Goal: Task Accomplishment & Management: Manage account settings

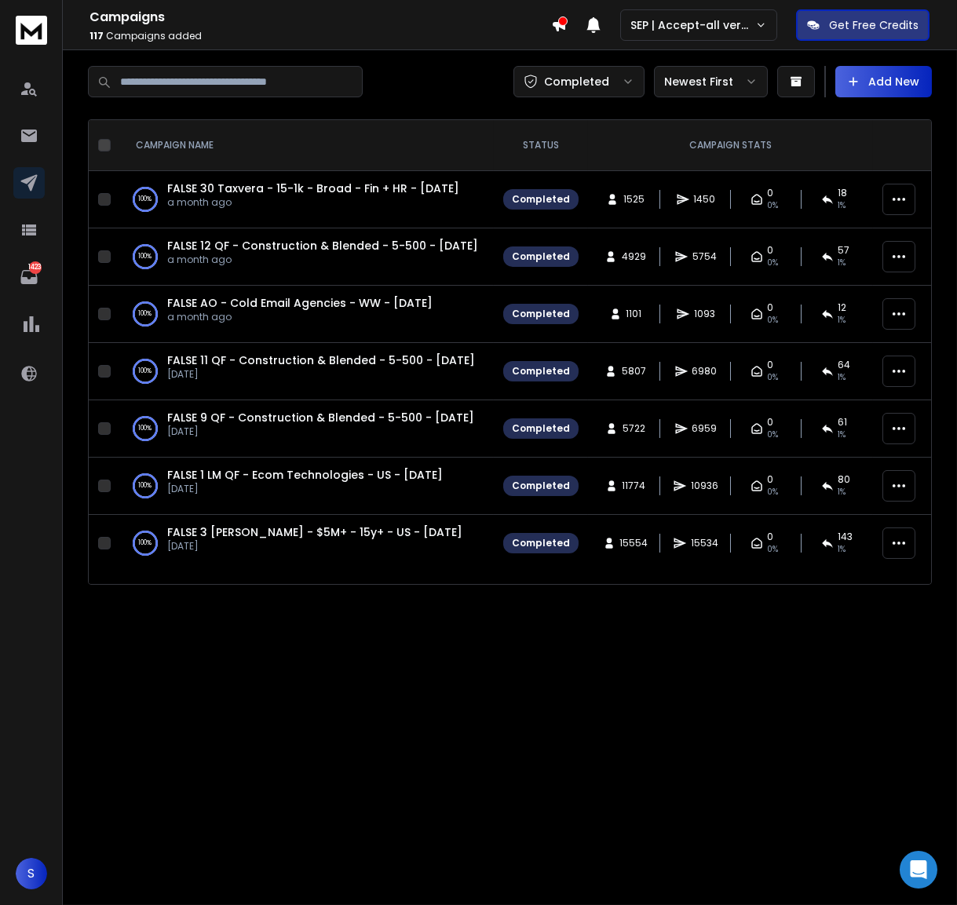
click at [312, 423] on span "FALSE 9 QF - Construction & Blended - 5-500 - [DATE]" at bounding box center [320, 418] width 307 height 16
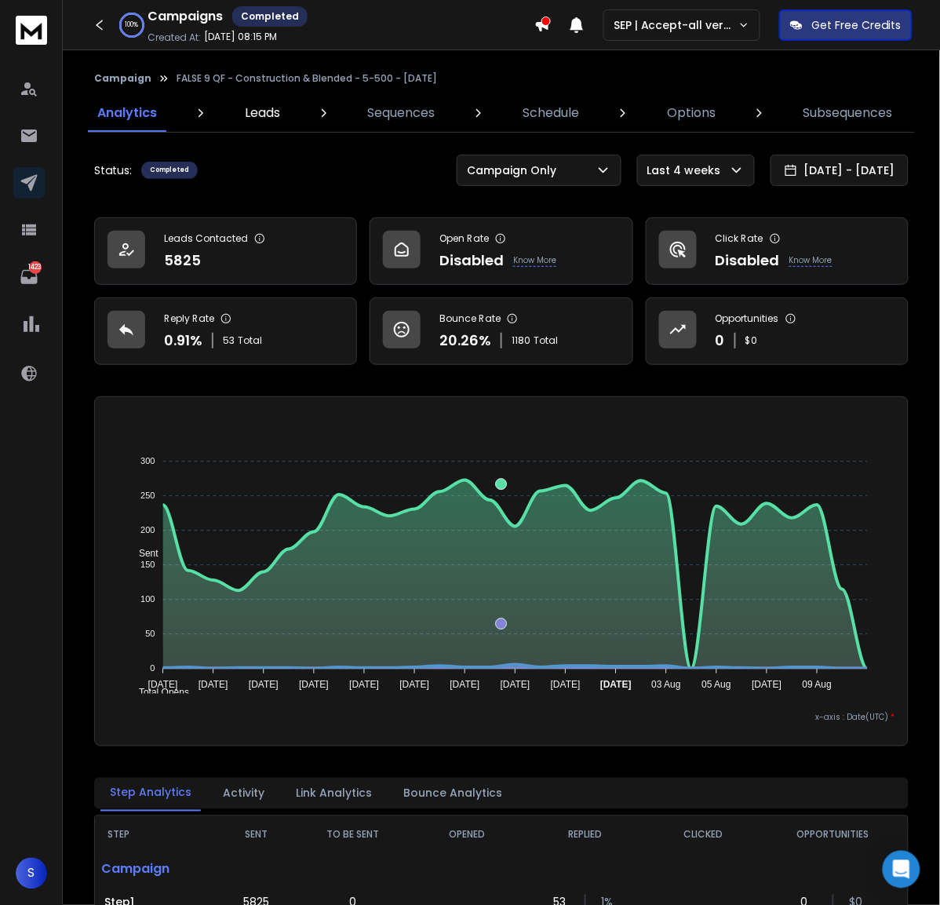
click at [268, 119] on p "Leads" at bounding box center [262, 113] width 35 height 19
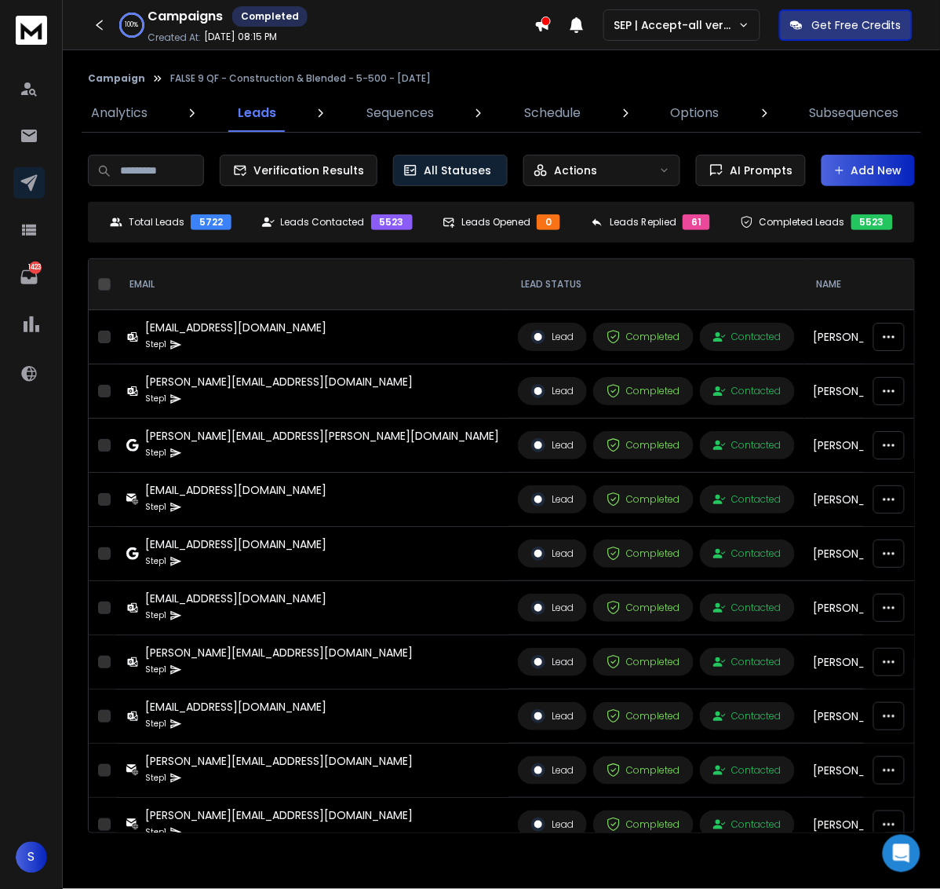
click at [464, 172] on p "All Statuses" at bounding box center [458, 170] width 68 height 16
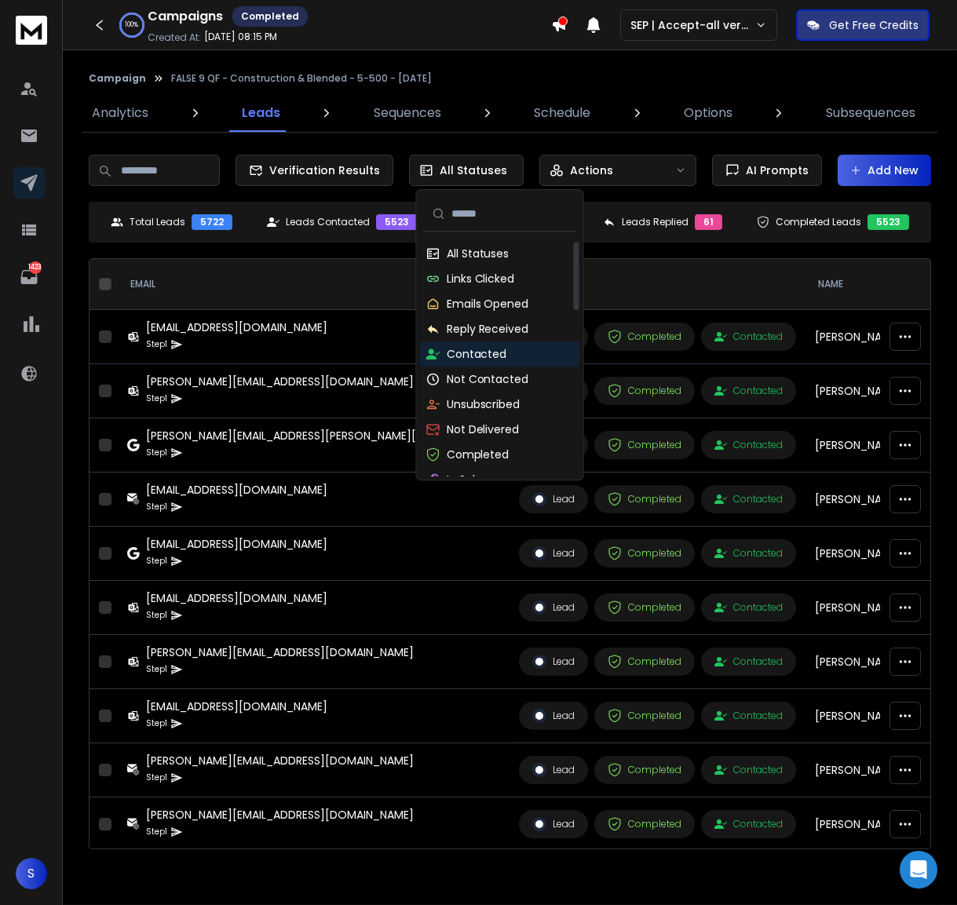
click at [440, 346] on div "Contacted" at bounding box center [466, 354] width 81 height 16
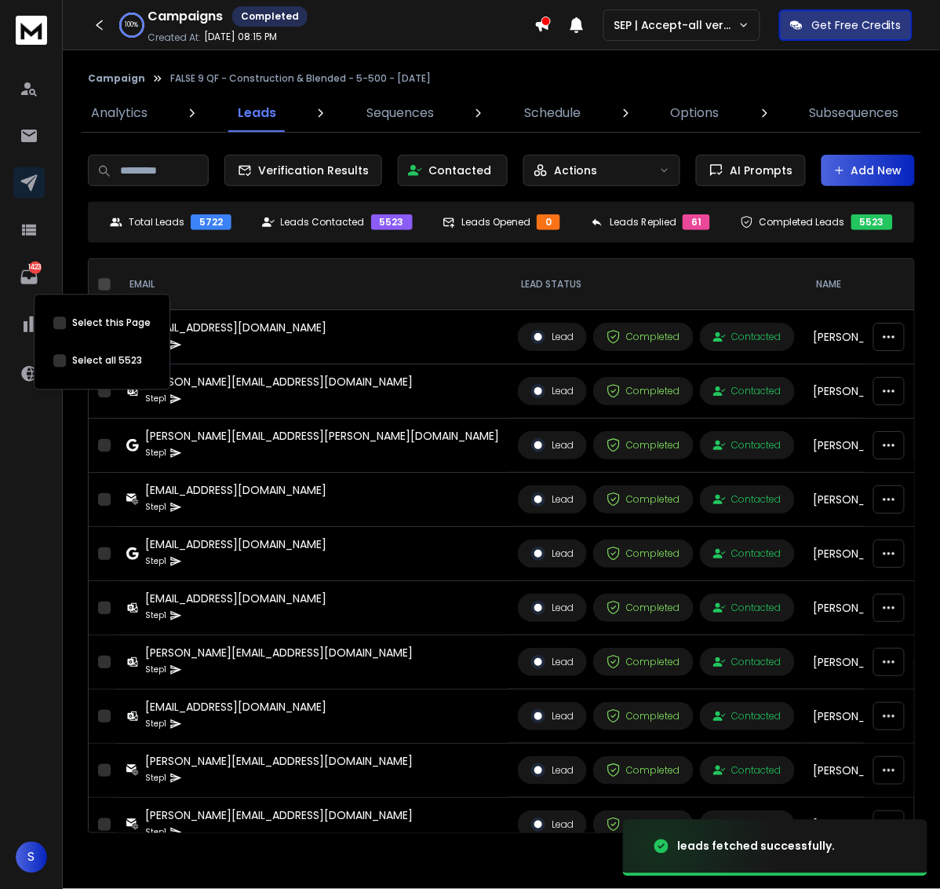
click at [60, 360] on button "Select this Page" at bounding box center [59, 361] width 13 height 13
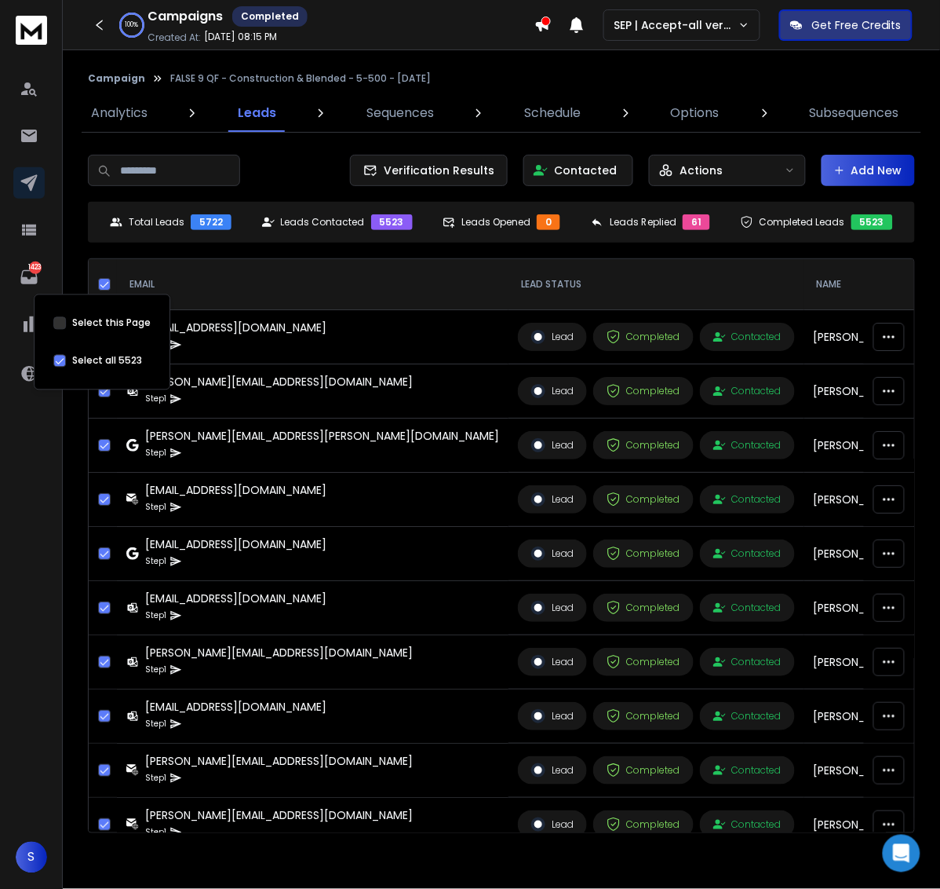
click at [98, 279] on button "Select this Page" at bounding box center [104, 284] width 13 height 13
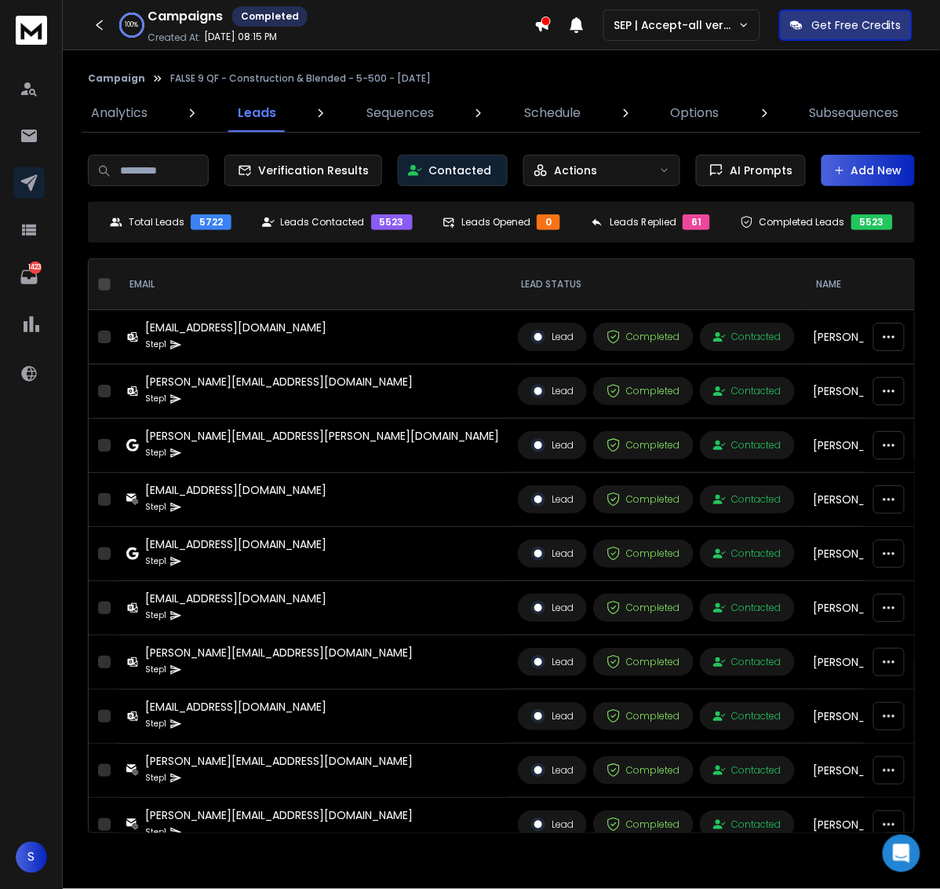
click at [491, 176] on p "Contacted" at bounding box center [460, 170] width 63 height 16
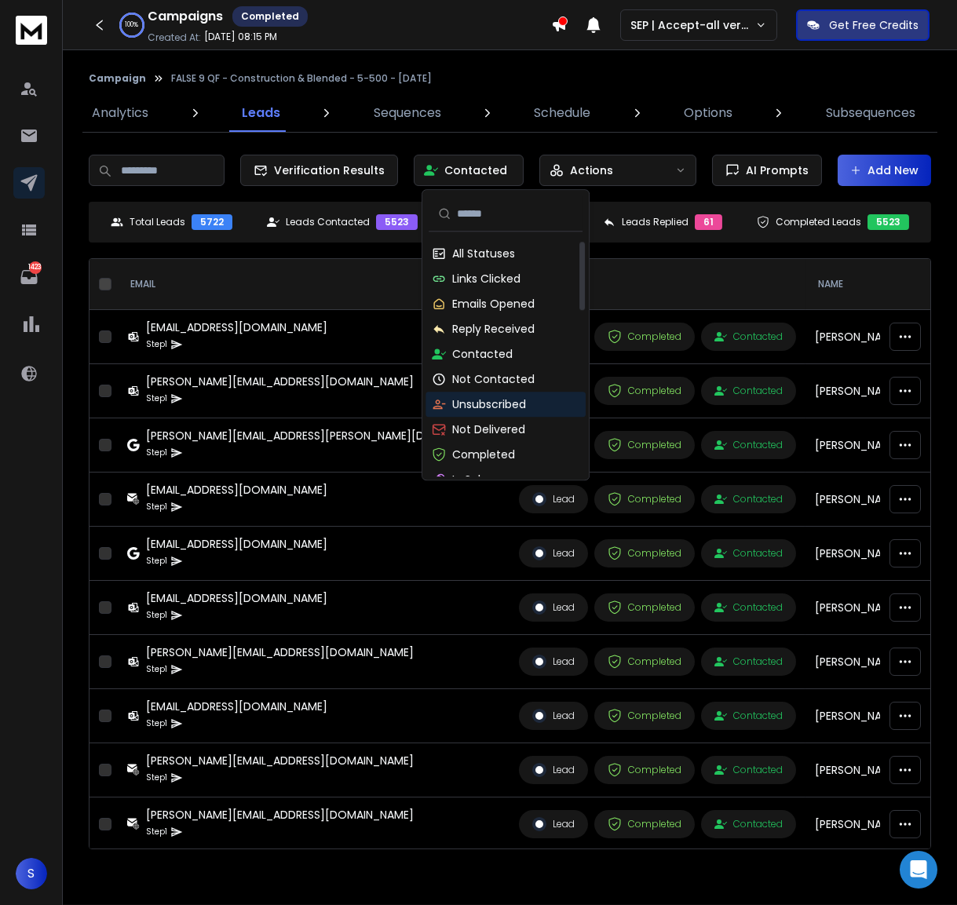
click at [460, 416] on div "Unsubscribed" at bounding box center [505, 404] width 160 height 25
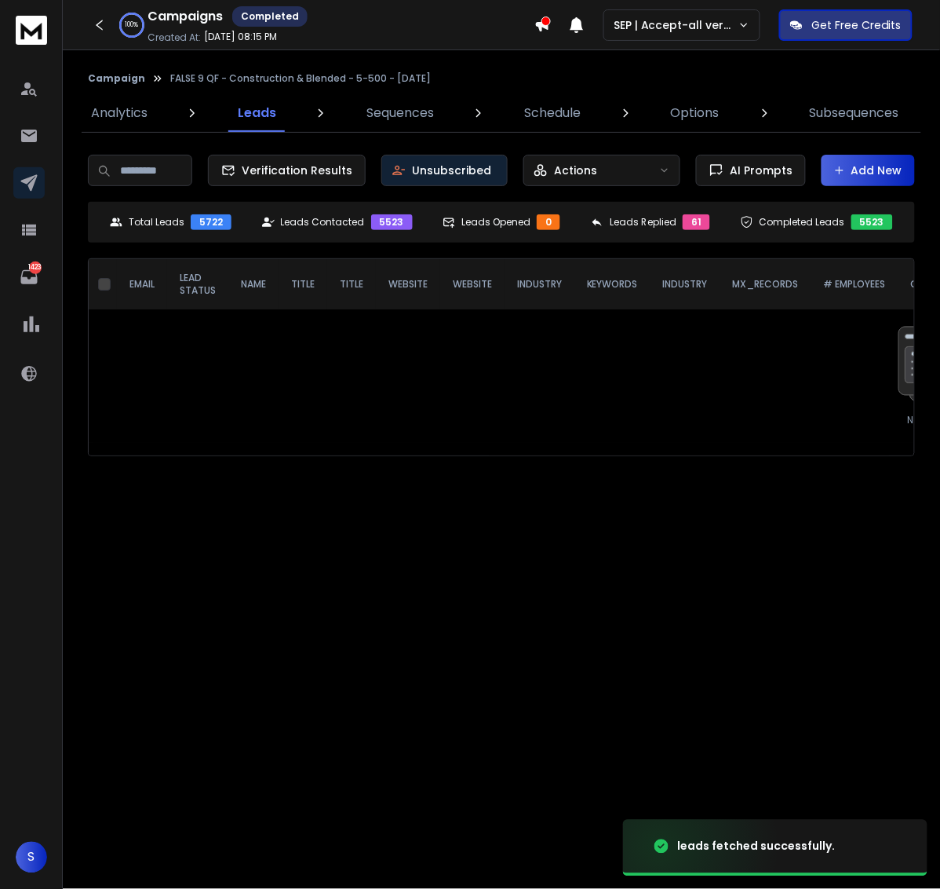
click at [483, 177] on p "Unsubscribed" at bounding box center [451, 170] width 79 height 16
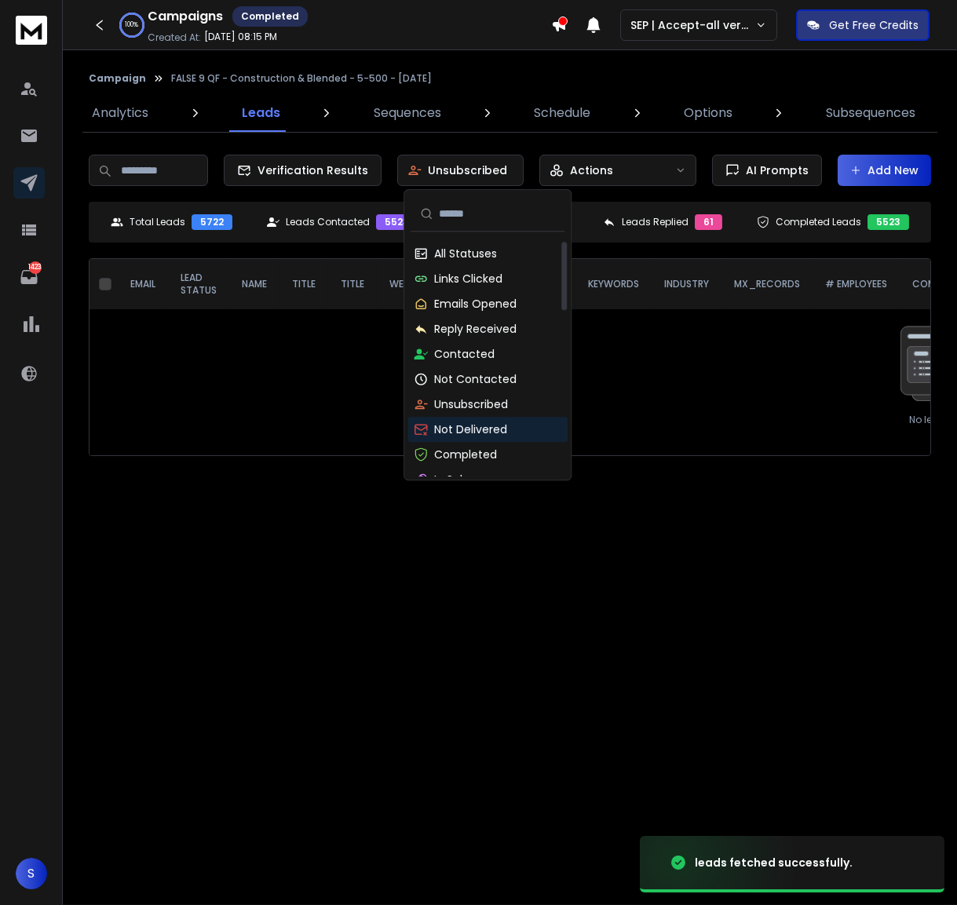
click at [430, 424] on div "Not Delivered" at bounding box center [460, 430] width 93 height 16
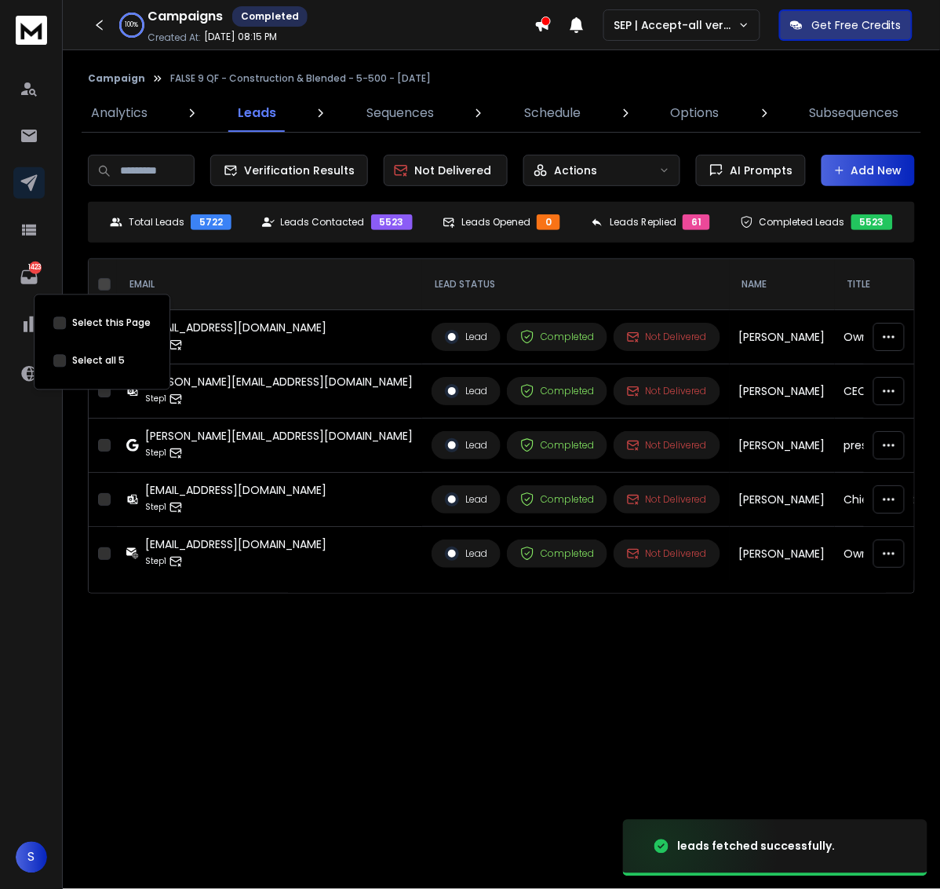
click at [84, 356] on label "Select all 5" at bounding box center [98, 361] width 53 height 13
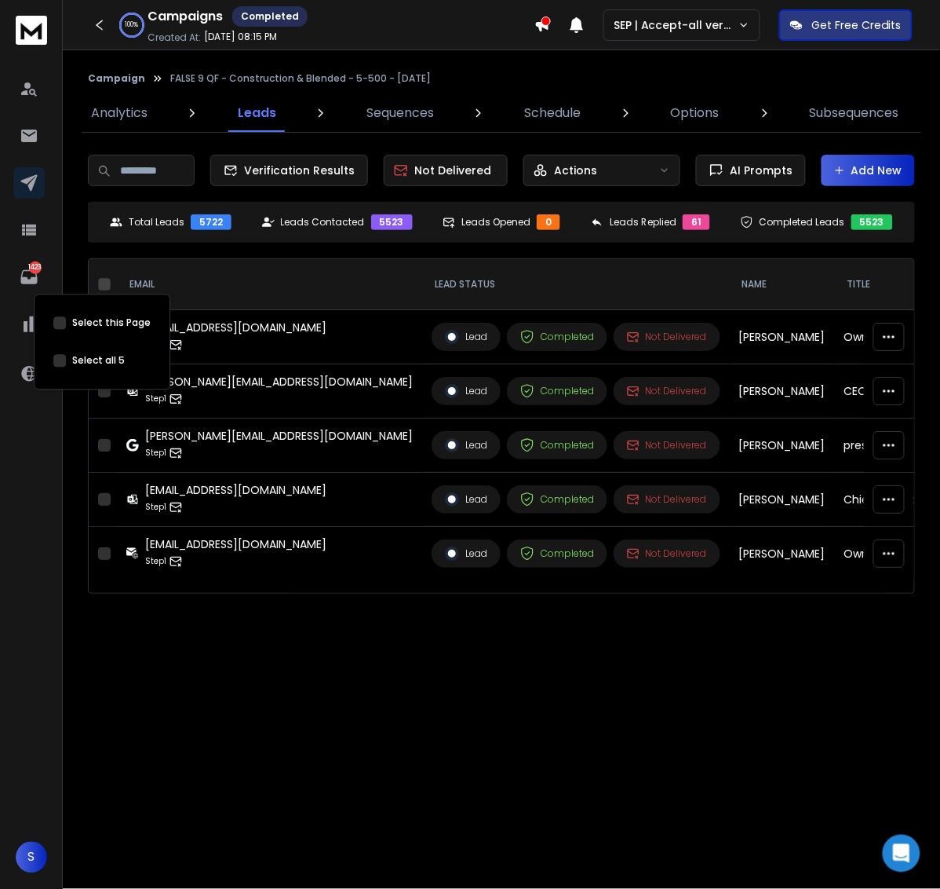
click at [56, 359] on button "Select this Page" at bounding box center [59, 361] width 13 height 13
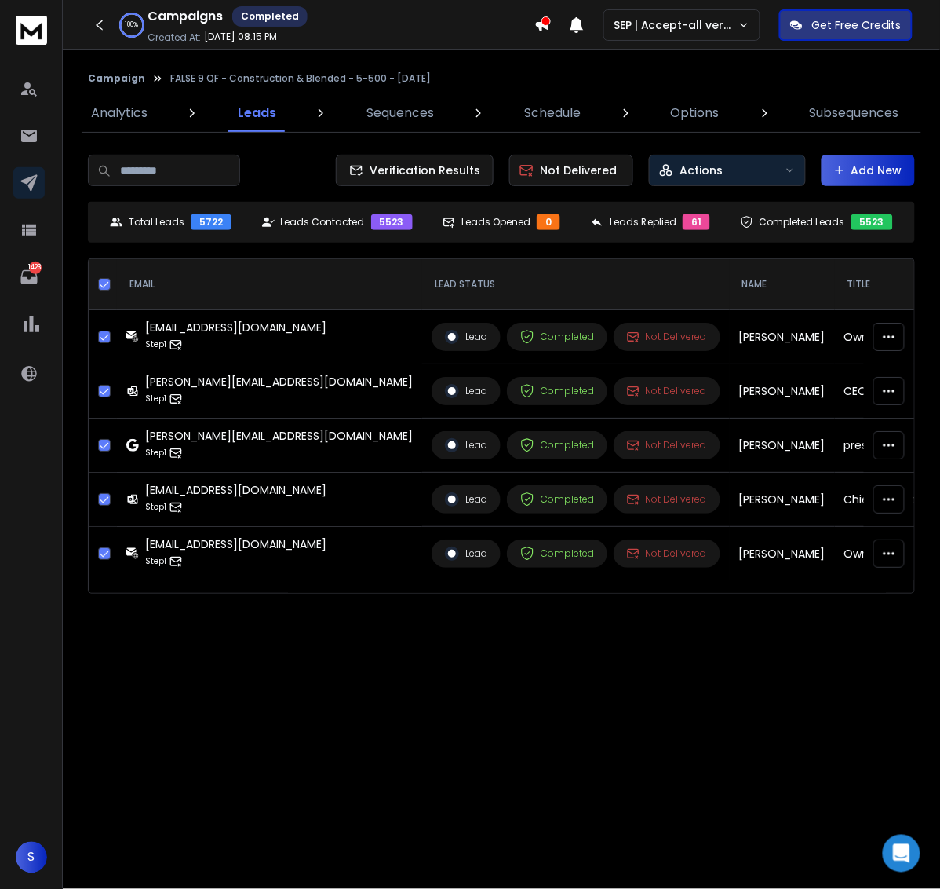
click at [754, 169] on div "Actions" at bounding box center [718, 170] width 119 height 16
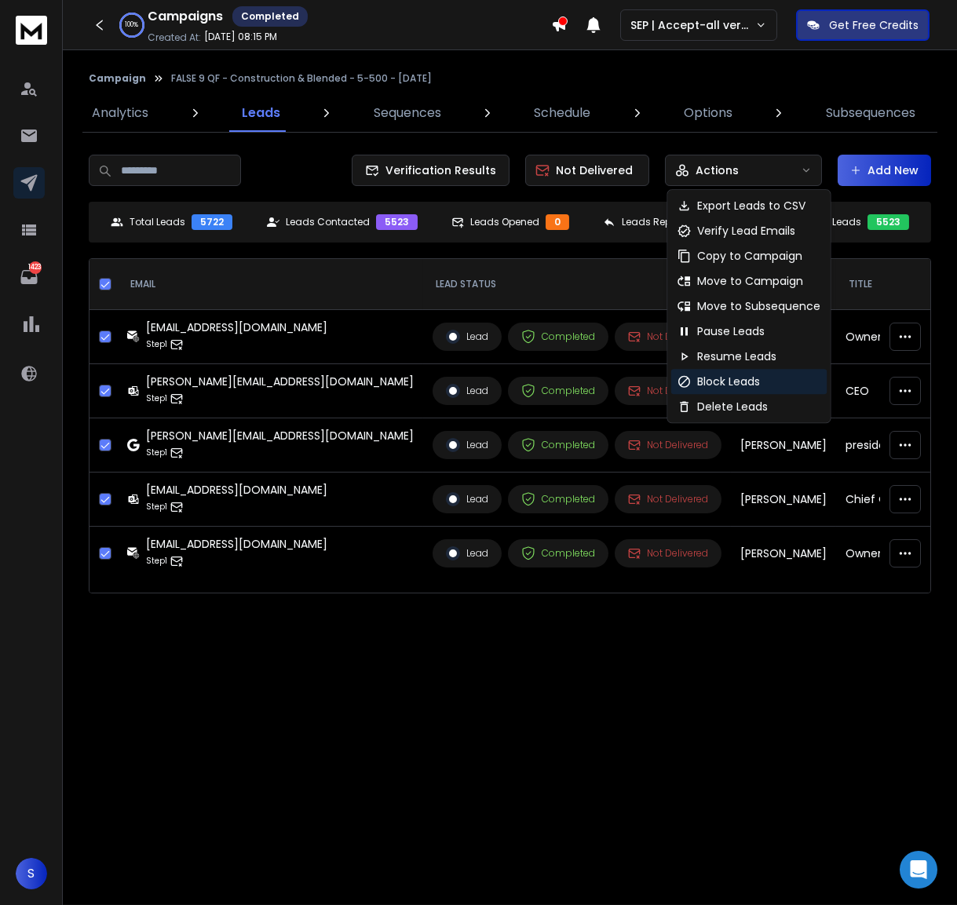
click at [737, 375] on p "Block Leads" at bounding box center [729, 382] width 63 height 16
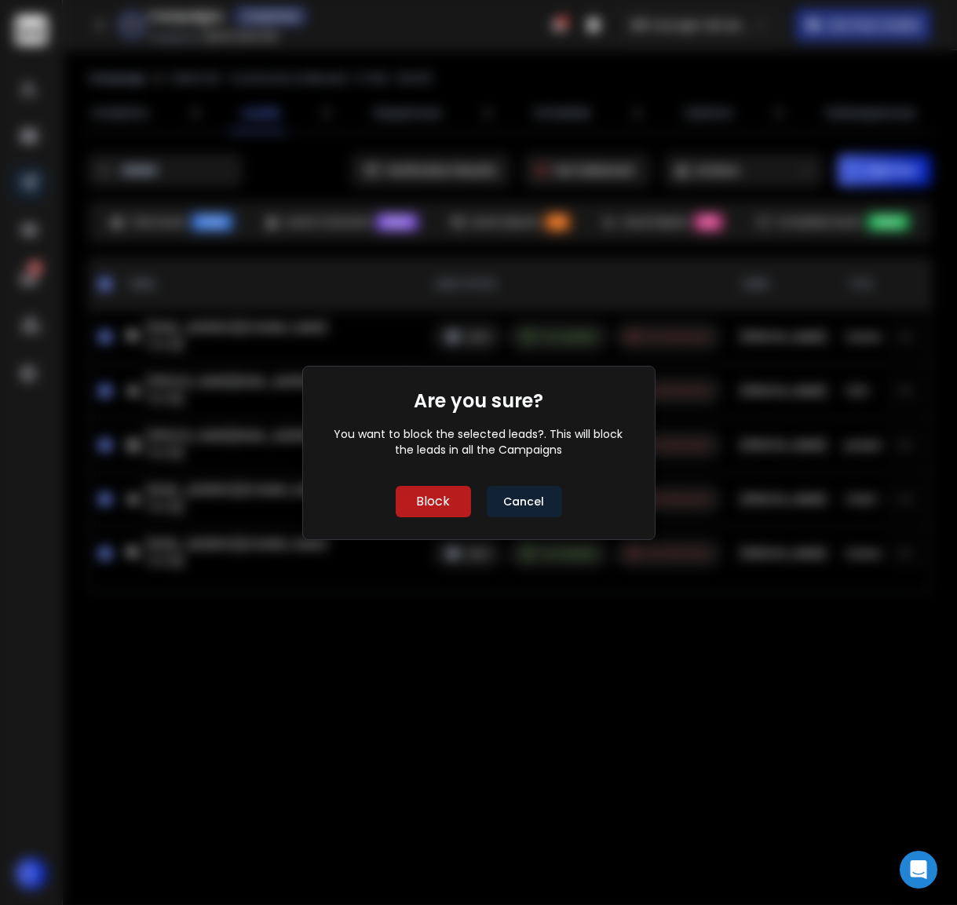
click at [442, 489] on button "Block" at bounding box center [433, 501] width 75 height 31
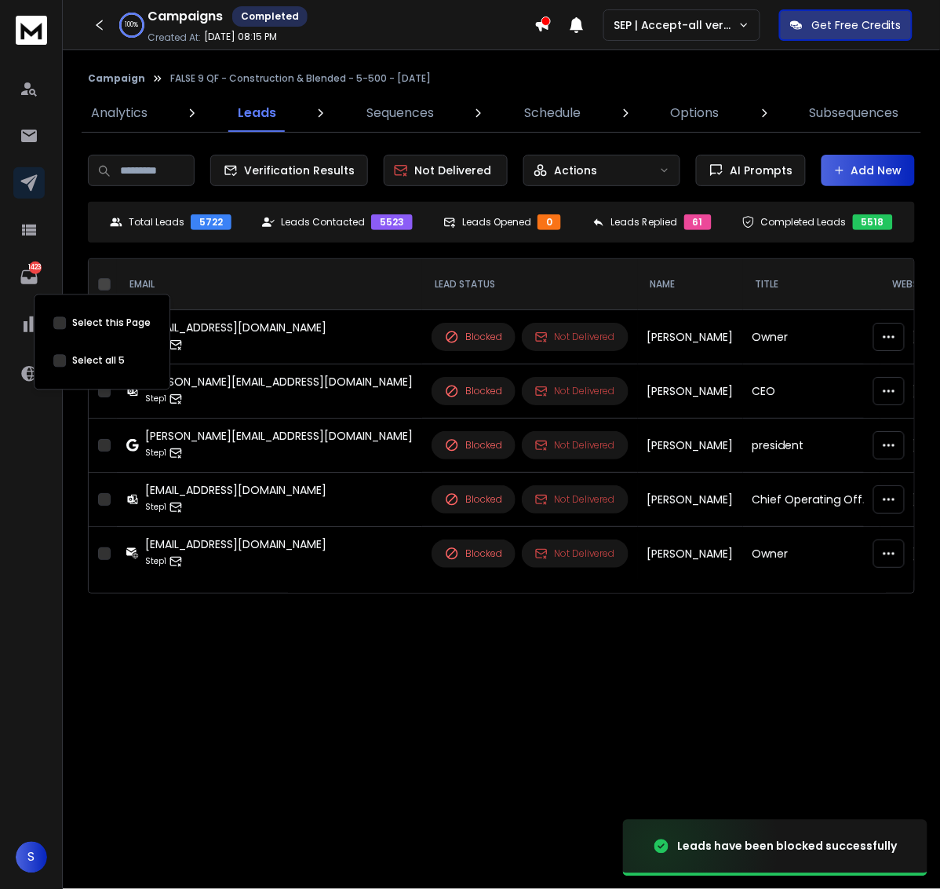
click at [64, 356] on button "Select this Page" at bounding box center [59, 361] width 13 height 13
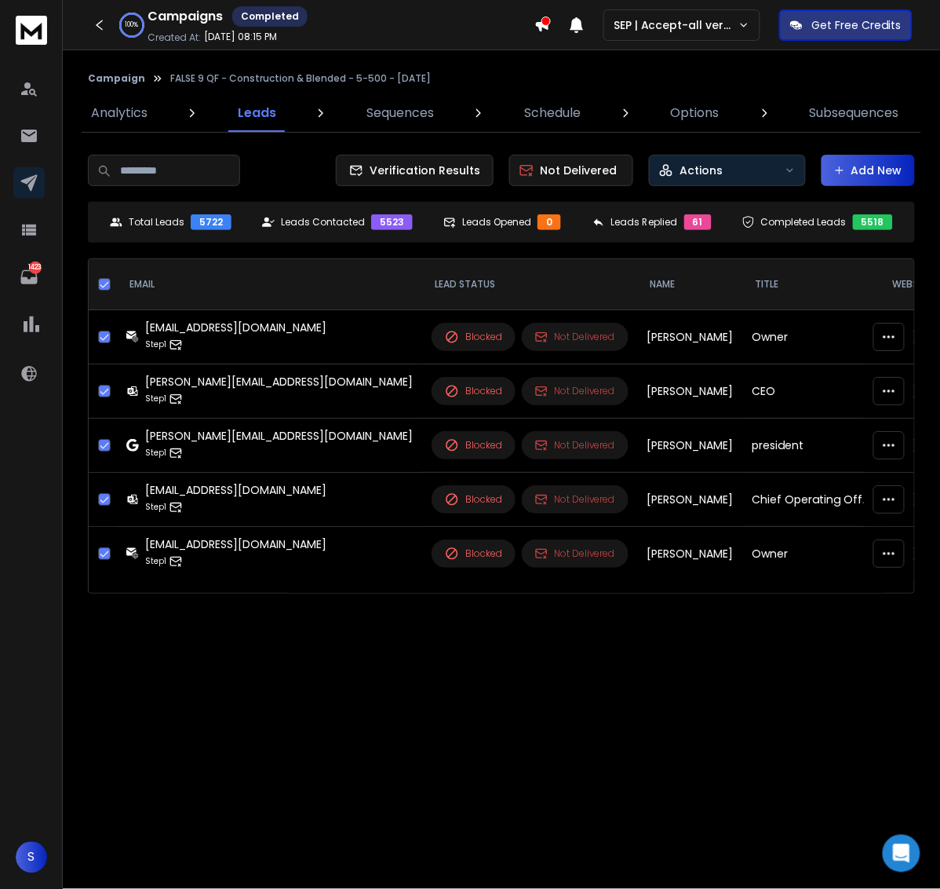
click at [686, 177] on div "Actions" at bounding box center [718, 170] width 119 height 16
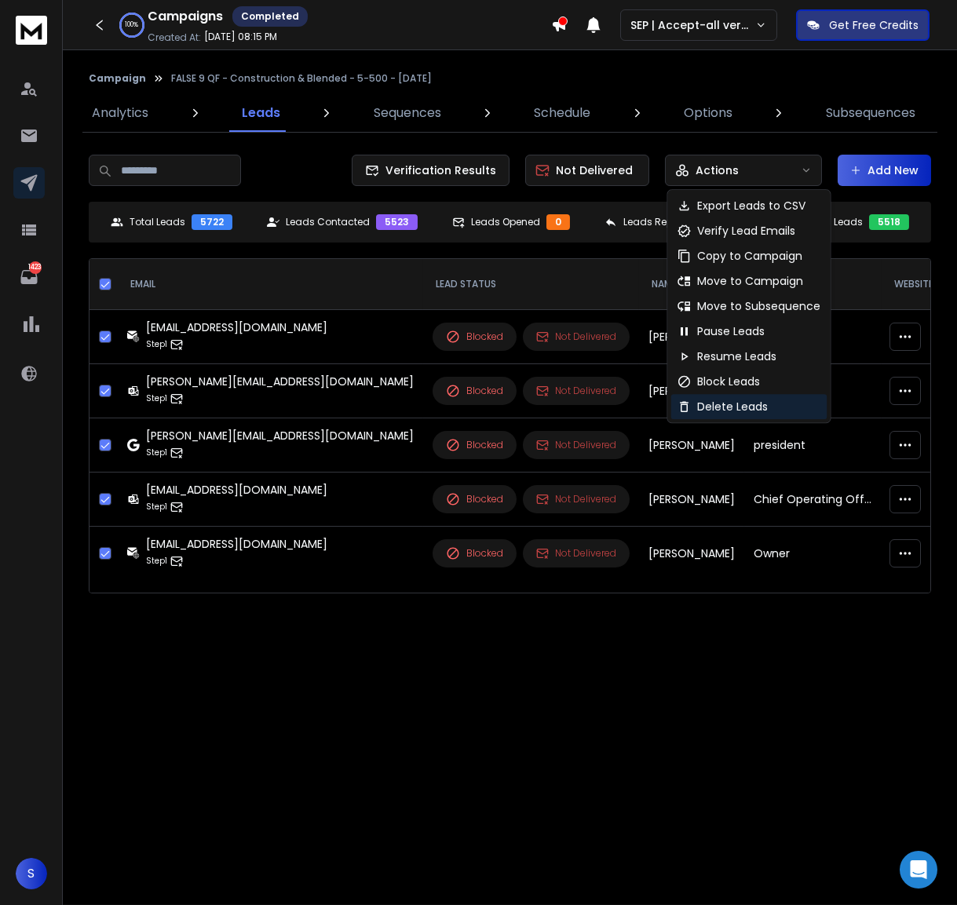
click at [699, 394] on div "Delete Leads" at bounding box center [749, 406] width 156 height 25
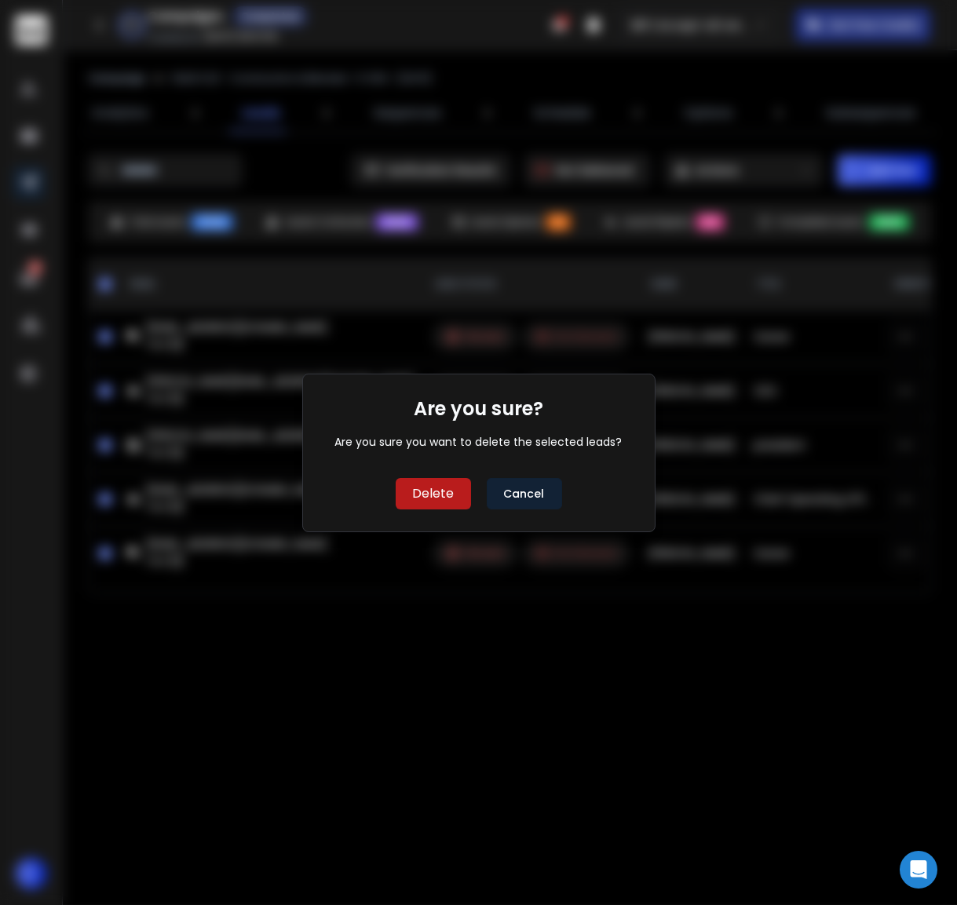
click at [433, 489] on button "Delete" at bounding box center [433, 493] width 75 height 31
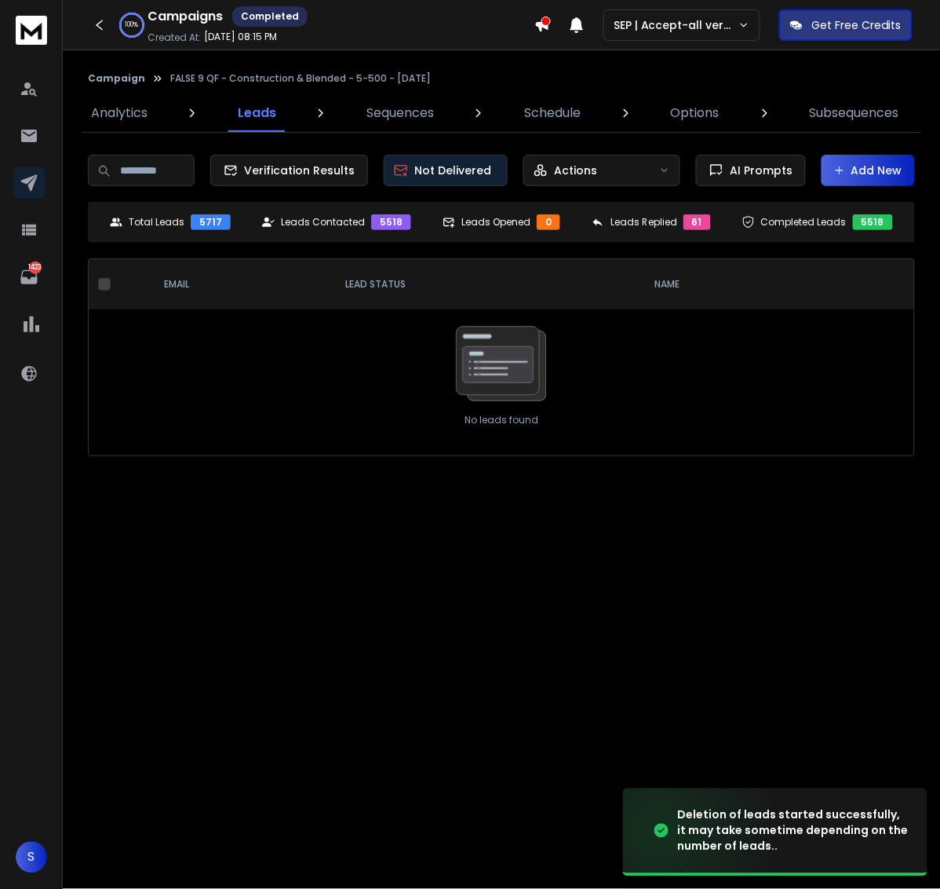
click at [462, 173] on p "Not Delivered" at bounding box center [452, 170] width 77 height 16
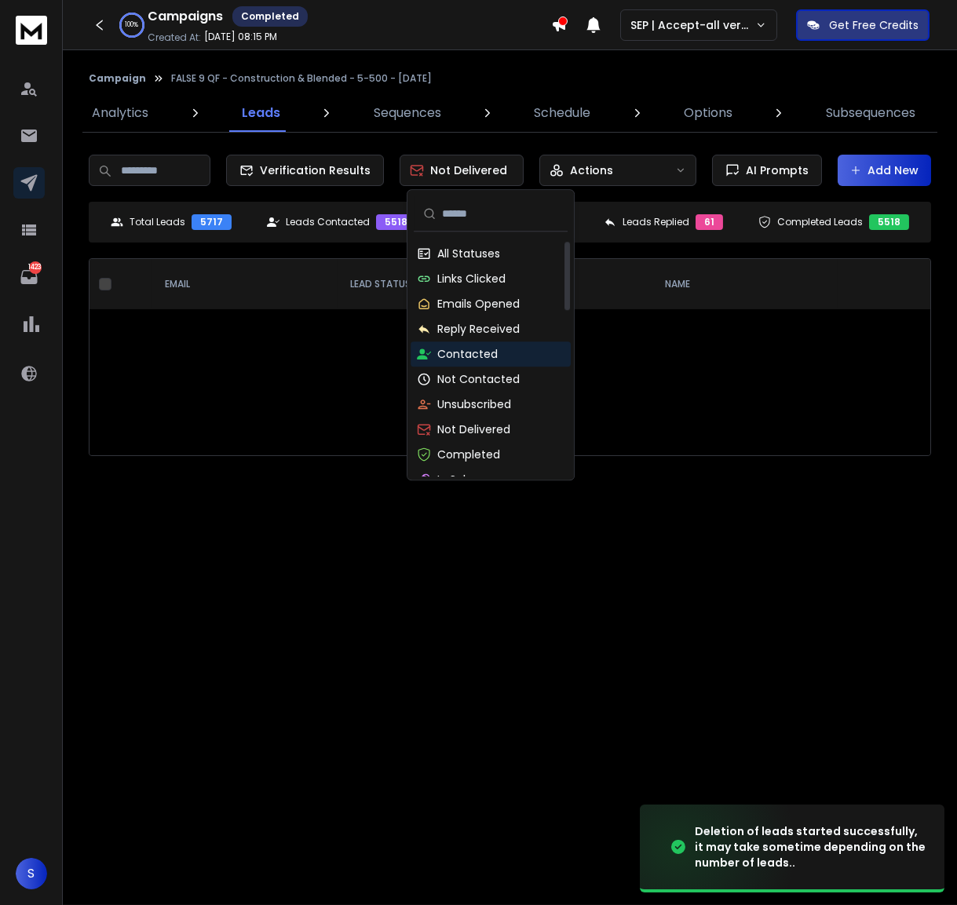
click at [467, 345] on div "Contacted" at bounding box center [491, 353] width 160 height 25
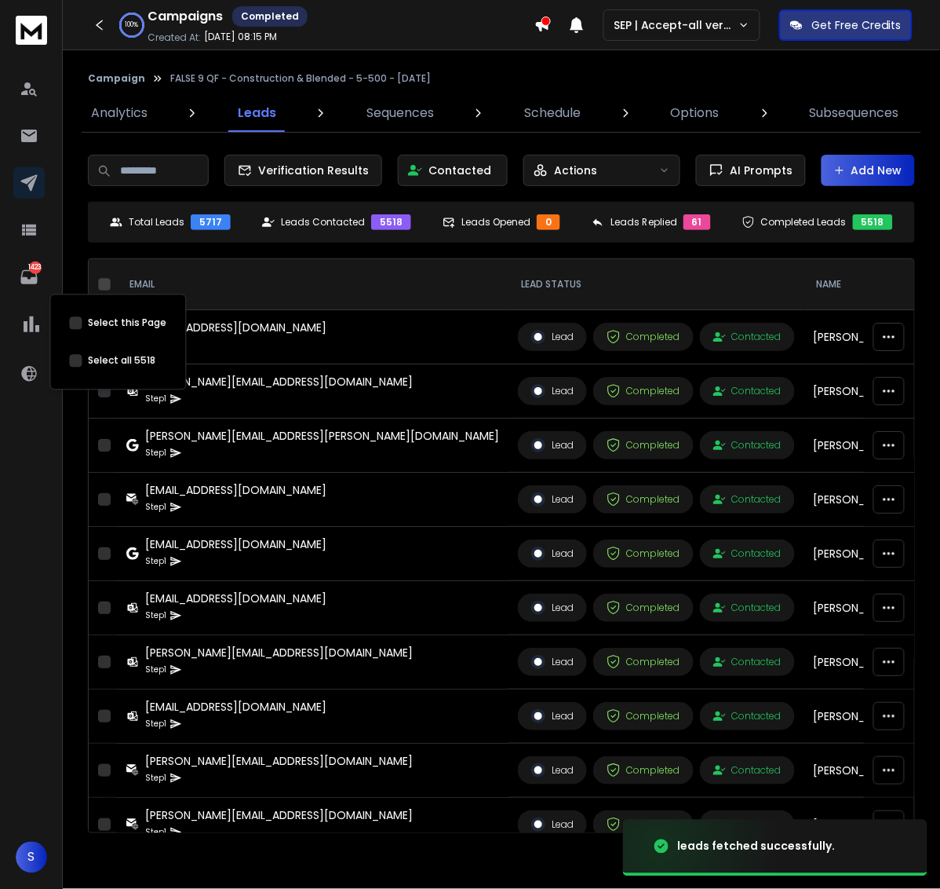
click at [78, 363] on button "Select this Page" at bounding box center [75, 361] width 13 height 13
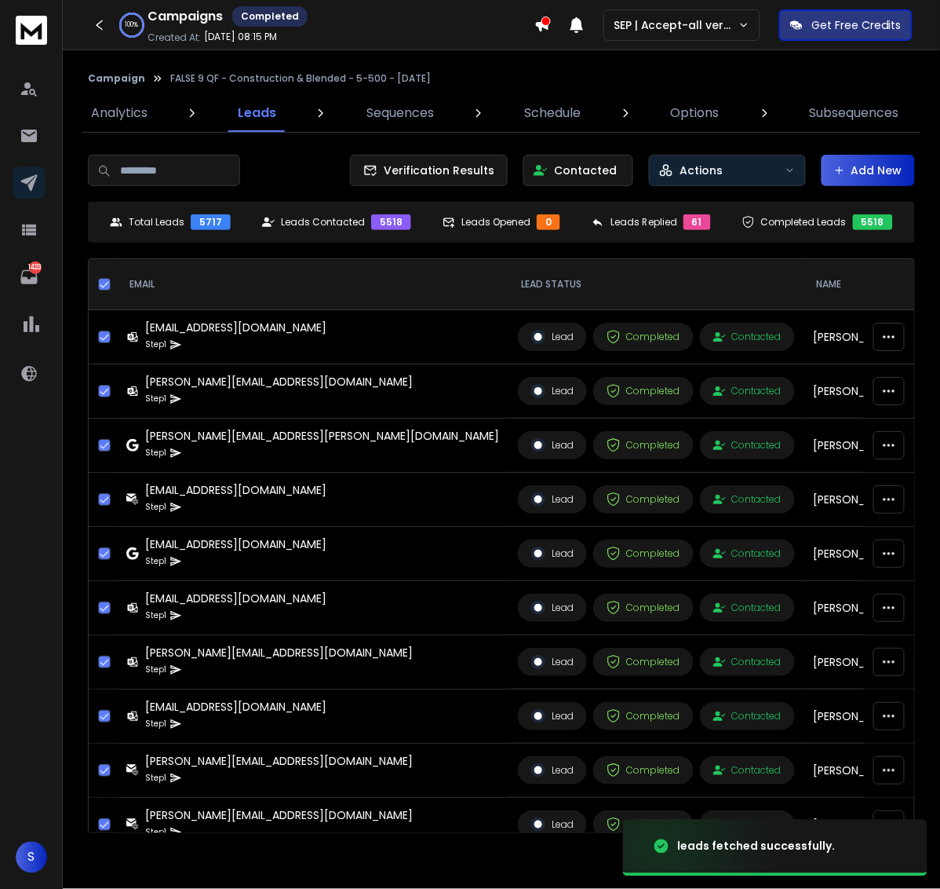
click at [688, 172] on div "Actions" at bounding box center [718, 170] width 119 height 16
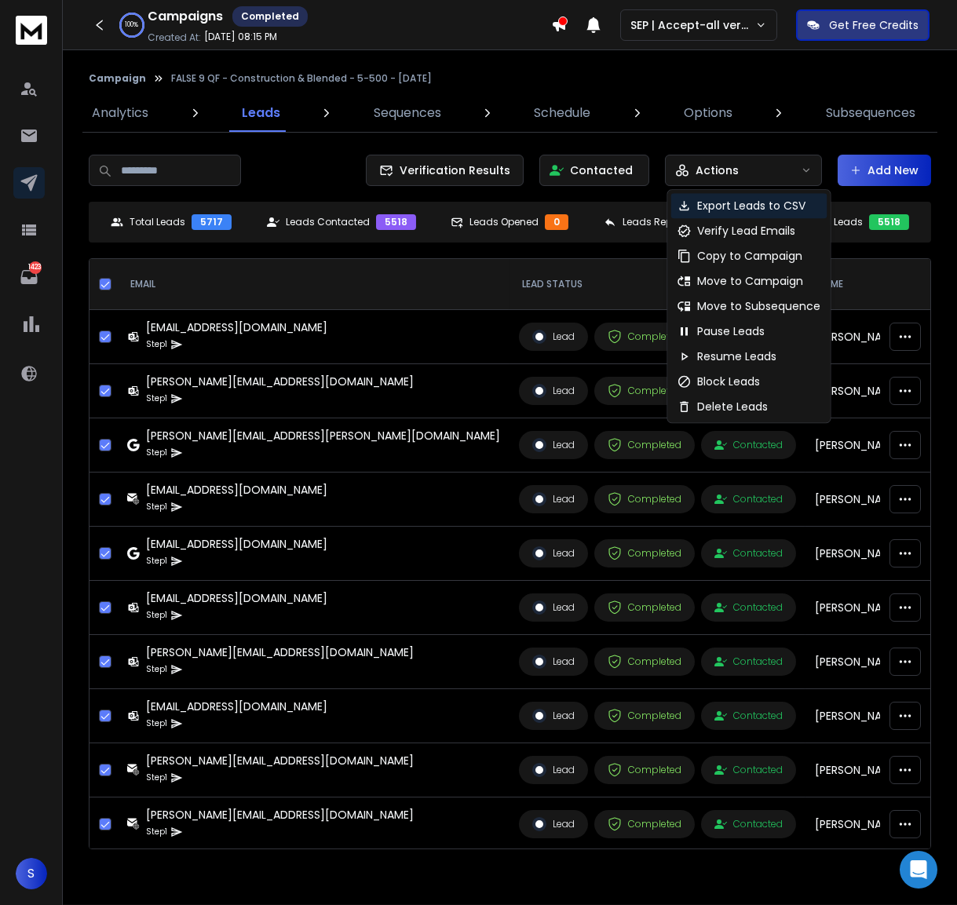
click at [699, 198] on p "Export Leads to CSV" at bounding box center [752, 206] width 108 height 16
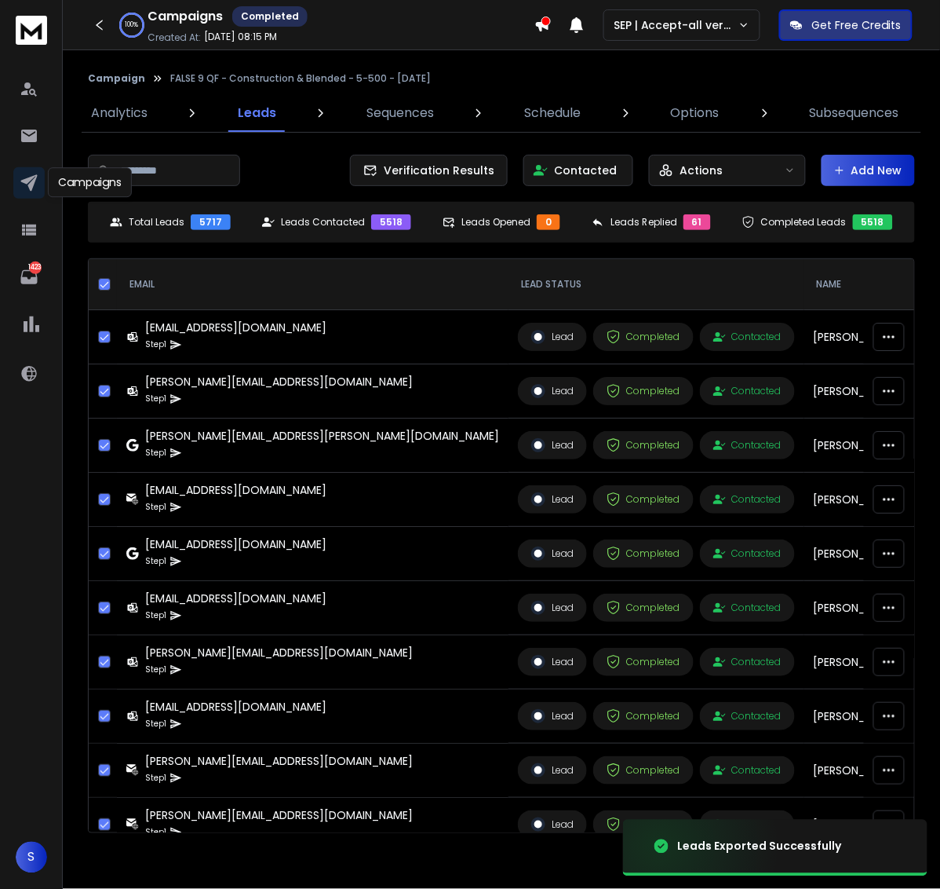
click at [28, 174] on icon at bounding box center [29, 182] width 19 height 19
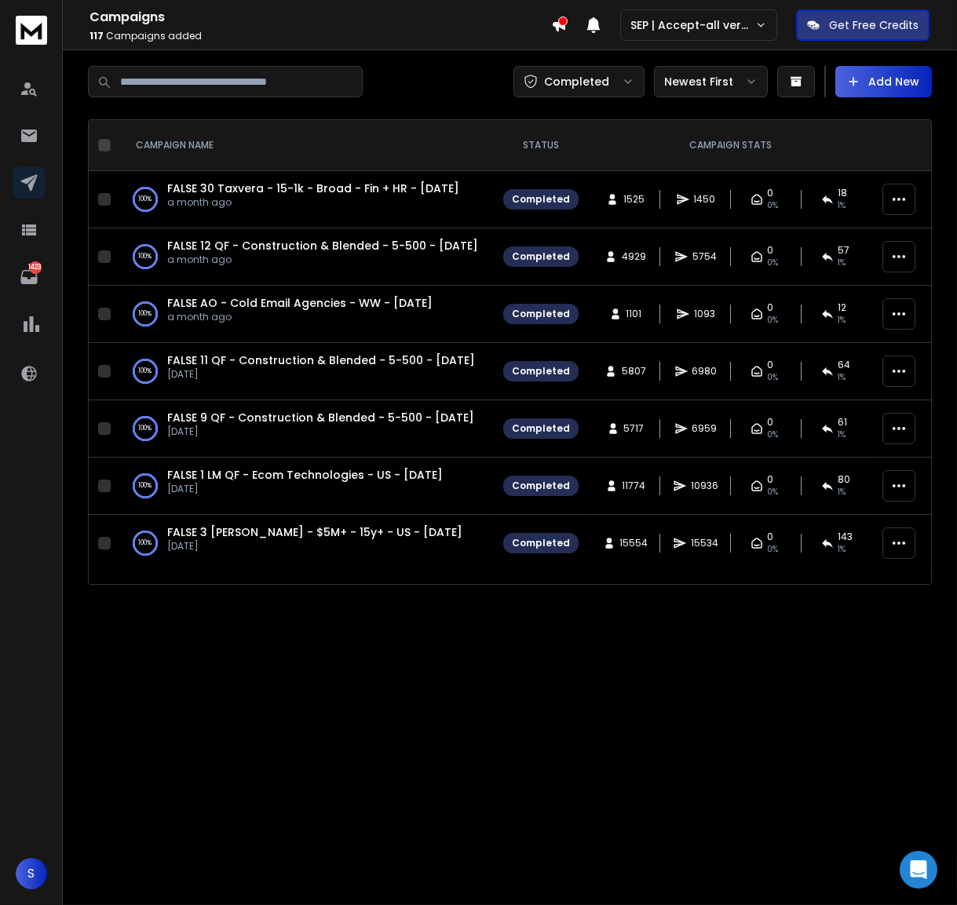
click at [341, 360] on span "FALSE 11 QF - Construction & Blended - 5-500 - 06.11.2025" at bounding box center [321, 360] width 308 height 16
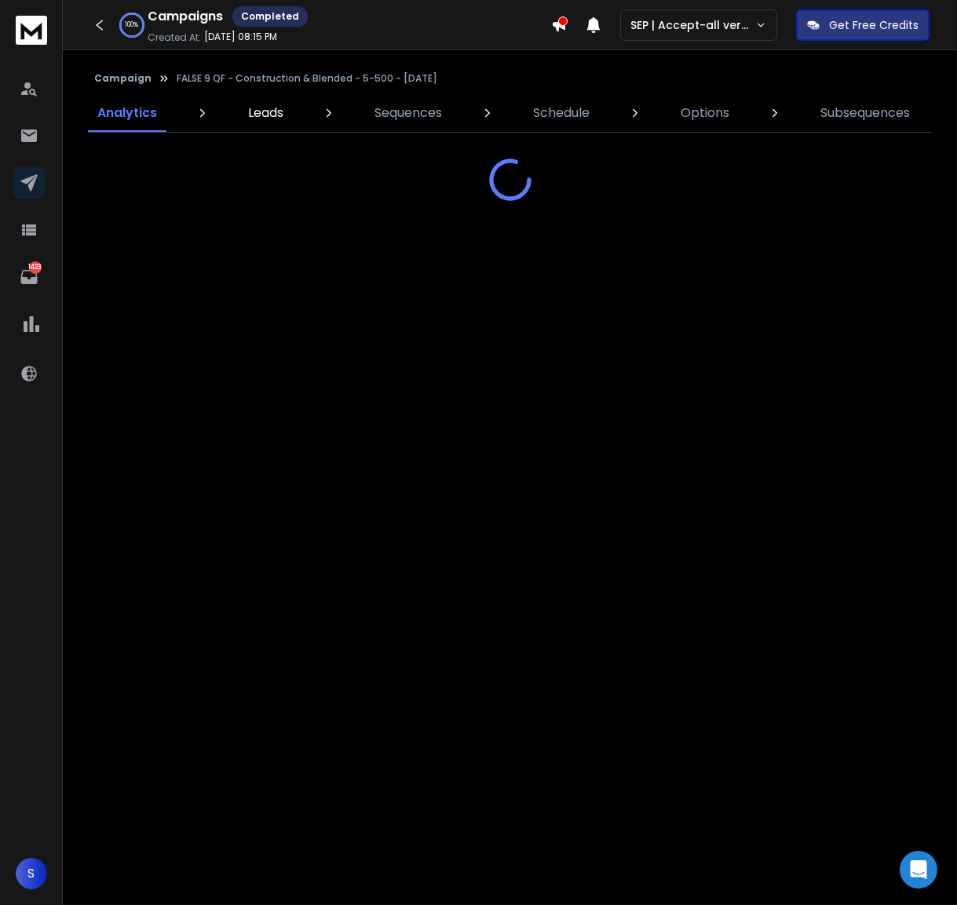
click at [261, 126] on link "Leads" at bounding box center [266, 113] width 54 height 38
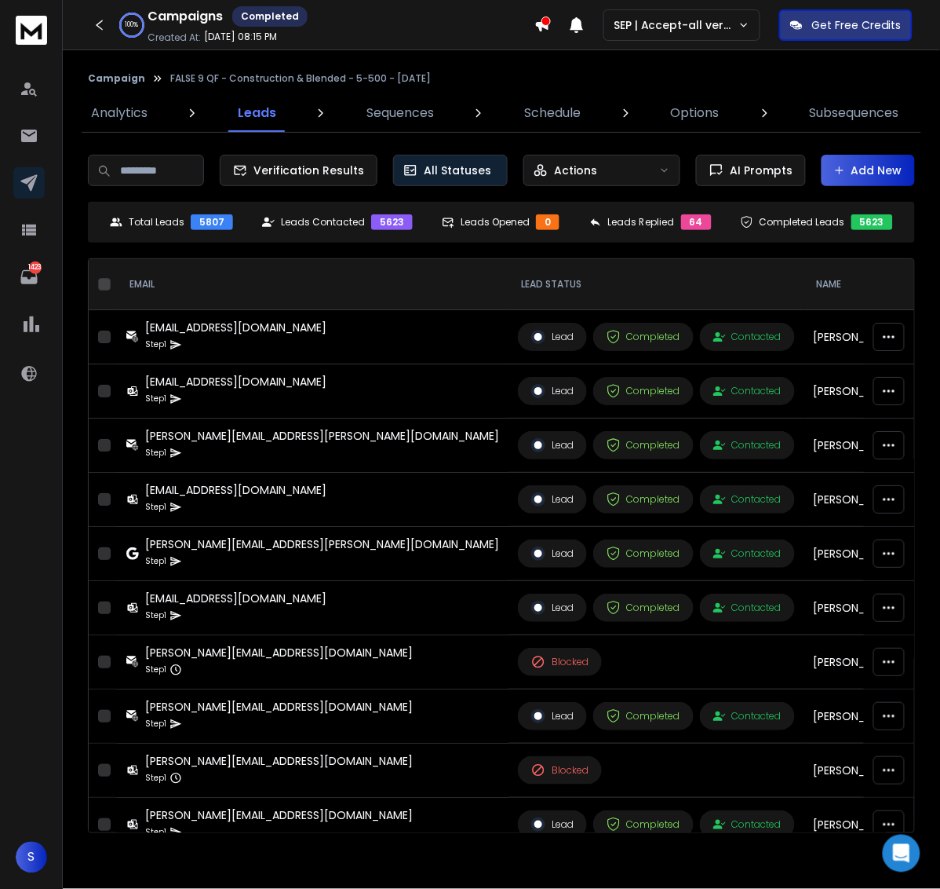
click at [478, 168] on p "All Statuses" at bounding box center [458, 170] width 68 height 16
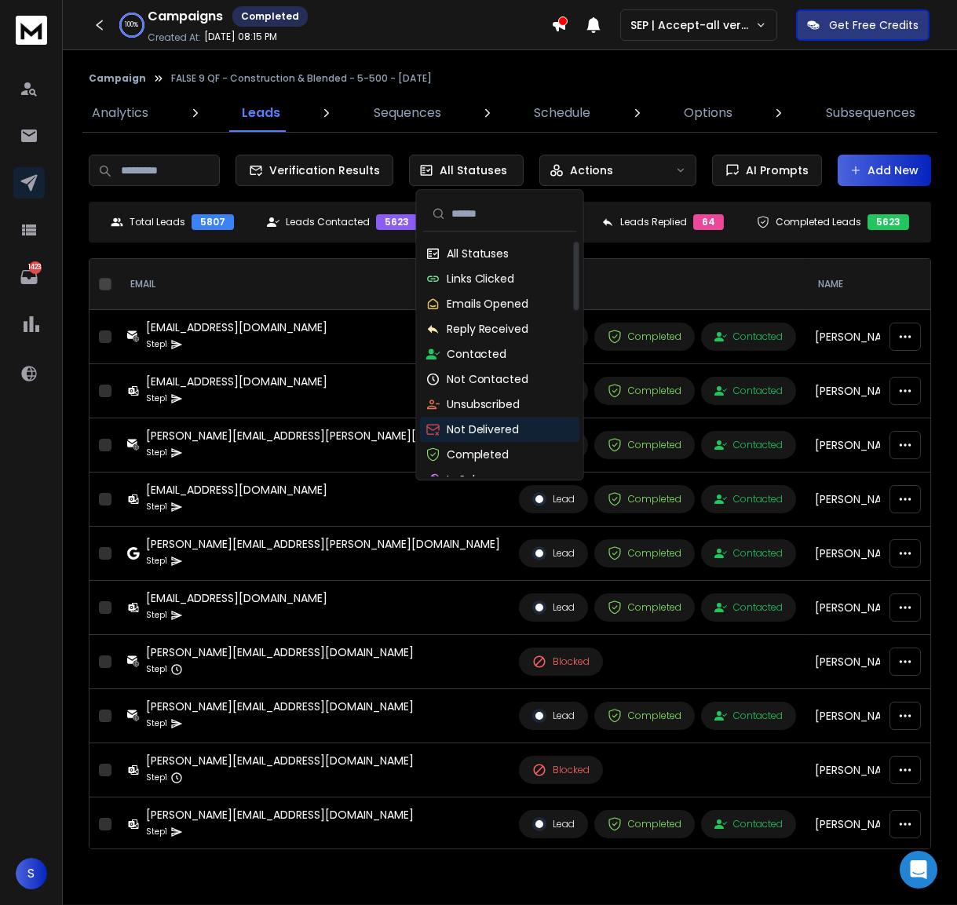
click at [485, 430] on p "Not Delivered" at bounding box center [483, 430] width 73 height 16
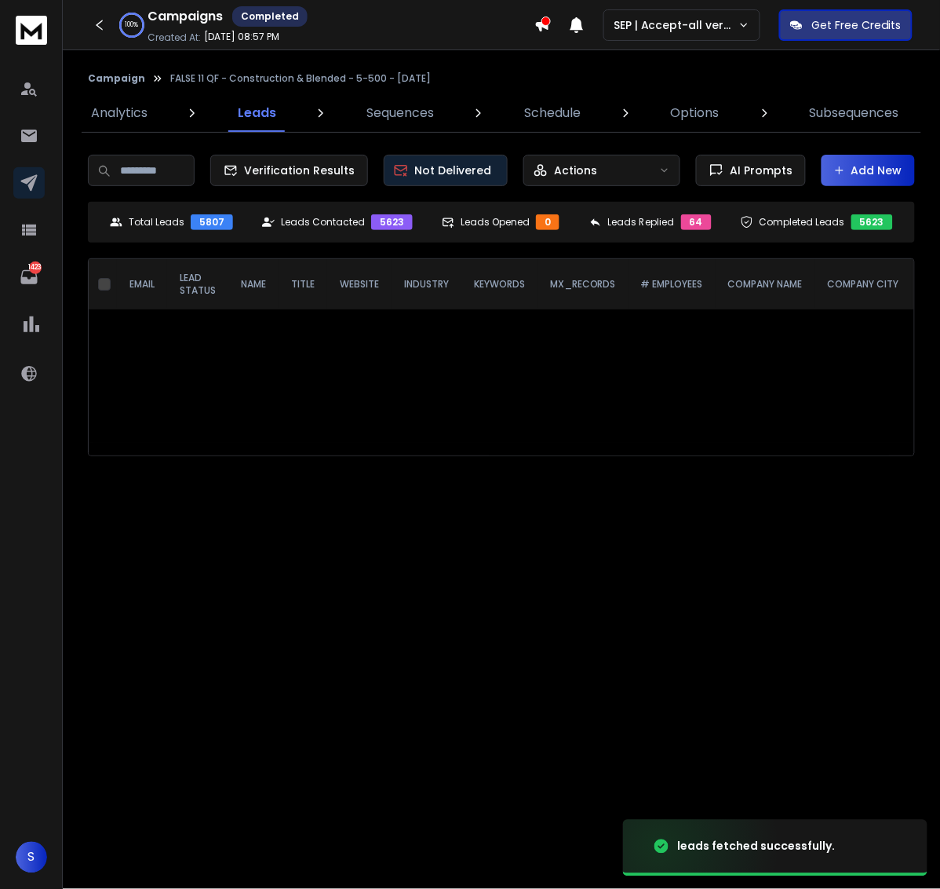
click at [456, 163] on p "Not Delivered" at bounding box center [452, 170] width 77 height 16
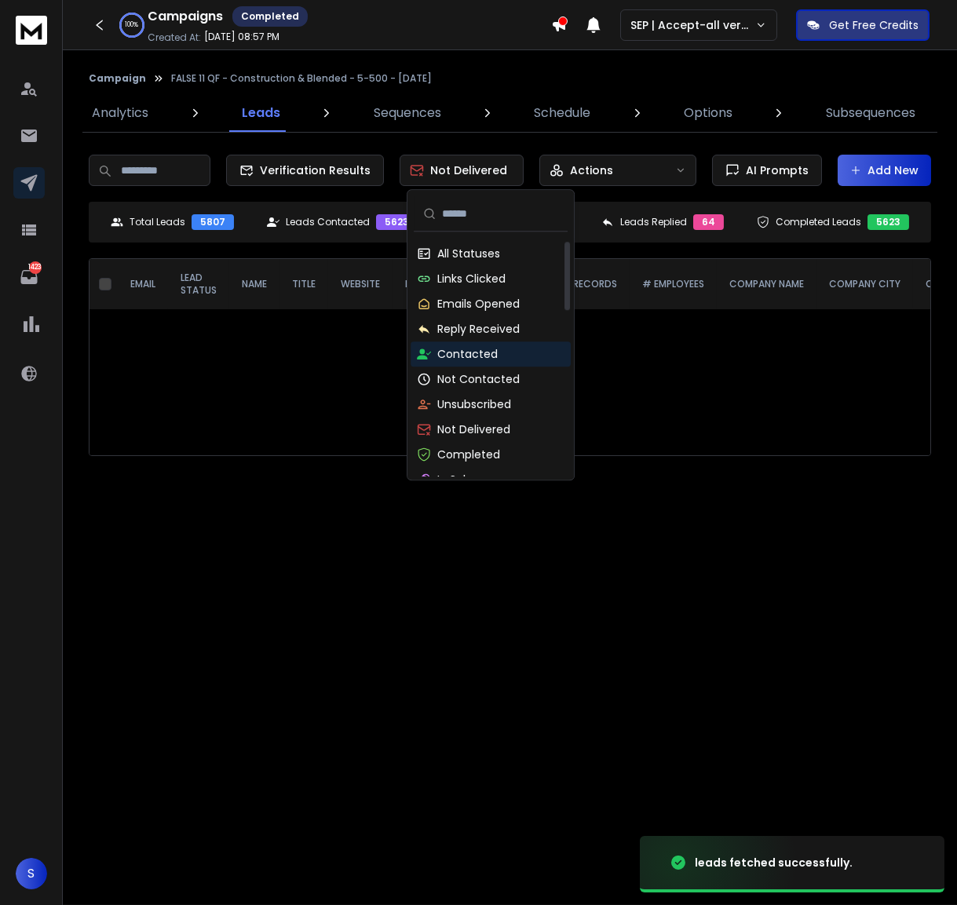
click at [460, 345] on div "Contacted" at bounding box center [491, 353] width 160 height 25
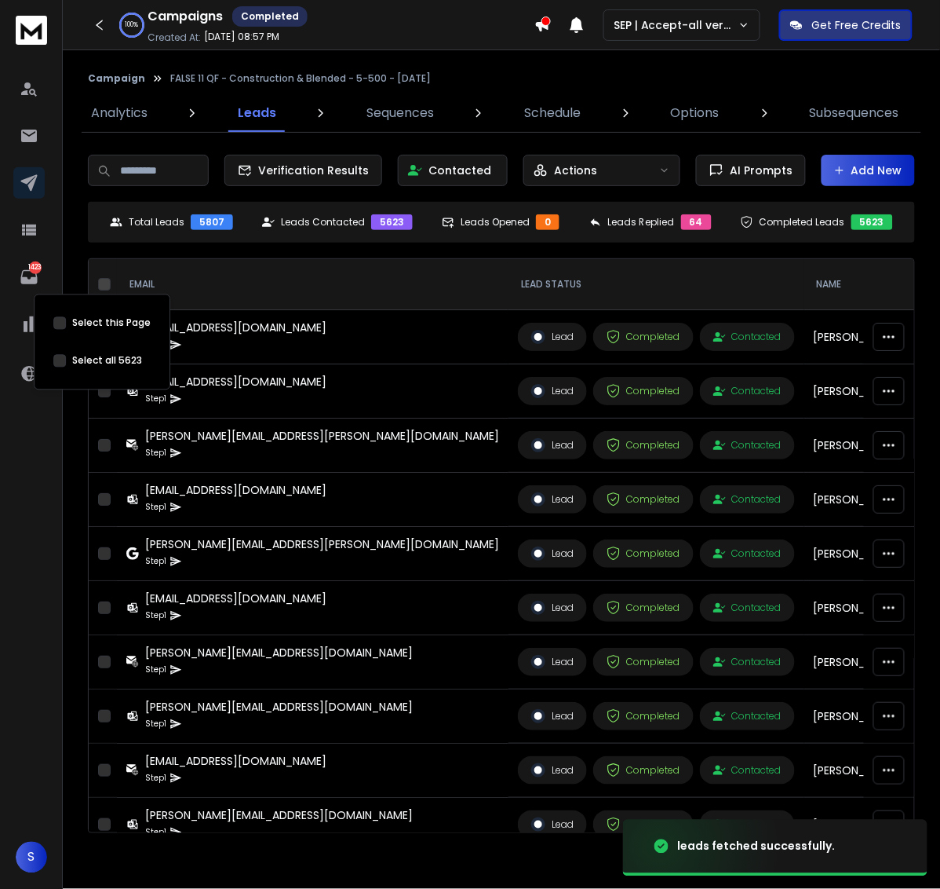
click at [57, 363] on button "Select this Page" at bounding box center [59, 361] width 13 height 13
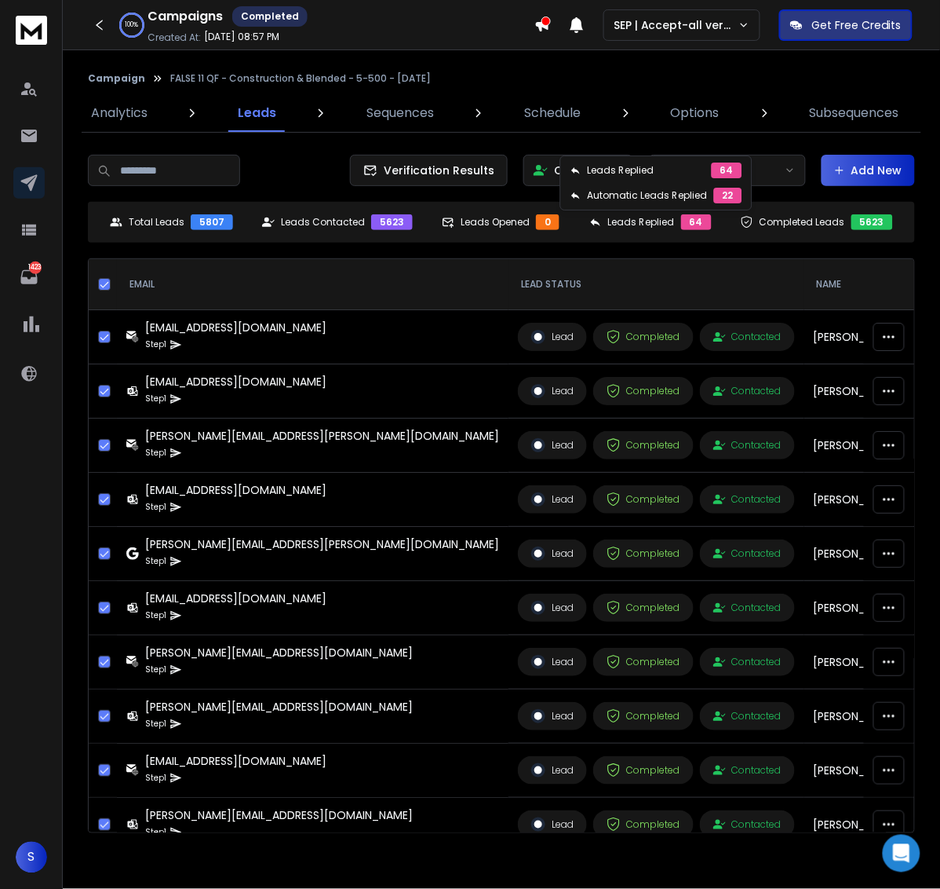
click at [721, 176] on div "64" at bounding box center [727, 170] width 31 height 16
click at [762, 168] on div "Actions" at bounding box center [718, 170] width 119 height 16
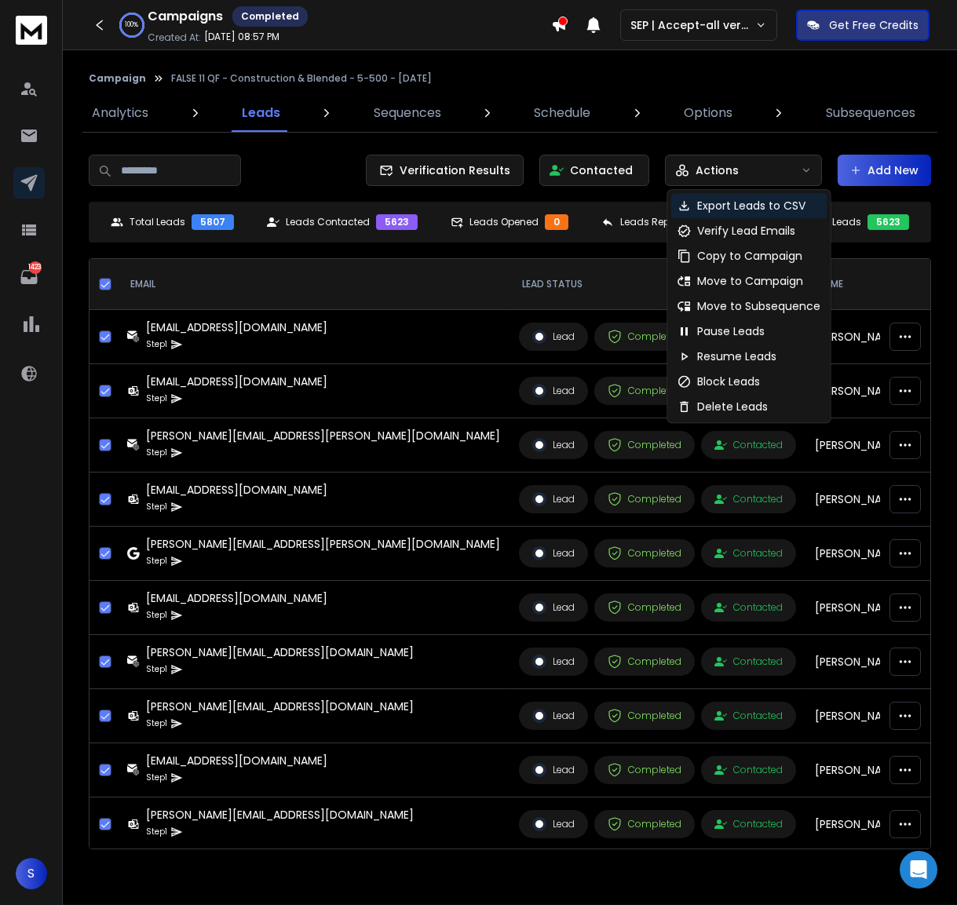
click at [756, 199] on p "Export Leads to CSV" at bounding box center [752, 206] width 108 height 16
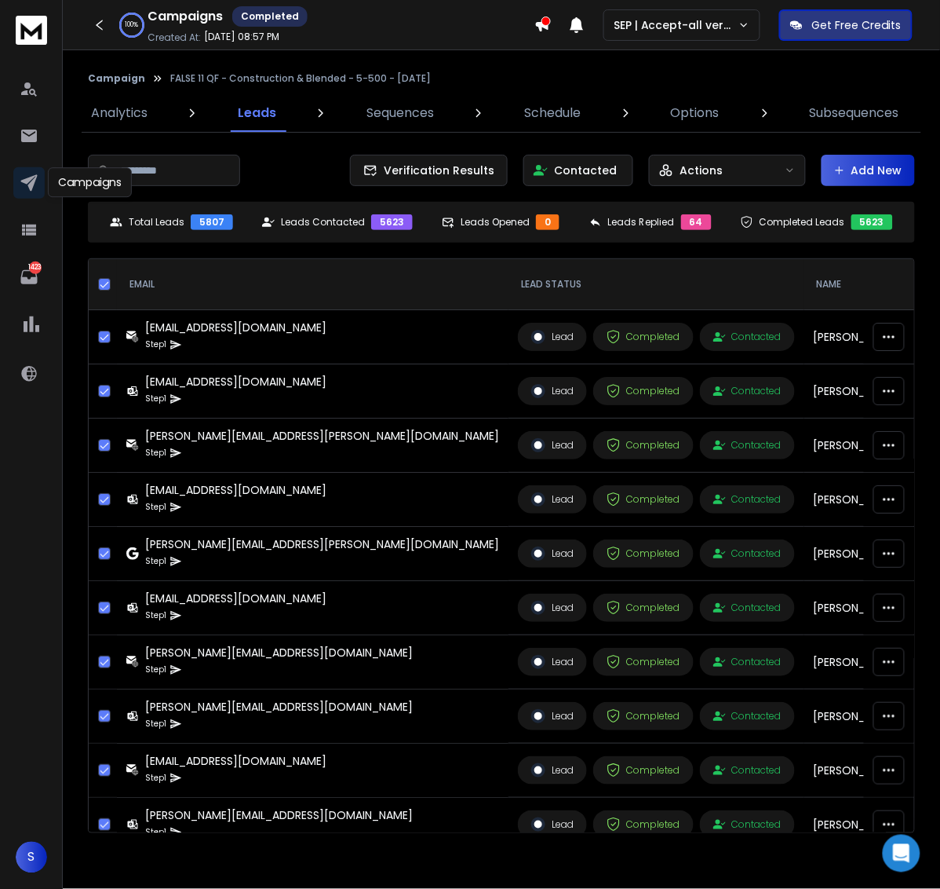
click at [35, 184] on icon at bounding box center [29, 182] width 19 height 19
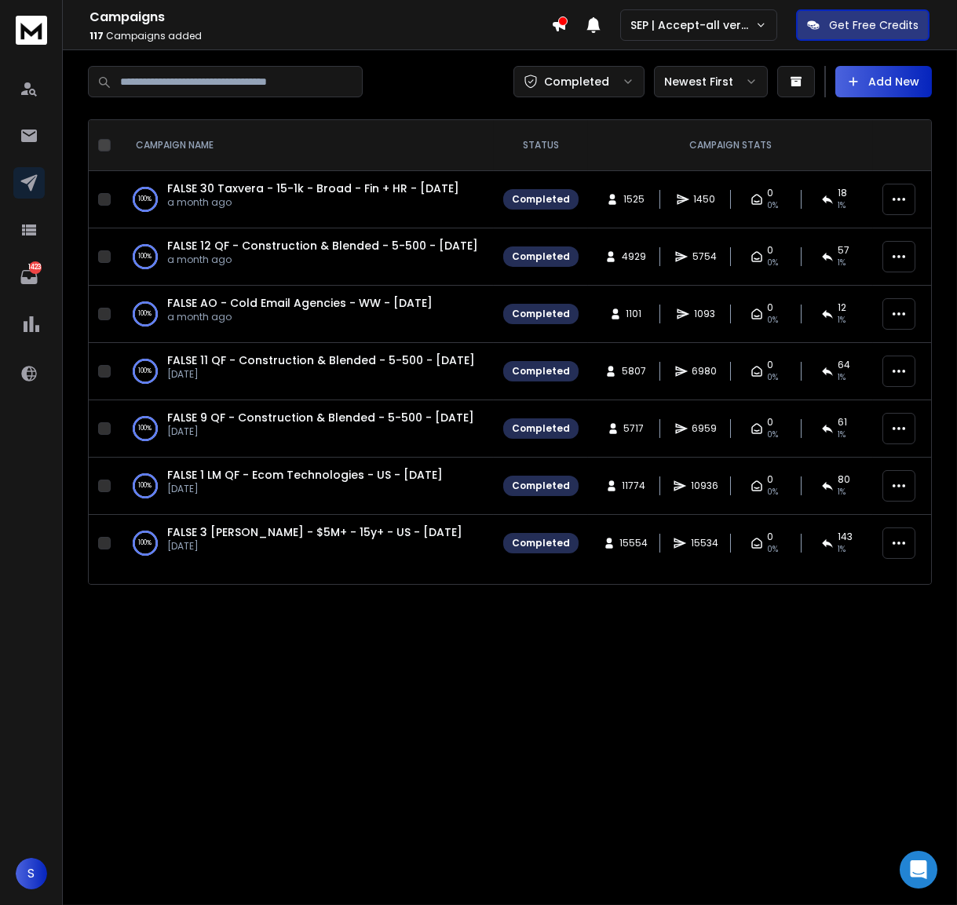
click at [892, 434] on icon "button" at bounding box center [899, 429] width 16 height 16
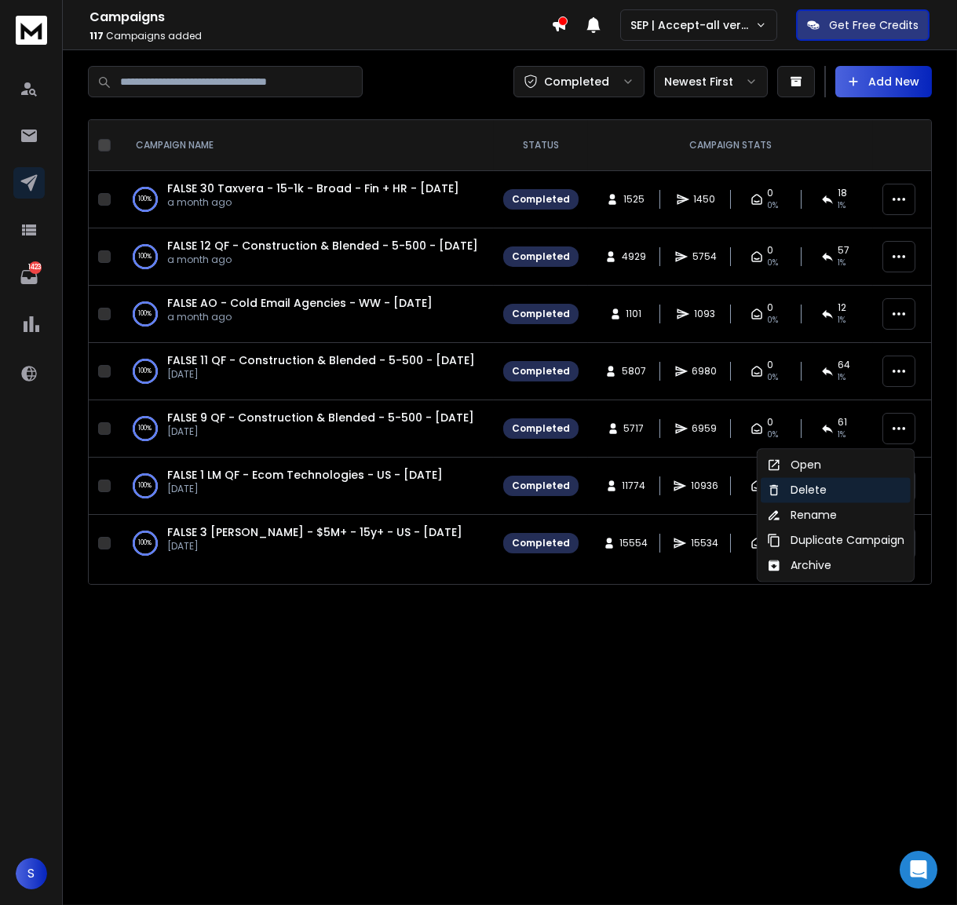
click at [853, 488] on div "Delete" at bounding box center [836, 489] width 150 height 25
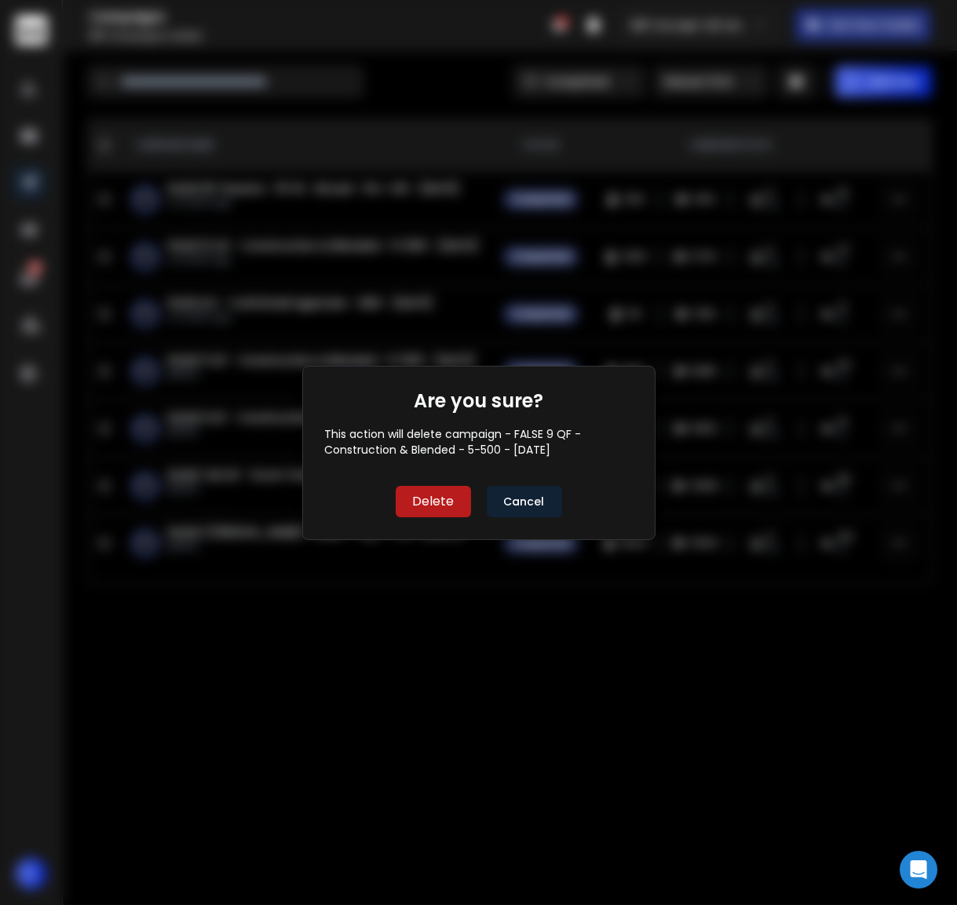
click at [437, 493] on button "Delete" at bounding box center [433, 501] width 75 height 31
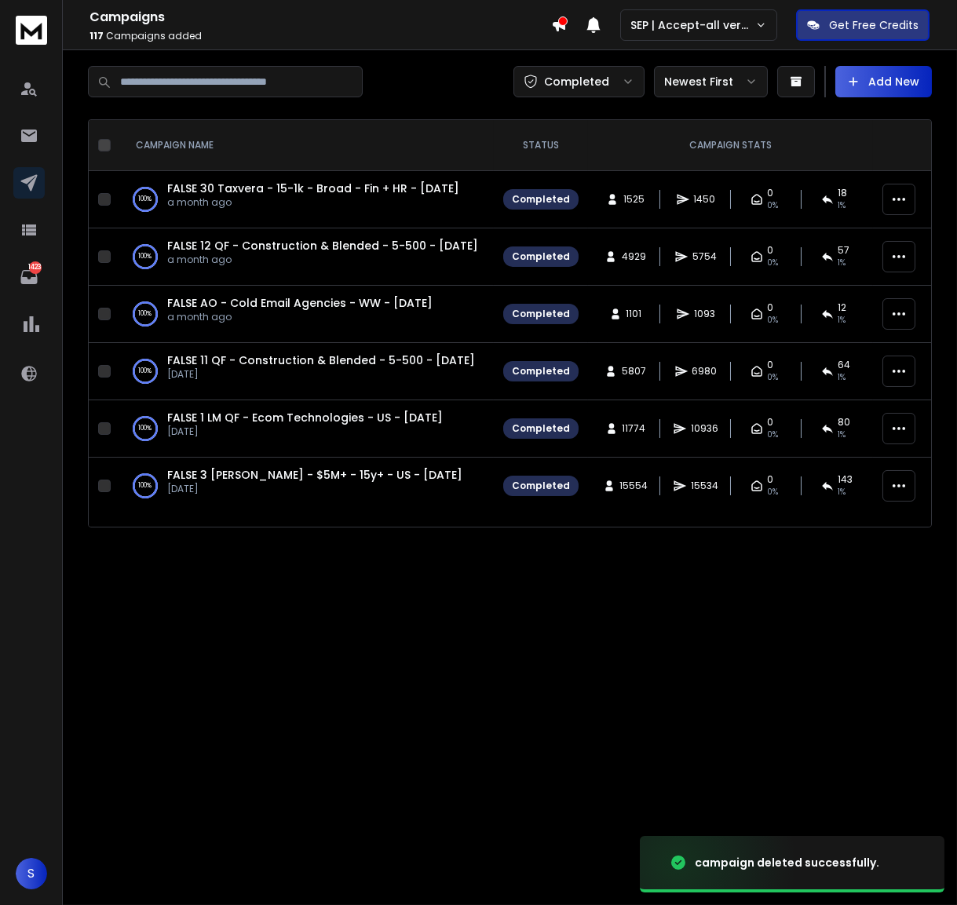
click at [891, 365] on icon "button" at bounding box center [899, 371] width 16 height 16
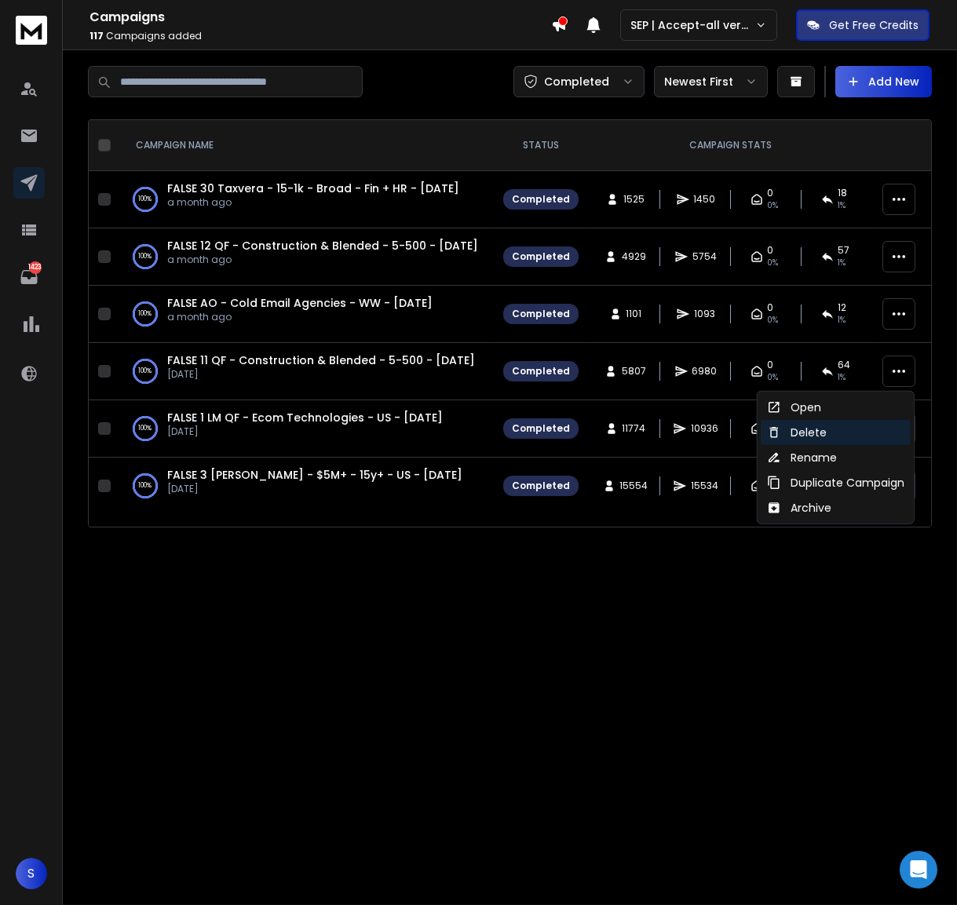
click at [826, 424] on div "Delete" at bounding box center [836, 432] width 150 height 25
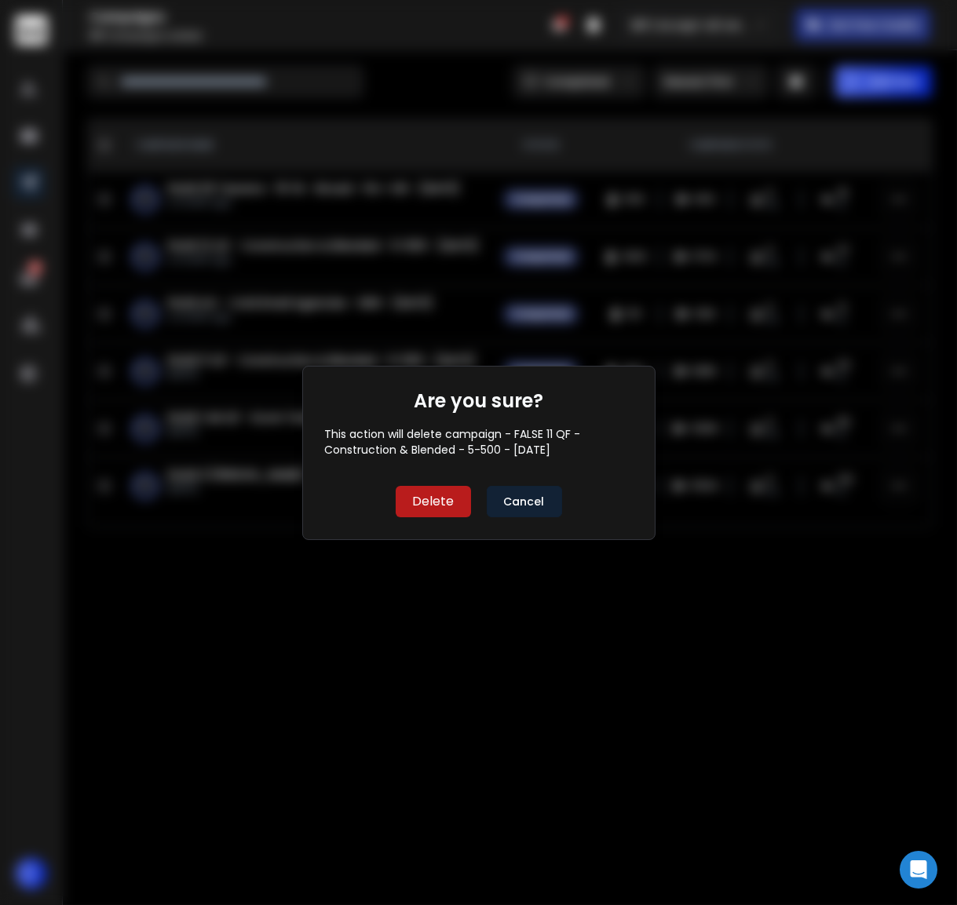
click at [444, 503] on button "Delete" at bounding box center [433, 501] width 75 height 31
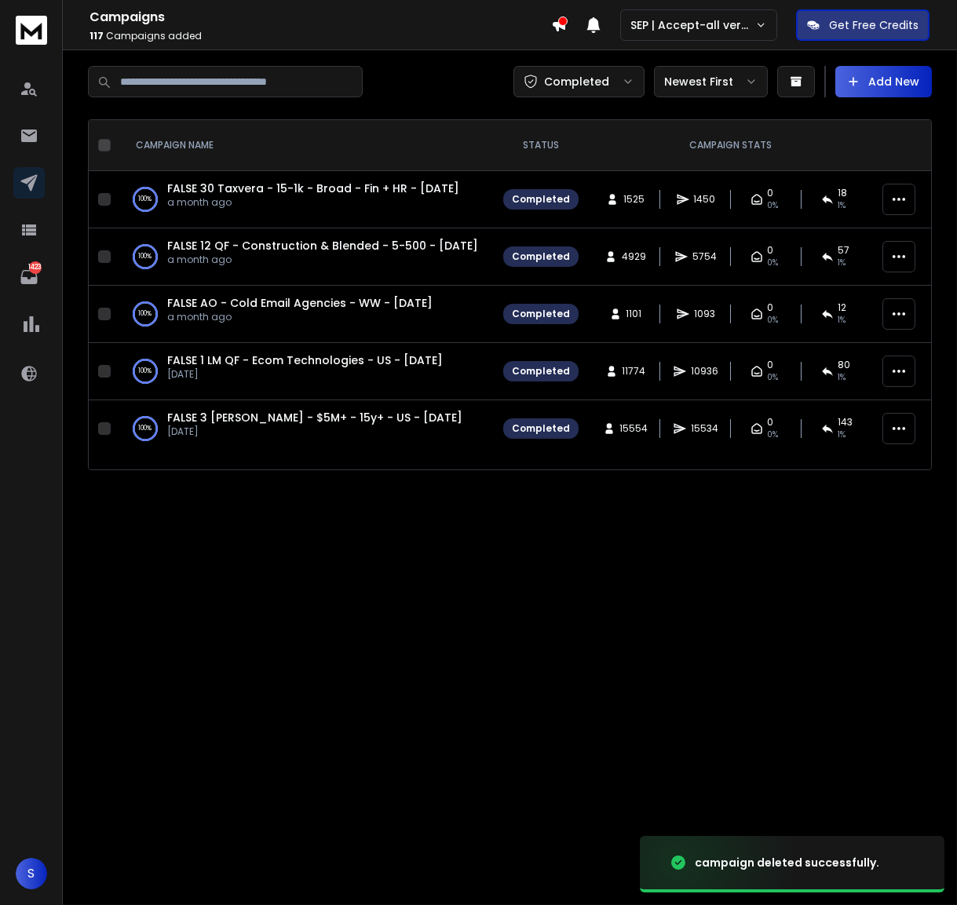
click at [382, 237] on td "100 % FALSE 12 QF - Construction & Blended - 5-500 - 06.11.2025 a month ago" at bounding box center [305, 256] width 377 height 57
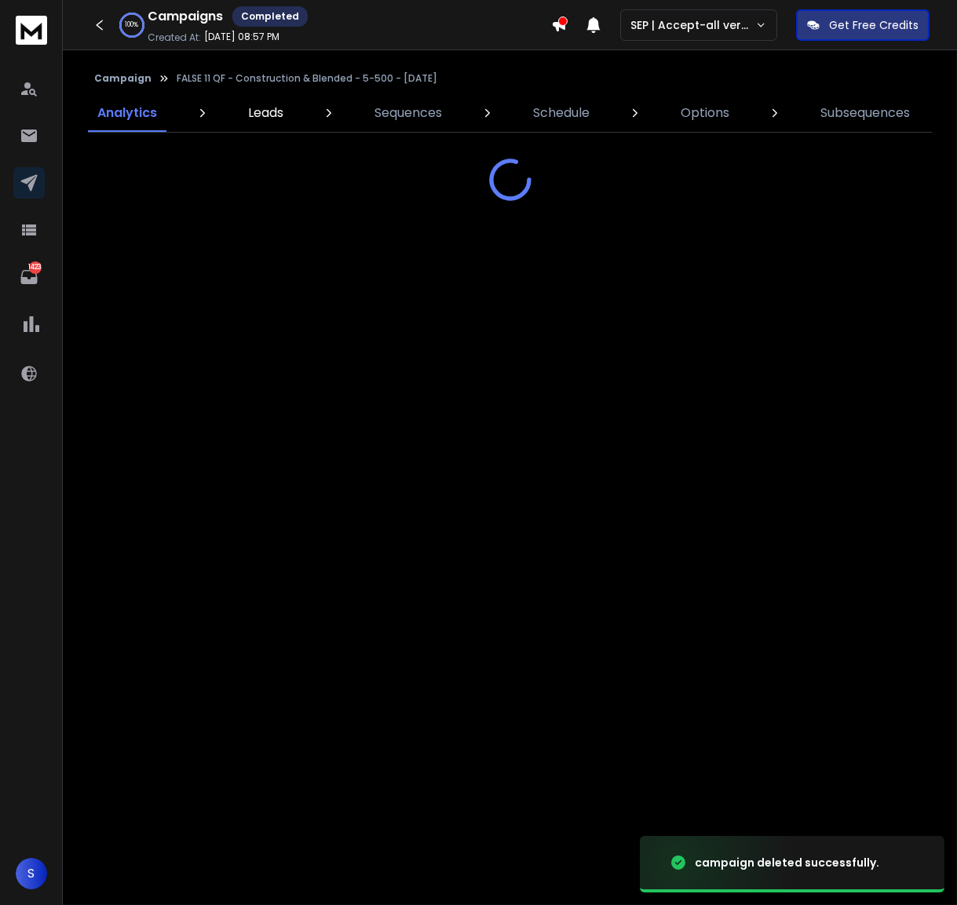
click at [270, 115] on p "Leads" at bounding box center [265, 113] width 35 height 19
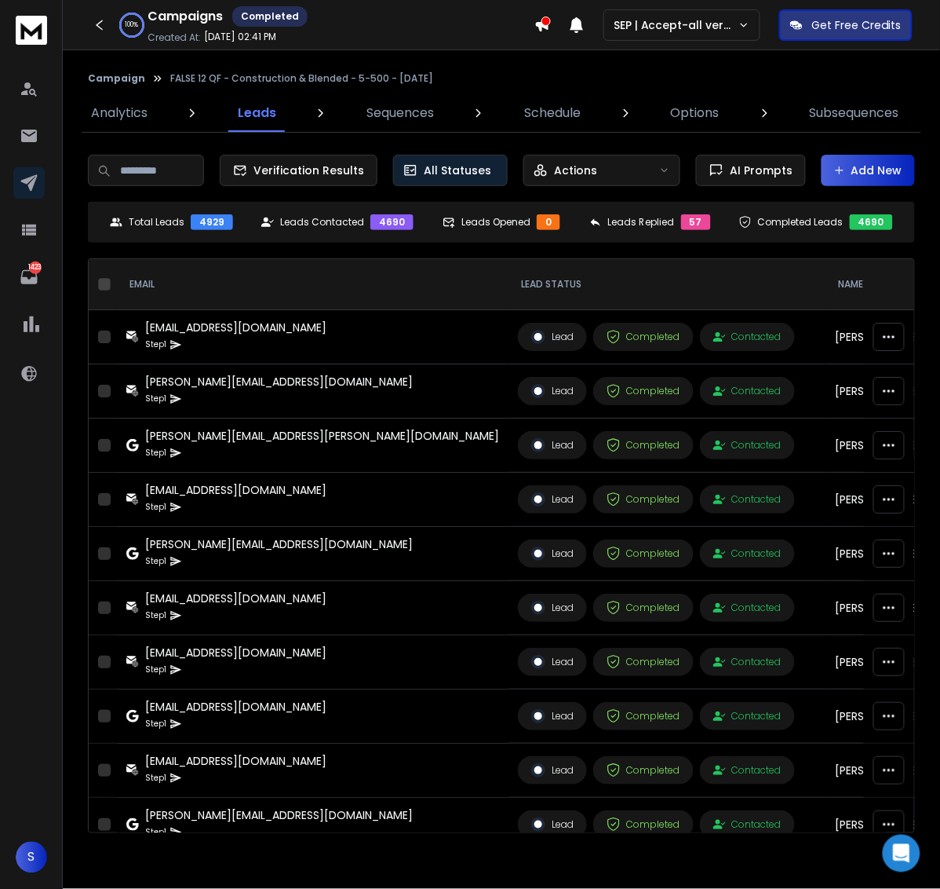
click at [466, 175] on p "All Statuses" at bounding box center [458, 170] width 68 height 16
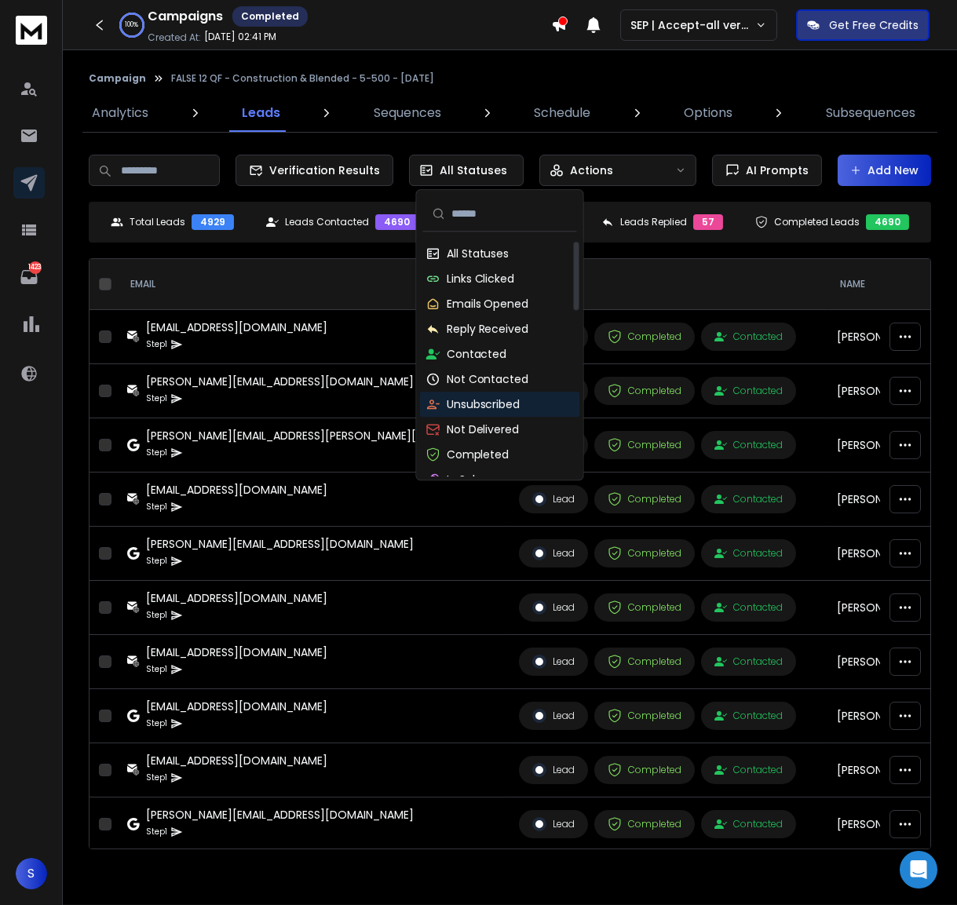
click at [447, 397] on p "Unsubscribed" at bounding box center [484, 404] width 74 height 16
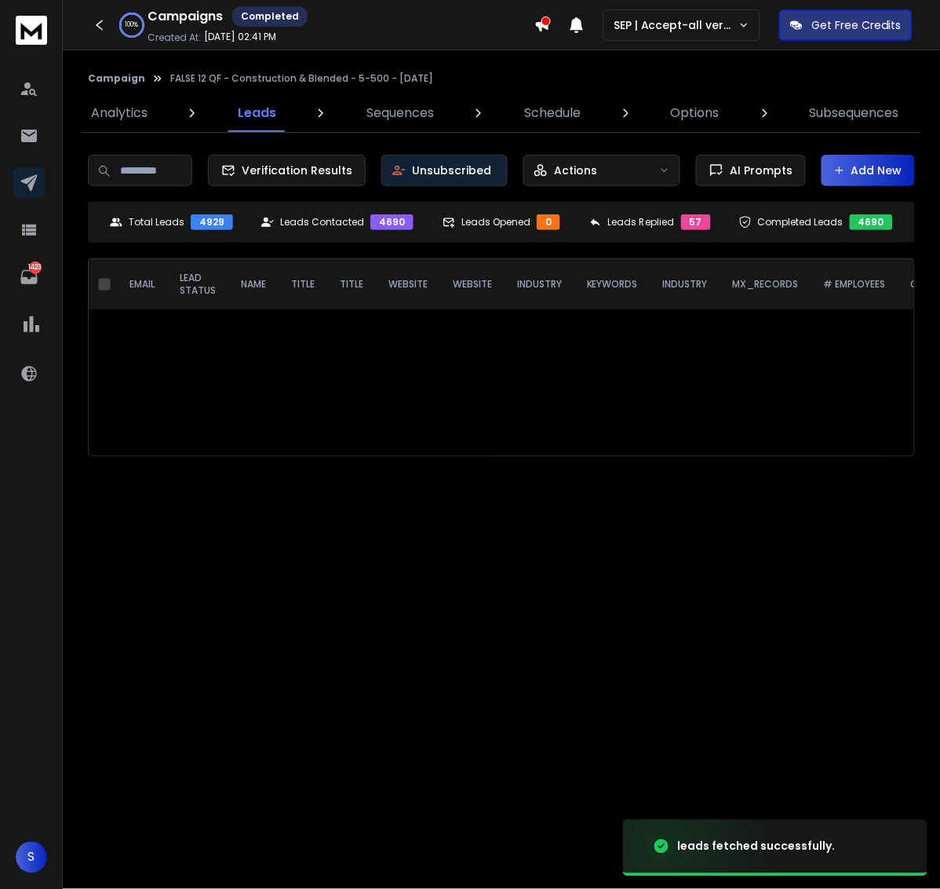
click at [446, 168] on p "Unsubscribed" at bounding box center [451, 170] width 79 height 16
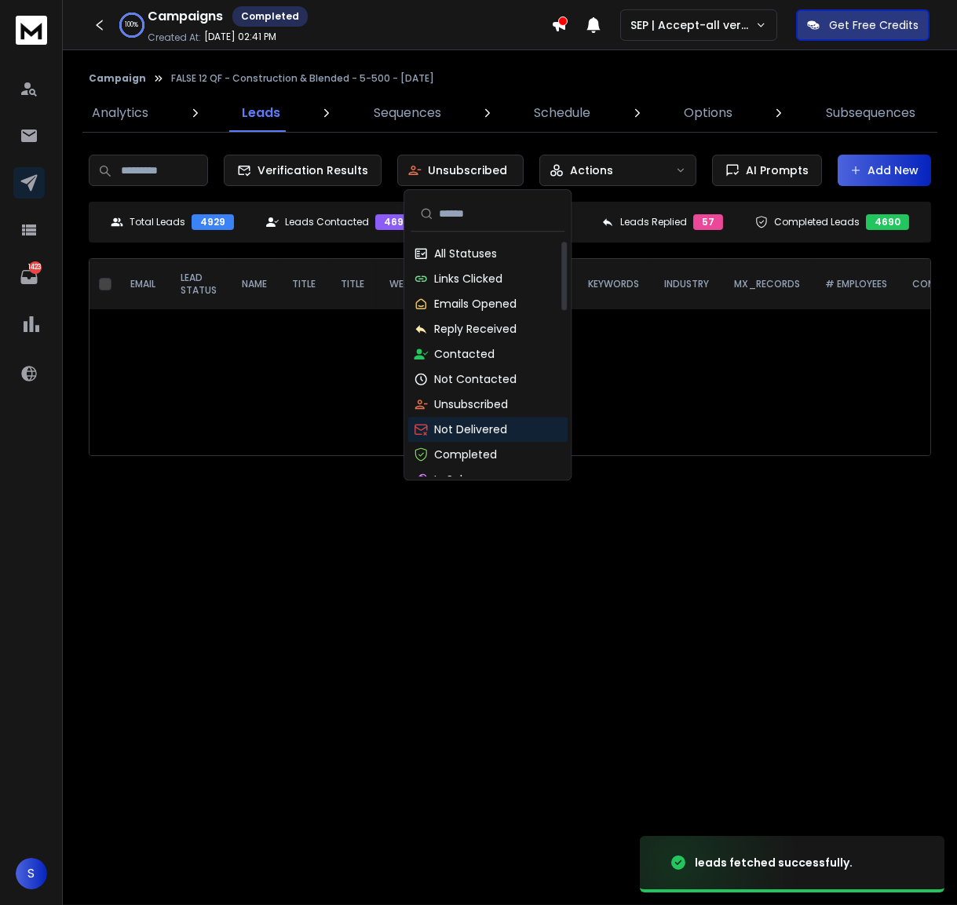
click at [436, 422] on p "Not Delivered" at bounding box center [470, 430] width 73 height 16
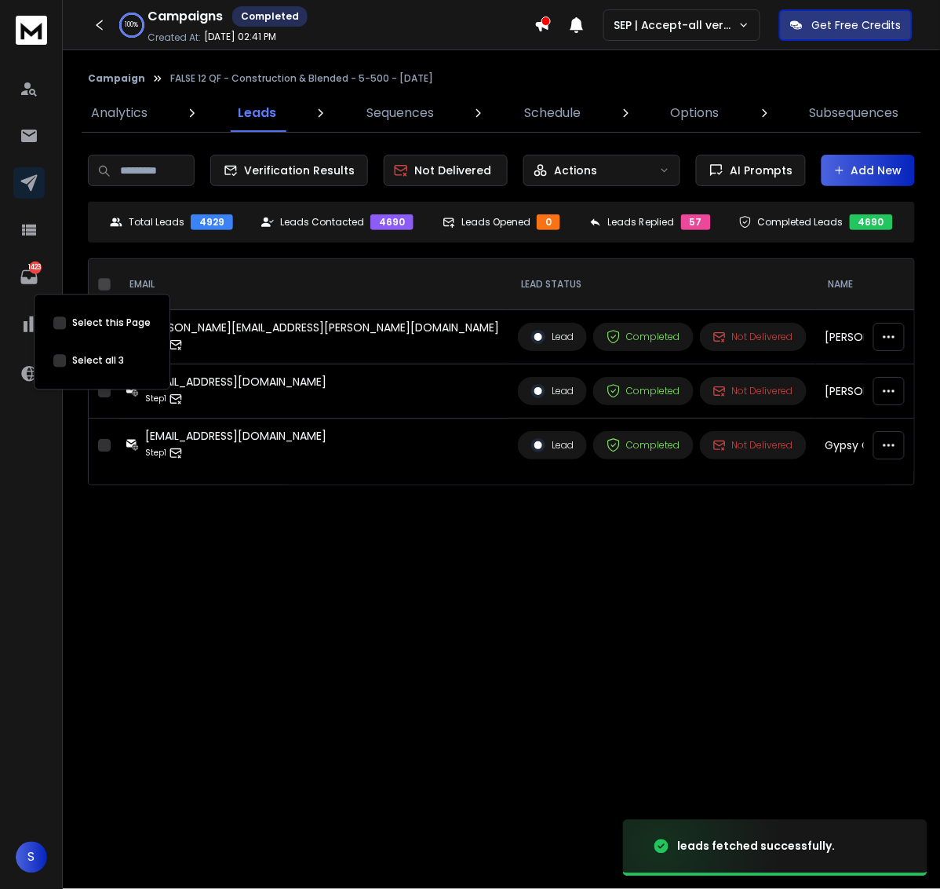
click at [60, 355] on button "Select this Page" at bounding box center [59, 361] width 13 height 13
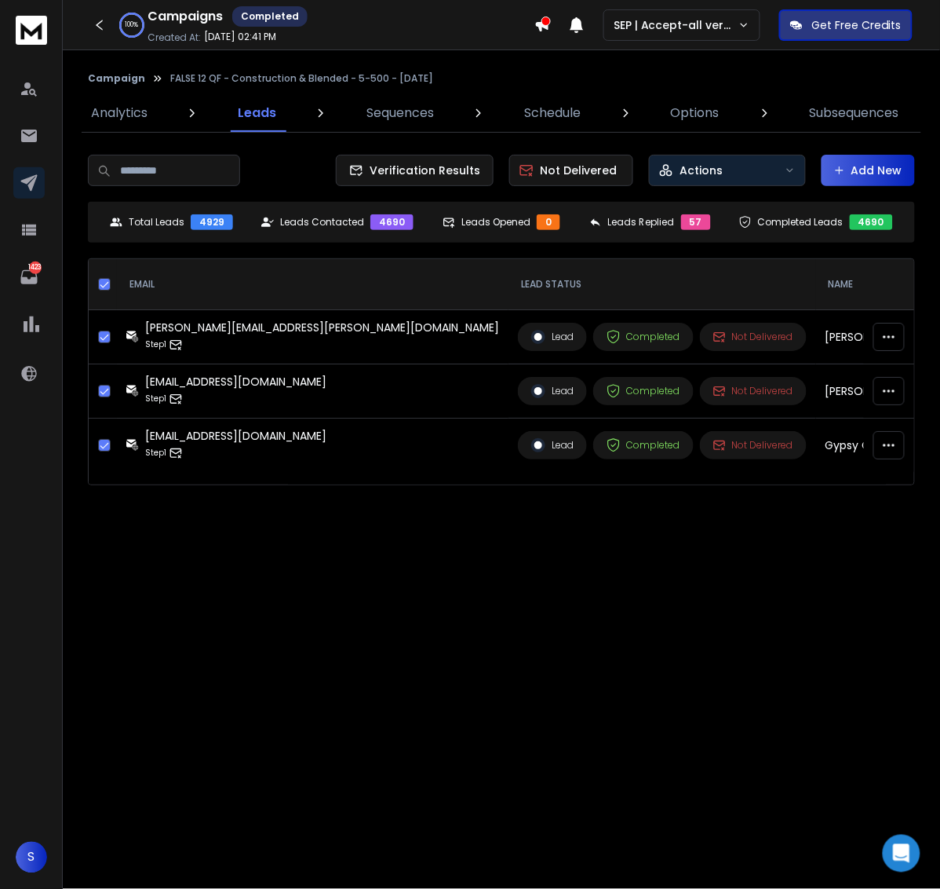
click at [740, 172] on div "Actions" at bounding box center [718, 170] width 119 height 16
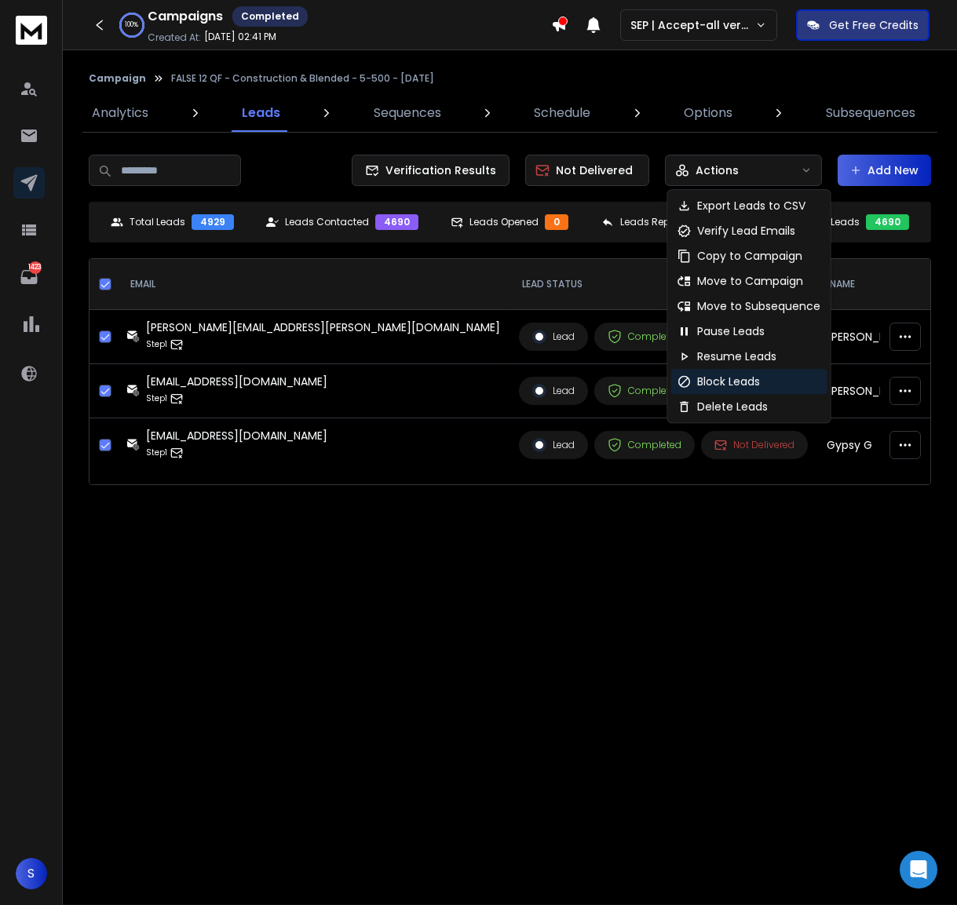
click at [693, 379] on div "Block Leads" at bounding box center [718, 382] width 83 height 16
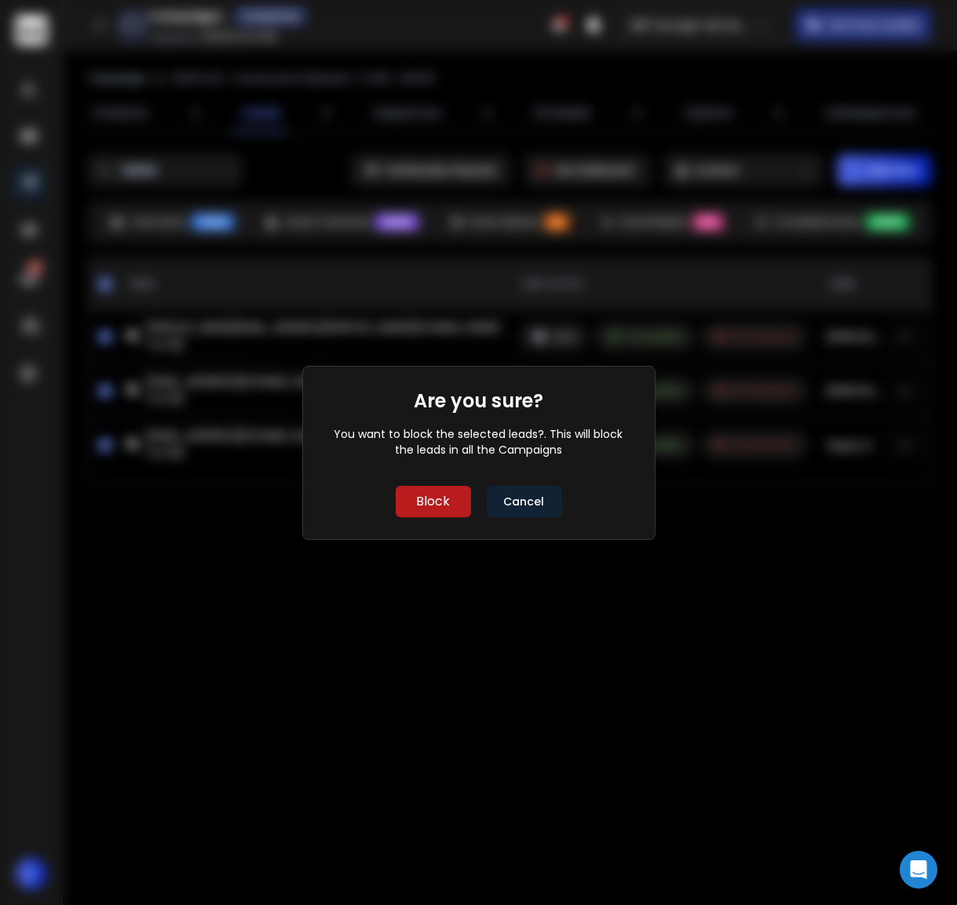
click at [418, 497] on button "Block" at bounding box center [433, 501] width 75 height 31
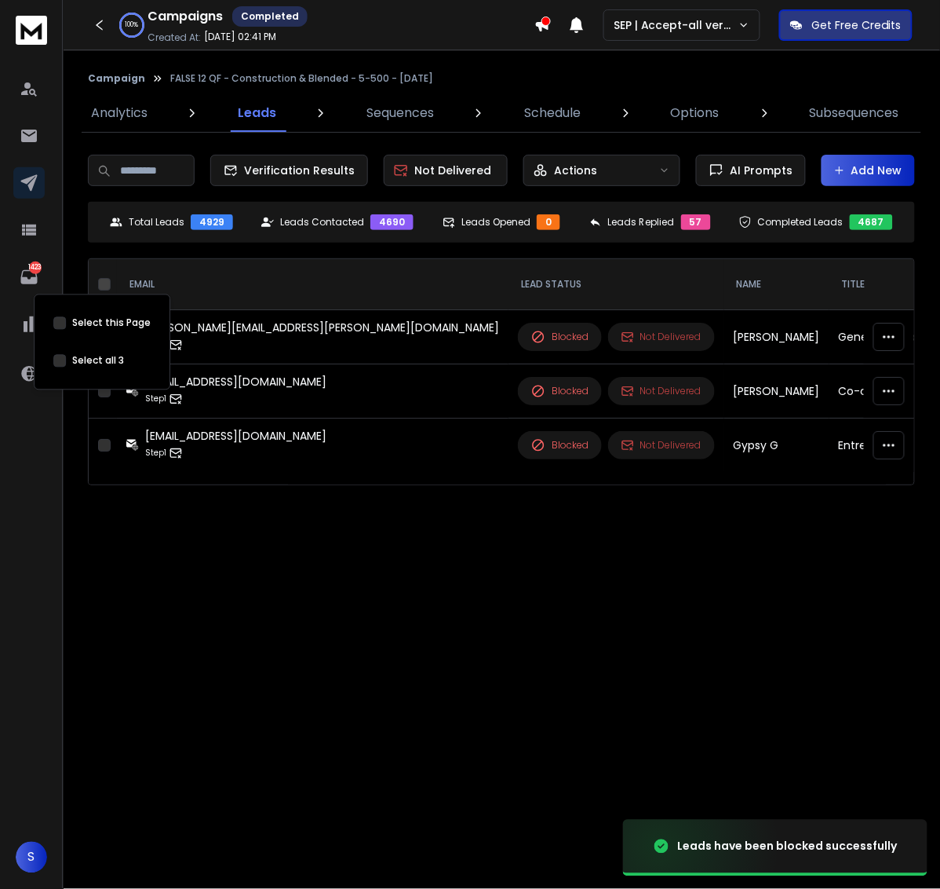
click at [79, 361] on label "Select all 3" at bounding box center [98, 361] width 52 height 13
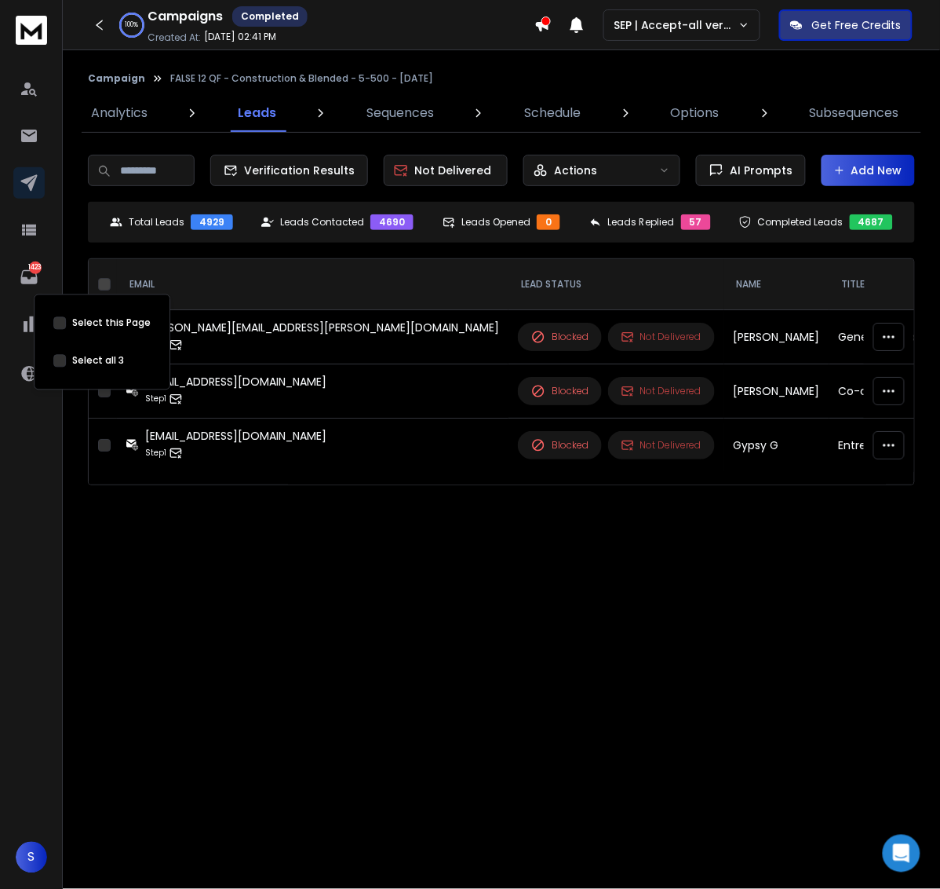
click at [53, 359] on button "Select this Page" at bounding box center [59, 361] width 13 height 13
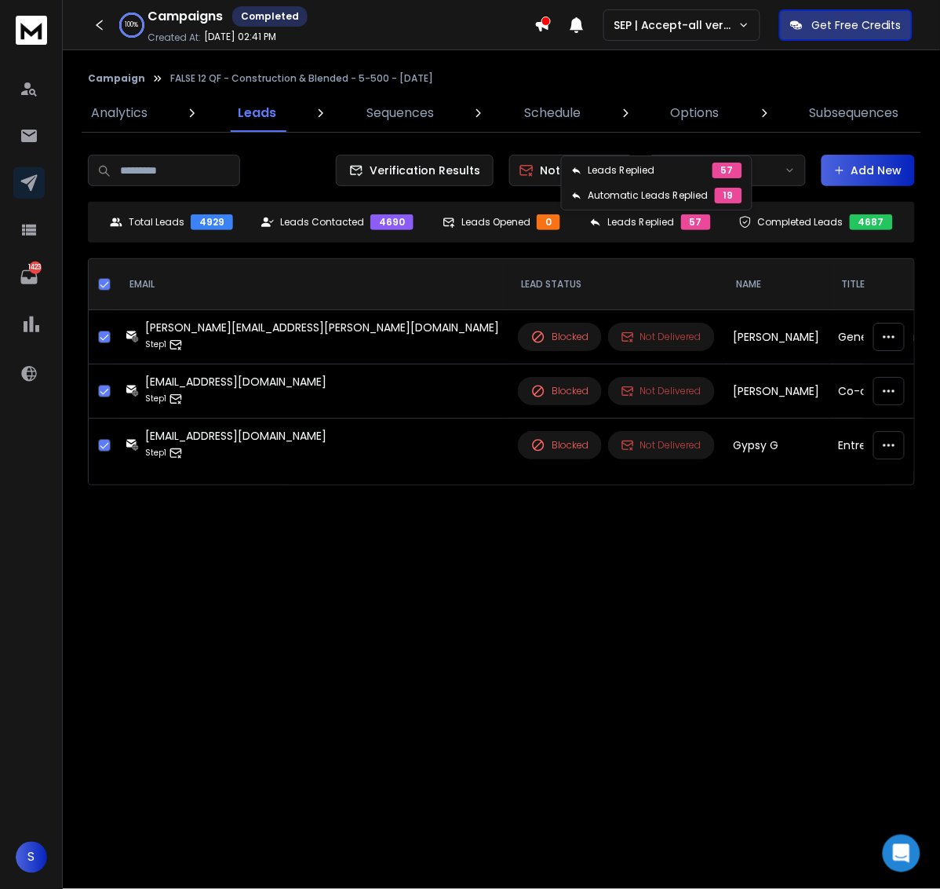
click at [704, 161] on div "Leads Replied 57 Automatic Leads Replied 19" at bounding box center [657, 182] width 192 height 55
click at [763, 174] on div "Actions" at bounding box center [718, 170] width 119 height 16
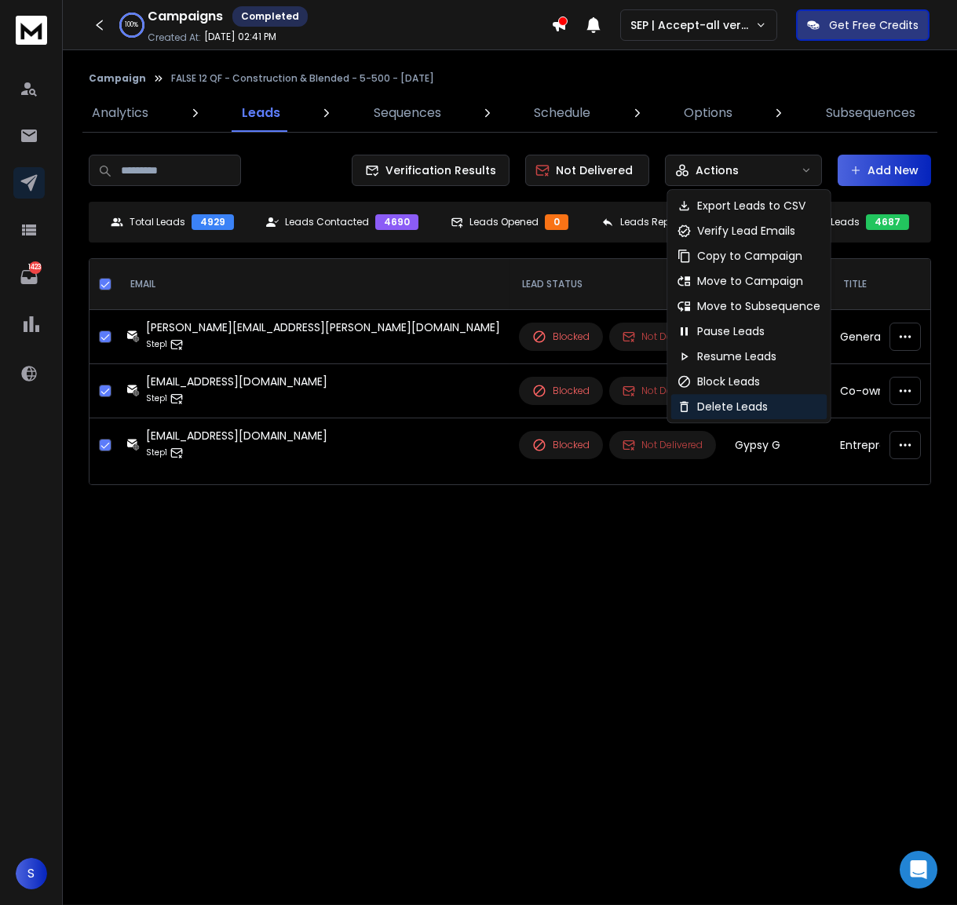
click at [718, 407] on p "Delete Leads" at bounding box center [733, 407] width 71 height 16
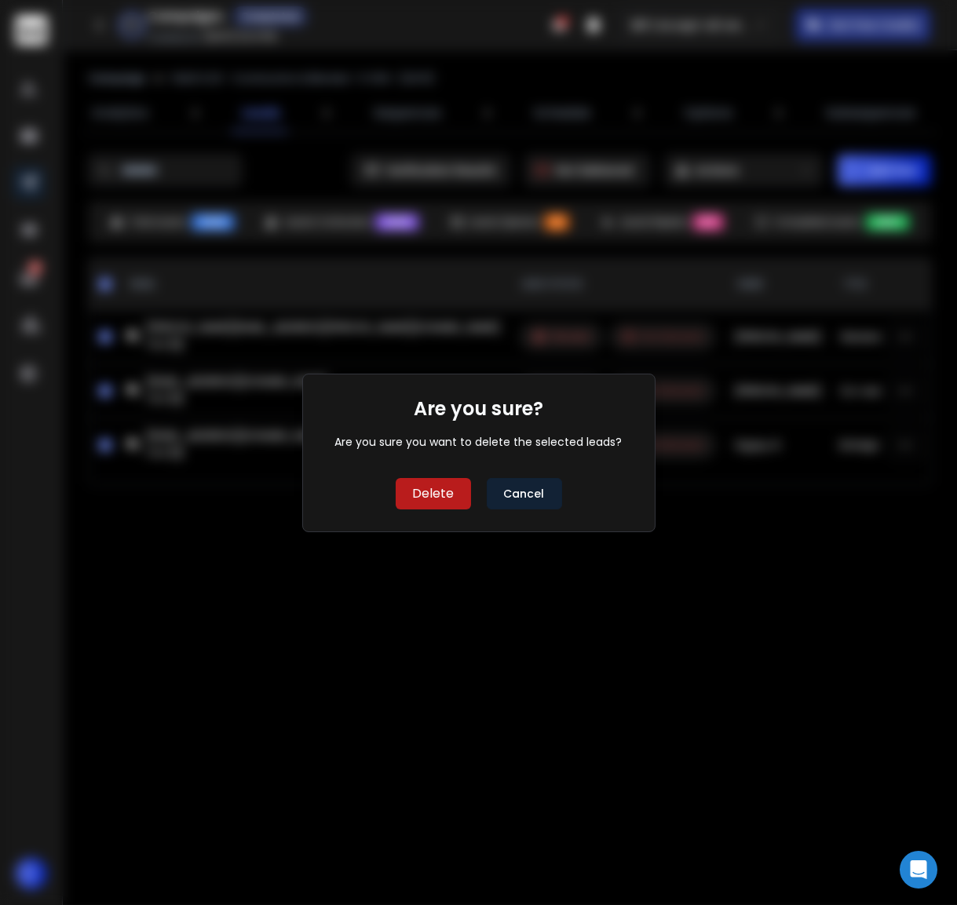
click at [460, 481] on button "Delete" at bounding box center [433, 493] width 75 height 31
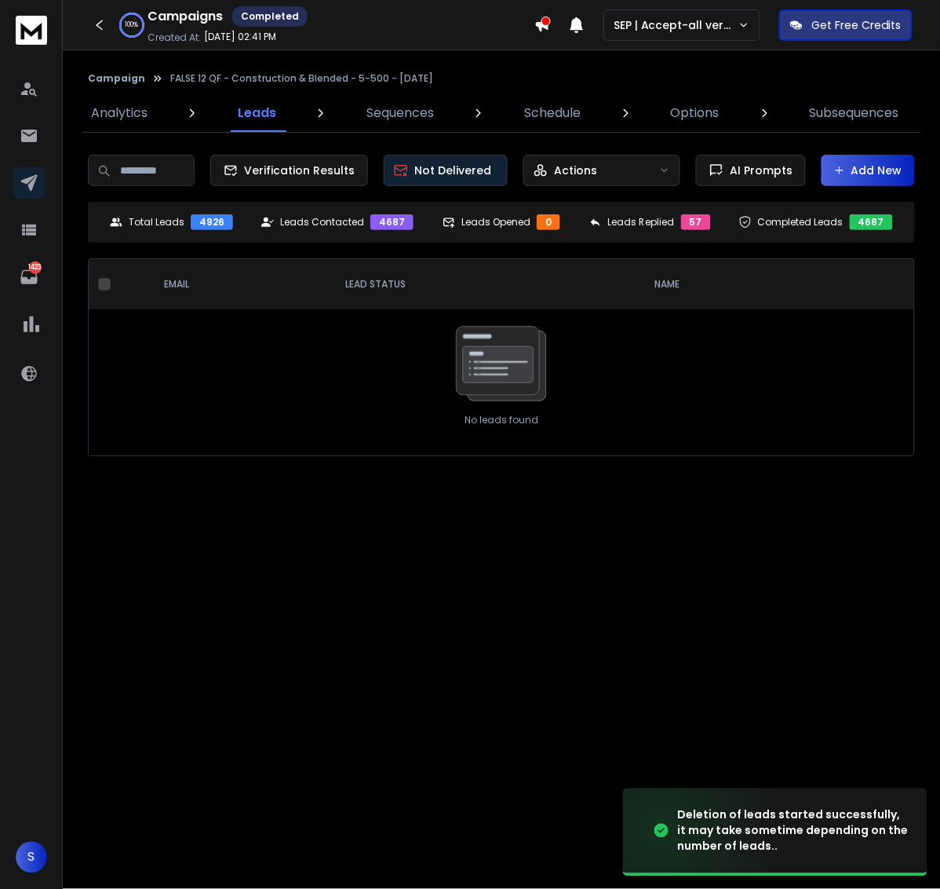
click at [470, 175] on p "Not Delivered" at bounding box center [452, 170] width 77 height 16
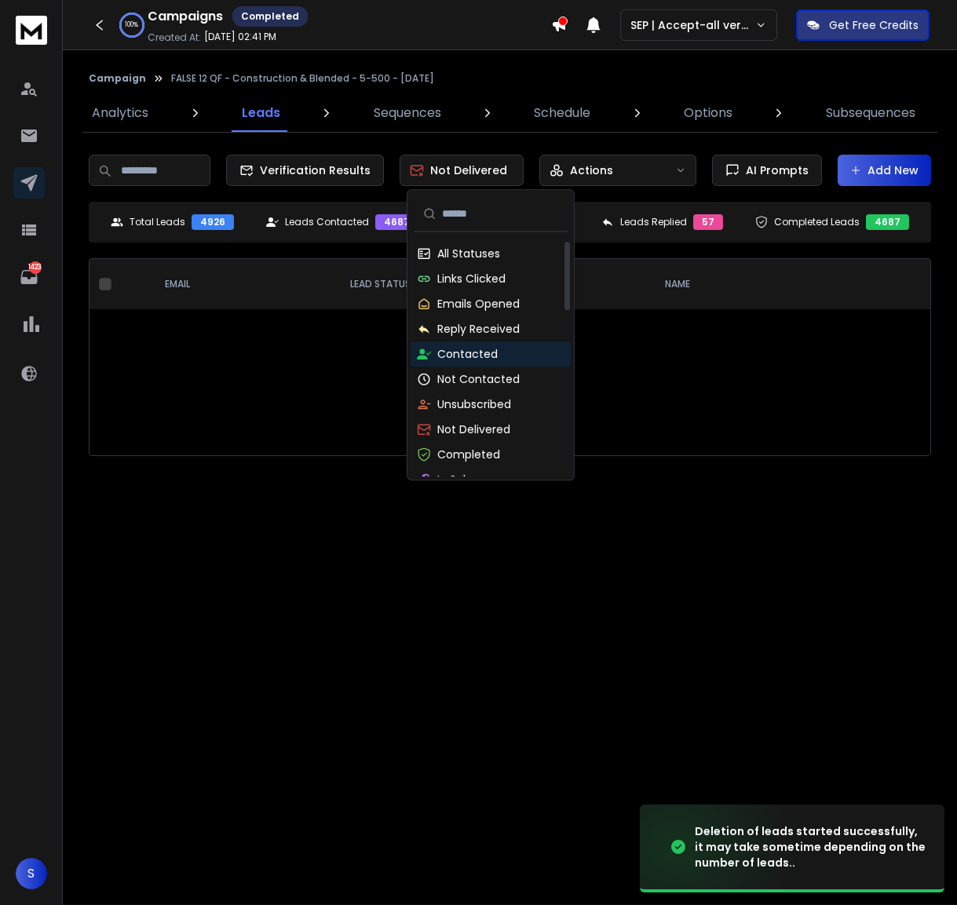
click at [480, 352] on p "Contacted" at bounding box center [467, 354] width 60 height 16
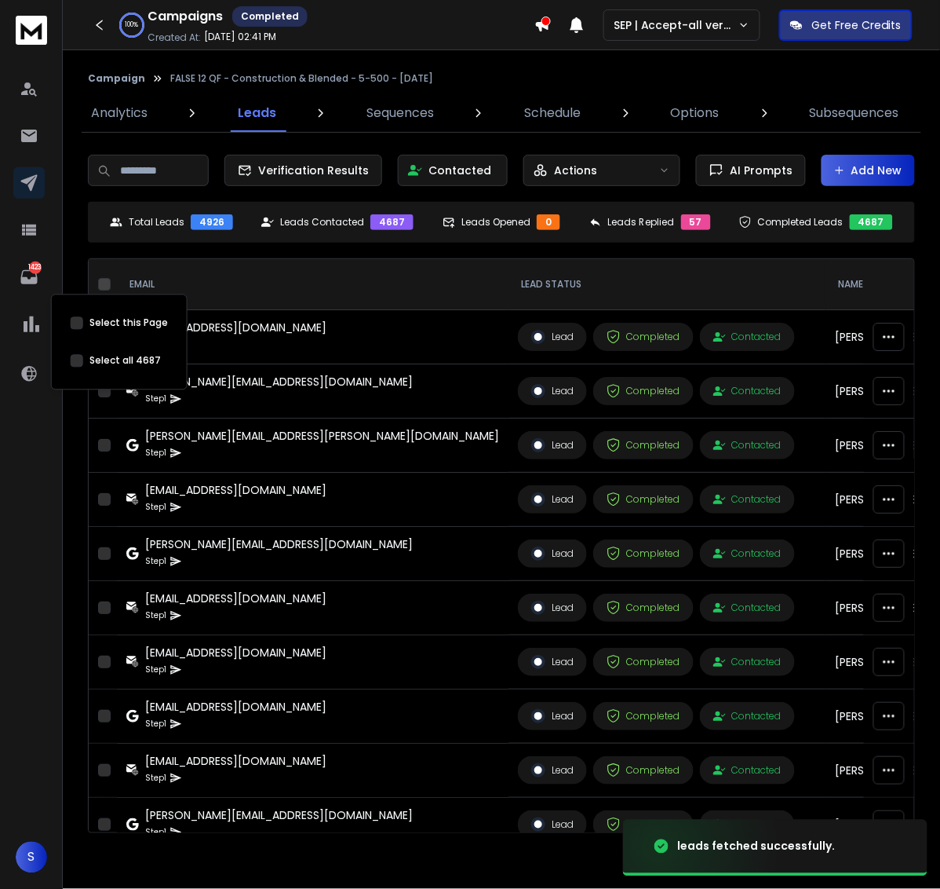
click at [71, 357] on button "Select this Page" at bounding box center [77, 361] width 13 height 13
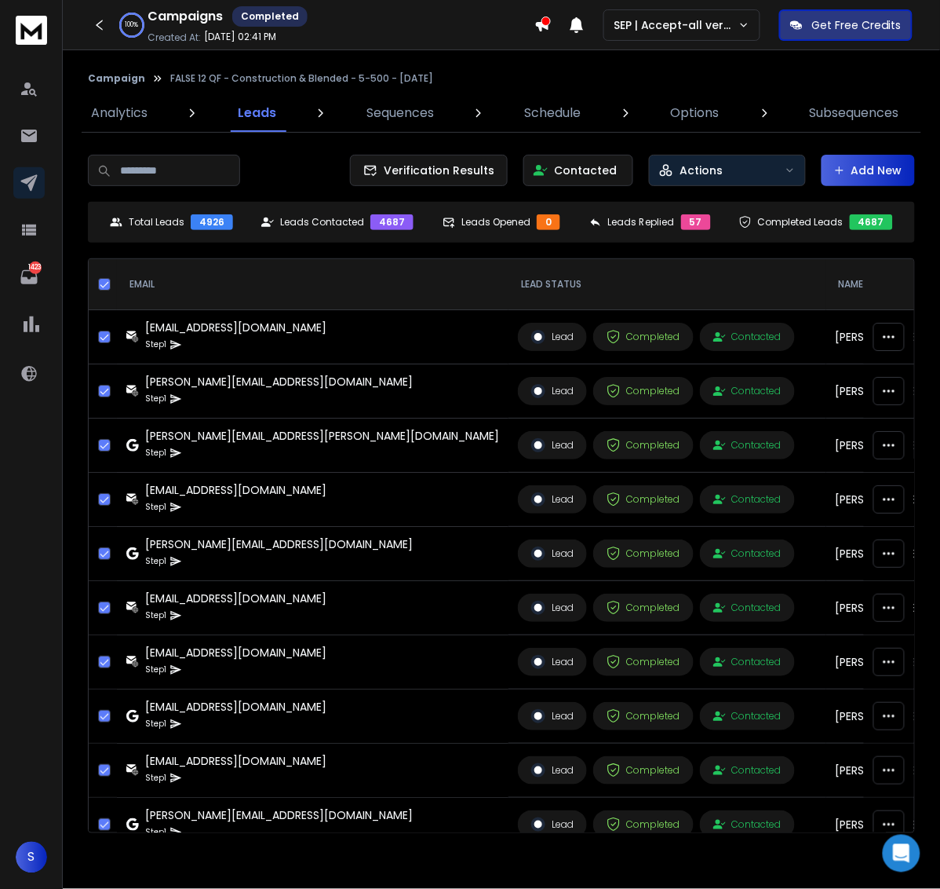
click at [779, 165] on div "Actions" at bounding box center [718, 170] width 119 height 16
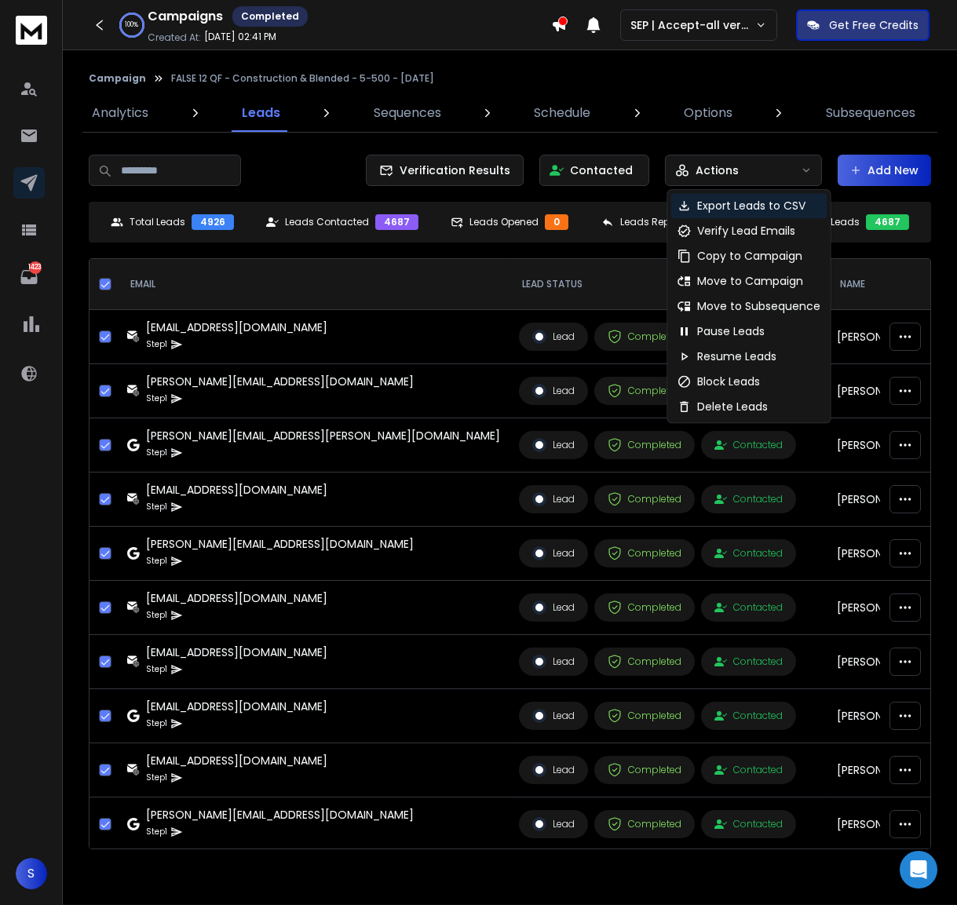
click at [780, 198] on p "Export Leads to CSV" at bounding box center [752, 206] width 108 height 16
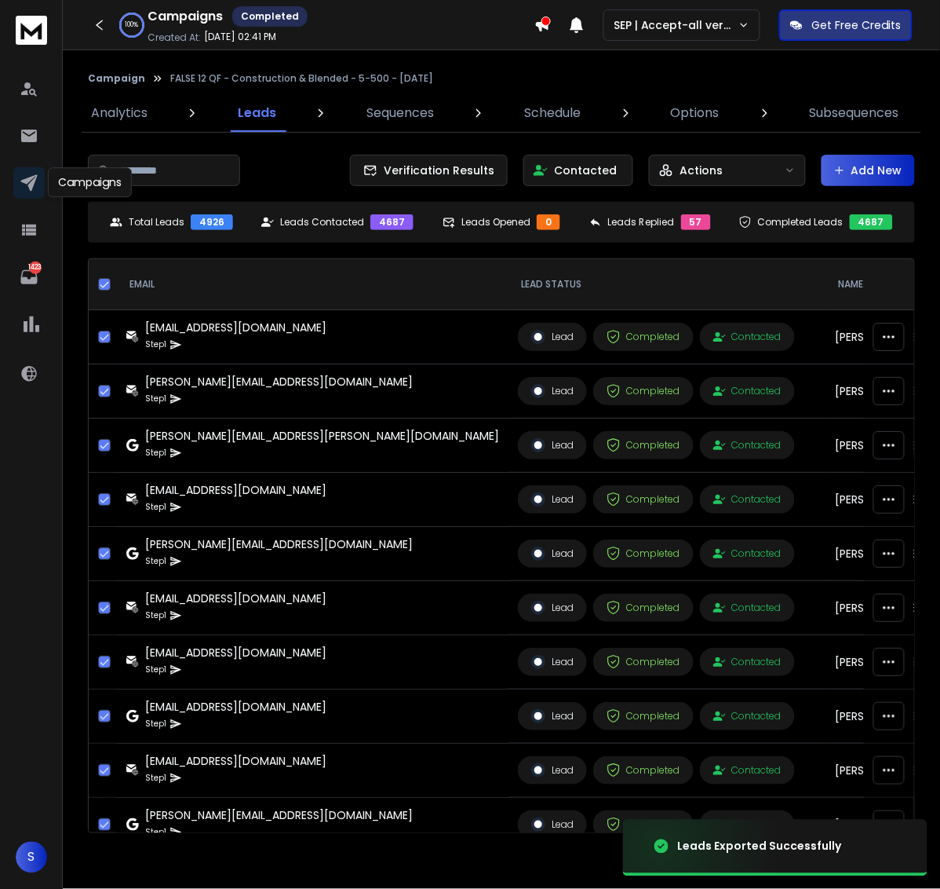
click at [31, 174] on icon at bounding box center [29, 182] width 19 height 19
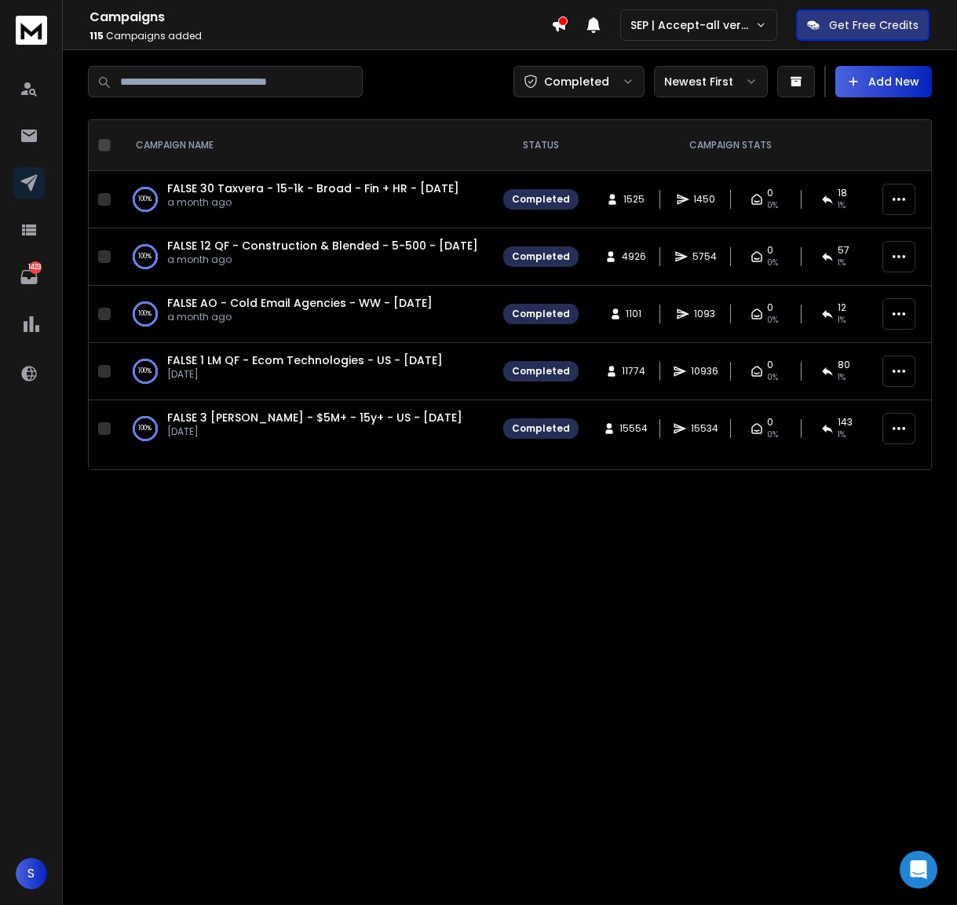
click at [898, 242] on button "button" at bounding box center [898, 256] width 33 height 31
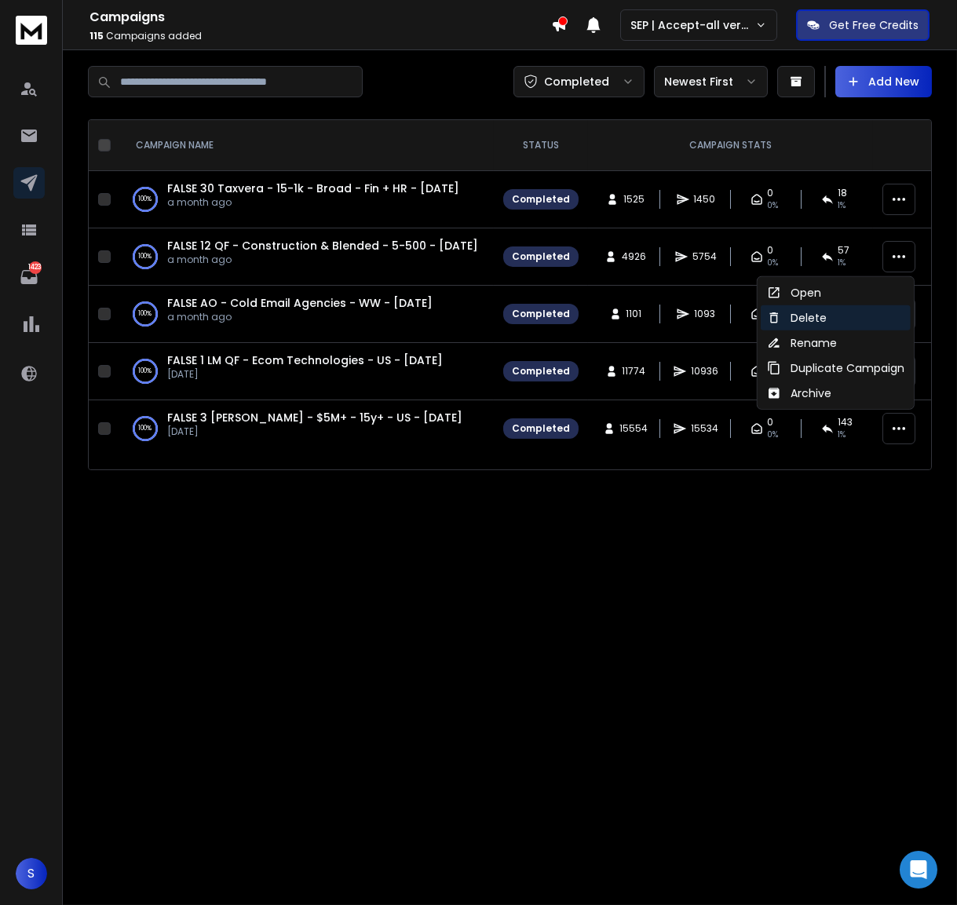
click at [857, 311] on div "Delete" at bounding box center [836, 317] width 150 height 25
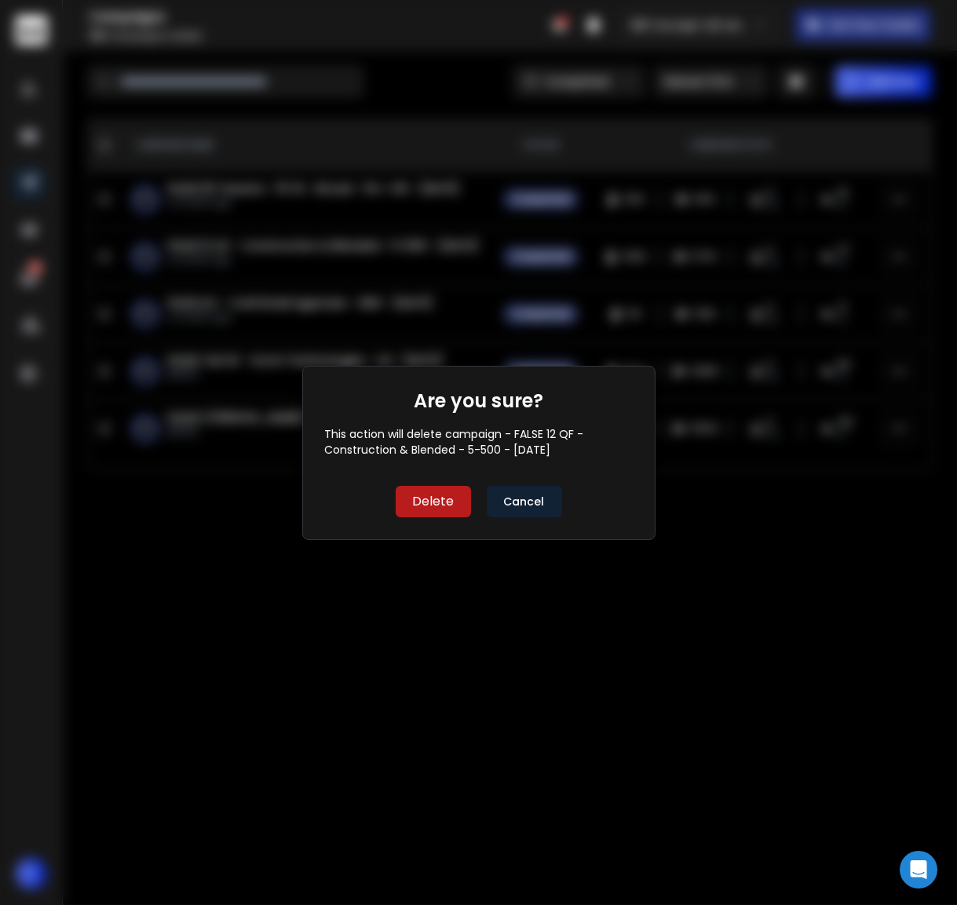
click at [448, 498] on button "Delete" at bounding box center [433, 501] width 75 height 31
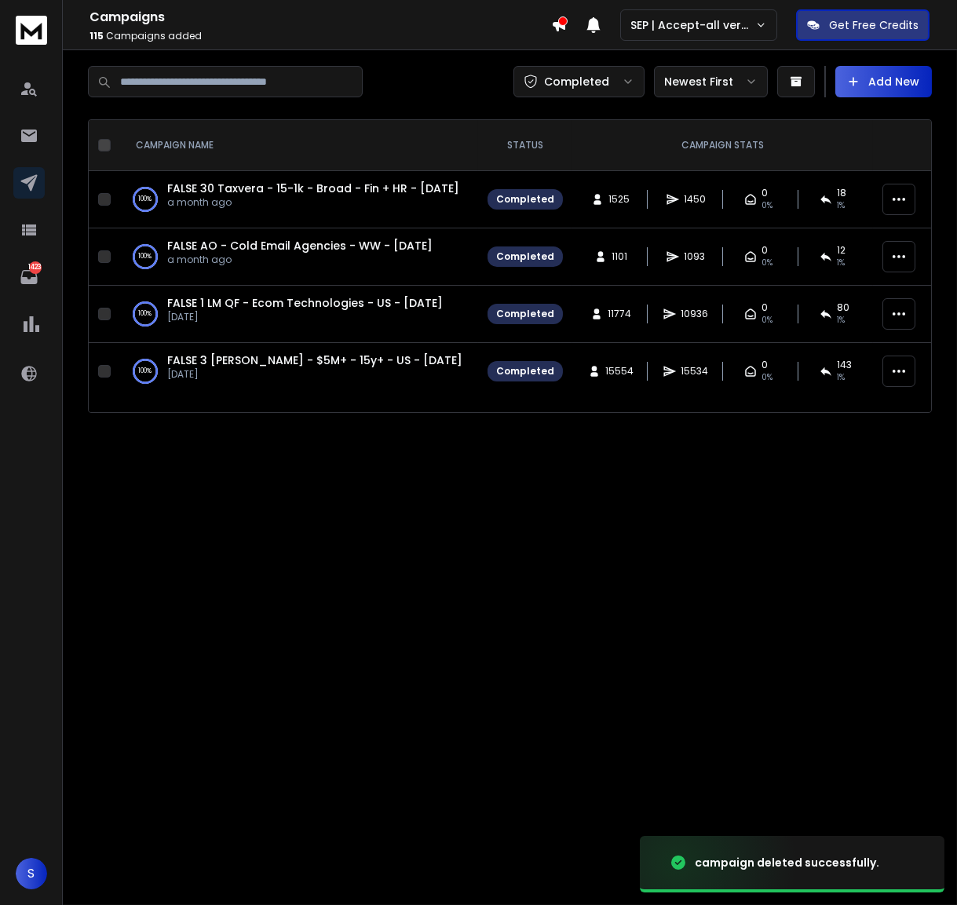
click at [382, 311] on span "FALSE 1 LM QF - Ecom Technologies - US - [DATE]" at bounding box center [305, 303] width 276 height 16
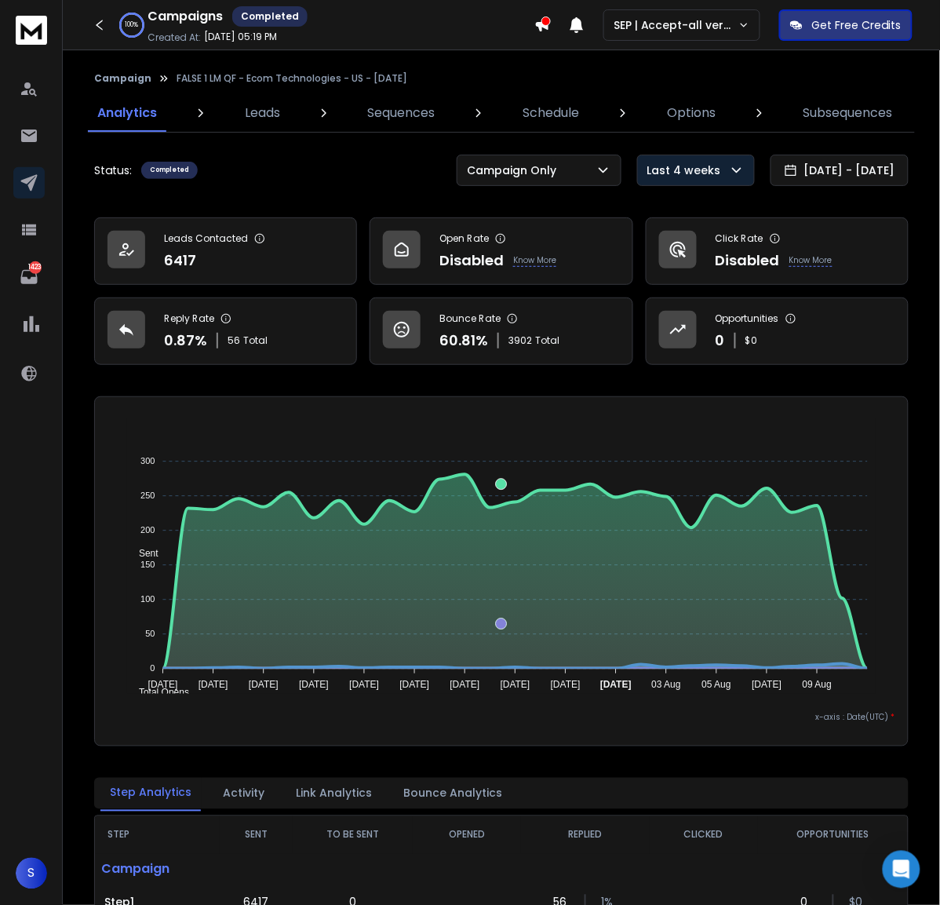
click at [647, 160] on button "Last 4 weeks" at bounding box center [696, 170] width 118 height 31
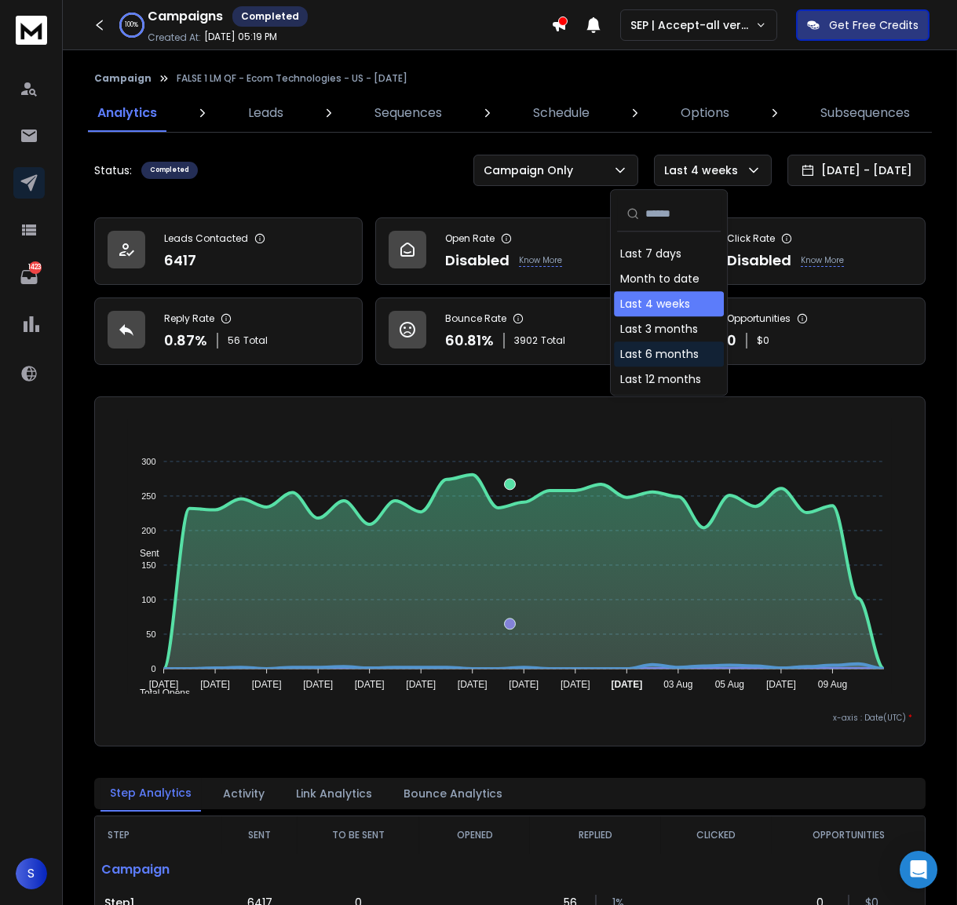
click at [659, 346] on div "Last 6 months" at bounding box center [659, 354] width 79 height 16
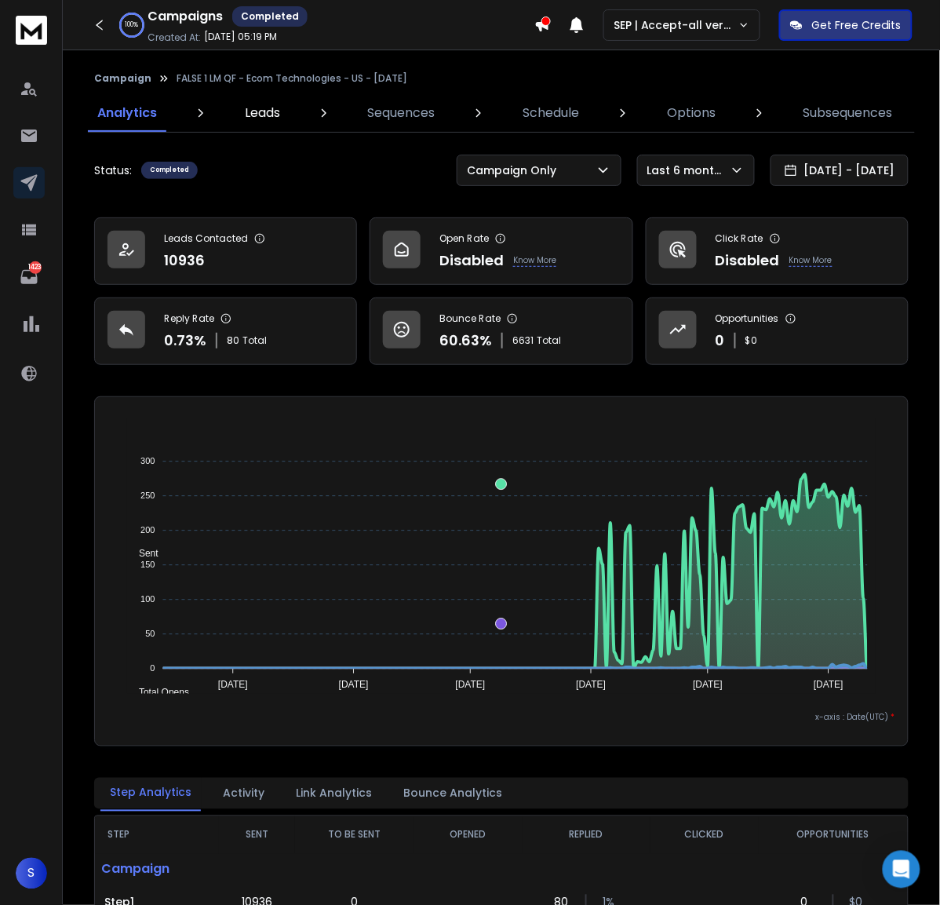
click at [267, 108] on p "Leads" at bounding box center [262, 113] width 35 height 19
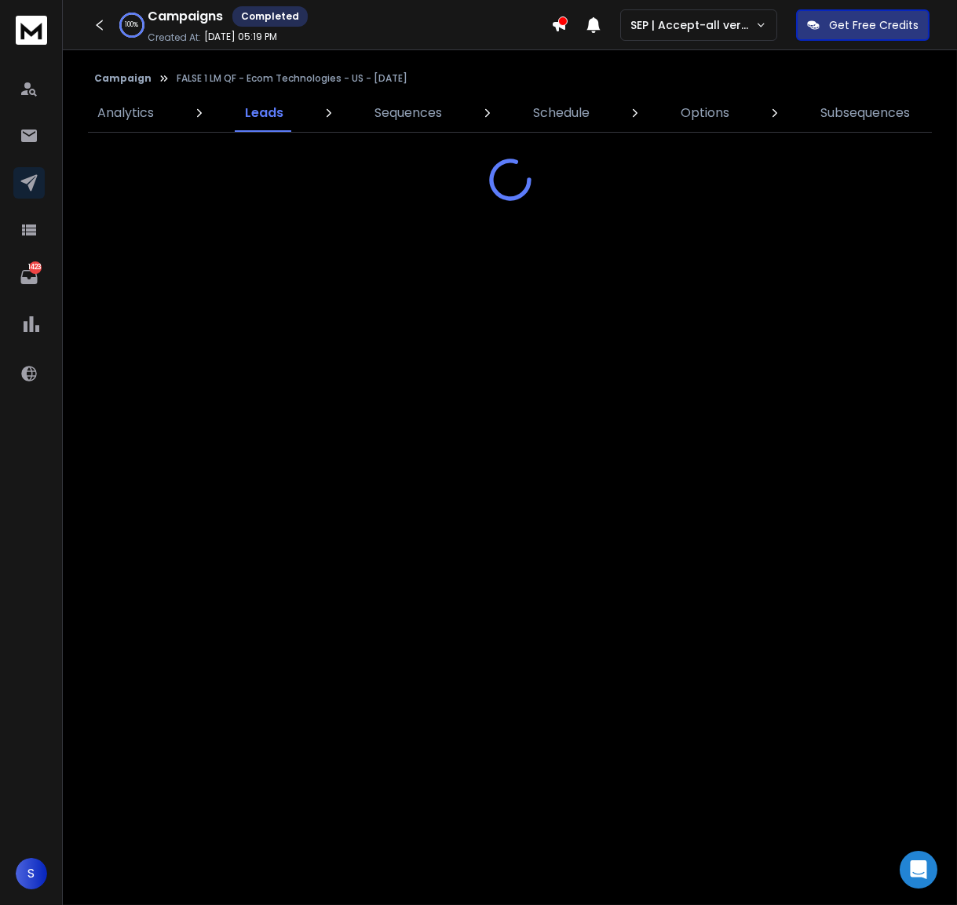
drag, startPoint x: 199, startPoint y: 77, endPoint x: 414, endPoint y: 77, distance: 215.9
click at [414, 77] on div "Campaign FALSE 1 LM QF - Ecom Technologies - US - 05.22.25" at bounding box center [510, 78] width 844 height 25
copy p "1 LM QF - Ecom Technologies - US - 05.22.25"
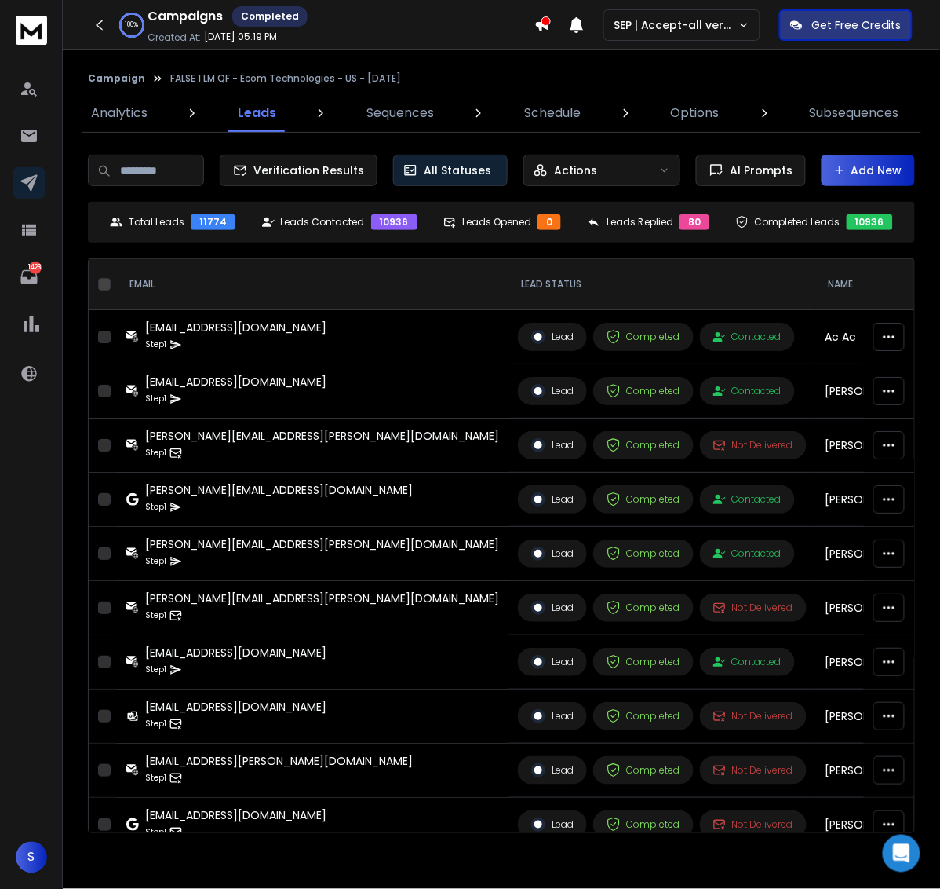
click at [463, 173] on p "All Statuses" at bounding box center [458, 170] width 68 height 16
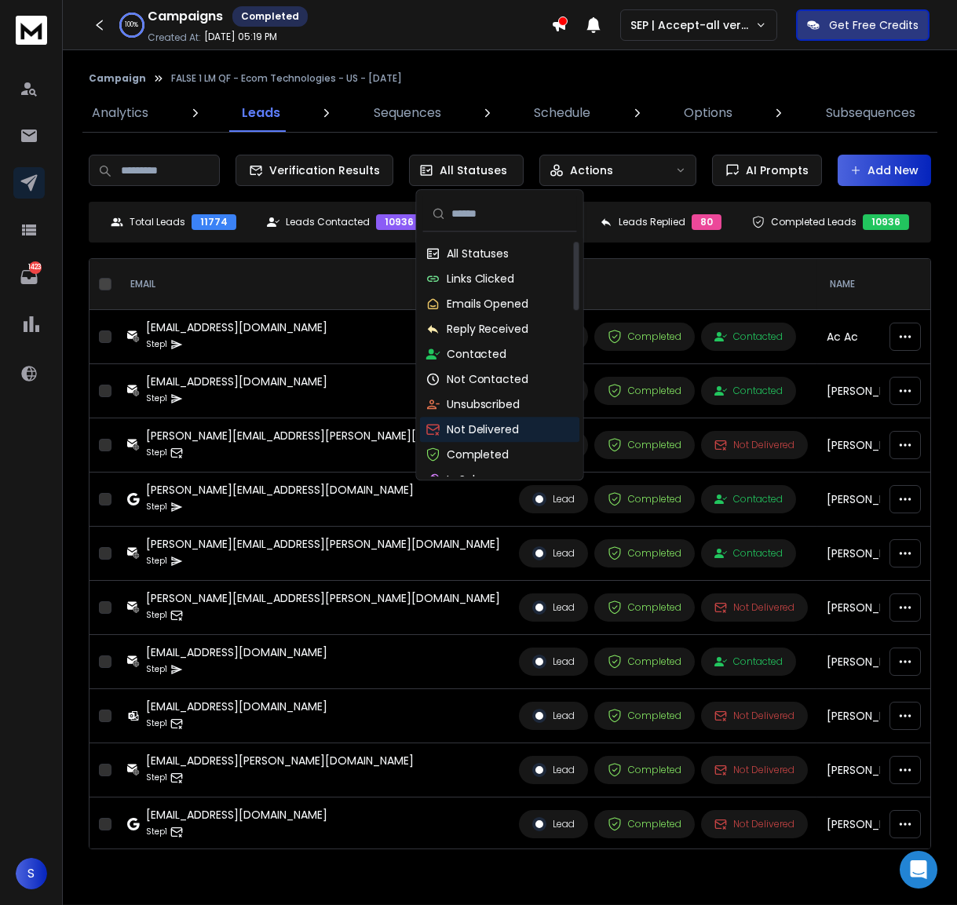
click at [474, 419] on div "Not Delivered" at bounding box center [500, 429] width 160 height 25
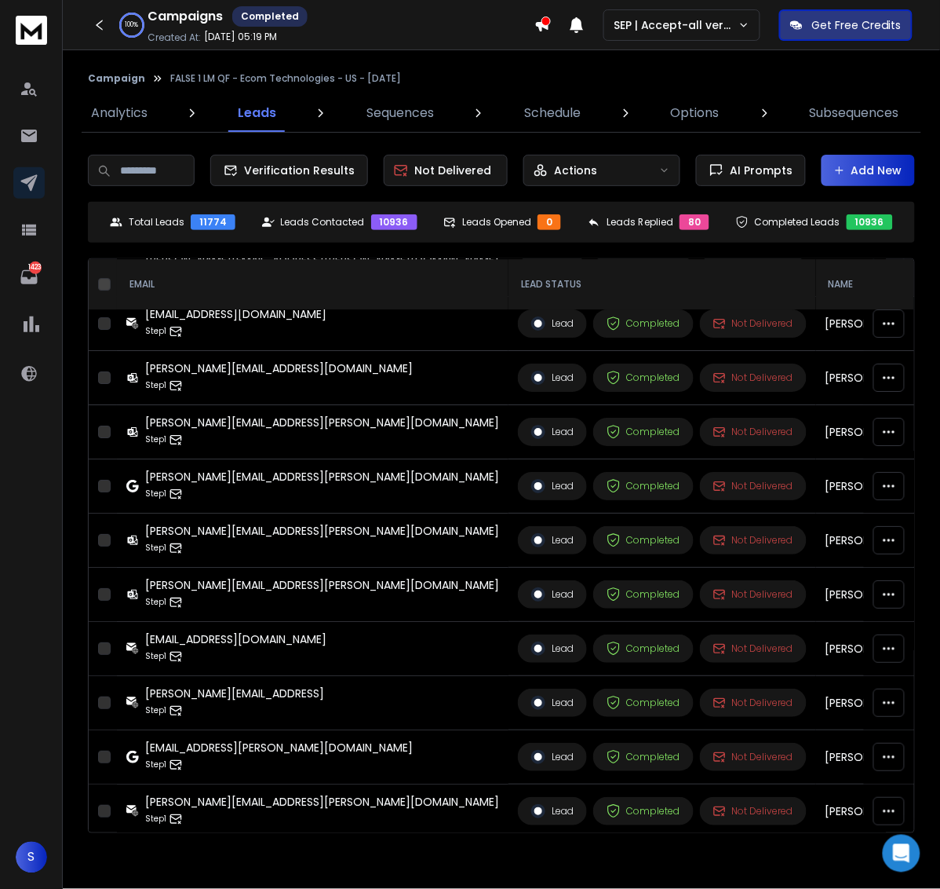
scroll to position [1779, 0]
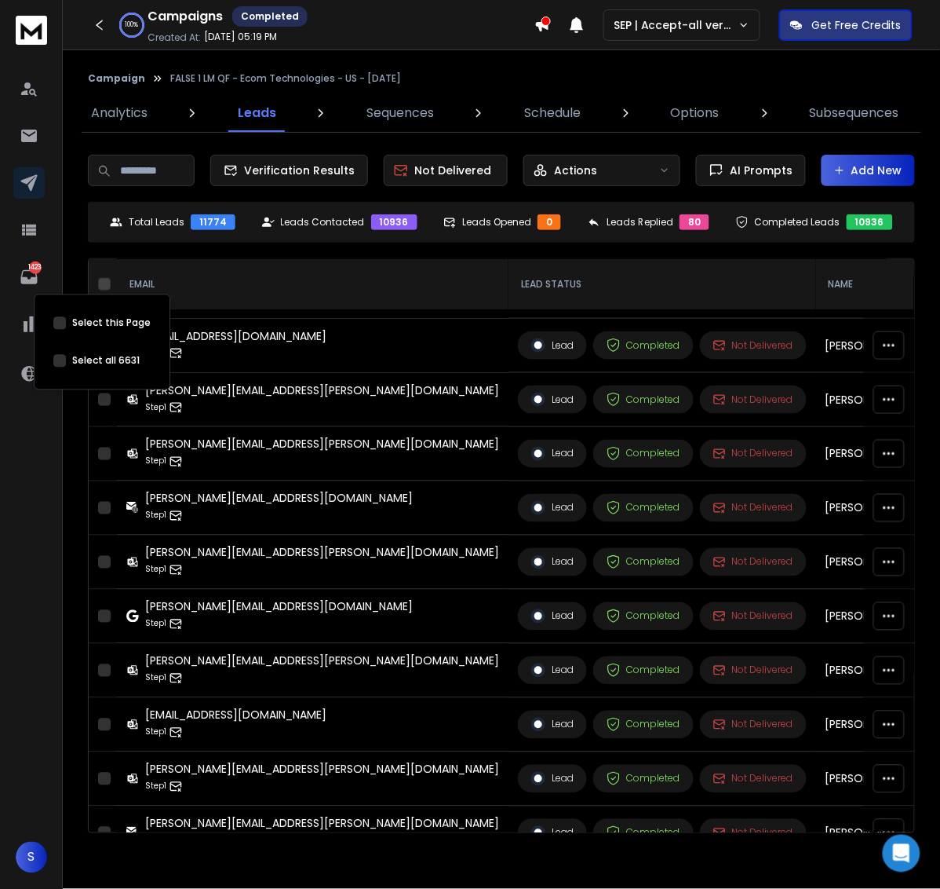
click at [56, 363] on button "Select this Page" at bounding box center [59, 361] width 13 height 13
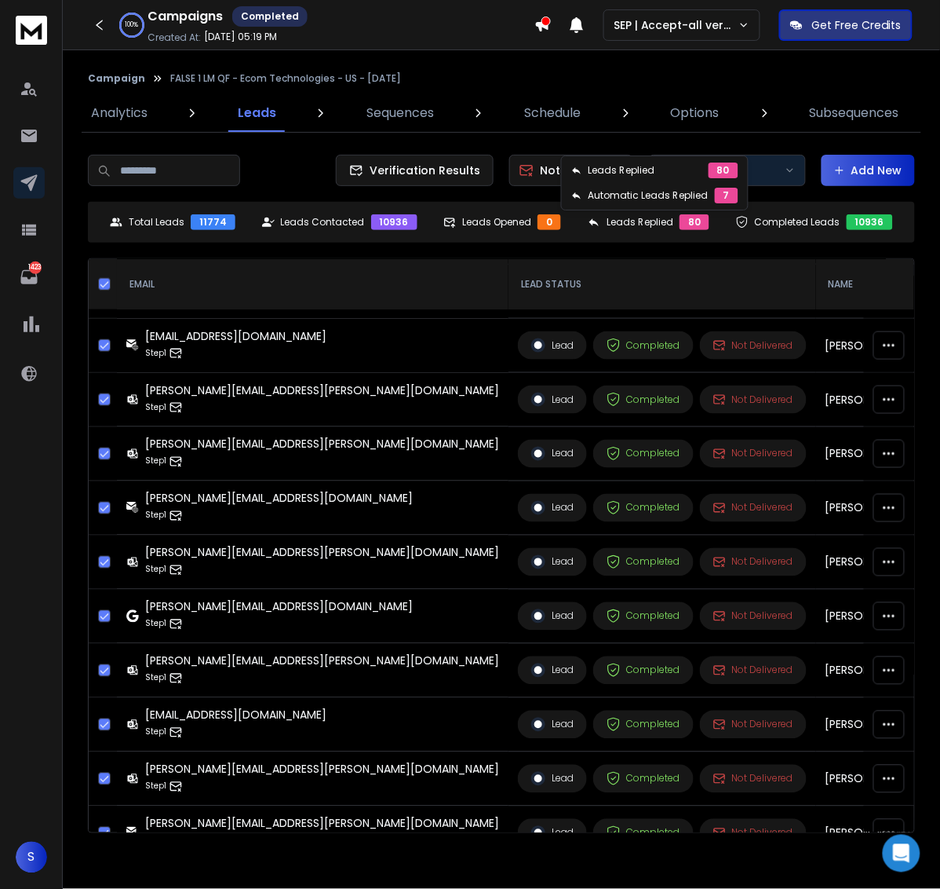
click at [756, 174] on div "Actions" at bounding box center [718, 170] width 119 height 16
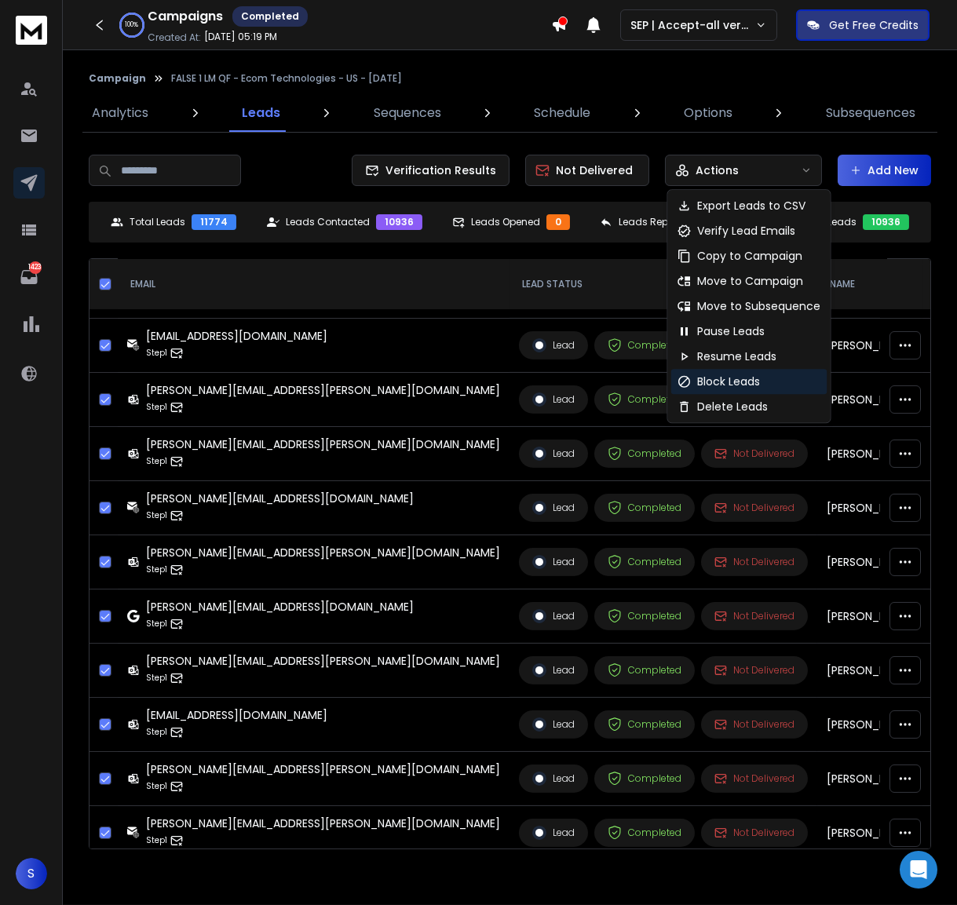
click at [732, 374] on p "Block Leads" at bounding box center [729, 382] width 63 height 16
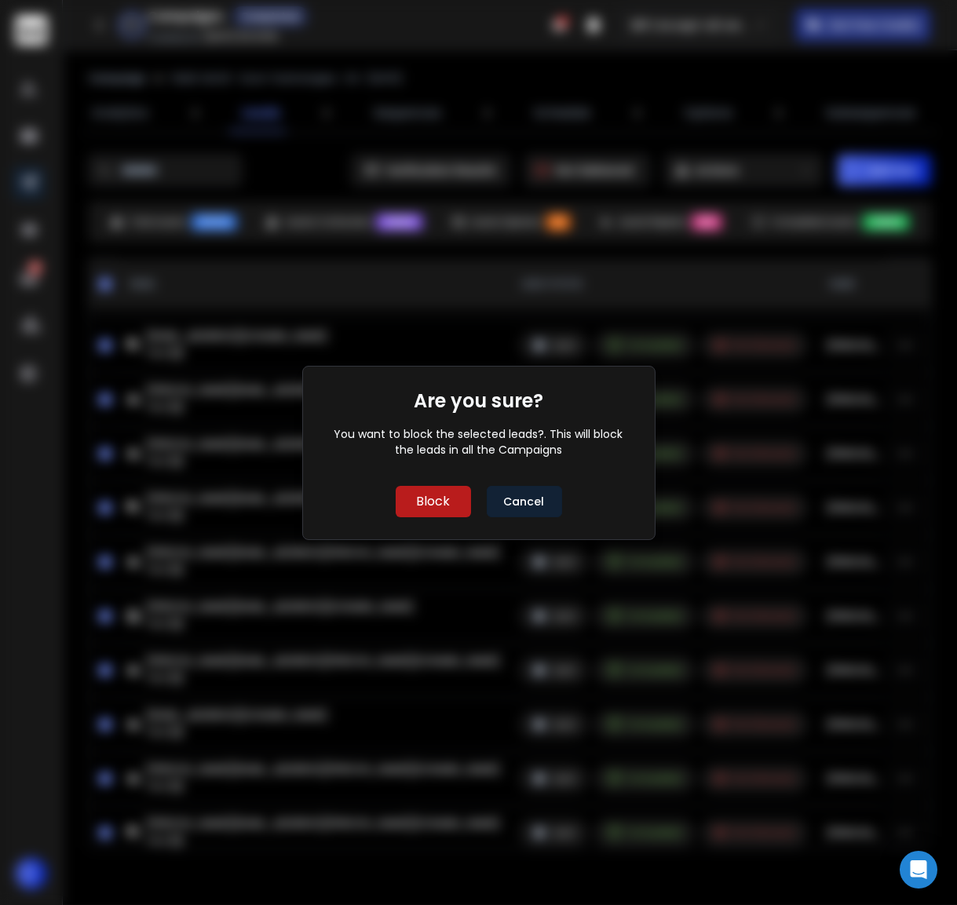
click at [427, 504] on button "Block" at bounding box center [433, 501] width 75 height 31
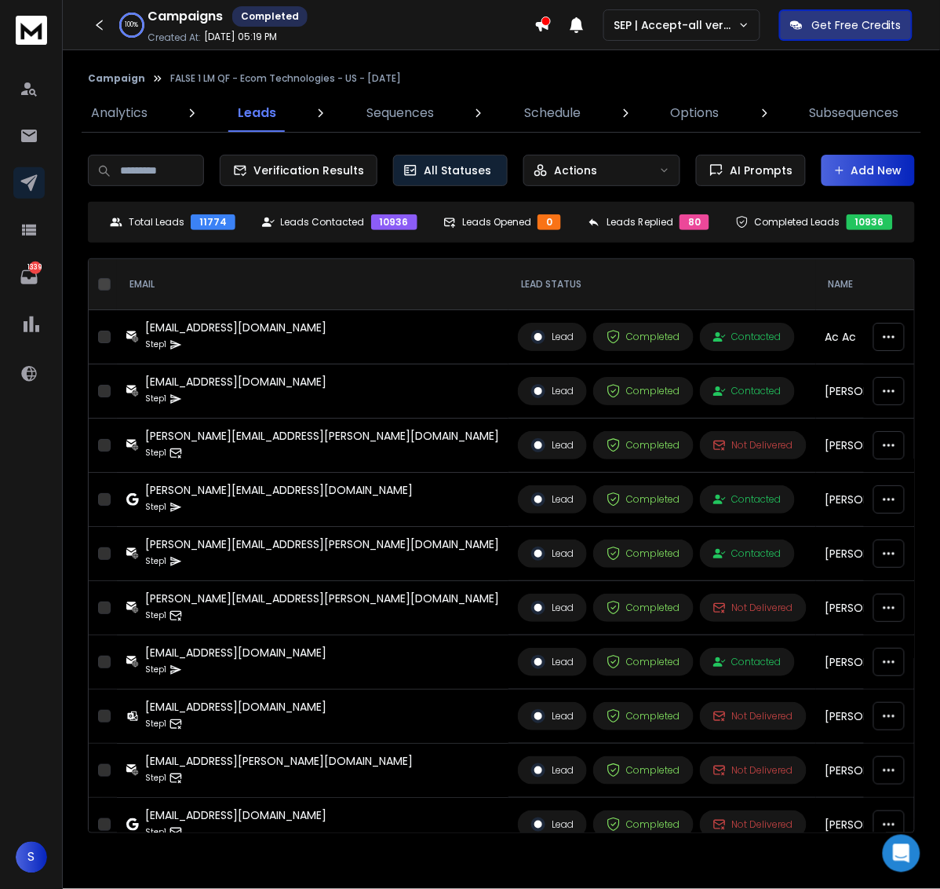
click at [436, 178] on button "All Statuses" at bounding box center [450, 170] width 115 height 31
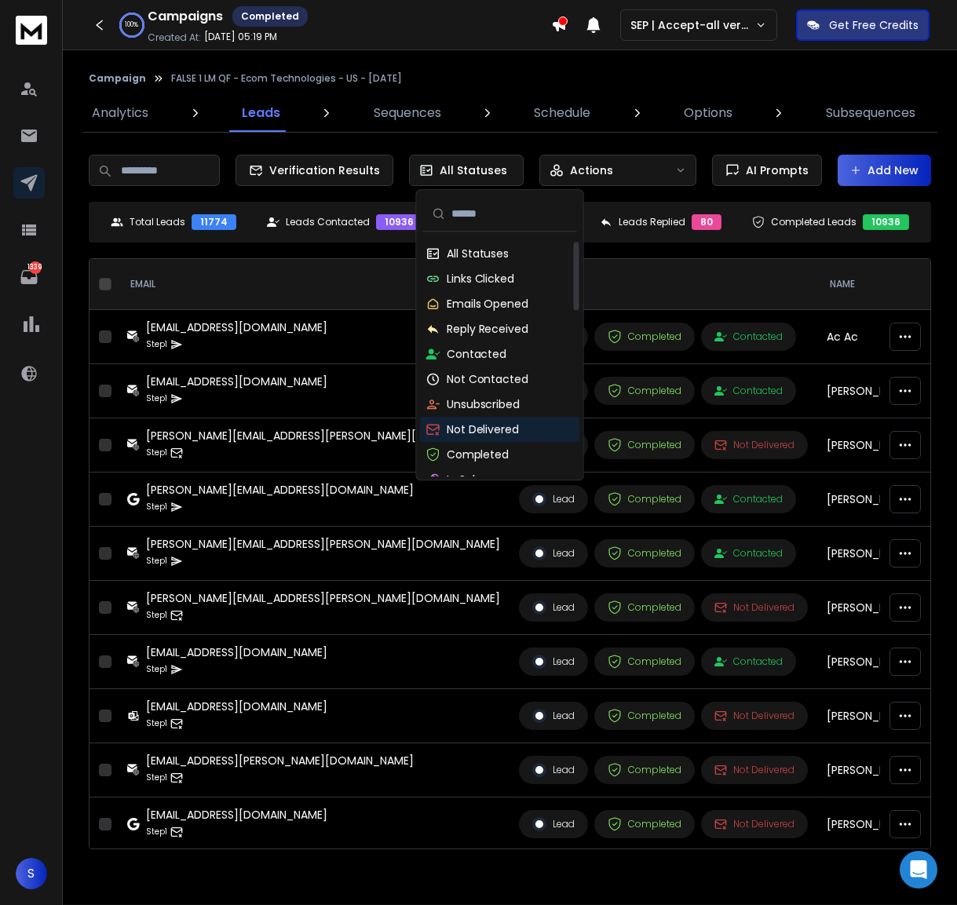
click at [467, 427] on p "Not Delivered" at bounding box center [483, 430] width 73 height 16
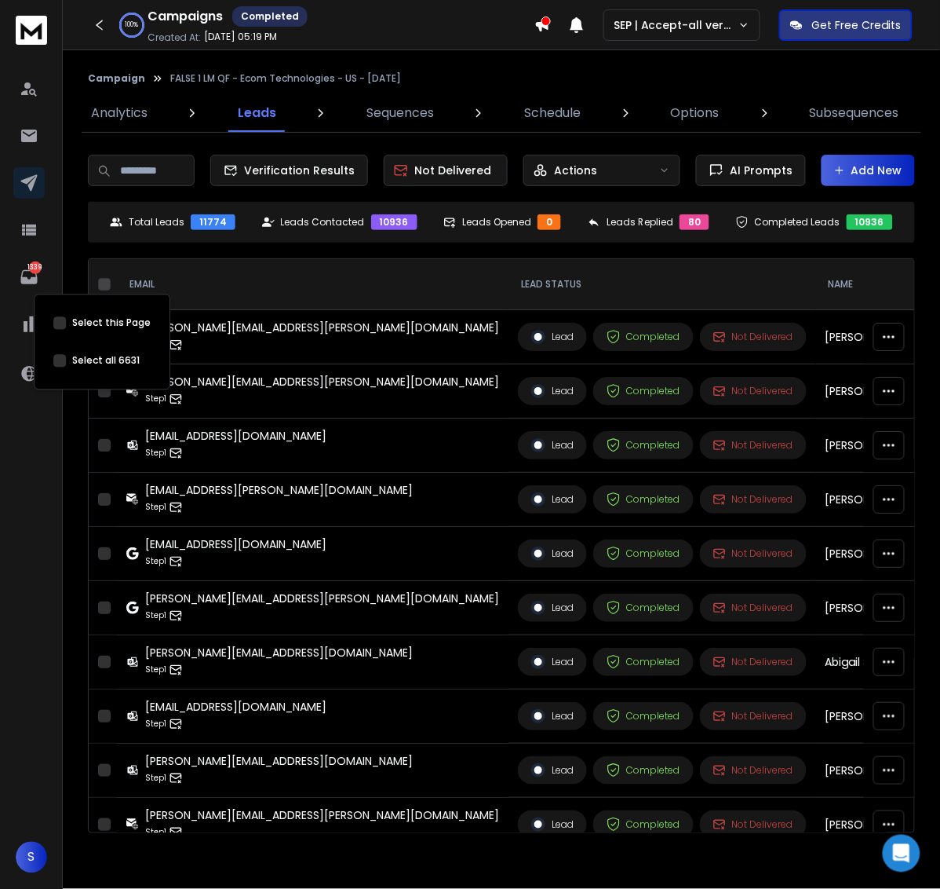
click at [60, 356] on button "Select this Page" at bounding box center [59, 361] width 13 height 13
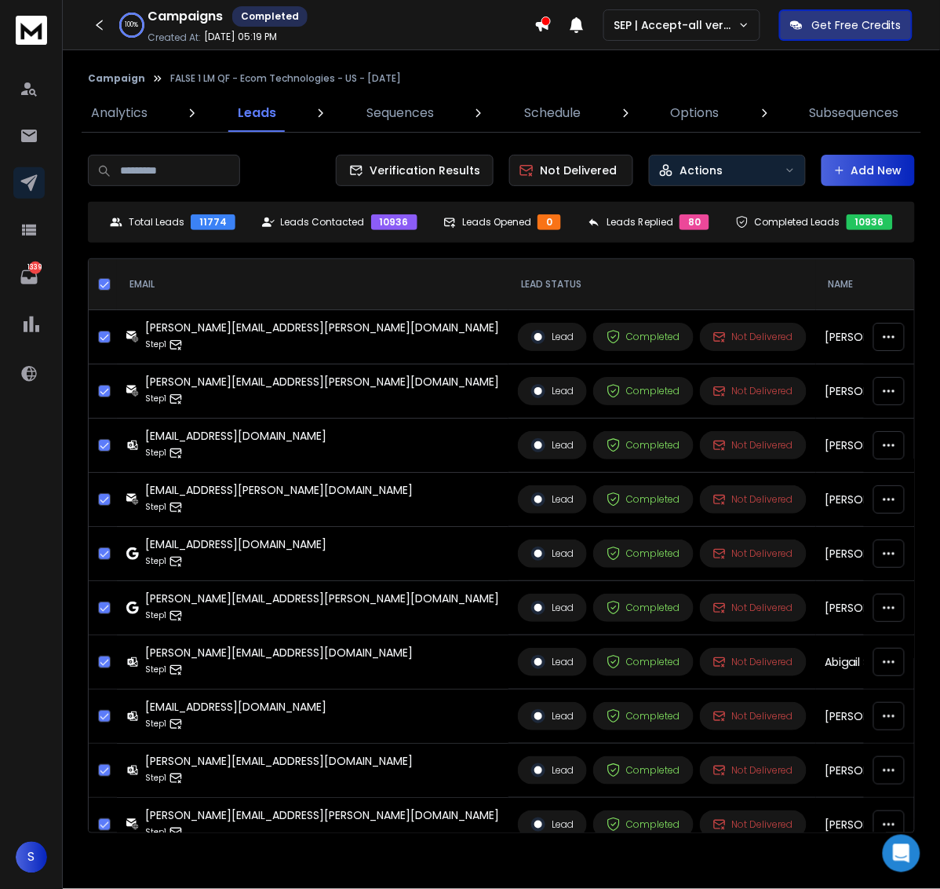
click at [754, 169] on div "Actions" at bounding box center [718, 170] width 119 height 16
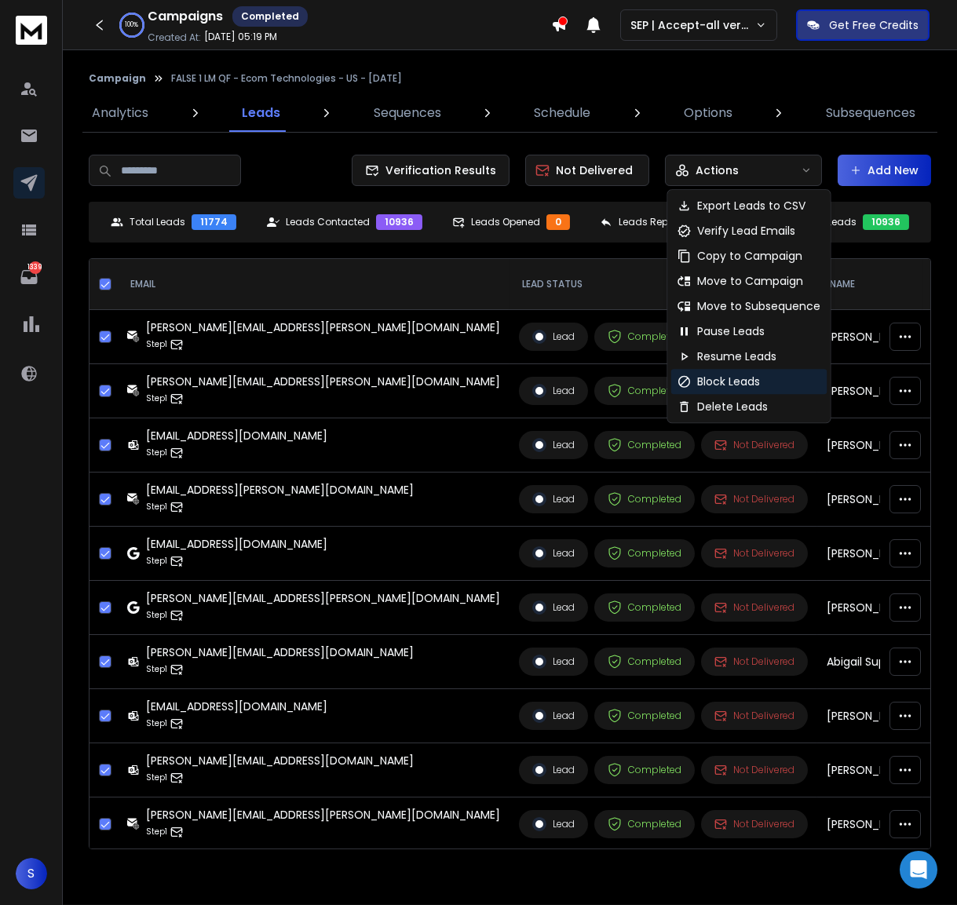
click at [754, 374] on p "Block Leads" at bounding box center [729, 382] width 63 height 16
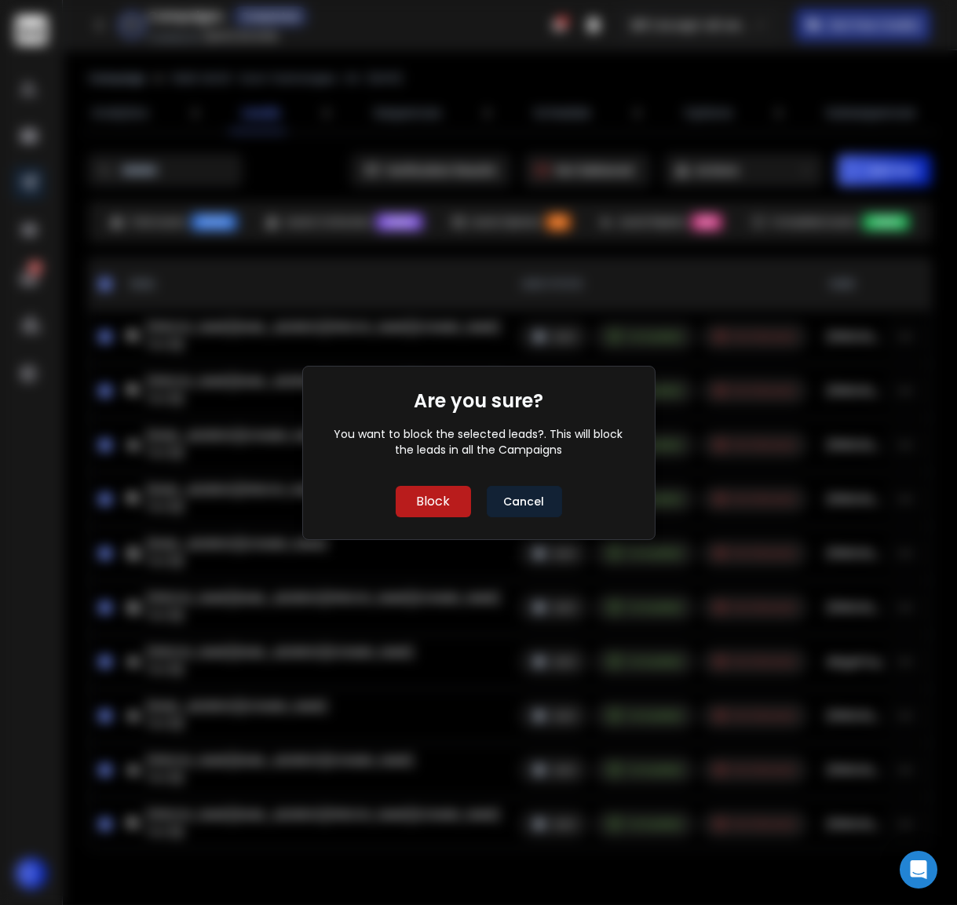
click at [397, 502] on button "Block" at bounding box center [433, 501] width 75 height 31
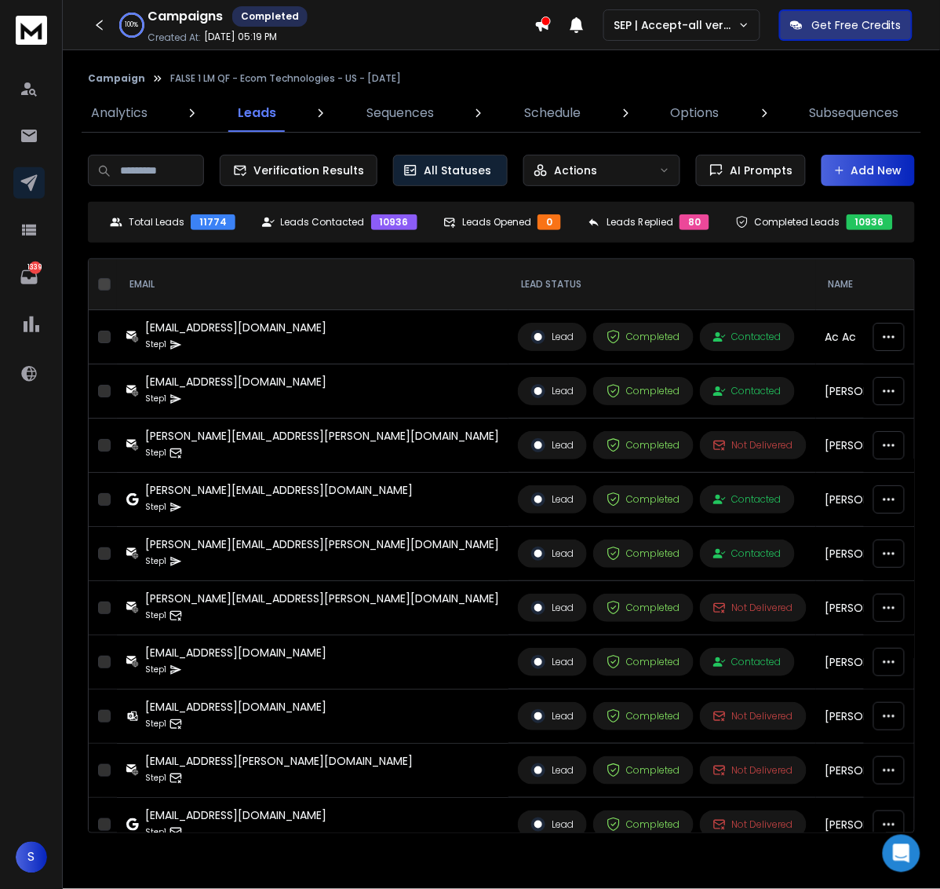
click at [472, 164] on p "All Statuses" at bounding box center [458, 170] width 68 height 16
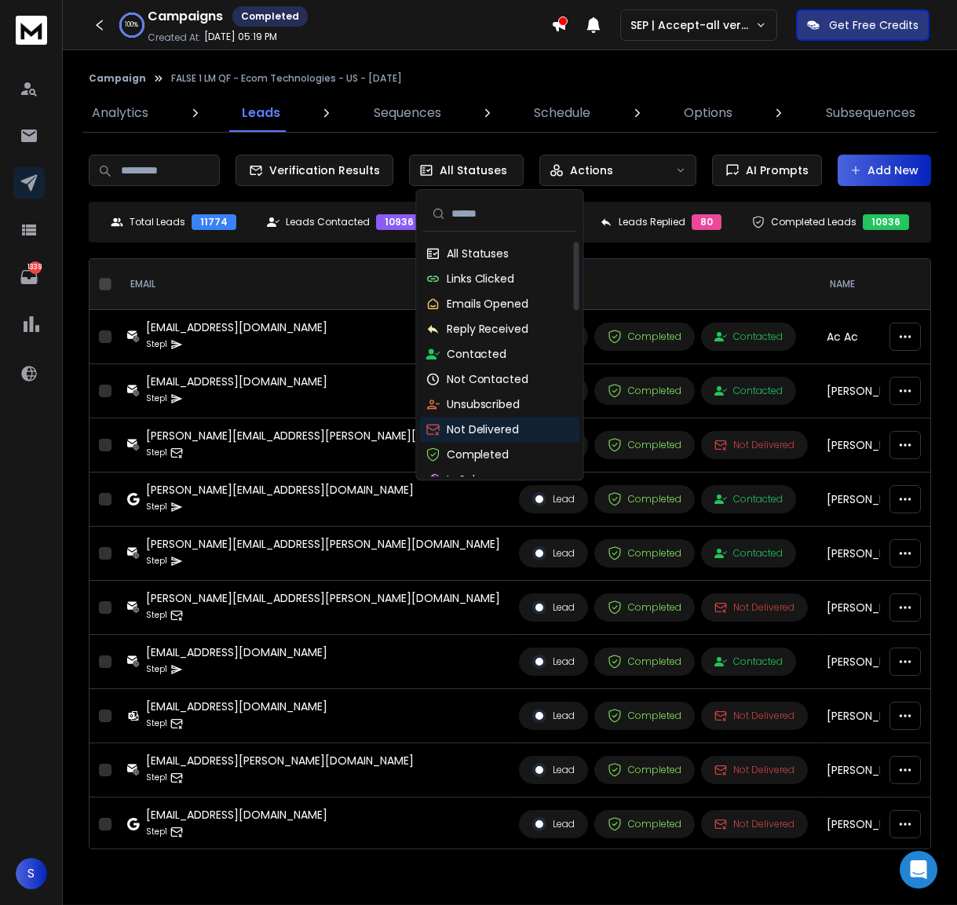
click at [474, 425] on p "Not Delivered" at bounding box center [483, 430] width 73 height 16
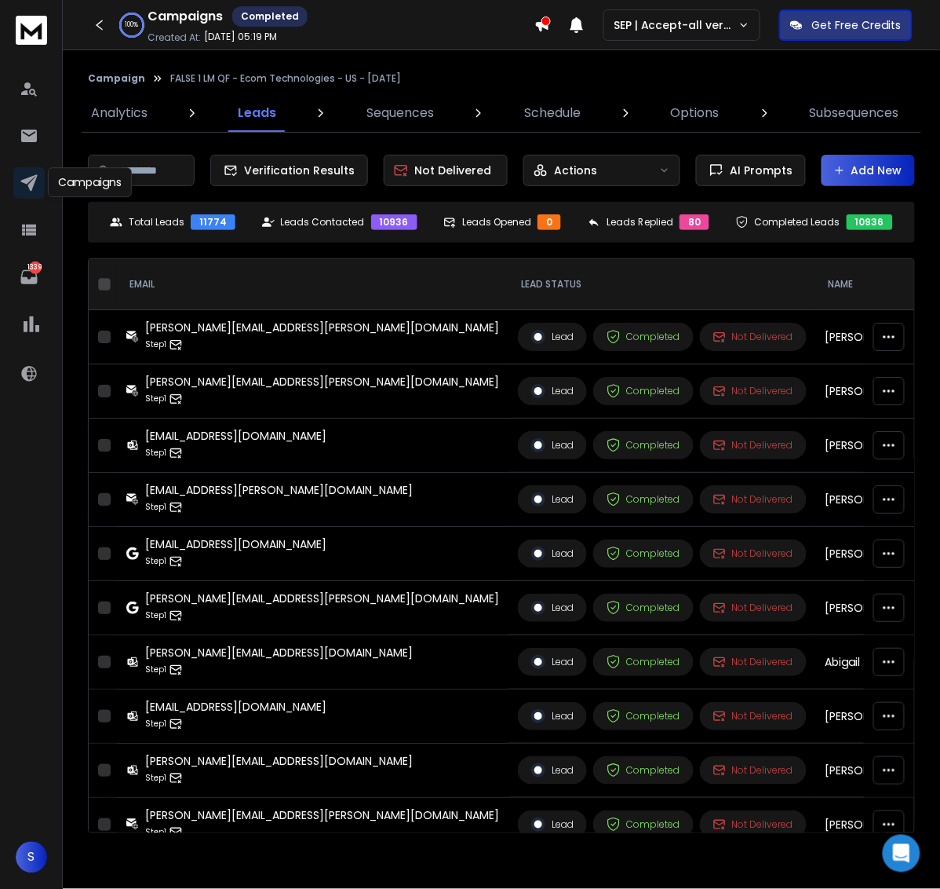
click at [34, 178] on icon at bounding box center [28, 182] width 16 height 16
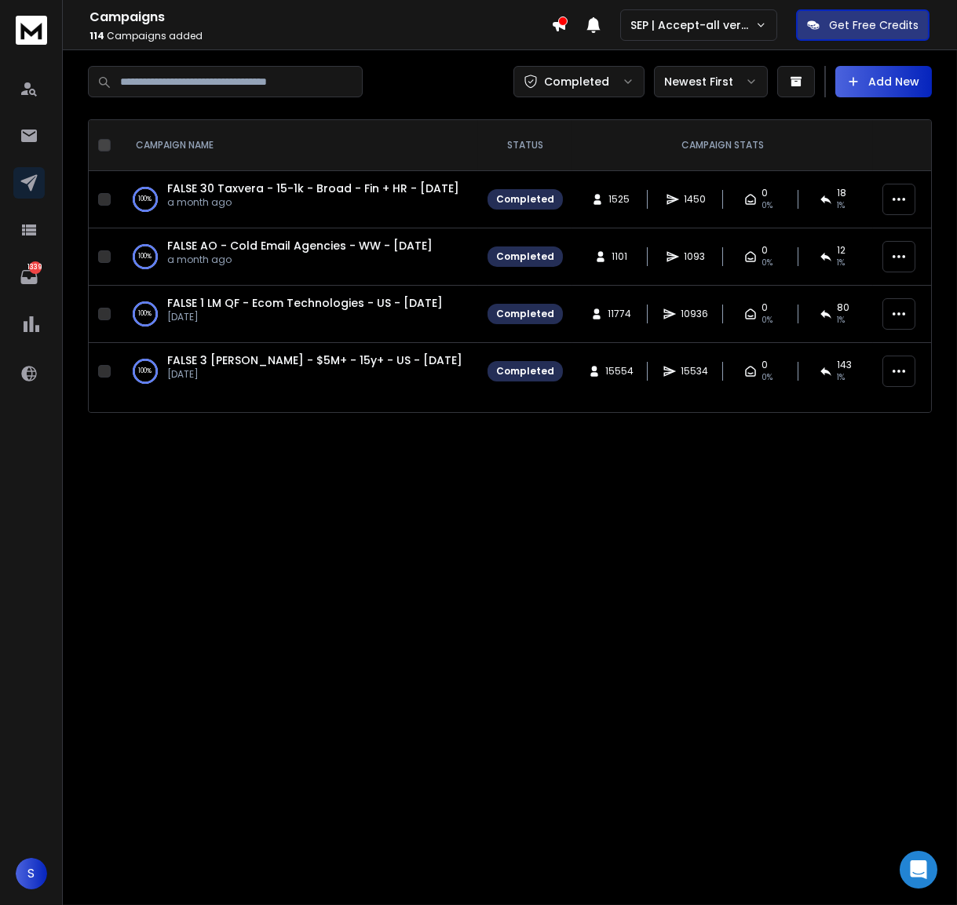
click at [392, 301] on span "FALSE 1 LM QF - Ecom Technologies - US - [DATE]" at bounding box center [305, 303] width 276 height 16
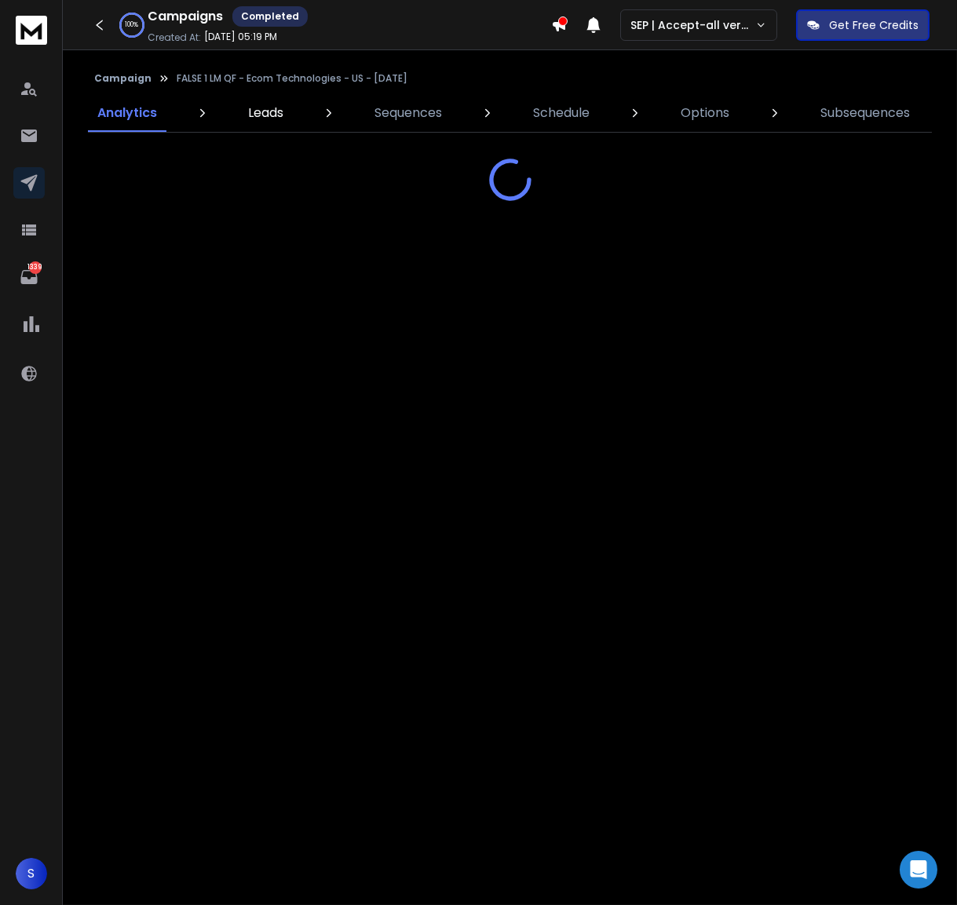
click at [281, 117] on p "Leads" at bounding box center [265, 113] width 35 height 19
click at [126, 114] on p "Analytics" at bounding box center [125, 113] width 57 height 19
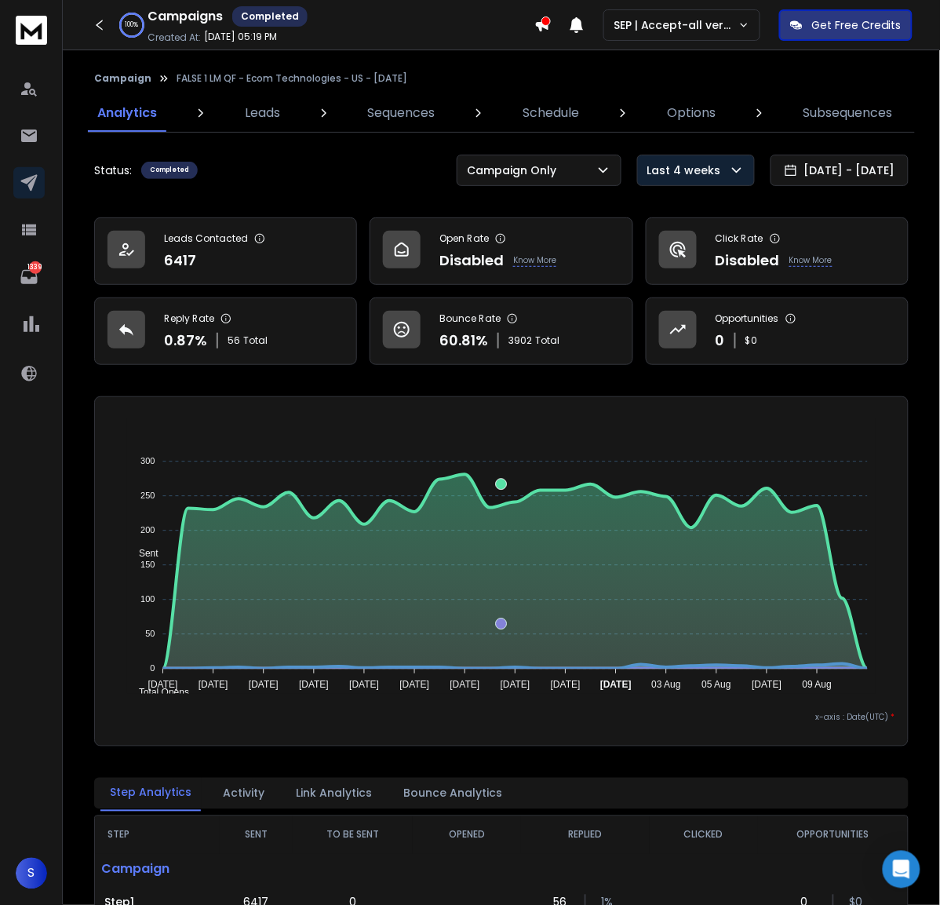
click at [662, 166] on p "Last 4 weeks" at bounding box center [688, 170] width 80 height 16
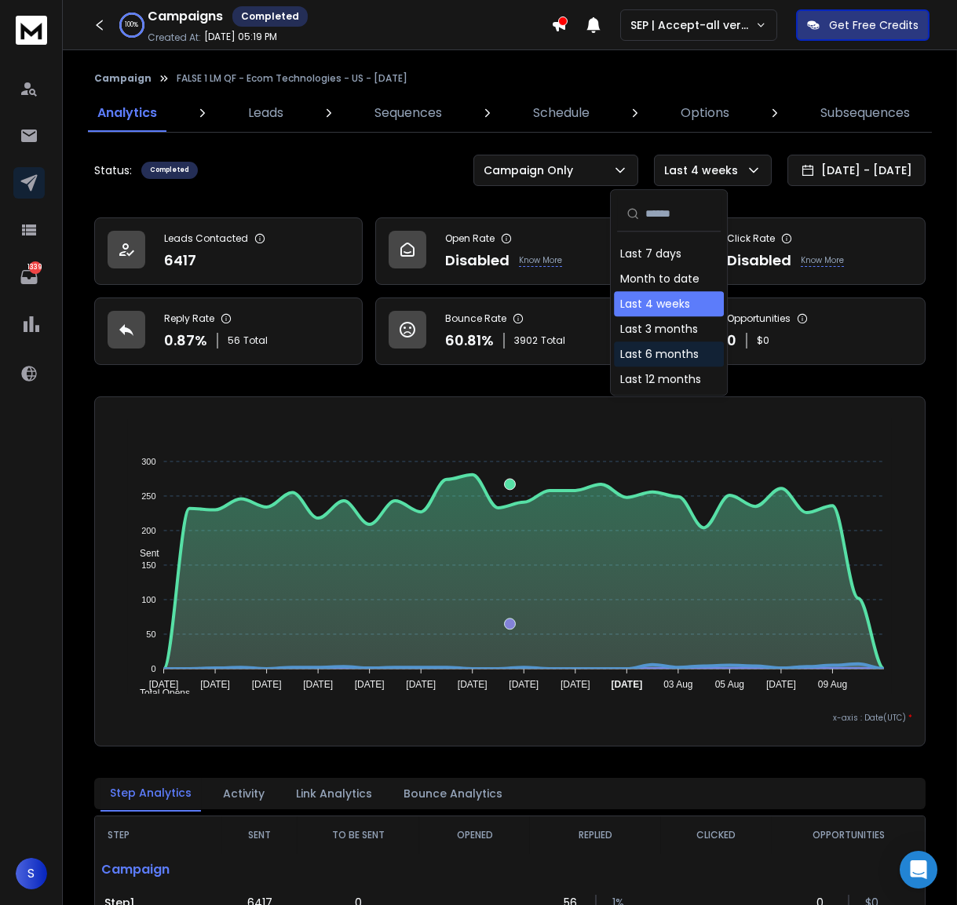
click at [662, 352] on div "Last 6 months" at bounding box center [659, 354] width 79 height 16
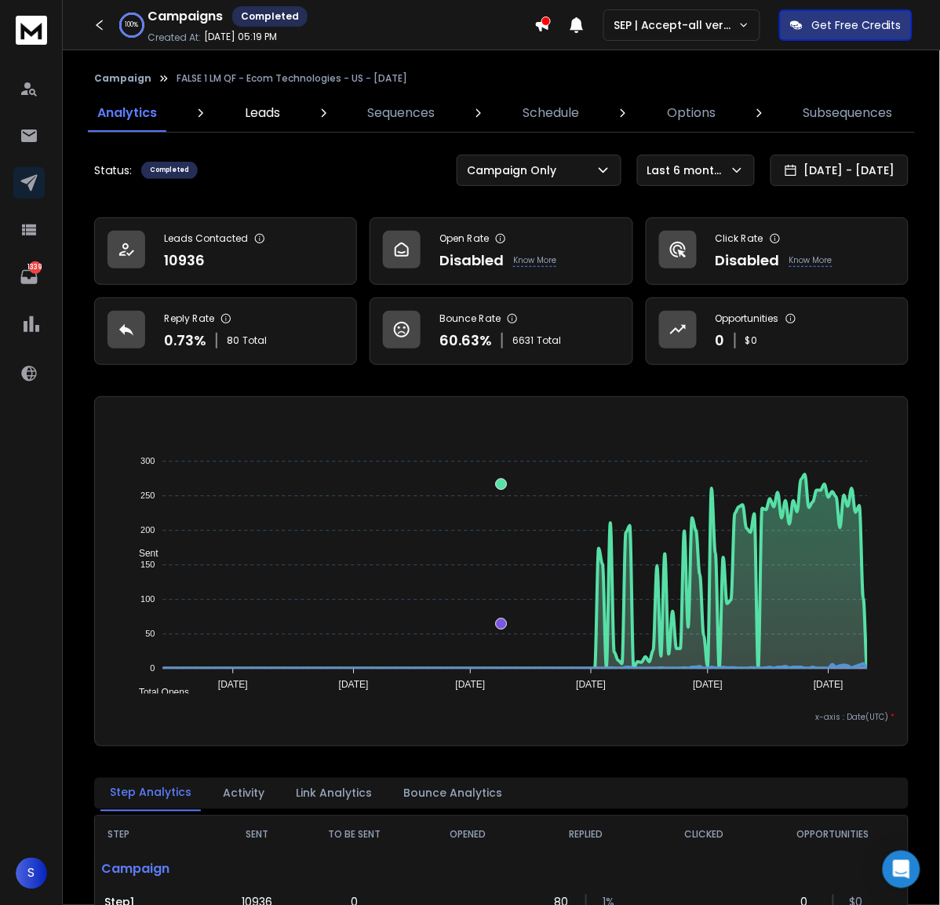
click at [260, 115] on p "Leads" at bounding box center [262, 113] width 35 height 19
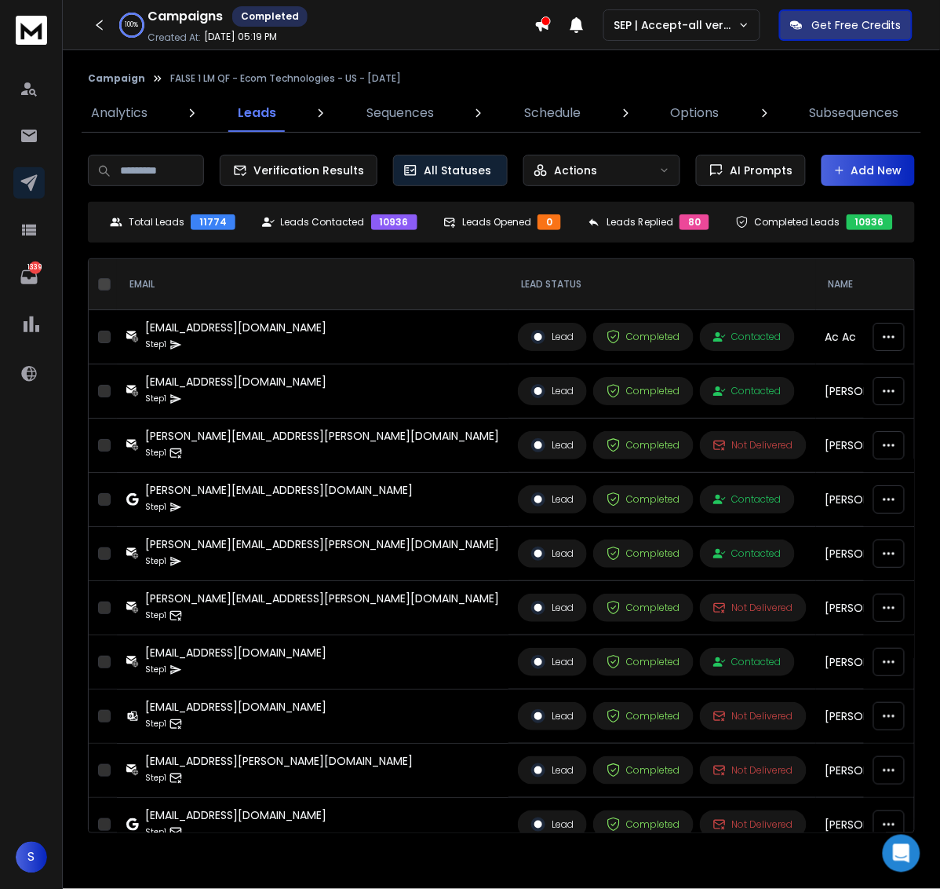
click at [448, 174] on p "All Statuses" at bounding box center [458, 170] width 68 height 16
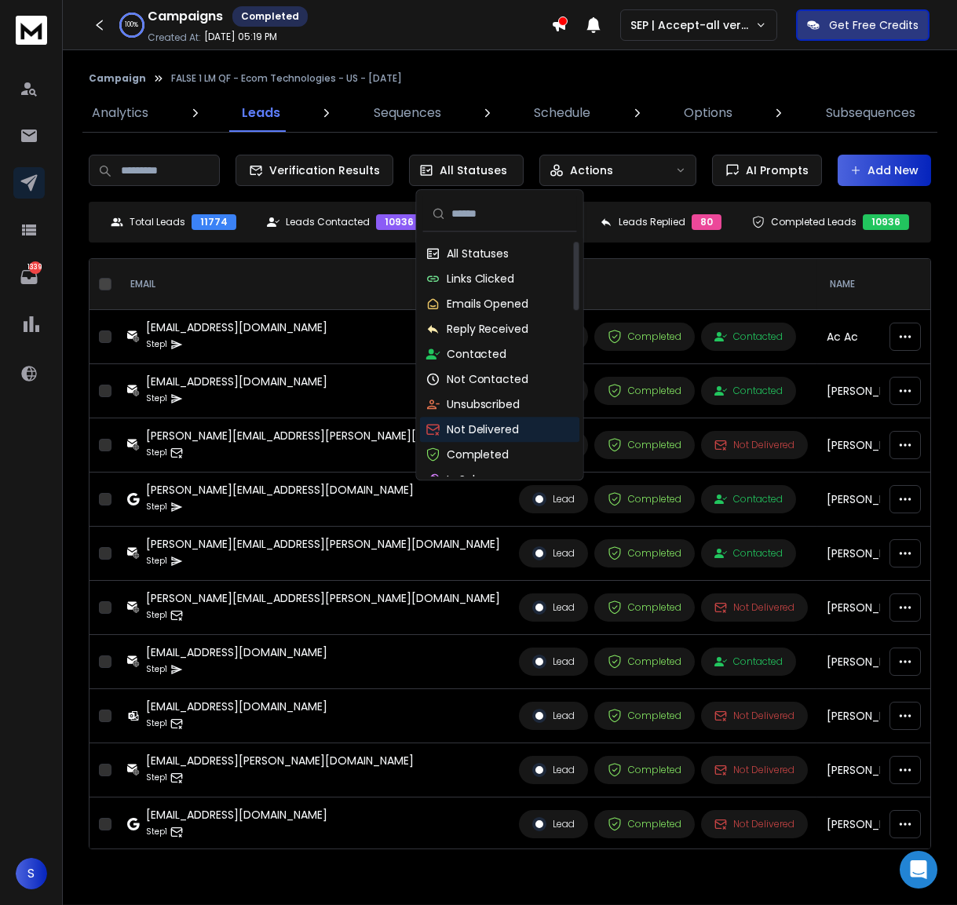
click at [471, 426] on p "Not Delivered" at bounding box center [483, 430] width 73 height 16
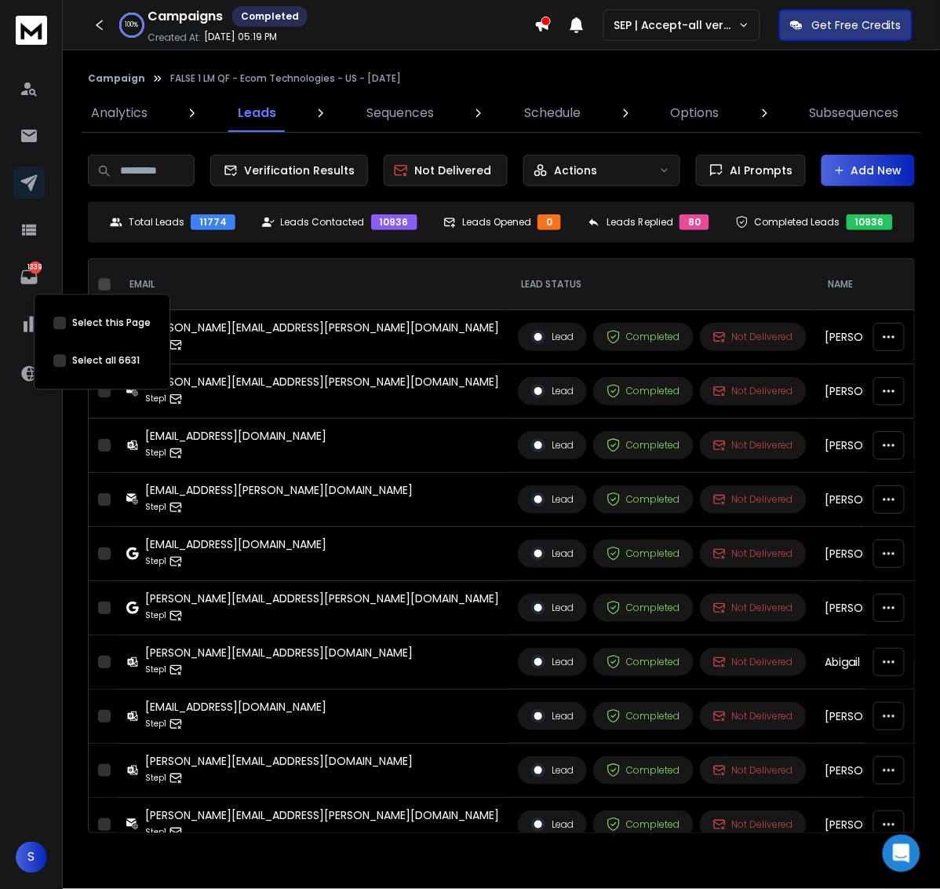
click at [58, 359] on button "Select this Page" at bounding box center [59, 361] width 13 height 13
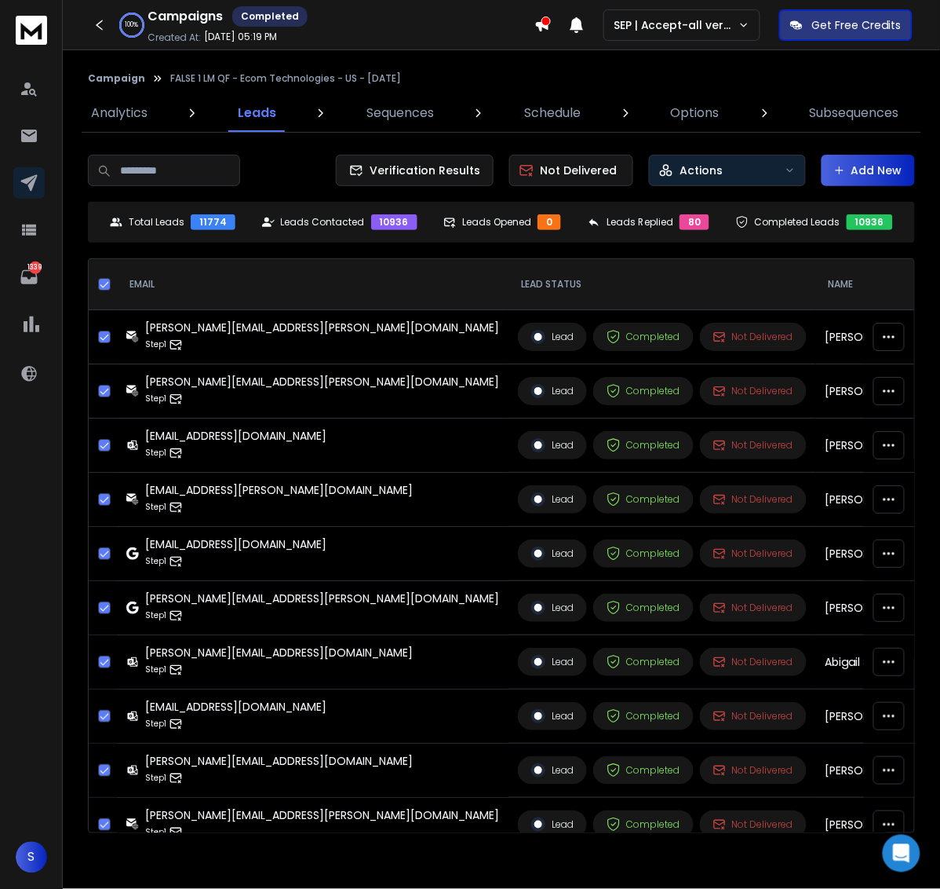
click at [770, 173] on div "Actions" at bounding box center [718, 170] width 119 height 16
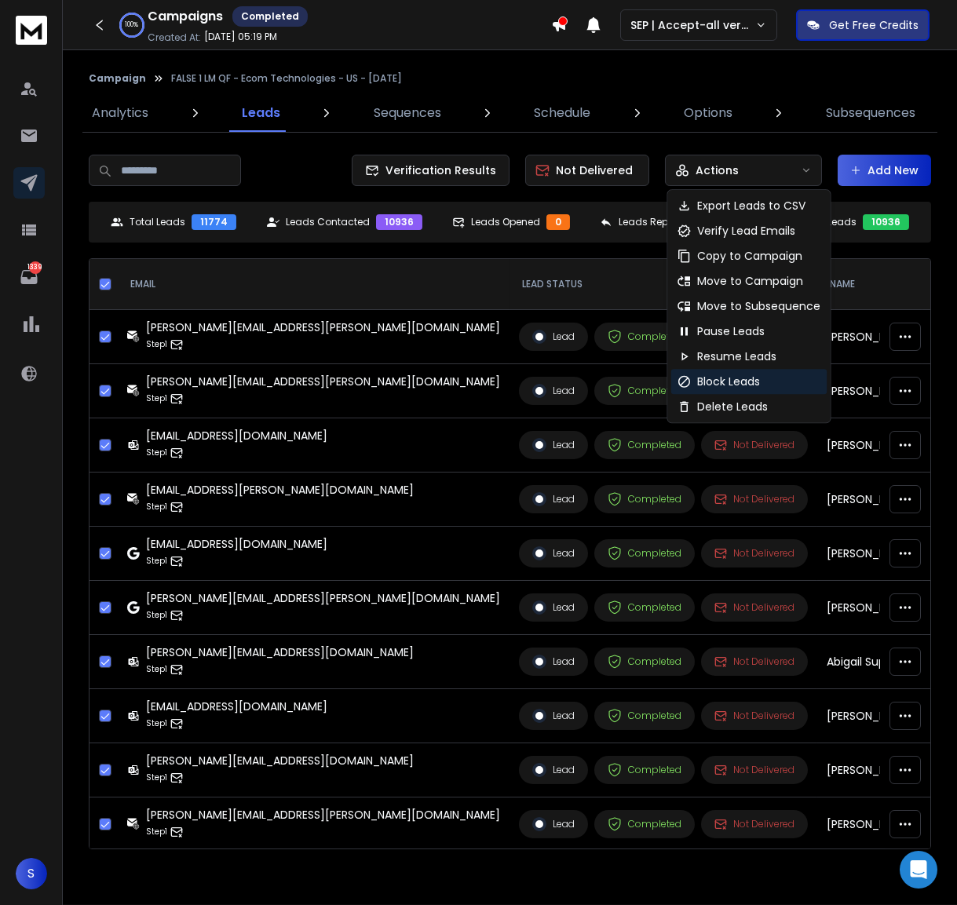
click at [750, 376] on p "Block Leads" at bounding box center [729, 382] width 63 height 16
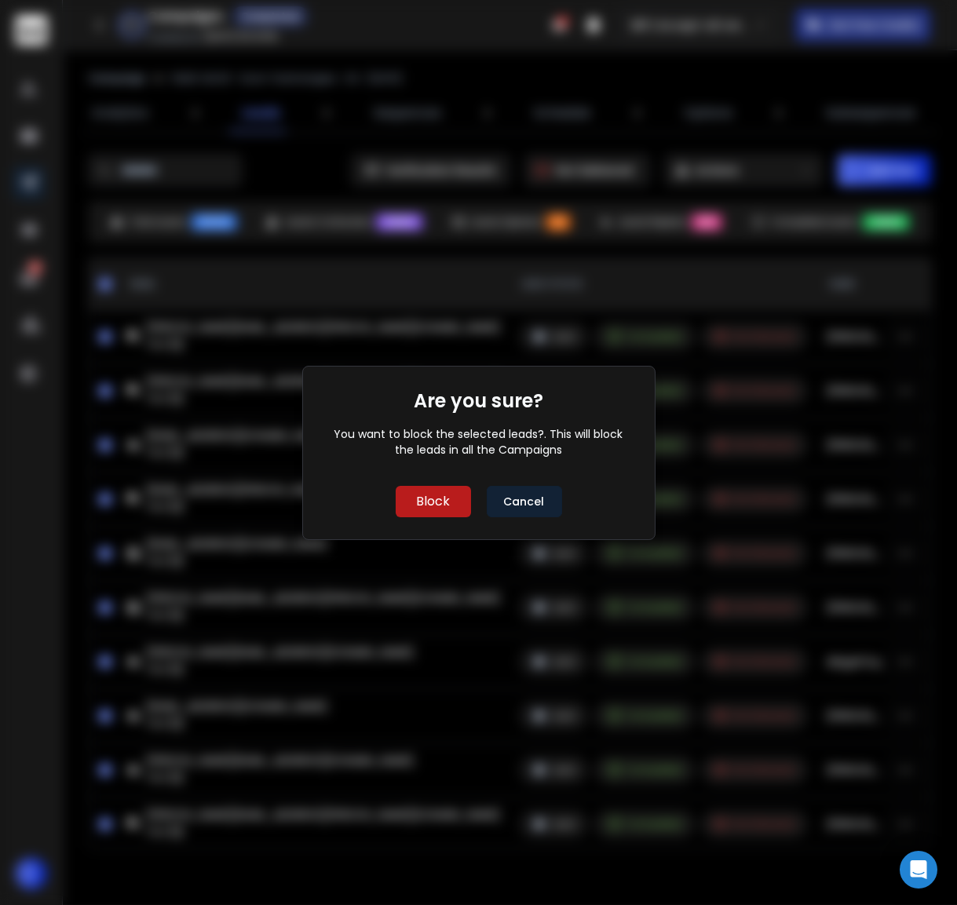
click at [423, 507] on button "Block" at bounding box center [433, 501] width 75 height 31
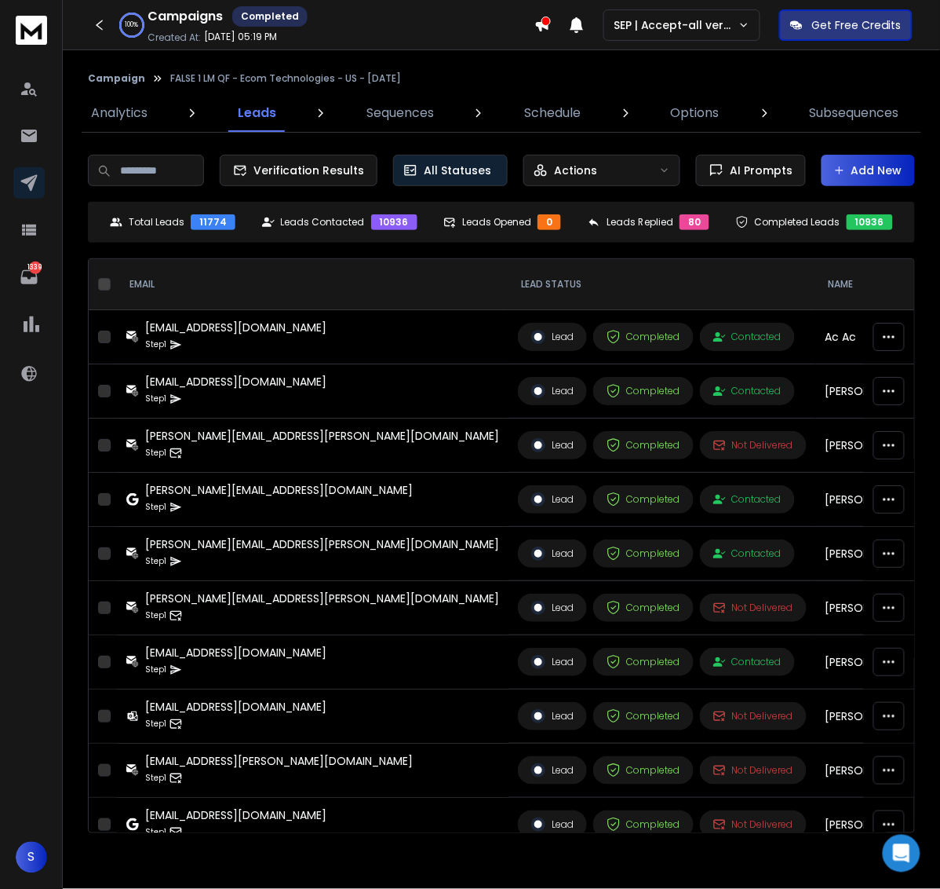
click at [491, 172] on p "All Statuses" at bounding box center [458, 170] width 68 height 16
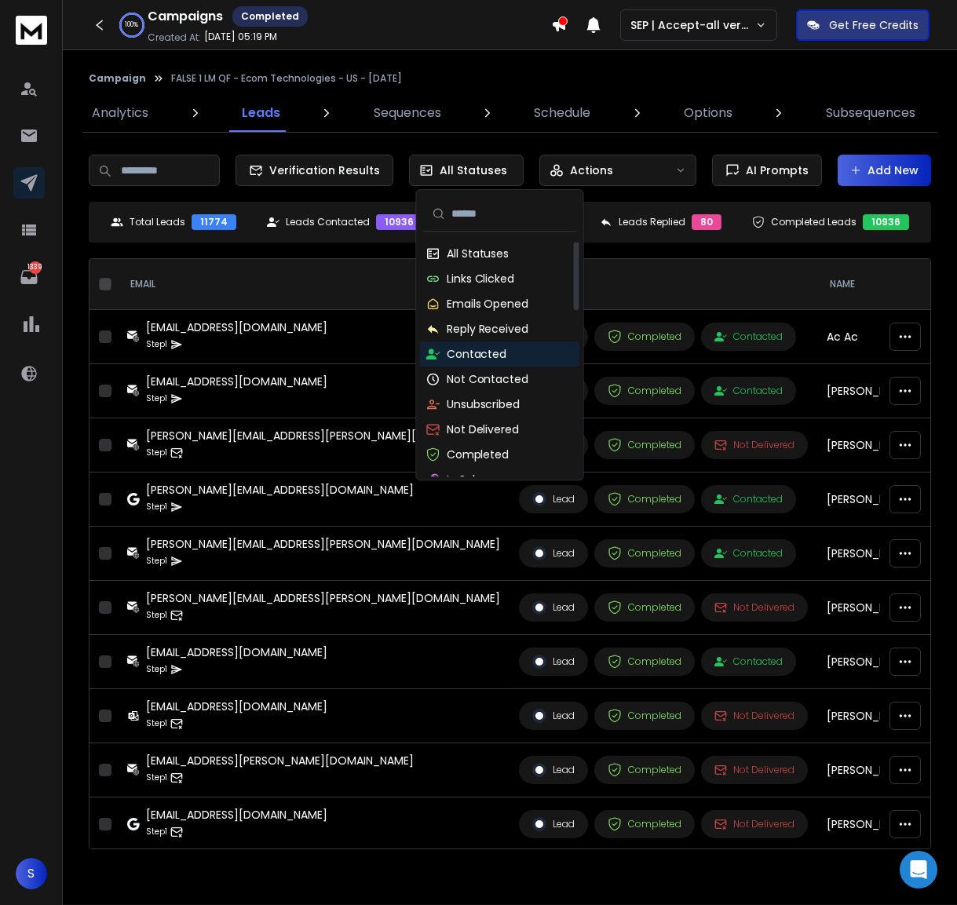
click at [497, 348] on p "Contacted" at bounding box center [477, 354] width 60 height 16
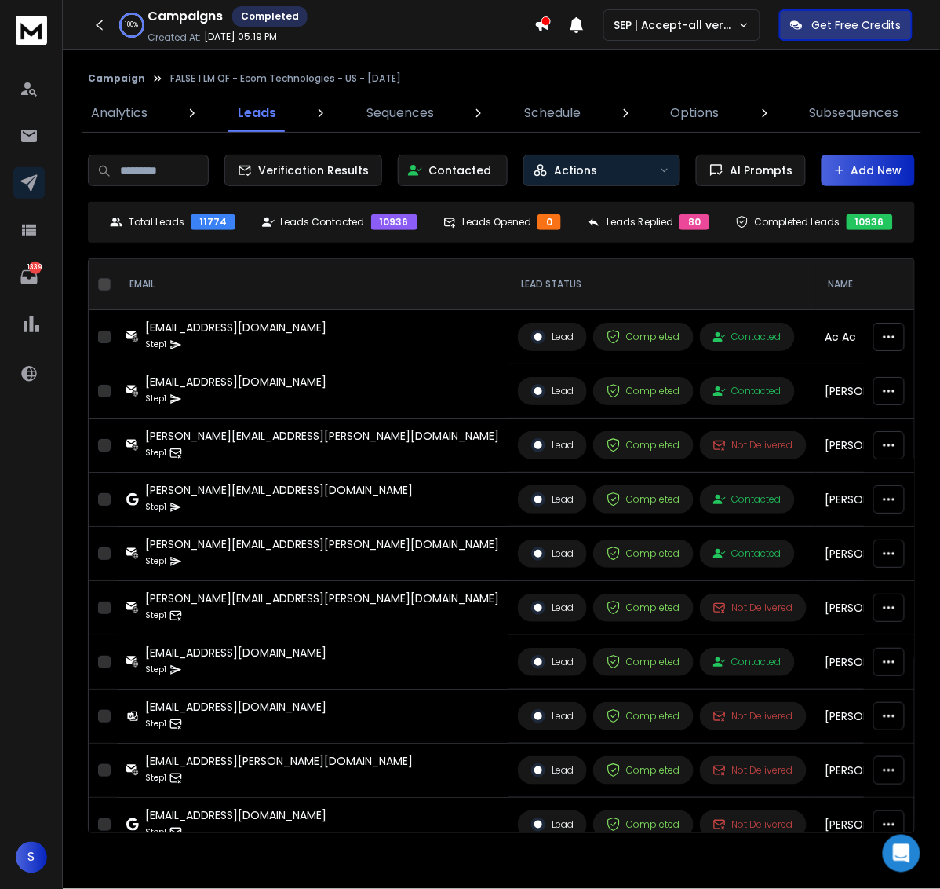
click at [653, 172] on div "Actions" at bounding box center [593, 170] width 119 height 16
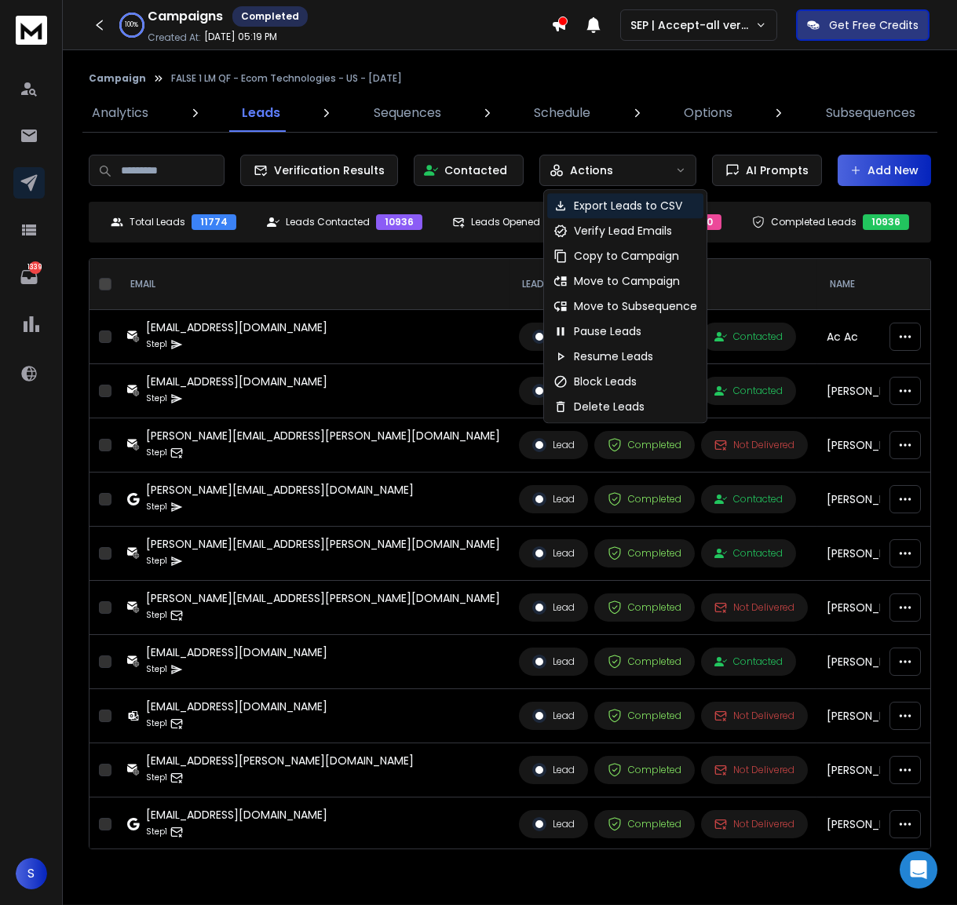
click at [652, 200] on p "Export Leads to CSV" at bounding box center [628, 206] width 108 height 16
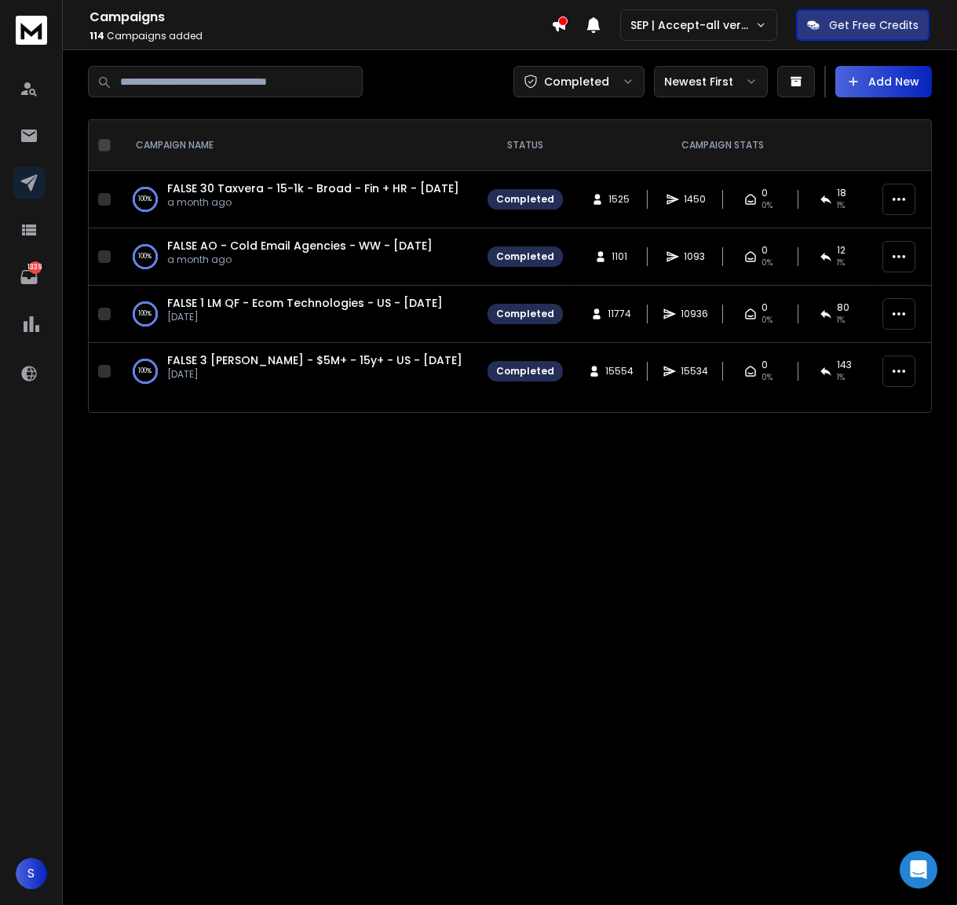
click at [290, 308] on span "FALSE 1 LM QF - Ecom Technologies - US - [DATE]" at bounding box center [305, 303] width 276 height 16
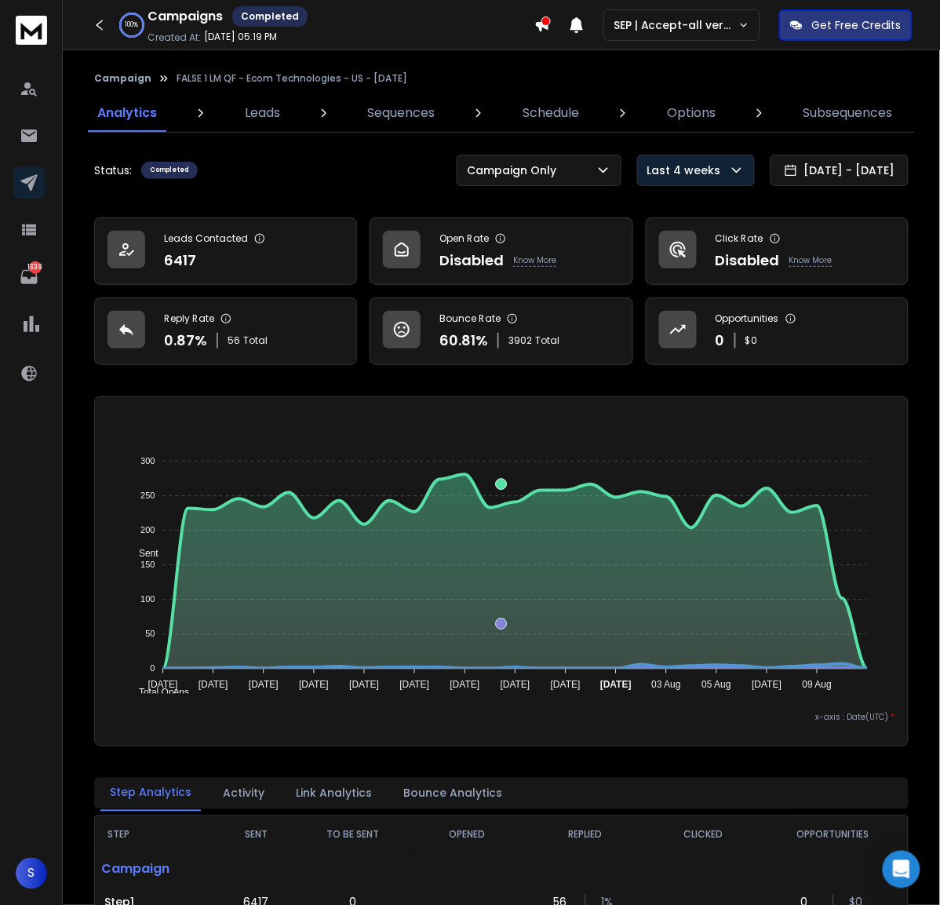
click at [655, 176] on p "Last 4 weeks" at bounding box center [688, 170] width 80 height 16
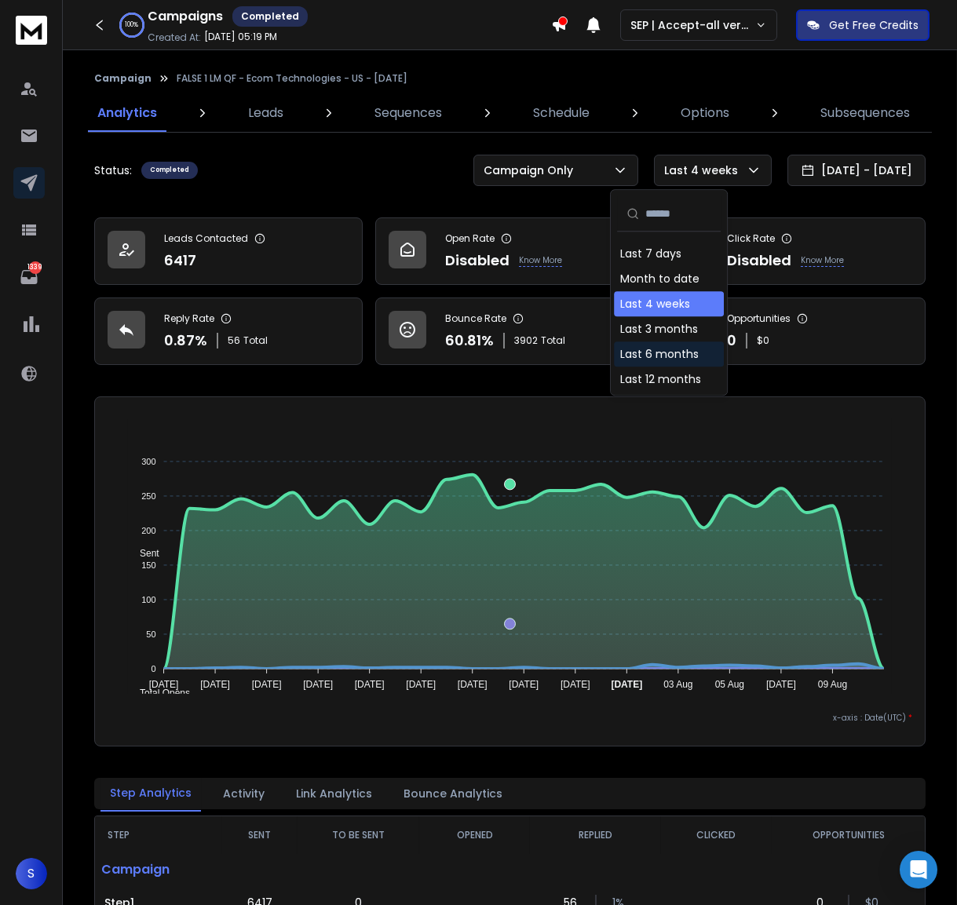
click at [685, 352] on div "Last 6 months" at bounding box center [659, 354] width 79 height 16
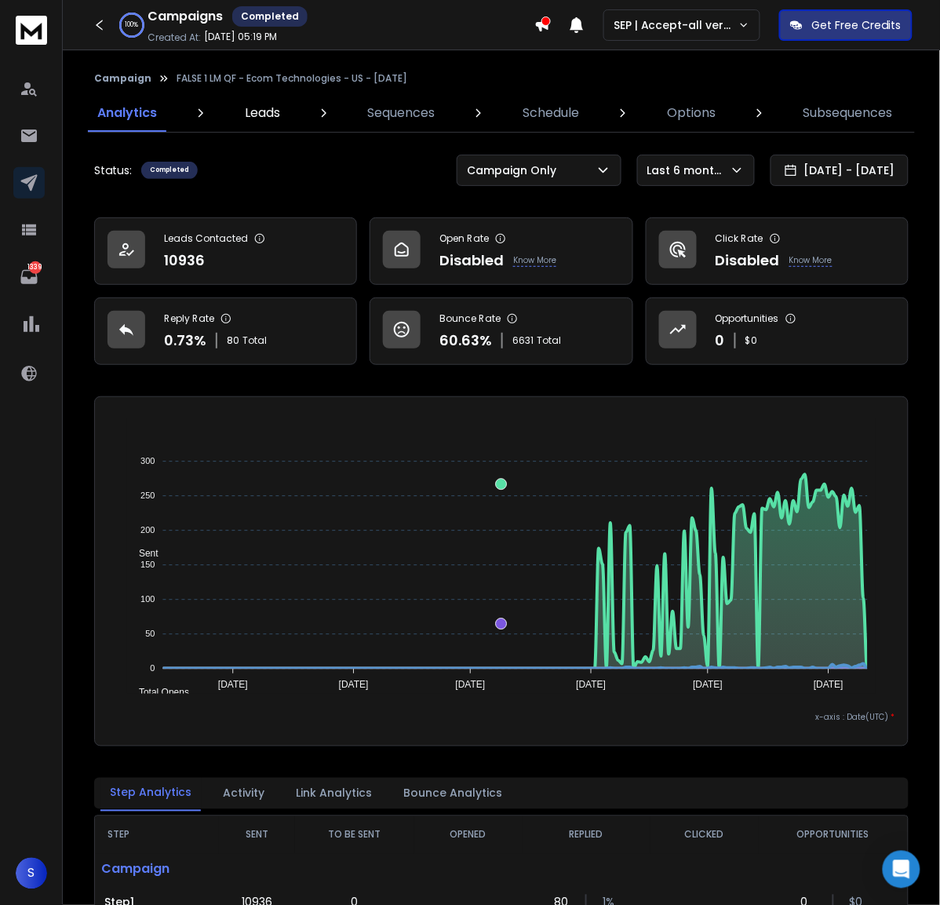
click at [266, 119] on p "Leads" at bounding box center [262, 113] width 35 height 19
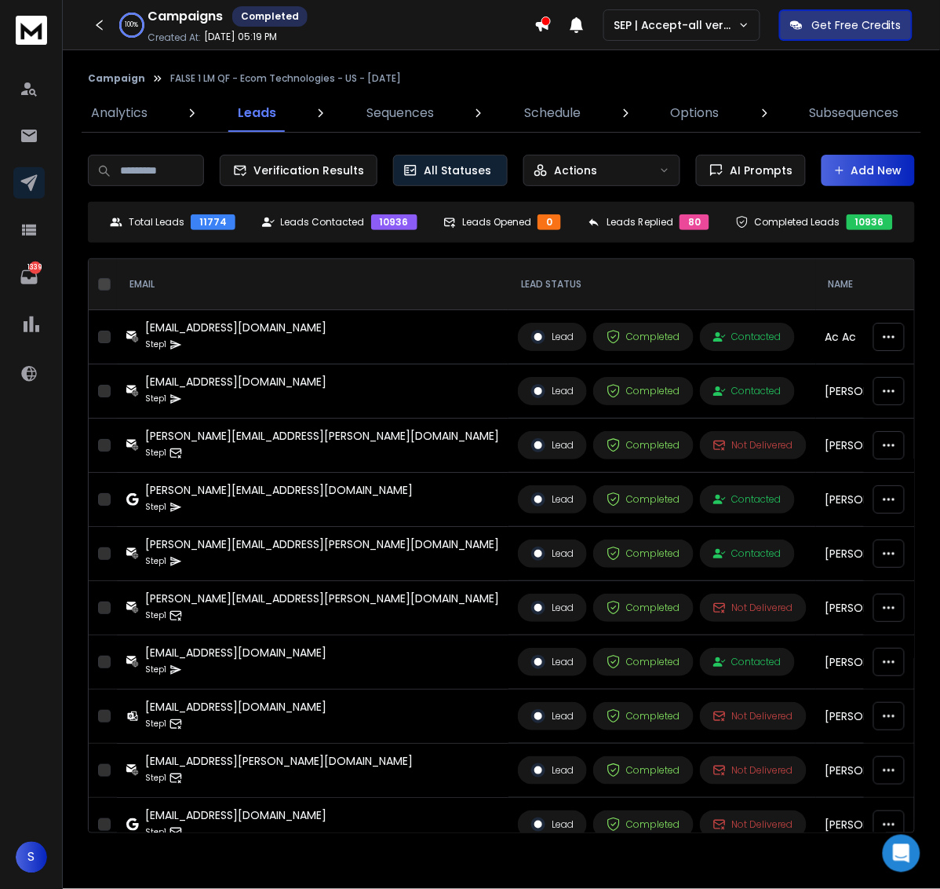
click at [478, 167] on p "All Statuses" at bounding box center [458, 170] width 68 height 16
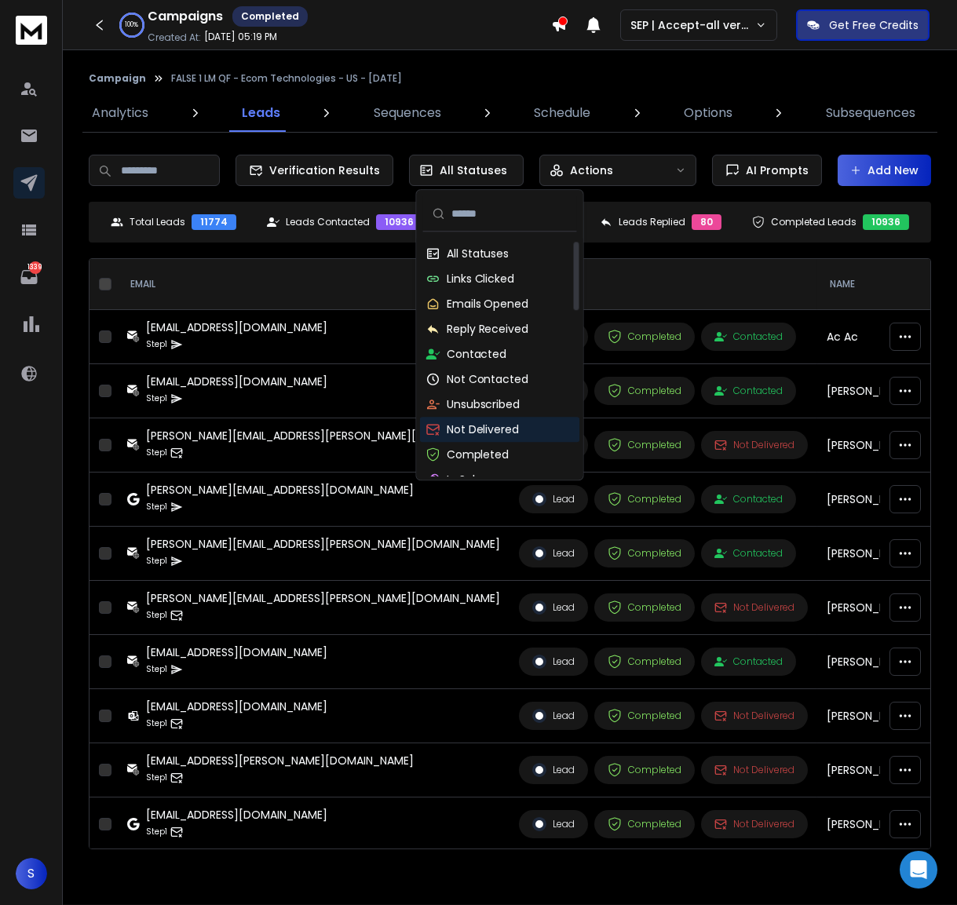
click at [475, 429] on p "Not Delivered" at bounding box center [483, 430] width 73 height 16
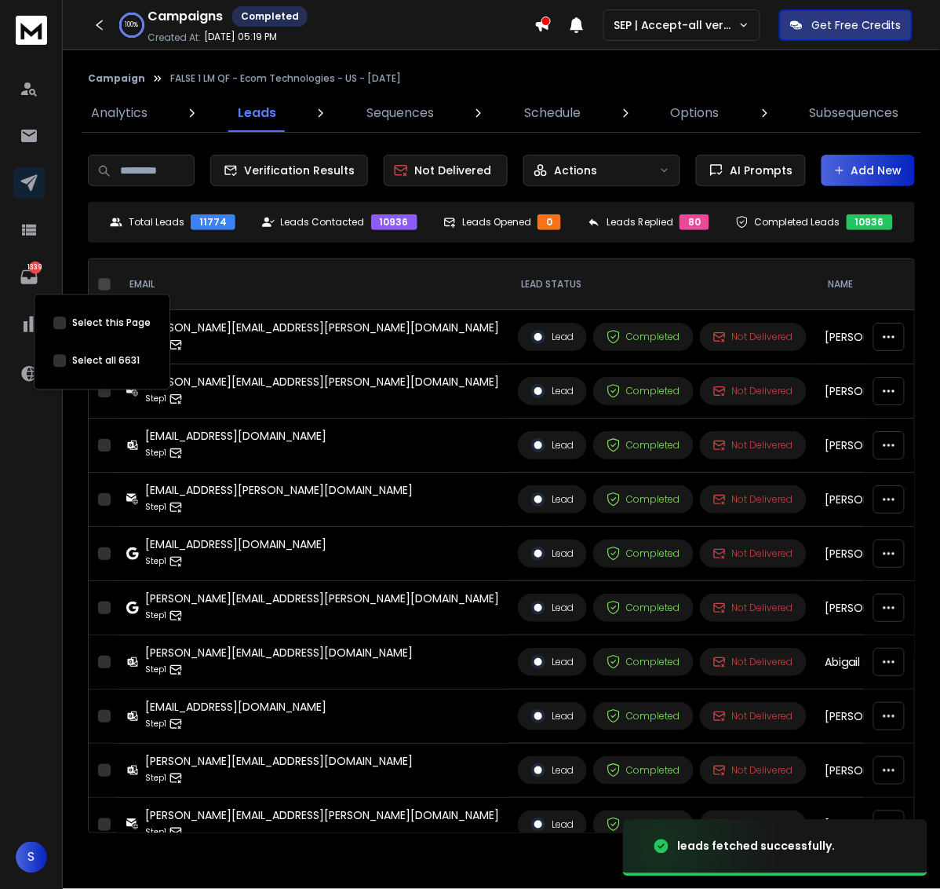
click at [63, 357] on button "Select this Page" at bounding box center [59, 361] width 13 height 13
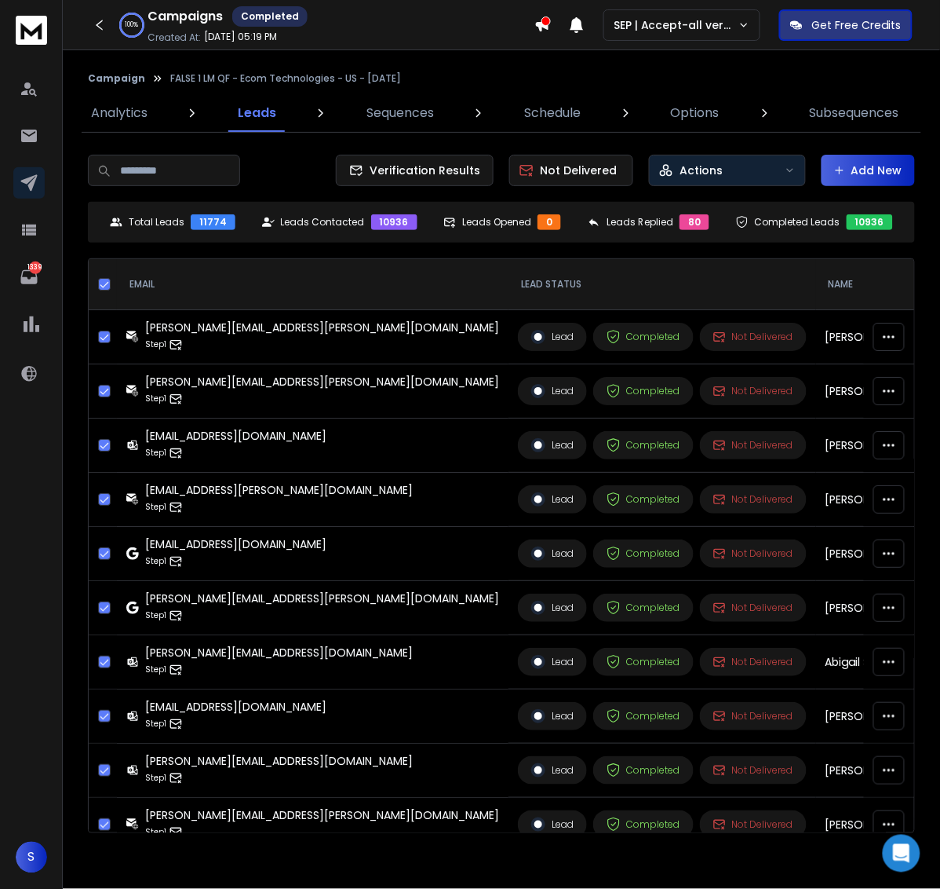
click at [769, 168] on div "Actions" at bounding box center [718, 170] width 119 height 16
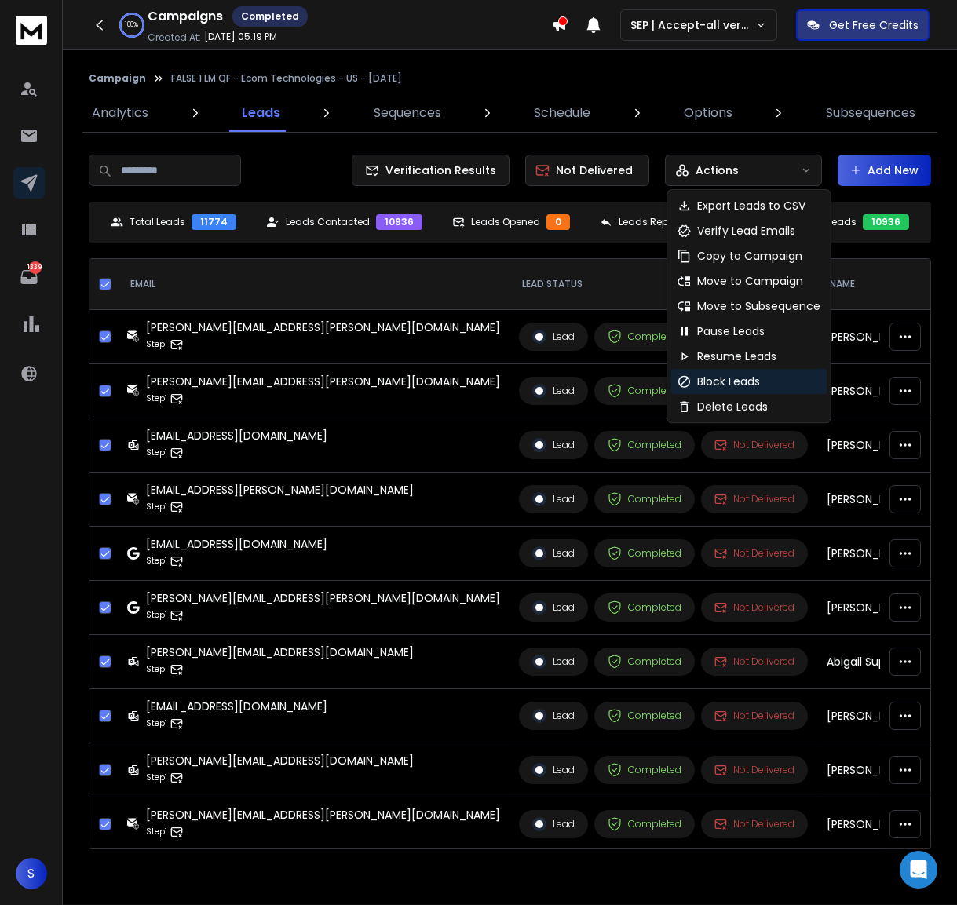
click at [759, 375] on p "Block Leads" at bounding box center [729, 382] width 63 height 16
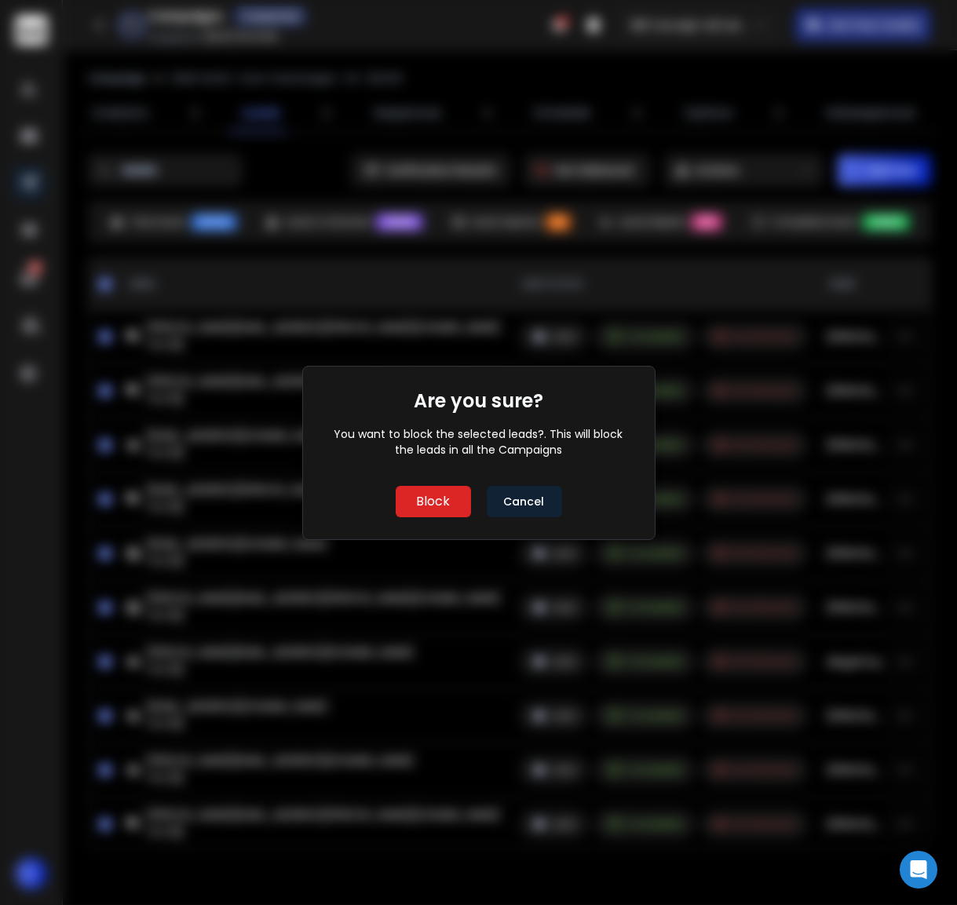
click at [547, 493] on button "Cancel" at bounding box center [524, 501] width 75 height 31
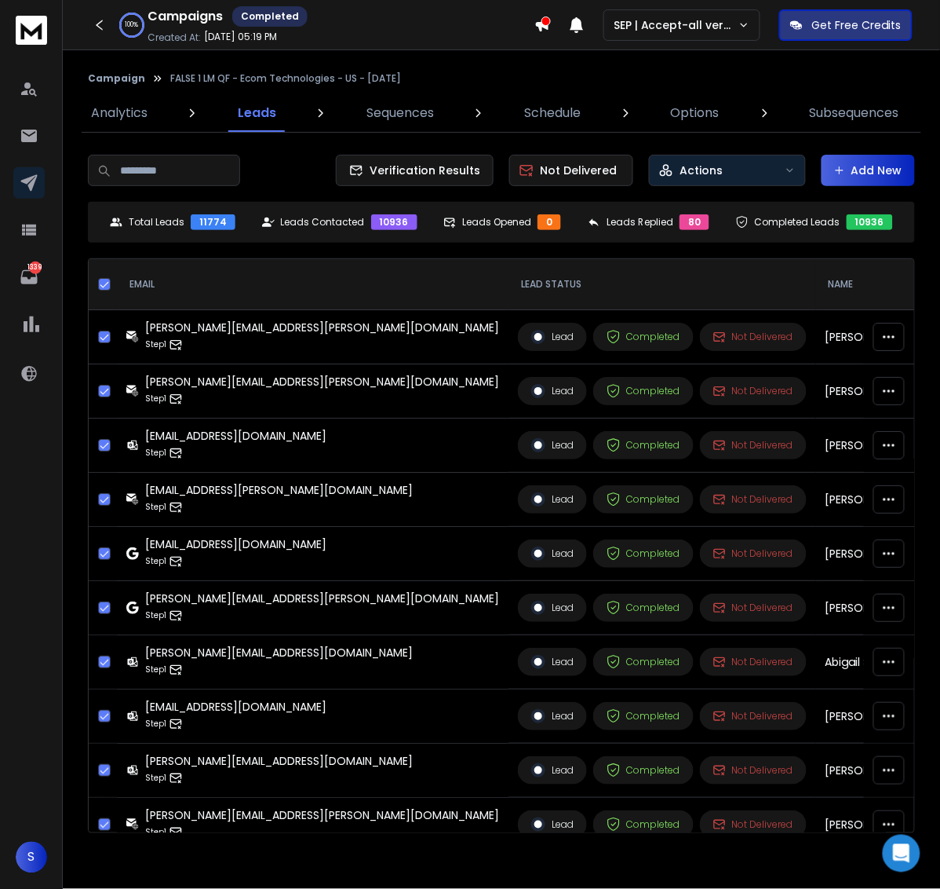
click at [736, 176] on div "Actions" at bounding box center [718, 170] width 119 height 16
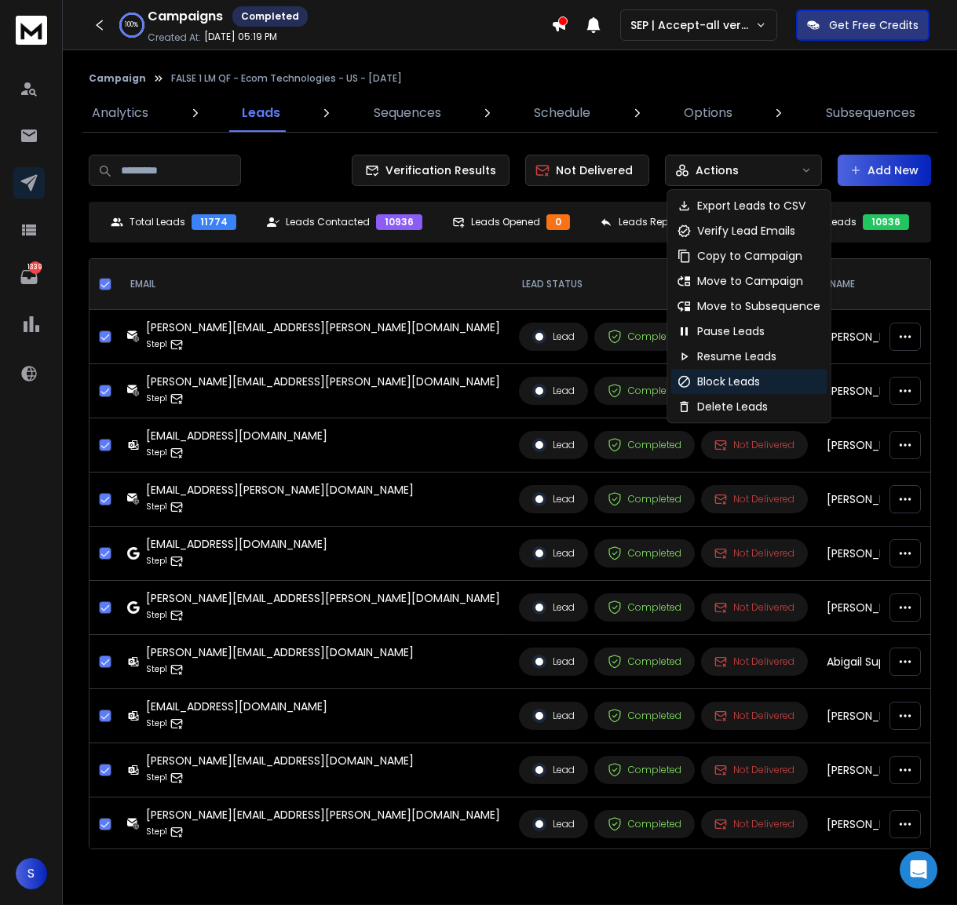
click at [711, 378] on p "Block Leads" at bounding box center [729, 382] width 63 height 16
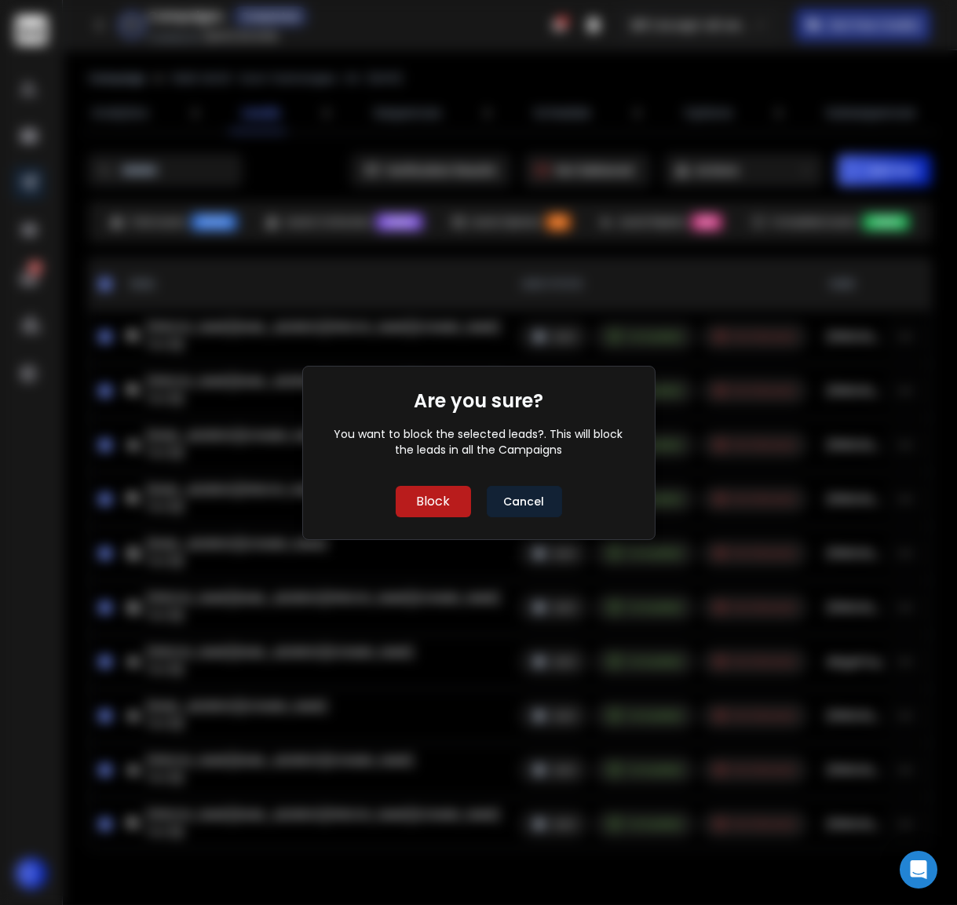
click at [413, 493] on button "Block" at bounding box center [433, 501] width 75 height 31
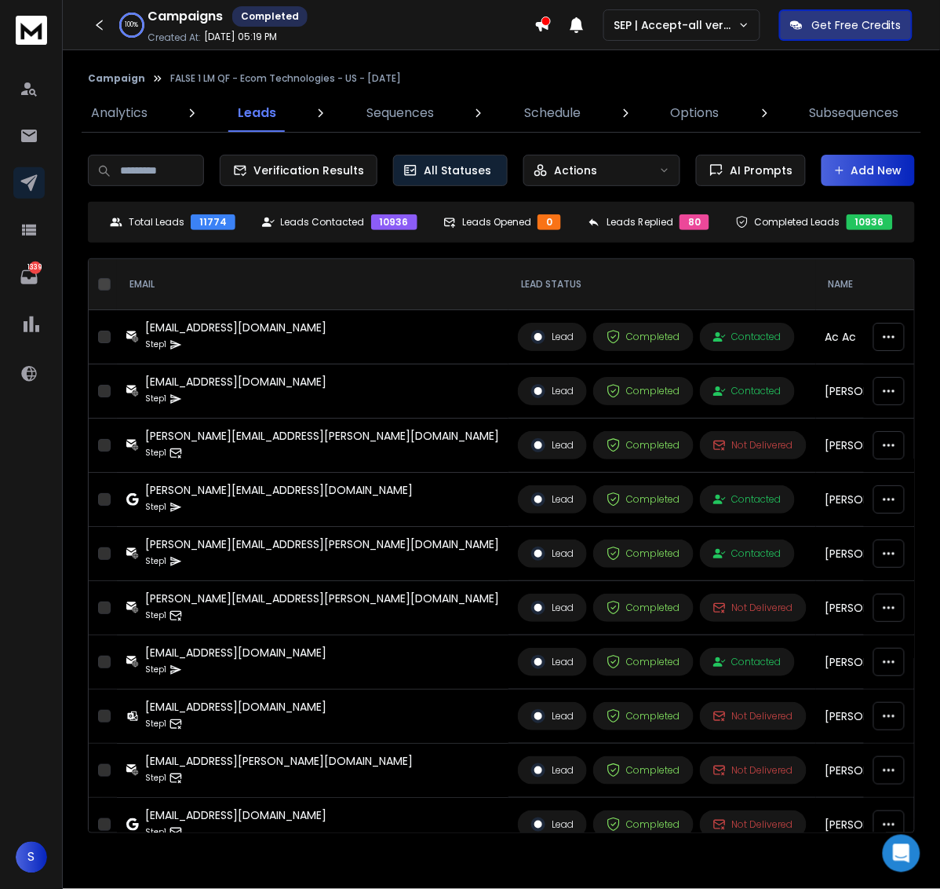
click at [452, 168] on p "All Statuses" at bounding box center [458, 170] width 68 height 16
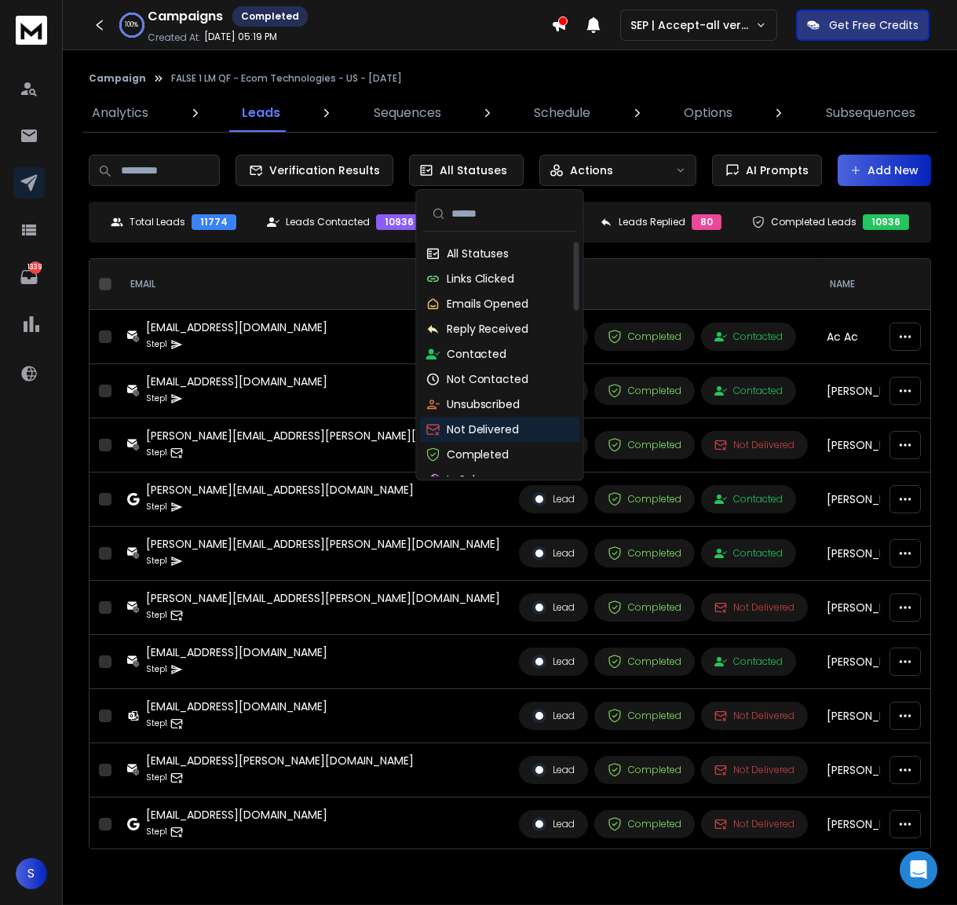
click at [487, 425] on p "Not Delivered" at bounding box center [483, 430] width 73 height 16
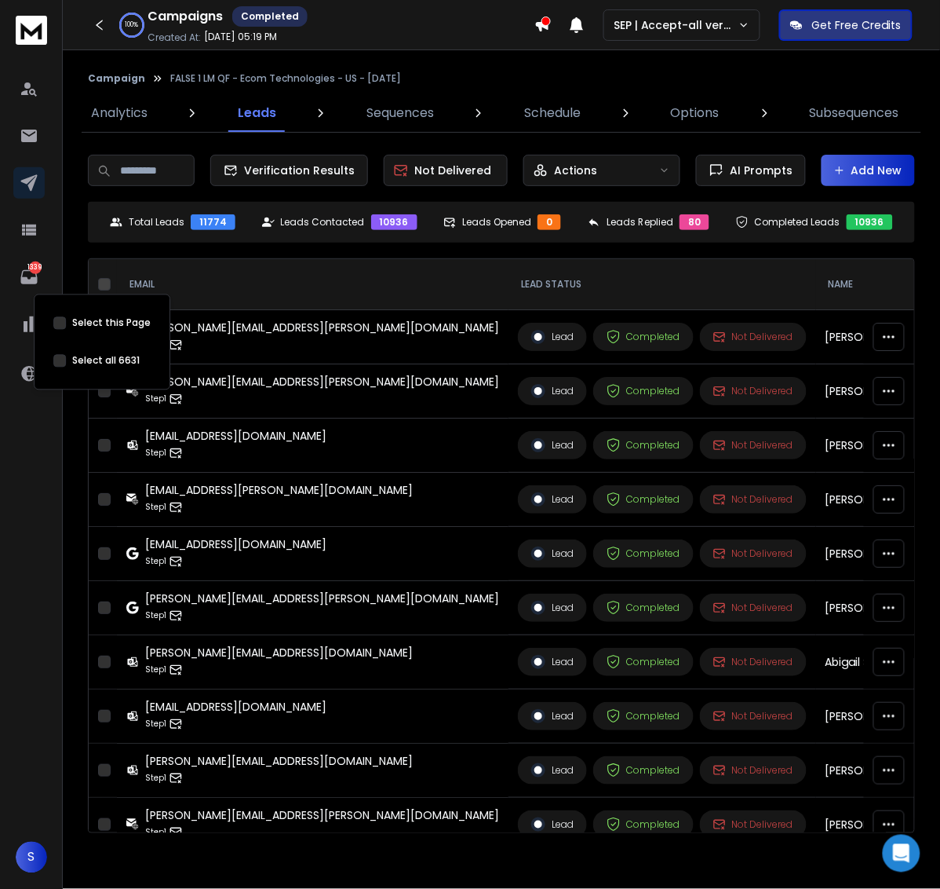
click at [87, 318] on label "Select this Page" at bounding box center [111, 323] width 79 height 13
click at [60, 319] on button "Select this Page" at bounding box center [59, 323] width 13 height 13
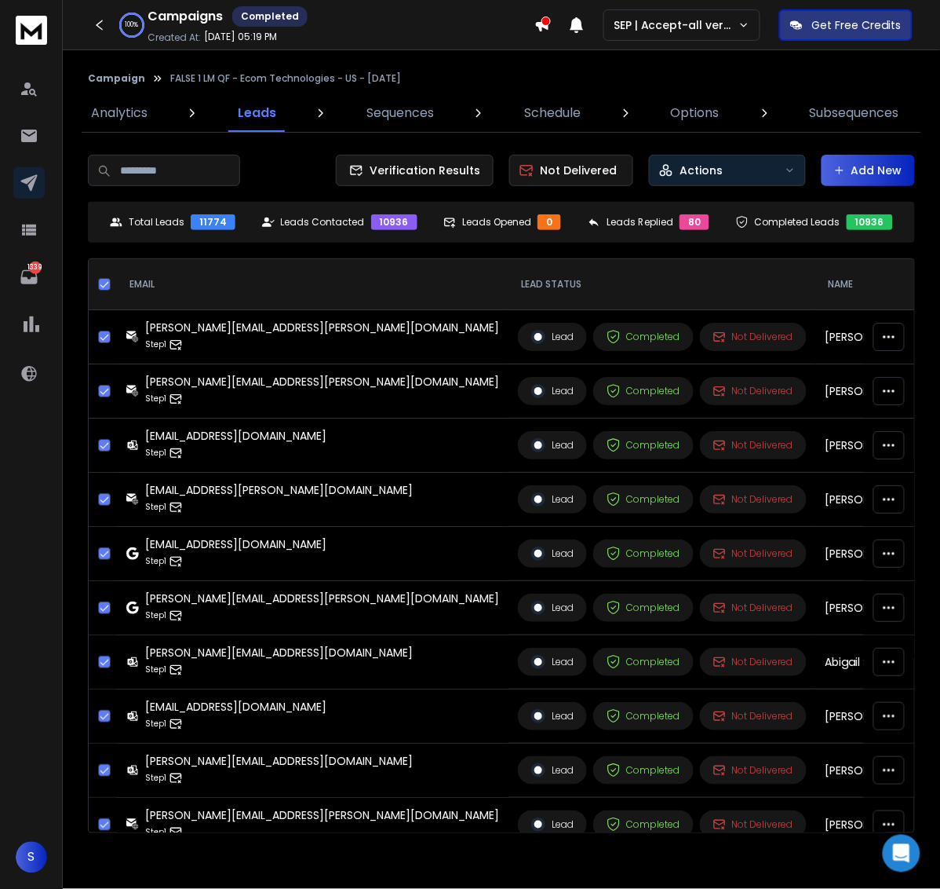
click at [737, 169] on div "Actions" at bounding box center [718, 170] width 119 height 16
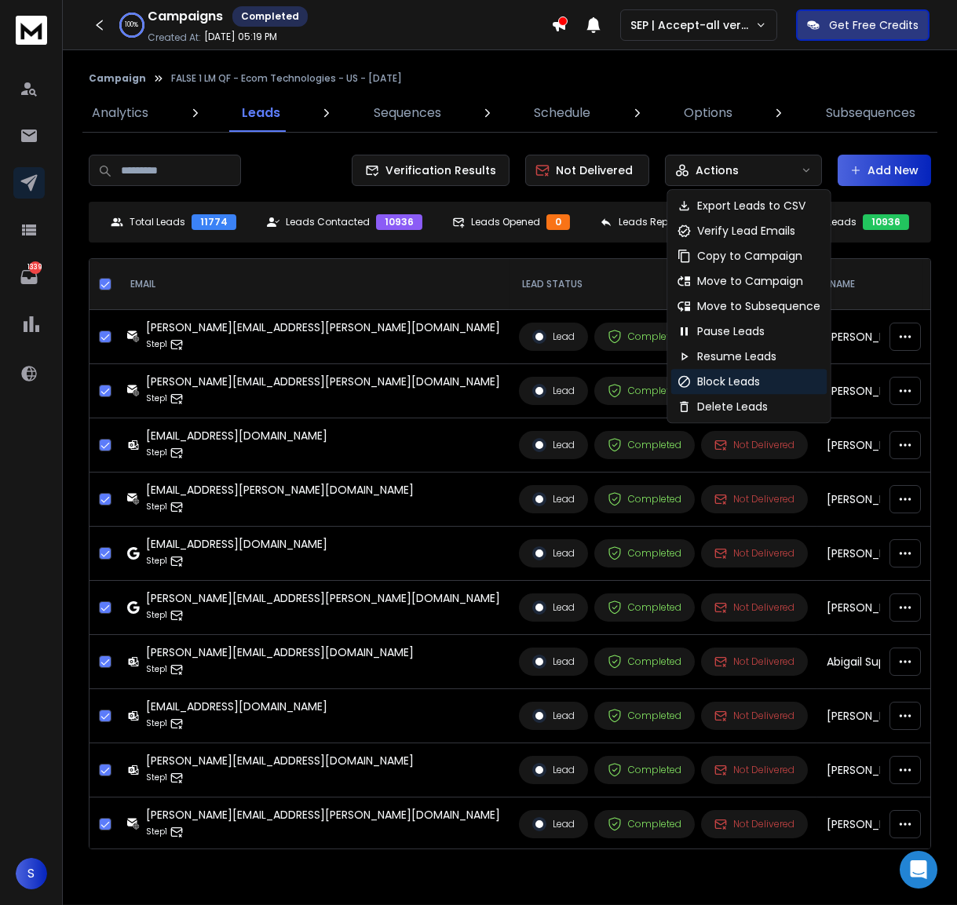
click at [747, 374] on p "Block Leads" at bounding box center [729, 382] width 63 height 16
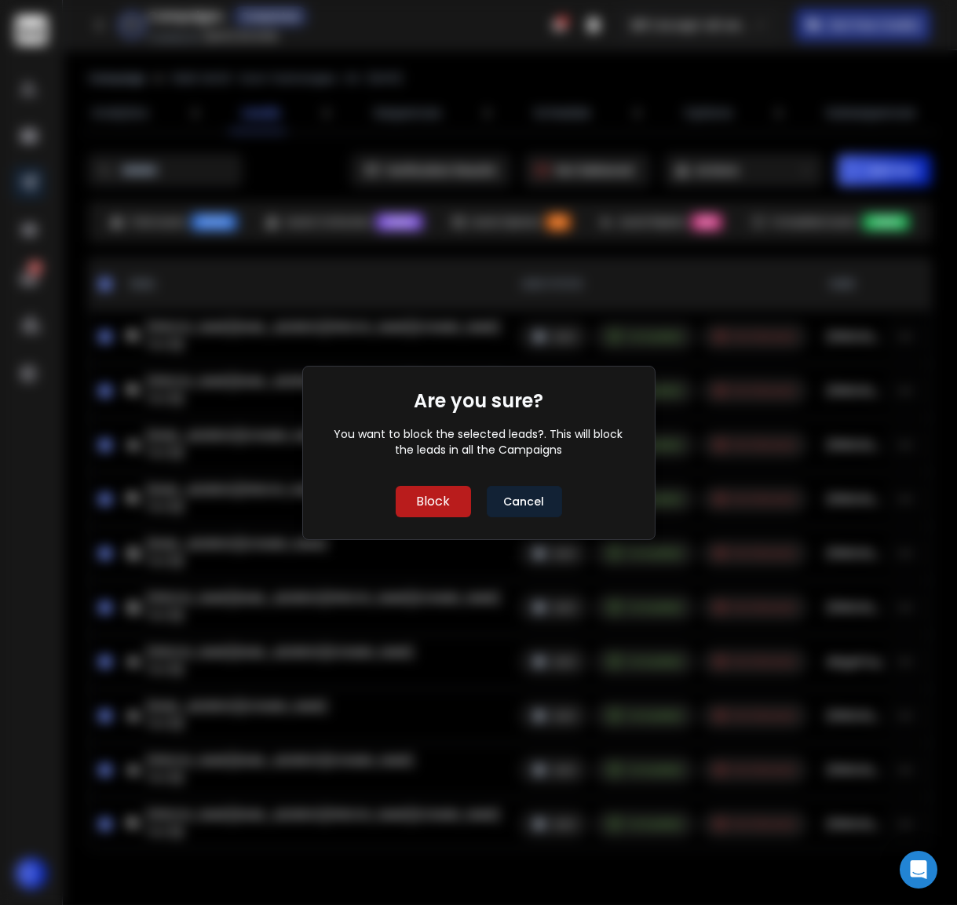
click at [442, 492] on button "Block" at bounding box center [433, 501] width 75 height 31
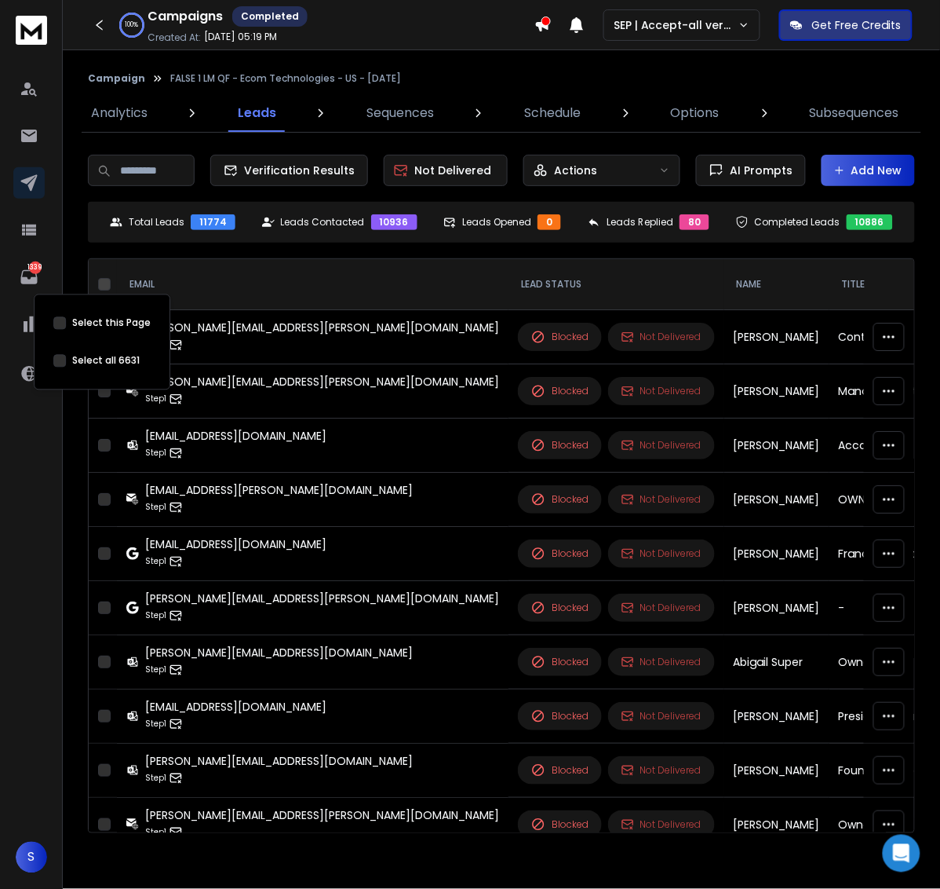
click at [91, 330] on div "Select this Page" at bounding box center [101, 323] width 97 height 31
click at [93, 323] on label "Select this Page" at bounding box center [111, 323] width 79 height 13
click at [64, 318] on button "Select this Page" at bounding box center [59, 323] width 13 height 13
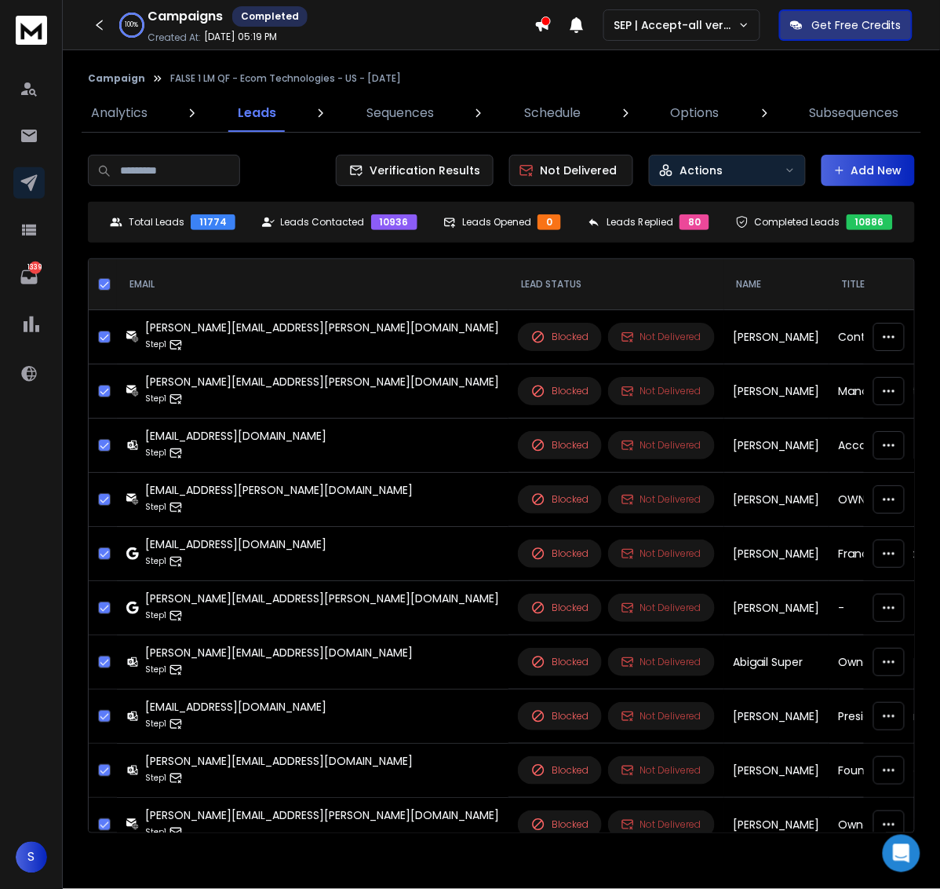
click at [749, 175] on div "Actions" at bounding box center [718, 170] width 119 height 16
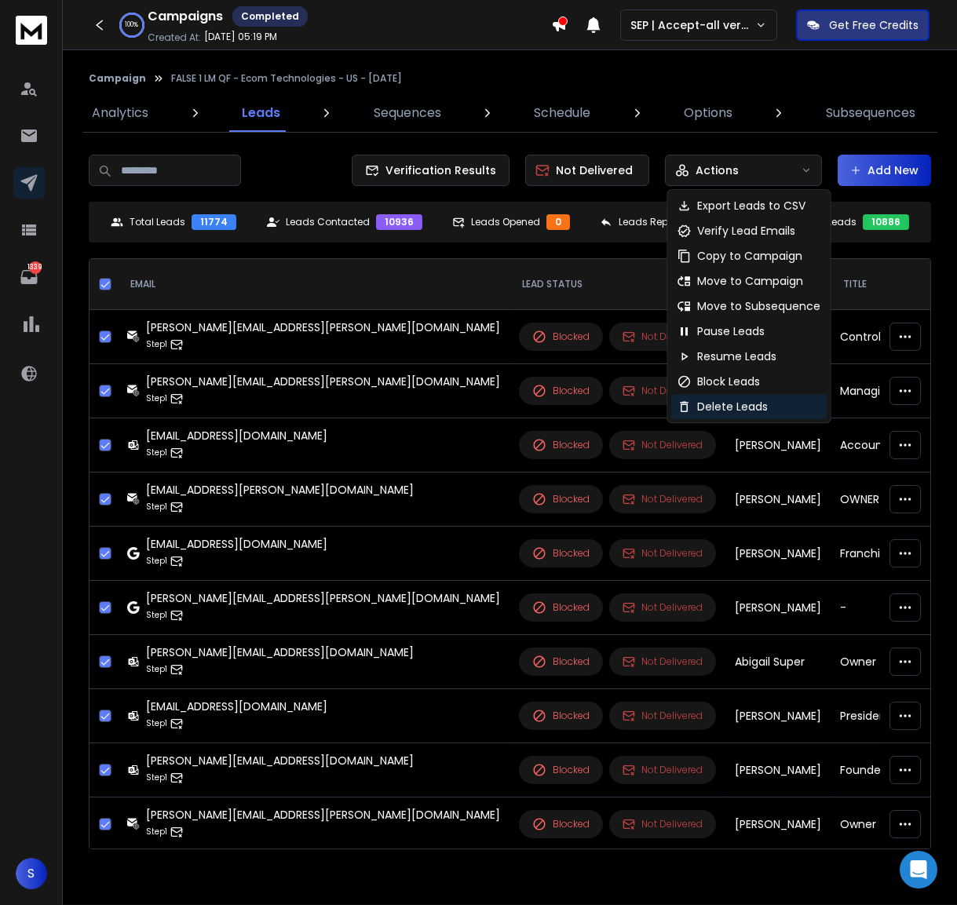
click at [738, 404] on p "Delete Leads" at bounding box center [733, 407] width 71 height 16
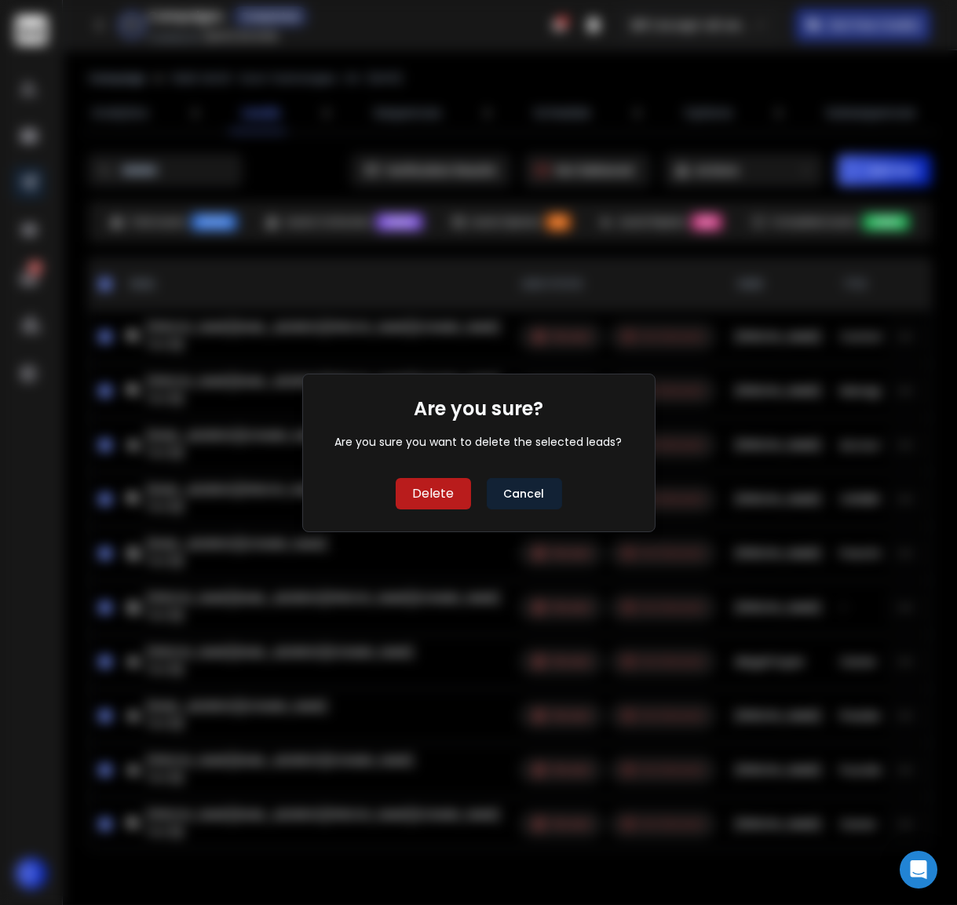
click at [435, 498] on button "Delete" at bounding box center [433, 493] width 75 height 31
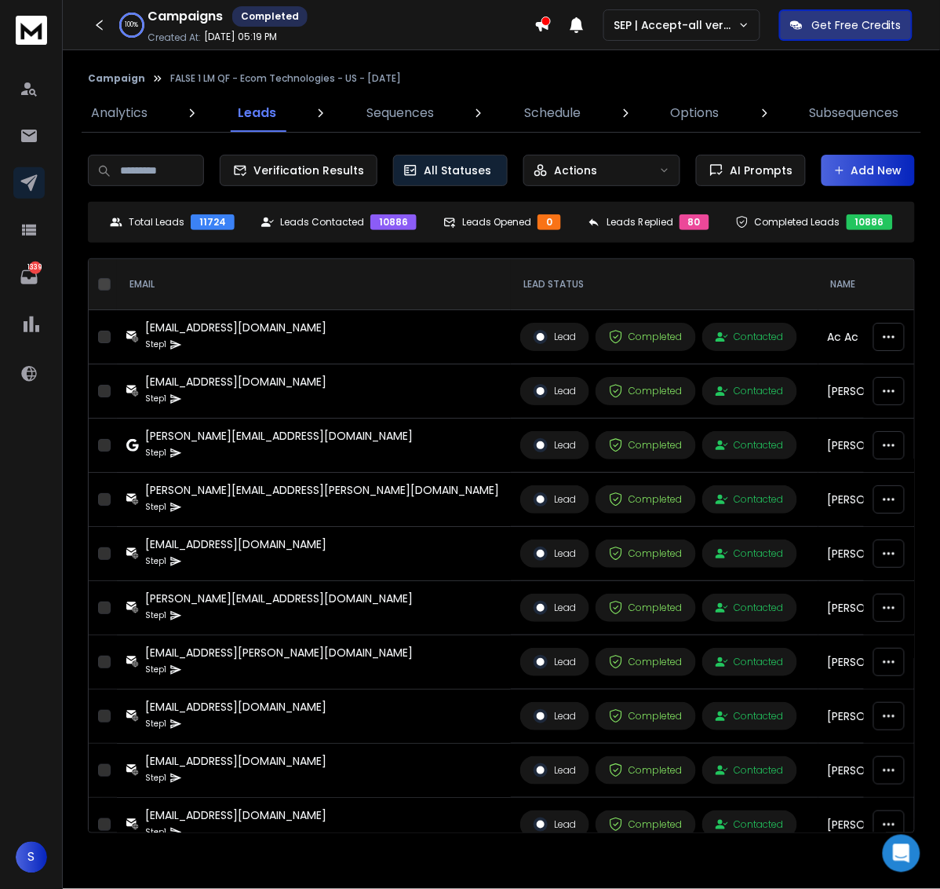
click at [478, 166] on p "All Statuses" at bounding box center [458, 170] width 68 height 16
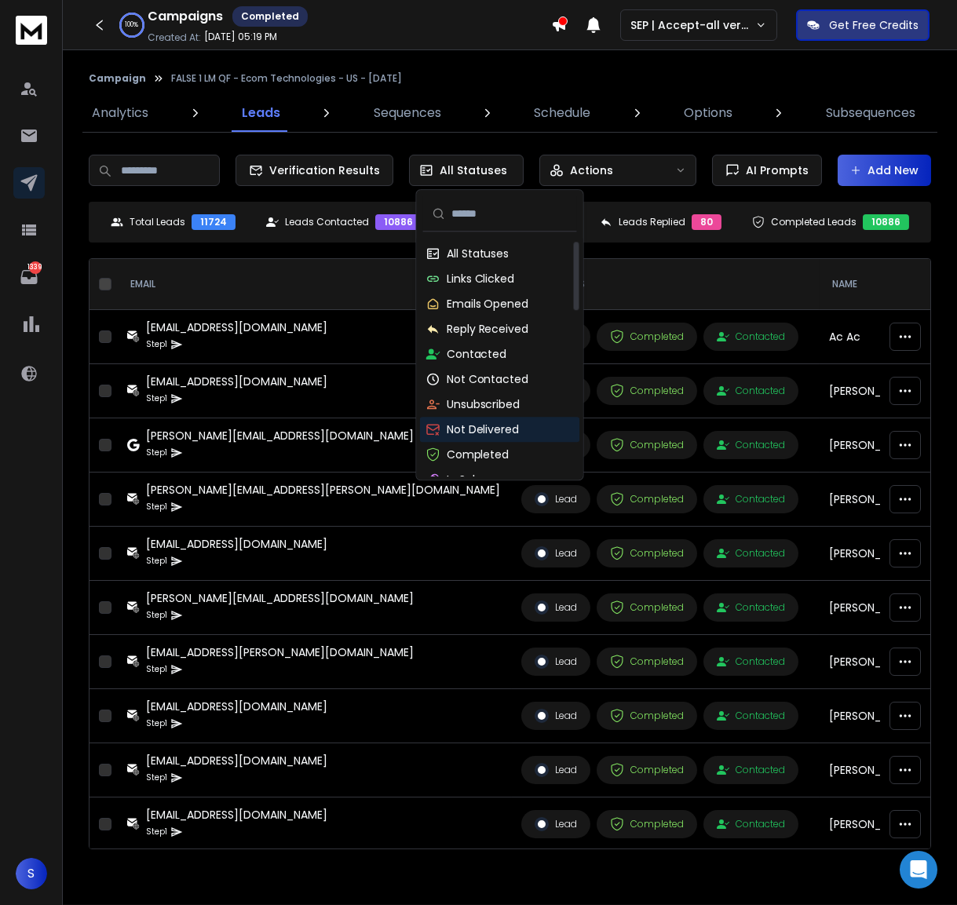
click at [477, 422] on p "Not Delivered" at bounding box center [483, 430] width 73 height 16
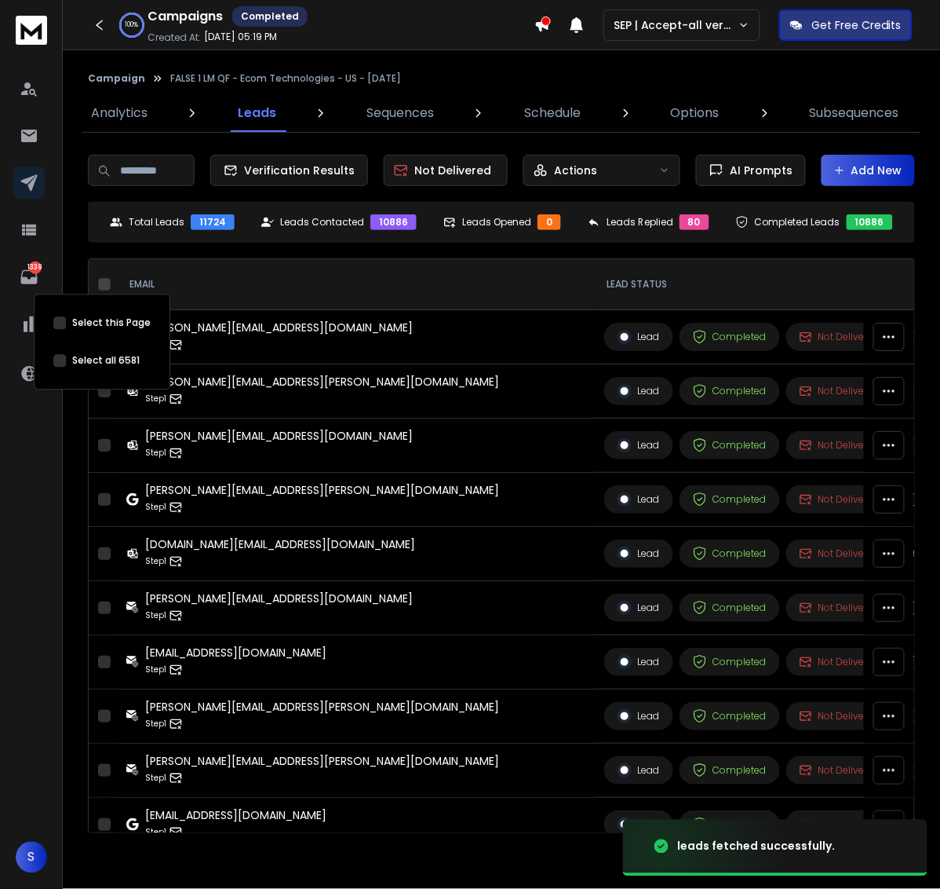
click at [64, 361] on button "Select this Page" at bounding box center [59, 361] width 13 height 13
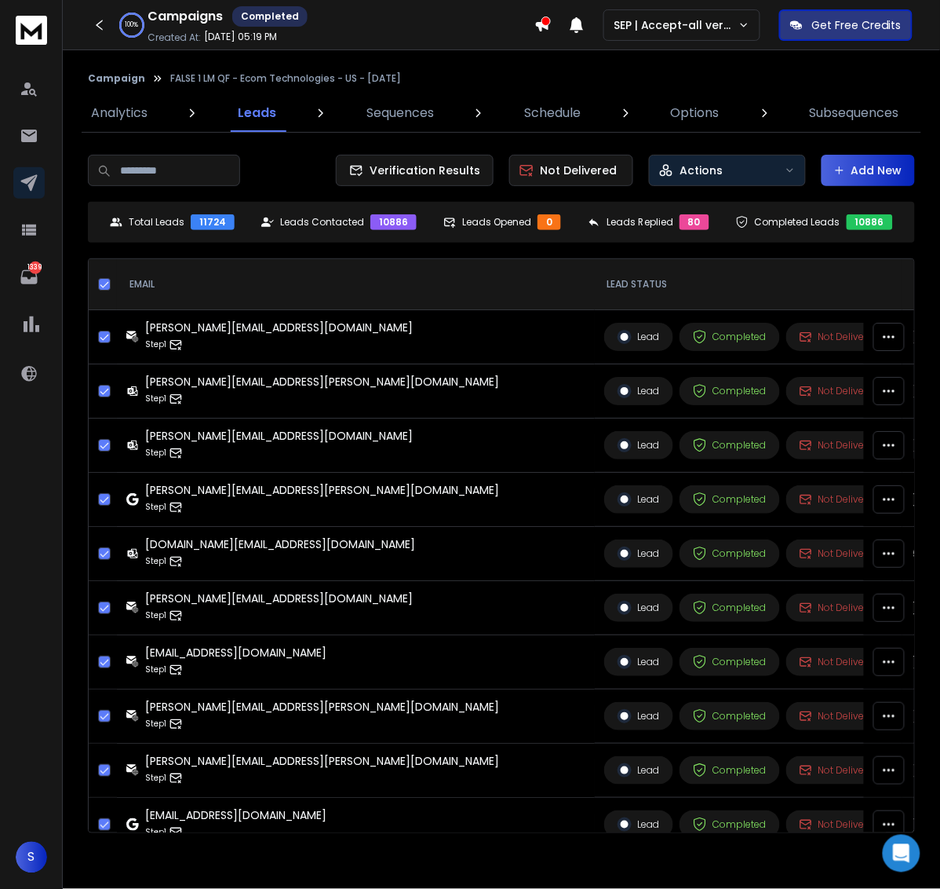
click at [766, 166] on div "Actions" at bounding box center [718, 170] width 119 height 16
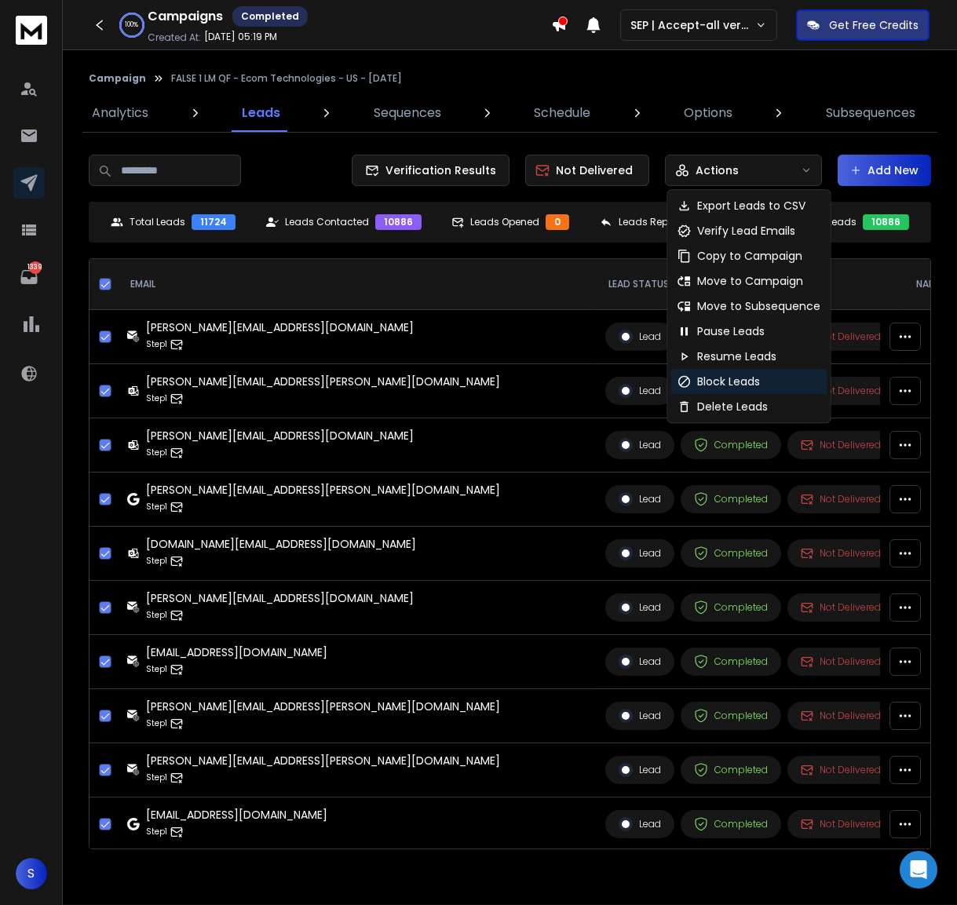
click at [710, 385] on p "Block Leads" at bounding box center [729, 382] width 63 height 16
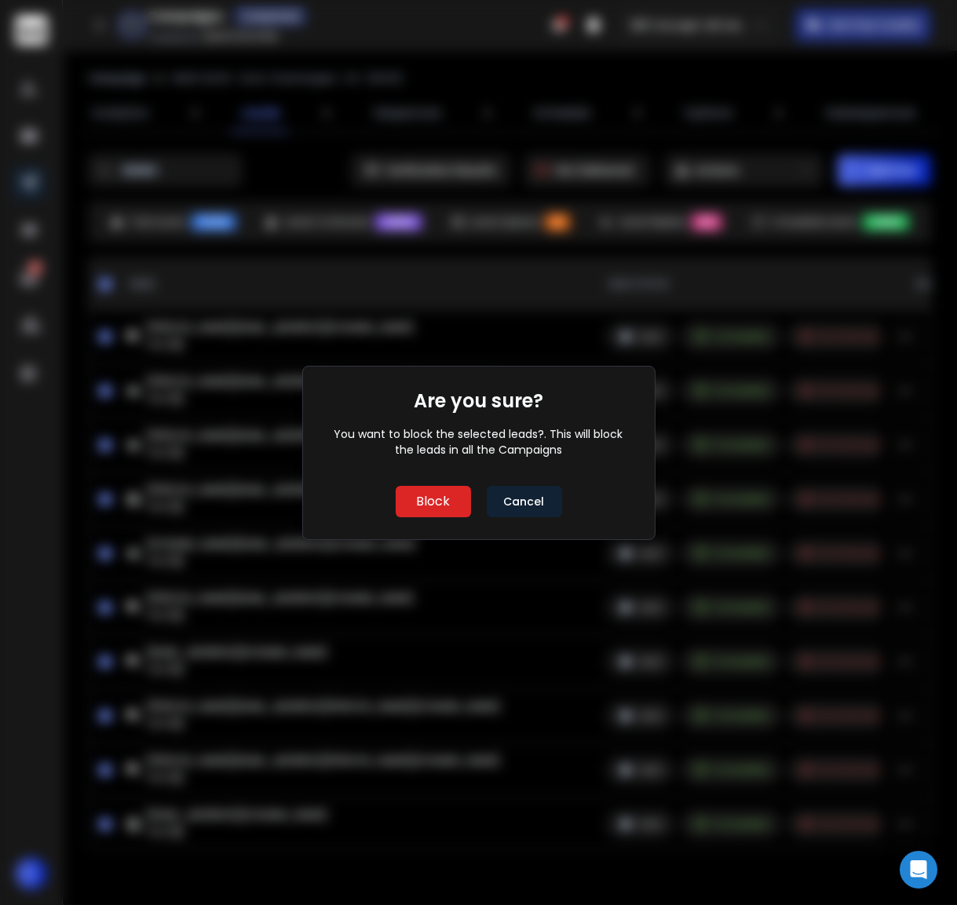
click at [418, 480] on div "Are you sure? You want to block the selected leads?. This will block the leads …" at bounding box center [479, 453] width 308 height 129
click at [418, 497] on button "Block" at bounding box center [433, 501] width 75 height 31
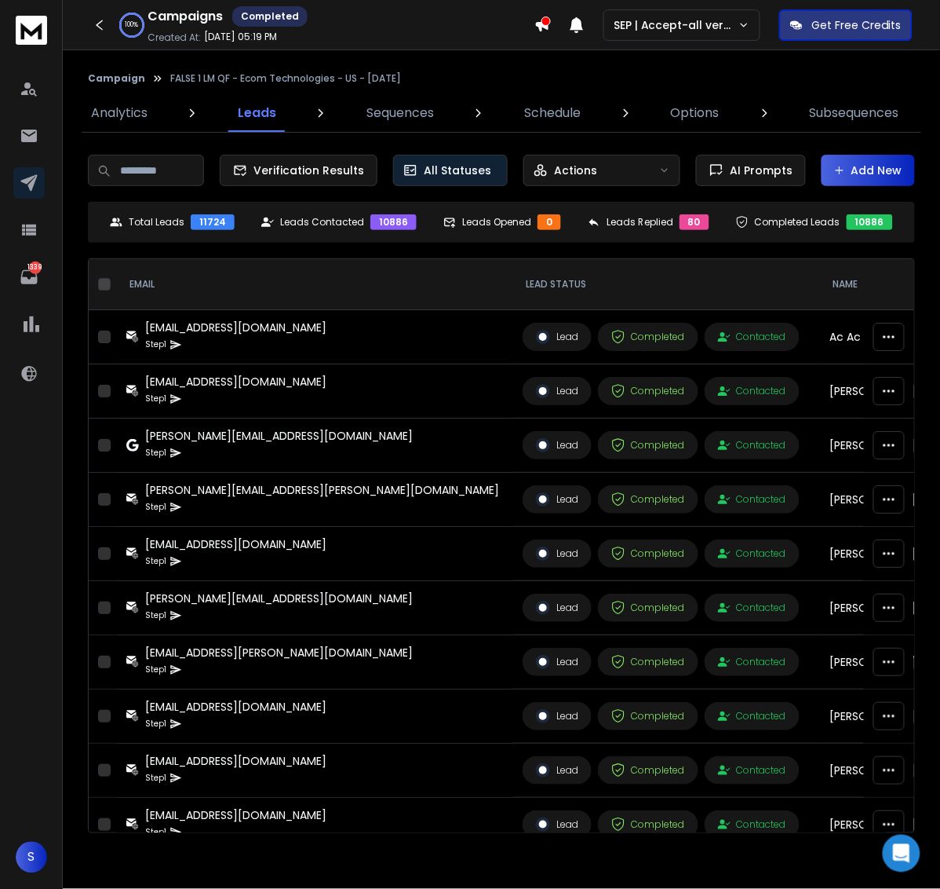
click at [486, 181] on button "All Statuses" at bounding box center [450, 170] width 115 height 31
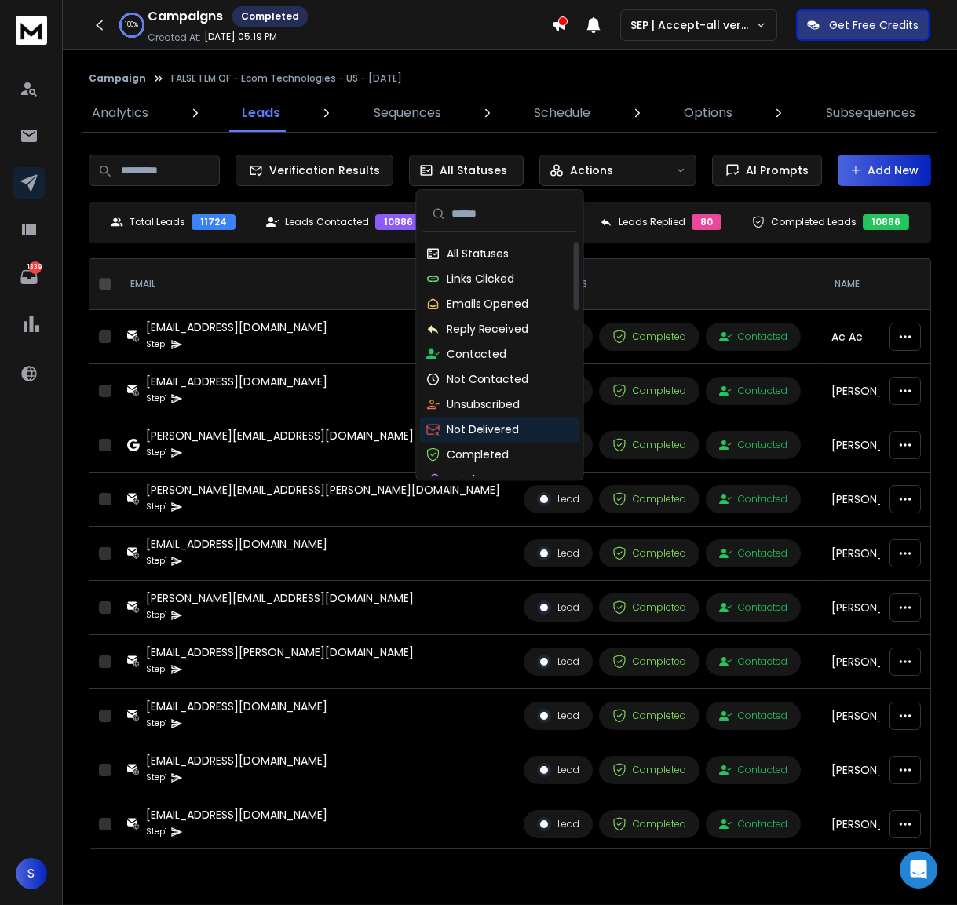
click at [492, 433] on p "Not Delivered" at bounding box center [483, 430] width 73 height 16
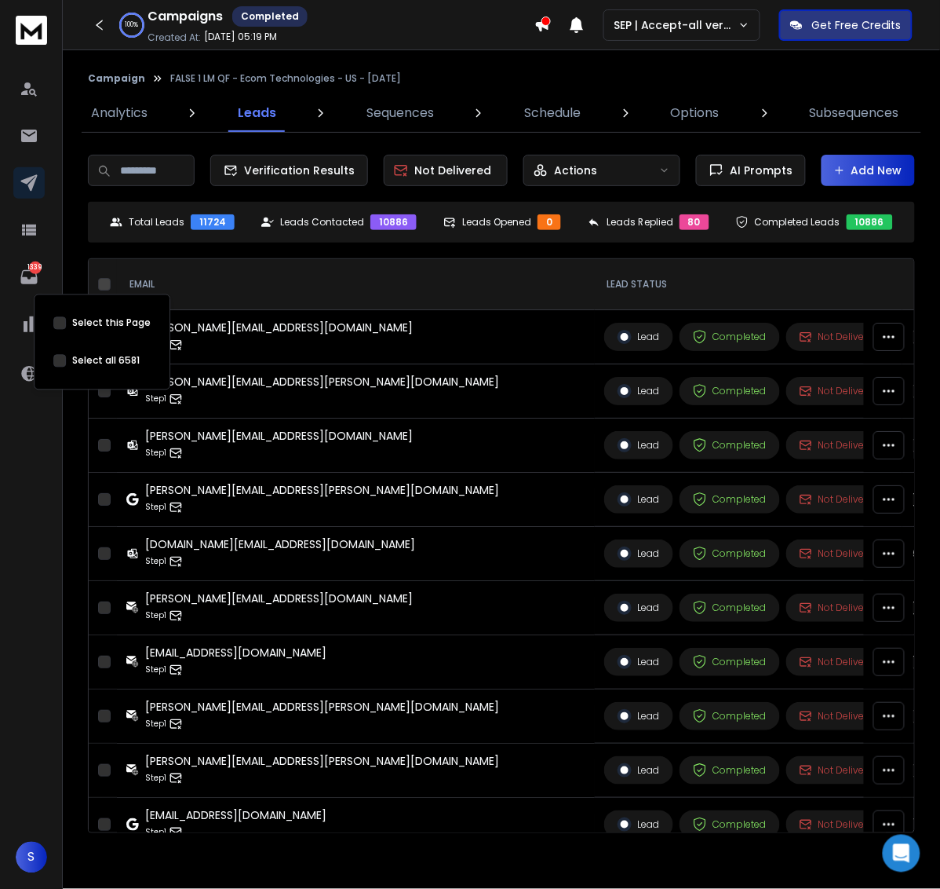
click at [69, 319] on div "Select this Page" at bounding box center [101, 323] width 97 height 13
click at [57, 322] on button "Select this Page" at bounding box center [59, 323] width 13 height 13
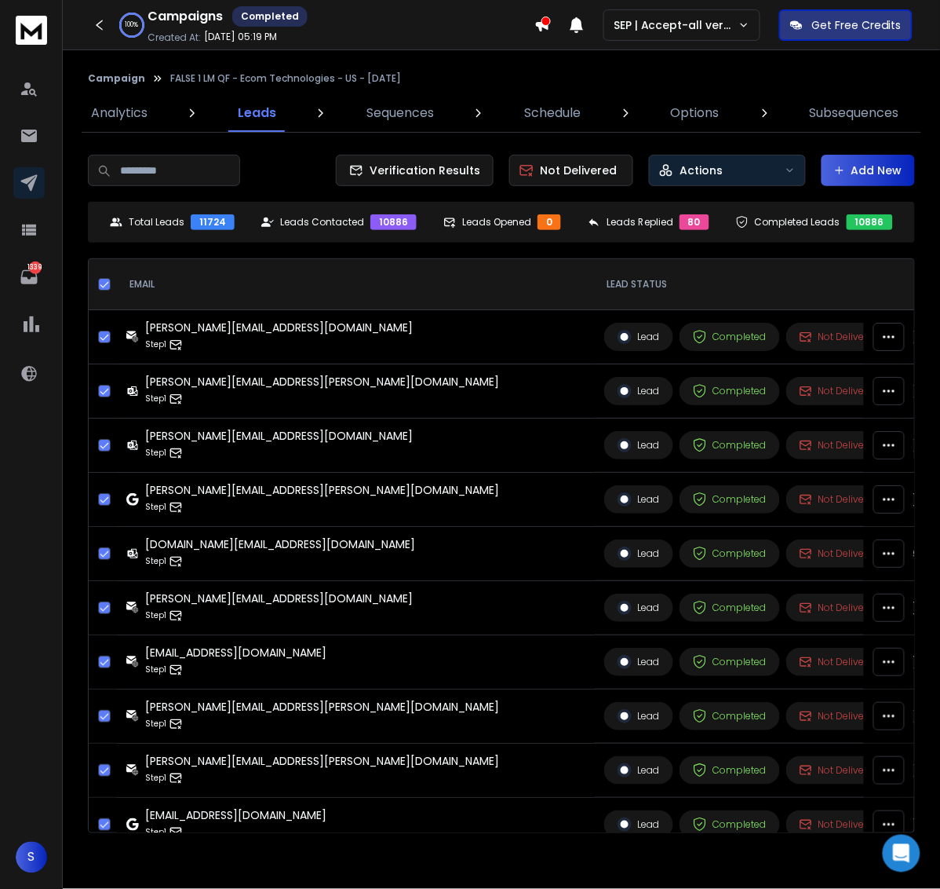
click at [708, 178] on button "Actions" at bounding box center [727, 170] width 157 height 31
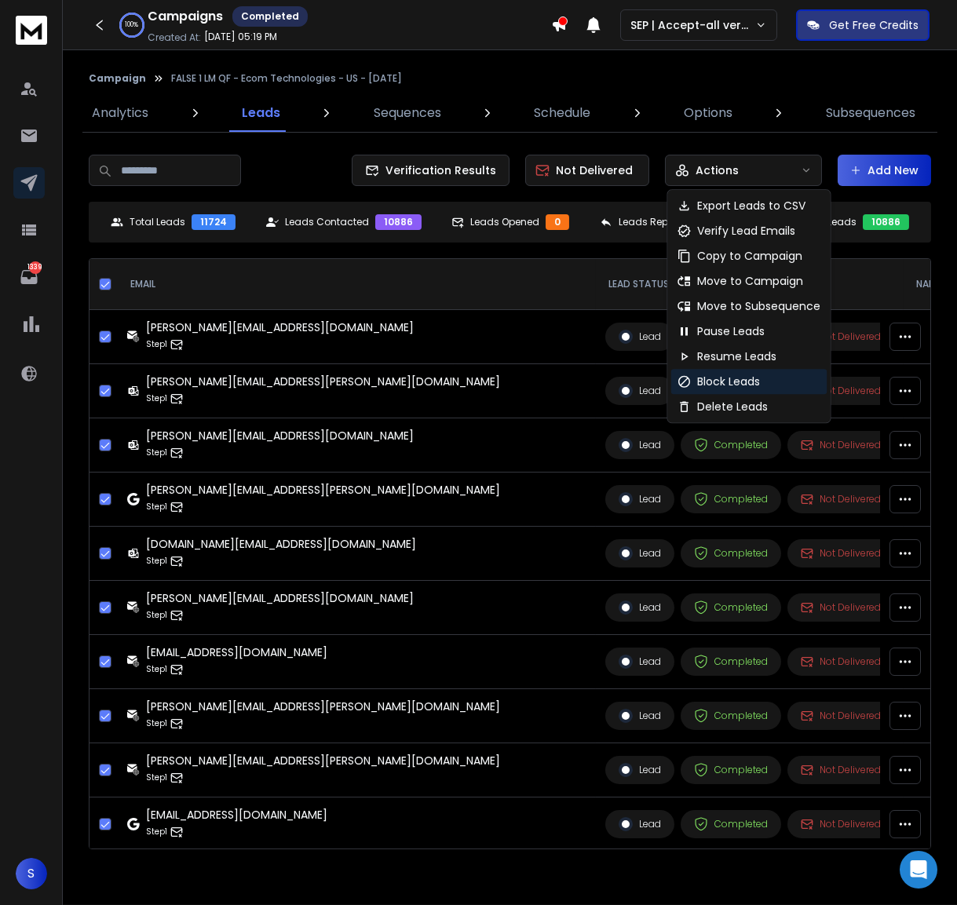
click at [714, 374] on p "Block Leads" at bounding box center [729, 382] width 63 height 16
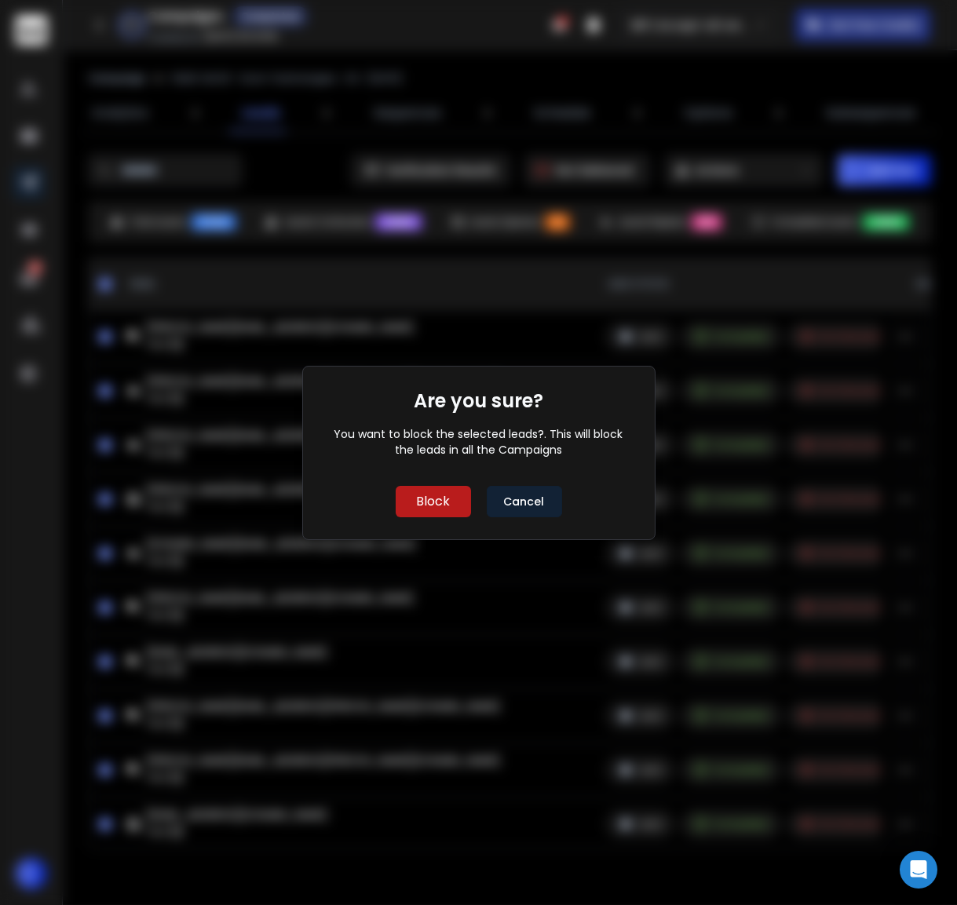
click at [422, 501] on button "Block" at bounding box center [433, 501] width 75 height 31
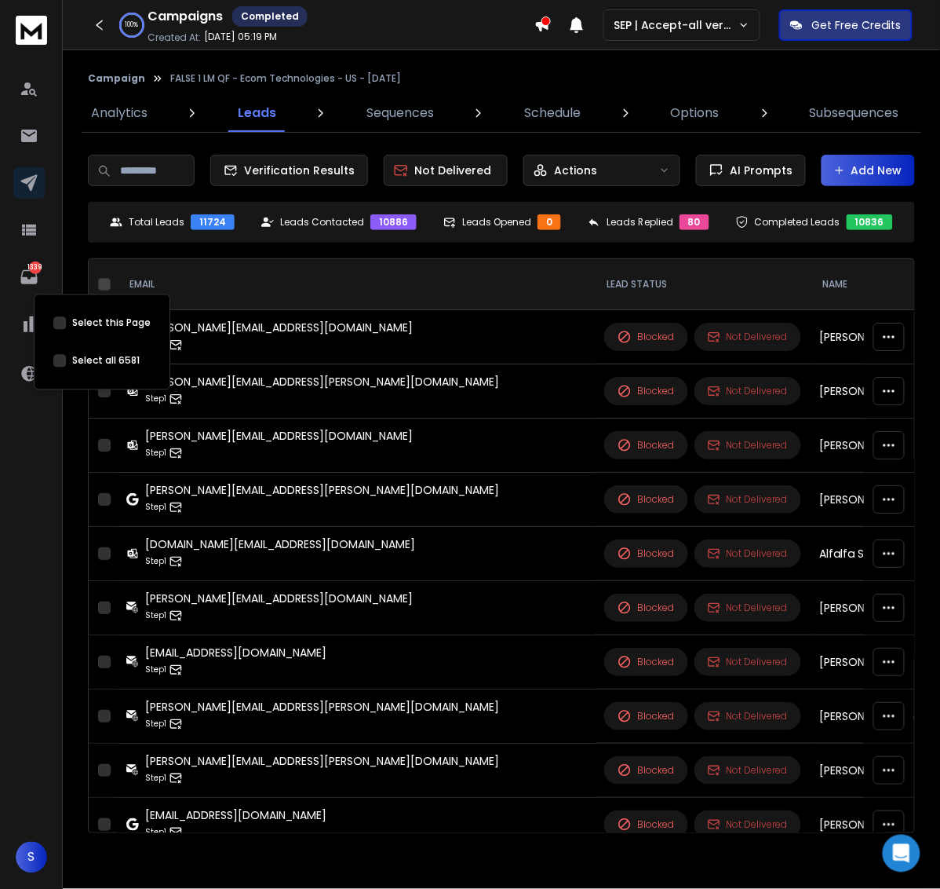
click at [58, 320] on button "Select this Page" at bounding box center [59, 323] width 13 height 13
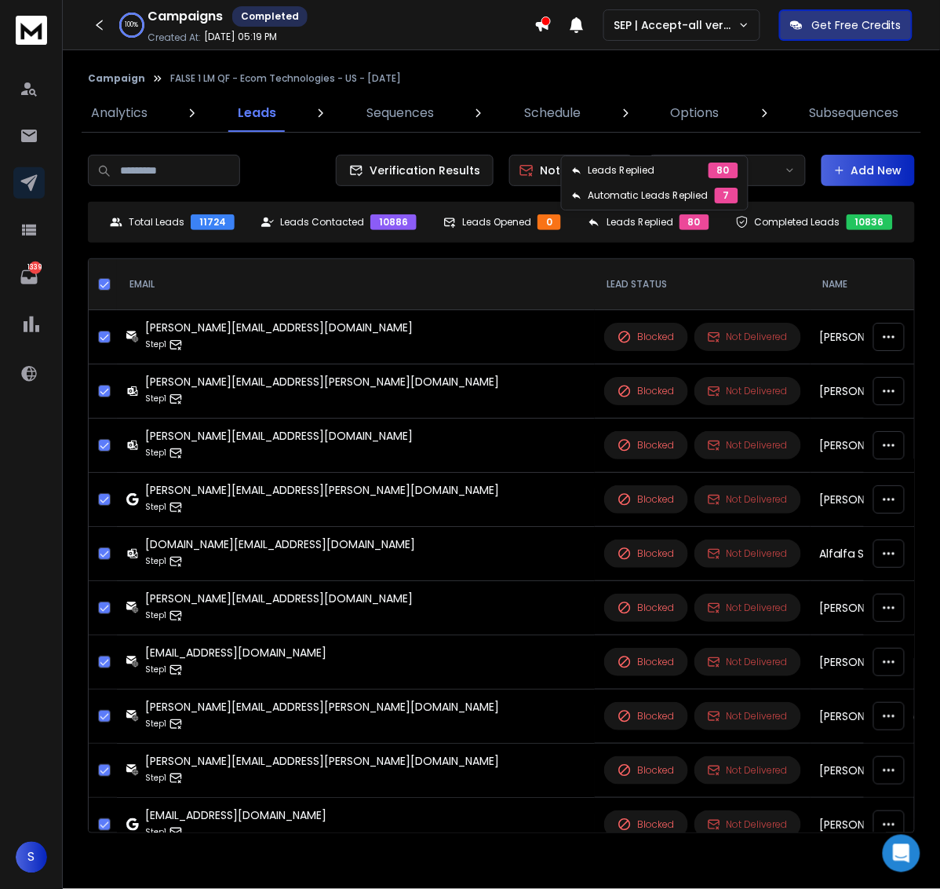
click at [725, 165] on div "80" at bounding box center [724, 170] width 30 height 16
click at [747, 169] on div "Actions" at bounding box center [718, 170] width 119 height 16
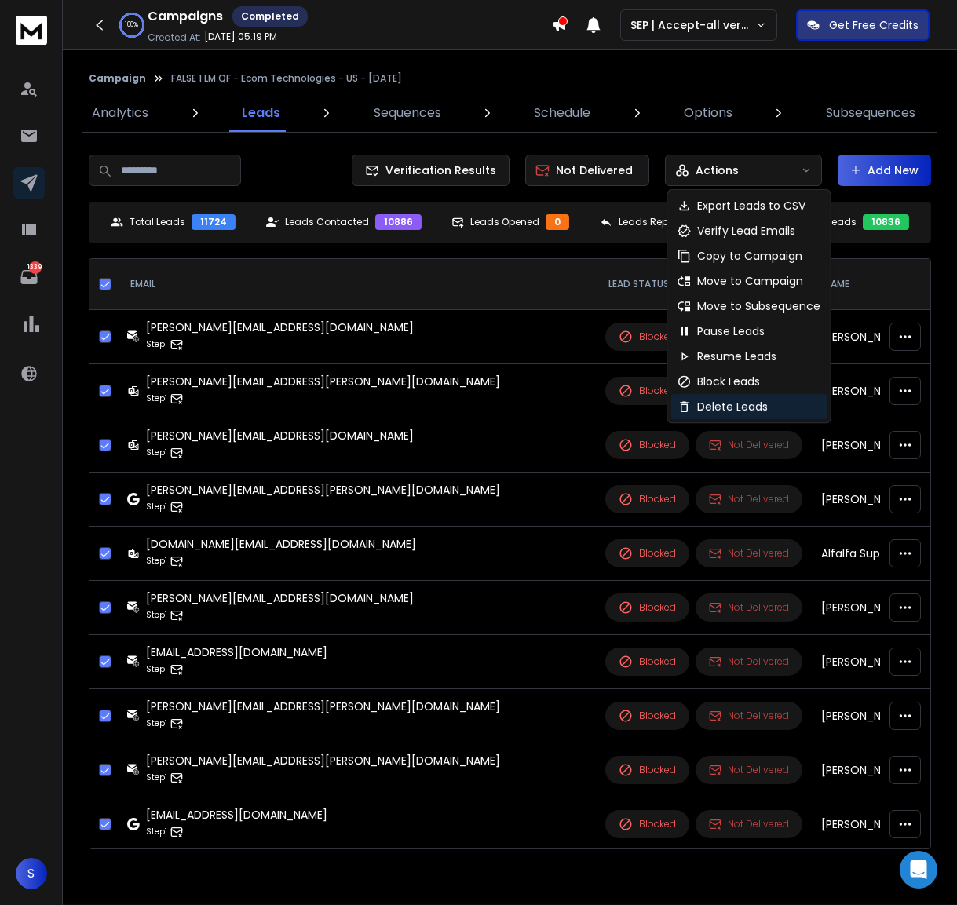
click at [717, 396] on div "Delete Leads" at bounding box center [749, 406] width 156 height 25
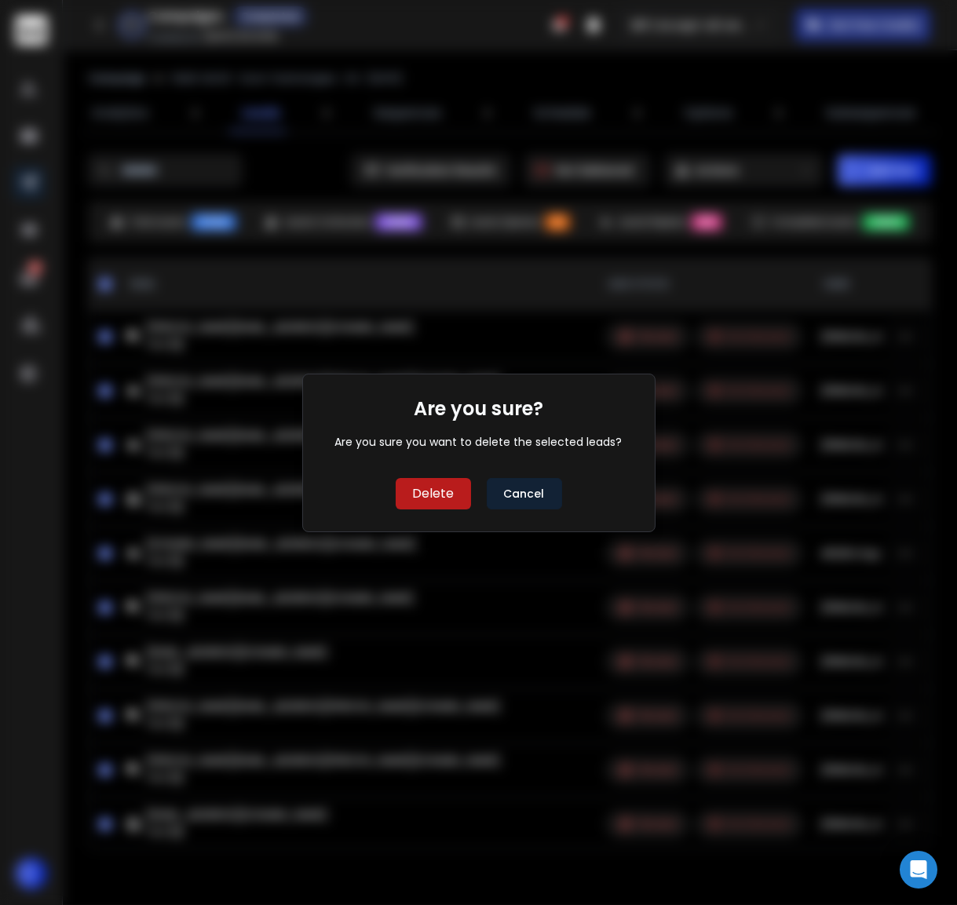
click at [436, 490] on button "Delete" at bounding box center [433, 493] width 75 height 31
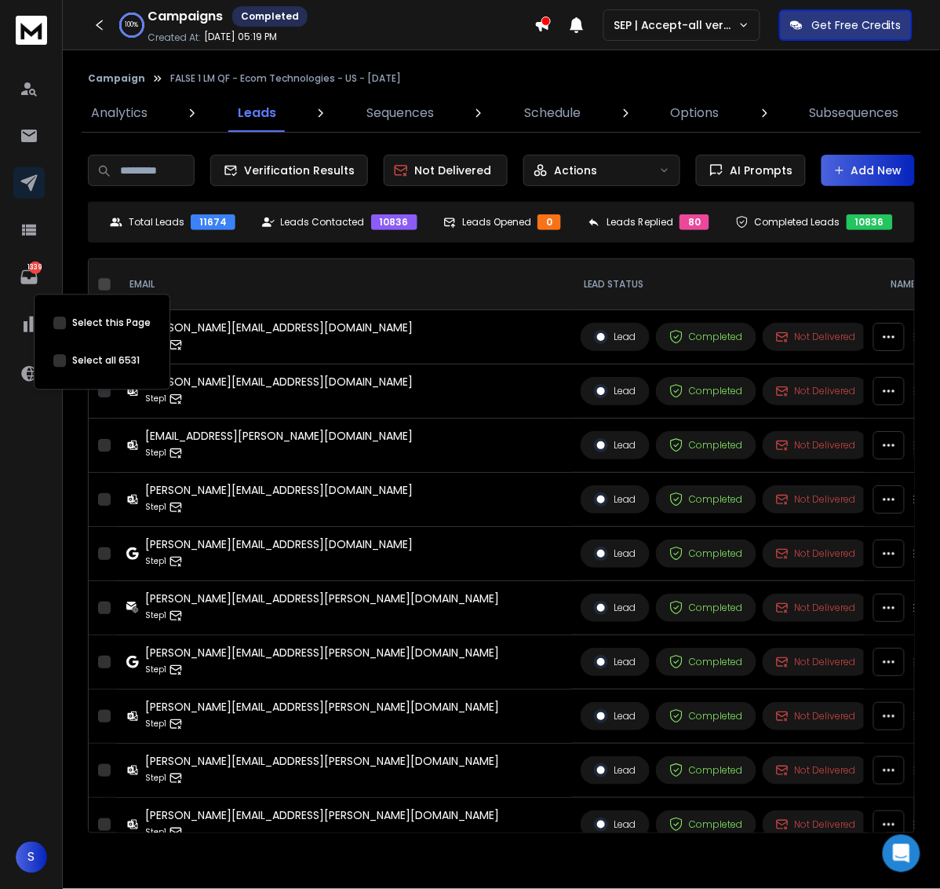
click at [79, 327] on label "Select this Page" at bounding box center [111, 323] width 79 height 13
click at [60, 320] on button "Select this Page" at bounding box center [59, 323] width 13 height 13
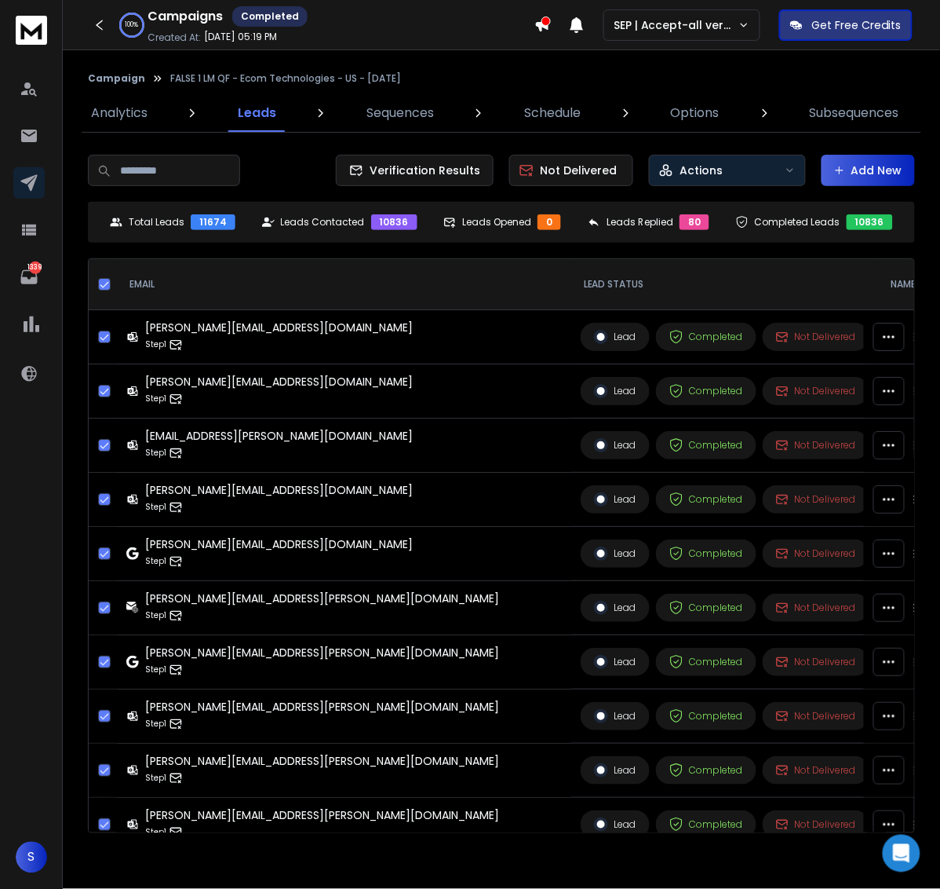
click at [697, 158] on button "Actions" at bounding box center [727, 170] width 157 height 31
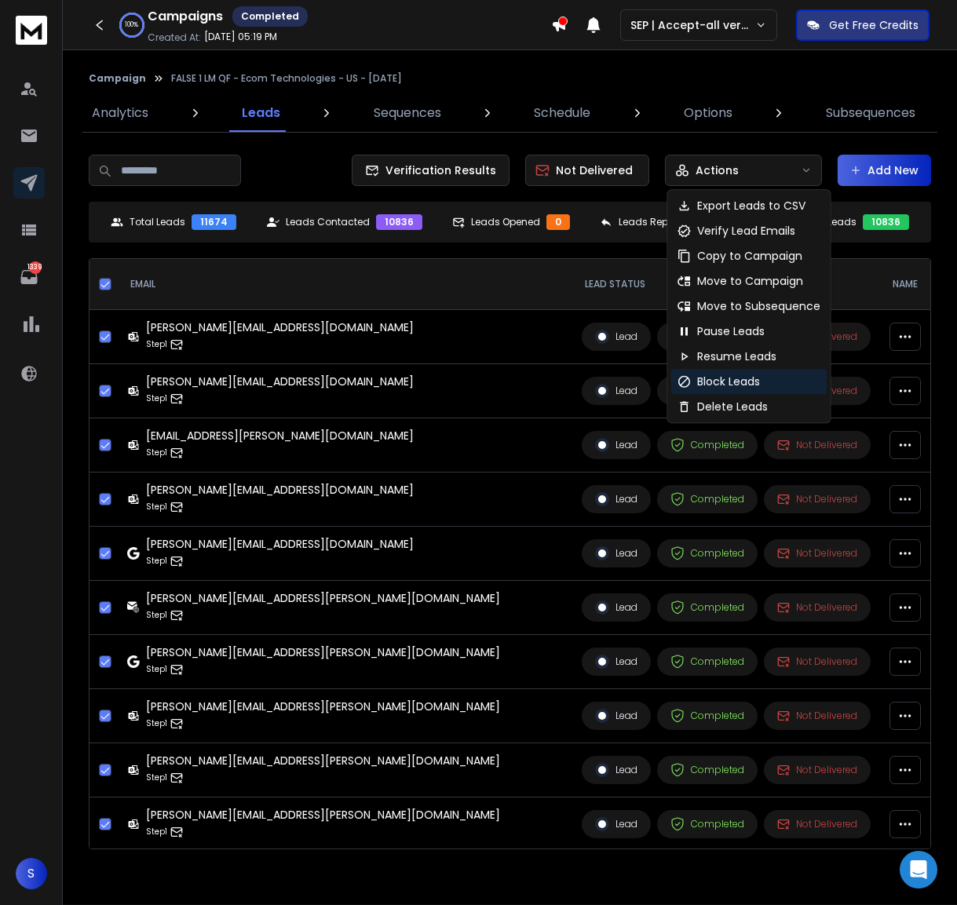
click at [729, 374] on p "Block Leads" at bounding box center [729, 382] width 63 height 16
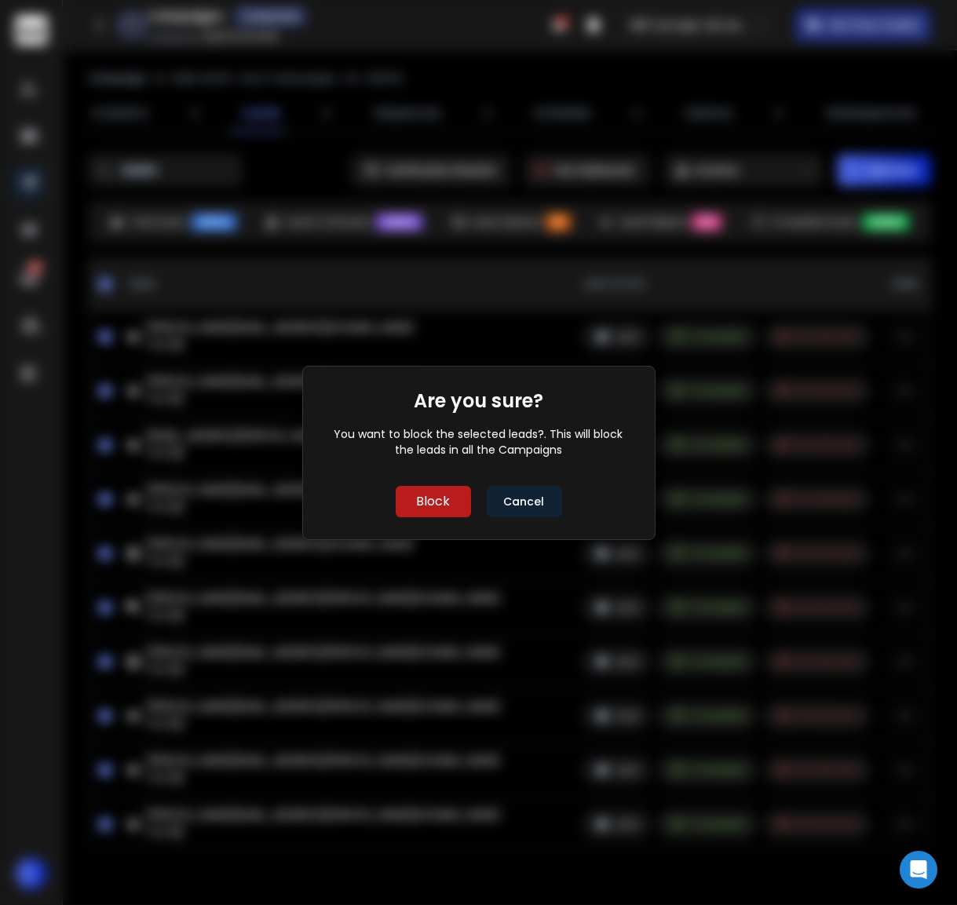
click at [441, 507] on button "Block" at bounding box center [433, 501] width 75 height 31
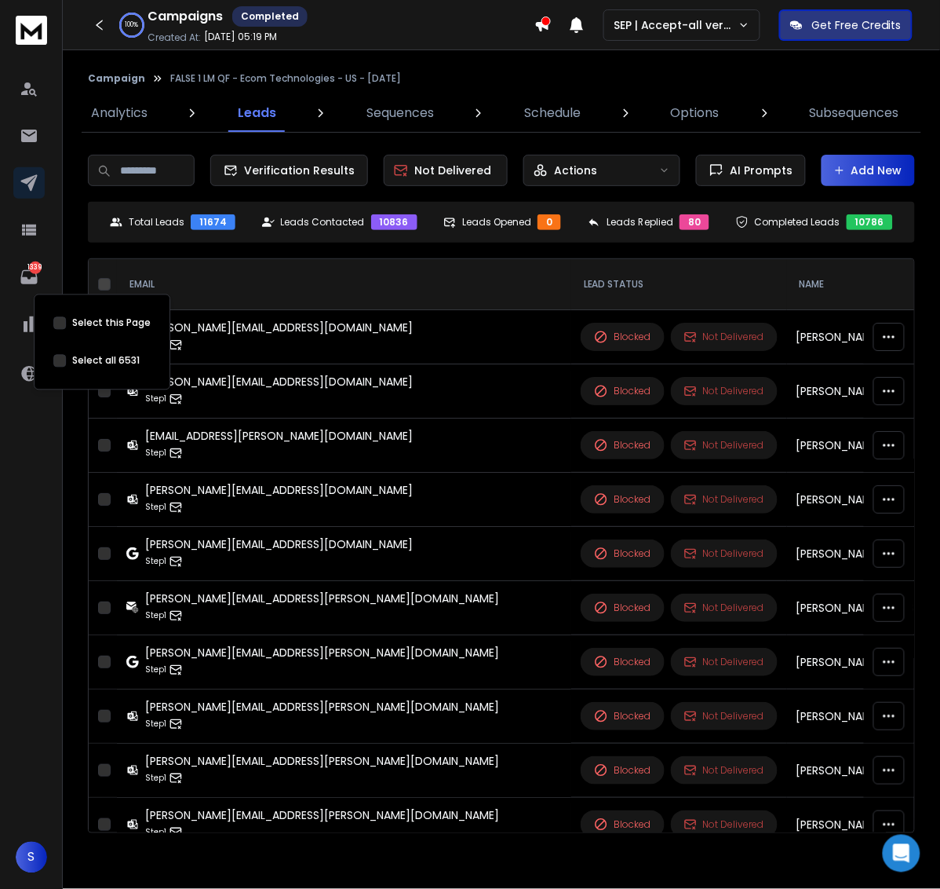
click at [61, 319] on button "Select this Page" at bounding box center [59, 323] width 13 height 13
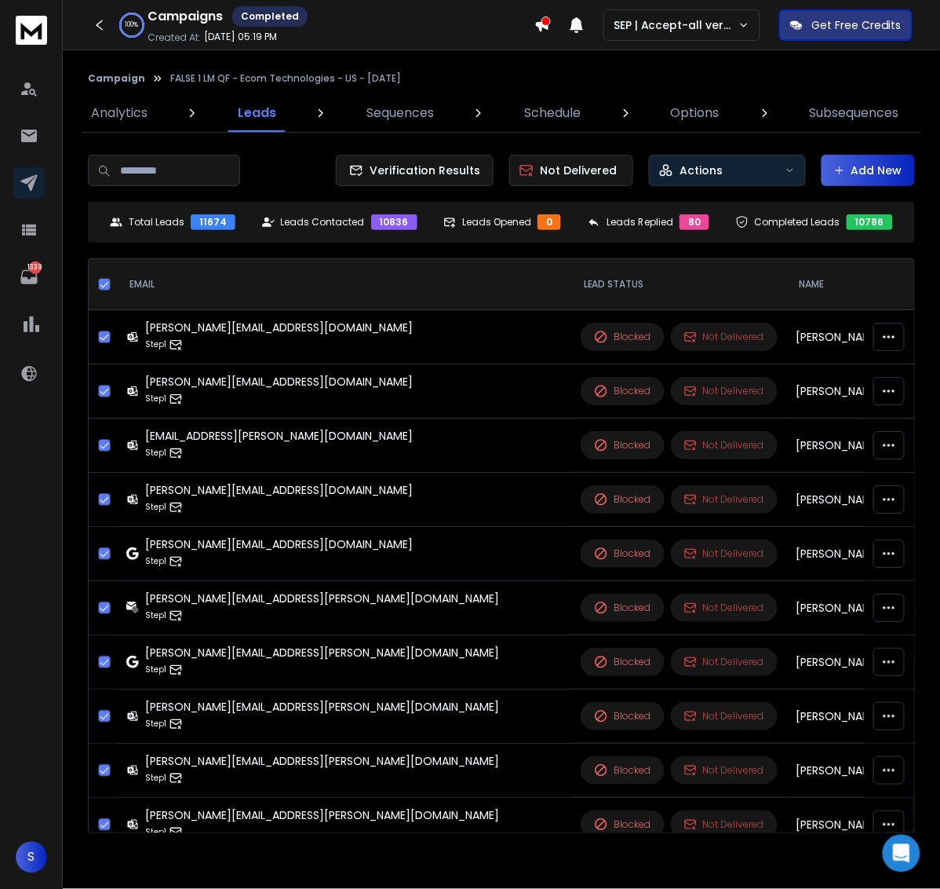
click at [764, 161] on button "Actions" at bounding box center [727, 170] width 157 height 31
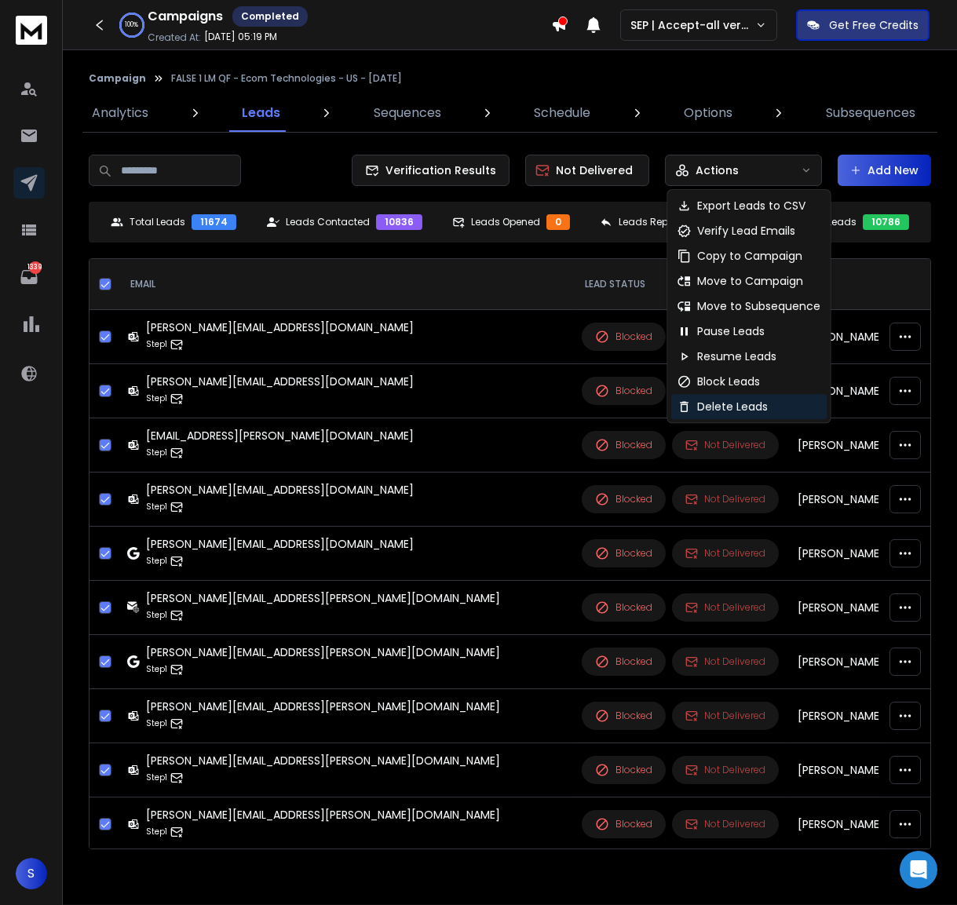
click at [733, 400] on p "Delete Leads" at bounding box center [733, 407] width 71 height 16
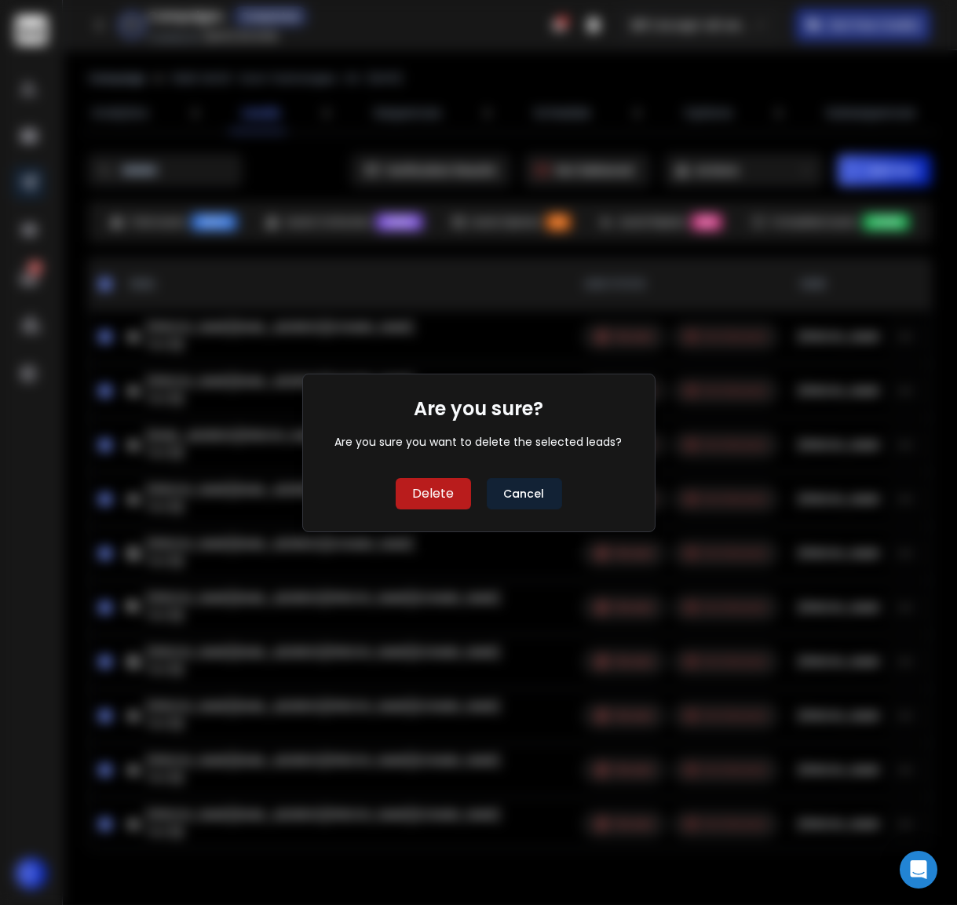
click at [442, 487] on button "Delete" at bounding box center [433, 493] width 75 height 31
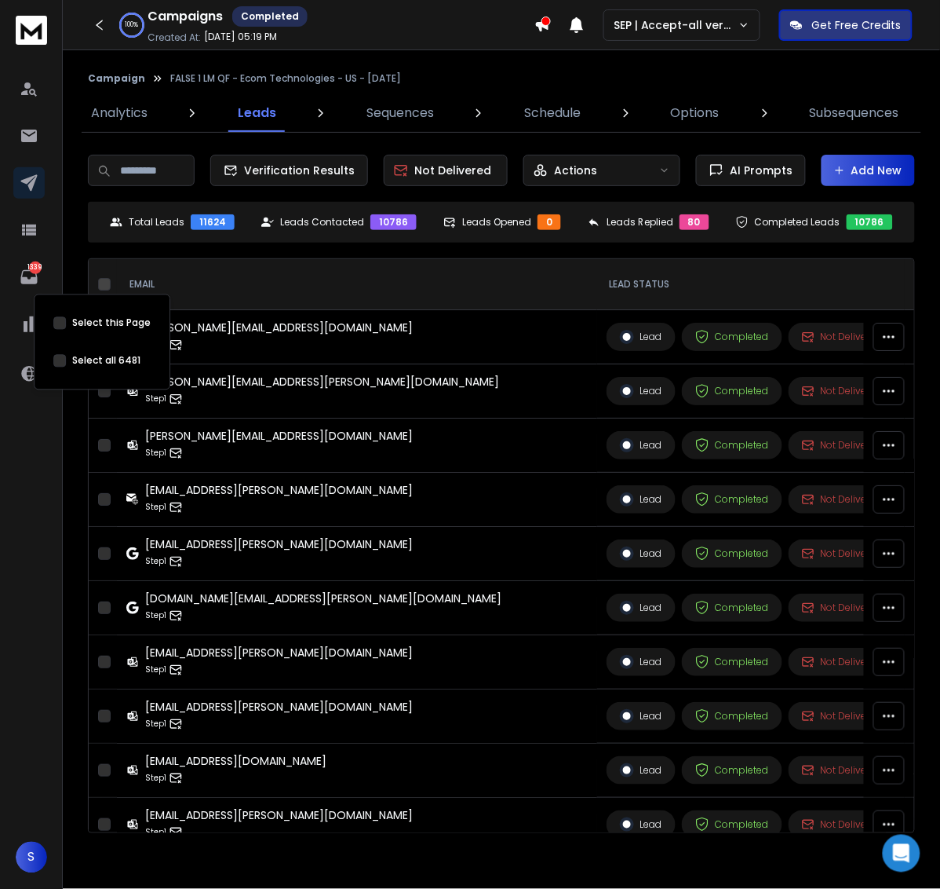
click at [60, 319] on button "Select this Page" at bounding box center [59, 323] width 13 height 13
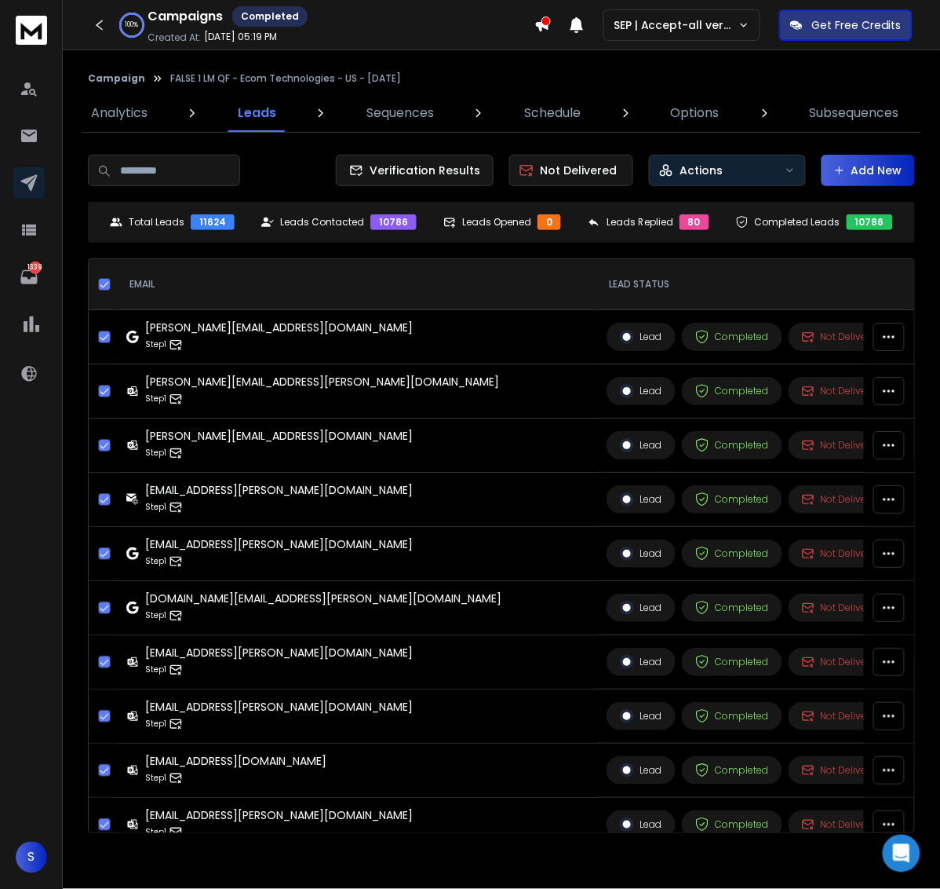
click at [741, 173] on div "Actions" at bounding box center [718, 170] width 119 height 16
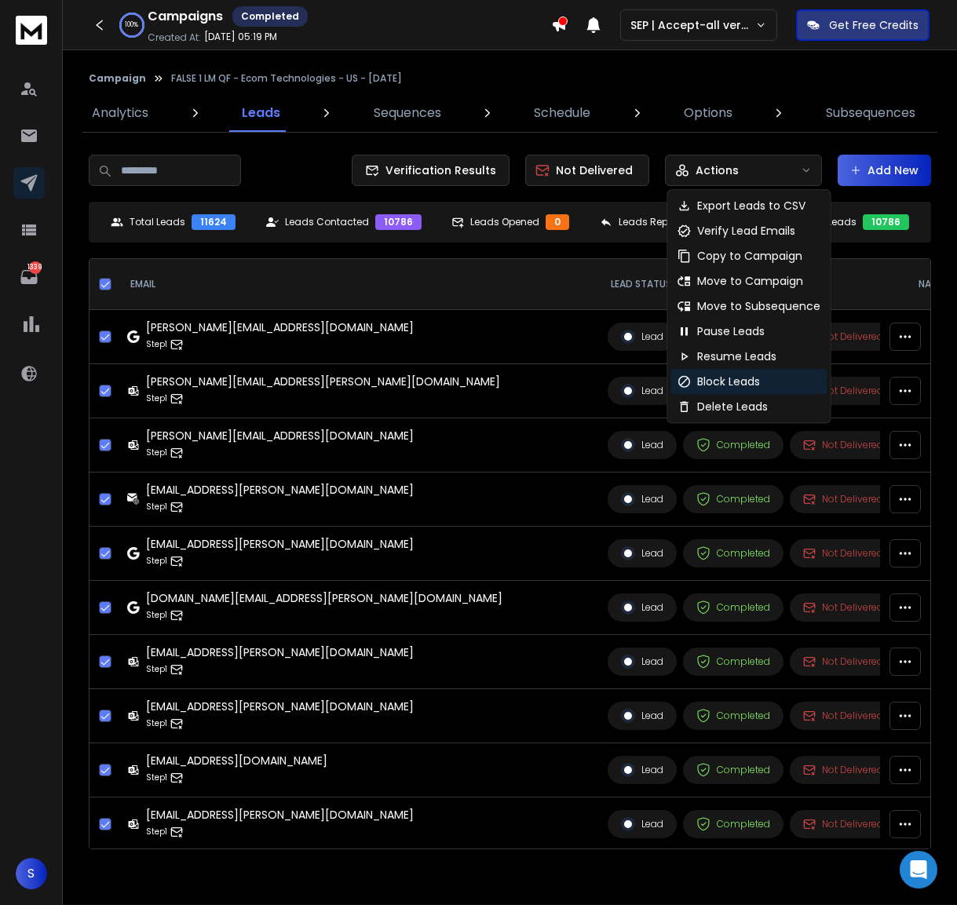
click at [745, 371] on div "Block Leads" at bounding box center [749, 381] width 156 height 25
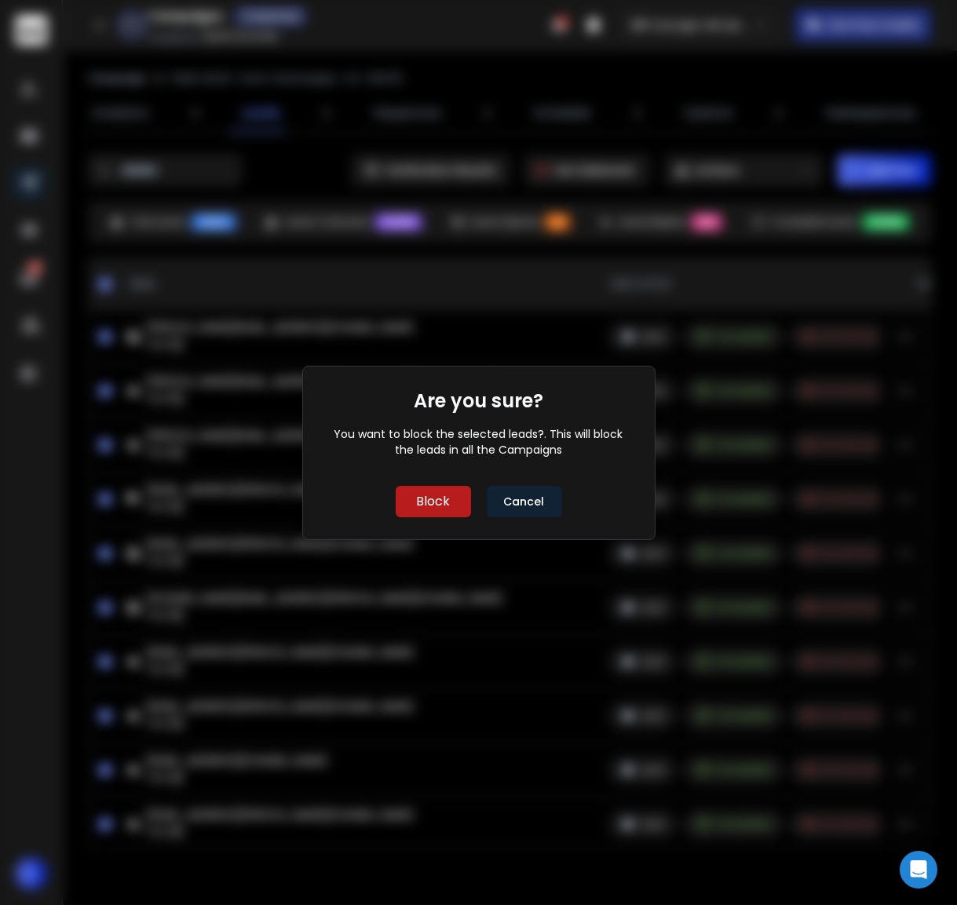
click at [412, 497] on button "Block" at bounding box center [433, 501] width 75 height 31
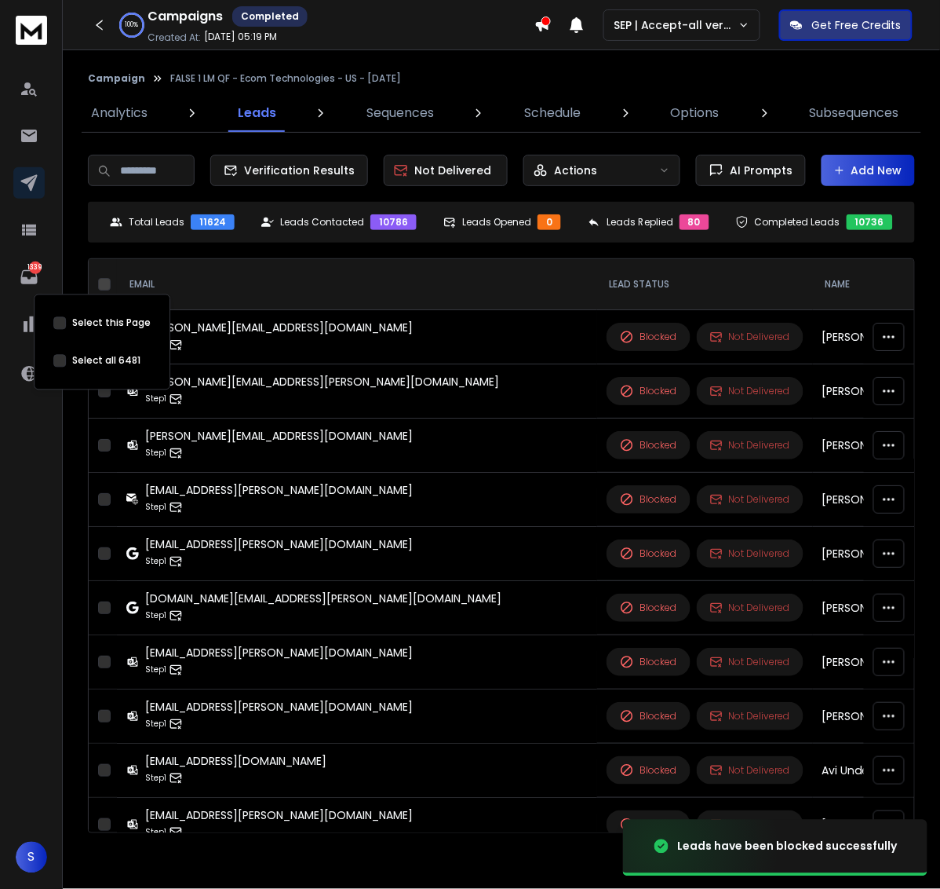
click at [72, 320] on label "Select this Page" at bounding box center [111, 323] width 79 height 13
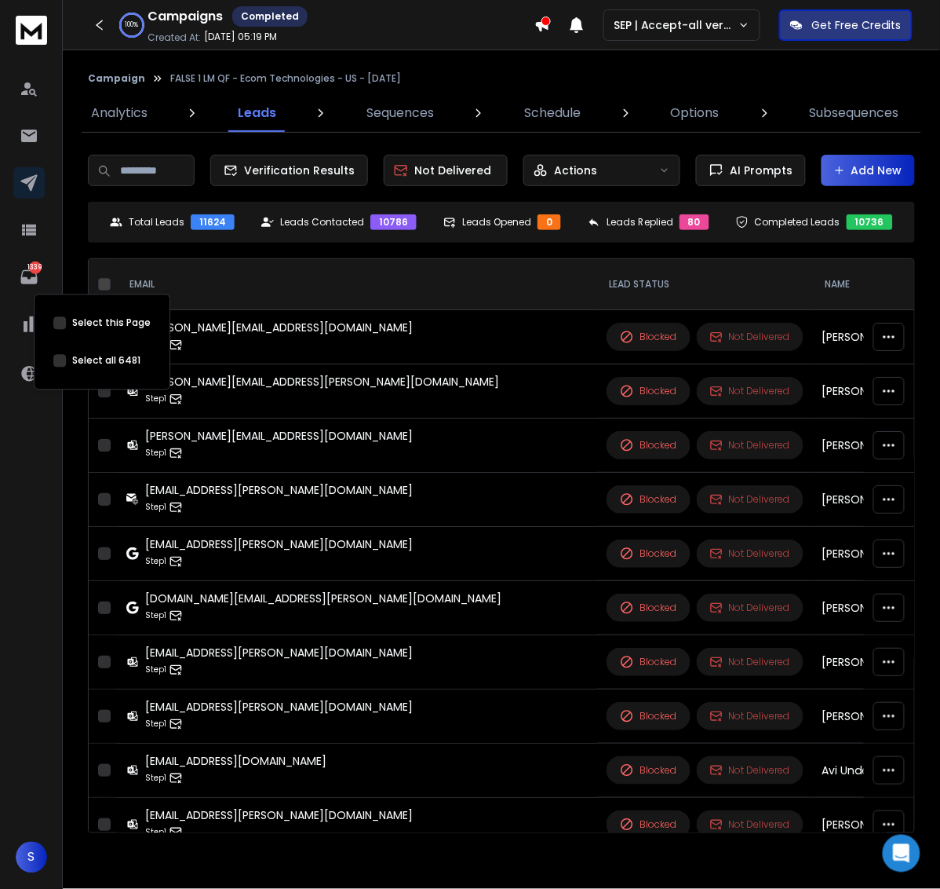
click at [64, 320] on button "Select this Page" at bounding box center [59, 323] width 13 height 13
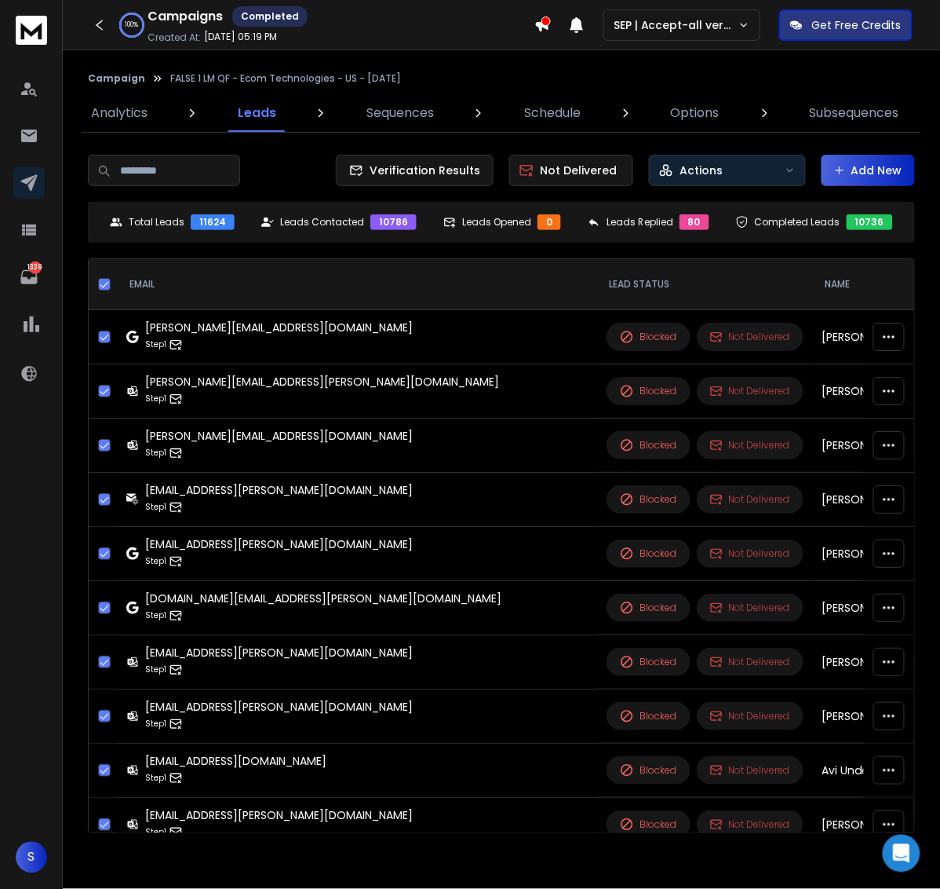
click at [752, 165] on div "Actions" at bounding box center [718, 170] width 119 height 16
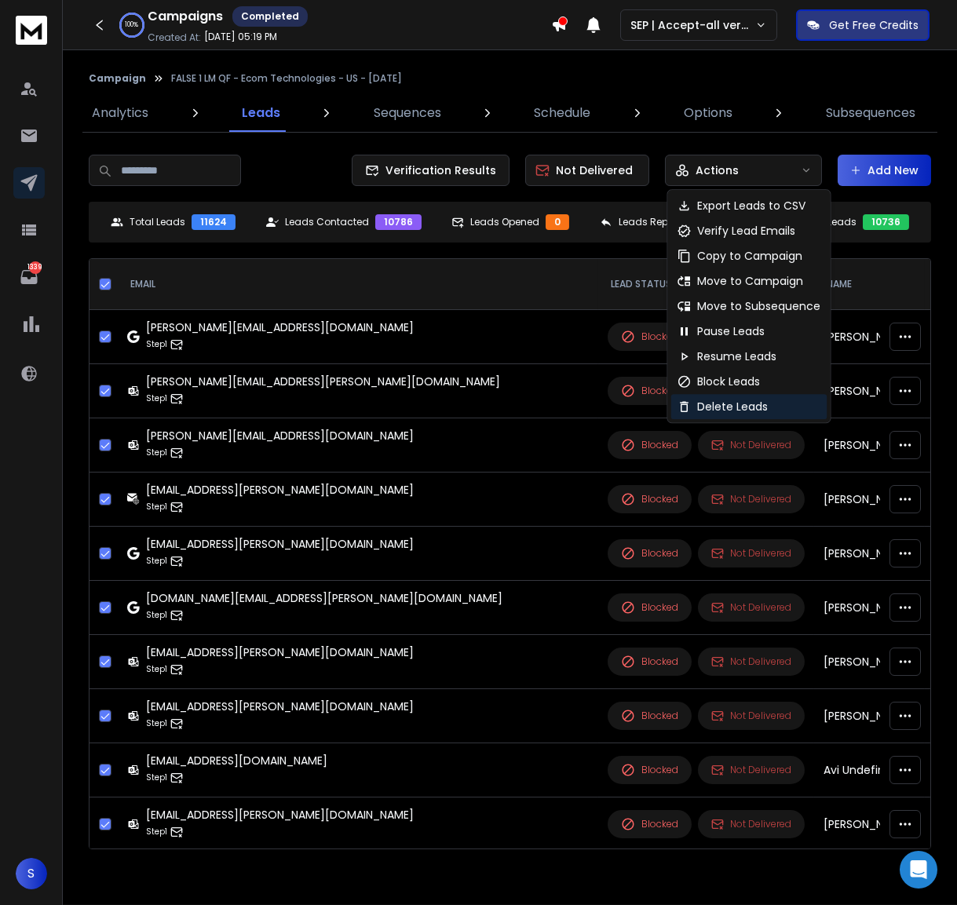
click at [721, 411] on p "Delete Leads" at bounding box center [733, 407] width 71 height 16
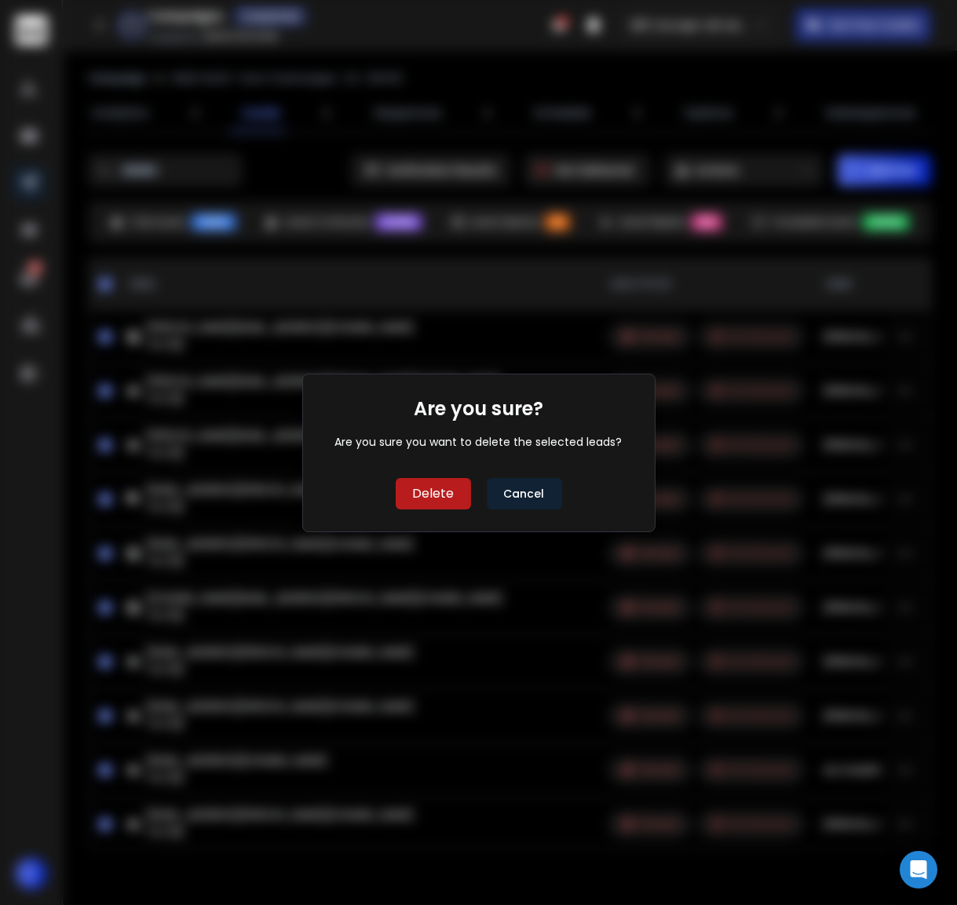
click at [448, 484] on button "Delete" at bounding box center [433, 493] width 75 height 31
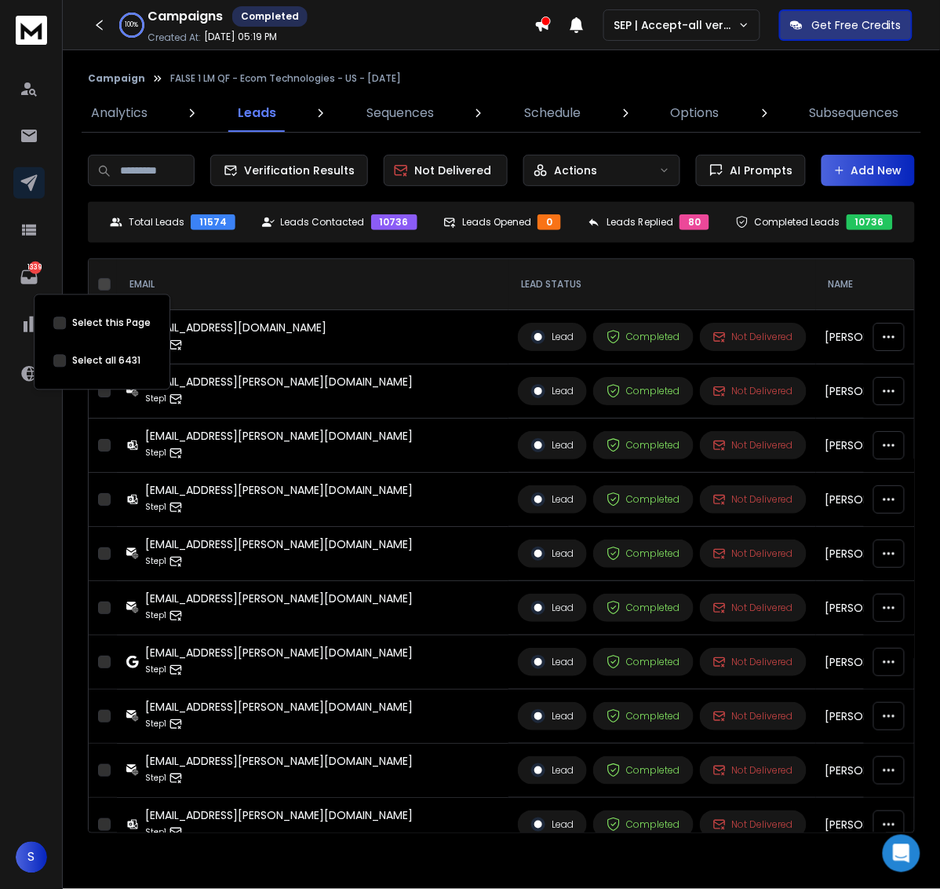
click at [57, 323] on button "Select this Page" at bounding box center [59, 323] width 13 height 13
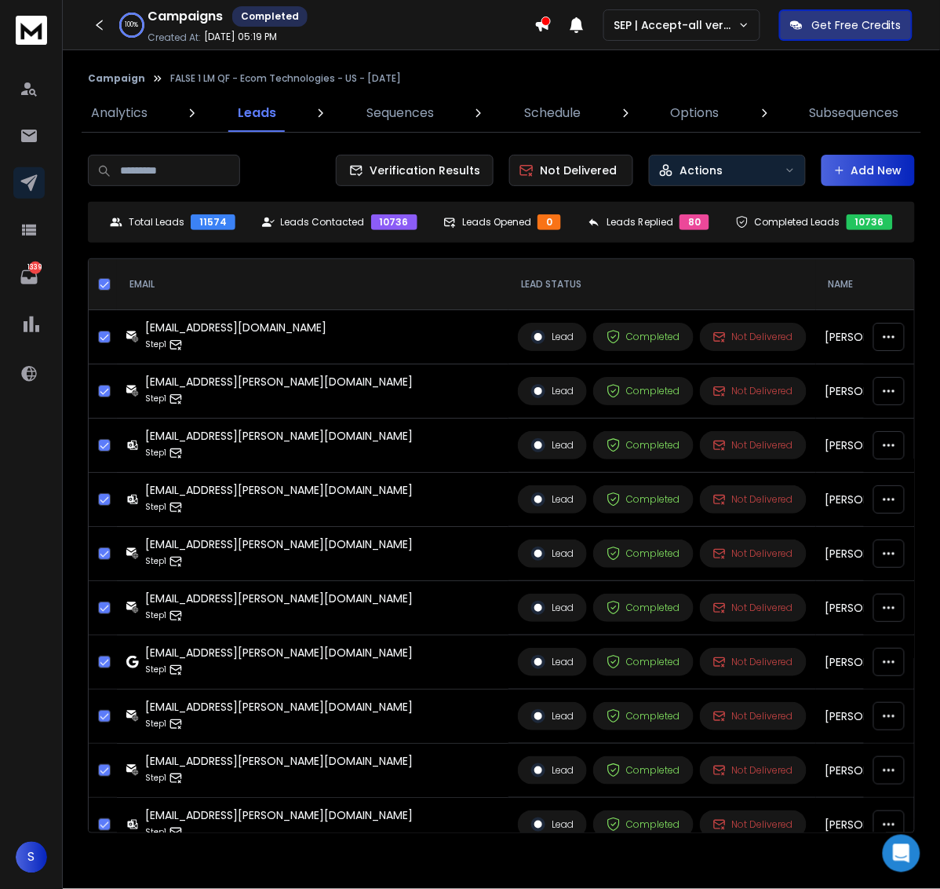
click at [699, 176] on p "Actions" at bounding box center [701, 170] width 43 height 16
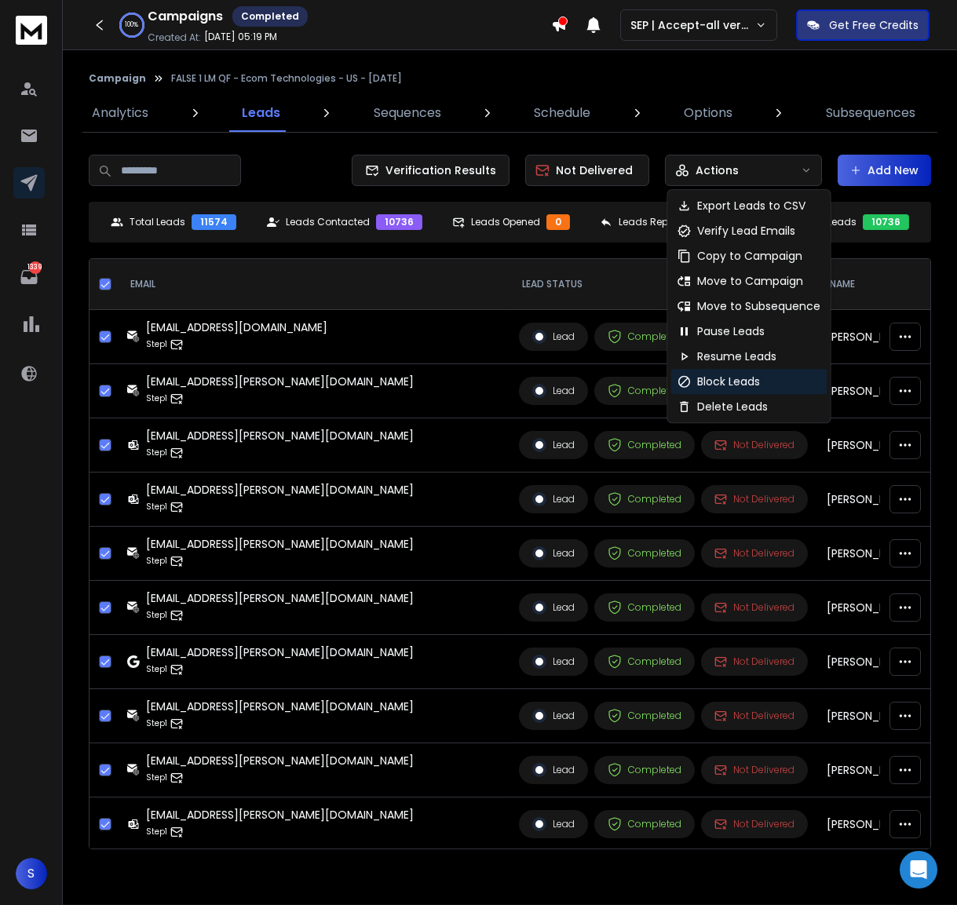
click at [739, 374] on p "Block Leads" at bounding box center [729, 382] width 63 height 16
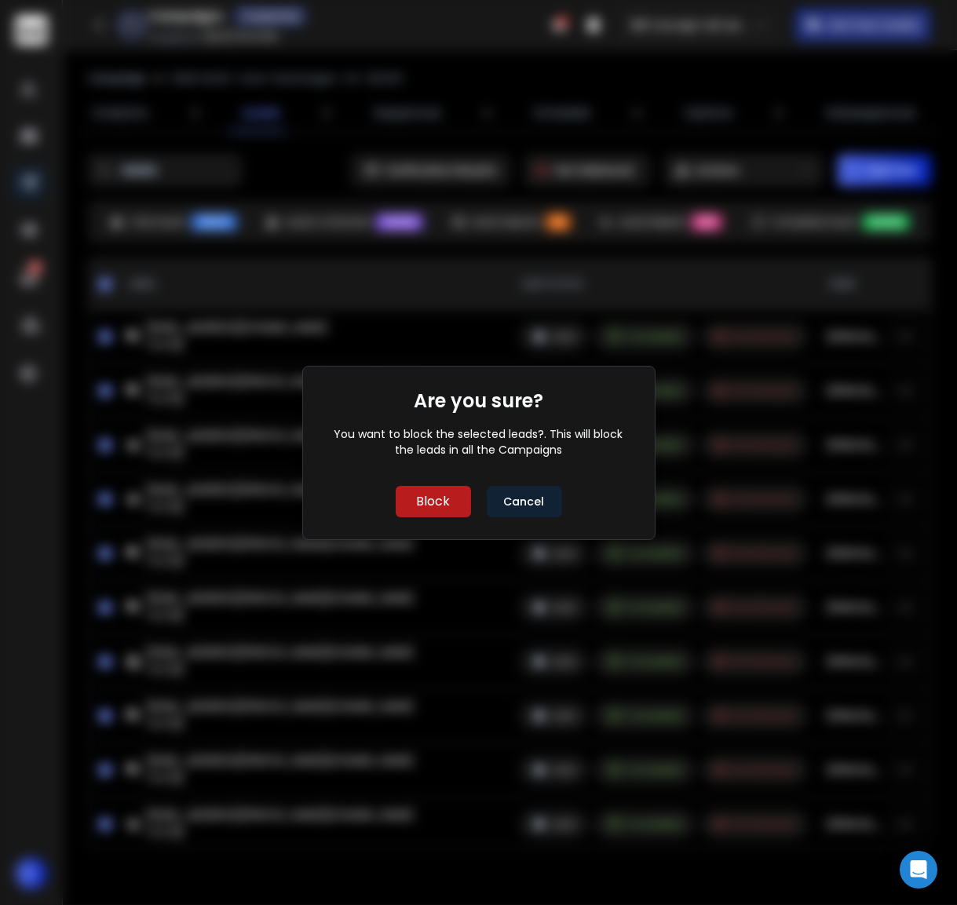
click at [451, 491] on button "Block" at bounding box center [433, 501] width 75 height 31
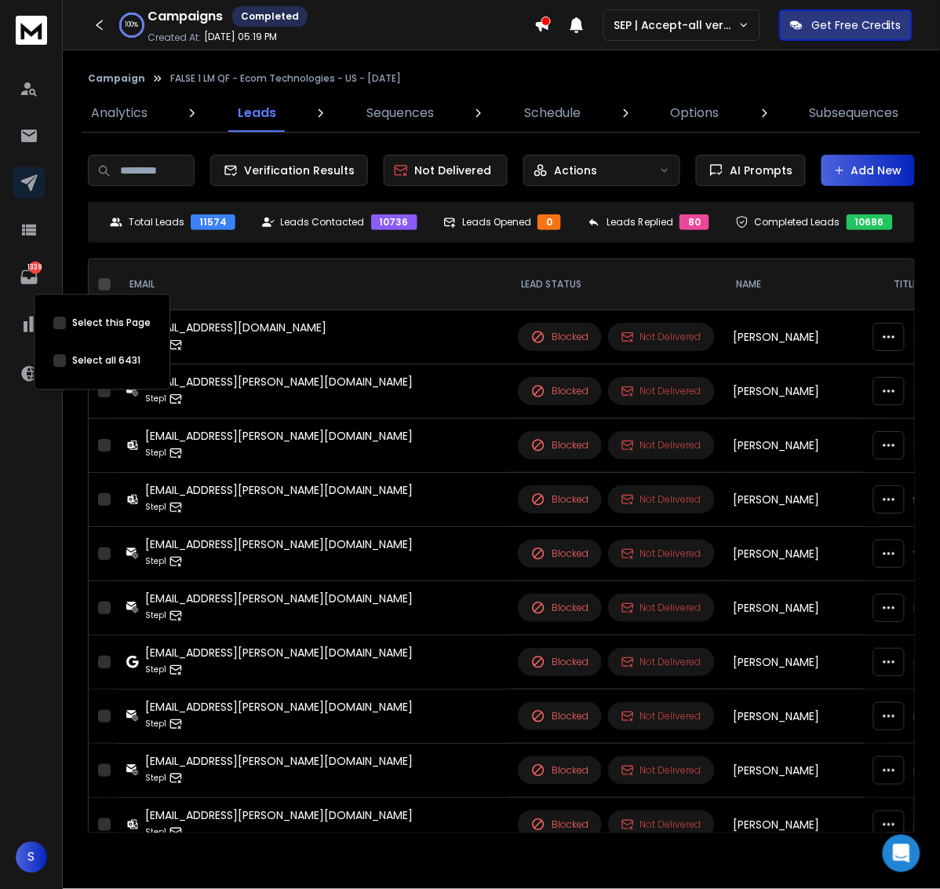
click at [57, 320] on button "Select this Page" at bounding box center [59, 323] width 13 height 13
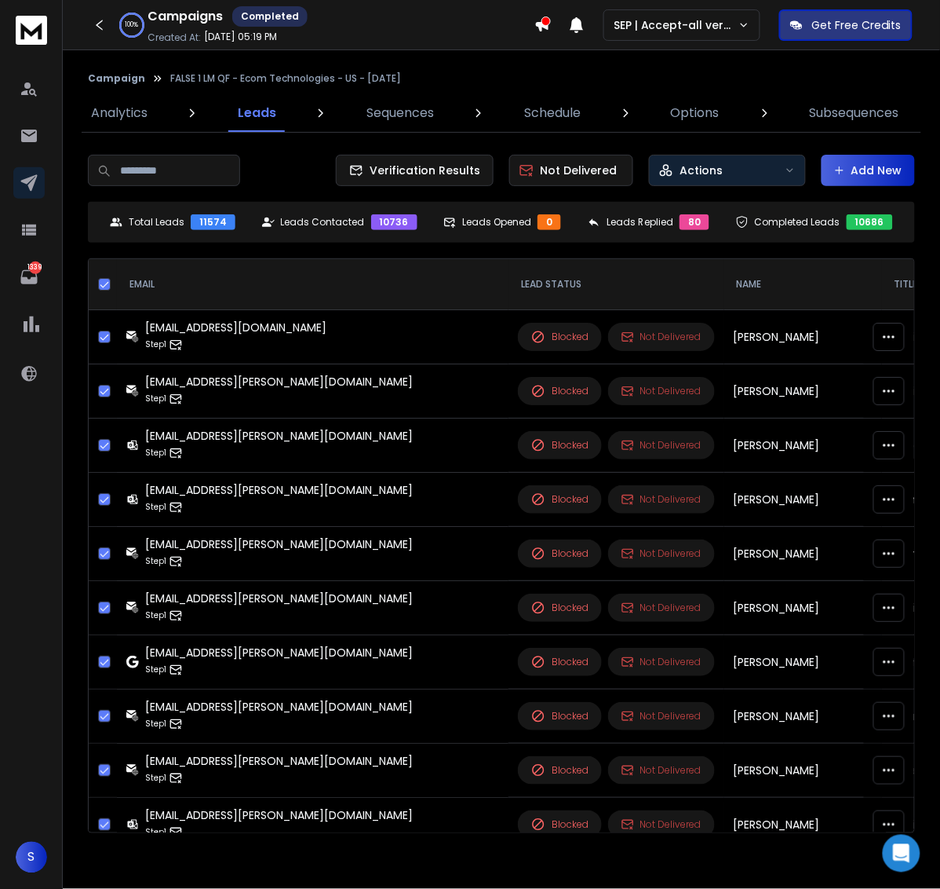
click at [780, 160] on button "Actions" at bounding box center [727, 170] width 157 height 31
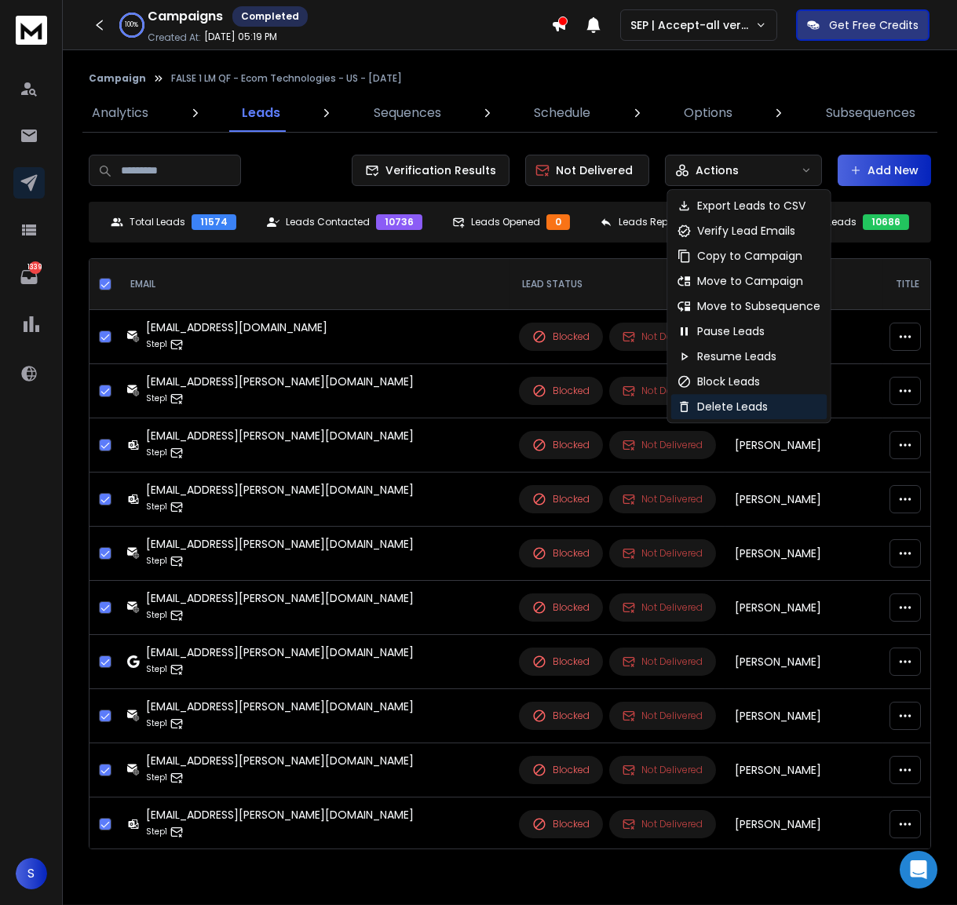
click at [756, 402] on p "Delete Leads" at bounding box center [733, 407] width 71 height 16
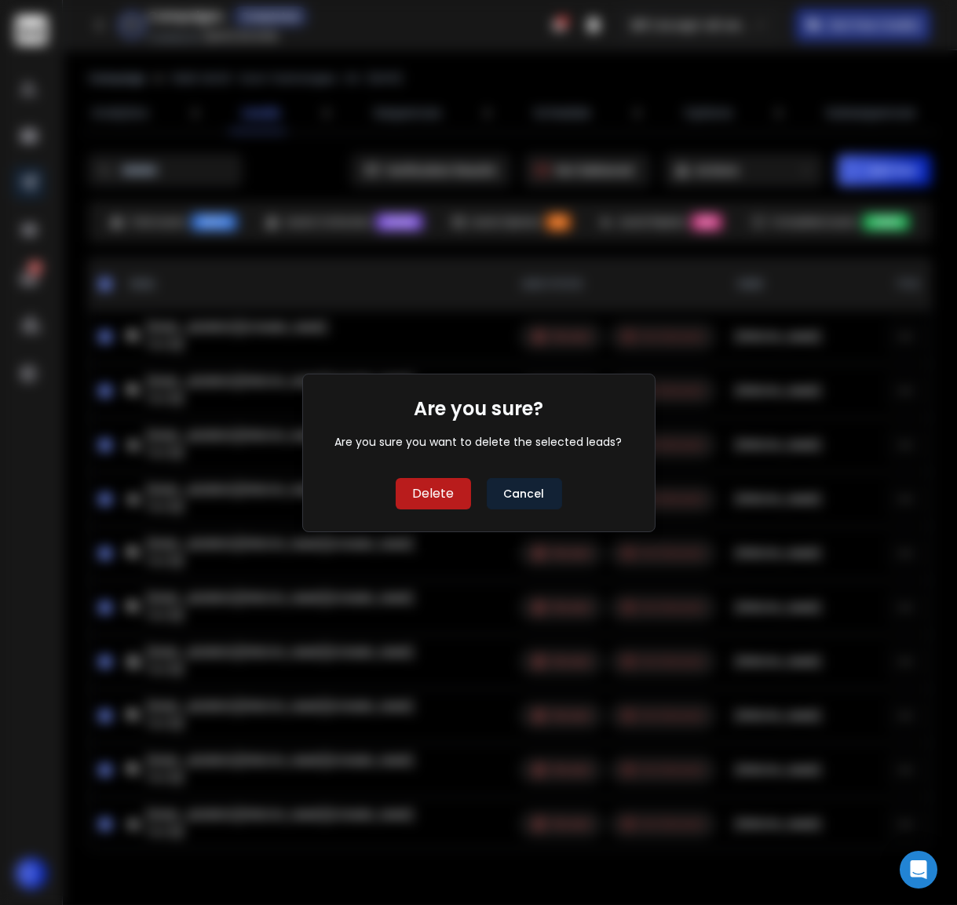
click at [422, 498] on button "Delete" at bounding box center [433, 493] width 75 height 31
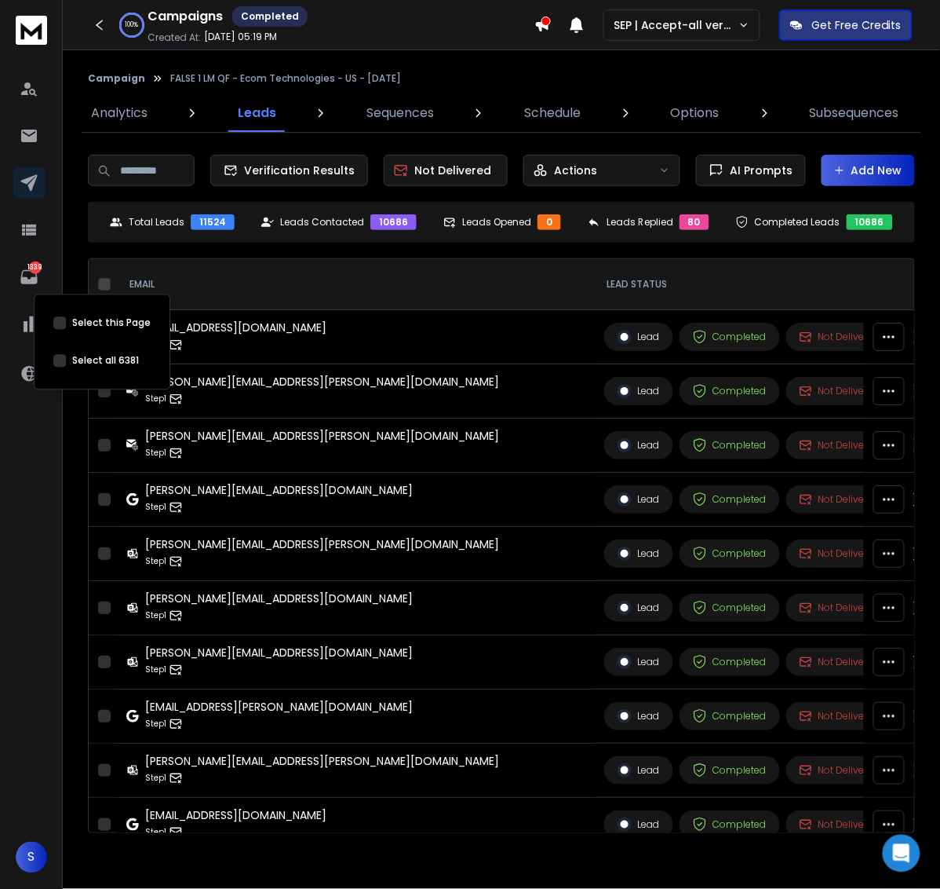
click at [58, 323] on button "Select this Page" at bounding box center [59, 323] width 13 height 13
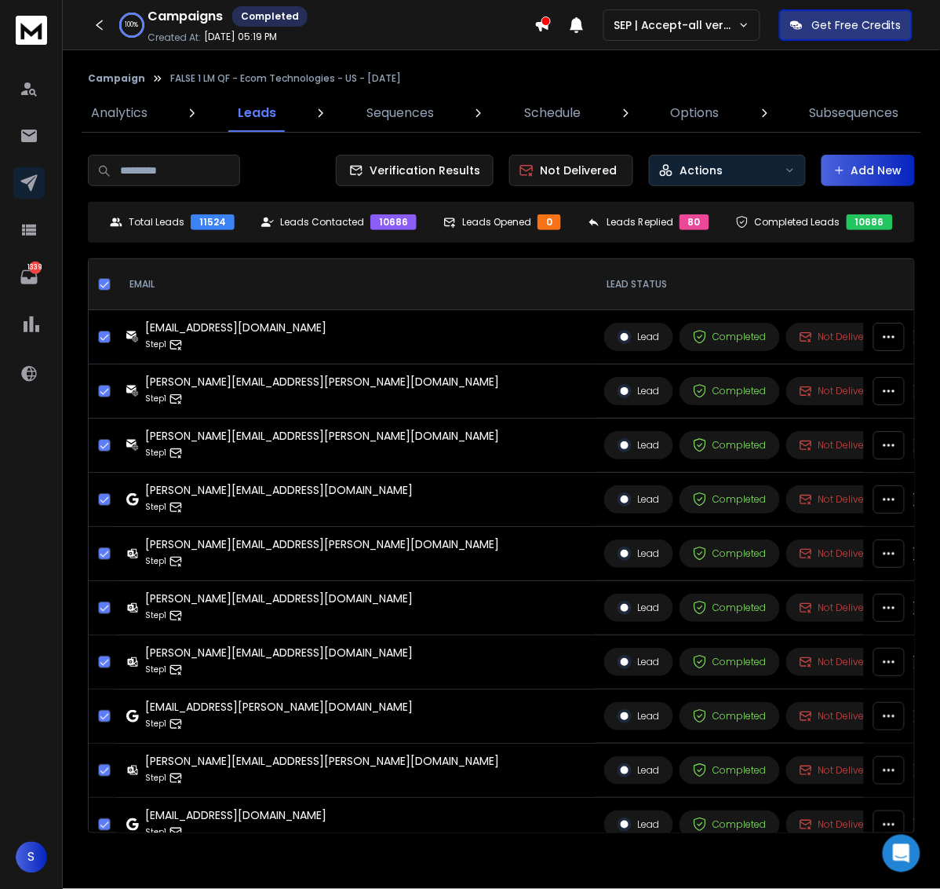
click at [749, 178] on button "Actions" at bounding box center [727, 170] width 157 height 31
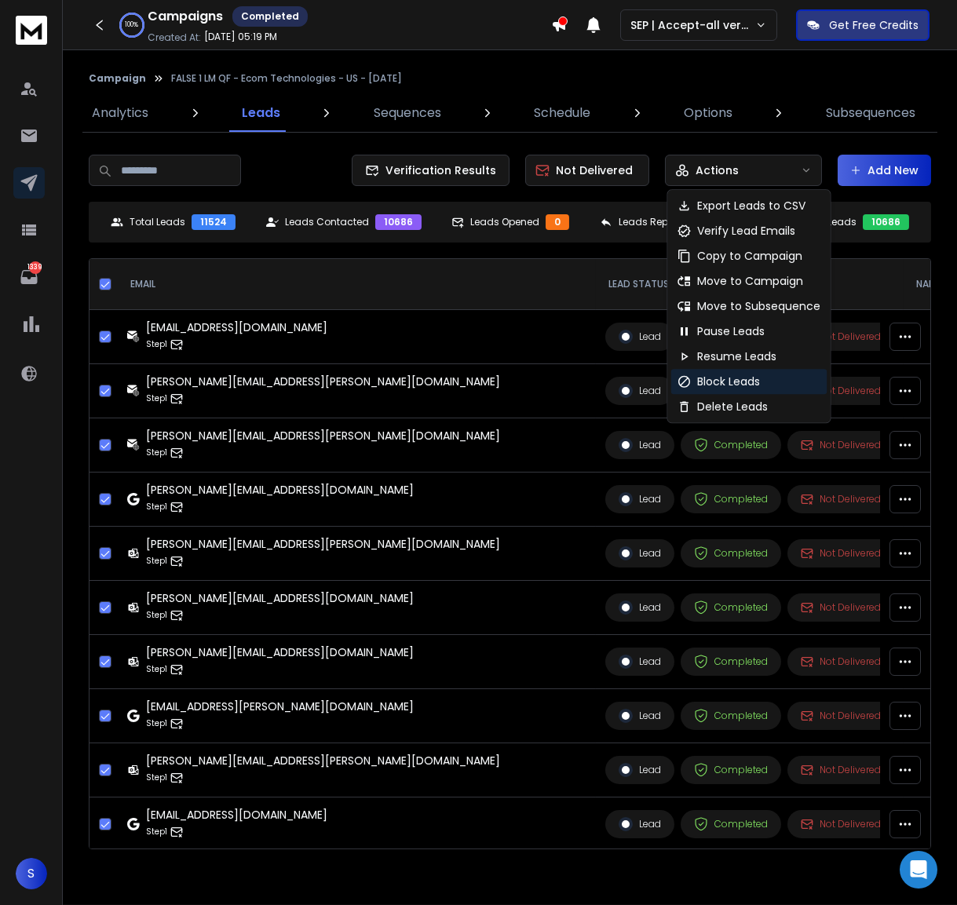
click at [712, 382] on p "Block Leads" at bounding box center [729, 382] width 63 height 16
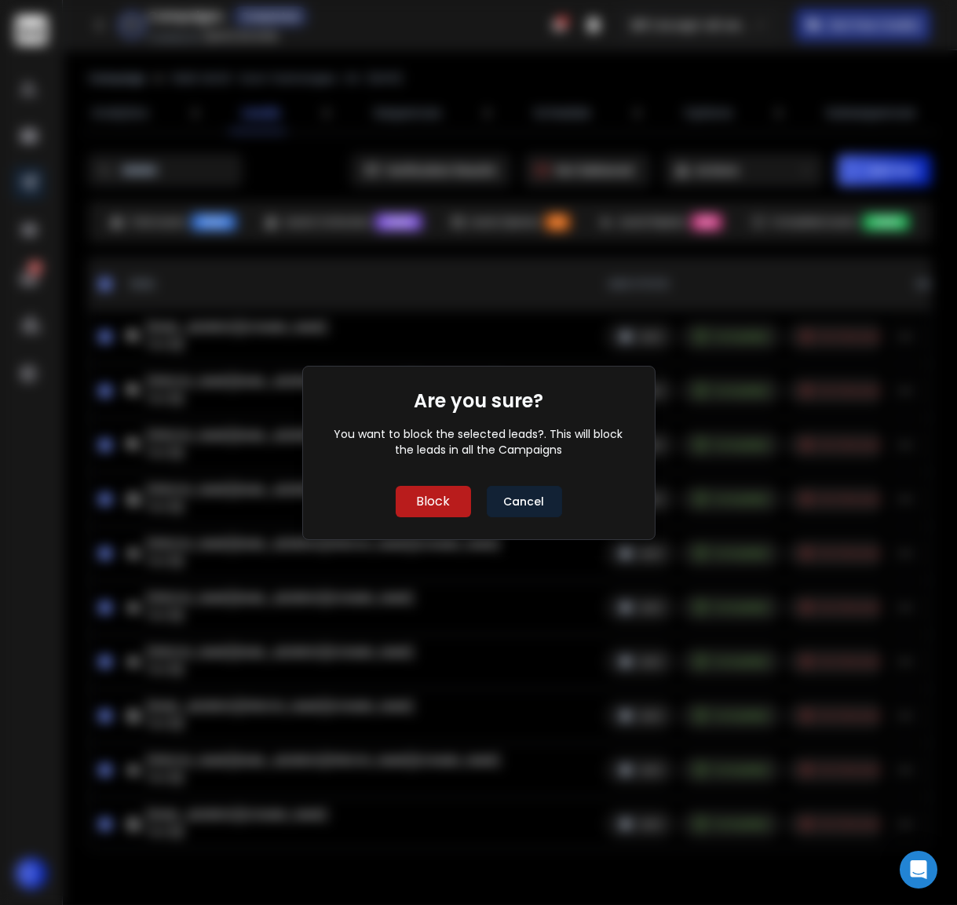
click at [409, 513] on button "Block" at bounding box center [433, 501] width 75 height 31
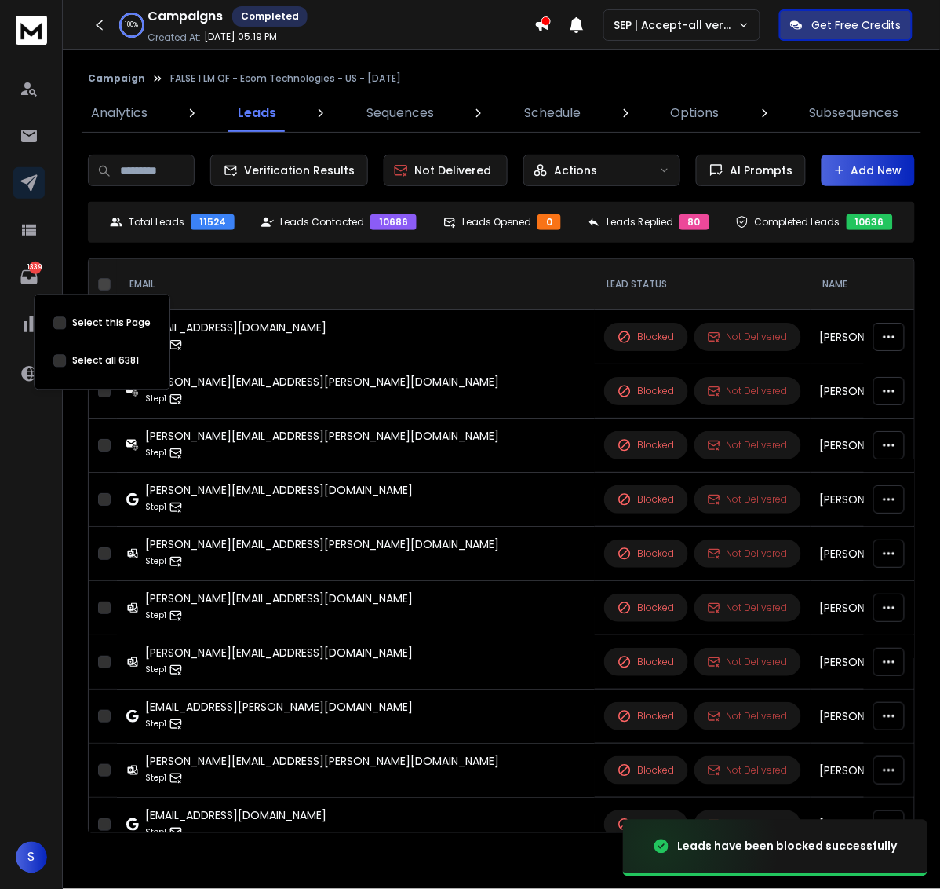
click at [86, 324] on label "Select this Page" at bounding box center [111, 323] width 79 height 13
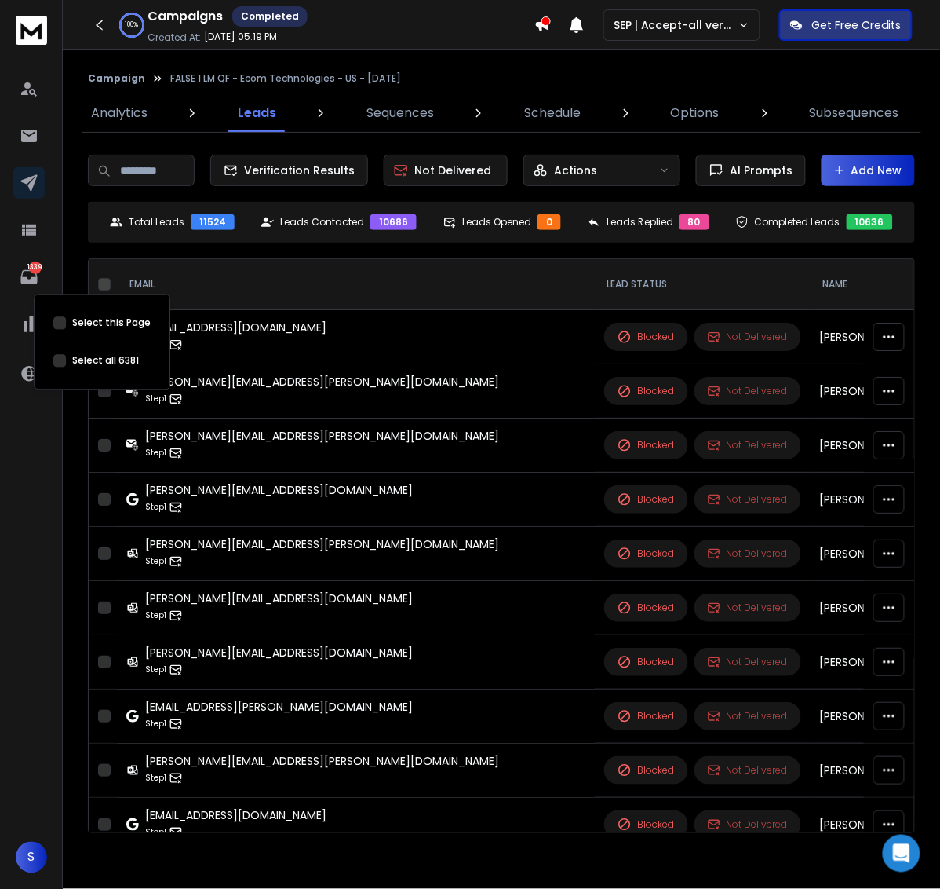
click at [64, 323] on button "Select this Page" at bounding box center [59, 323] width 13 height 13
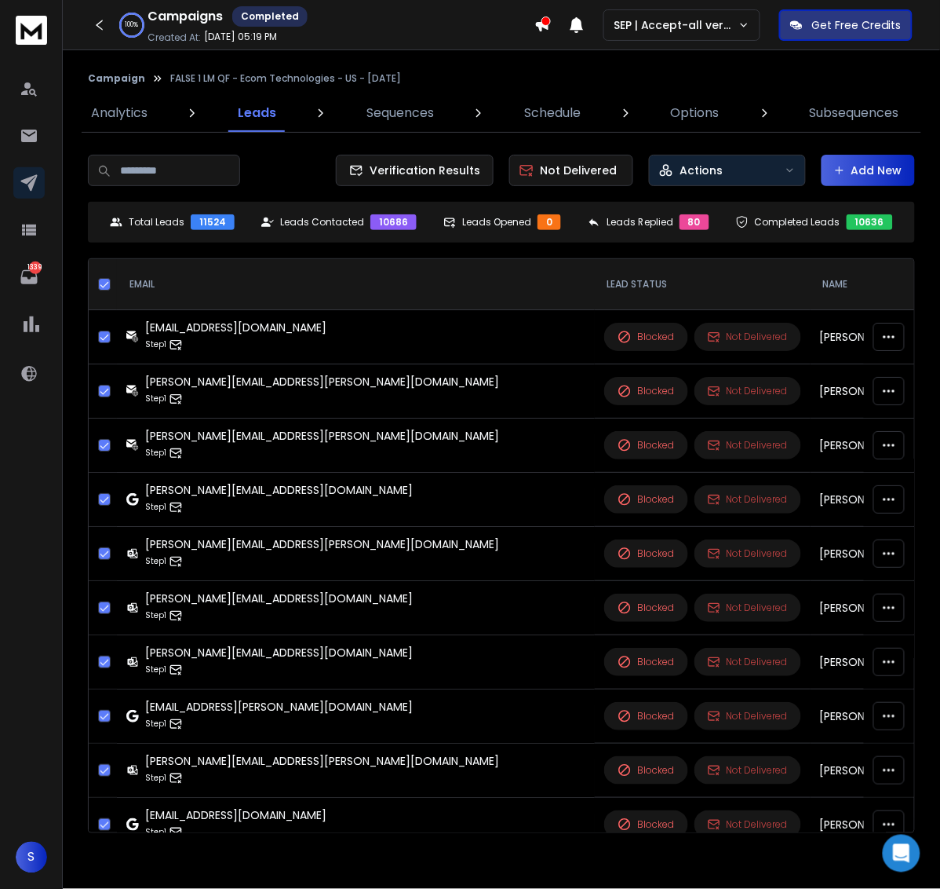
click at [738, 162] on div "Actions" at bounding box center [718, 170] width 119 height 16
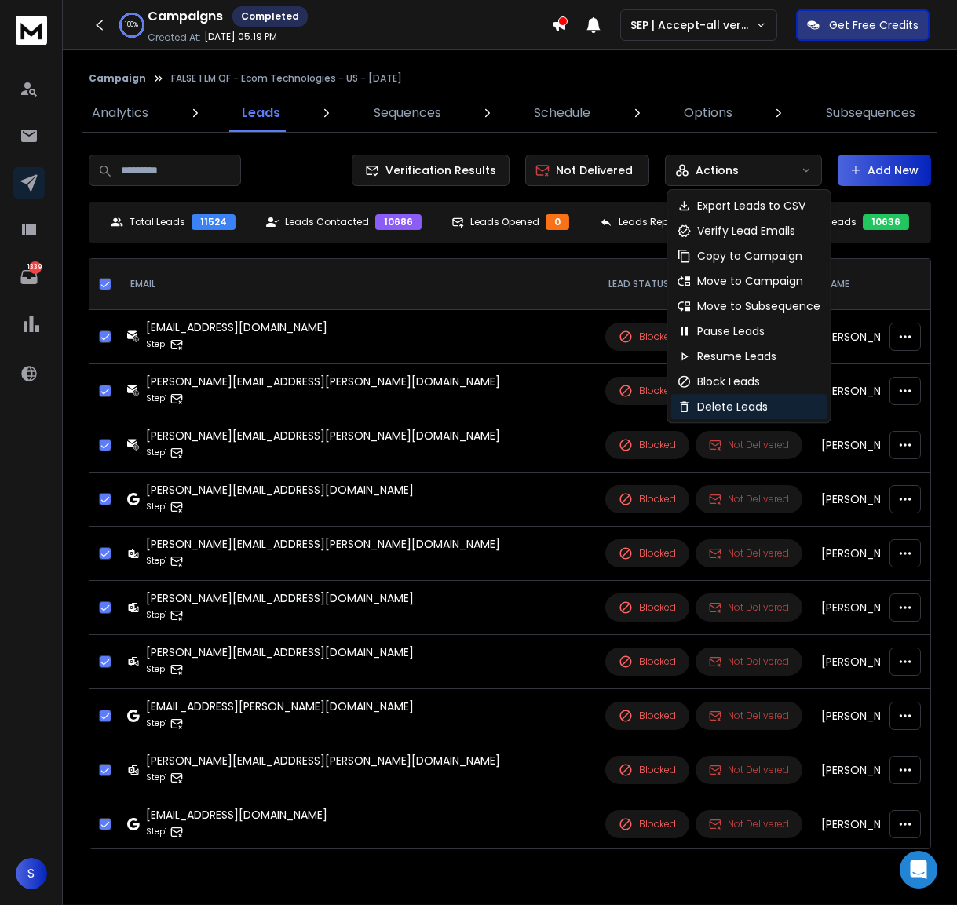
click at [725, 404] on p "Delete Leads" at bounding box center [733, 407] width 71 height 16
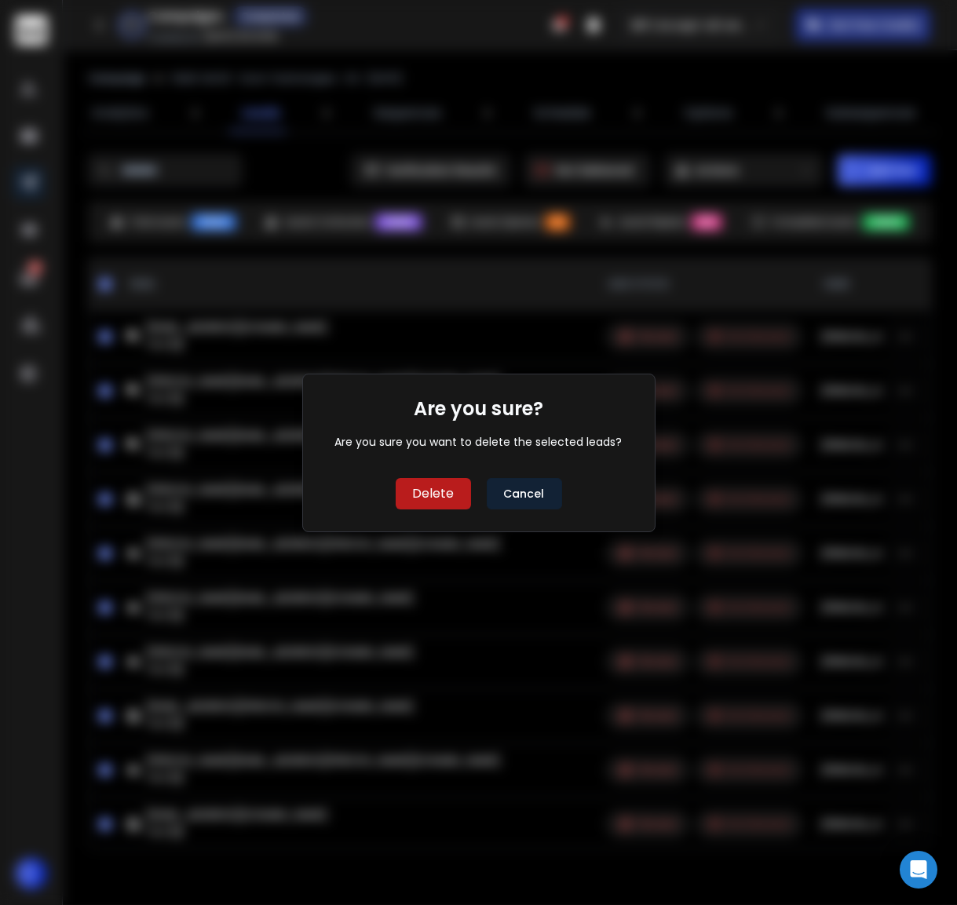
click at [453, 489] on button "Delete" at bounding box center [433, 493] width 75 height 31
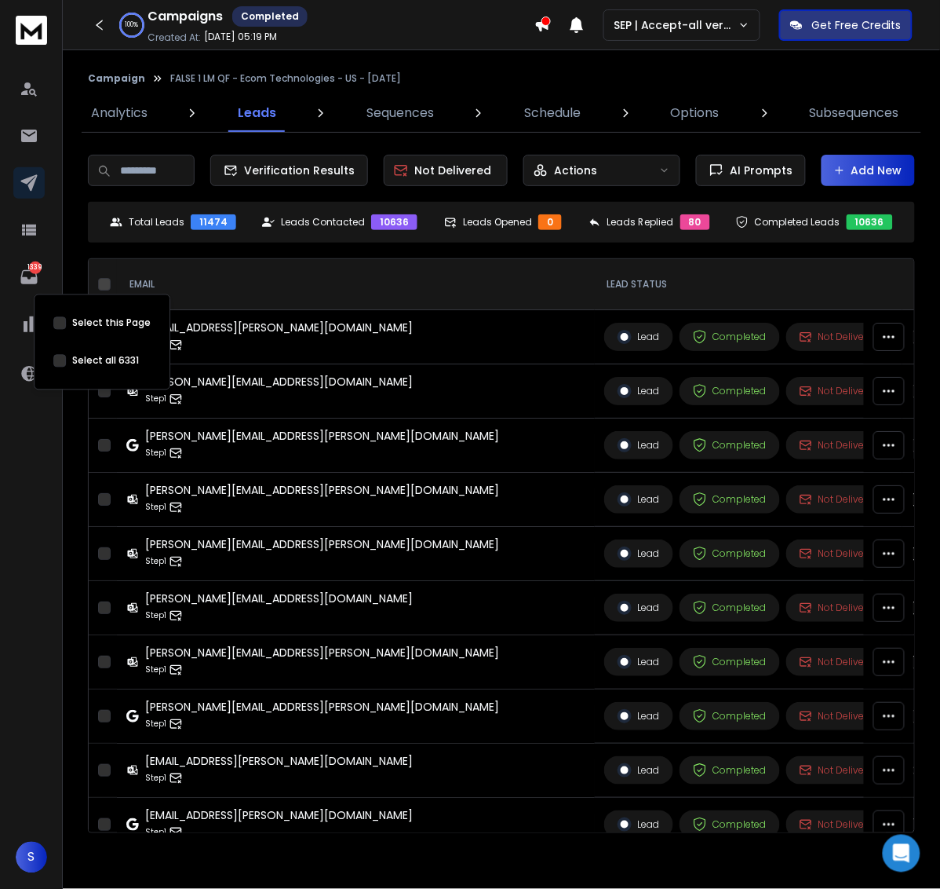
click at [57, 357] on button "Select this Page" at bounding box center [59, 361] width 13 height 13
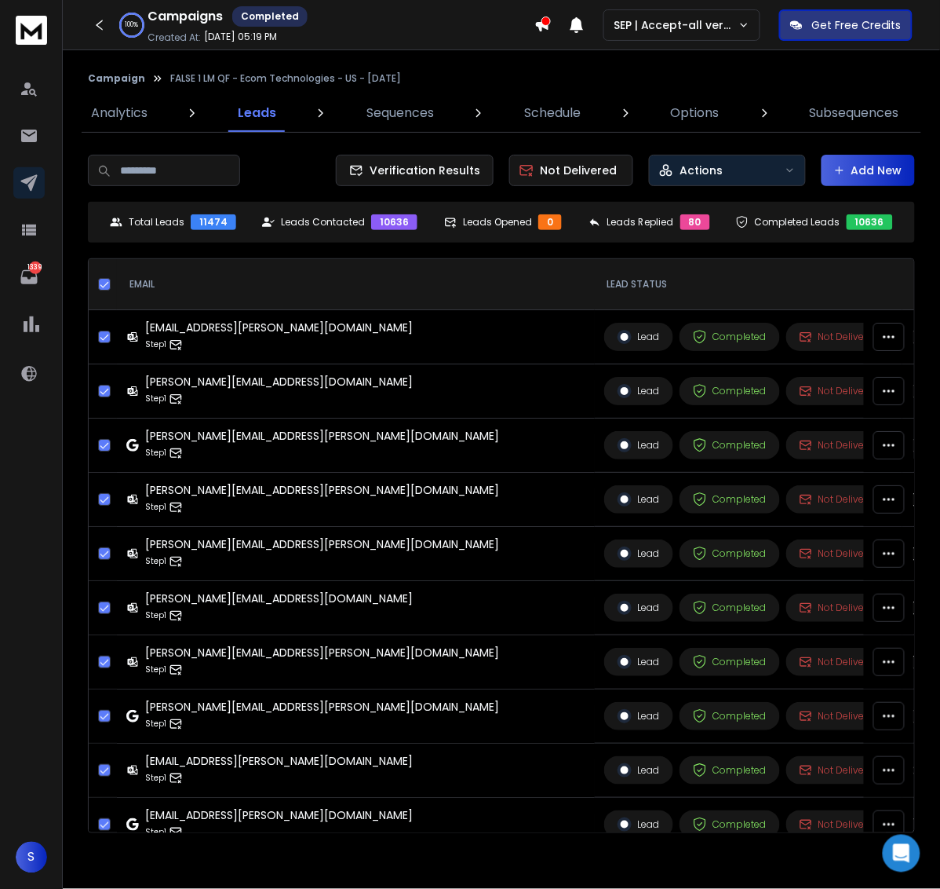
click at [779, 167] on div "Actions" at bounding box center [718, 170] width 119 height 16
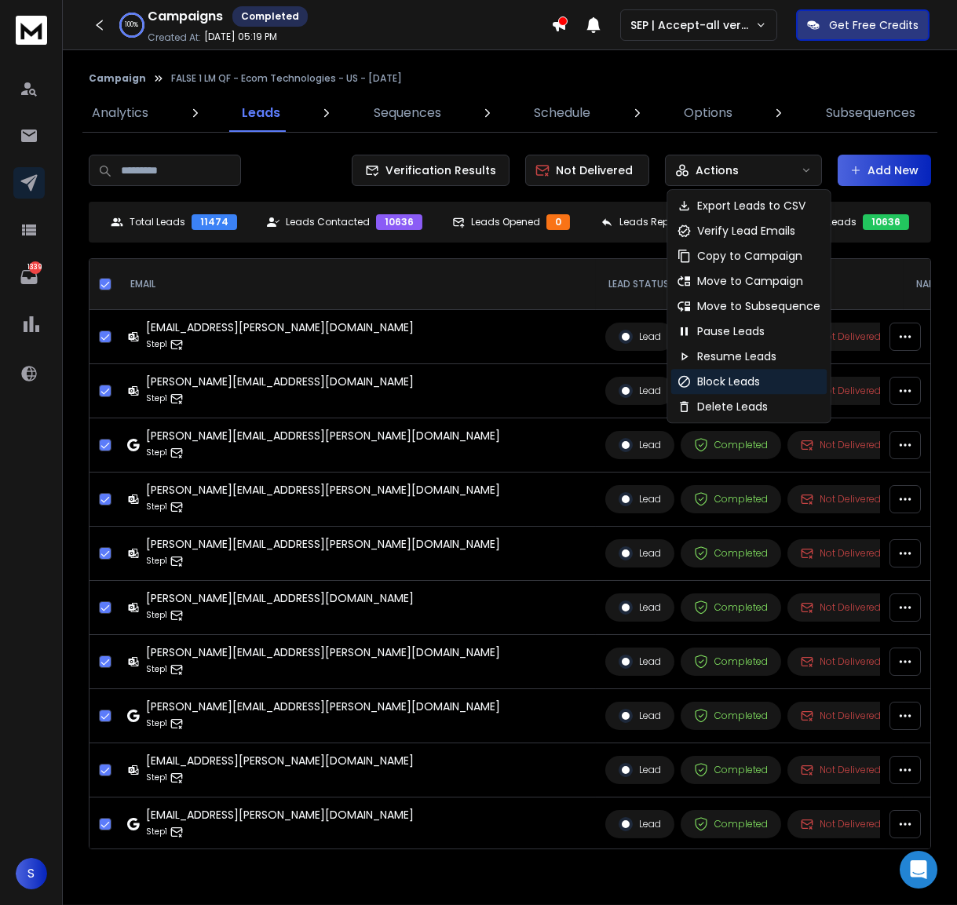
click at [740, 375] on p "Block Leads" at bounding box center [729, 382] width 63 height 16
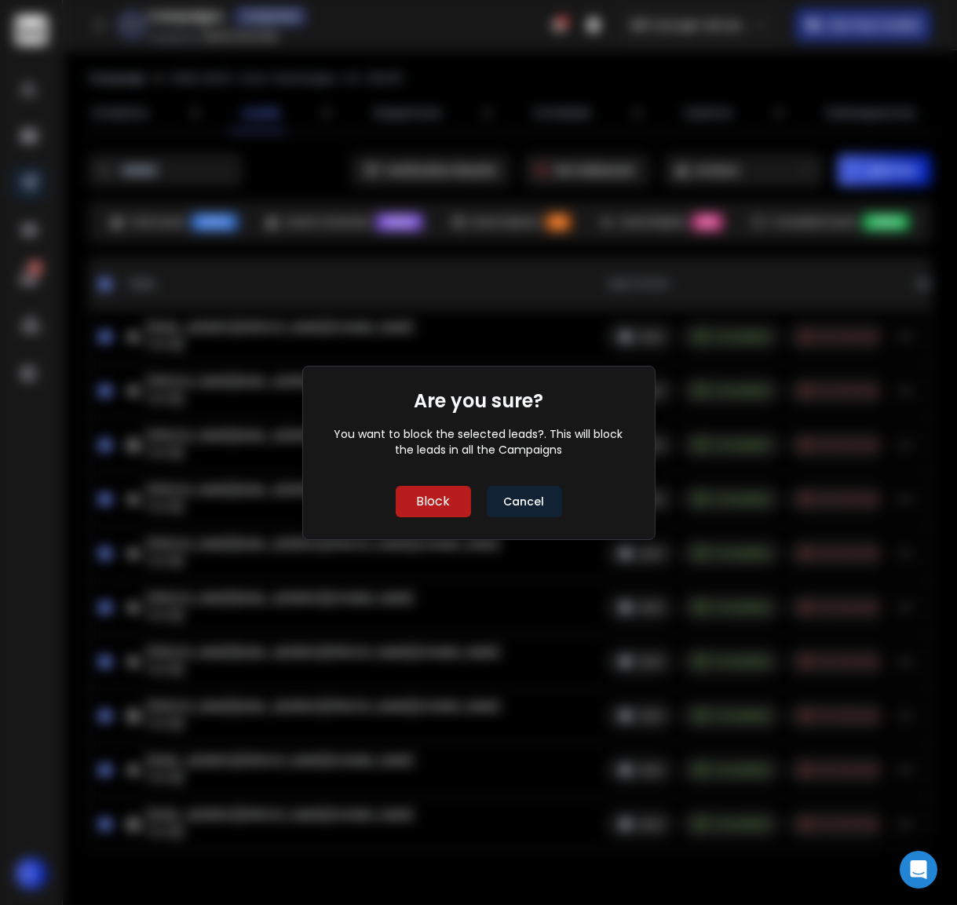
click at [415, 495] on button "Block" at bounding box center [433, 501] width 75 height 31
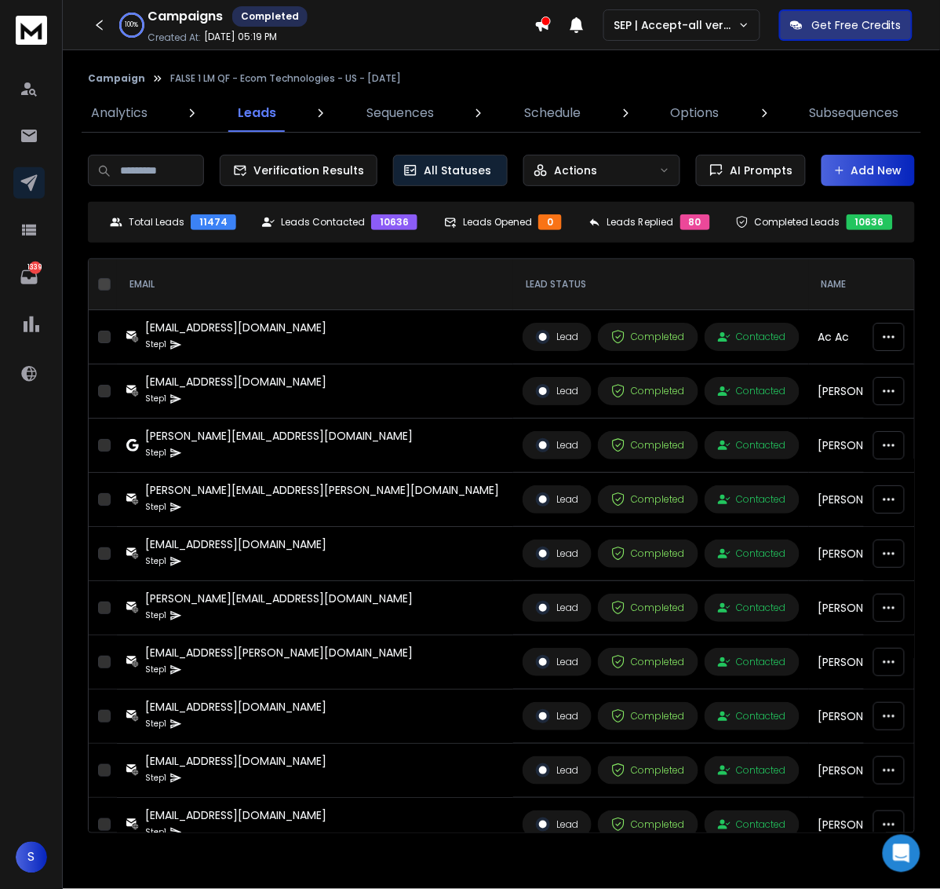
click at [441, 166] on p "All Statuses" at bounding box center [458, 170] width 68 height 16
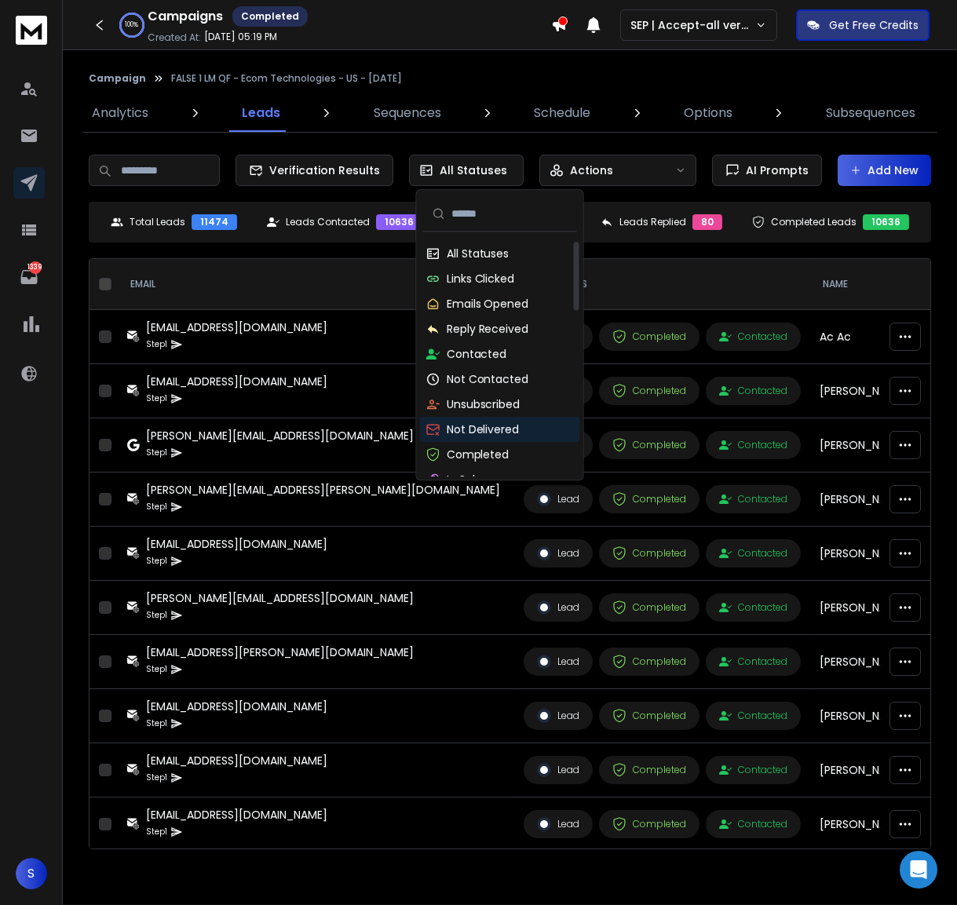
click at [468, 427] on p "Not Delivered" at bounding box center [483, 430] width 73 height 16
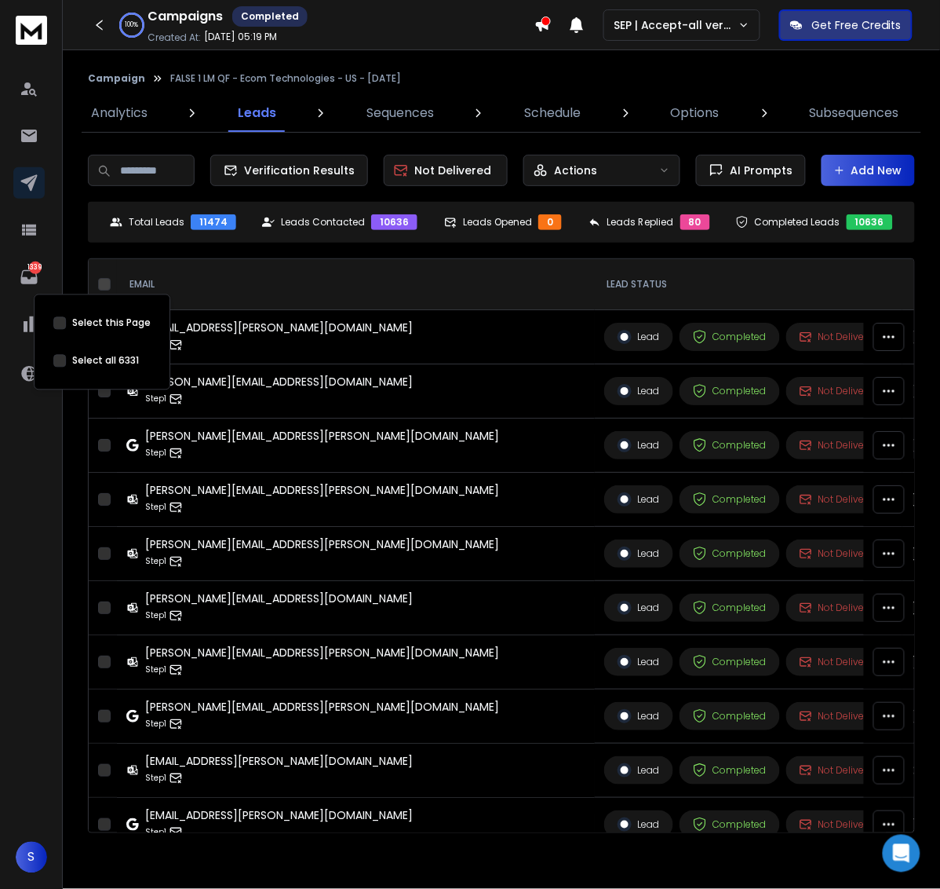
click at [60, 318] on button "Select this Page" at bounding box center [59, 323] width 13 height 13
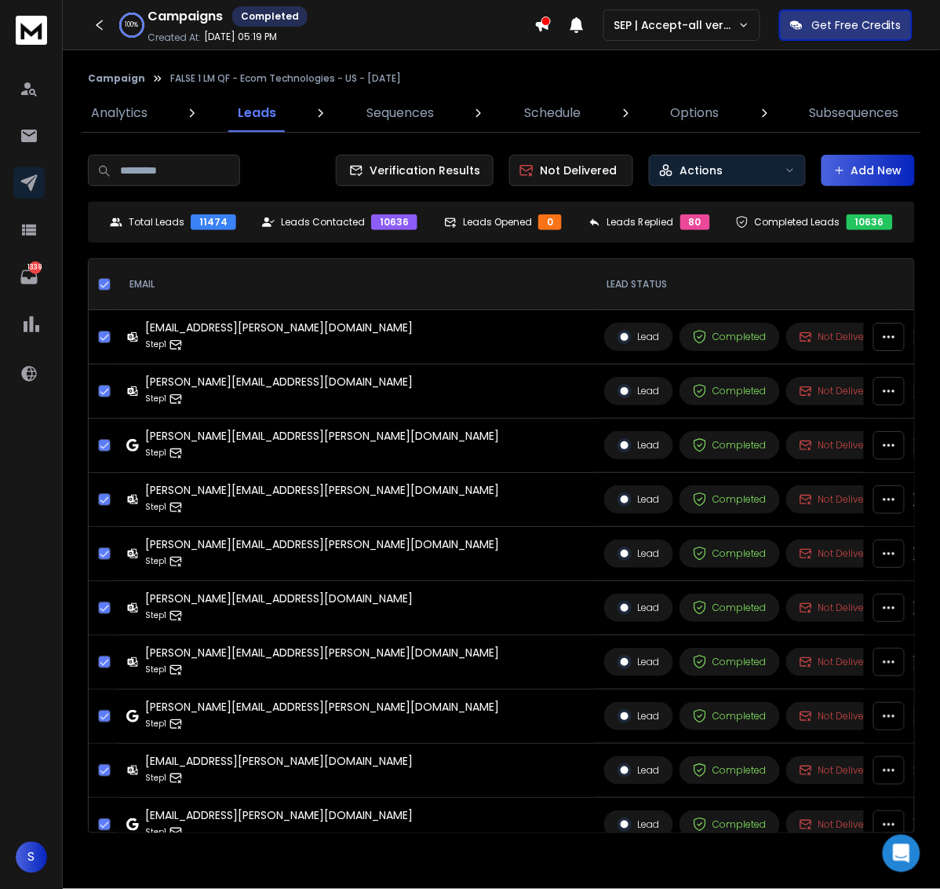
click at [732, 166] on div "Actions" at bounding box center [718, 170] width 119 height 16
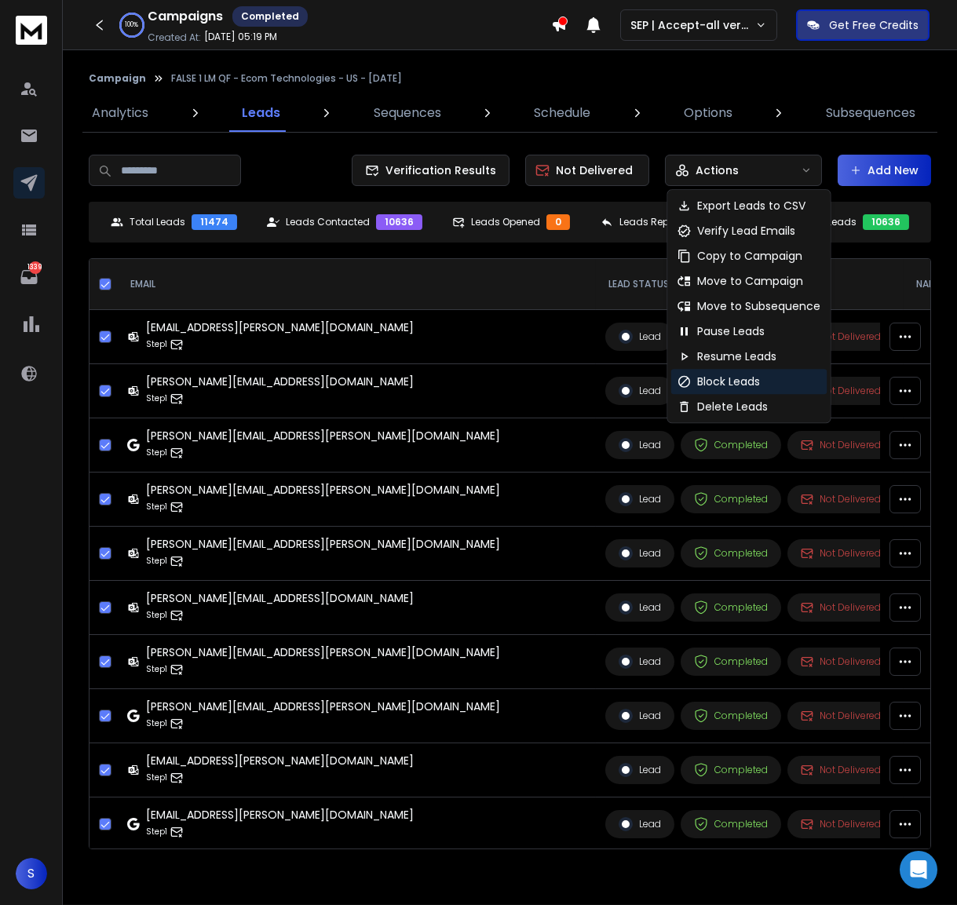
click at [730, 371] on div "Block Leads" at bounding box center [749, 381] width 156 height 25
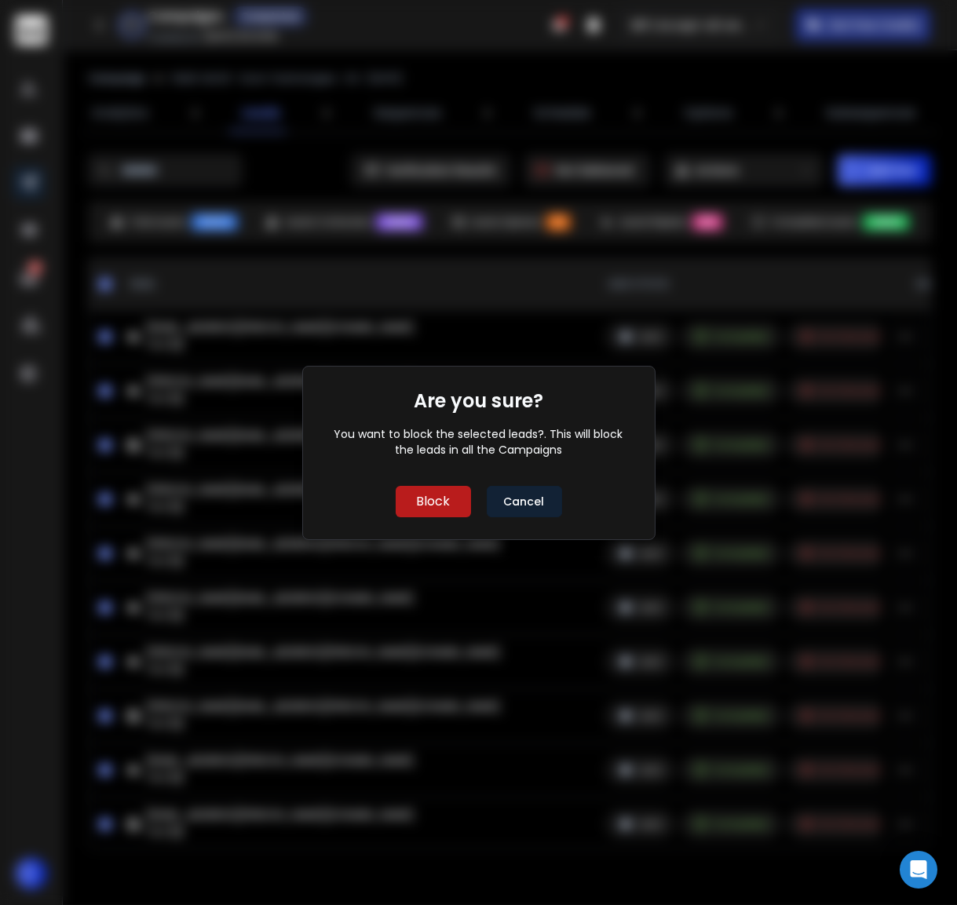
click at [427, 502] on button "Block" at bounding box center [433, 501] width 75 height 31
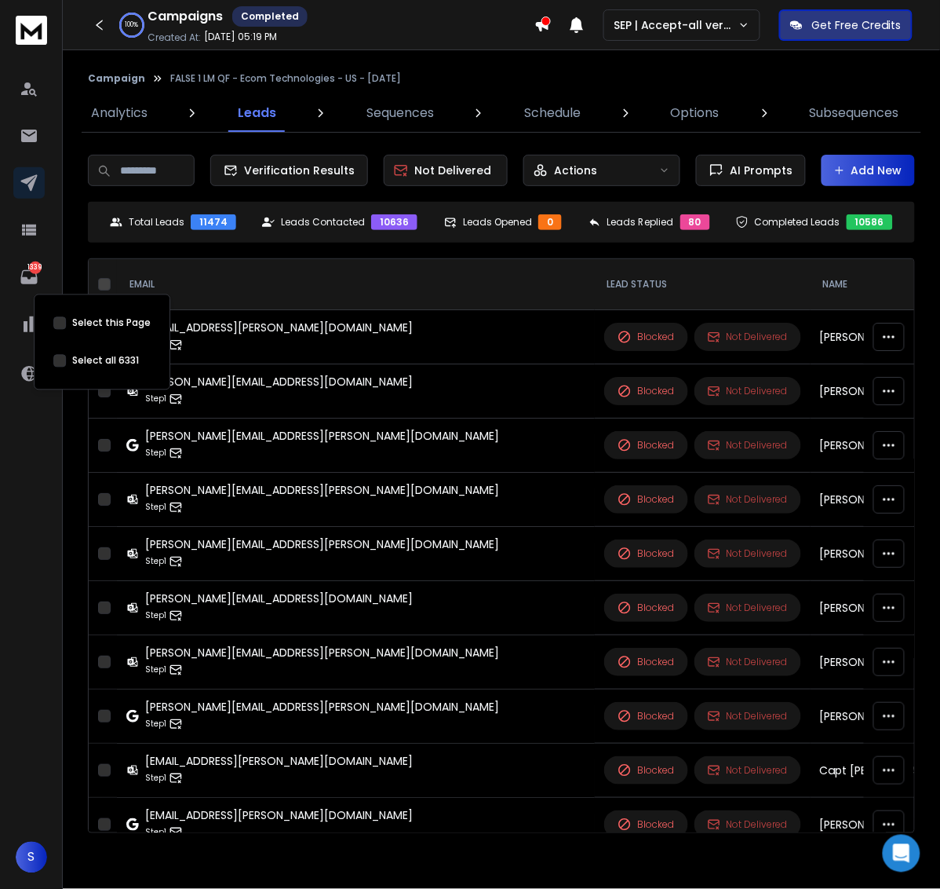
click at [63, 322] on button "Select this Page" at bounding box center [59, 323] width 13 height 13
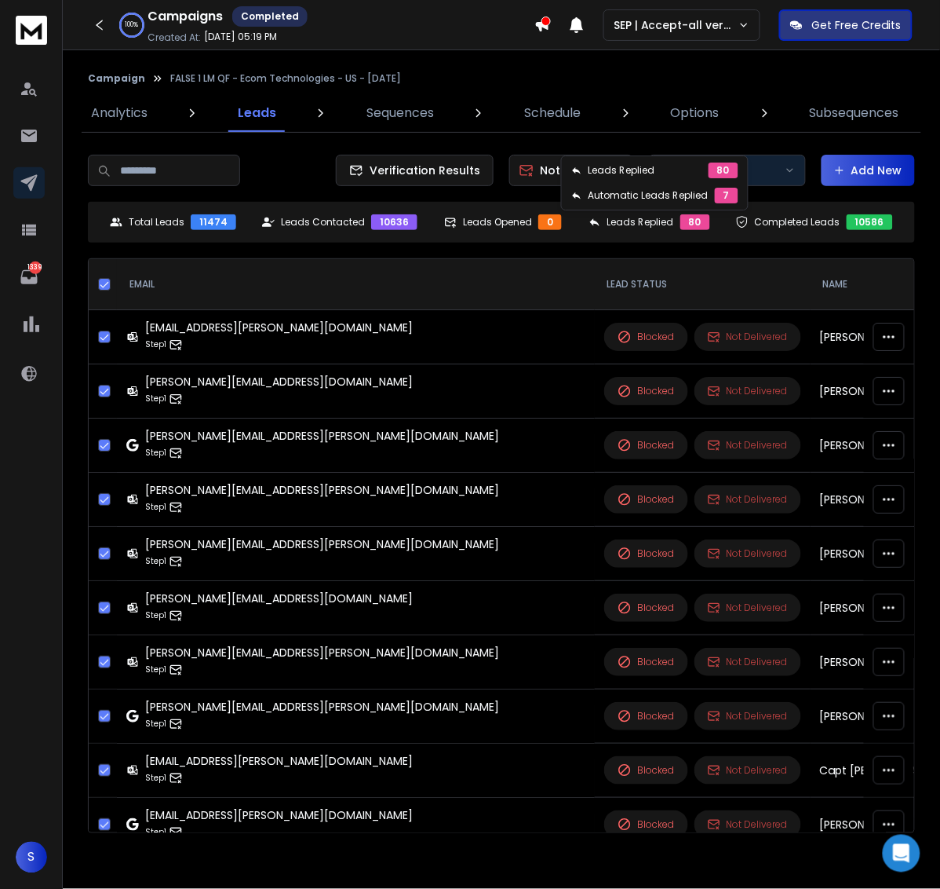
click at [758, 165] on div "Actions" at bounding box center [718, 170] width 119 height 16
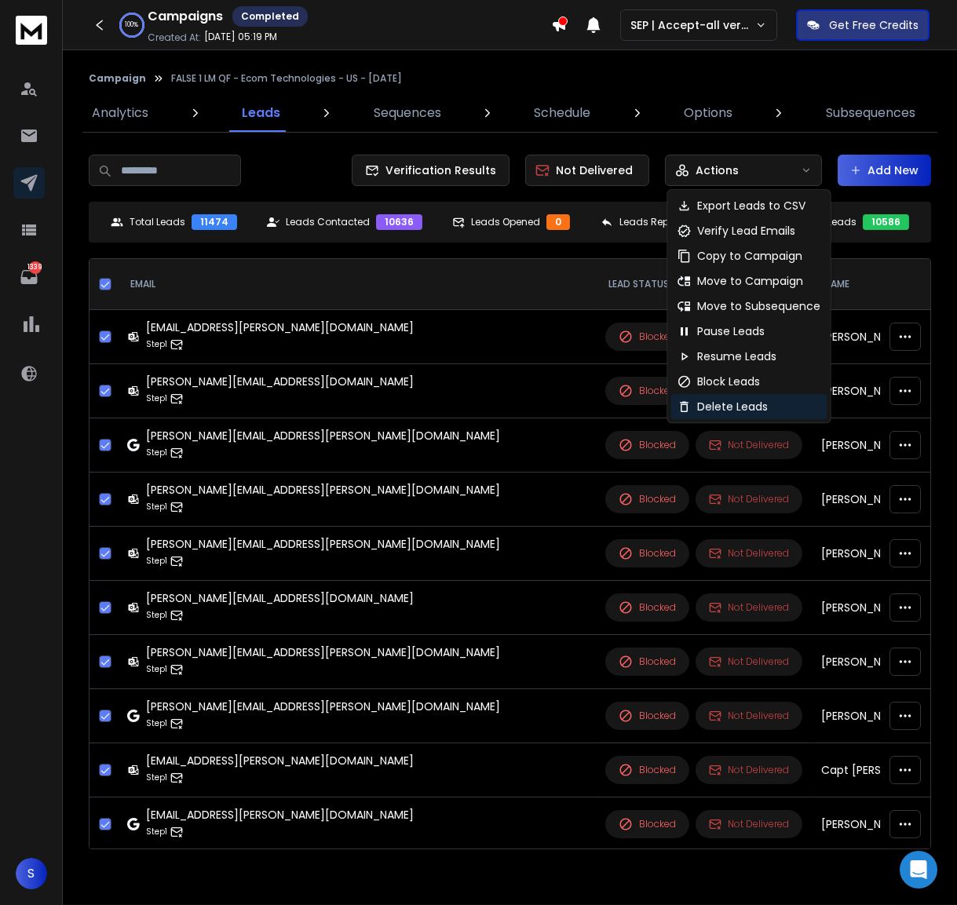
click at [733, 402] on p "Delete Leads" at bounding box center [733, 407] width 71 height 16
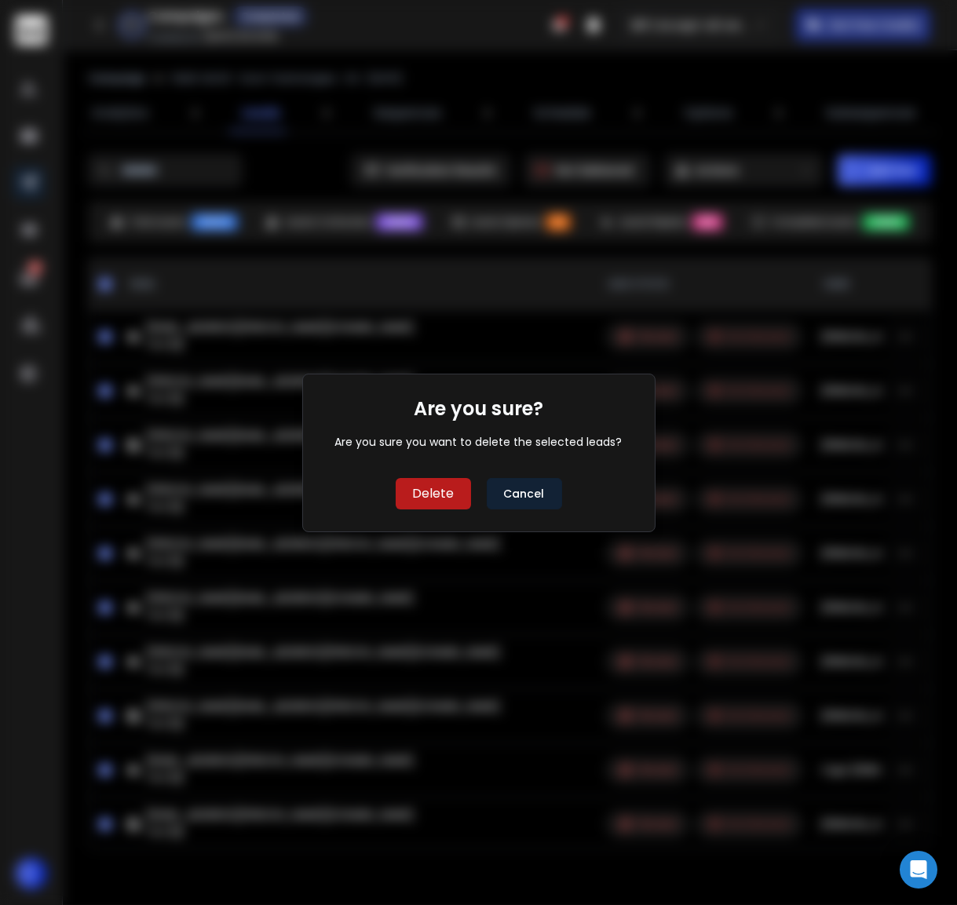
click at [429, 496] on button "Delete" at bounding box center [433, 493] width 75 height 31
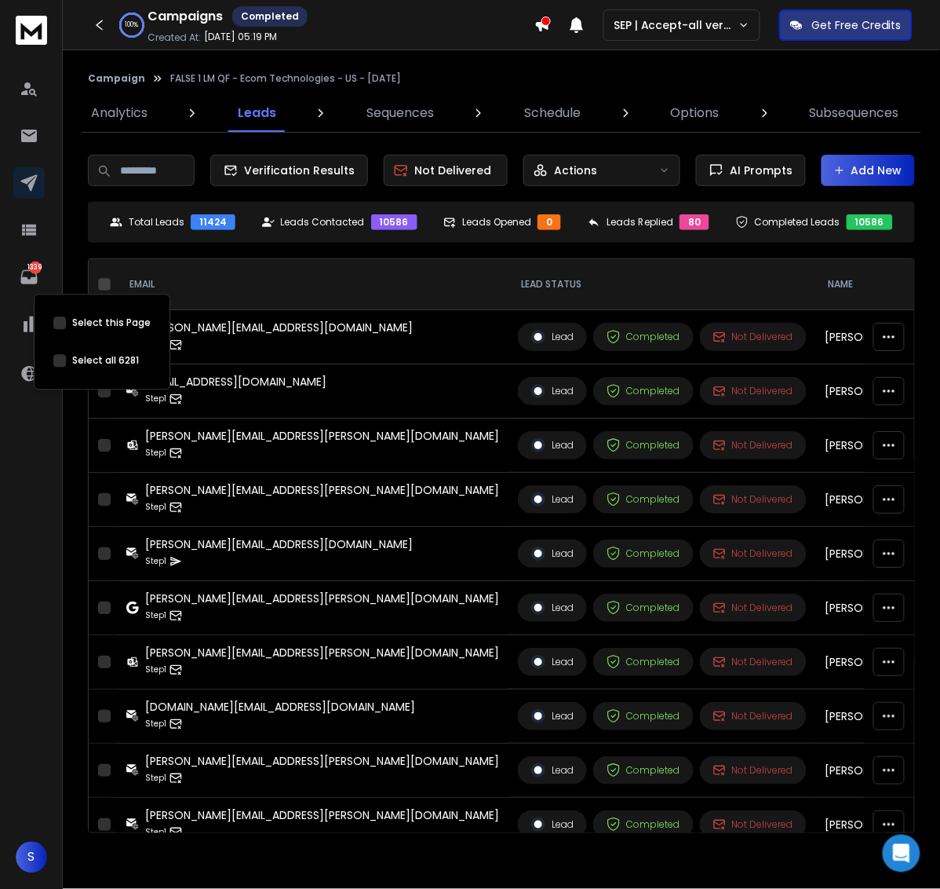
click at [61, 322] on button "Select this Page" at bounding box center [59, 323] width 13 height 13
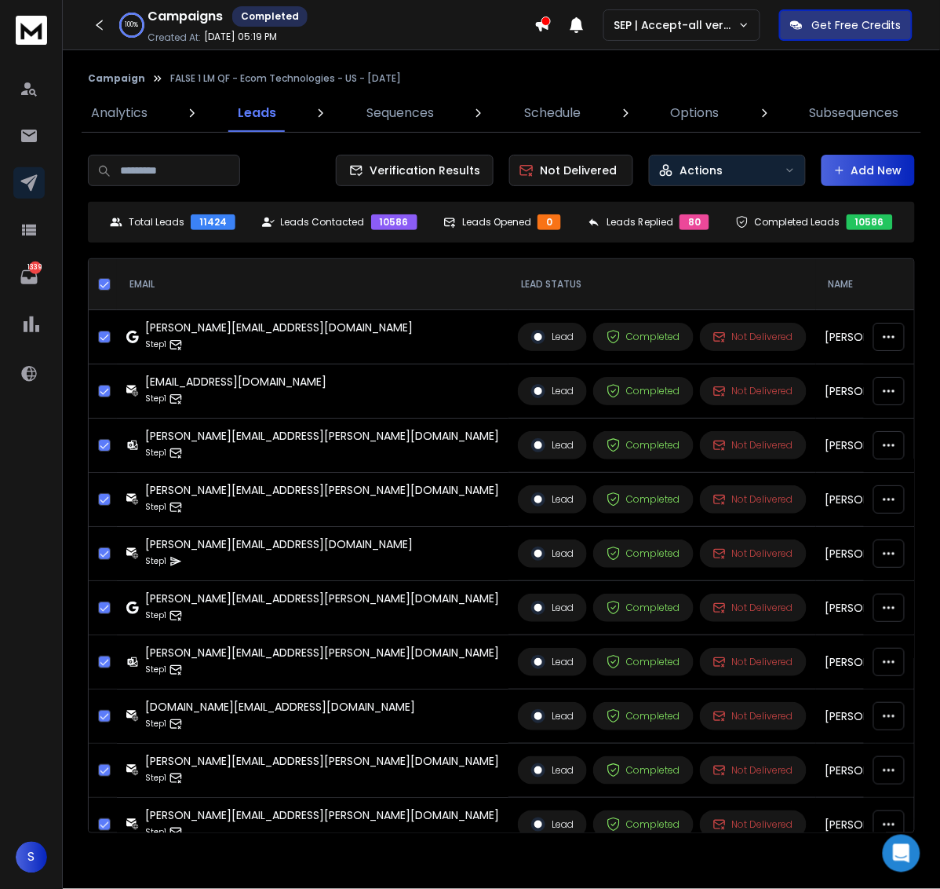
click at [686, 170] on div "Actions" at bounding box center [718, 170] width 119 height 16
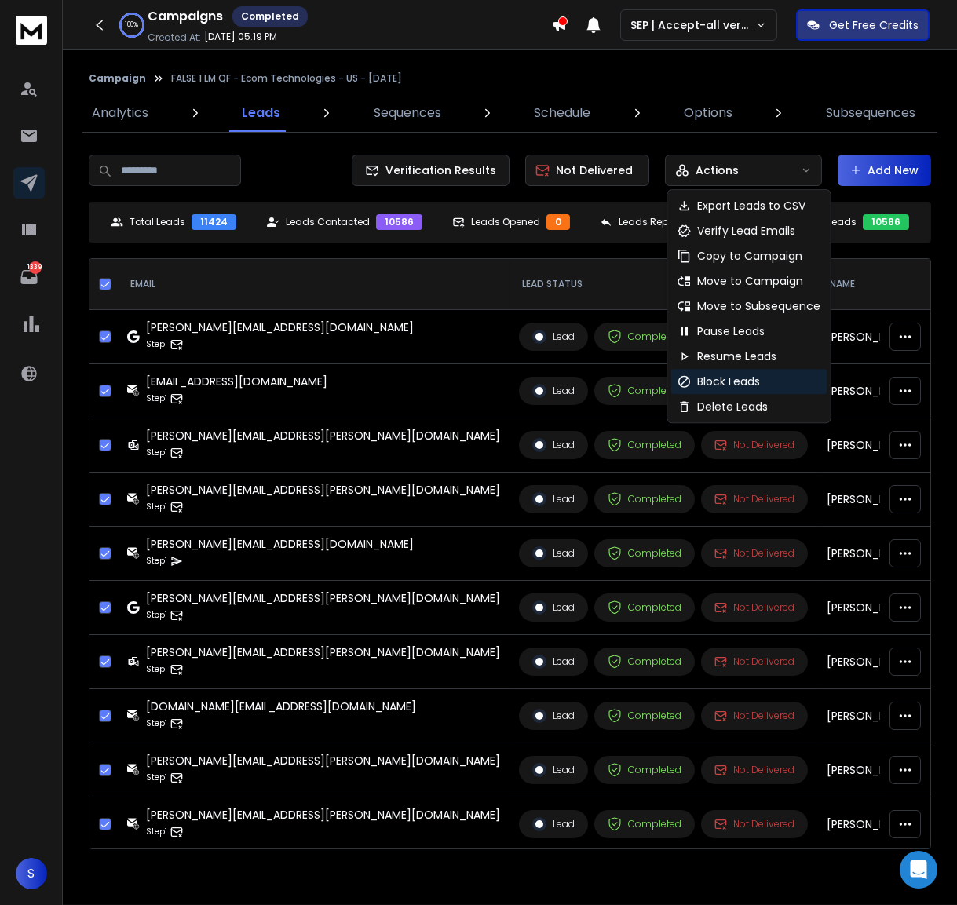
click at [710, 376] on p "Block Leads" at bounding box center [729, 382] width 63 height 16
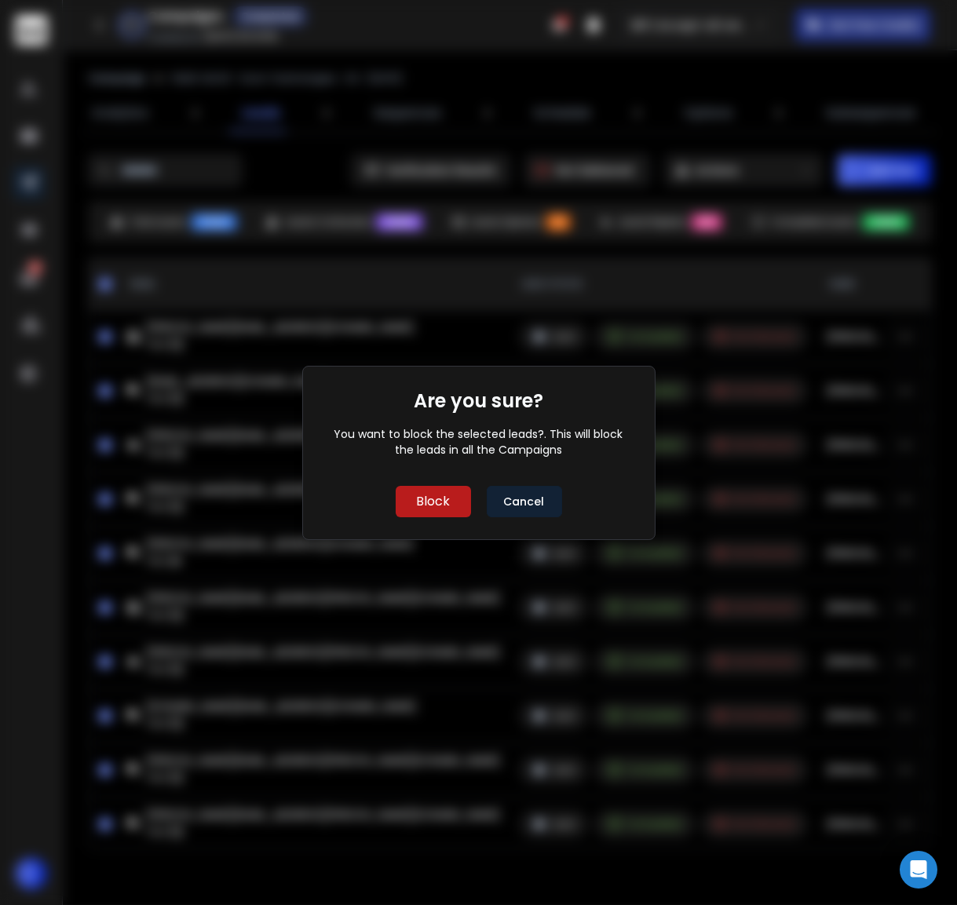
click at [440, 500] on button "Block" at bounding box center [433, 501] width 75 height 31
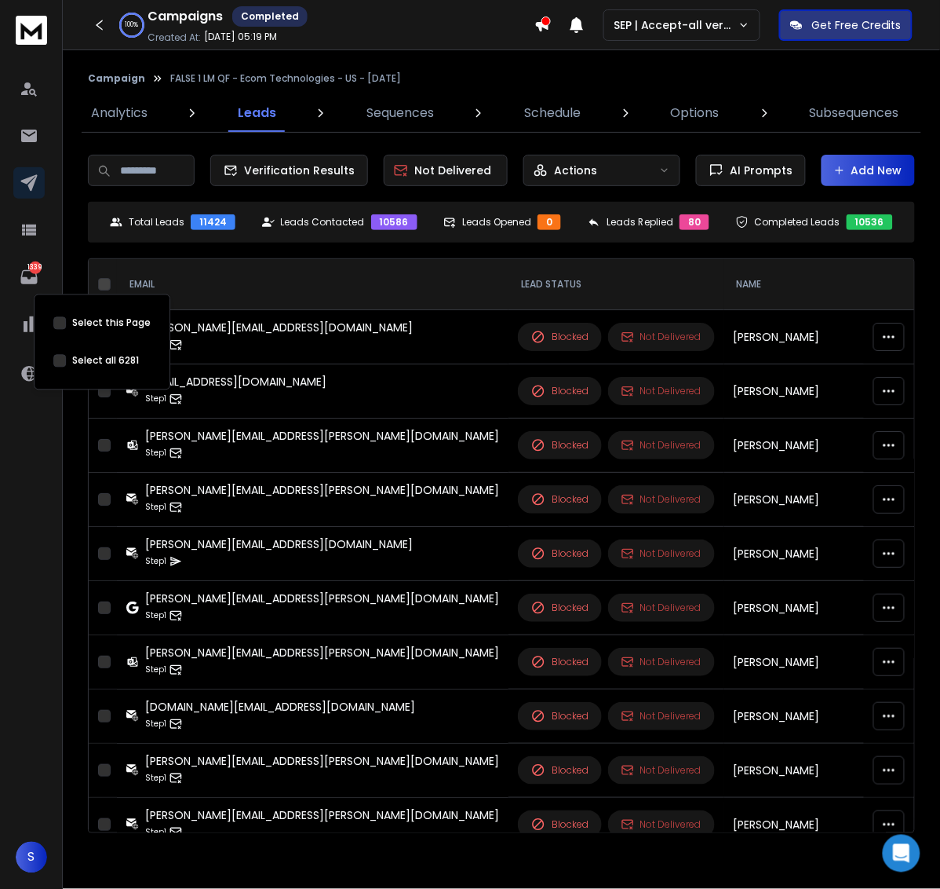
click at [60, 319] on button "Select this Page" at bounding box center [59, 323] width 13 height 13
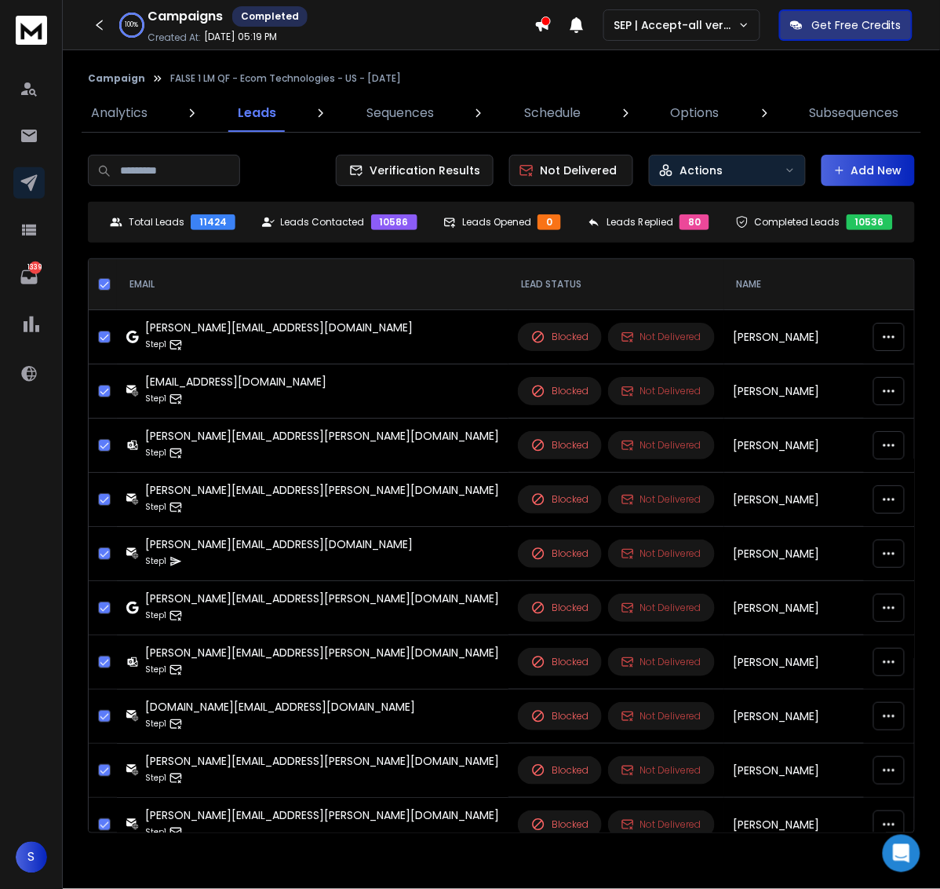
click at [738, 171] on div "Actions" at bounding box center [718, 170] width 119 height 16
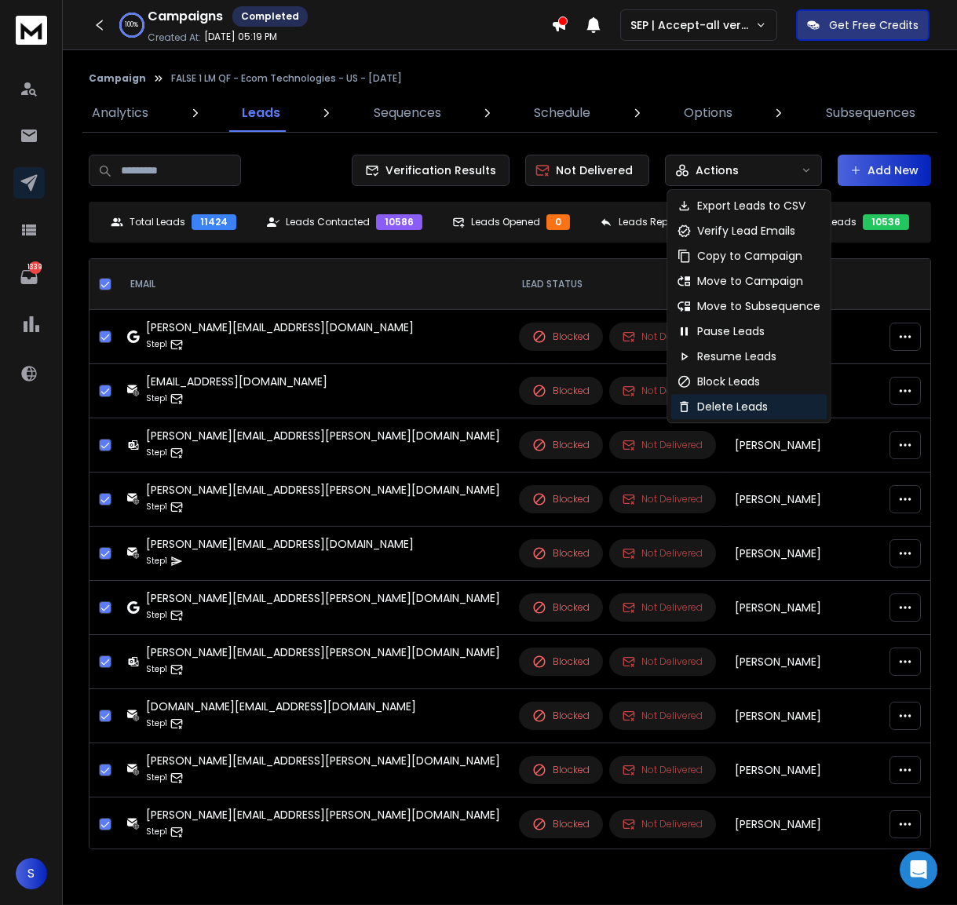
click at [733, 404] on p "Delete Leads" at bounding box center [733, 407] width 71 height 16
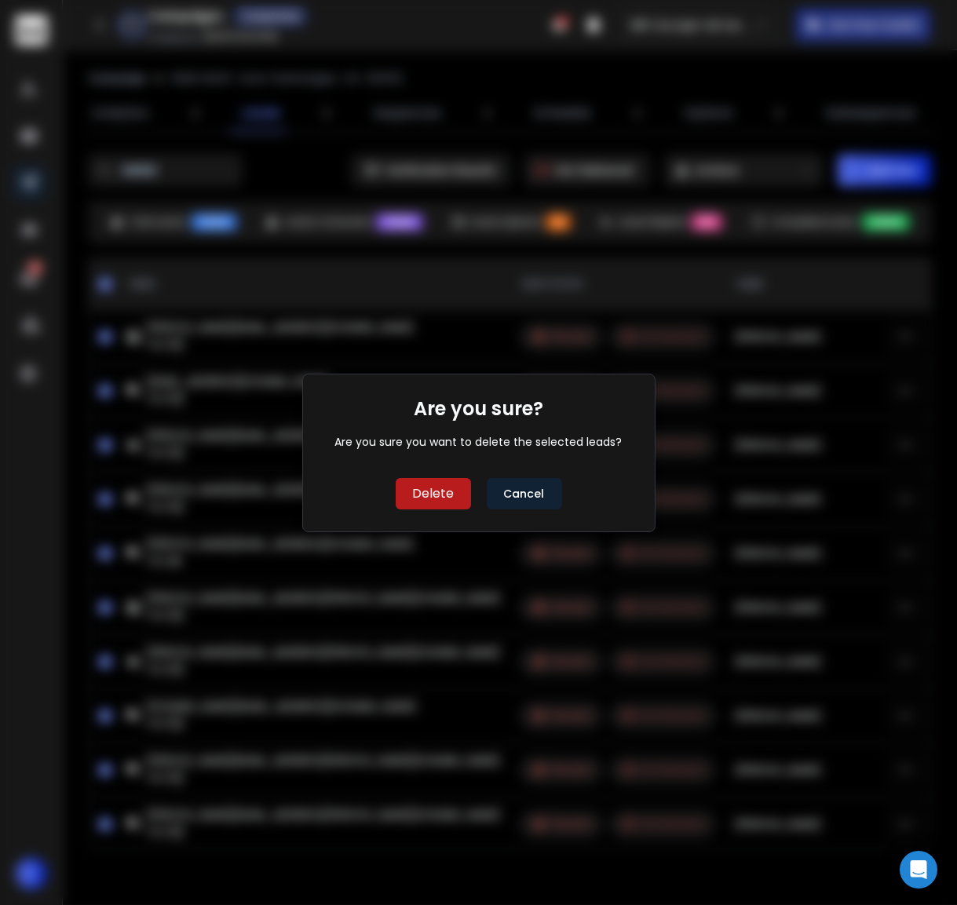
click at [444, 487] on button "Delete" at bounding box center [433, 493] width 75 height 31
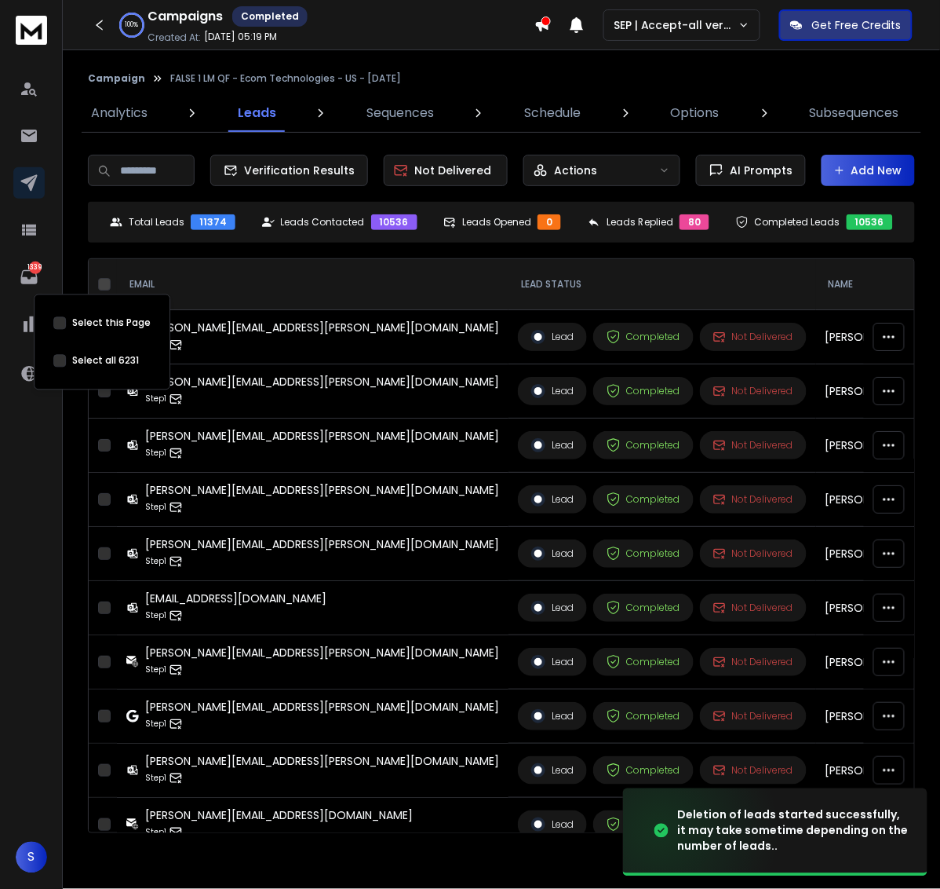
click at [58, 320] on button "Select this Page" at bounding box center [59, 323] width 13 height 13
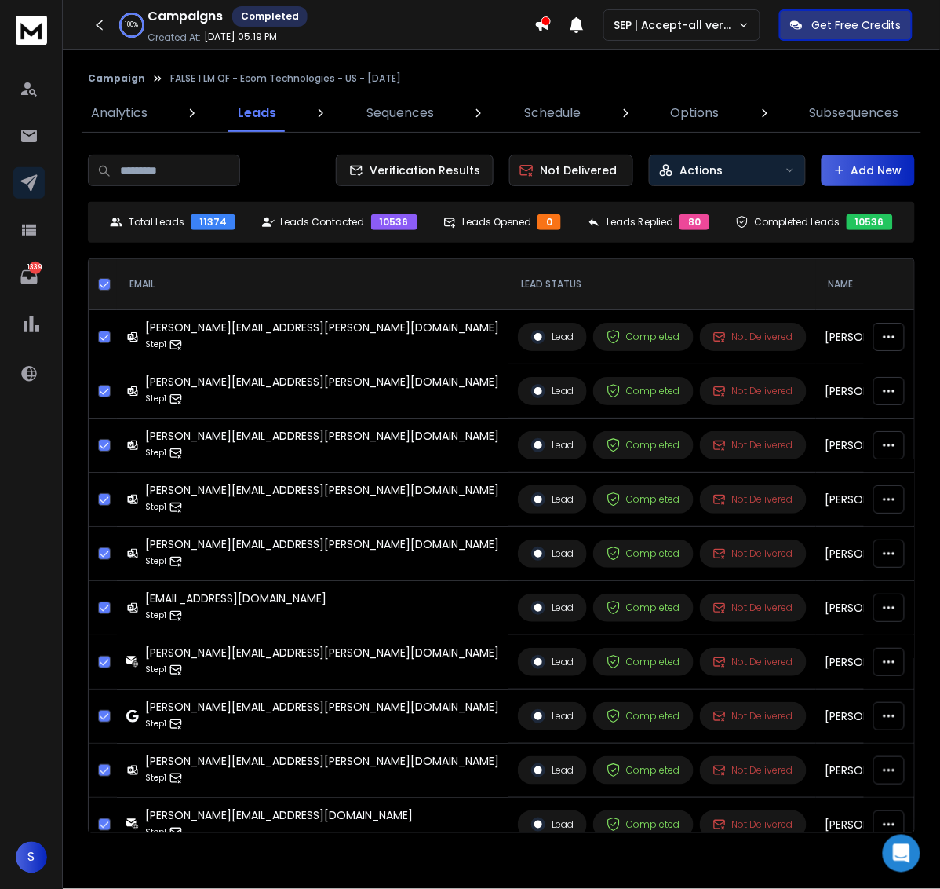
click at [749, 169] on div "Actions" at bounding box center [718, 170] width 119 height 16
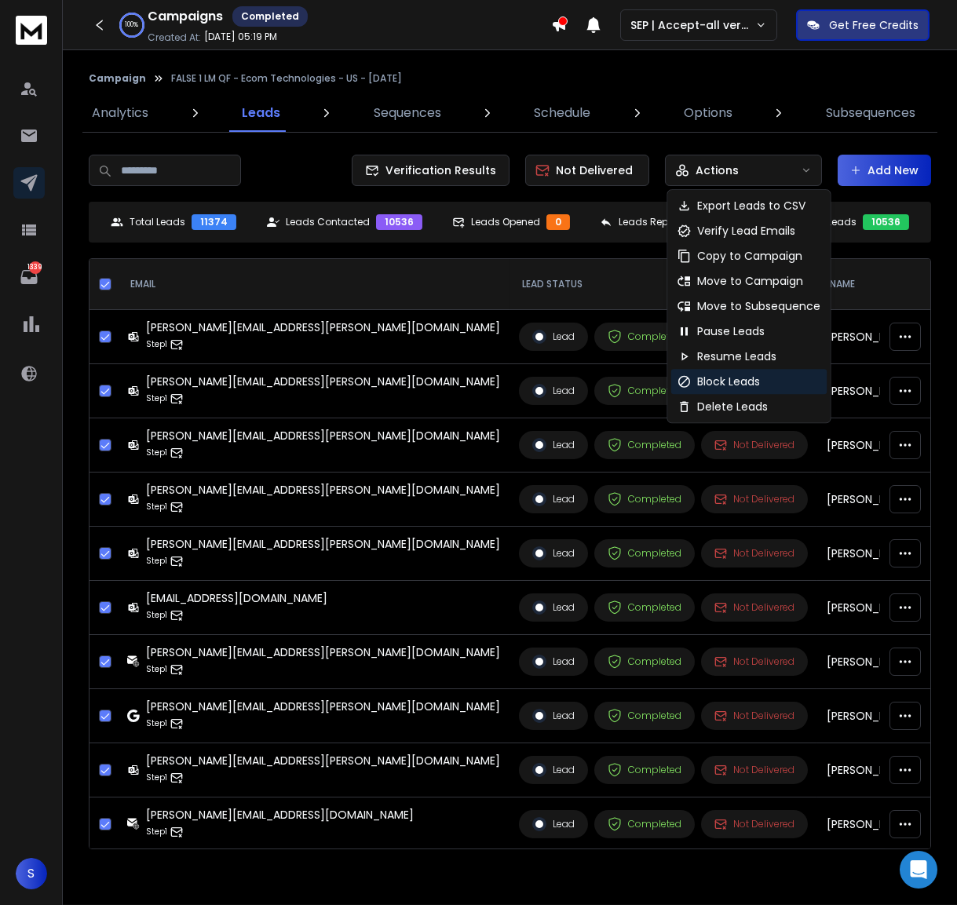
click at [723, 375] on p "Block Leads" at bounding box center [729, 382] width 63 height 16
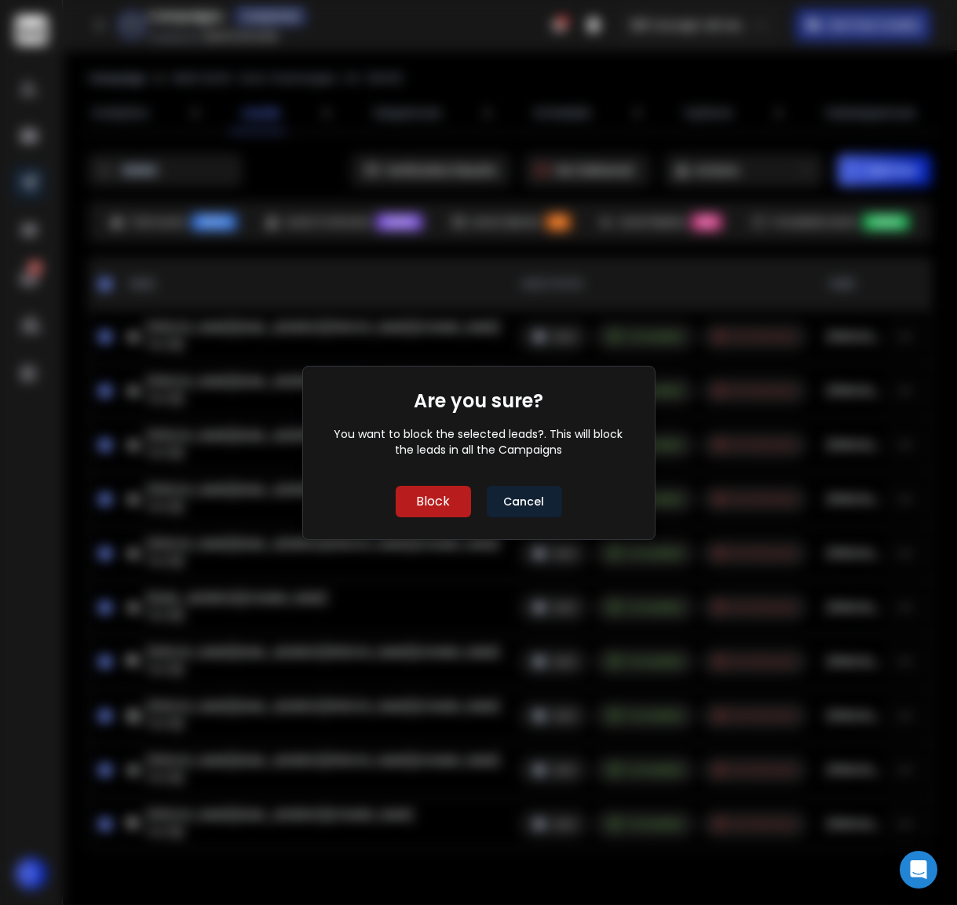
click at [445, 497] on button "Block" at bounding box center [433, 501] width 75 height 31
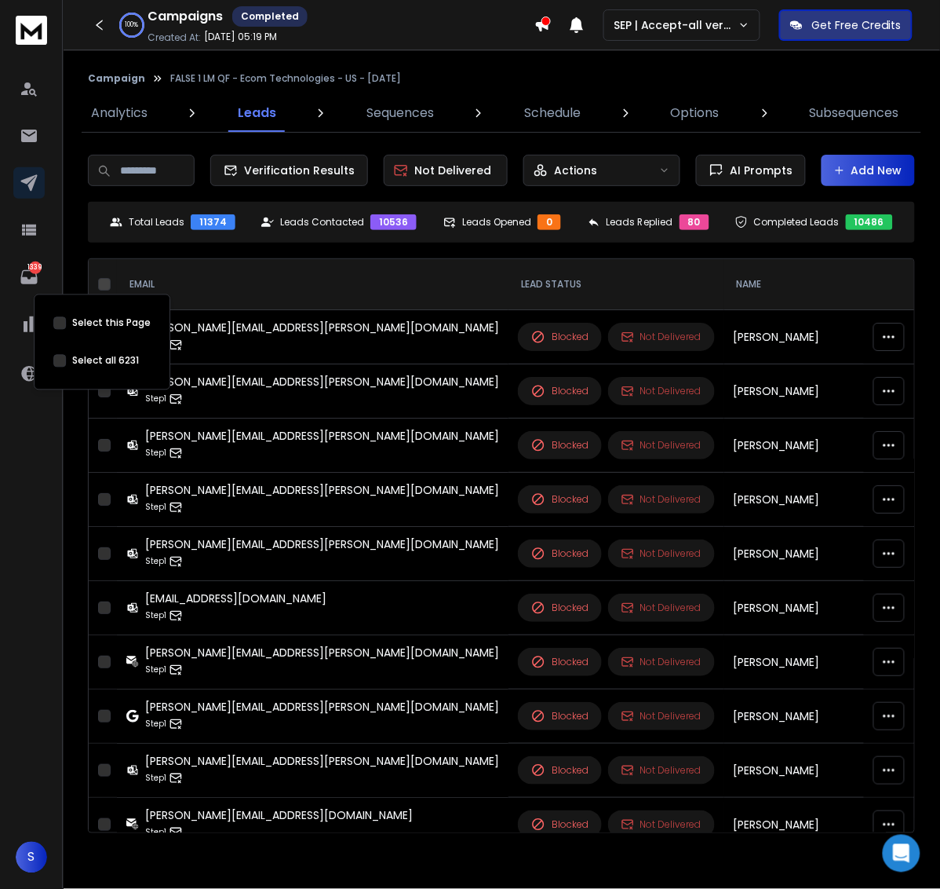
click at [67, 320] on div "Select this Page" at bounding box center [101, 323] width 97 height 13
click at [60, 320] on button "Select this Page" at bounding box center [59, 323] width 13 height 13
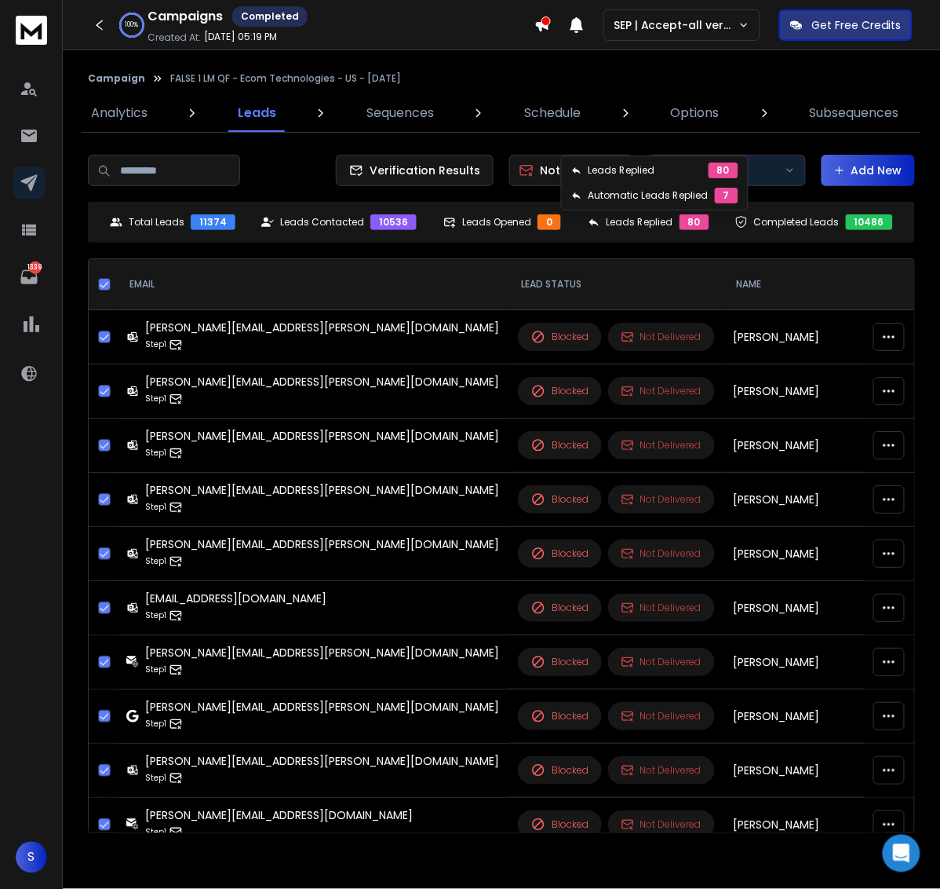
click at [769, 168] on div "Actions" at bounding box center [718, 170] width 119 height 16
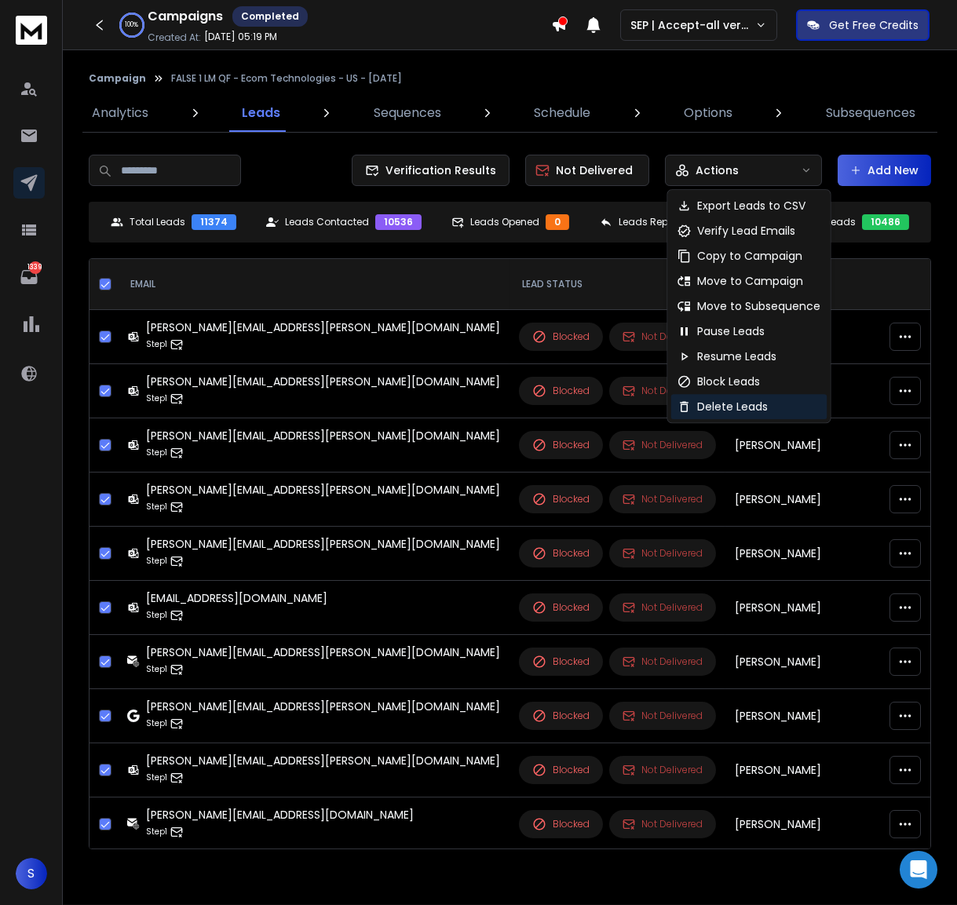
click at [700, 400] on p "Delete Leads" at bounding box center [733, 407] width 71 height 16
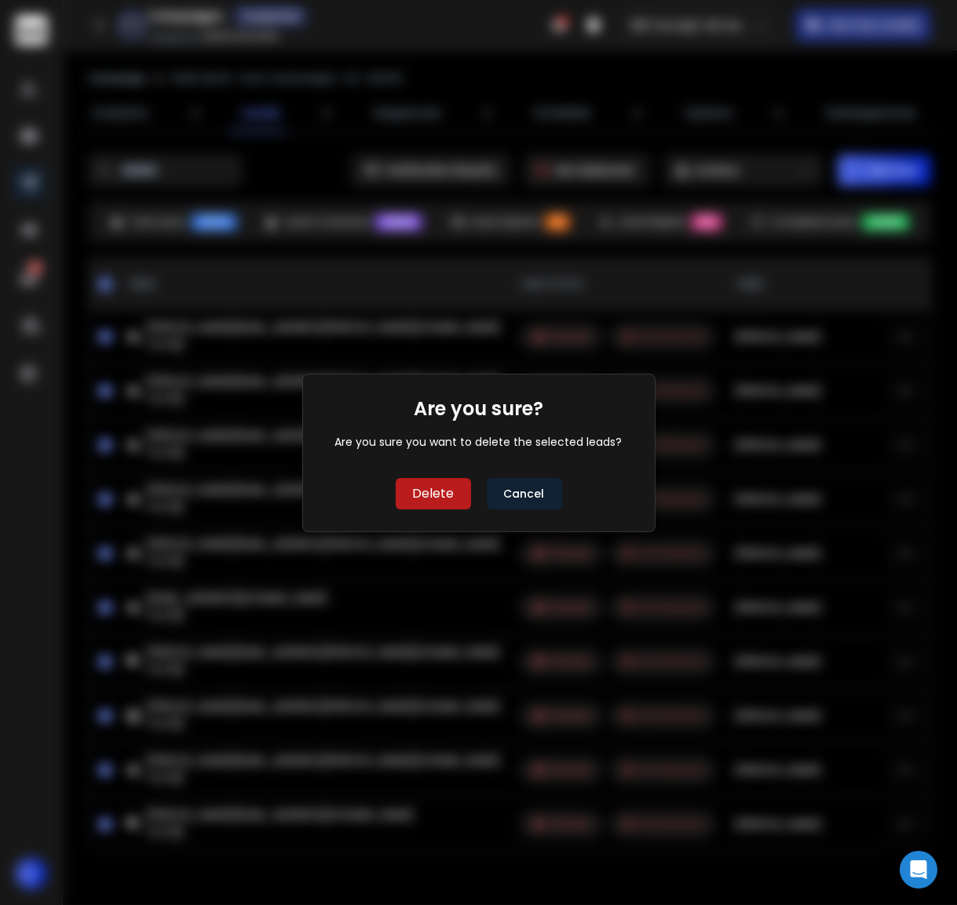
click at [414, 478] on button "Delete" at bounding box center [433, 493] width 75 height 31
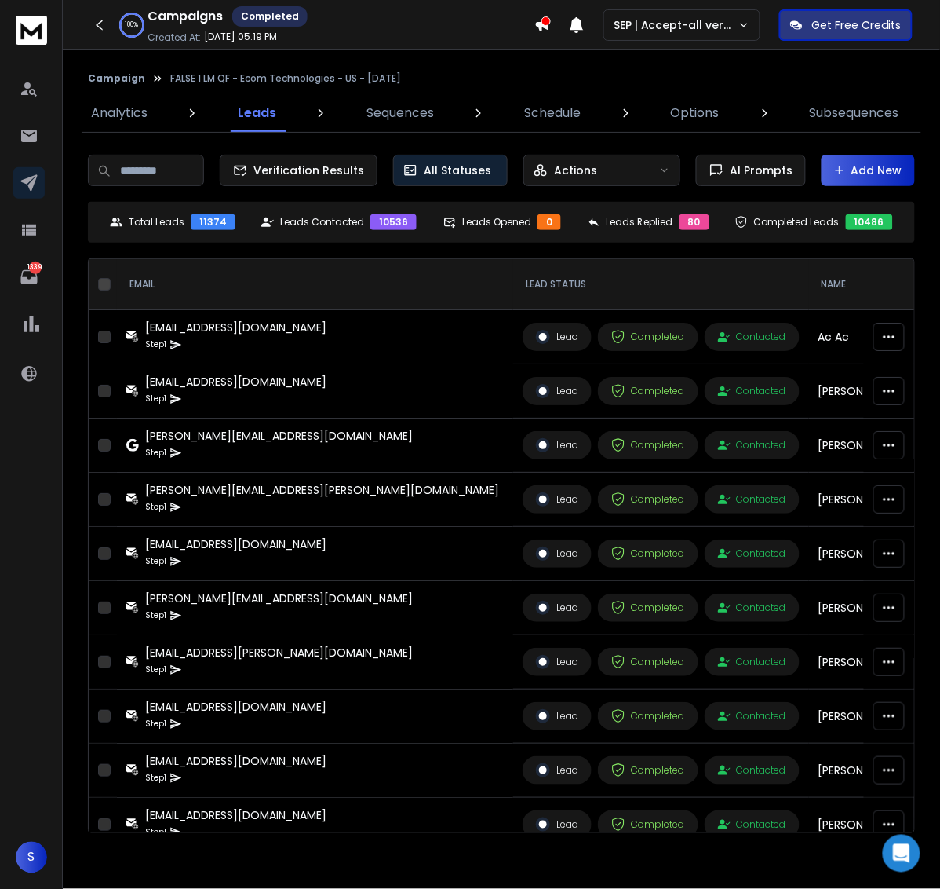
click at [458, 165] on p "All Statuses" at bounding box center [458, 170] width 68 height 16
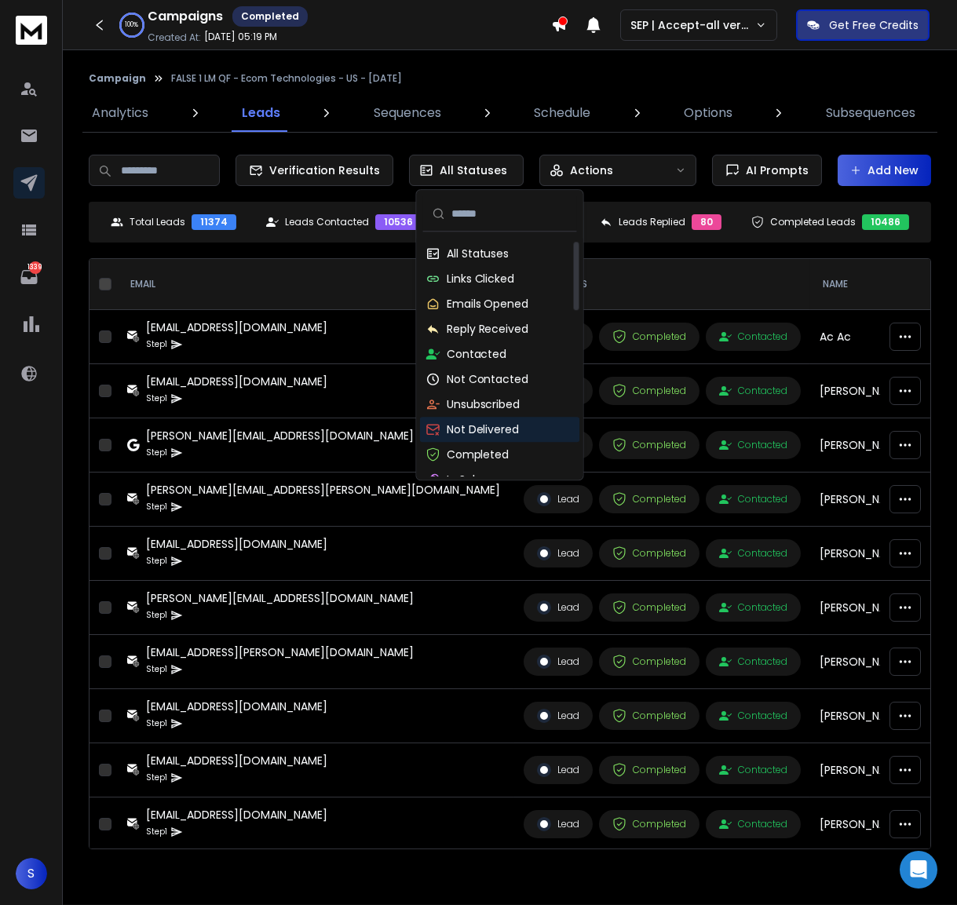
click at [480, 424] on p "Not Delivered" at bounding box center [483, 430] width 73 height 16
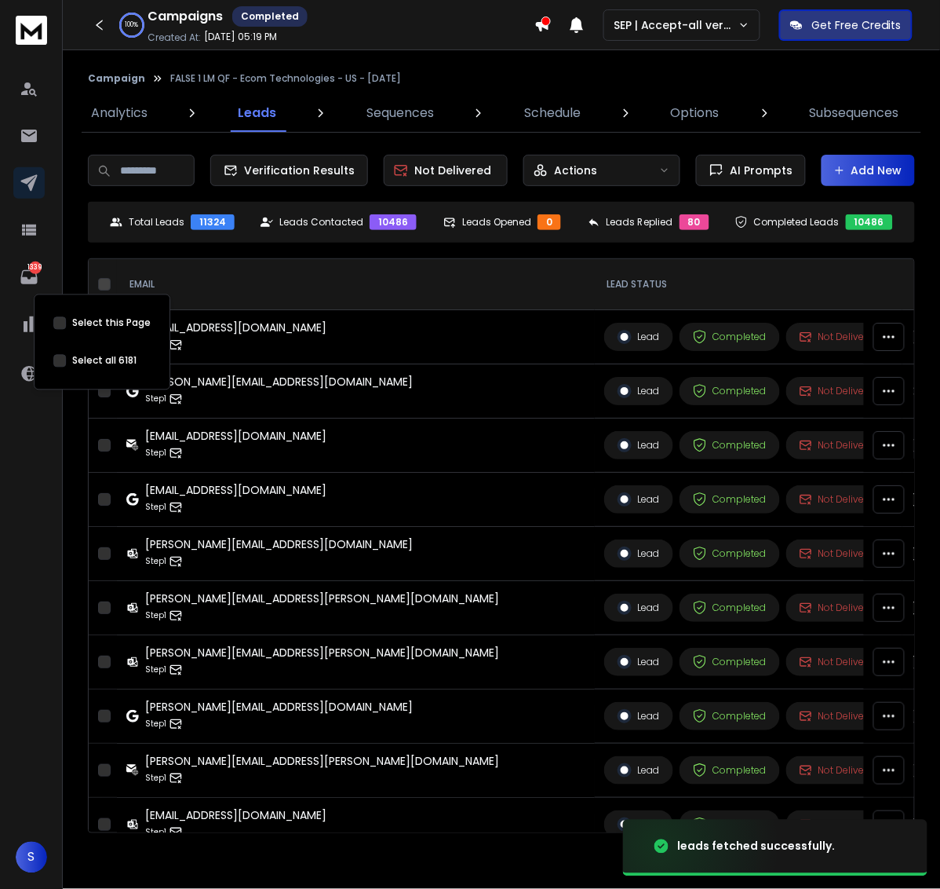
click at [63, 323] on button "Select this Page" at bounding box center [59, 323] width 13 height 13
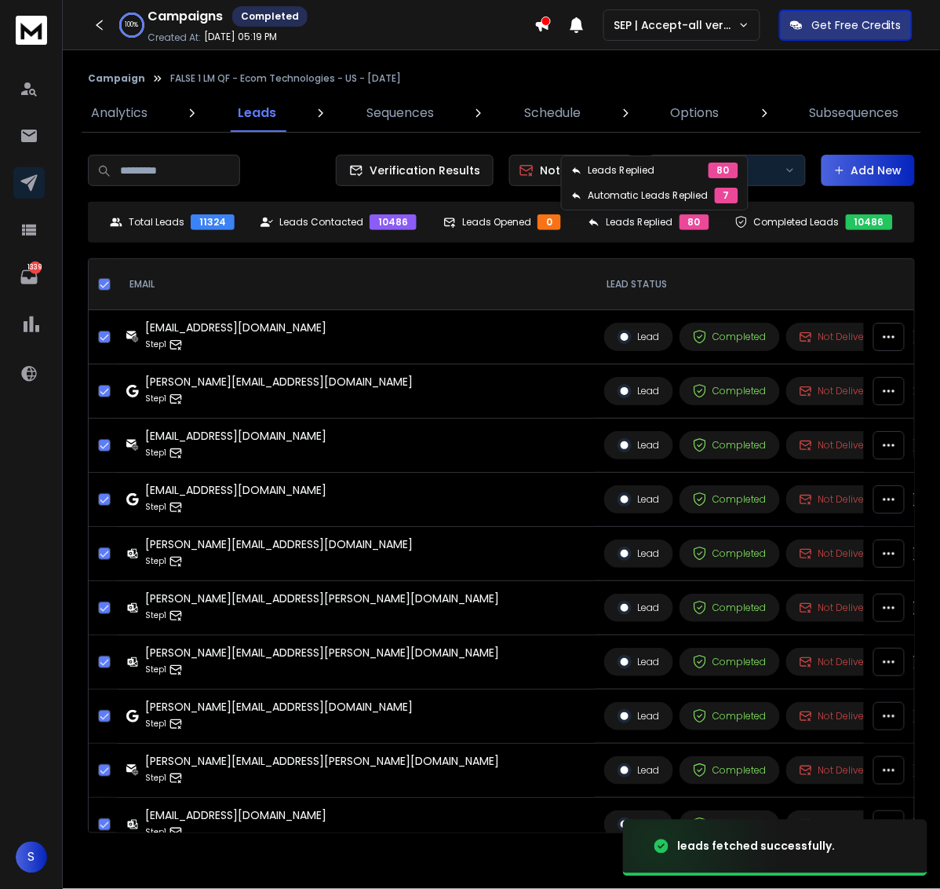
click at [756, 172] on div "Actions" at bounding box center [718, 170] width 119 height 16
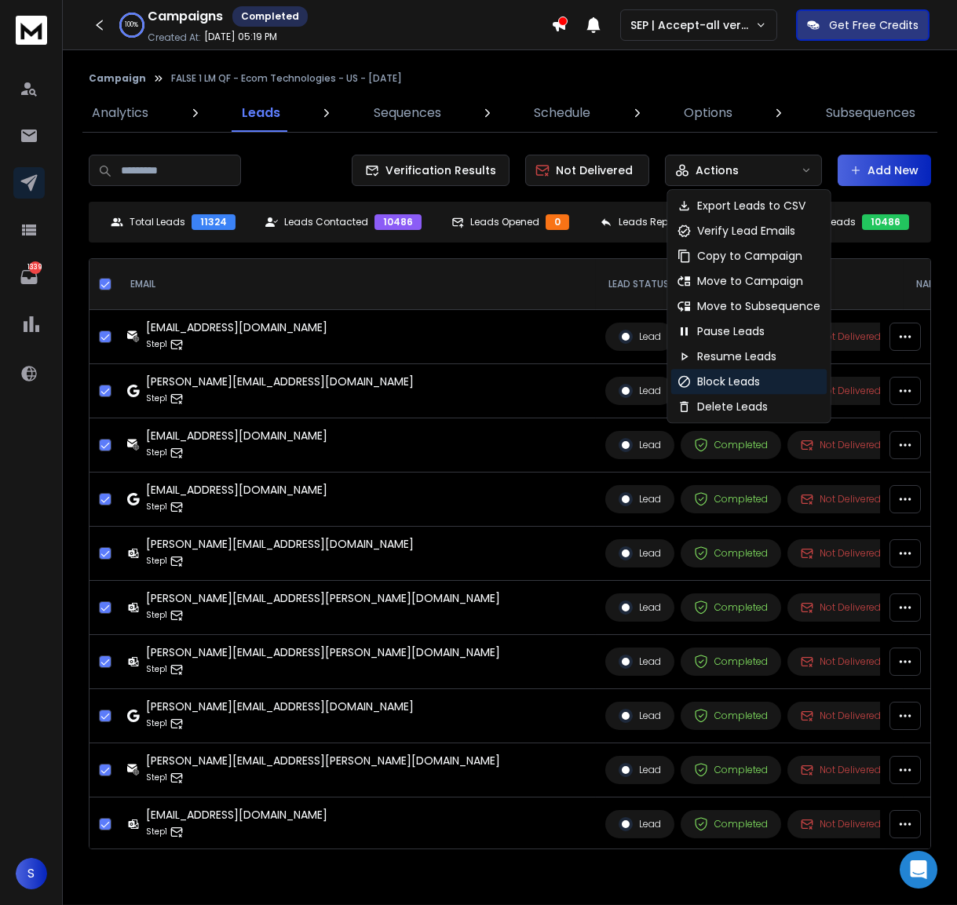
click at [747, 375] on p "Block Leads" at bounding box center [729, 382] width 63 height 16
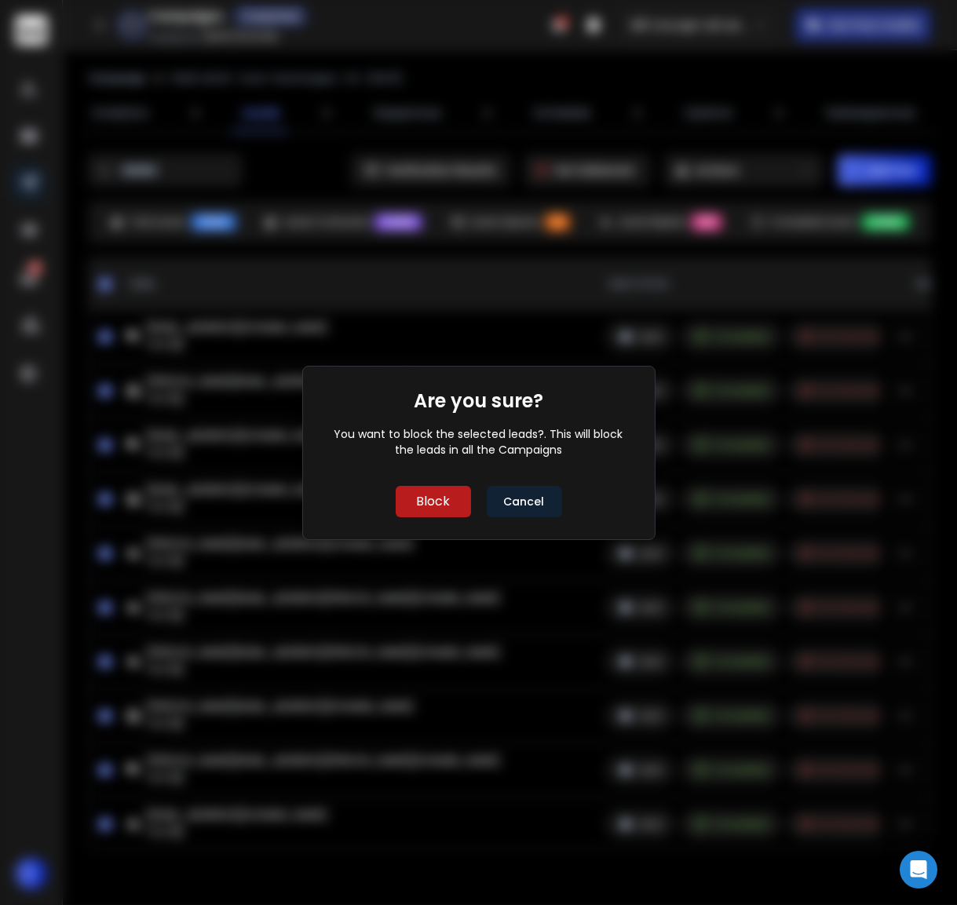
click at [447, 499] on button "Block" at bounding box center [433, 501] width 75 height 31
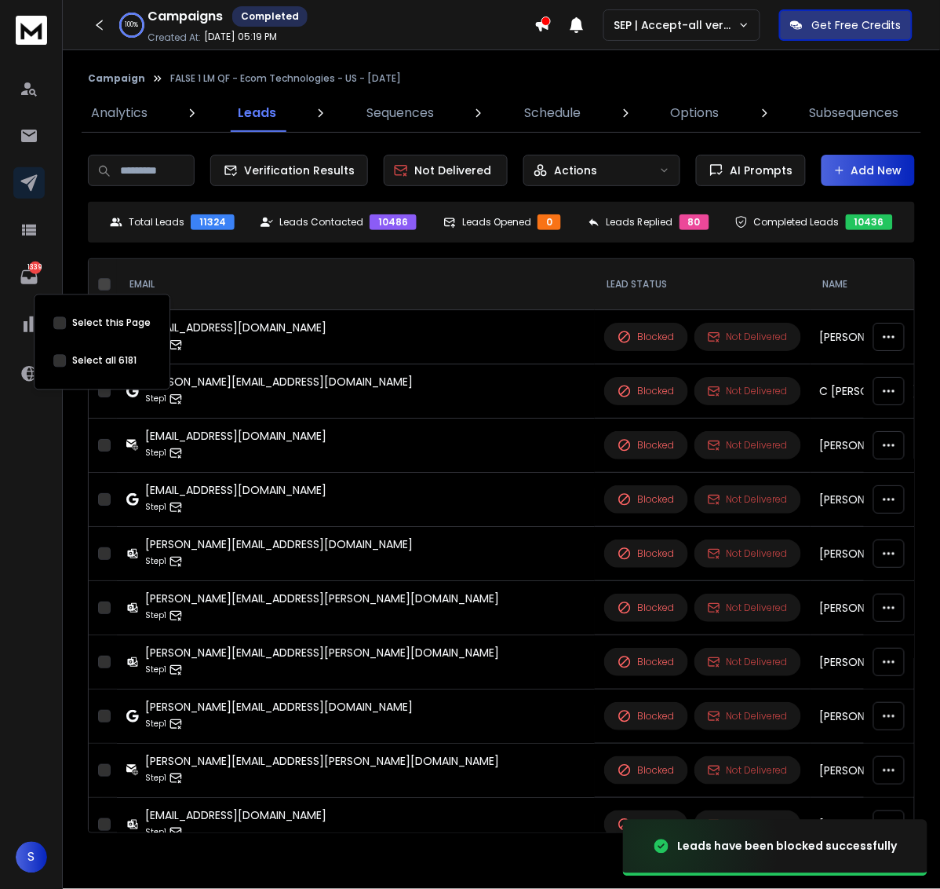
click at [63, 323] on button "Select this Page" at bounding box center [59, 323] width 13 height 13
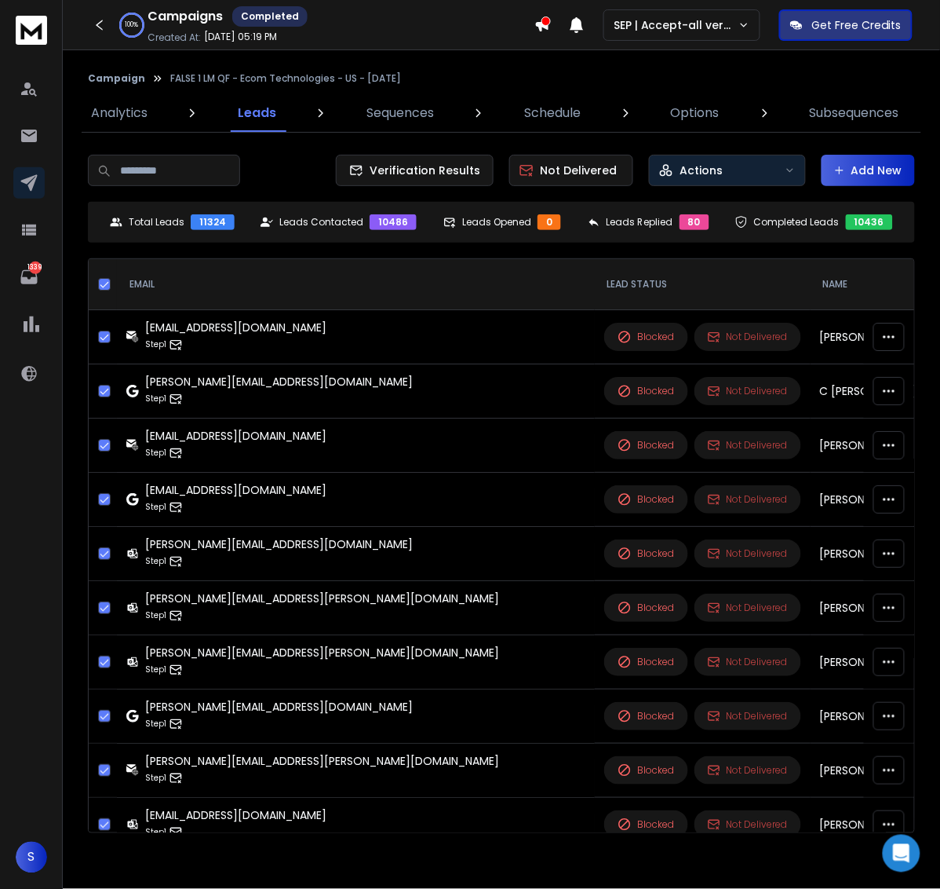
click at [740, 181] on button "Actions" at bounding box center [727, 170] width 157 height 31
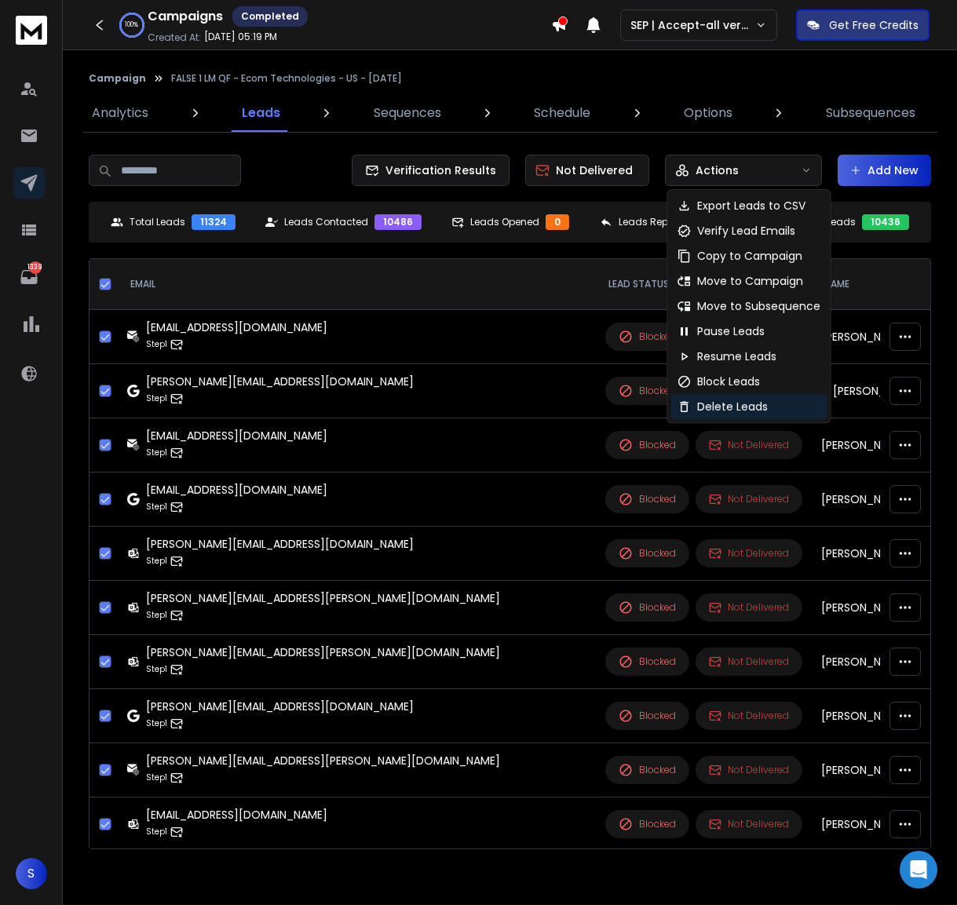
click at [710, 396] on div "Delete Leads" at bounding box center [749, 406] width 156 height 25
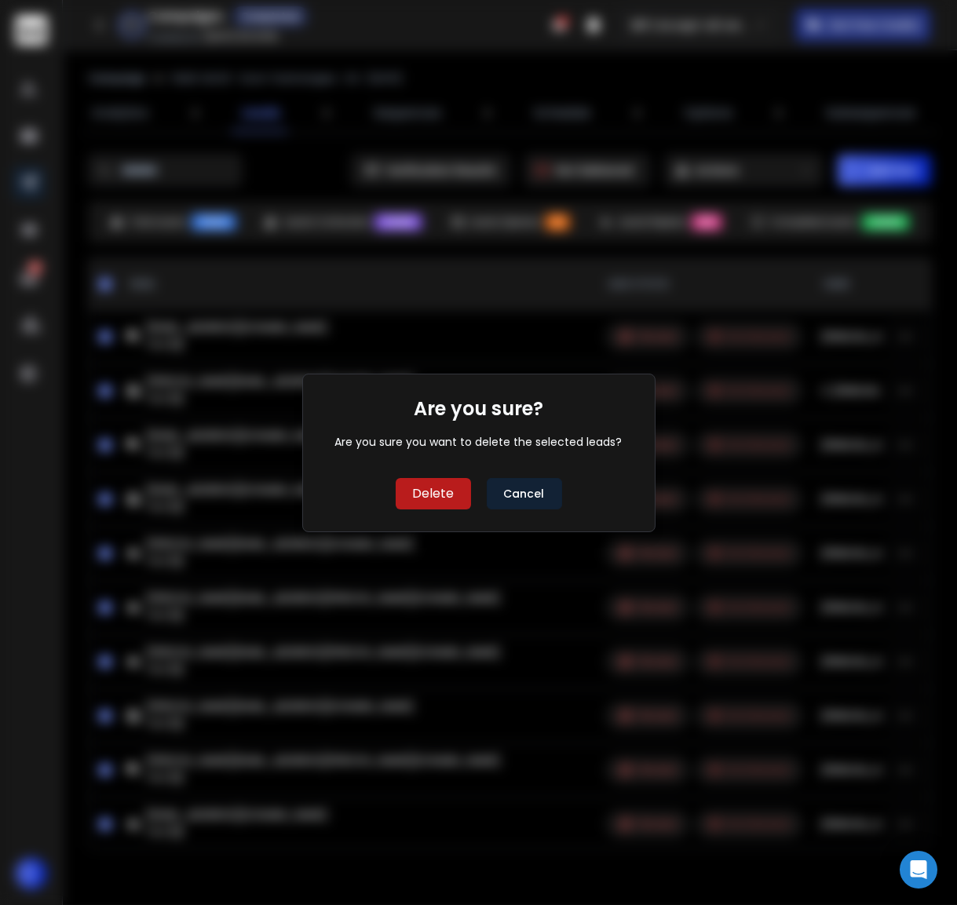
click at [415, 496] on button "Delete" at bounding box center [433, 493] width 75 height 31
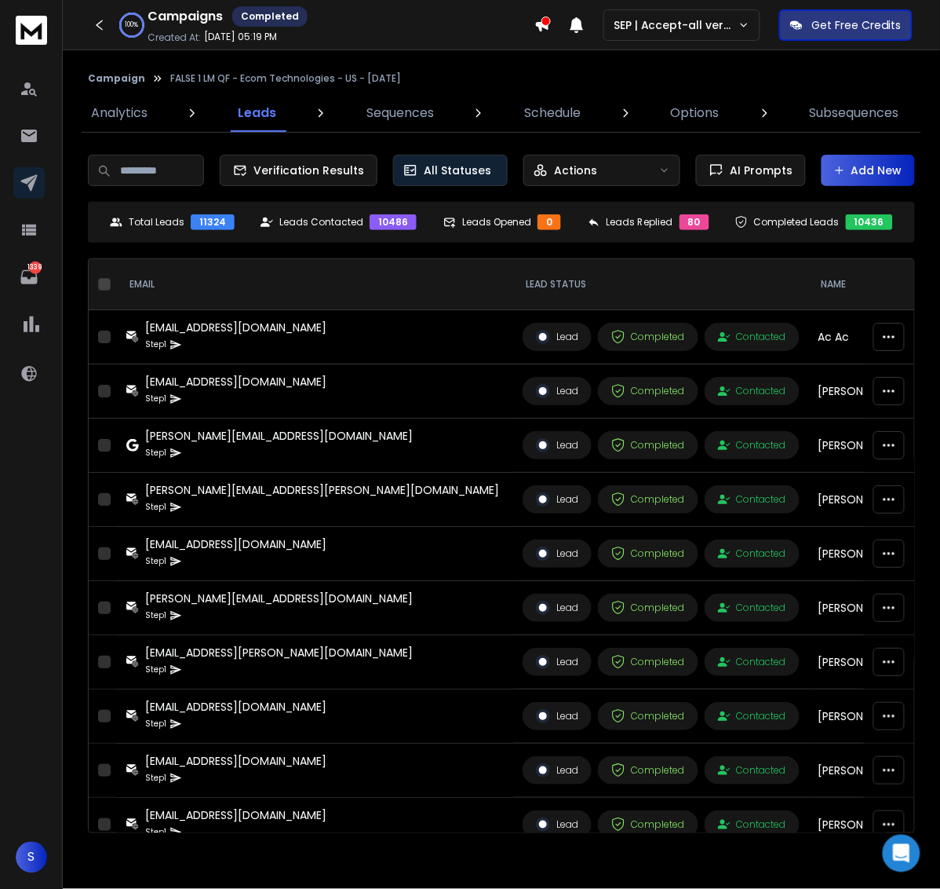
click at [456, 170] on p "All Statuses" at bounding box center [458, 170] width 68 height 16
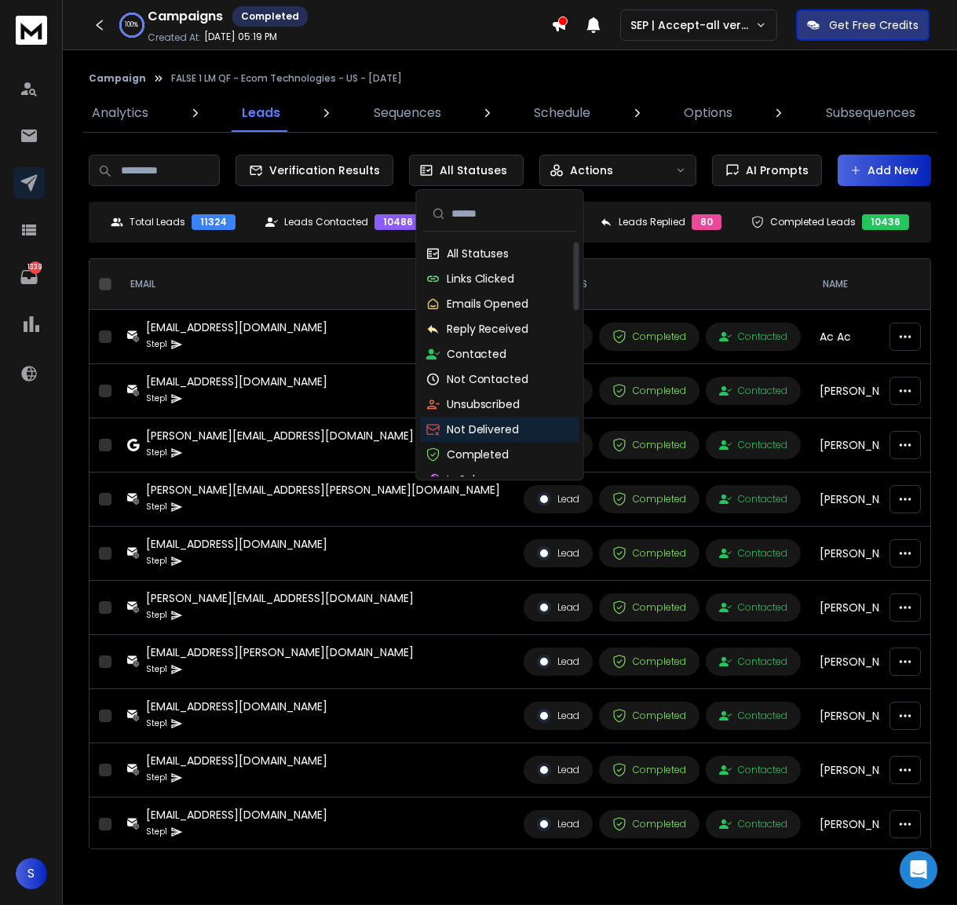
click at [474, 423] on p "Not Delivered" at bounding box center [483, 430] width 73 height 16
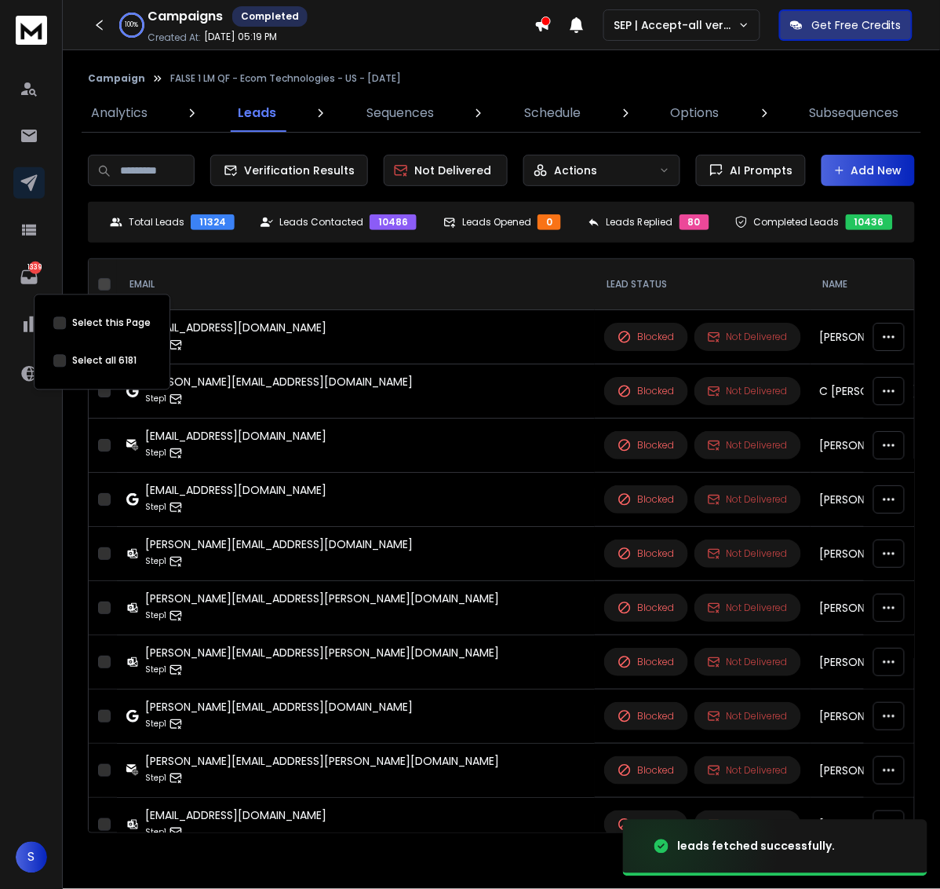
click at [78, 328] on label "Select this Page" at bounding box center [111, 323] width 79 height 13
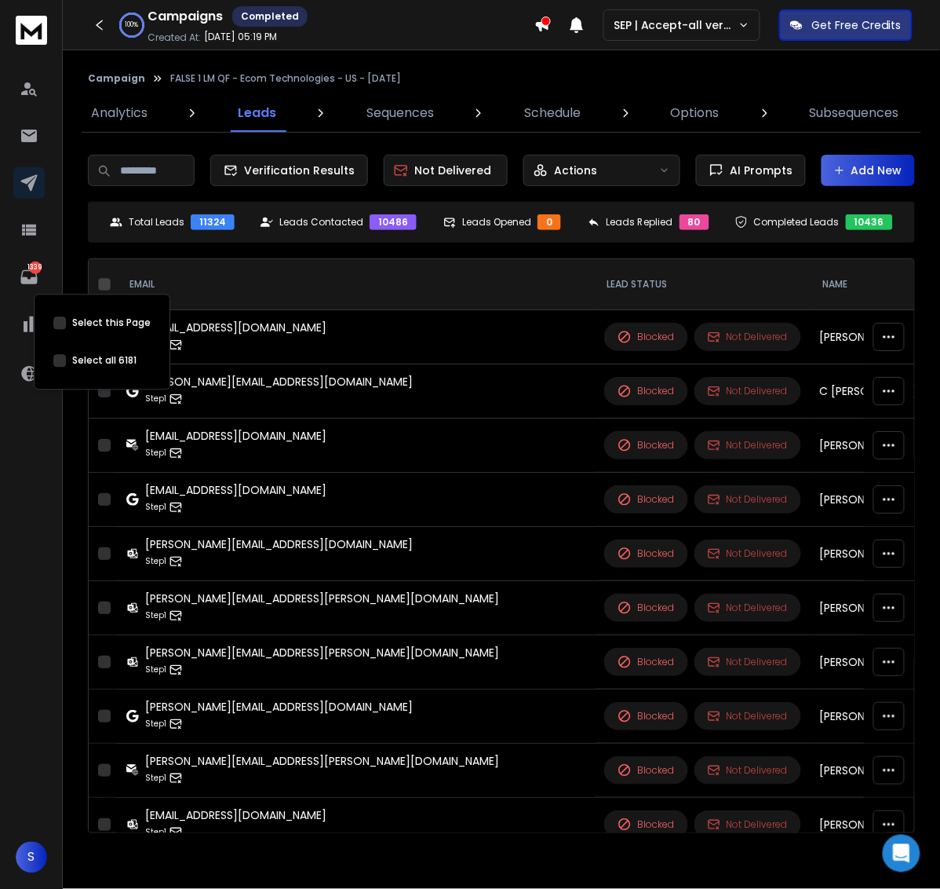
click at [79, 322] on label "Select this Page" at bounding box center [111, 323] width 79 height 13
click at [57, 323] on button "Select this Page" at bounding box center [59, 323] width 13 height 13
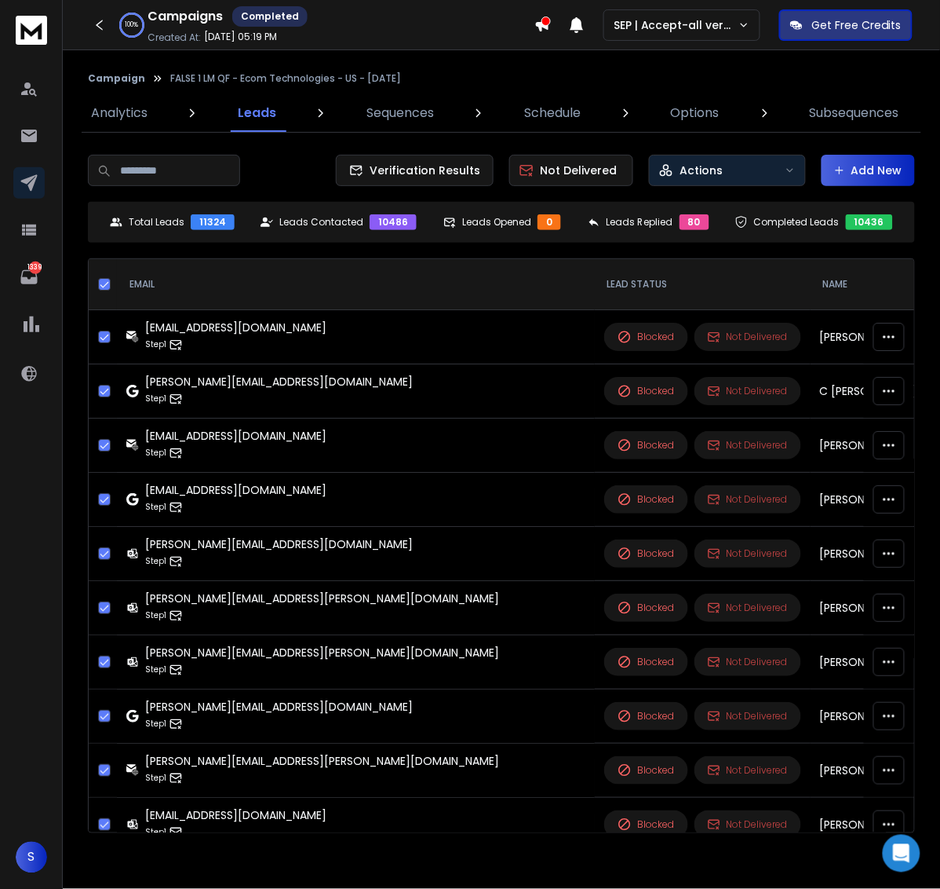
click at [759, 172] on div "Actions" at bounding box center [718, 170] width 119 height 16
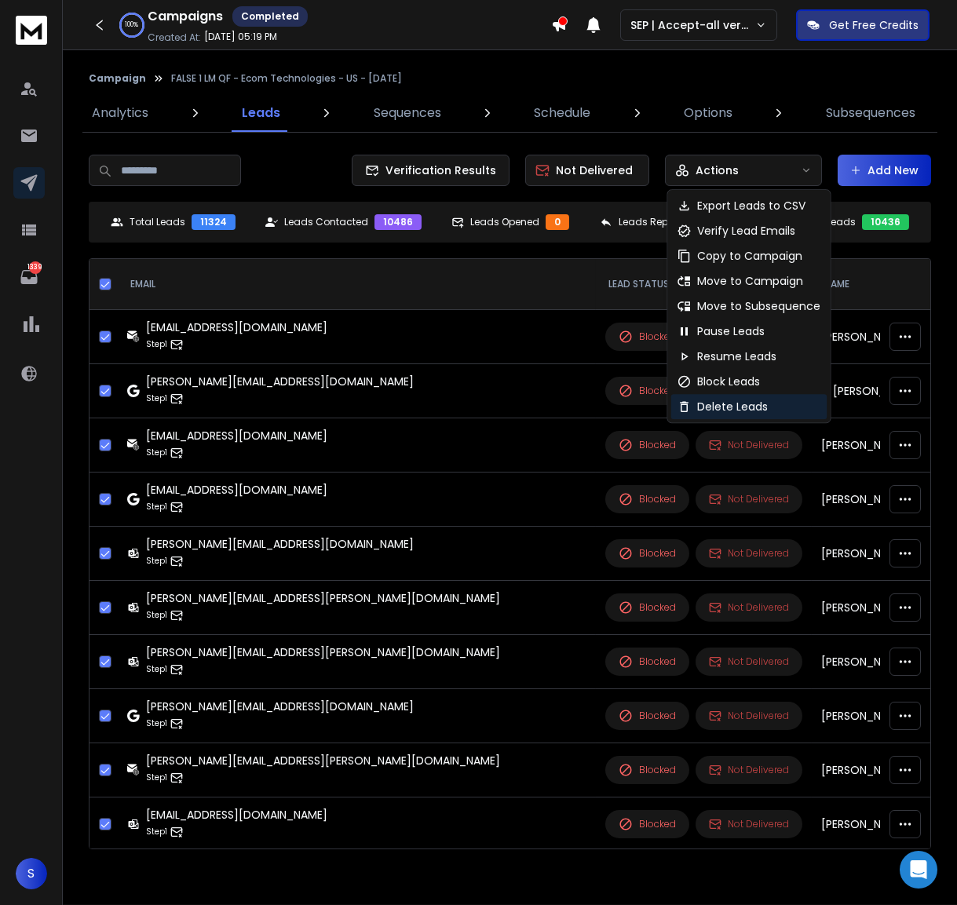
drag, startPoint x: 740, startPoint y: 401, endPoint x: 673, endPoint y: 411, distance: 68.2
click at [739, 402] on p "Delete Leads" at bounding box center [733, 407] width 71 height 16
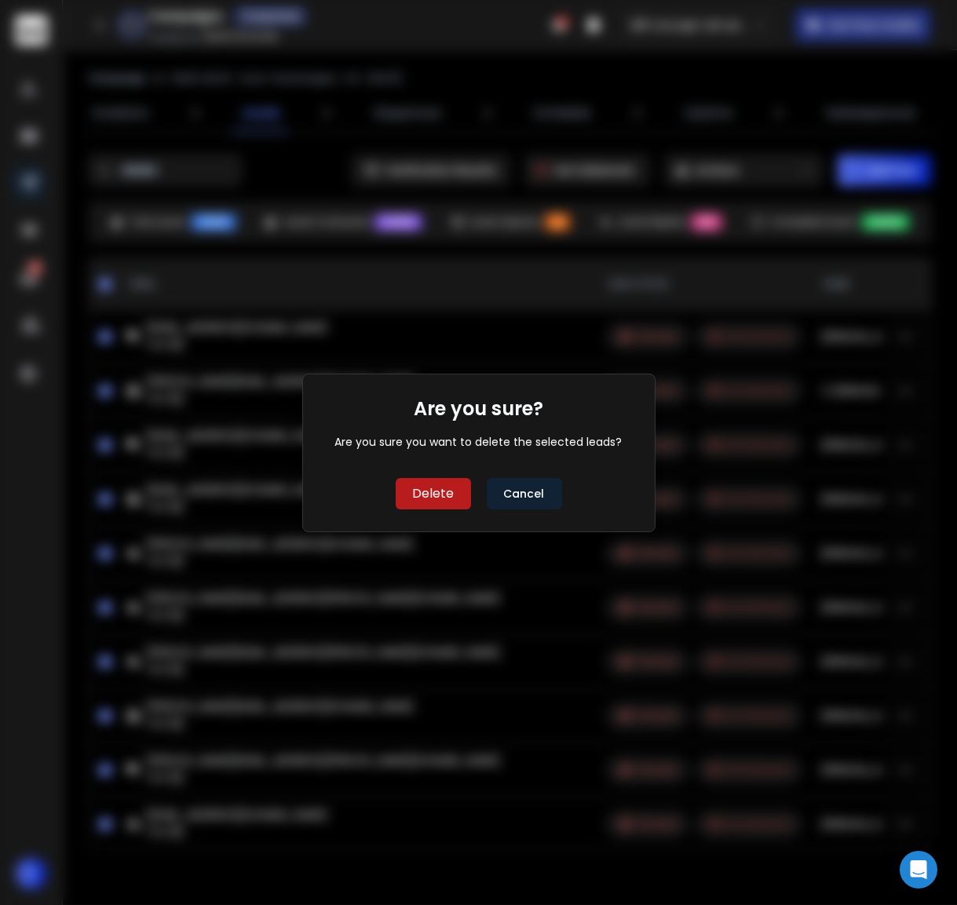
click at [436, 484] on button "Delete" at bounding box center [433, 493] width 75 height 31
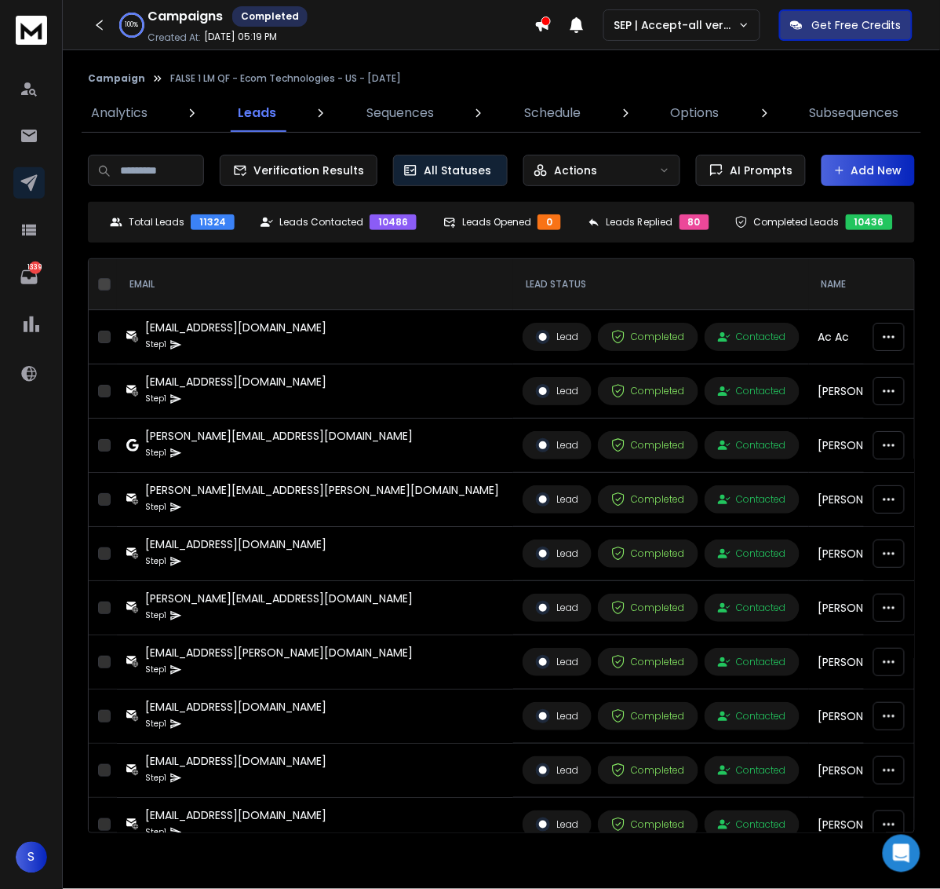
click at [491, 164] on p "All Statuses" at bounding box center [458, 170] width 68 height 16
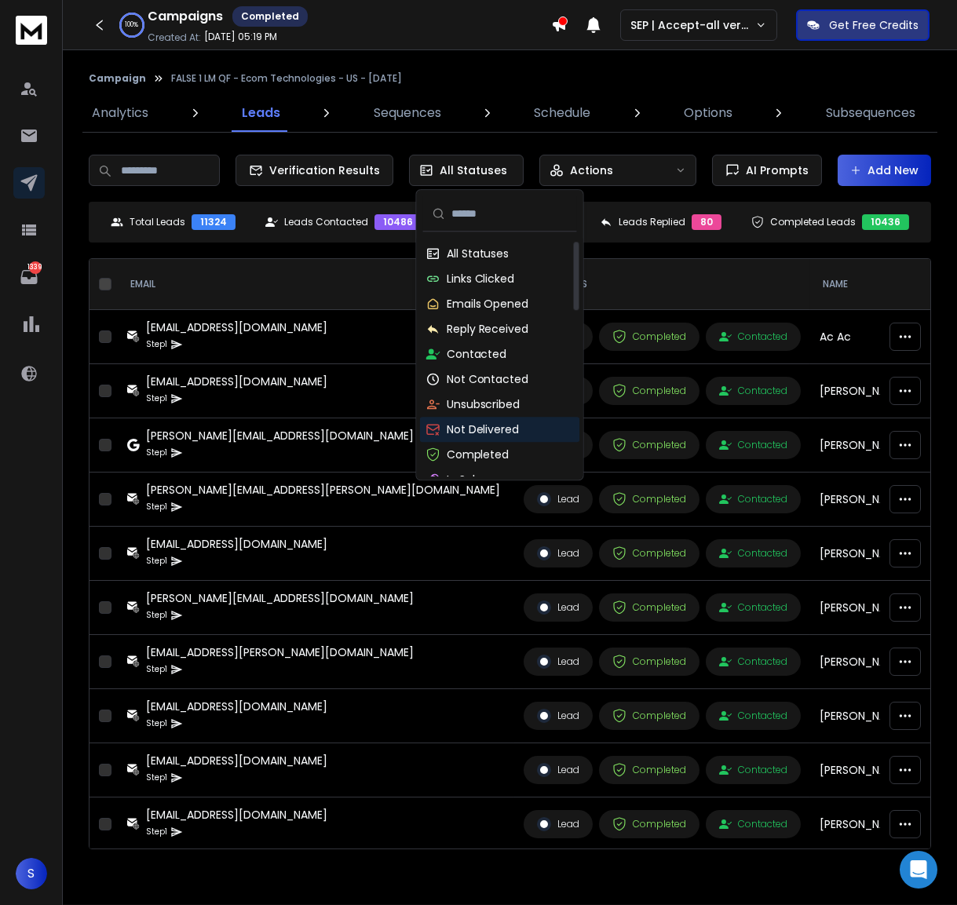
click at [494, 419] on div "Not Delivered" at bounding box center [500, 429] width 160 height 25
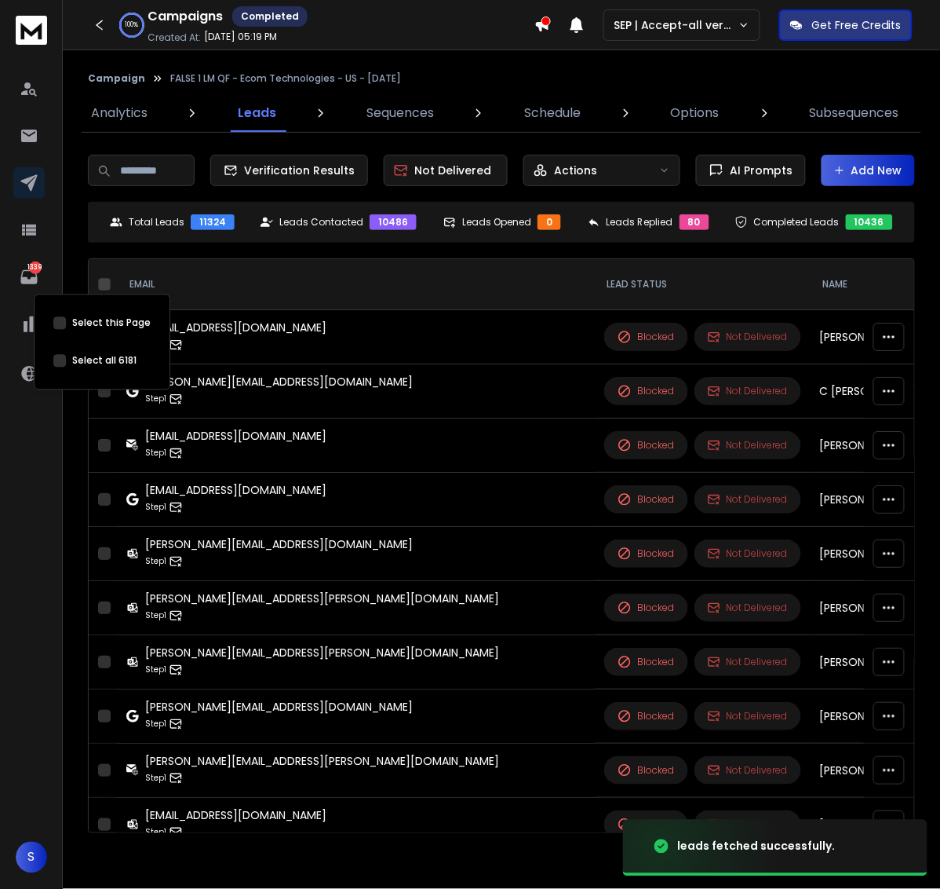
click at [60, 319] on button "Select this Page" at bounding box center [59, 323] width 13 height 13
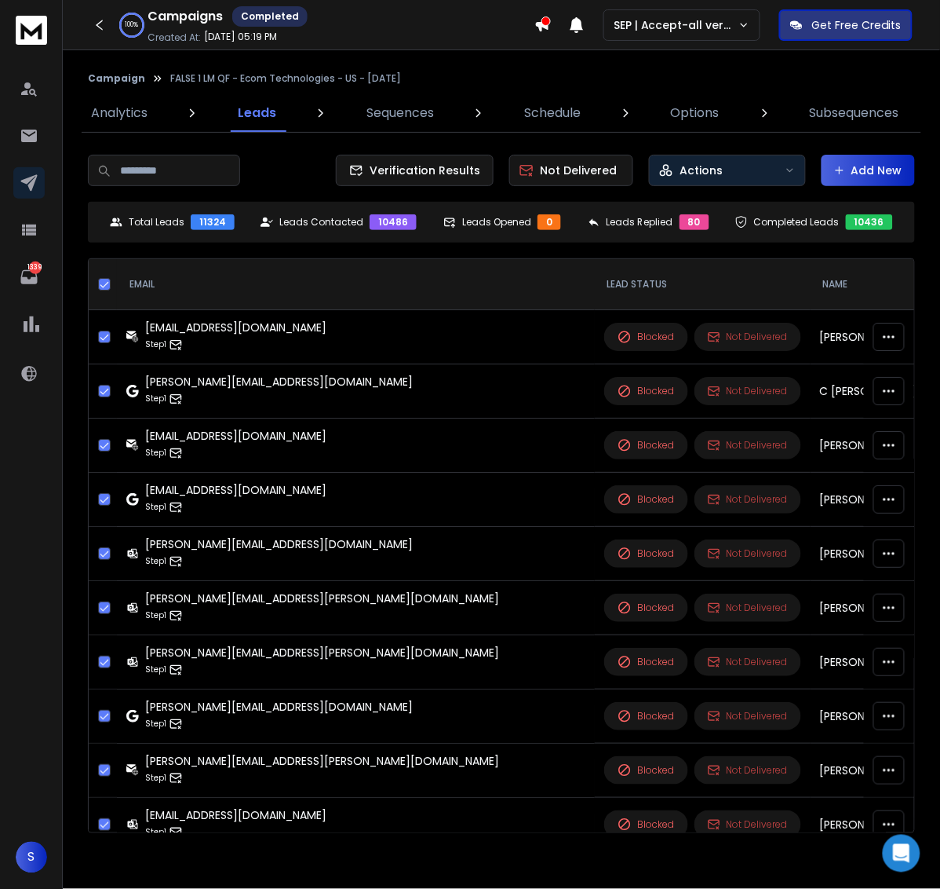
click at [761, 182] on button "Actions" at bounding box center [727, 170] width 157 height 31
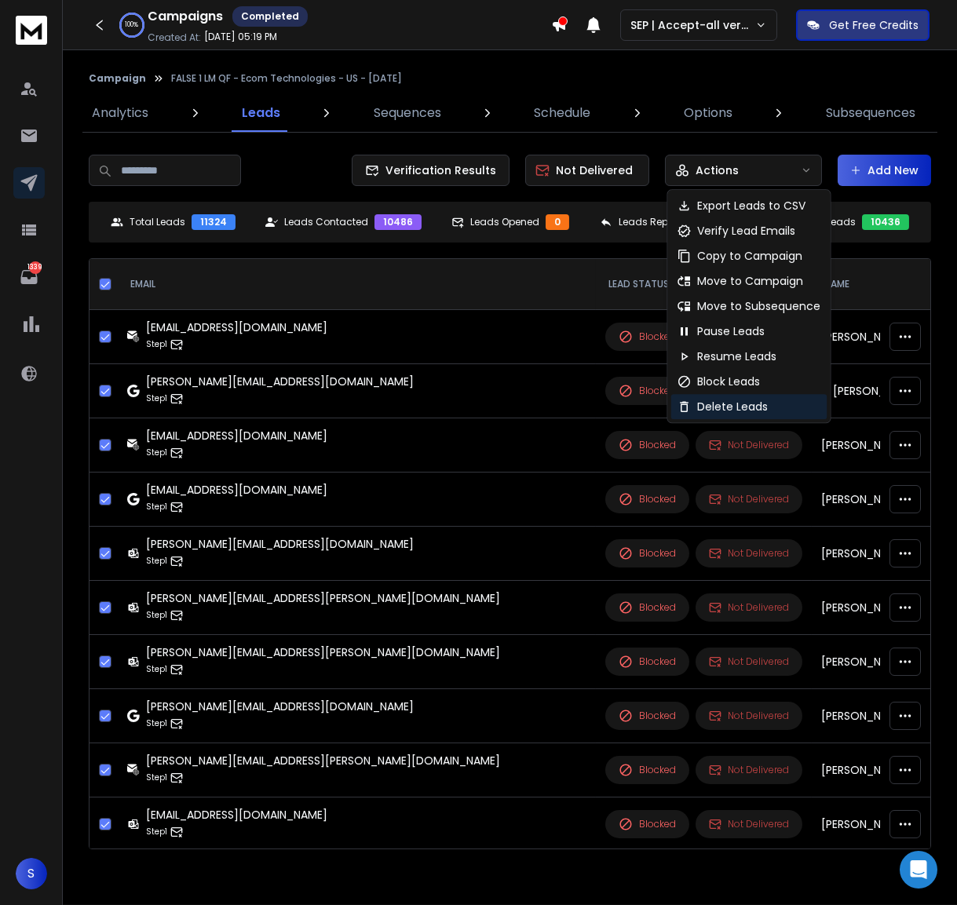
click at [734, 402] on p "Delete Leads" at bounding box center [733, 407] width 71 height 16
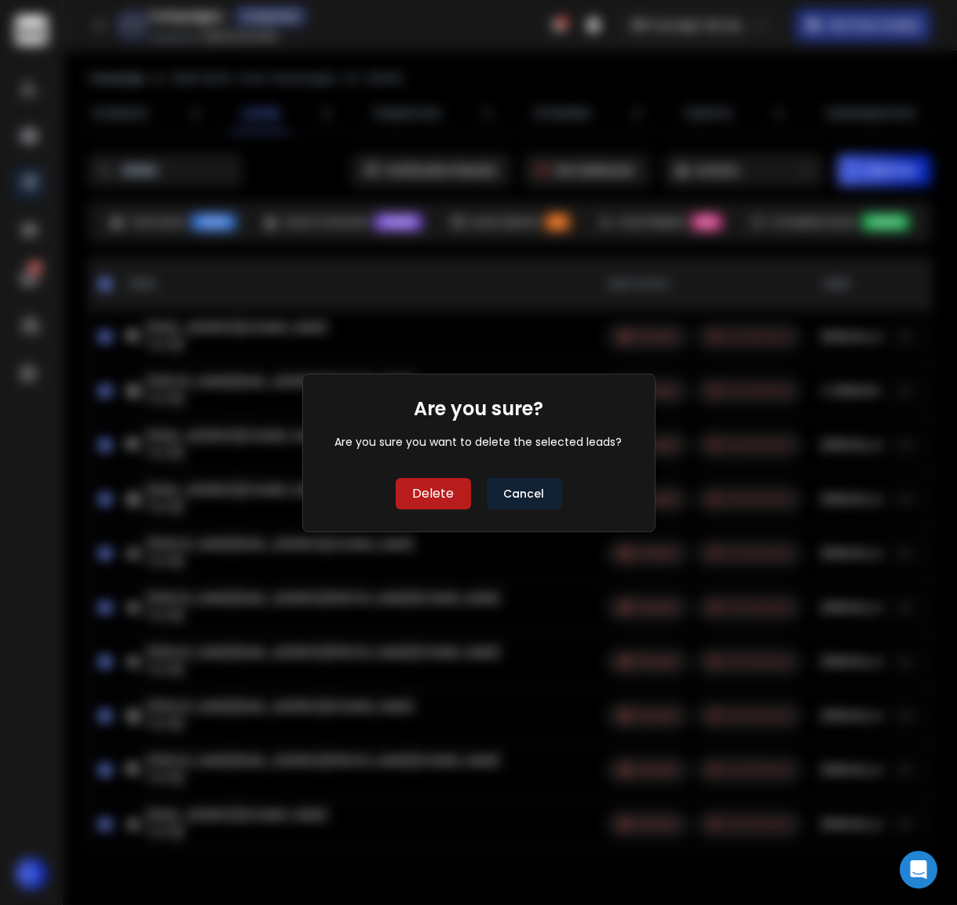
click at [446, 489] on button "Delete" at bounding box center [433, 493] width 75 height 31
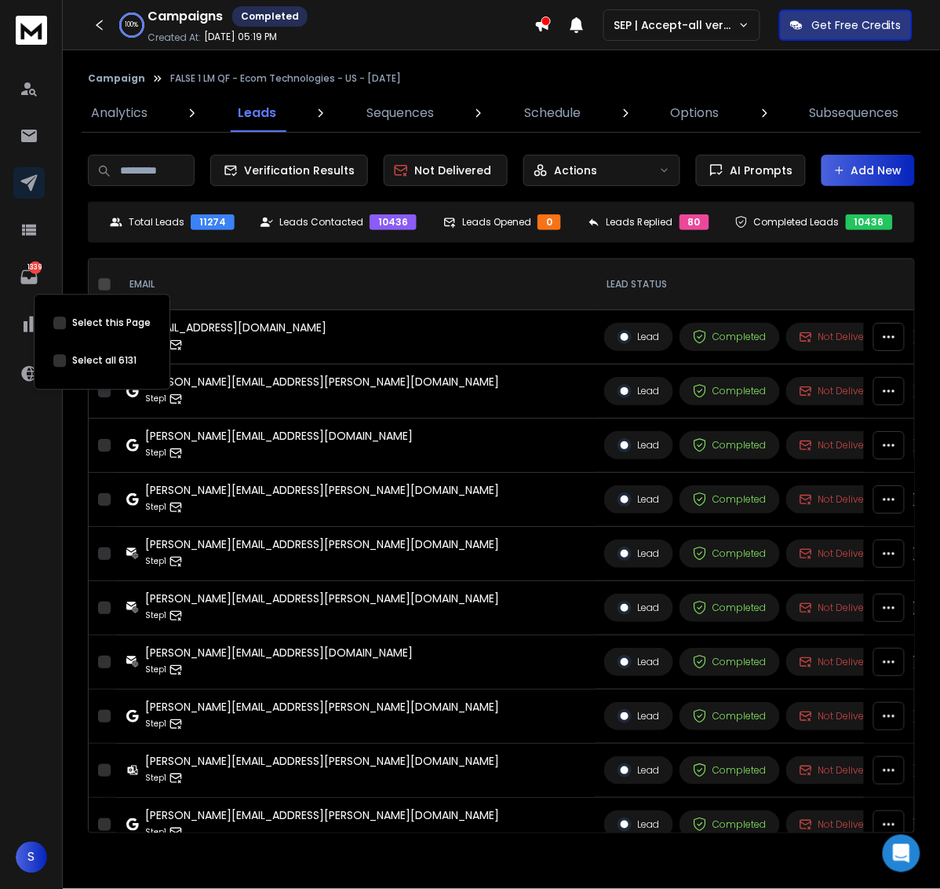
click at [57, 359] on button "Select this Page" at bounding box center [59, 361] width 13 height 13
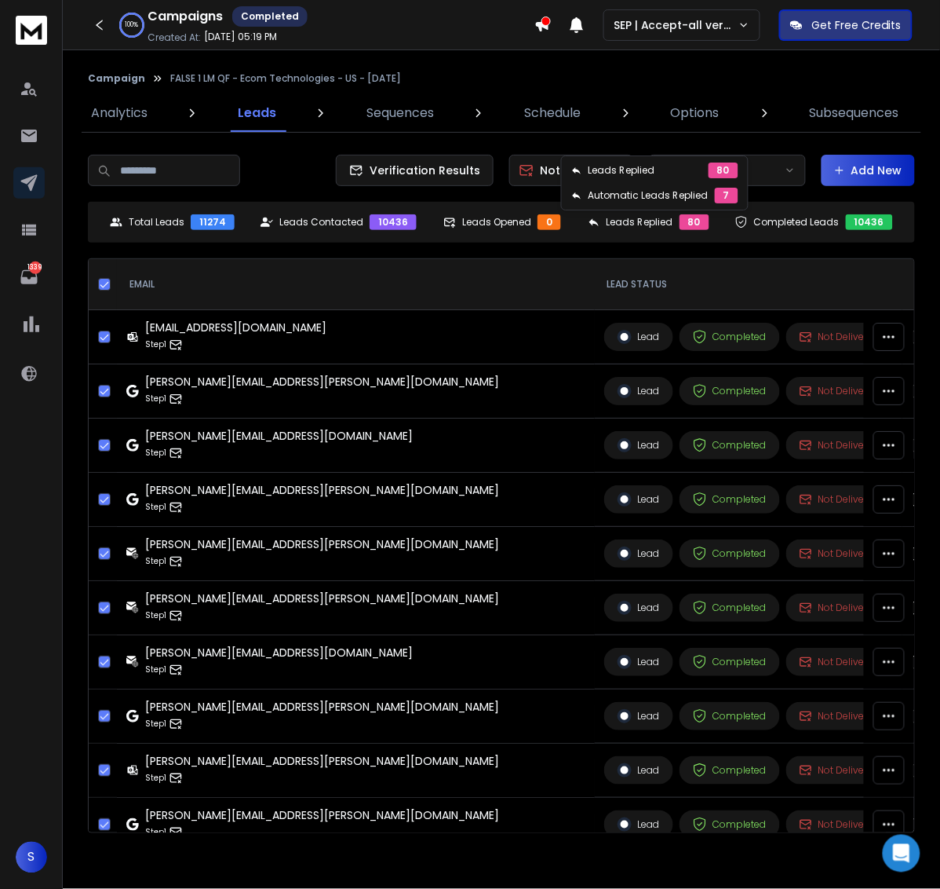
click at [729, 176] on div "80" at bounding box center [724, 170] width 30 height 16
click at [764, 174] on div "Actions" at bounding box center [718, 170] width 119 height 16
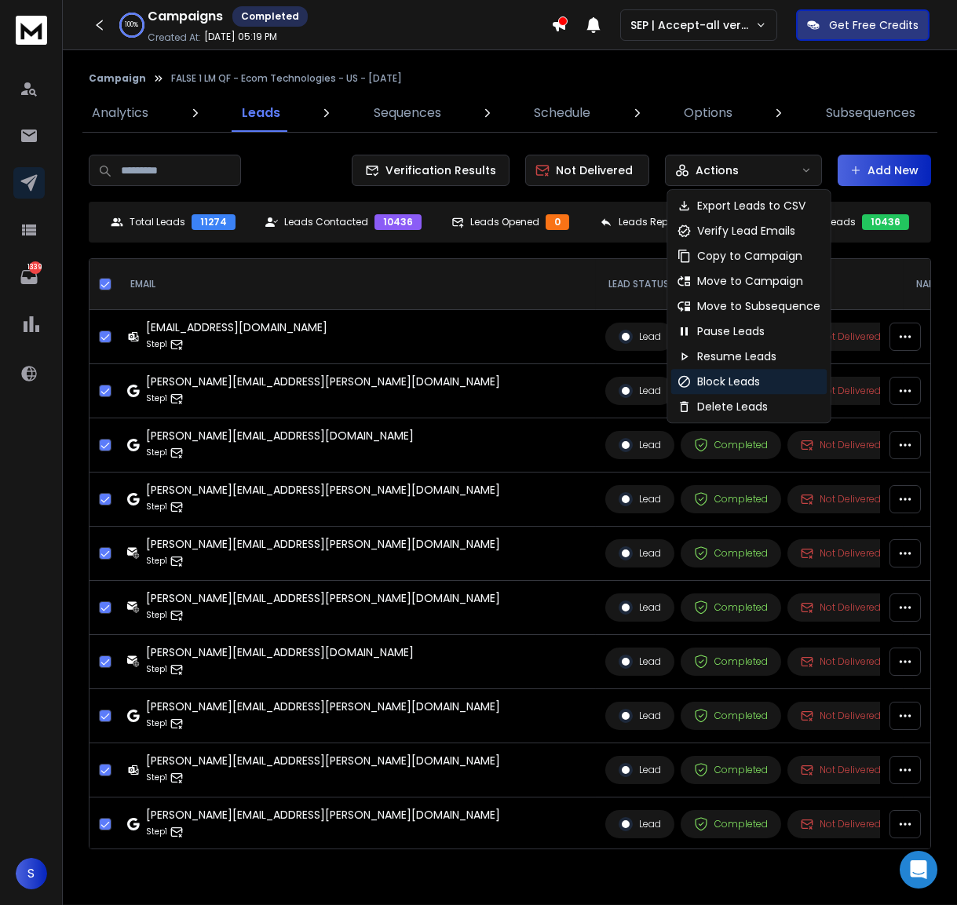
click at [736, 378] on p "Block Leads" at bounding box center [729, 382] width 63 height 16
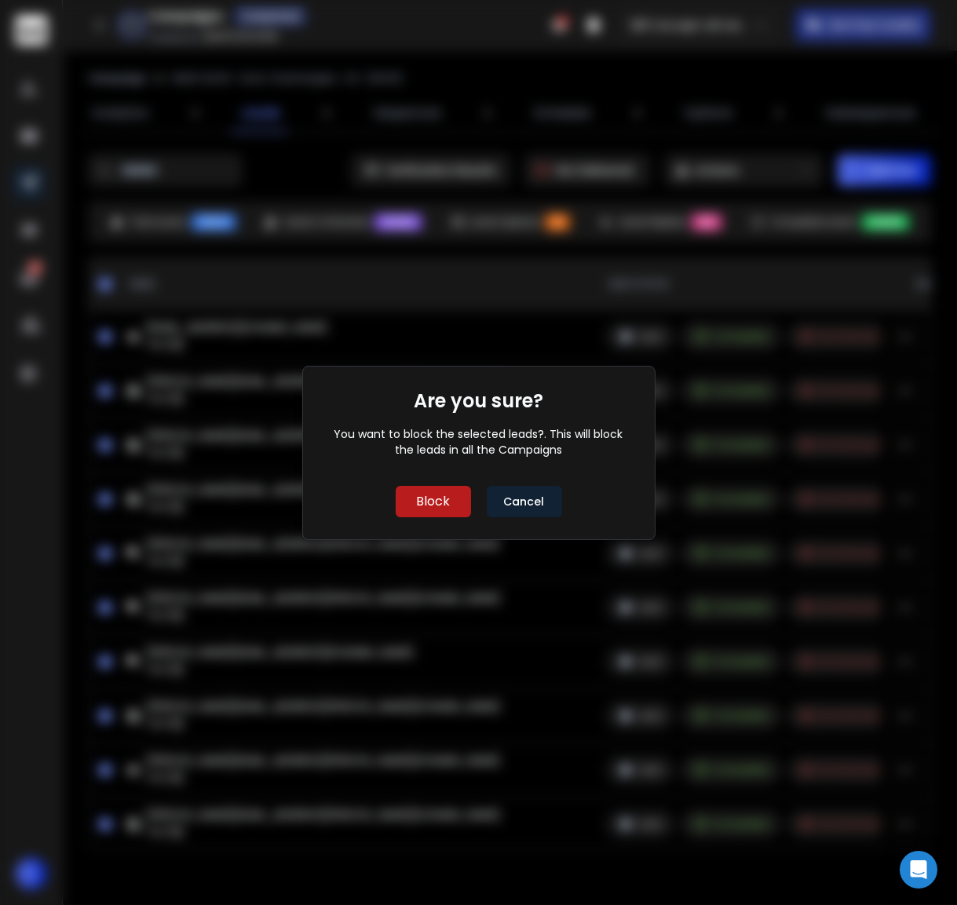
click at [444, 500] on button "Block" at bounding box center [433, 501] width 75 height 31
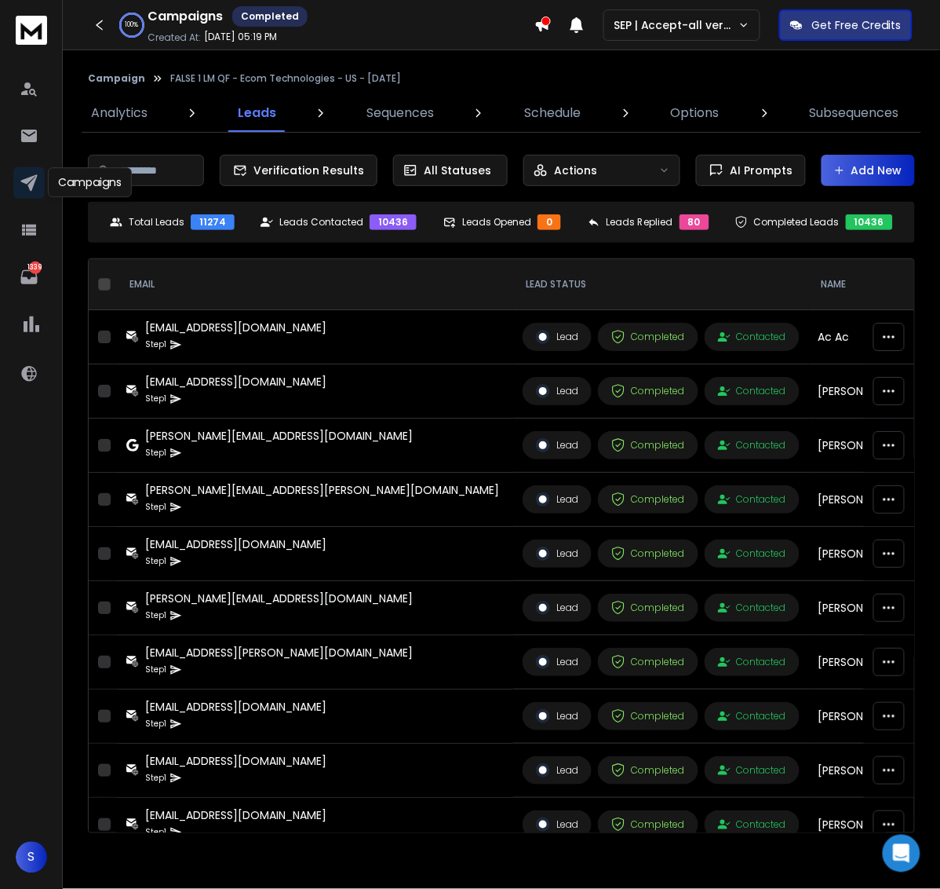
click at [35, 177] on icon at bounding box center [28, 182] width 16 height 16
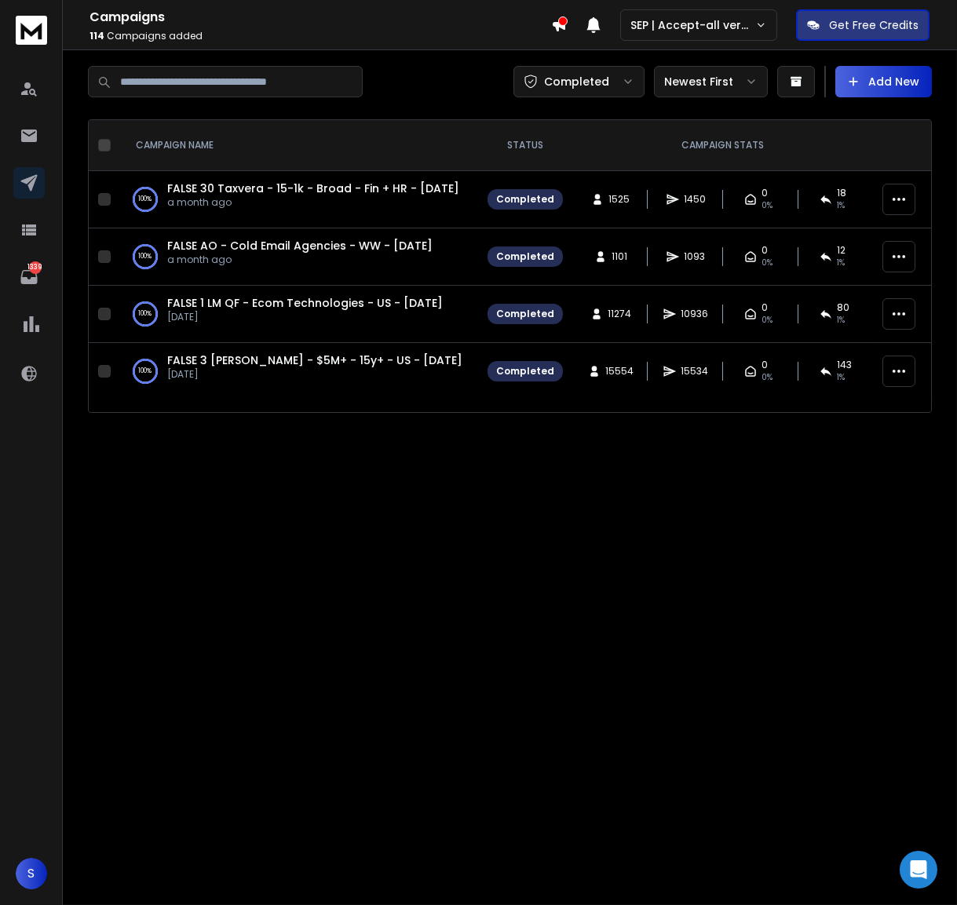
click at [232, 363] on span "FALSE 3 LW - HC - $5M+ - 15y+ - US - 05.06.2025" at bounding box center [314, 360] width 295 height 16
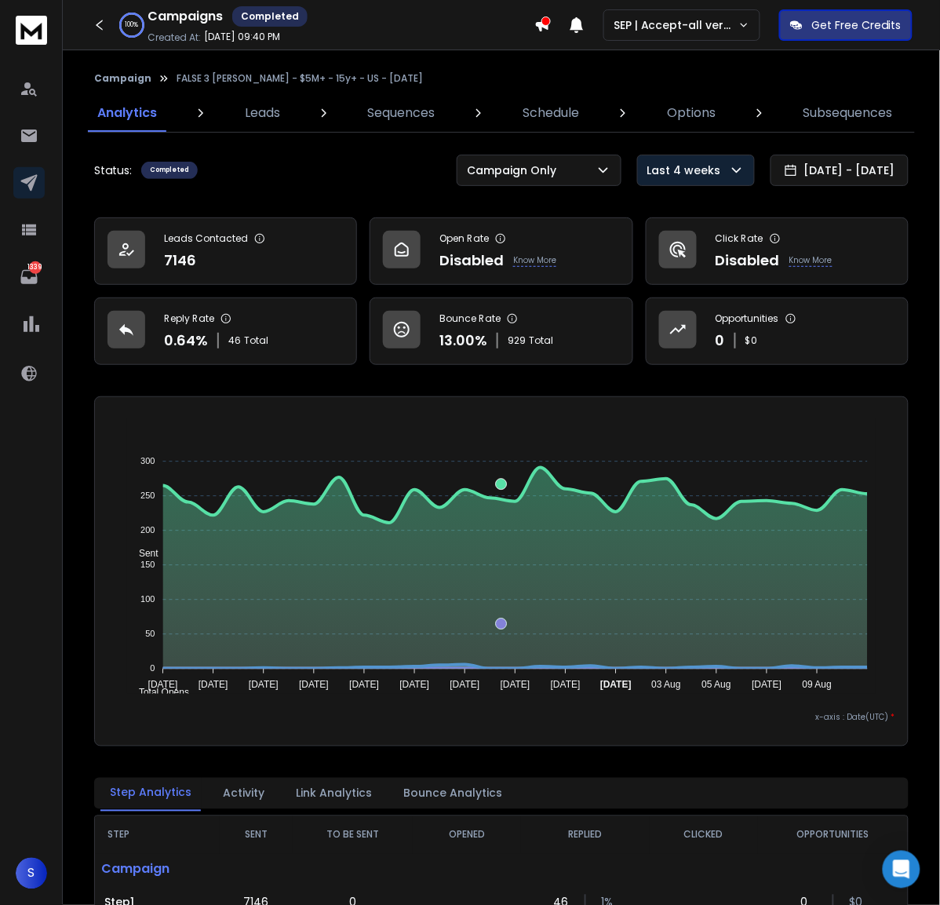
click at [648, 176] on p "Last 4 weeks" at bounding box center [688, 170] width 80 height 16
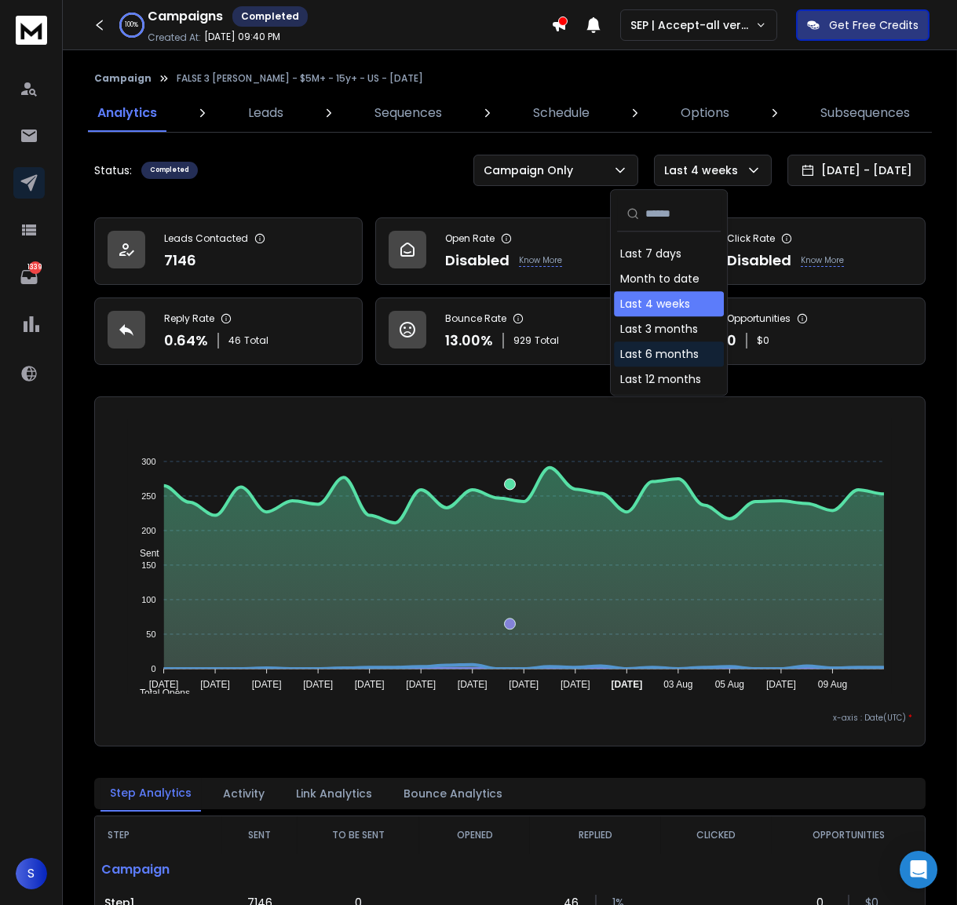
click at [629, 356] on div "Last 6 months" at bounding box center [659, 354] width 79 height 16
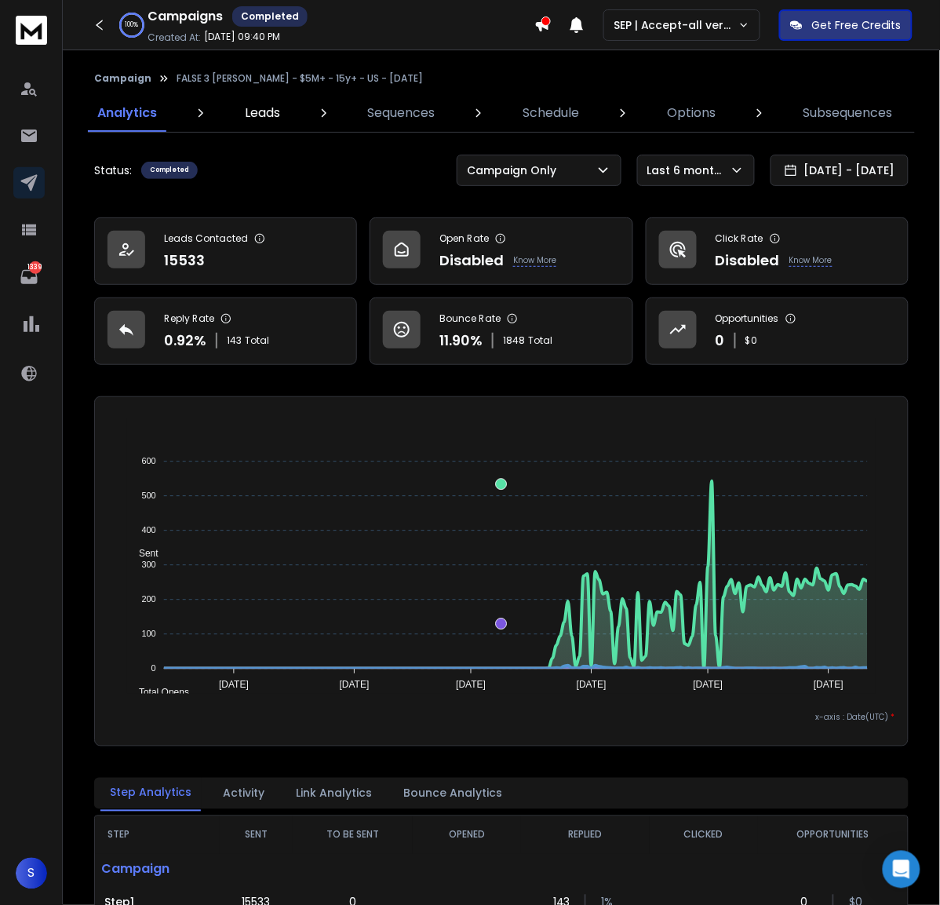
click at [265, 106] on p "Leads" at bounding box center [262, 113] width 35 height 19
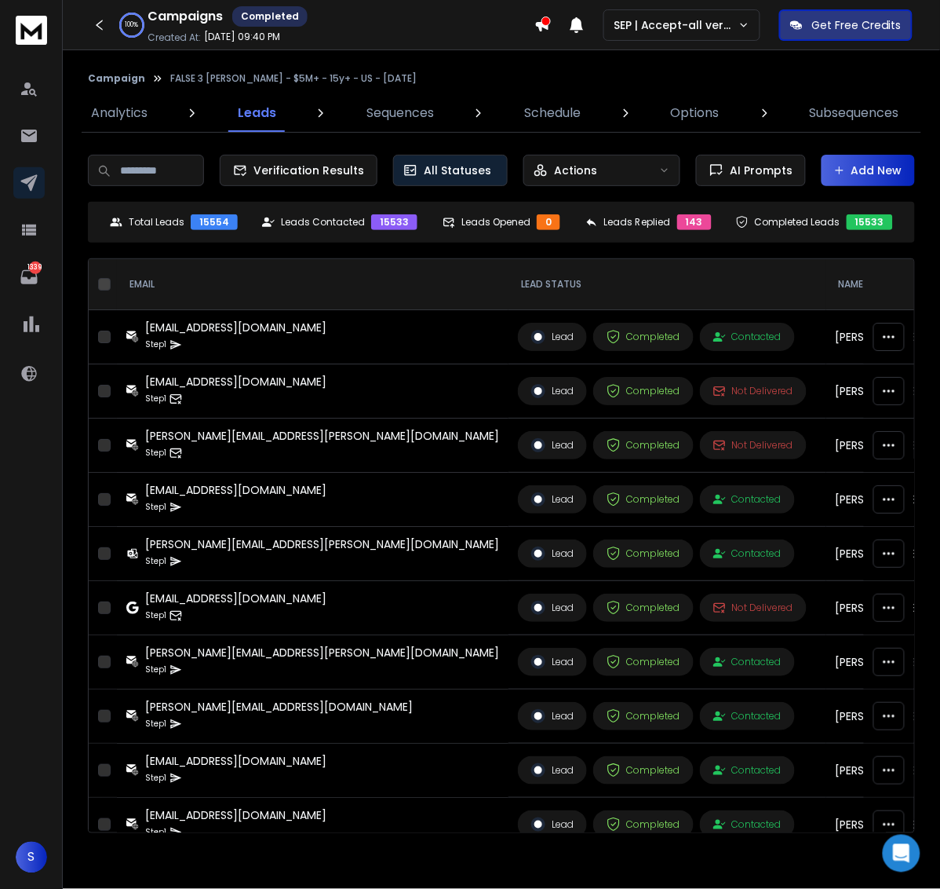
click at [450, 175] on p "All Statuses" at bounding box center [458, 170] width 68 height 16
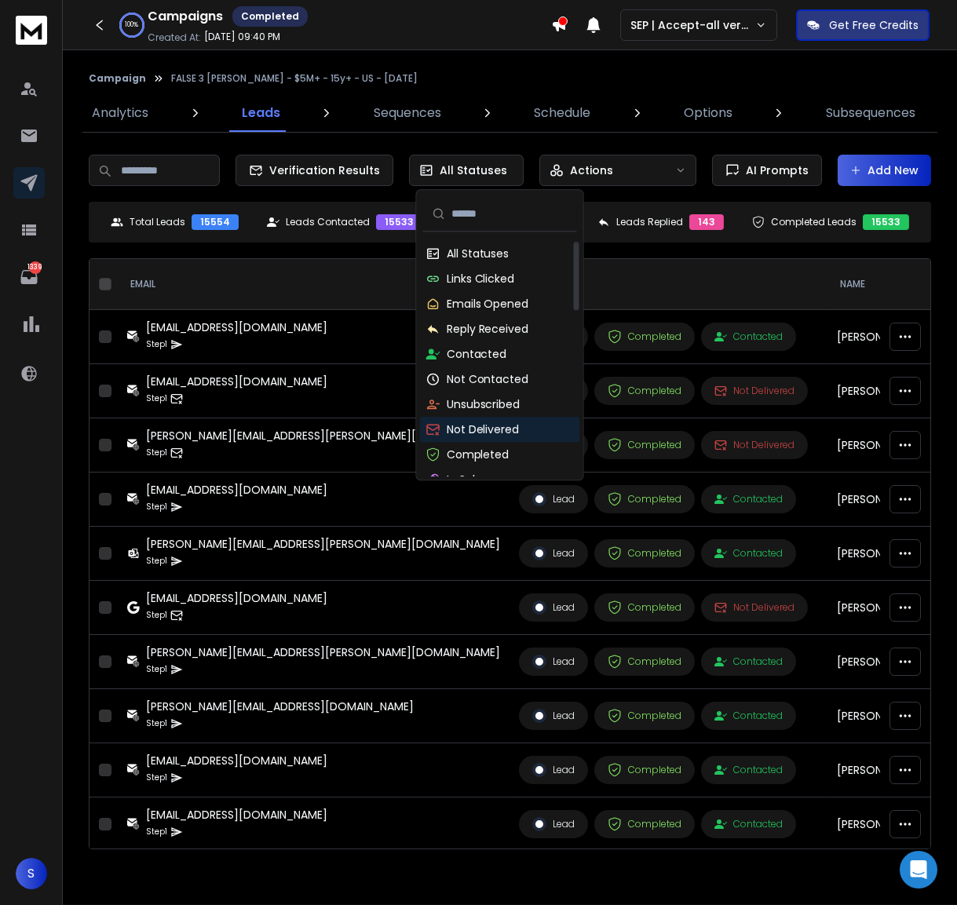
click at [491, 423] on p "Not Delivered" at bounding box center [483, 430] width 73 height 16
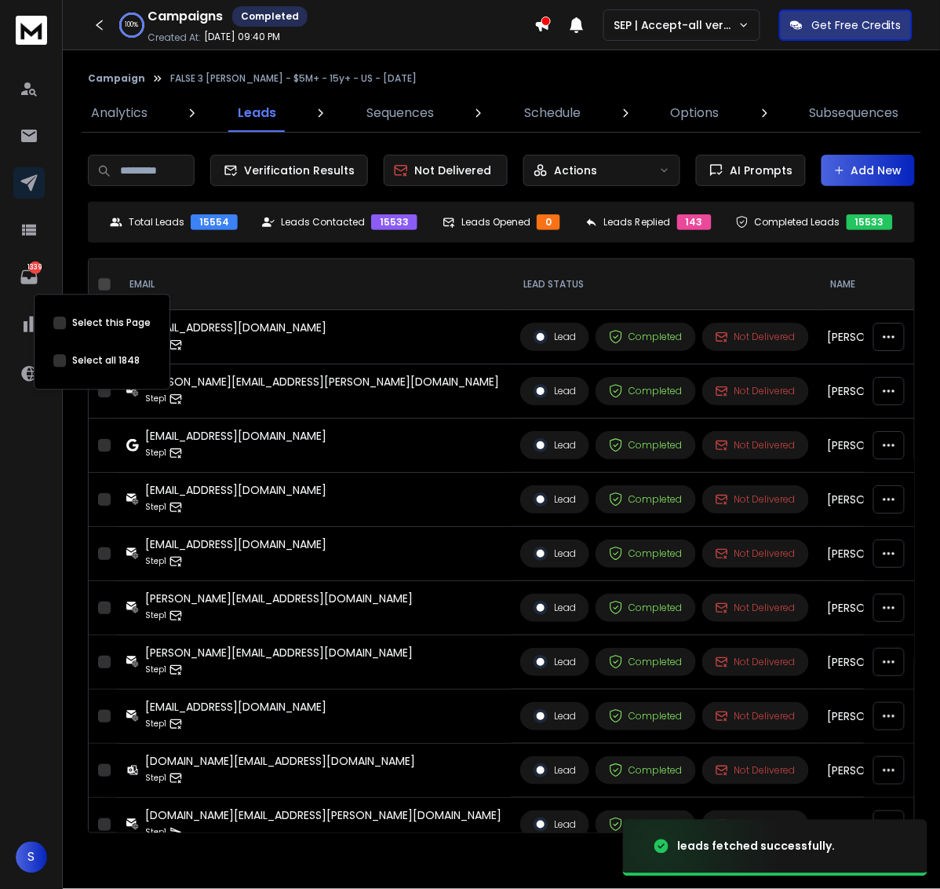
click at [58, 361] on button "Select this Page" at bounding box center [59, 361] width 13 height 13
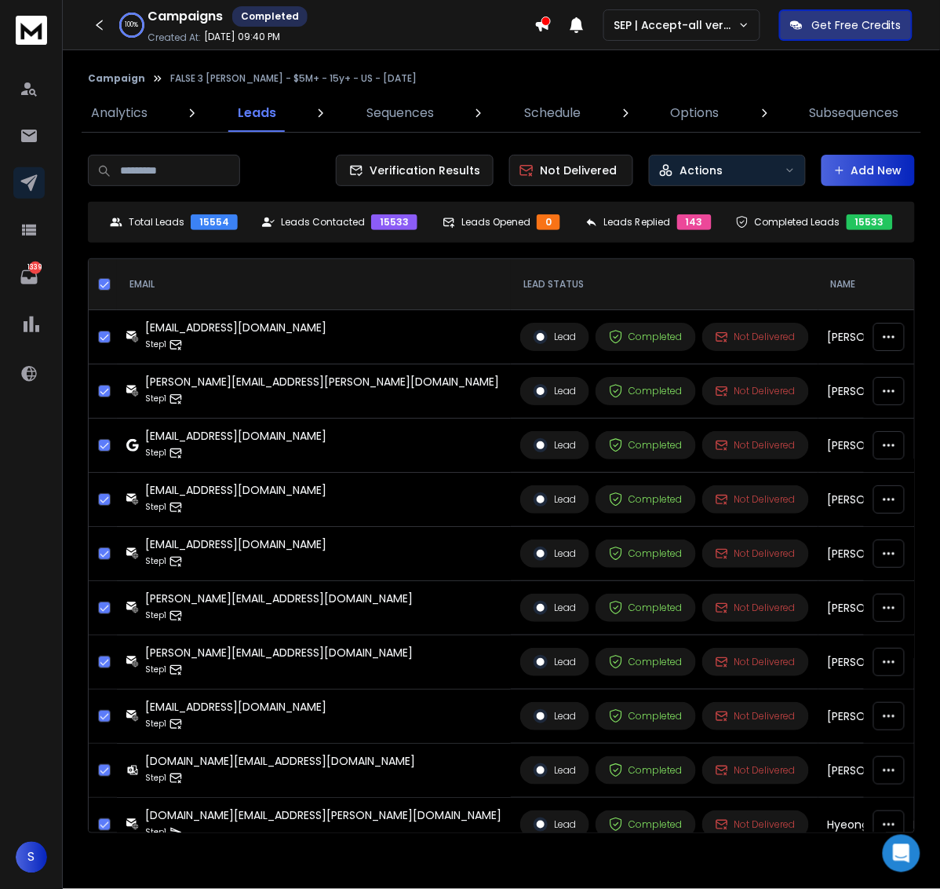
click at [761, 172] on div "Actions" at bounding box center [718, 170] width 119 height 16
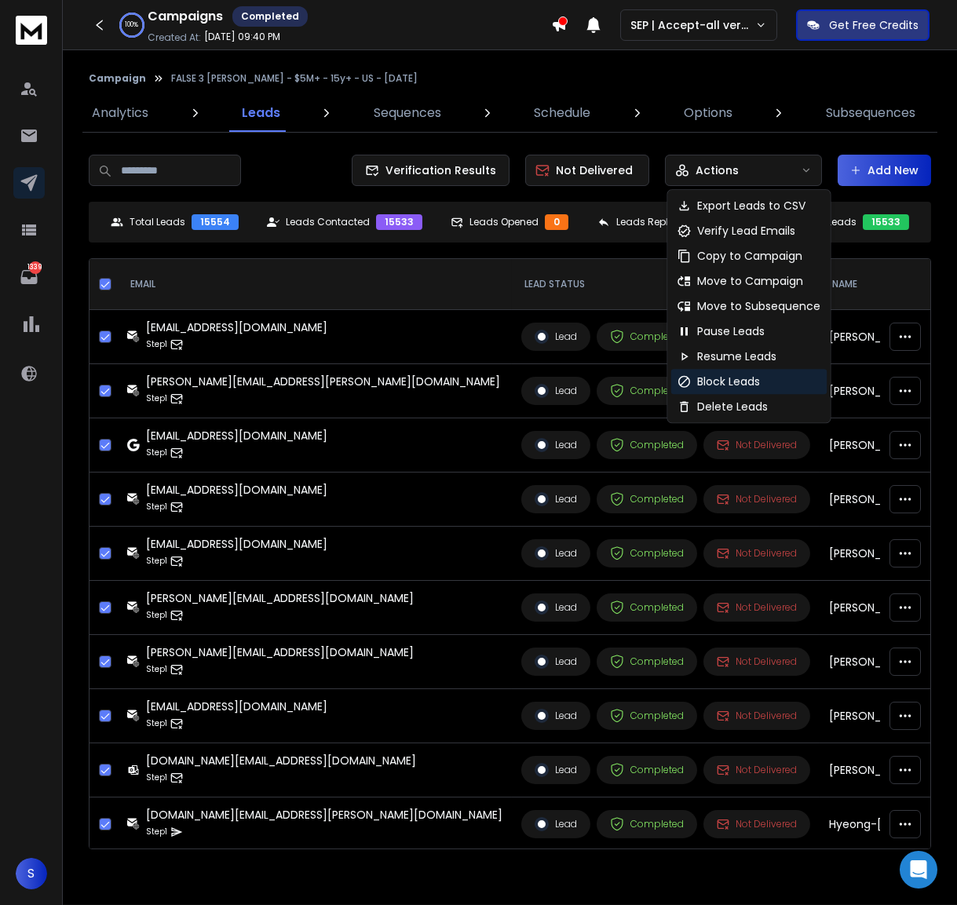
click at [729, 374] on p "Block Leads" at bounding box center [729, 382] width 63 height 16
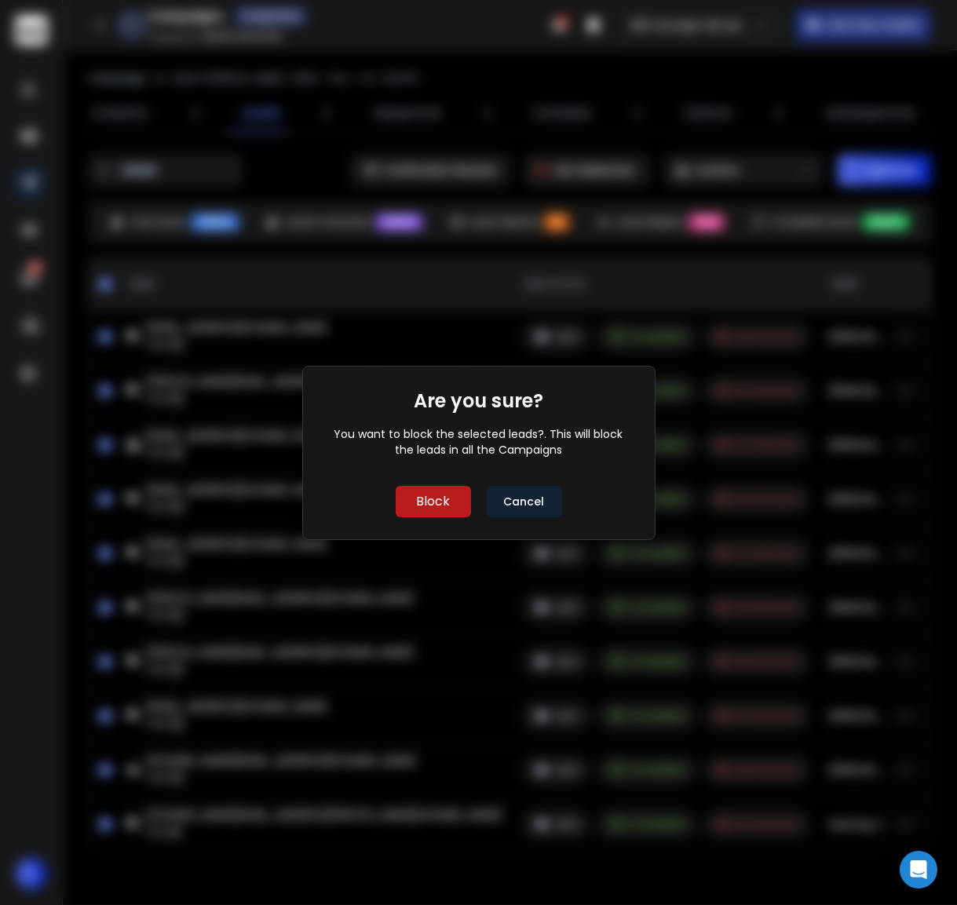
click at [416, 487] on button "Block" at bounding box center [433, 501] width 75 height 31
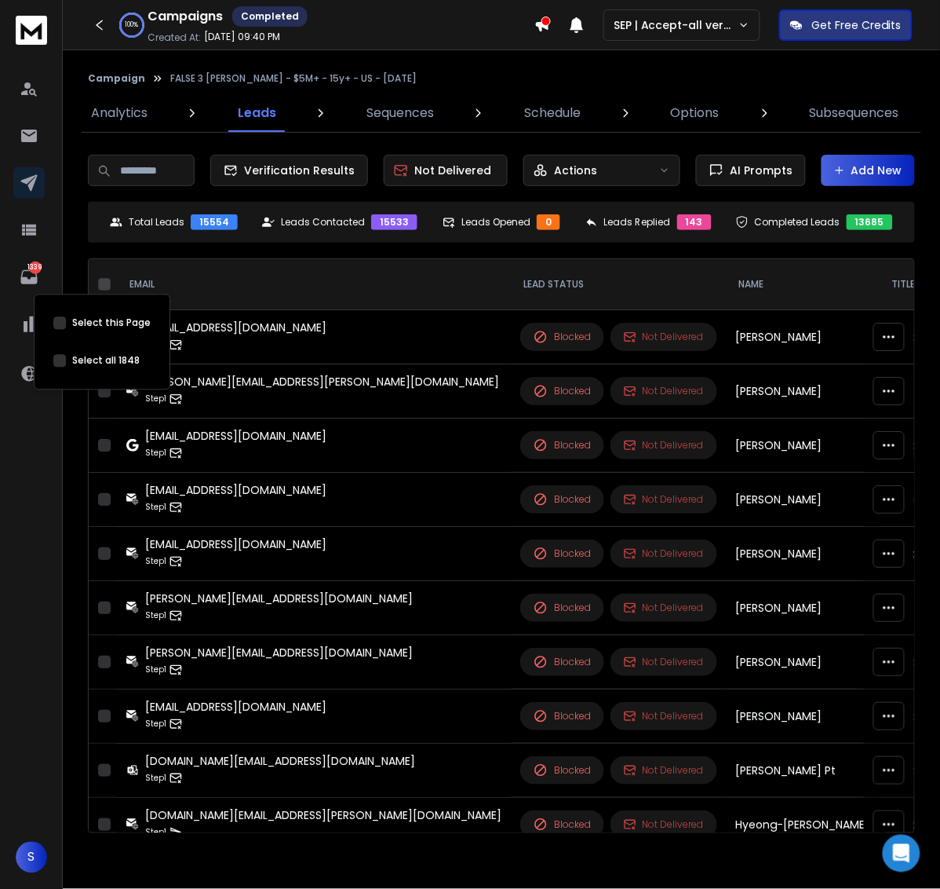
click at [63, 365] on button "Select this Page" at bounding box center [59, 361] width 13 height 13
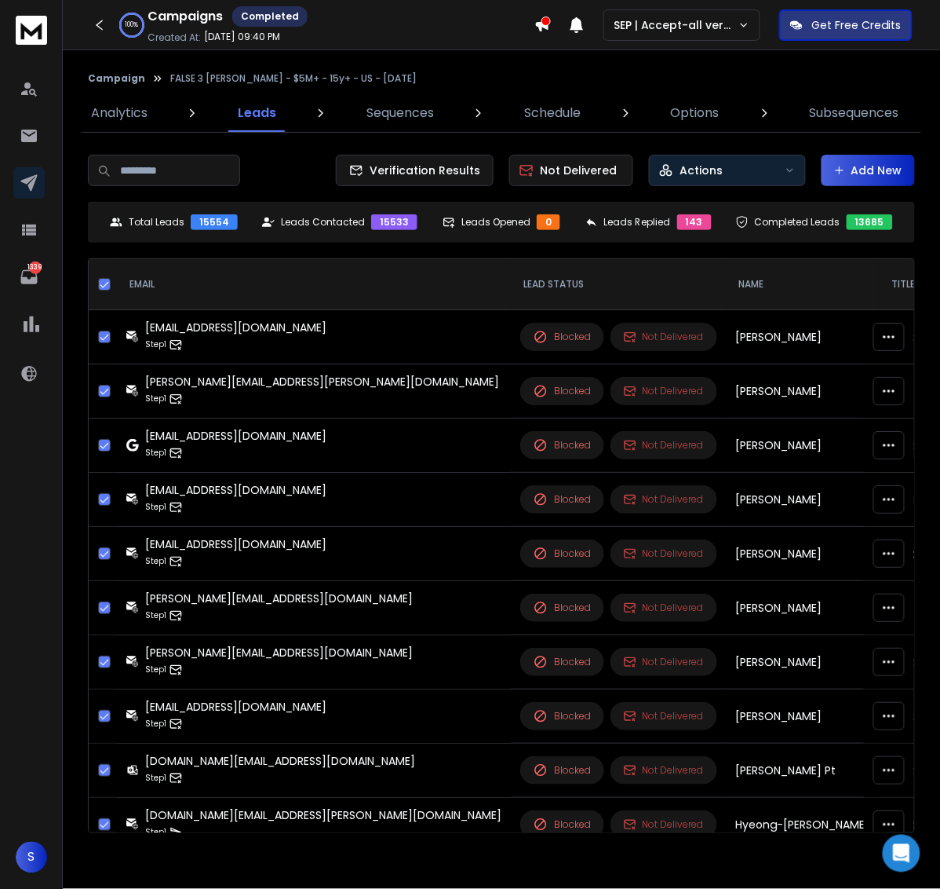
click at [760, 175] on div "Actions" at bounding box center [718, 170] width 119 height 16
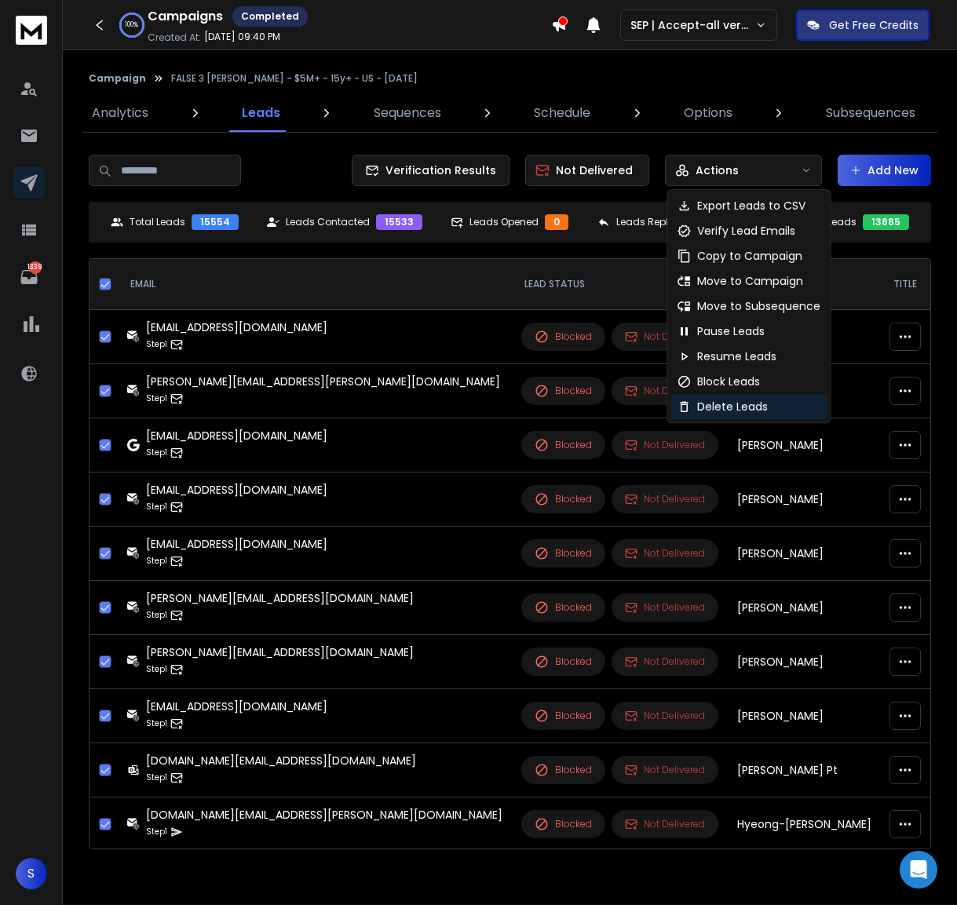
click at [725, 405] on p "Delete Leads" at bounding box center [733, 407] width 71 height 16
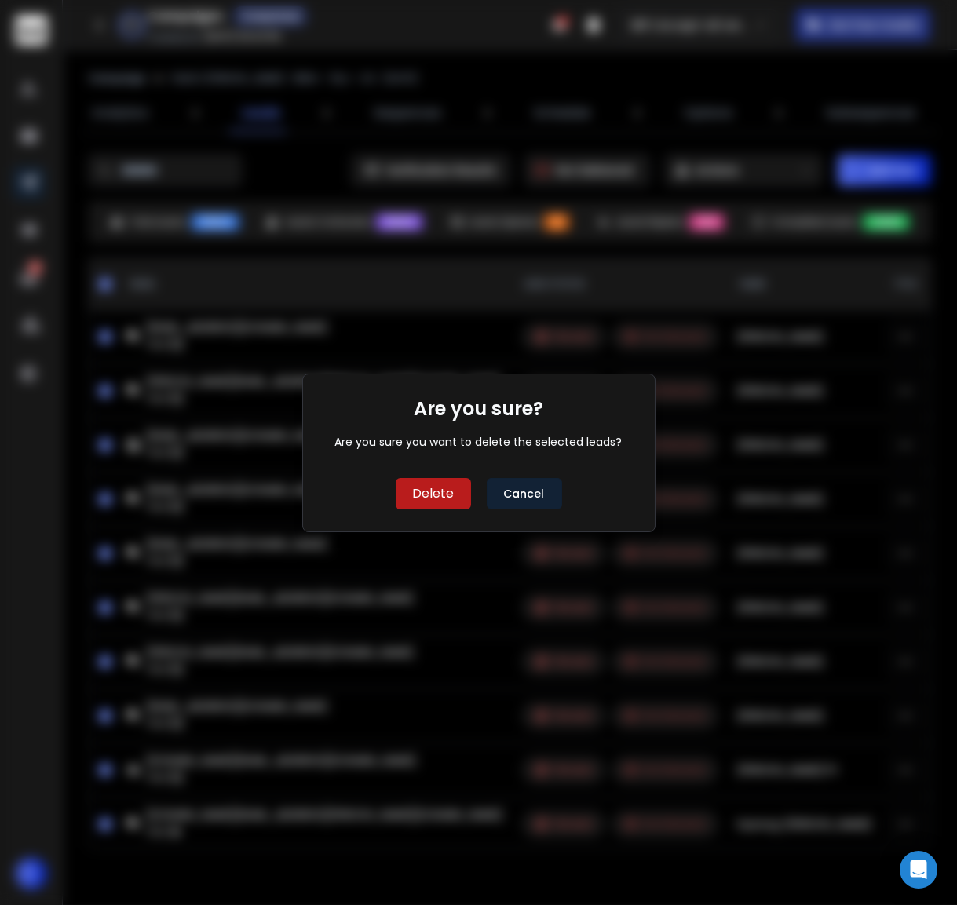
click at [436, 496] on button "Delete" at bounding box center [433, 493] width 75 height 31
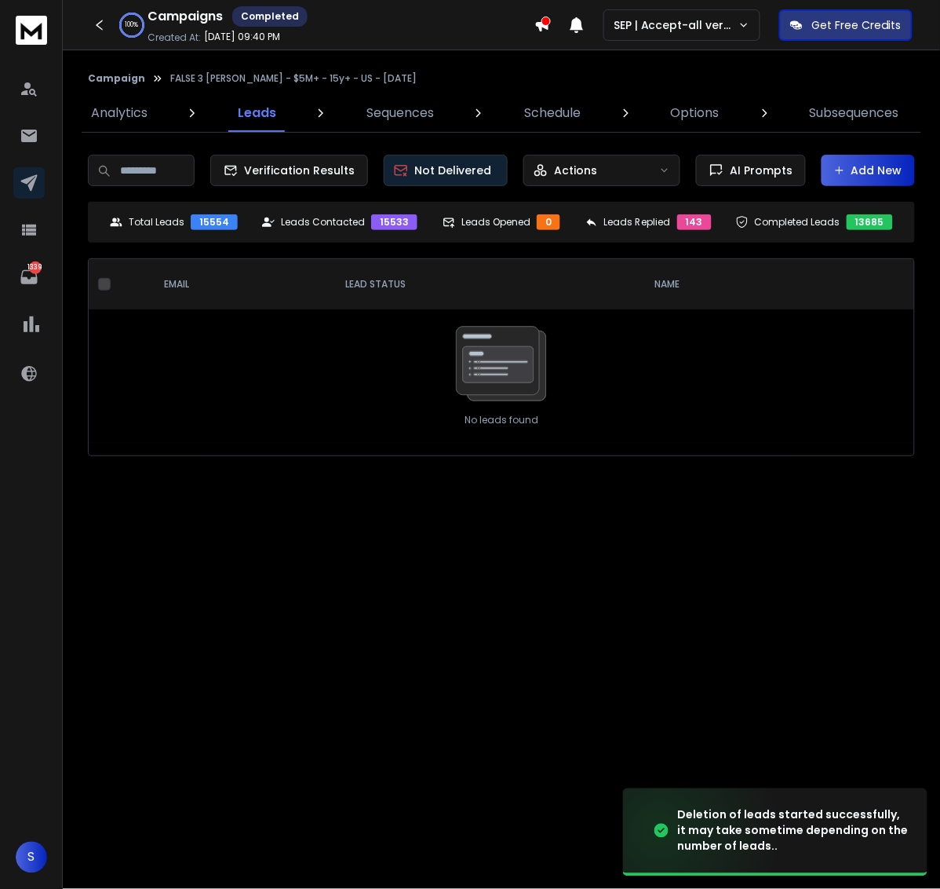
click at [479, 176] on p "Not Delivered" at bounding box center [452, 170] width 77 height 16
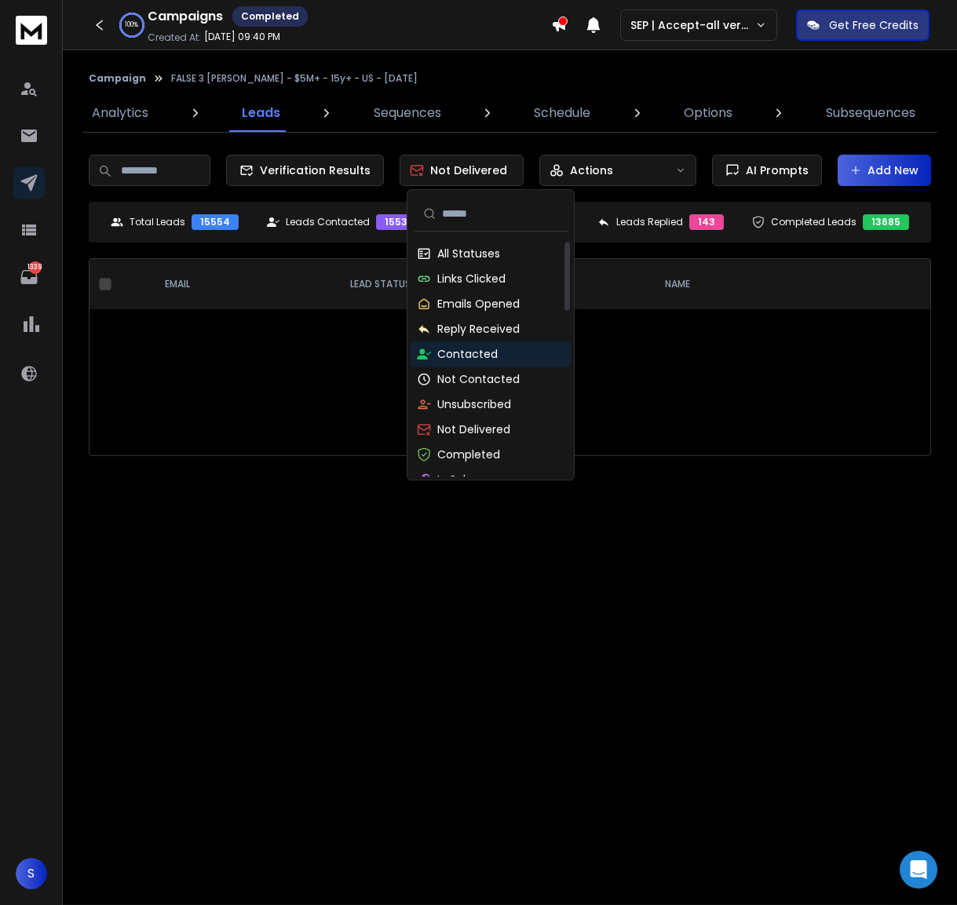
click at [468, 352] on p "Contacted" at bounding box center [467, 354] width 60 height 16
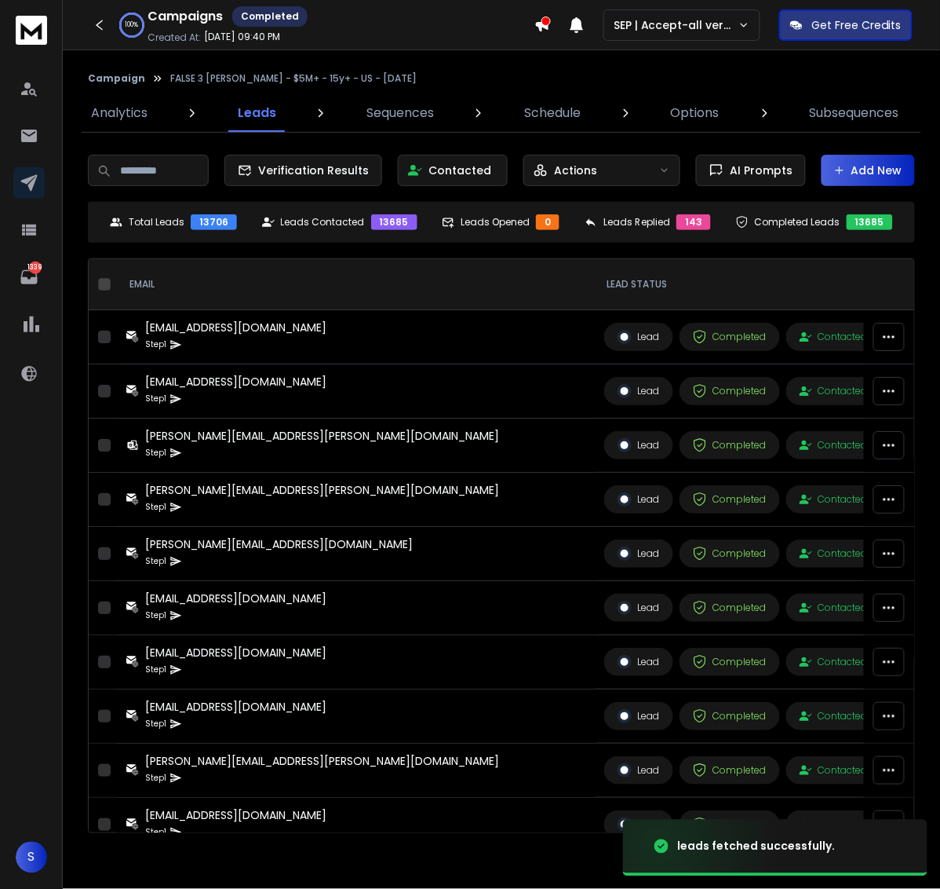
click at [478, 155] on button "Contacted" at bounding box center [453, 170] width 110 height 31
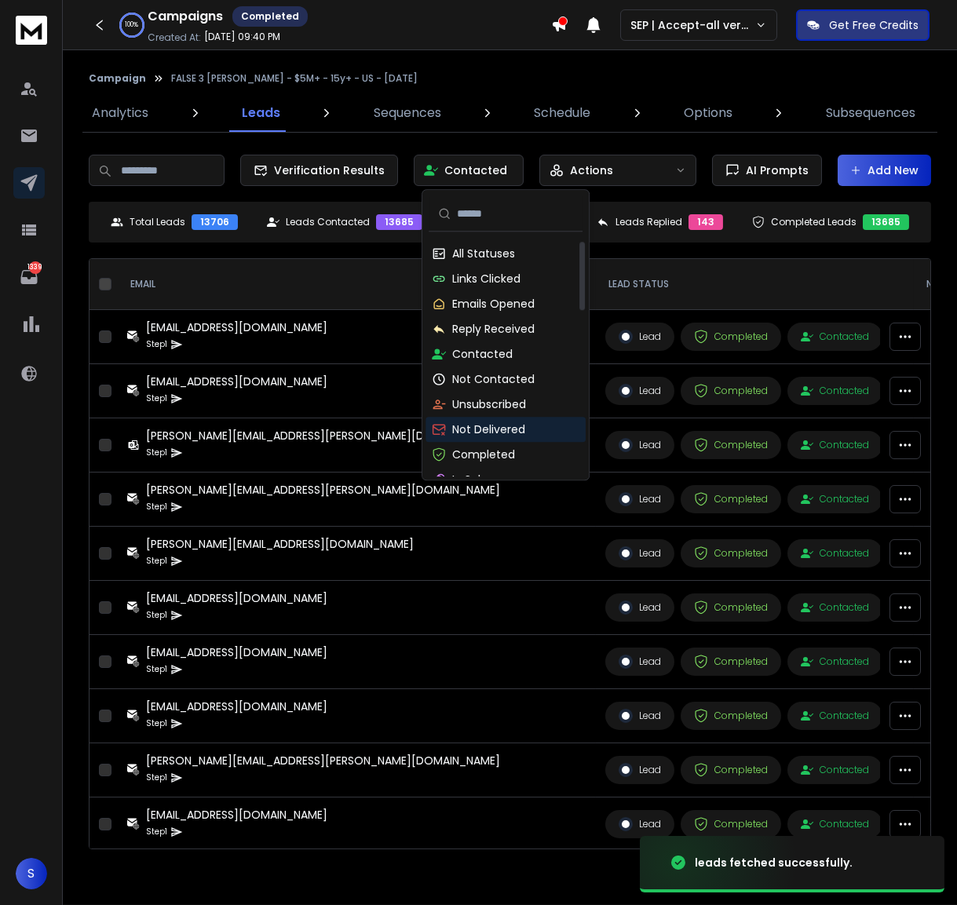
click at [477, 426] on p "Not Delivered" at bounding box center [488, 430] width 73 height 16
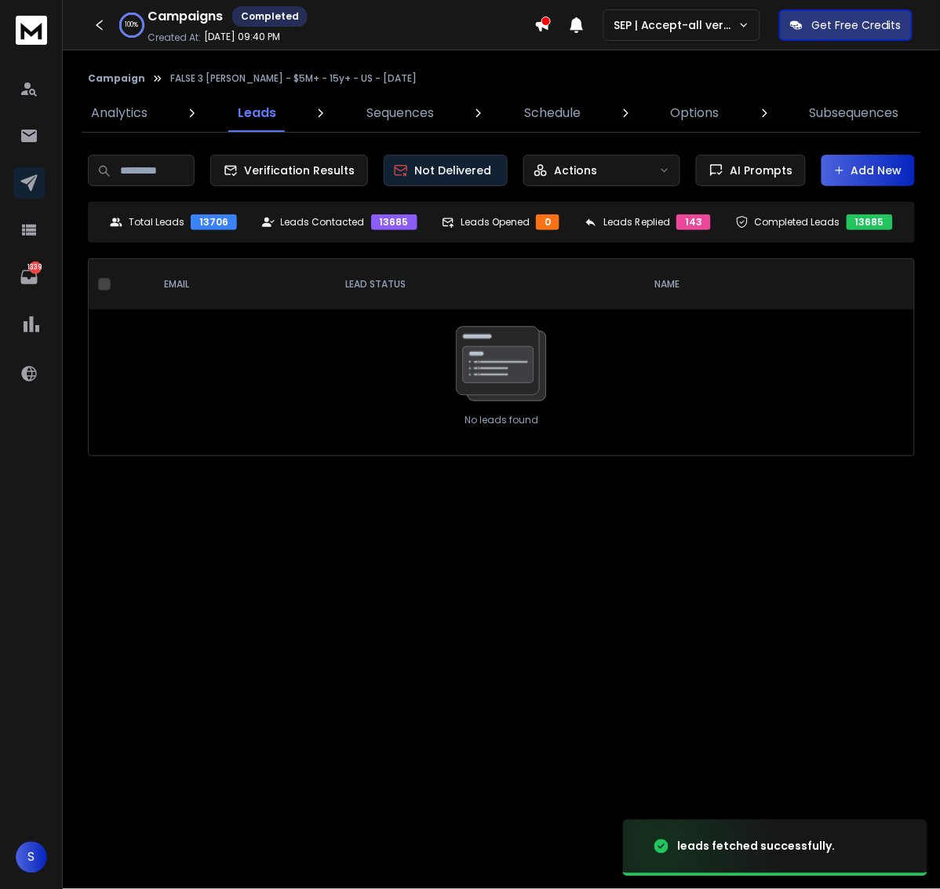
click at [473, 167] on p "Not Delivered" at bounding box center [452, 170] width 77 height 16
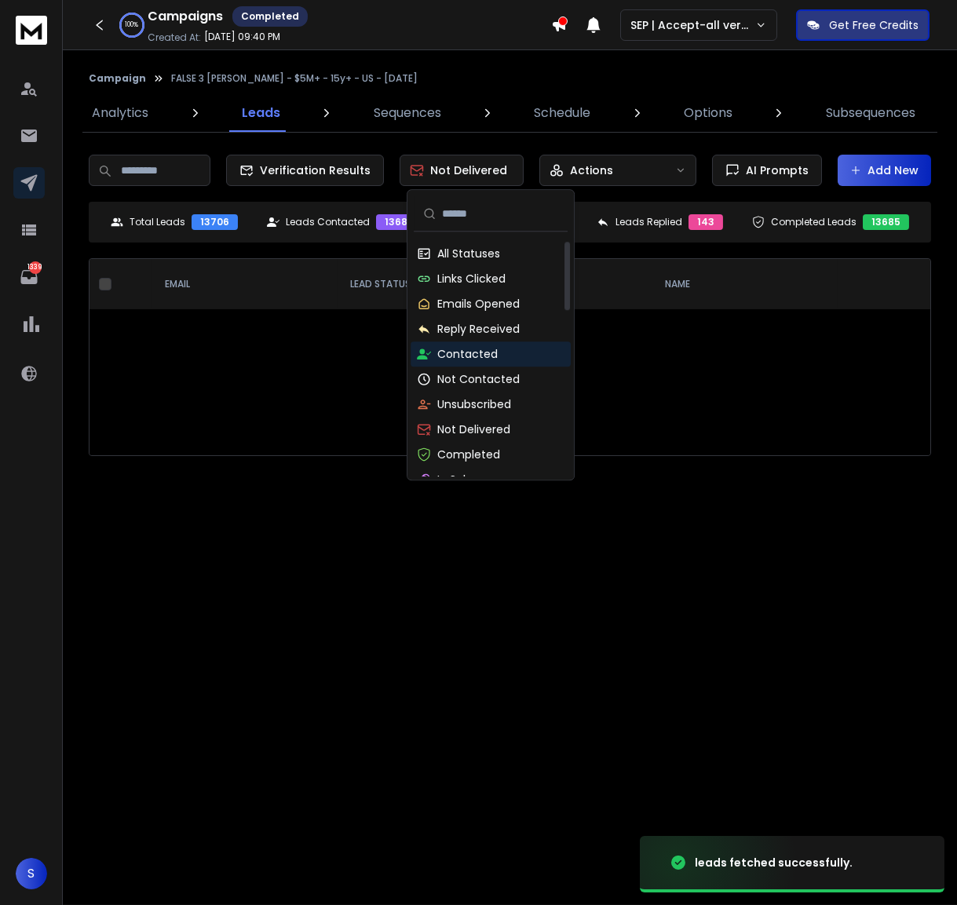
click at [475, 360] on p "Contacted" at bounding box center [467, 354] width 60 height 16
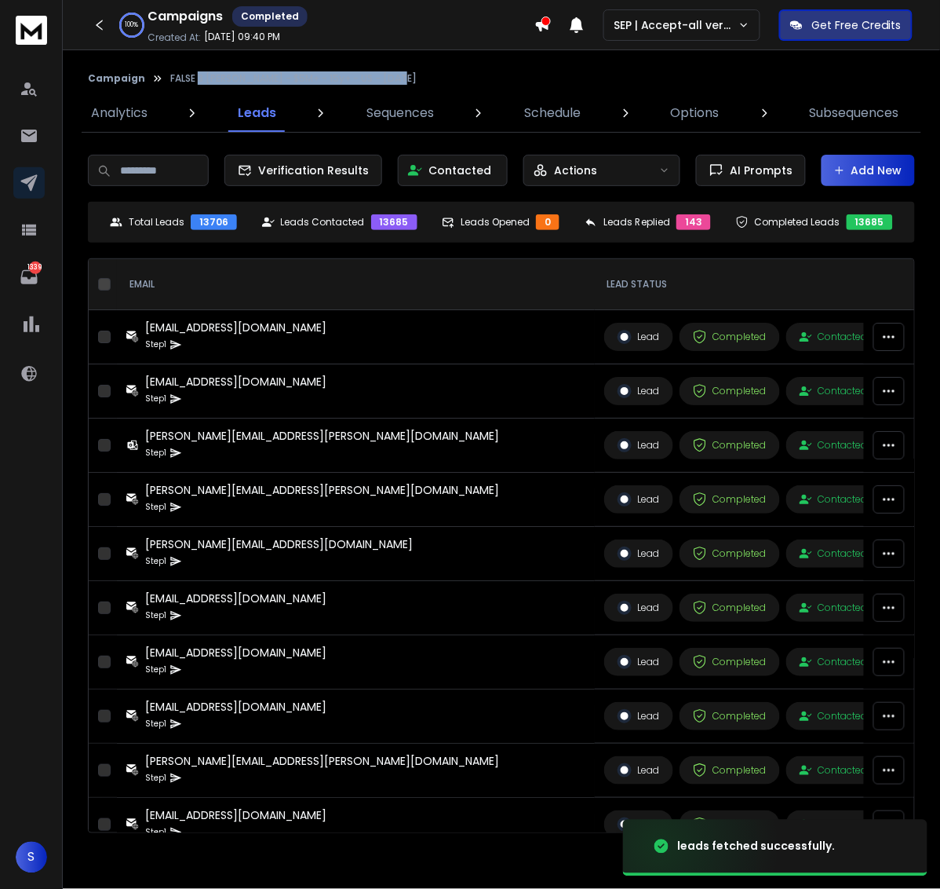
drag, startPoint x: 186, startPoint y: 76, endPoint x: 389, endPoint y: 75, distance: 202.5
click at [389, 75] on div "Campaign FALSE 3 LW - HC - $5M+ - 15y+ - US - 05.06.2025" at bounding box center [502, 78] width 840 height 25
copy p "3 LW - HC - $5M+ - 15y+ - US - 05.06.2025"
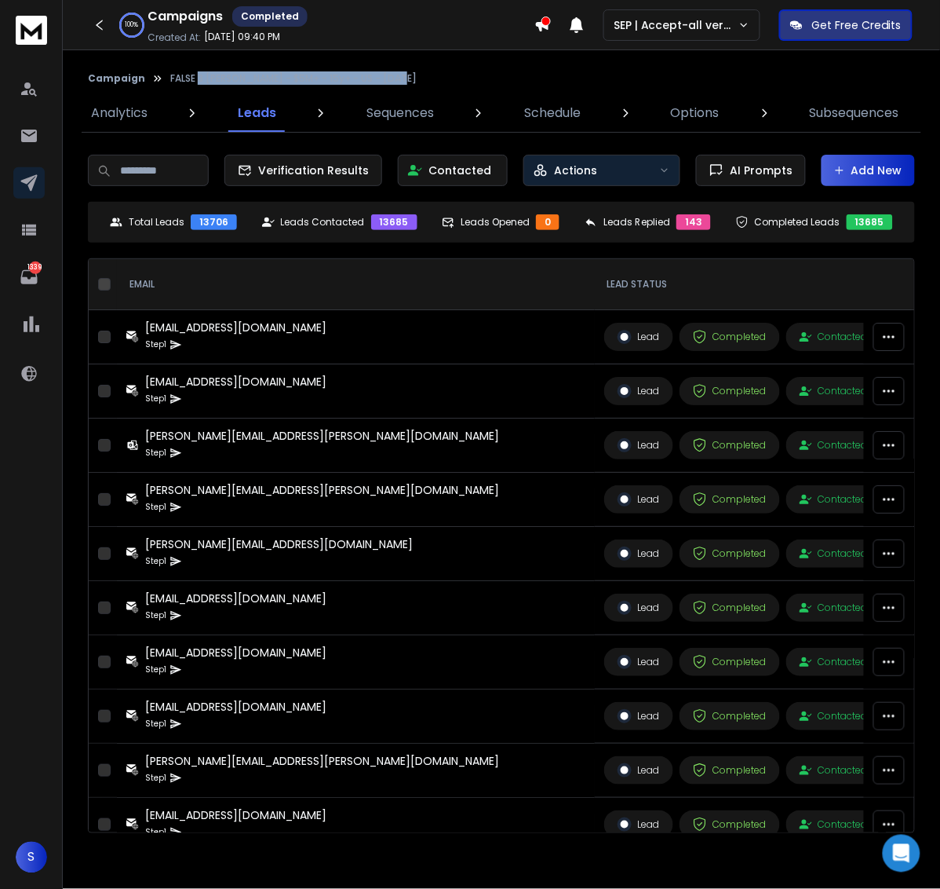
click at [595, 172] on p "Actions" at bounding box center [575, 170] width 43 height 16
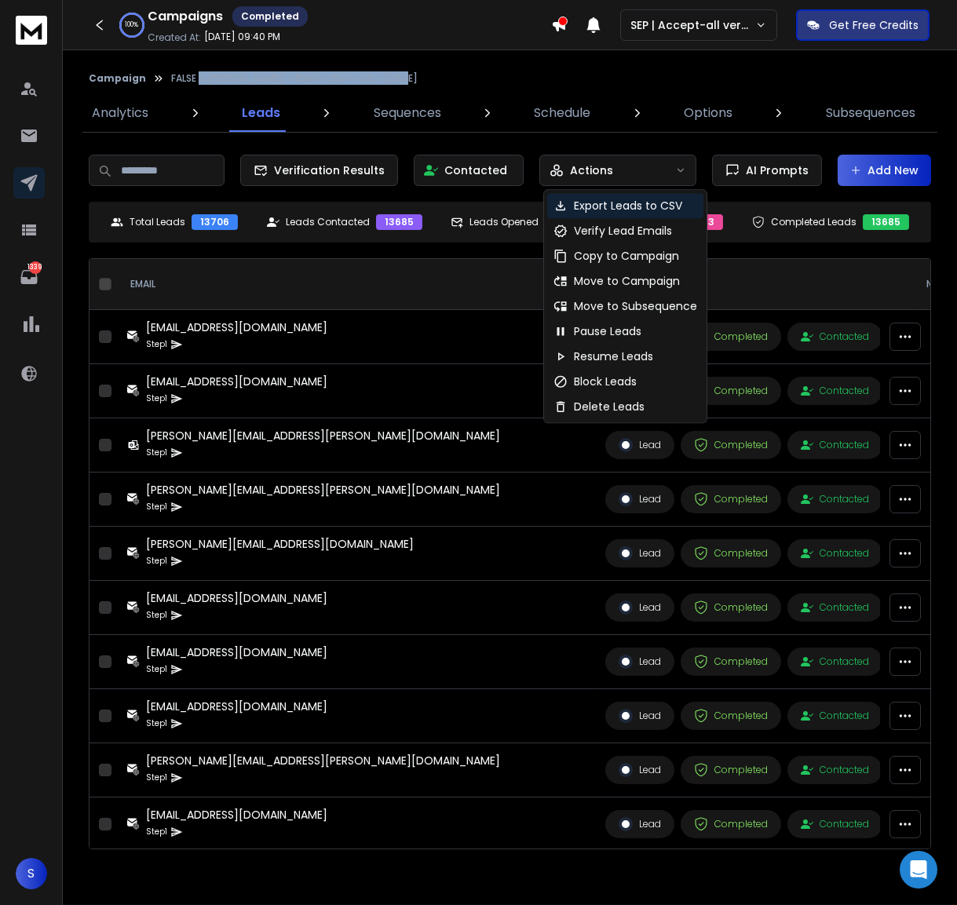
click at [621, 206] on p "Export Leads to CSV" at bounding box center [628, 206] width 108 height 16
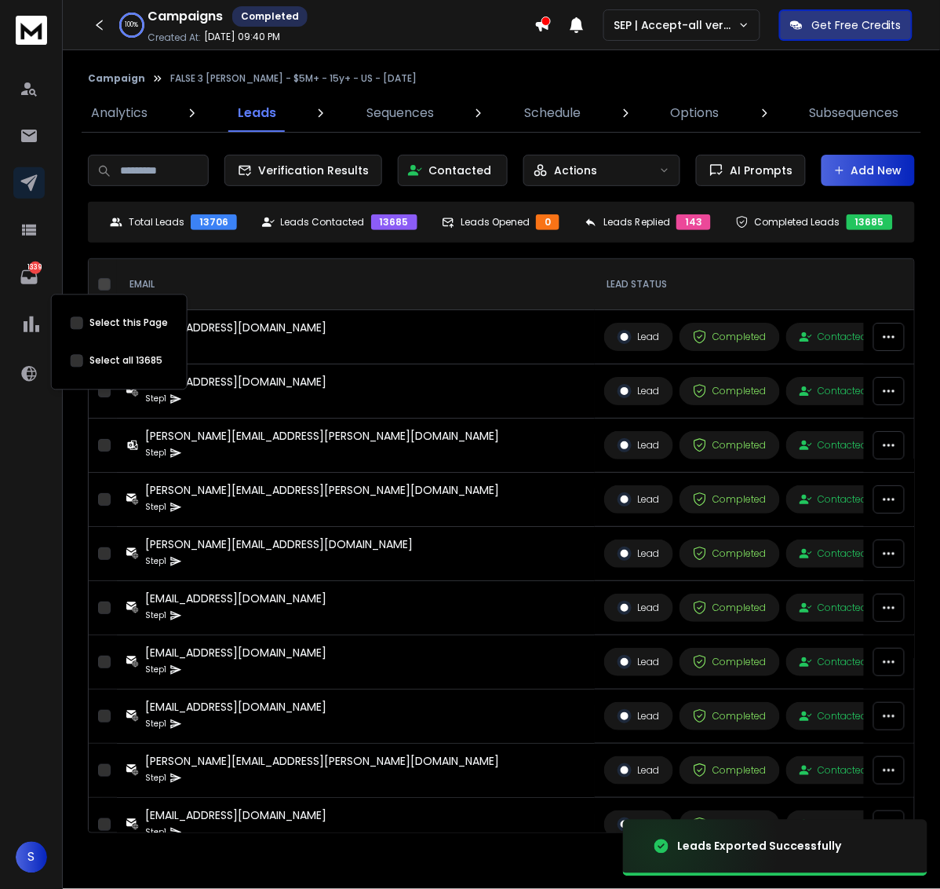
click at [72, 357] on button "Select this Page" at bounding box center [77, 361] width 13 height 13
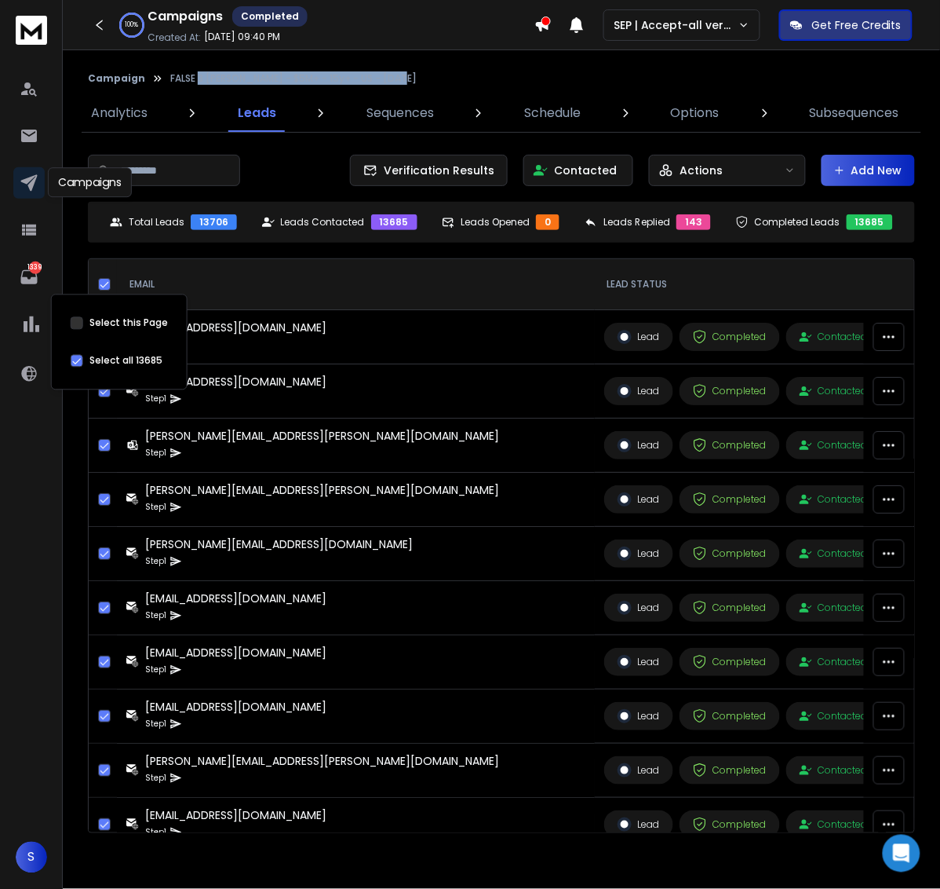
click at [35, 184] on icon at bounding box center [29, 182] width 19 height 19
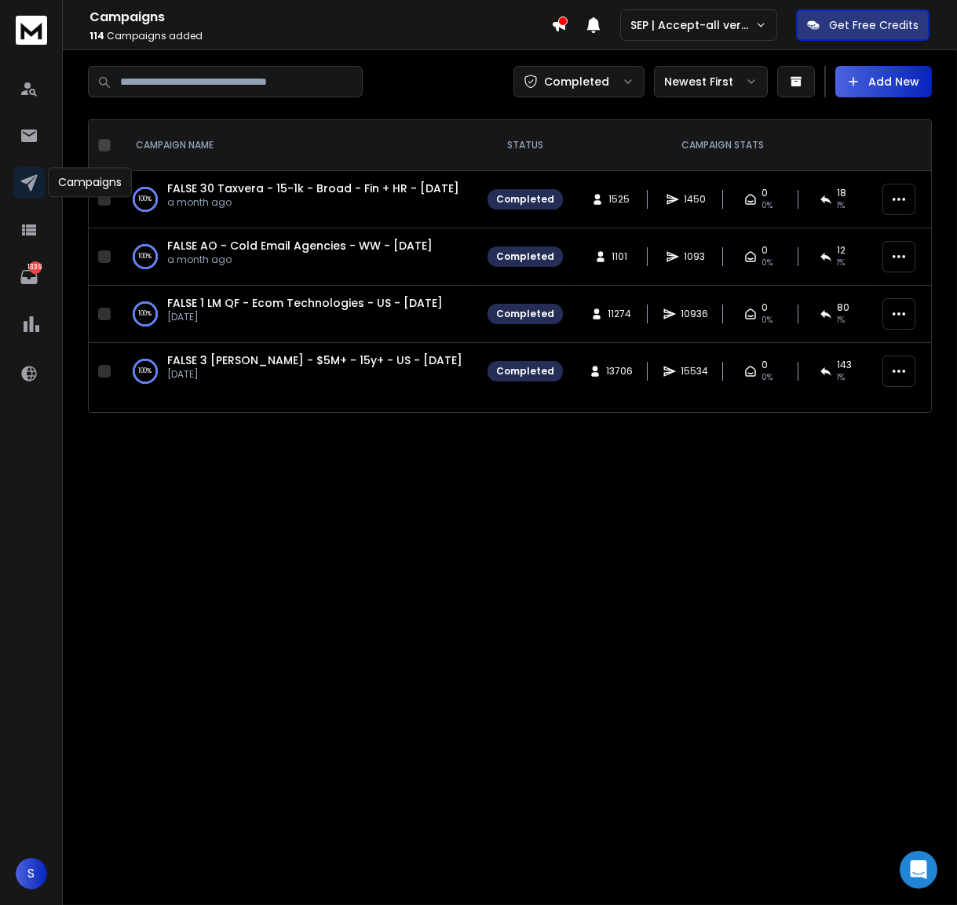
click at [895, 374] on icon "button" at bounding box center [899, 371] width 16 height 16
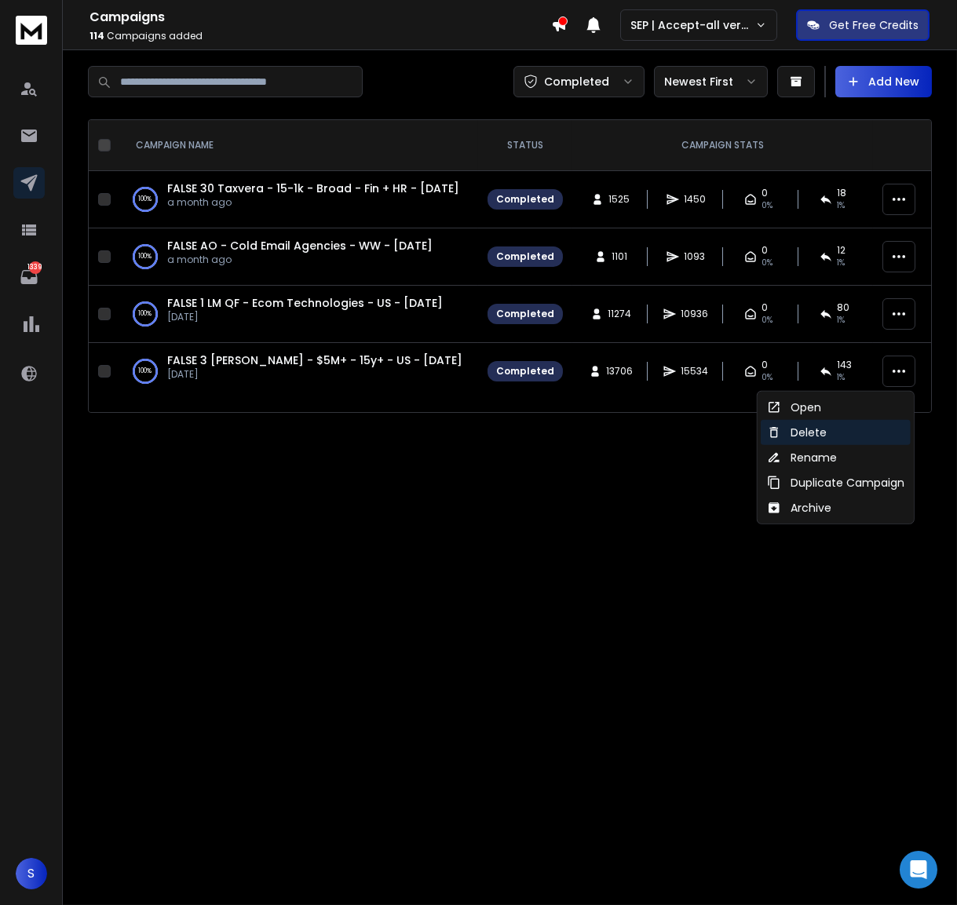
click at [845, 429] on div "Delete" at bounding box center [836, 432] width 150 height 25
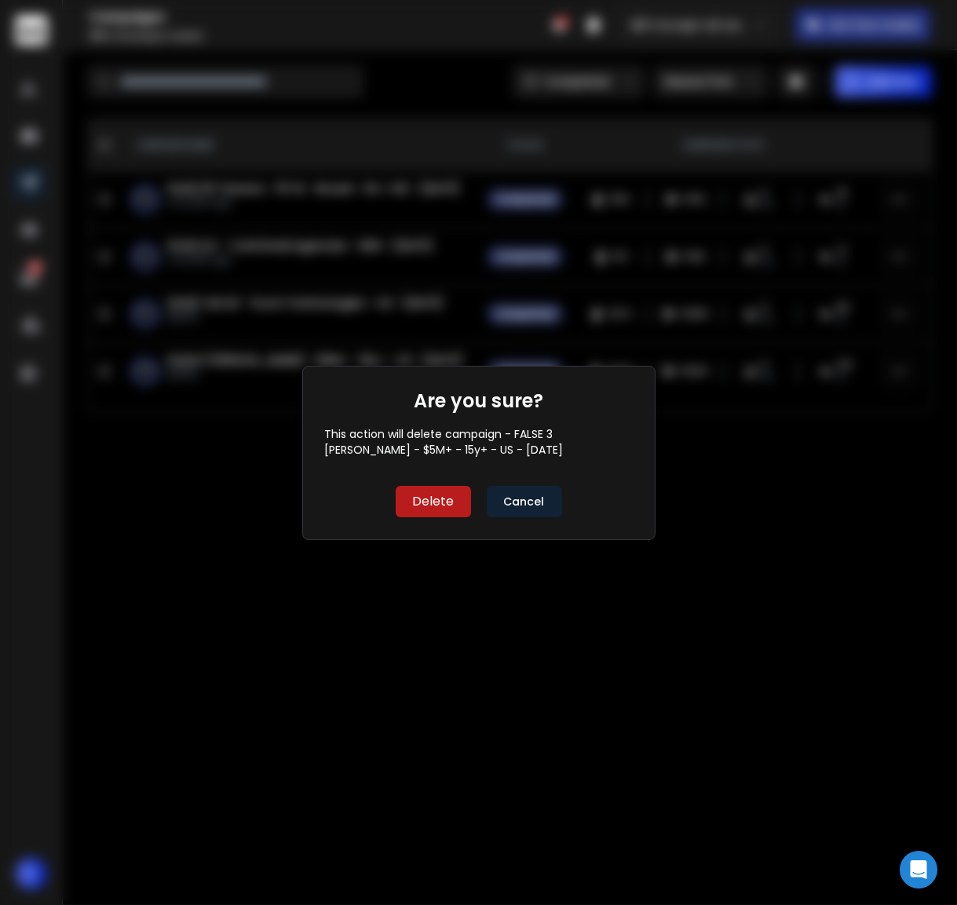
click at [418, 492] on button "Delete" at bounding box center [433, 501] width 75 height 31
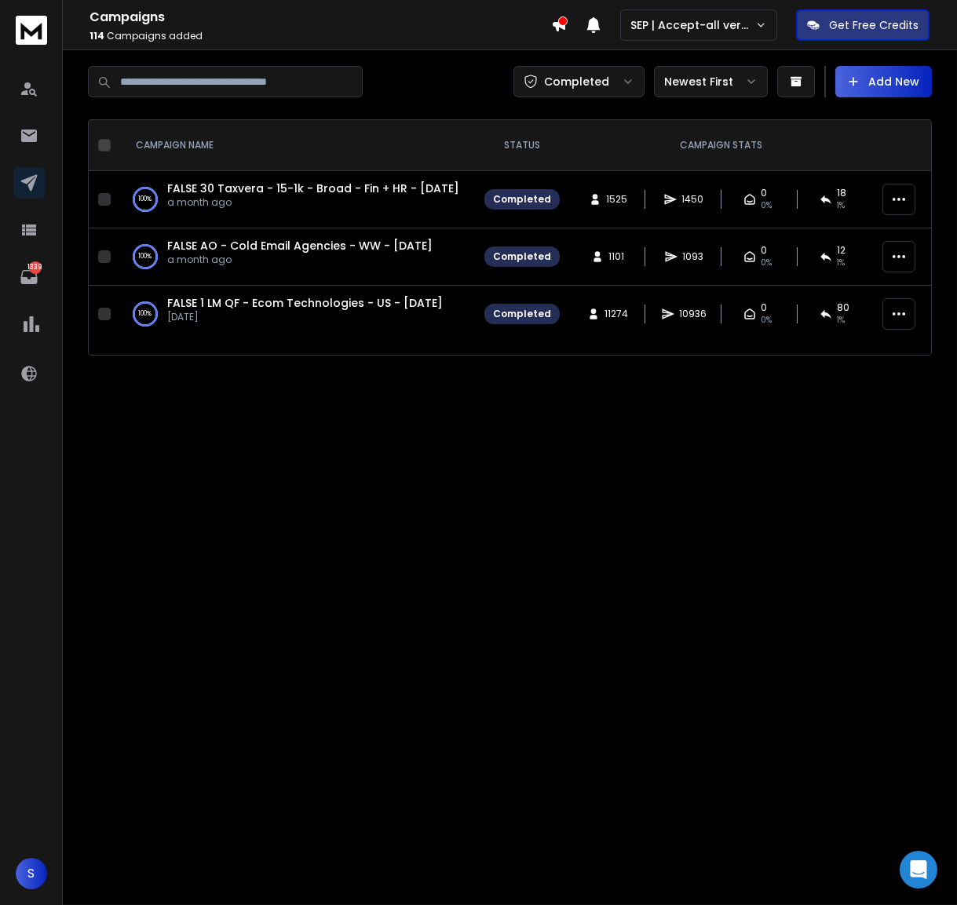
click at [349, 328] on div "FALSE 1 LM QF - Ecom Technologies - US - 05.22.25 2 months ago" at bounding box center [305, 314] width 276 height 38
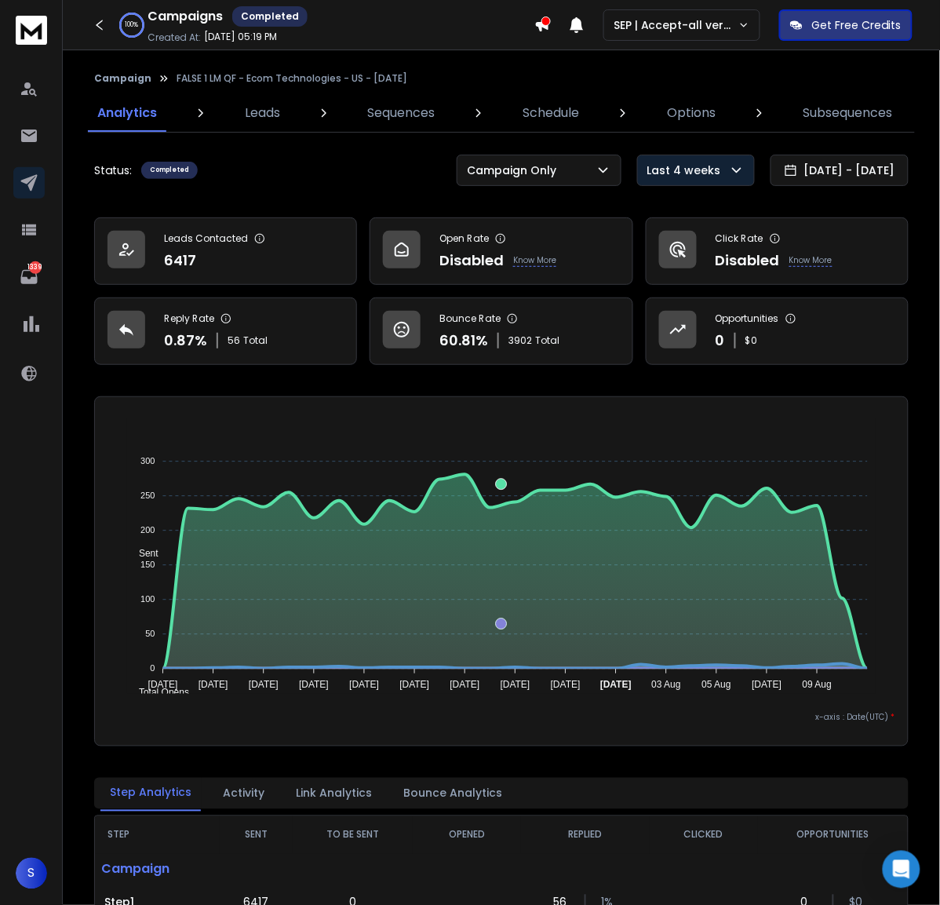
click at [673, 169] on p "Last 4 weeks" at bounding box center [688, 170] width 80 height 16
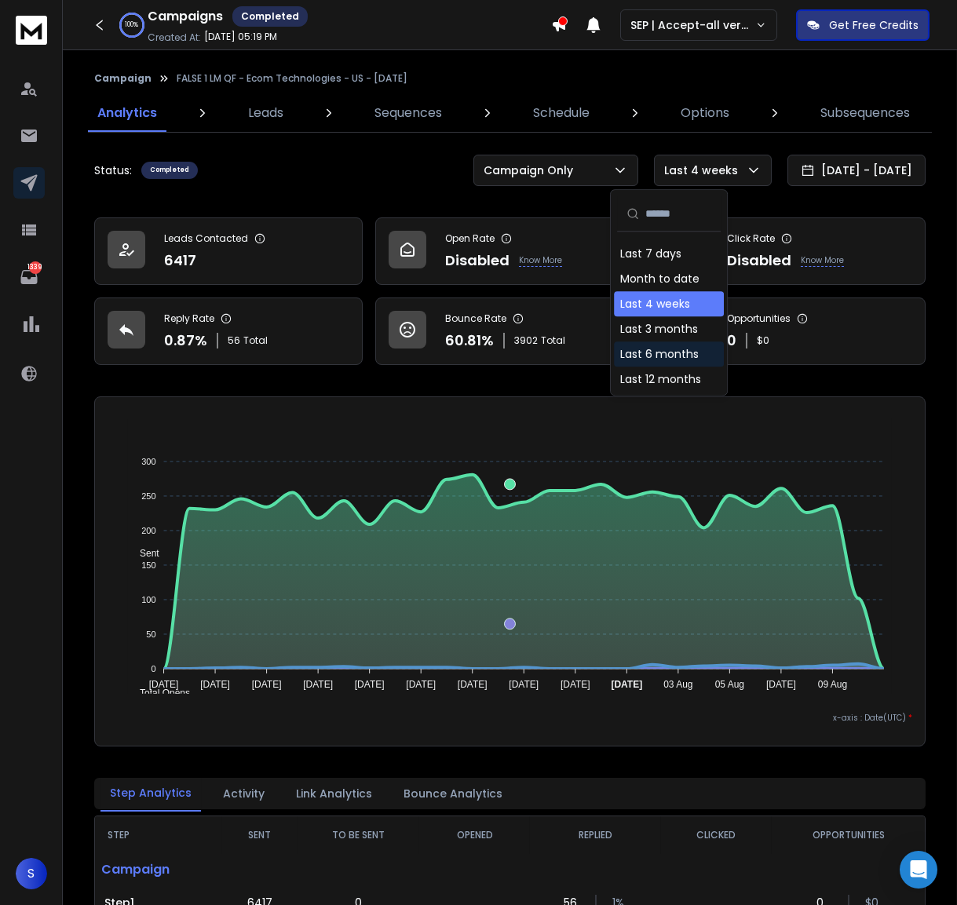
click at [678, 346] on div "Last 6 months" at bounding box center [659, 354] width 79 height 16
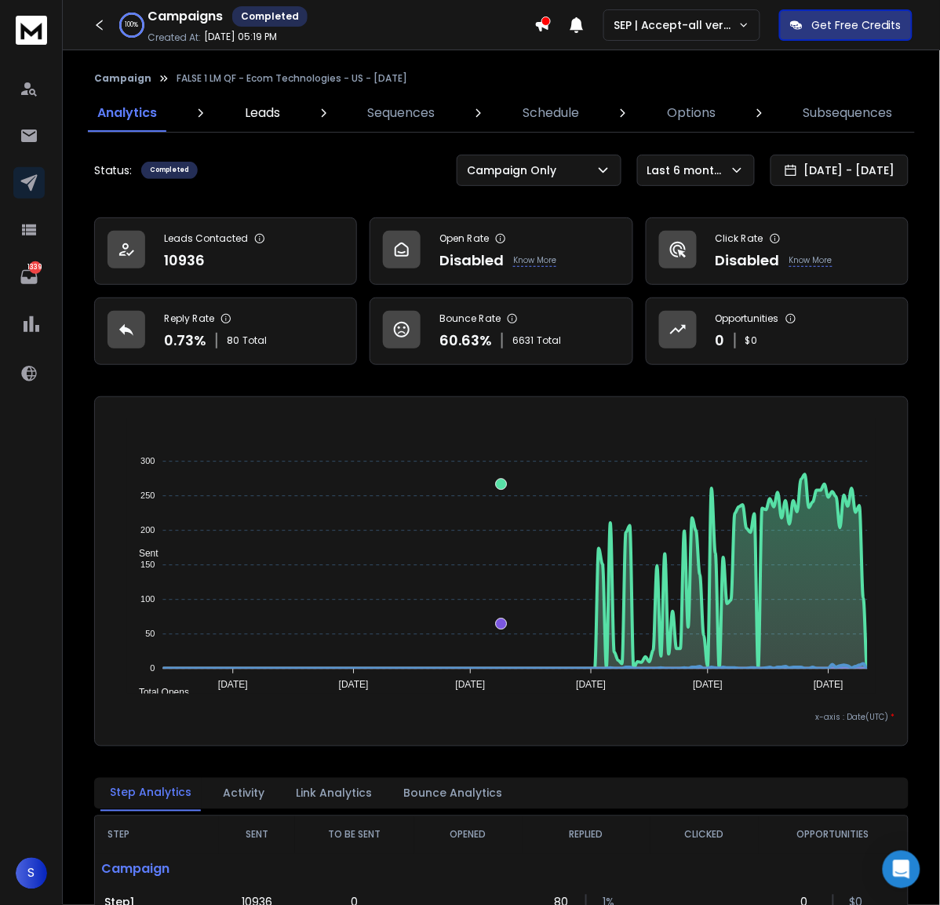
click at [257, 119] on p "Leads" at bounding box center [262, 113] width 35 height 19
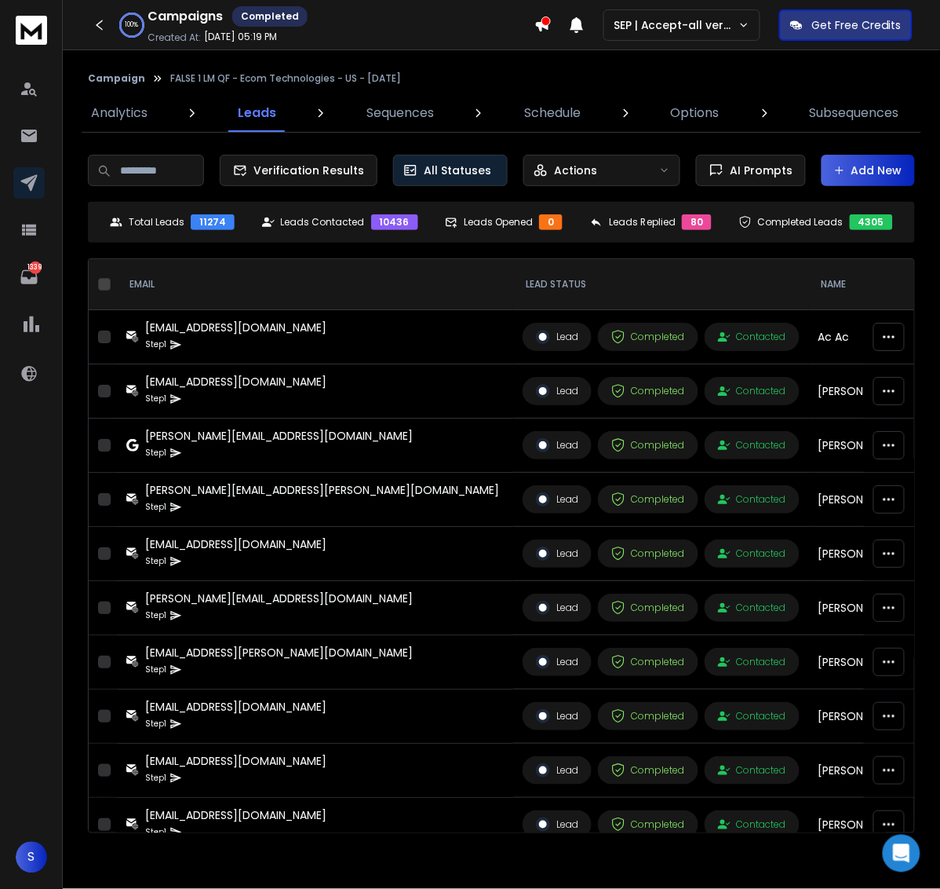
click at [467, 172] on p "All Statuses" at bounding box center [458, 170] width 68 height 16
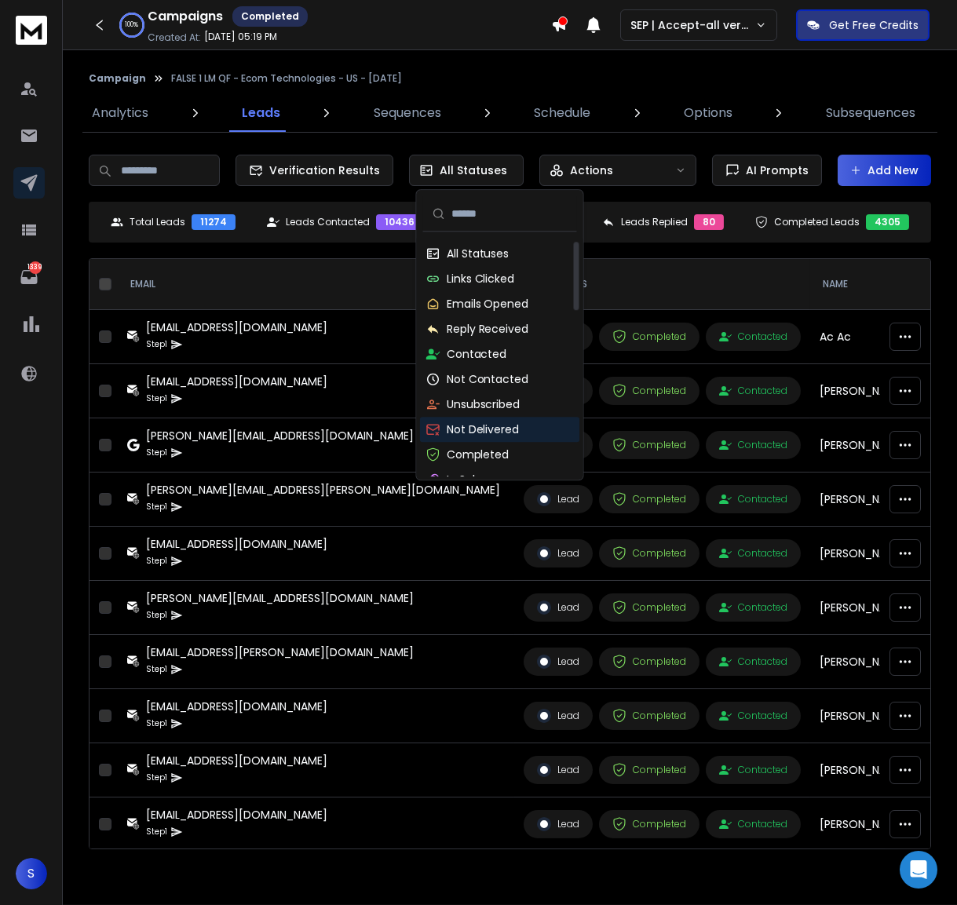
click at [463, 422] on p "Not Delivered" at bounding box center [483, 430] width 73 height 16
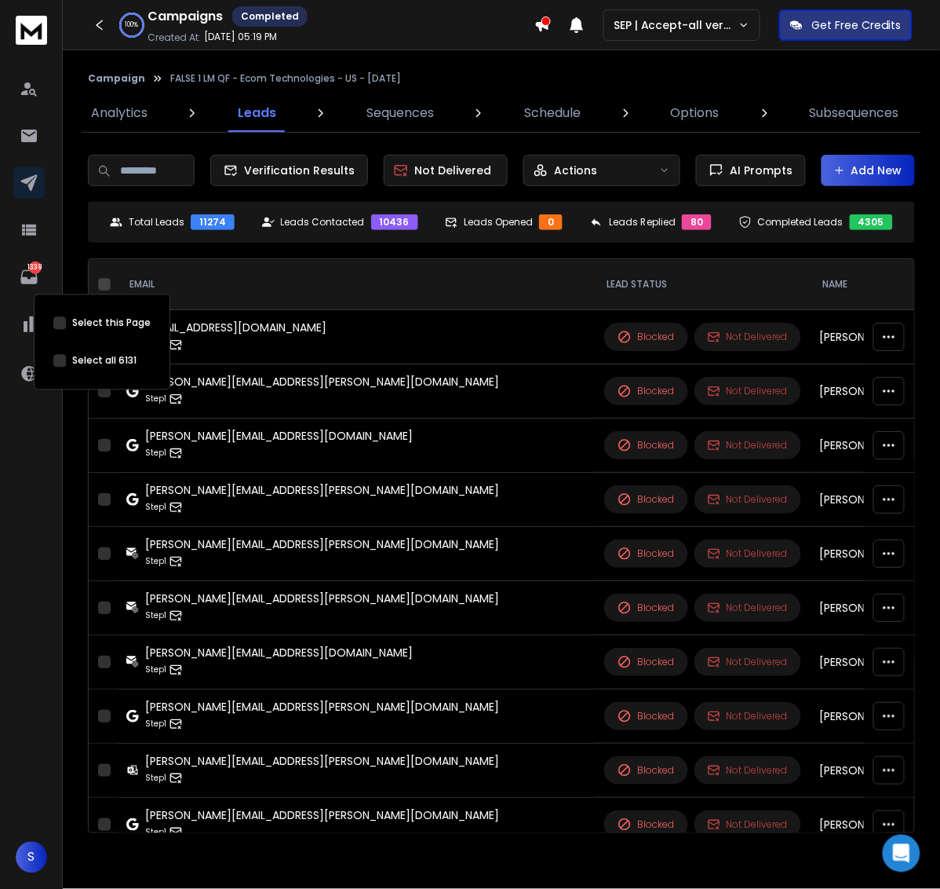
click at [56, 356] on button "Select this Page" at bounding box center [59, 361] width 13 height 13
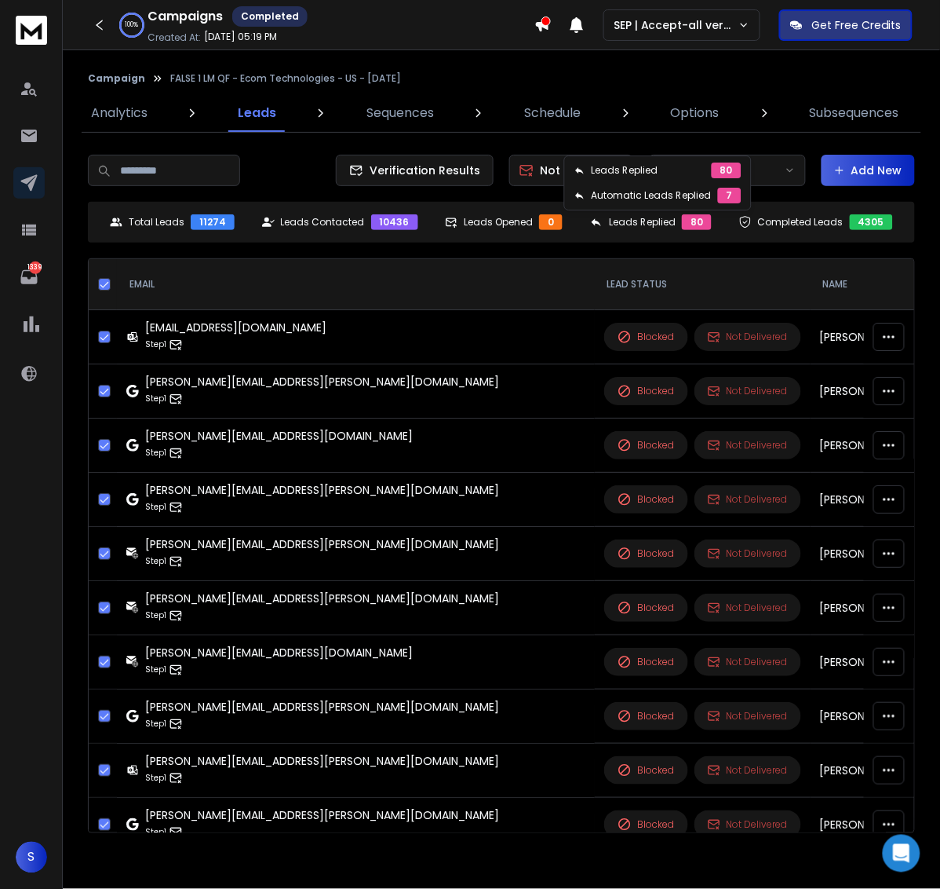
click at [714, 179] on div "Leads Replied 80 Automatic Leads Replied 7" at bounding box center [658, 182] width 167 height 41
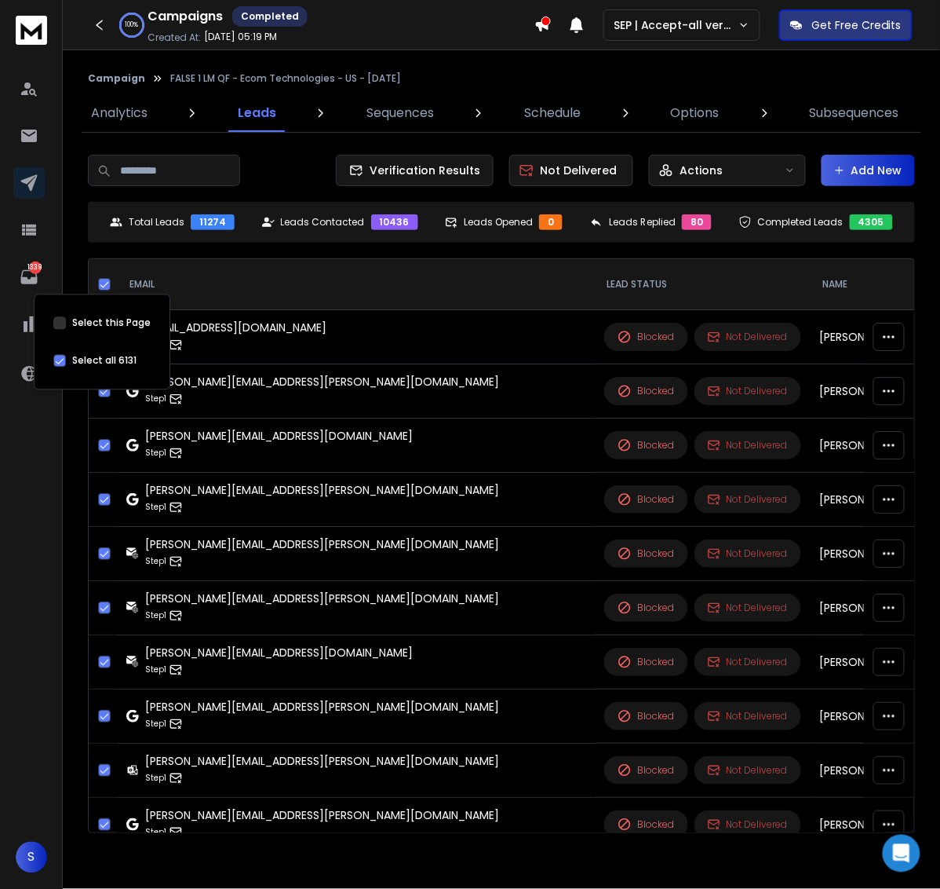
click at [60, 318] on button "Select this Page" at bounding box center [59, 323] width 13 height 13
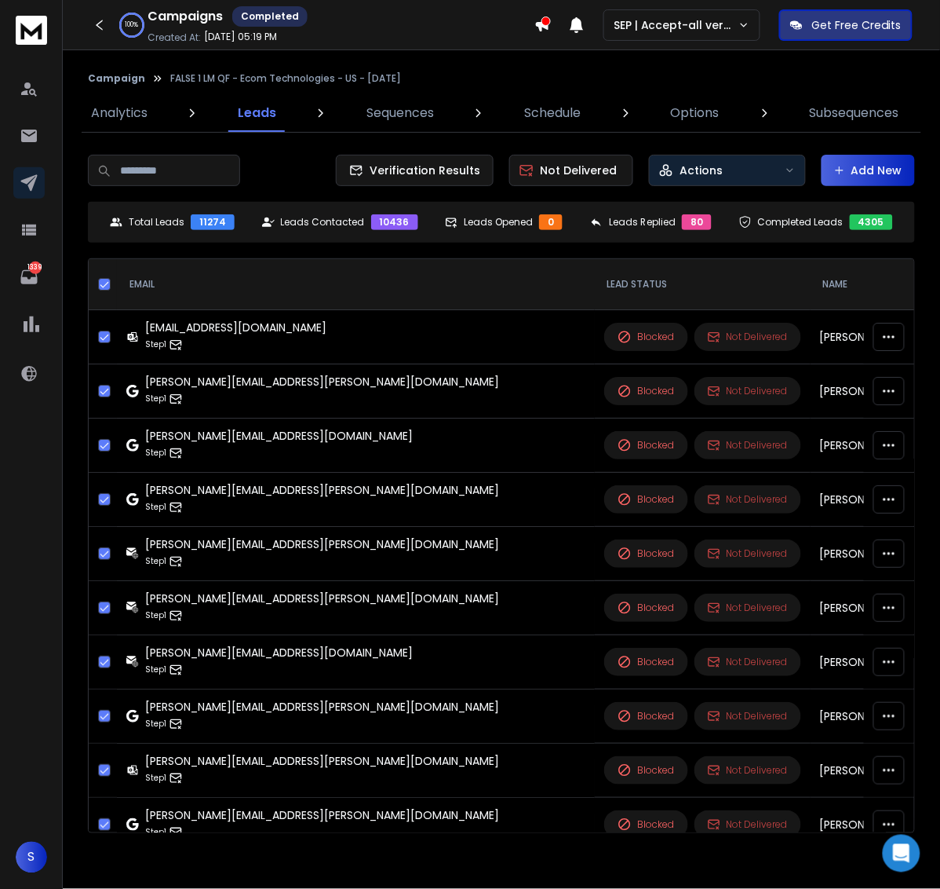
click at [794, 176] on icon "button" at bounding box center [790, 170] width 11 height 13
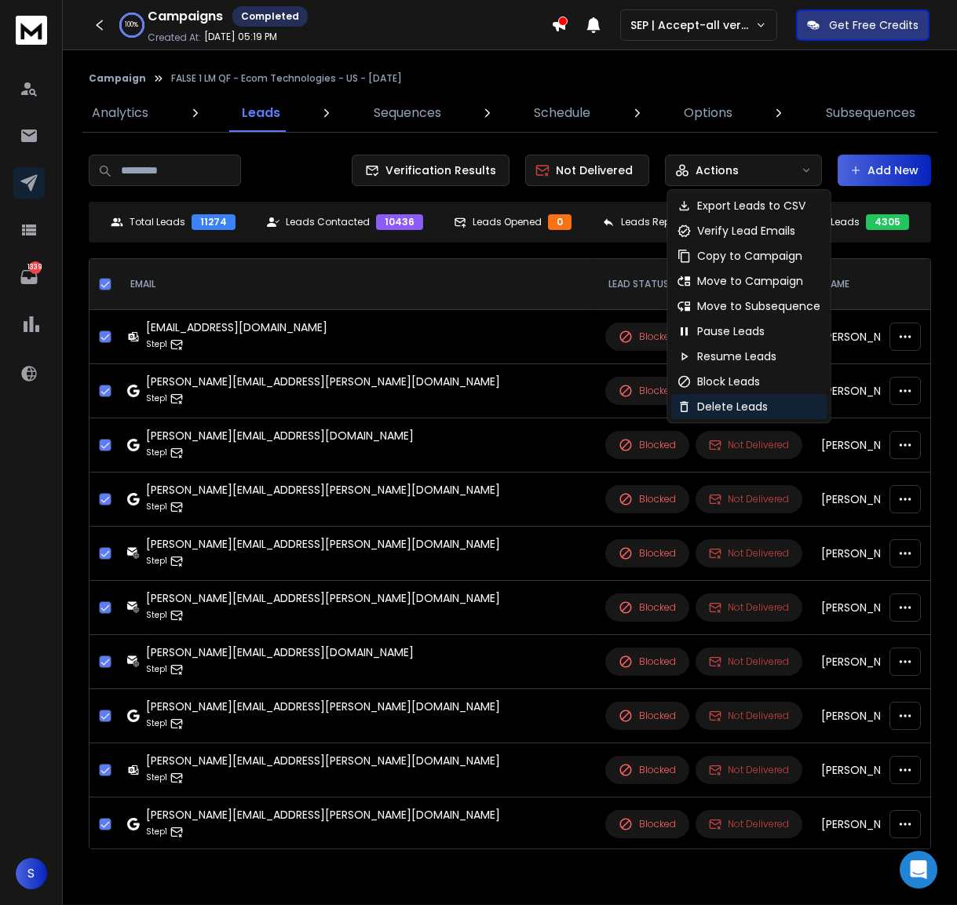
click at [740, 405] on p "Delete Leads" at bounding box center [733, 407] width 71 height 16
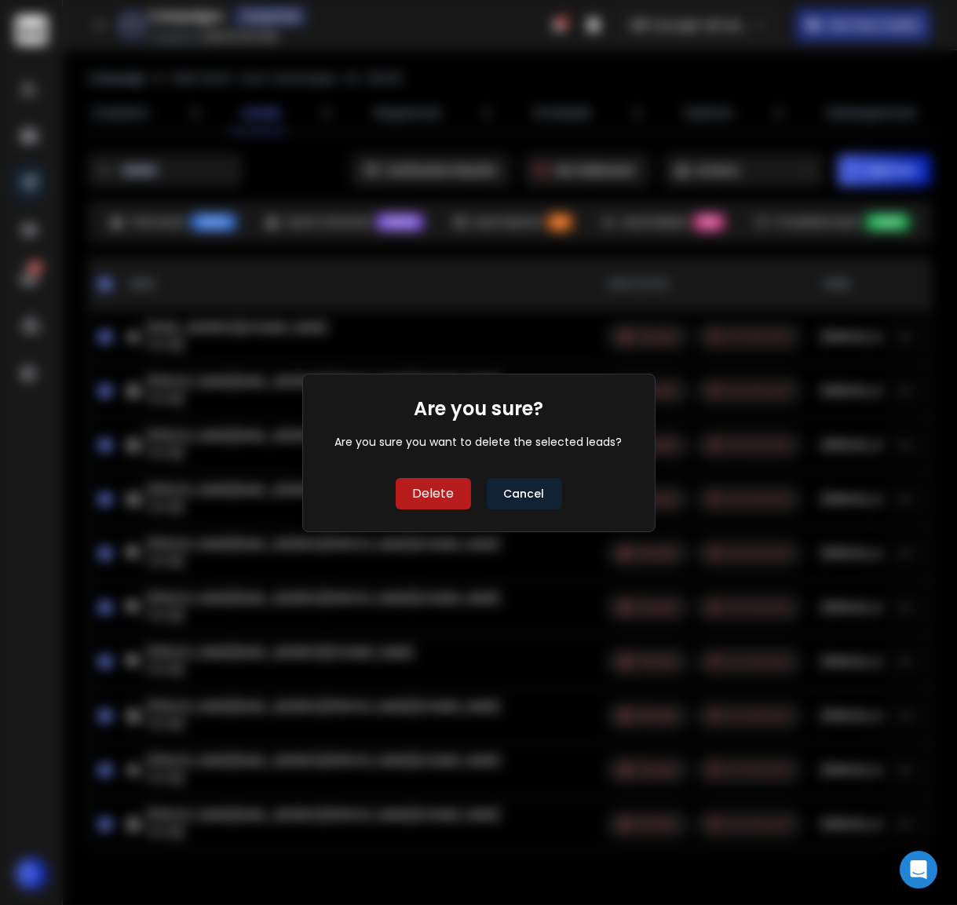
click at [434, 487] on button "Delete" at bounding box center [433, 493] width 75 height 31
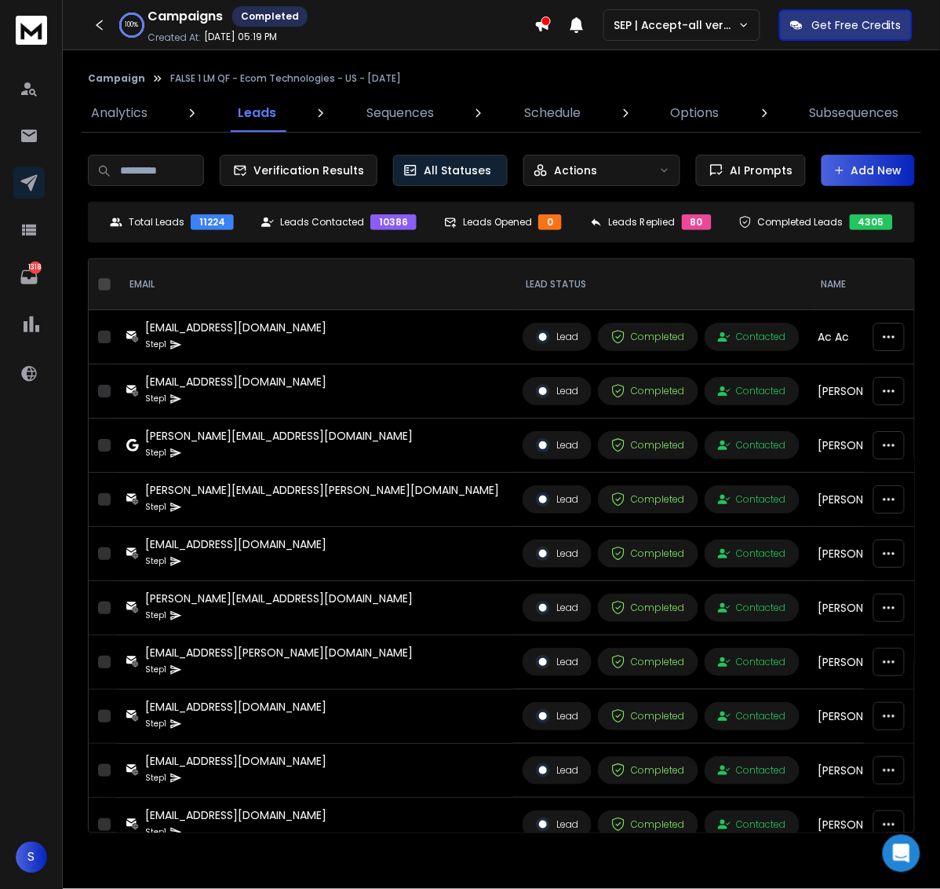
click at [491, 168] on p "All Statuses" at bounding box center [458, 170] width 68 height 16
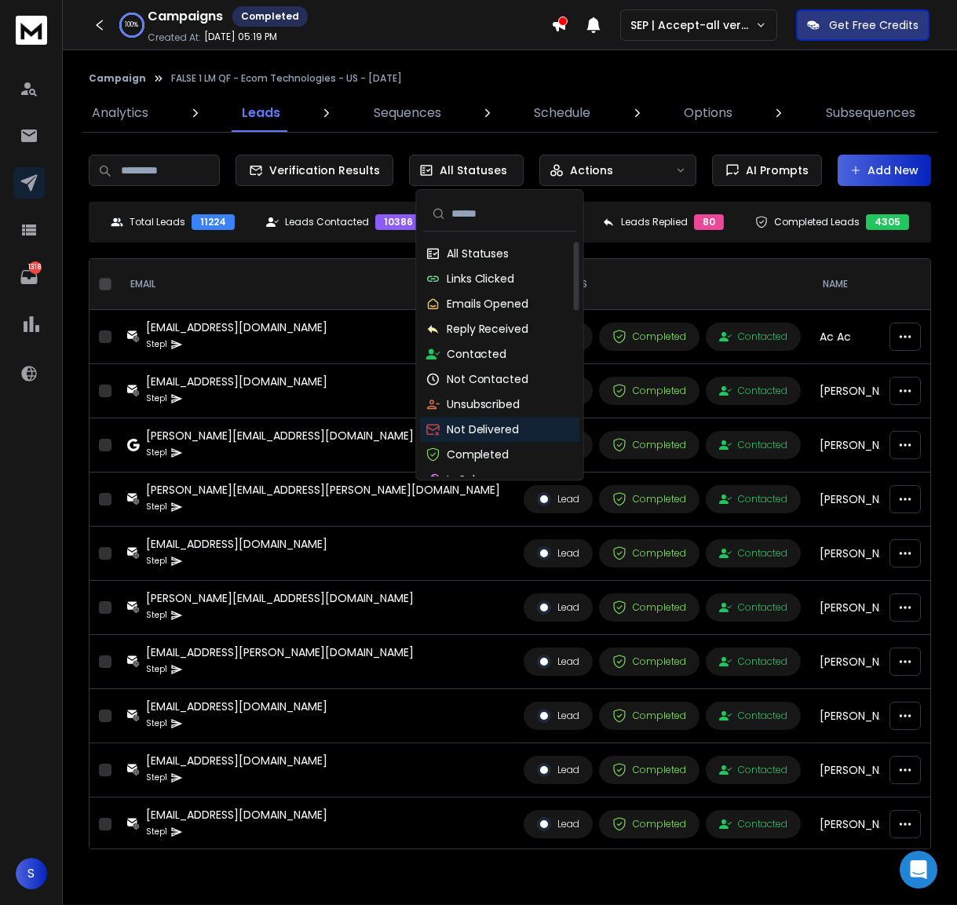
click at [460, 422] on p "Not Delivered" at bounding box center [483, 430] width 73 height 16
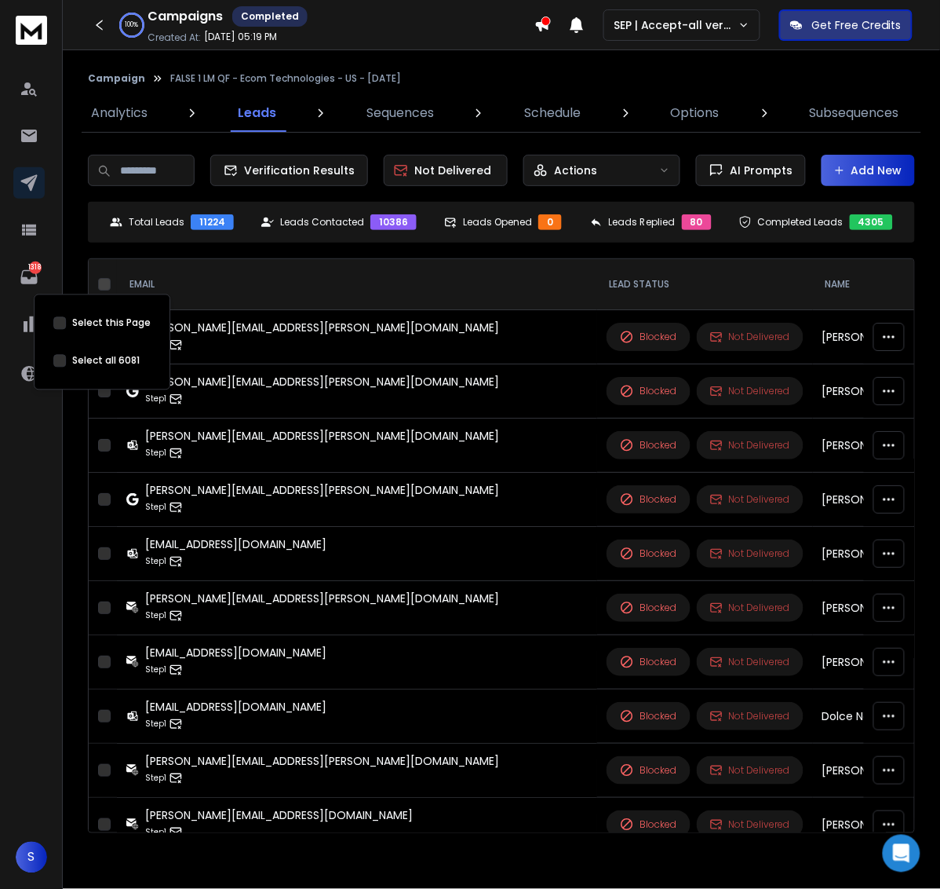
click at [57, 359] on button "Select this Page" at bounding box center [59, 361] width 13 height 13
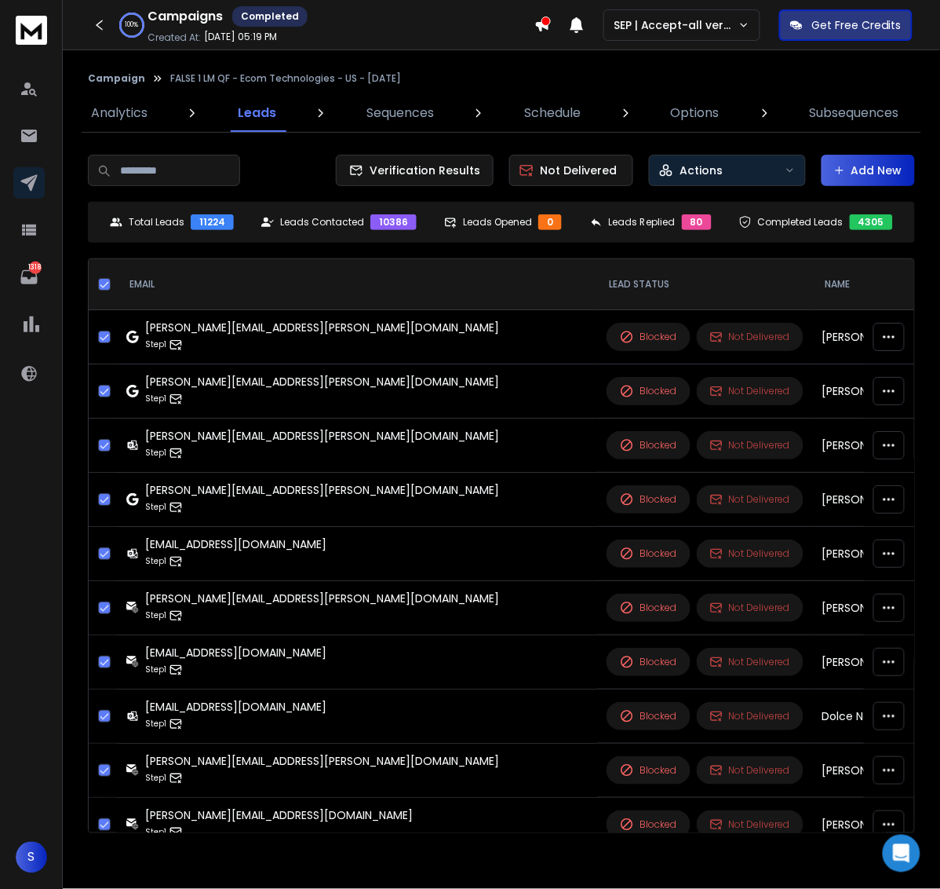
click at [769, 171] on div "Actions" at bounding box center [718, 170] width 119 height 16
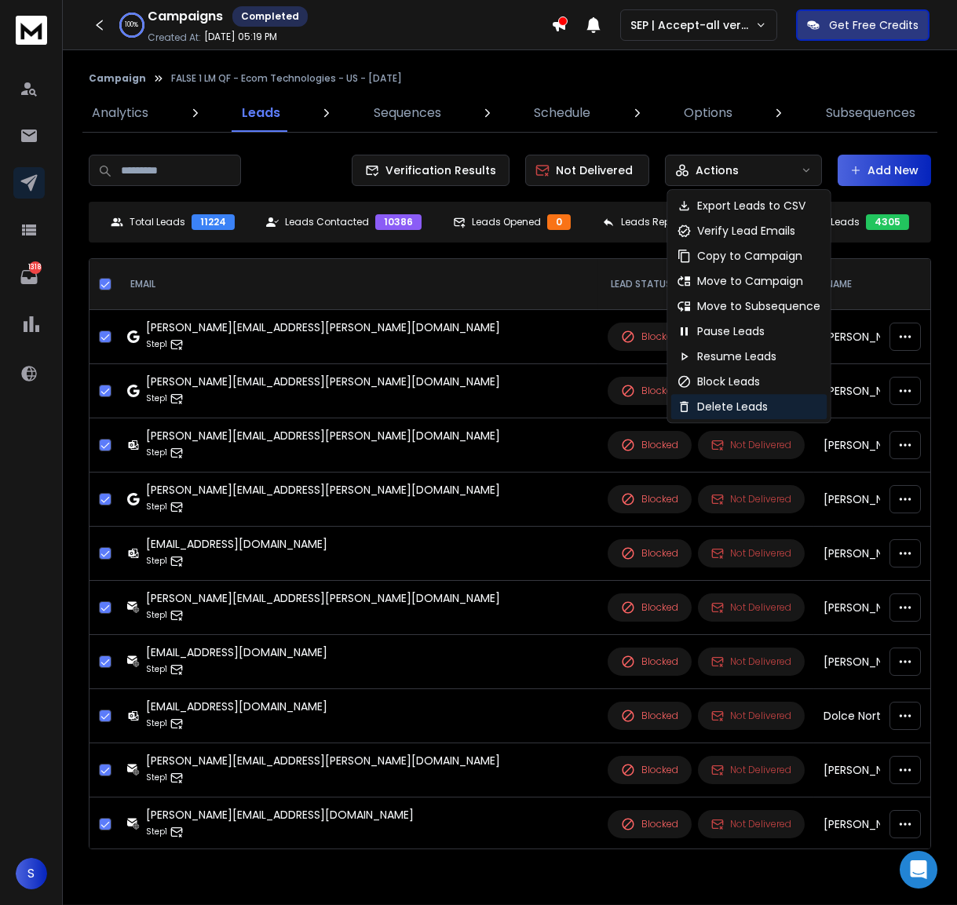
click at [727, 396] on div "Delete Leads" at bounding box center [749, 406] width 156 height 25
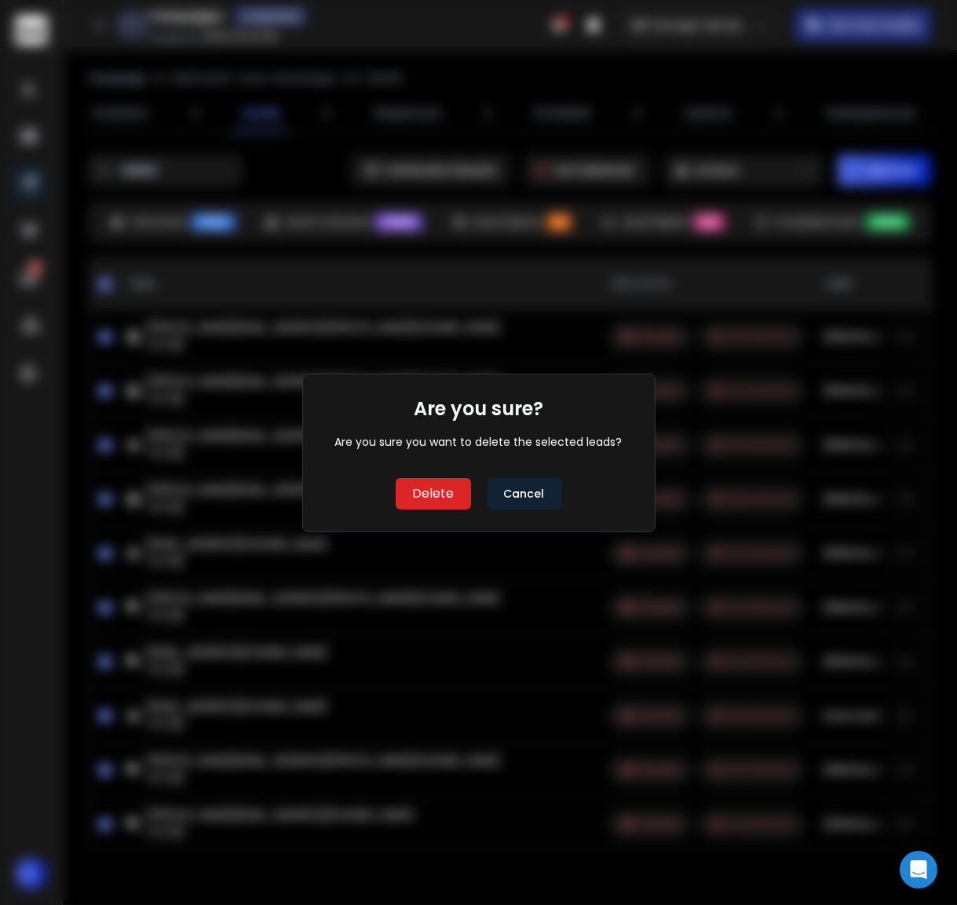
click at [442, 316] on div "Are you sure? Are you sure you want to delete the selected leads? Delete Cancel" at bounding box center [478, 452] width 957 height 905
click at [529, 492] on button "Cancel" at bounding box center [524, 493] width 75 height 31
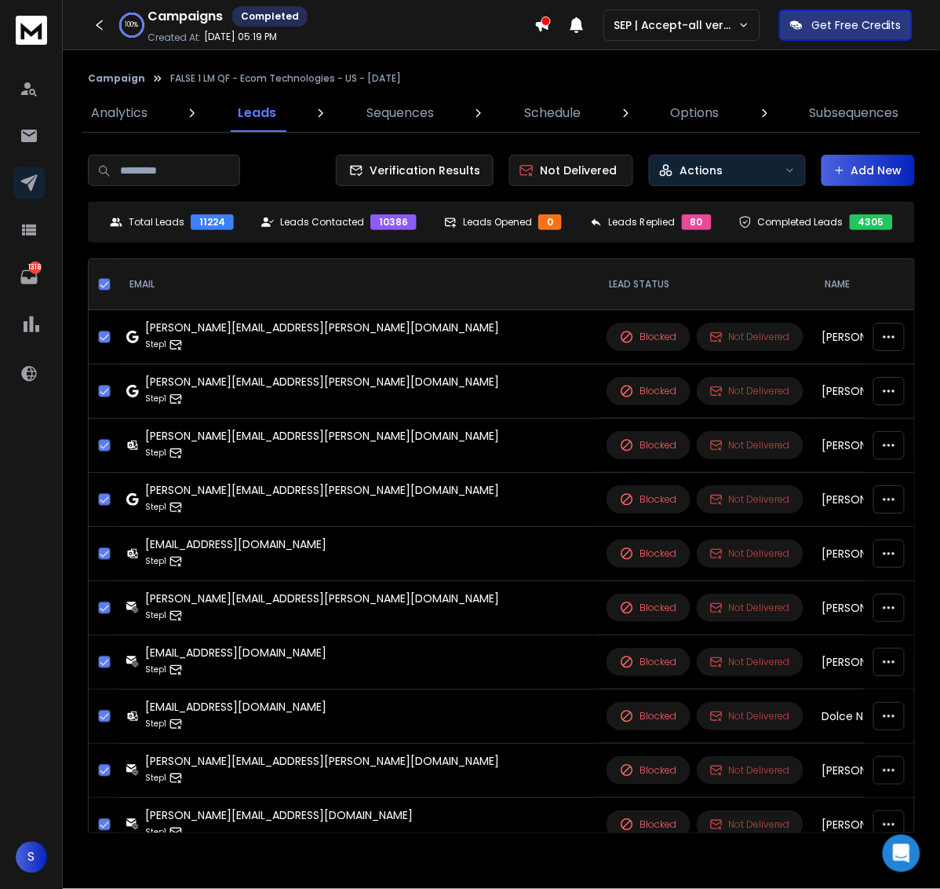
click at [775, 171] on div "Actions" at bounding box center [718, 170] width 119 height 16
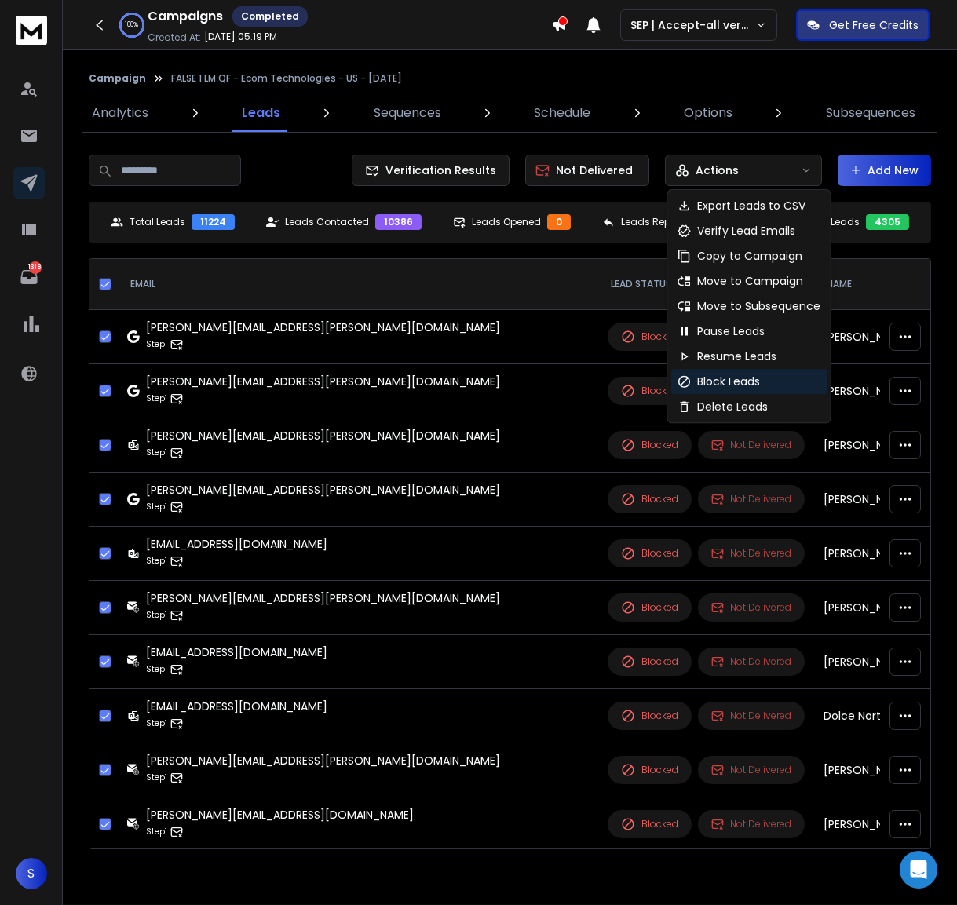
click at [759, 378] on p "Block Leads" at bounding box center [729, 382] width 63 height 16
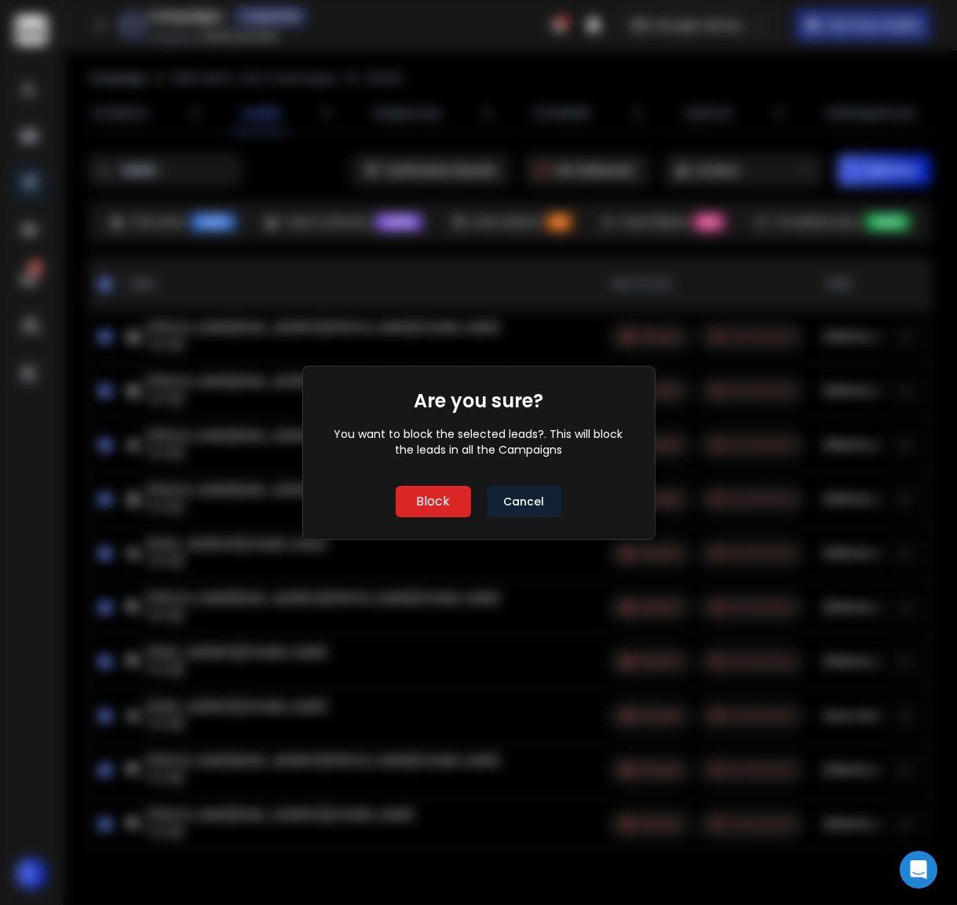
click at [518, 486] on button "Cancel" at bounding box center [524, 501] width 75 height 31
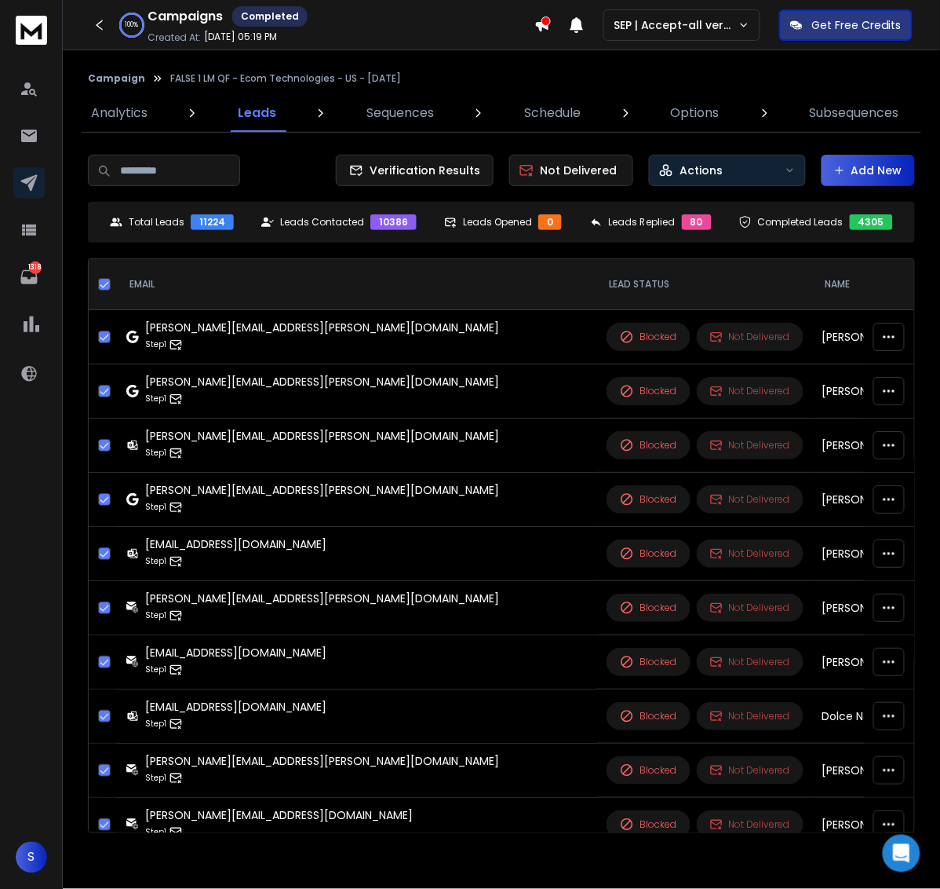
click at [754, 170] on div "Actions" at bounding box center [718, 170] width 119 height 16
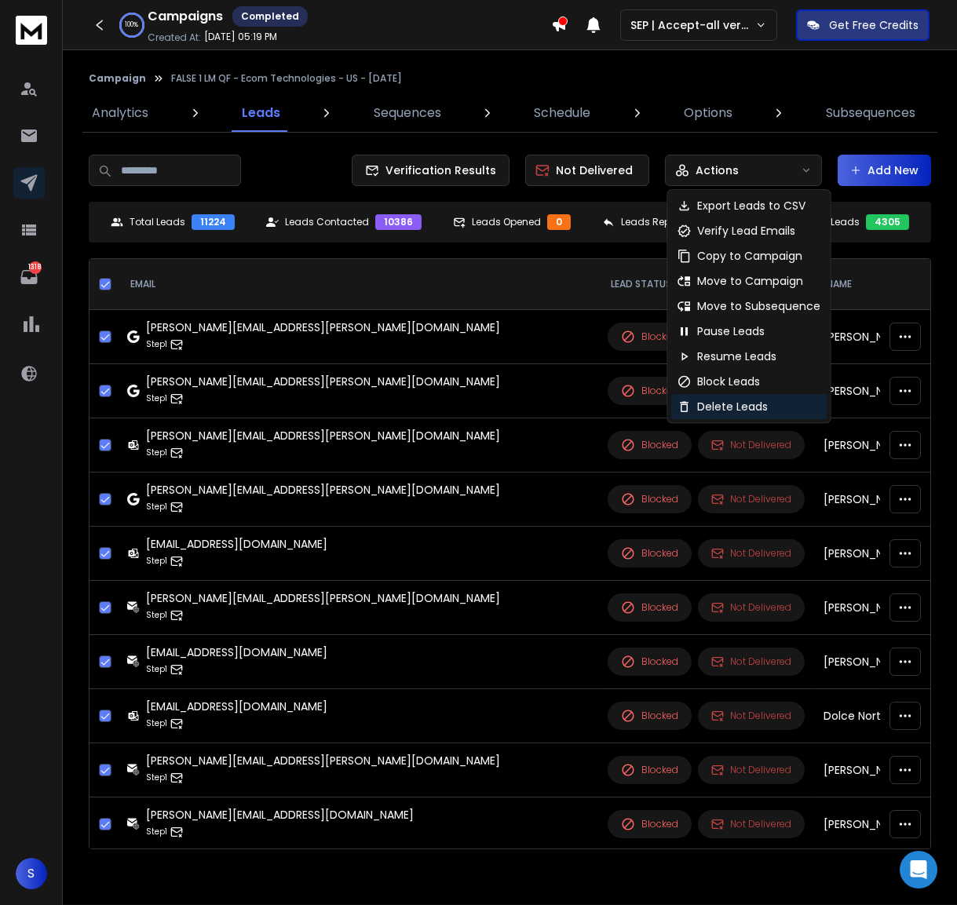
click at [754, 399] on p "Delete Leads" at bounding box center [733, 407] width 71 height 16
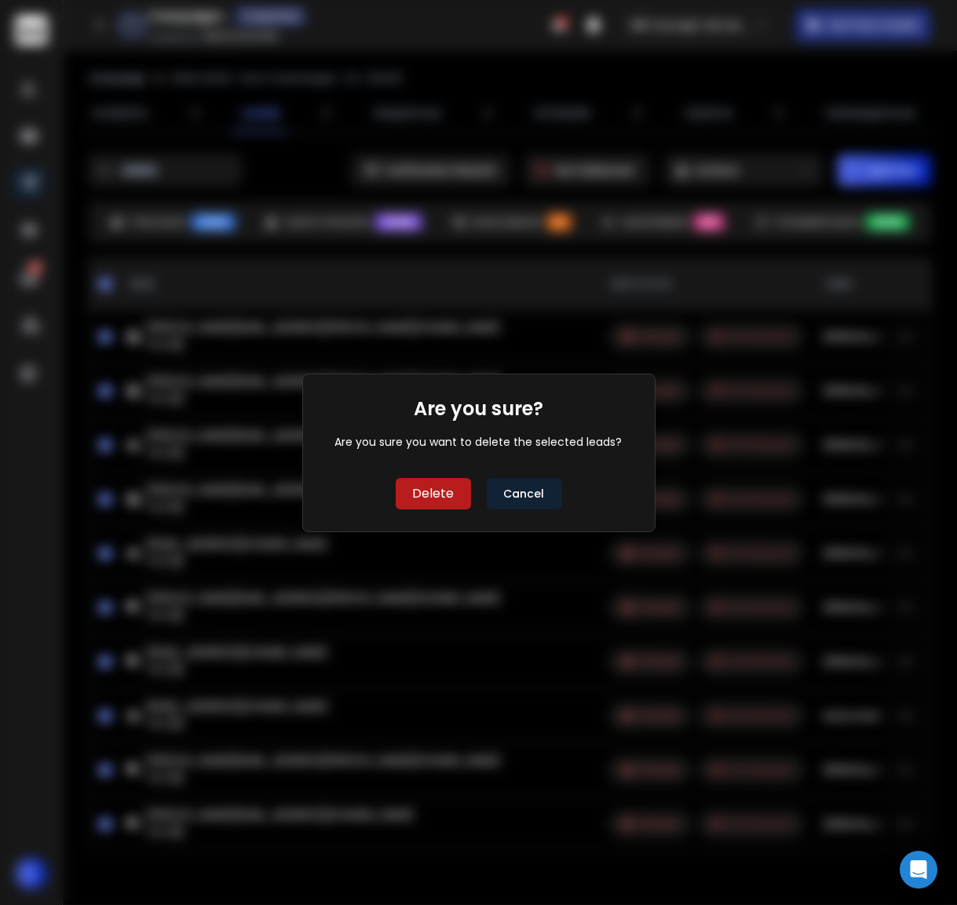
click at [446, 482] on button "Delete" at bounding box center [433, 493] width 75 height 31
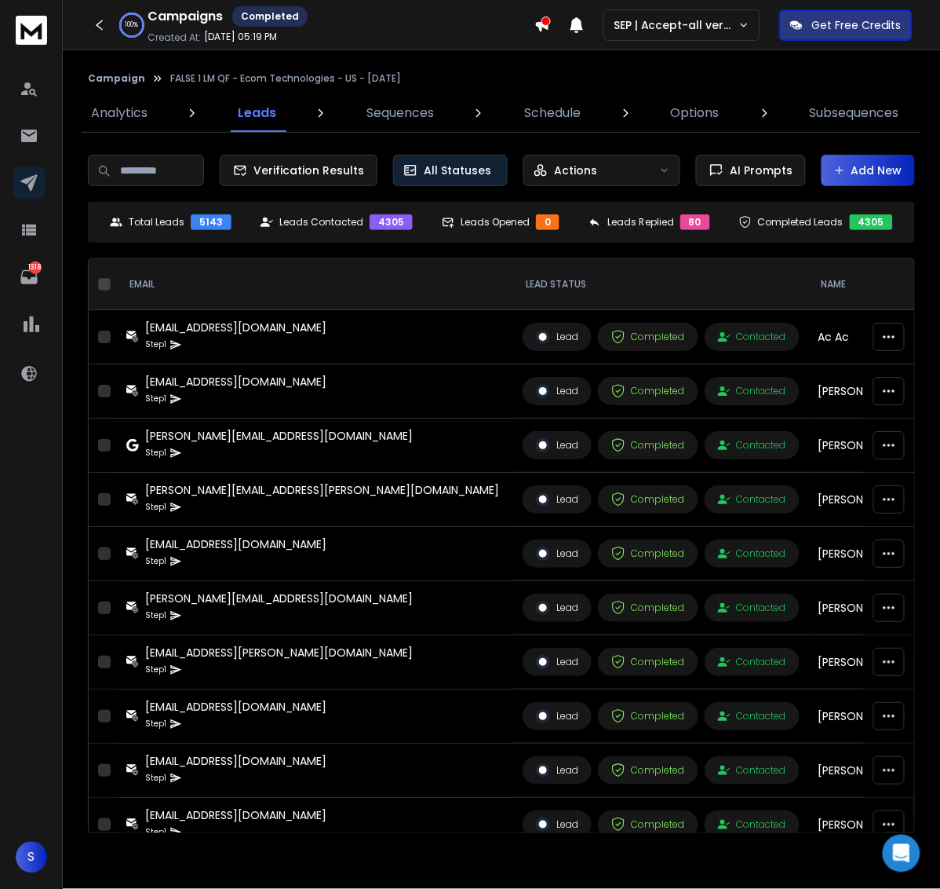
click at [455, 168] on p "All Statuses" at bounding box center [458, 170] width 68 height 16
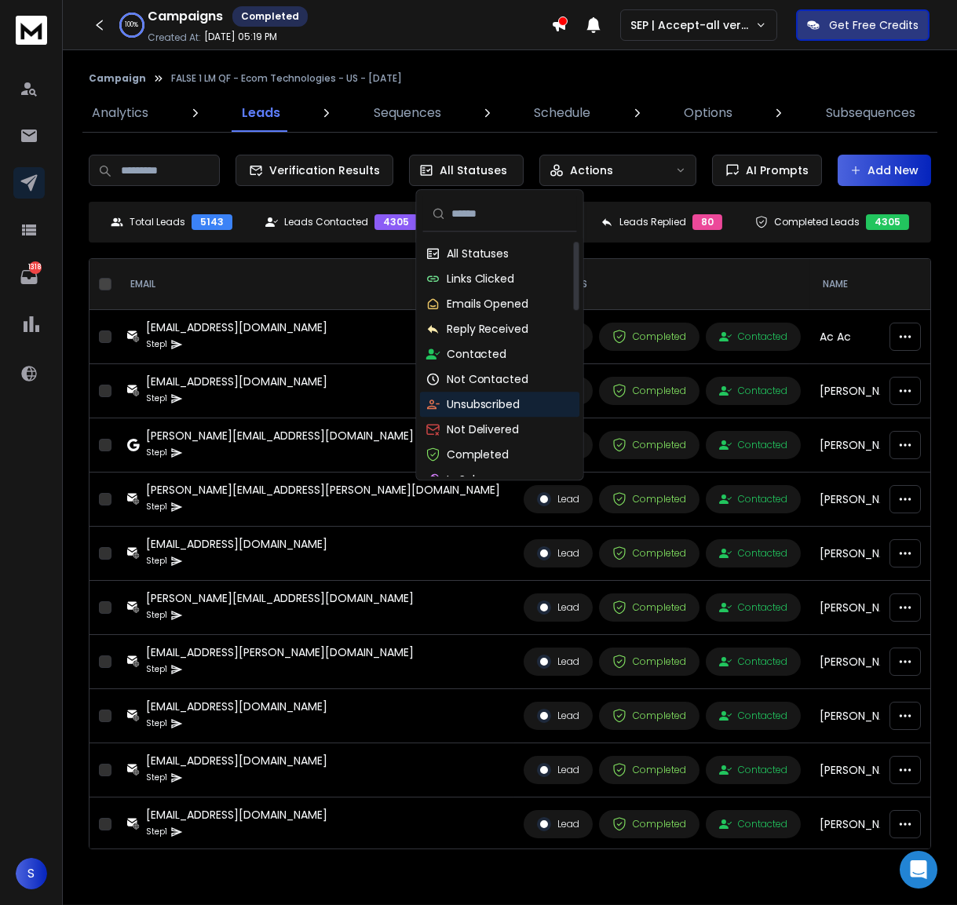
click at [477, 415] on div "Unsubscribed" at bounding box center [500, 404] width 160 height 25
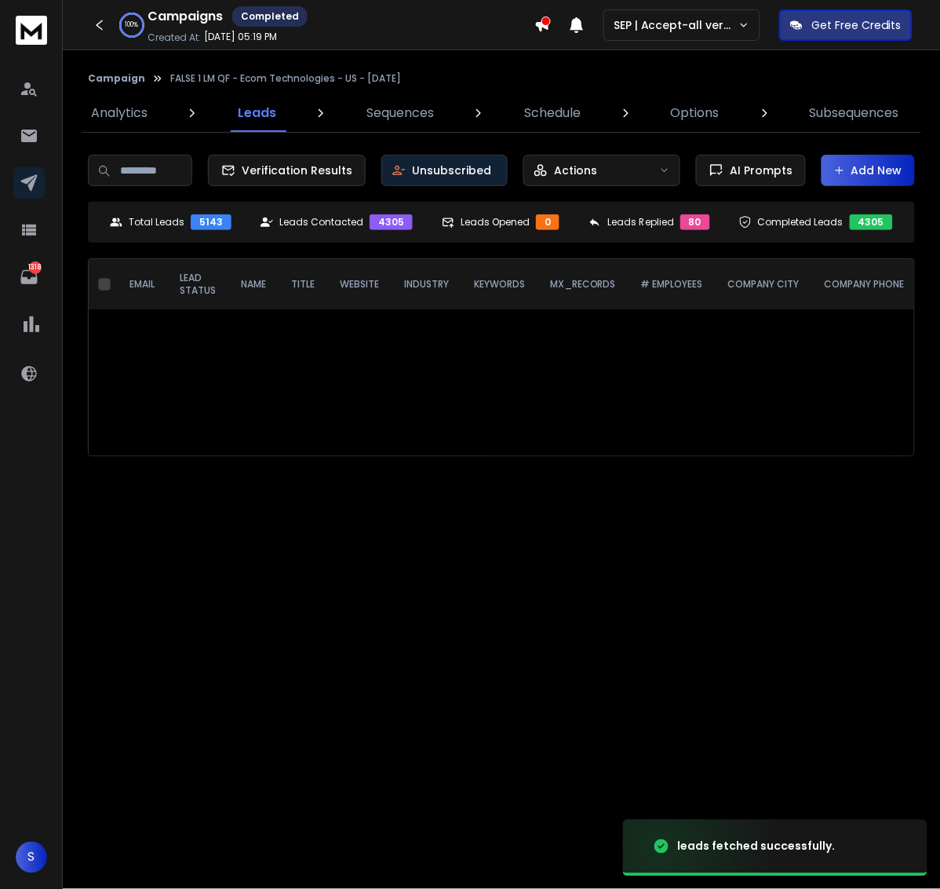
click at [460, 167] on p "Unsubscribed" at bounding box center [451, 170] width 79 height 16
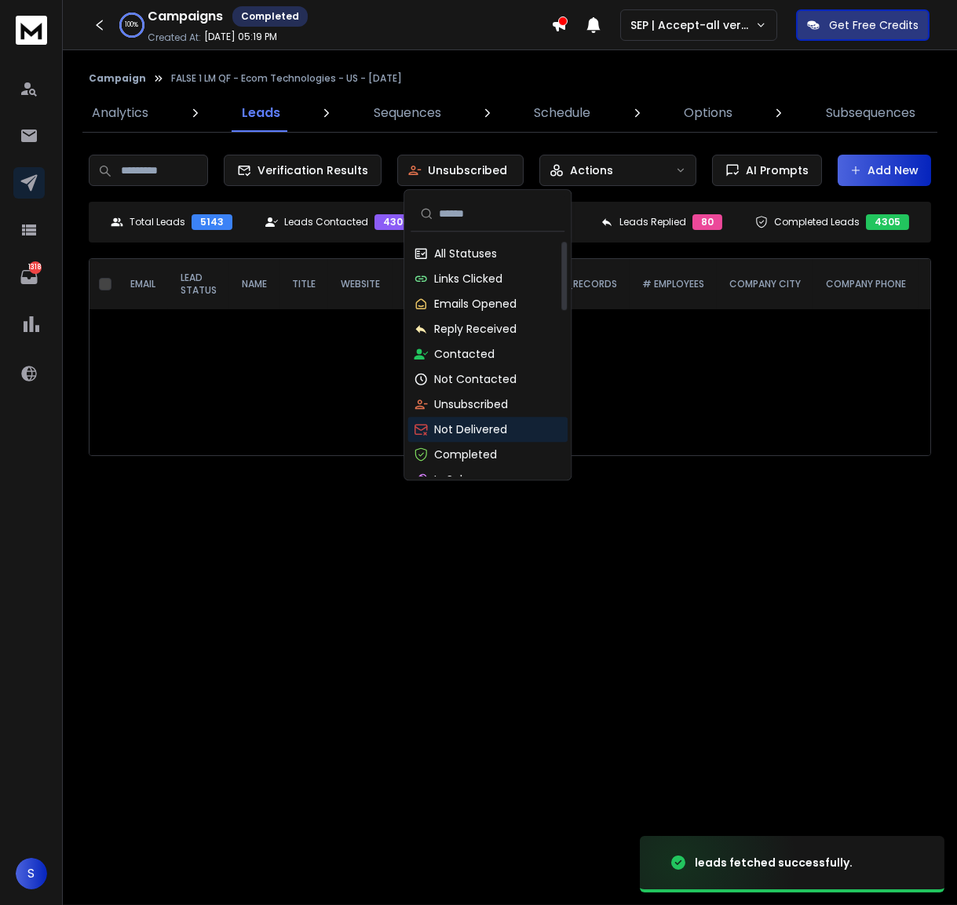
click at [466, 431] on p "Not Delivered" at bounding box center [470, 430] width 73 height 16
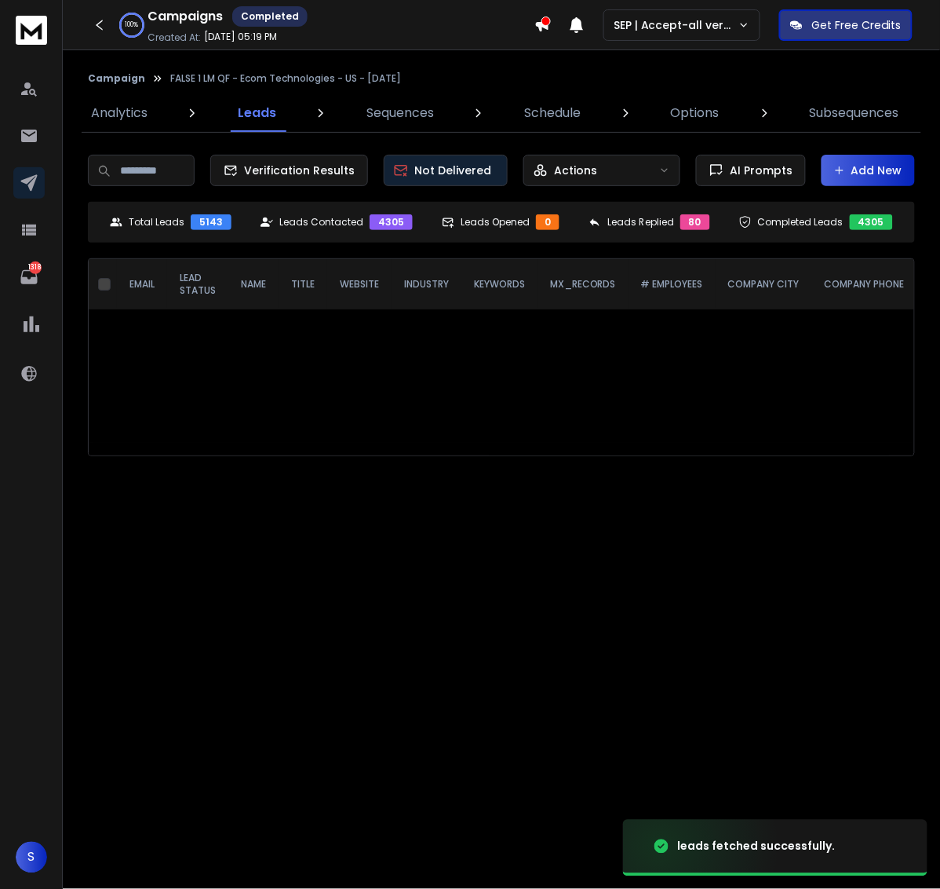
click at [438, 170] on p "Not Delivered" at bounding box center [452, 170] width 77 height 16
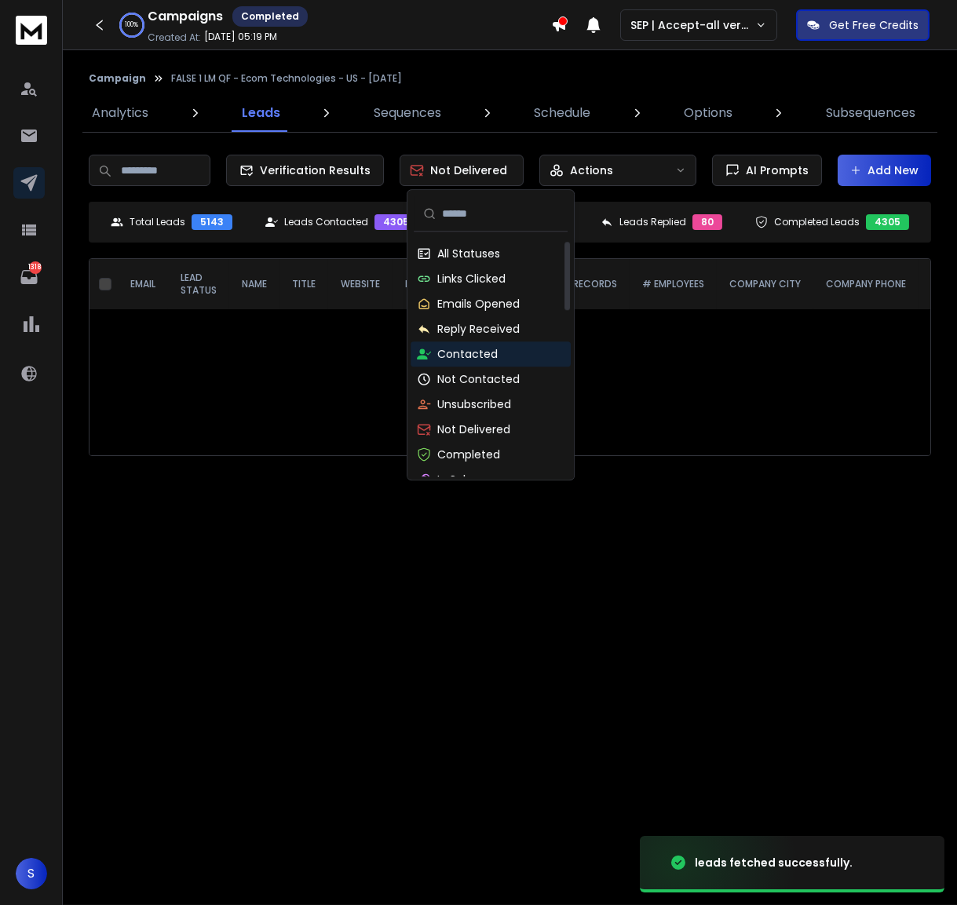
click at [448, 348] on p "Contacted" at bounding box center [467, 354] width 60 height 16
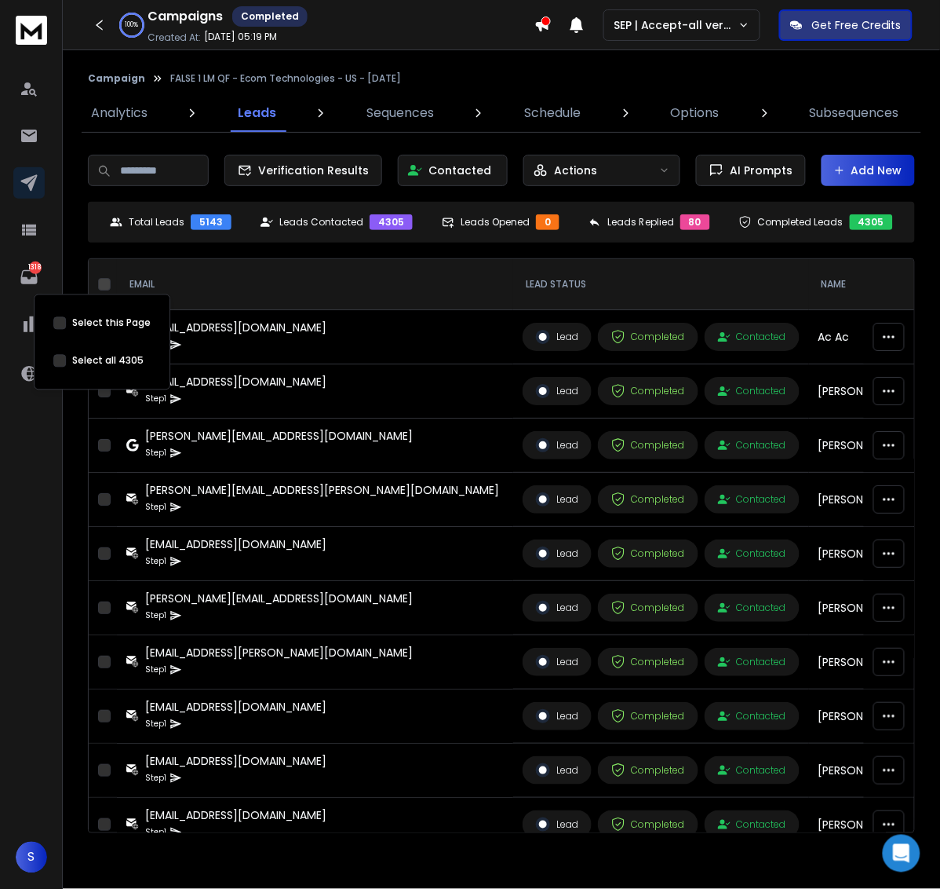
click at [58, 356] on button "Select this Page" at bounding box center [59, 361] width 13 height 13
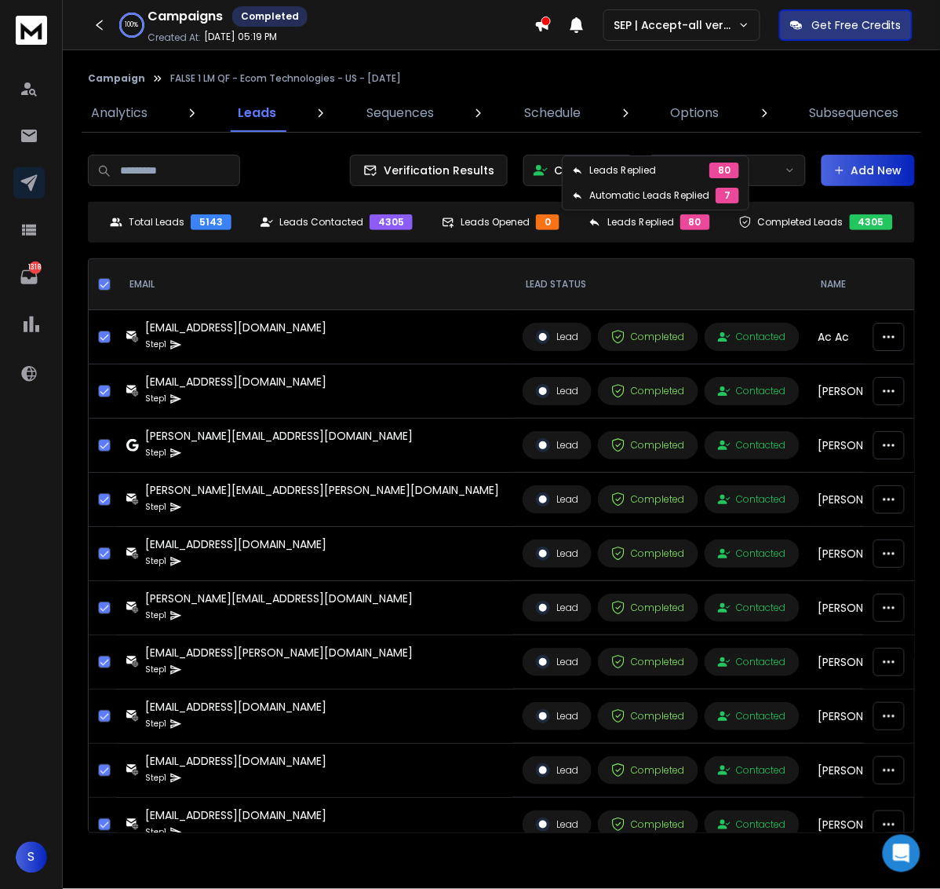
click at [730, 176] on div "80" at bounding box center [725, 170] width 30 height 16
click at [762, 166] on div "Actions" at bounding box center [718, 170] width 119 height 16
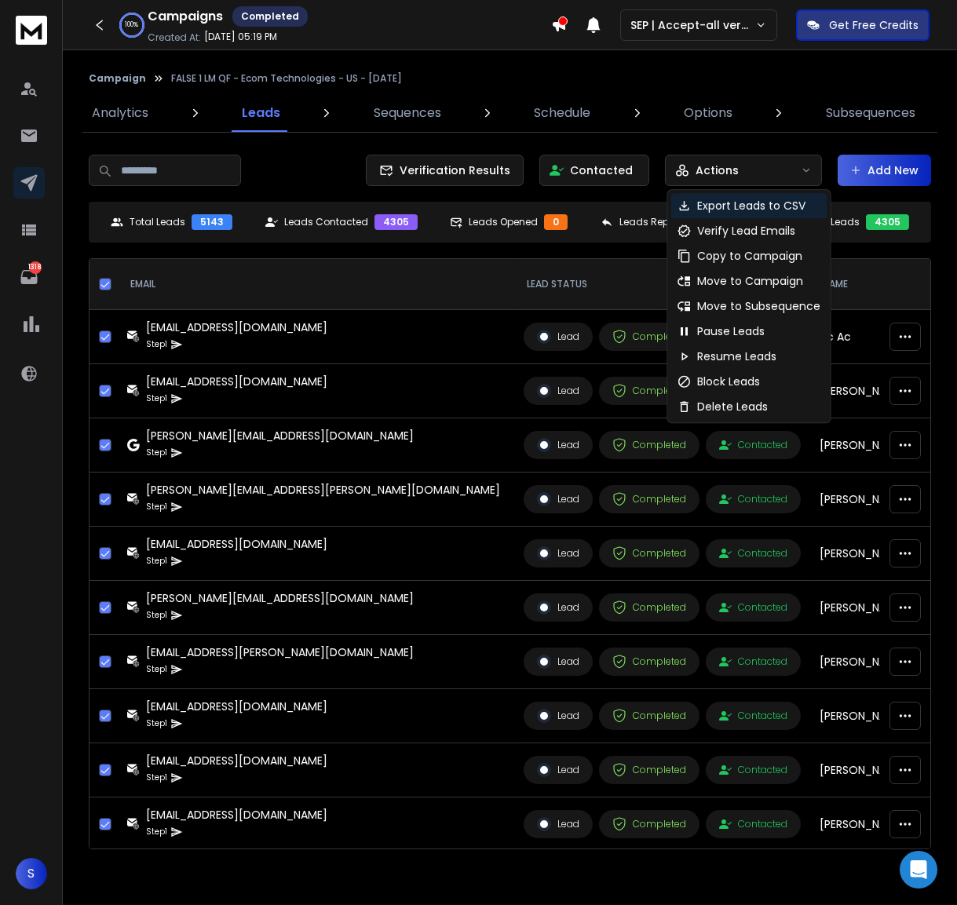
click at [759, 205] on p "Export Leads to CSV" at bounding box center [752, 206] width 108 height 16
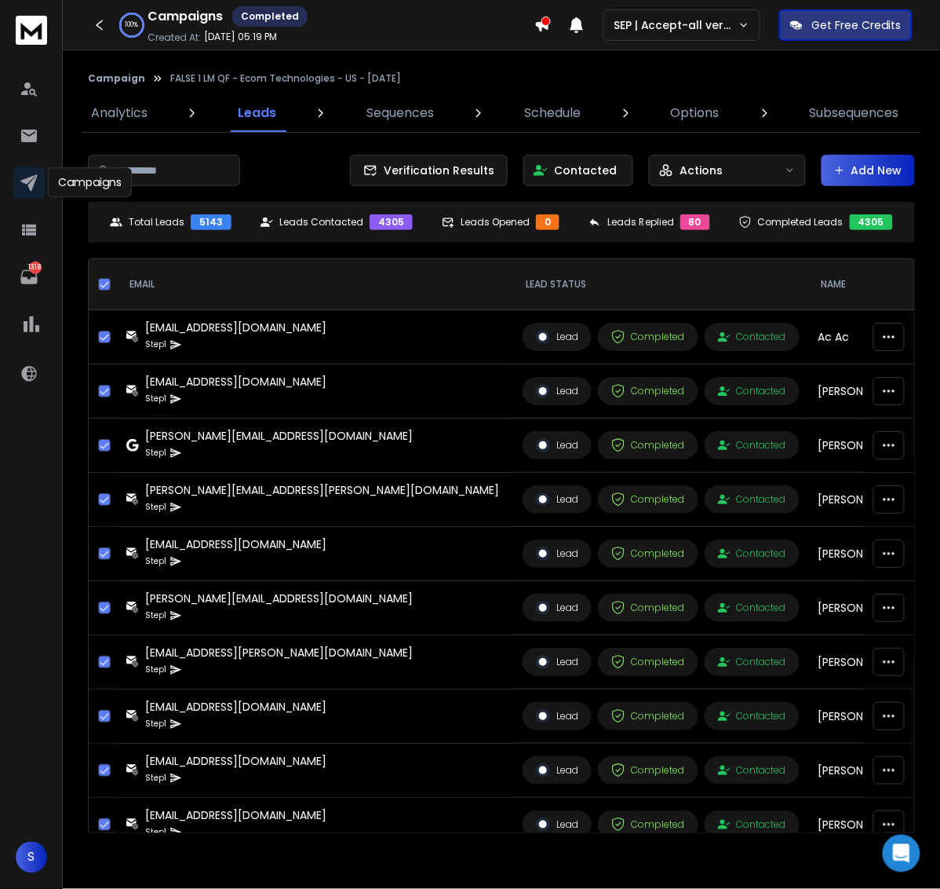
click at [24, 181] on icon at bounding box center [28, 182] width 16 height 16
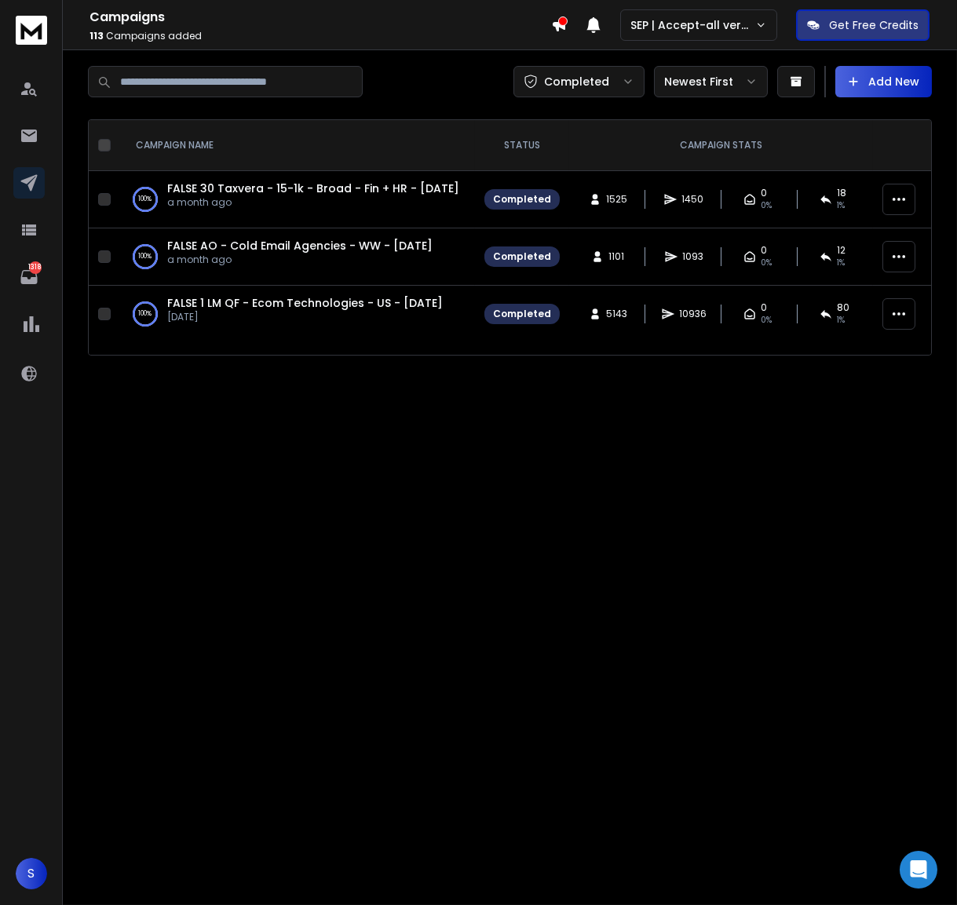
click at [895, 313] on icon "button" at bounding box center [899, 314] width 16 height 16
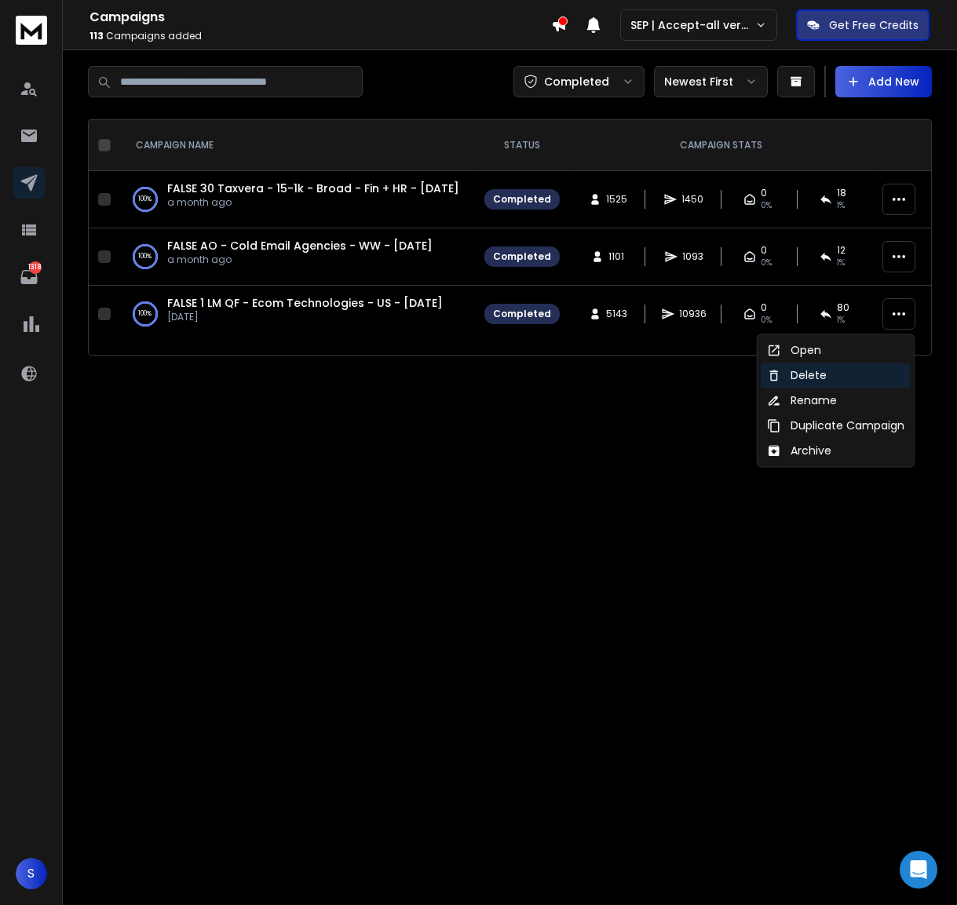
click at [823, 374] on div "Delete" at bounding box center [797, 375] width 60 height 16
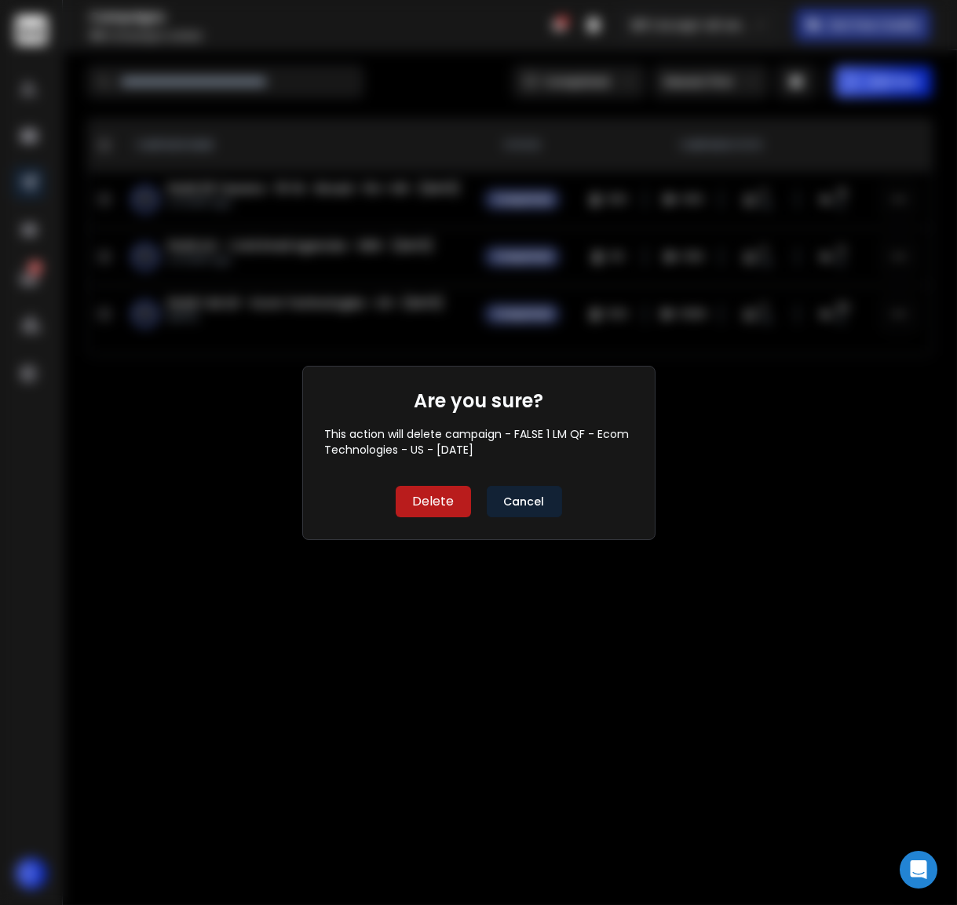
click at [425, 486] on div "Are you sure? This action will delete campaign - FALSE 1 LM QF - Ecom Technolog…" at bounding box center [479, 453] width 308 height 129
click at [425, 487] on button "Delete" at bounding box center [433, 501] width 75 height 31
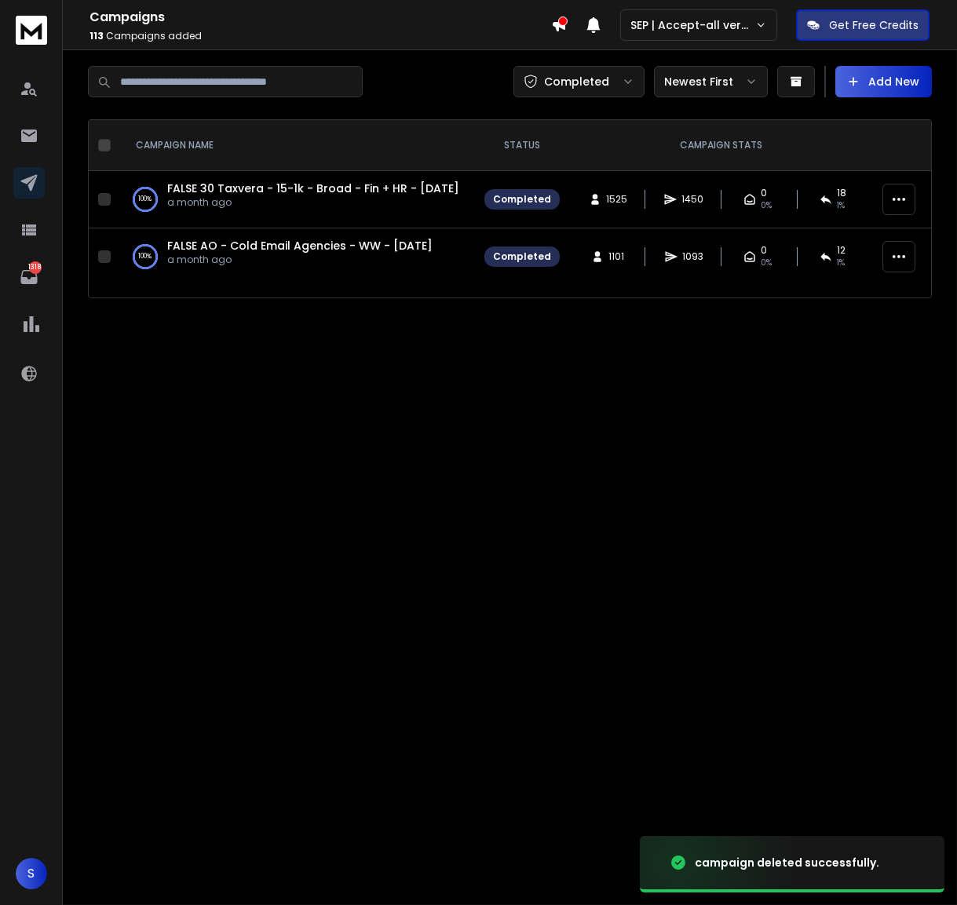
click at [341, 192] on span "FALSE 30 Taxvera - 15-1k - Broad - Fin + HR - 06.26.2025" at bounding box center [313, 189] width 292 height 16
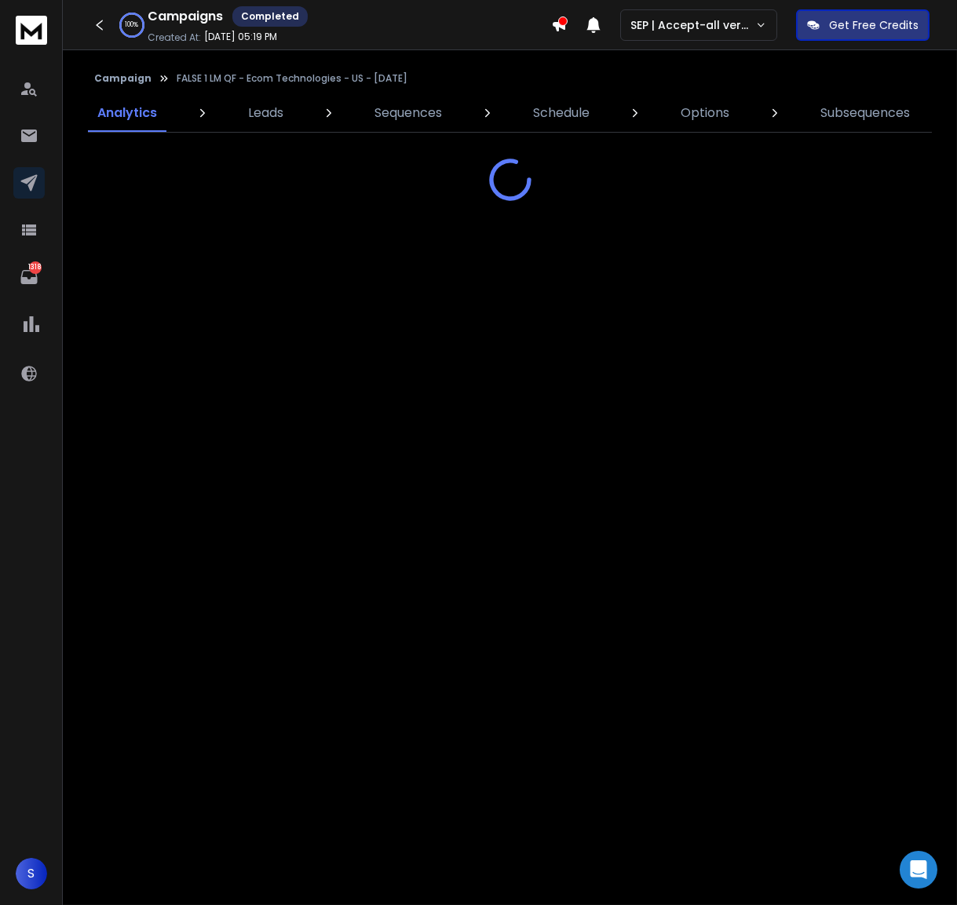
drag, startPoint x: 196, startPoint y: 75, endPoint x: 413, endPoint y: 73, distance: 216.7
click at [413, 73] on div "Campaign FALSE 1 LM QF - Ecom Technologies - US - 05.22.25" at bounding box center [510, 78] width 844 height 25
copy p "1 LM QF - Ecom Technologies - US - 05.22.25"
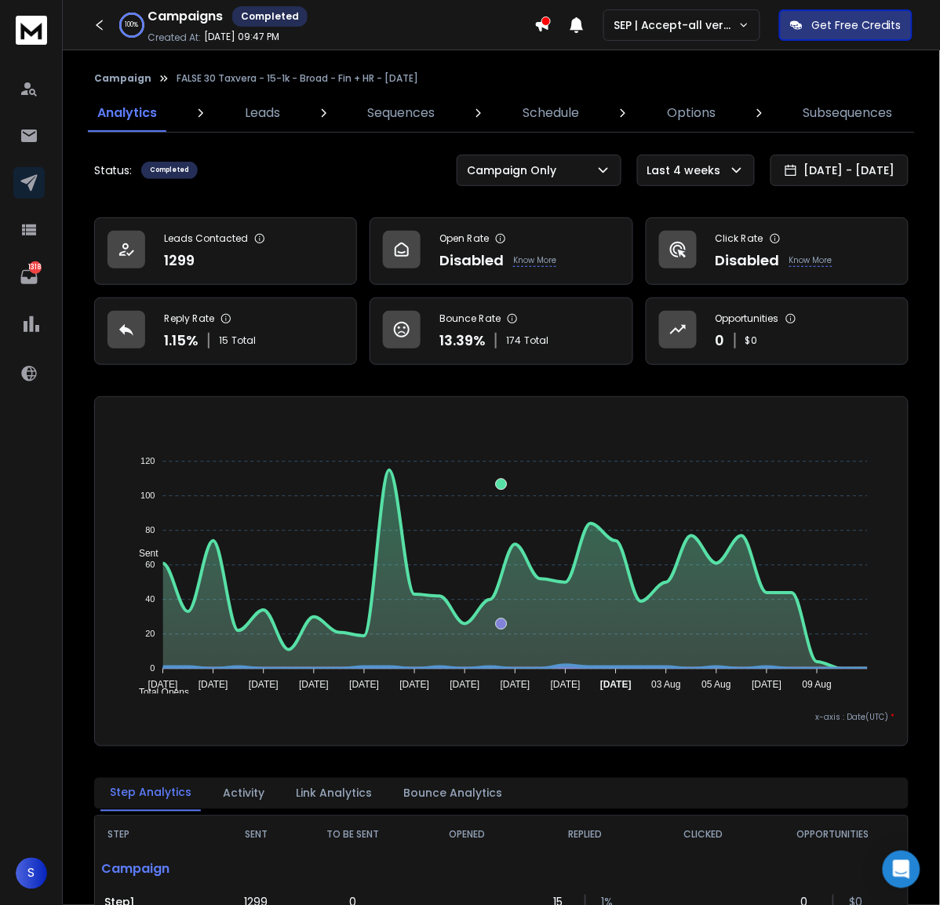
drag, startPoint x: 200, startPoint y: 77, endPoint x: 466, endPoint y: 76, distance: 265.3
click at [466, 76] on div "Campaign FALSE 30 Taxvera - 15-1k - Broad - Fin + HR - 06.26.2025" at bounding box center [501, 78] width 827 height 25
copy p "30 Taxvera - 15-1k - Broad - Fin + HR - 06.26.2025"
click at [648, 164] on p "Last 4 weeks" at bounding box center [688, 170] width 80 height 16
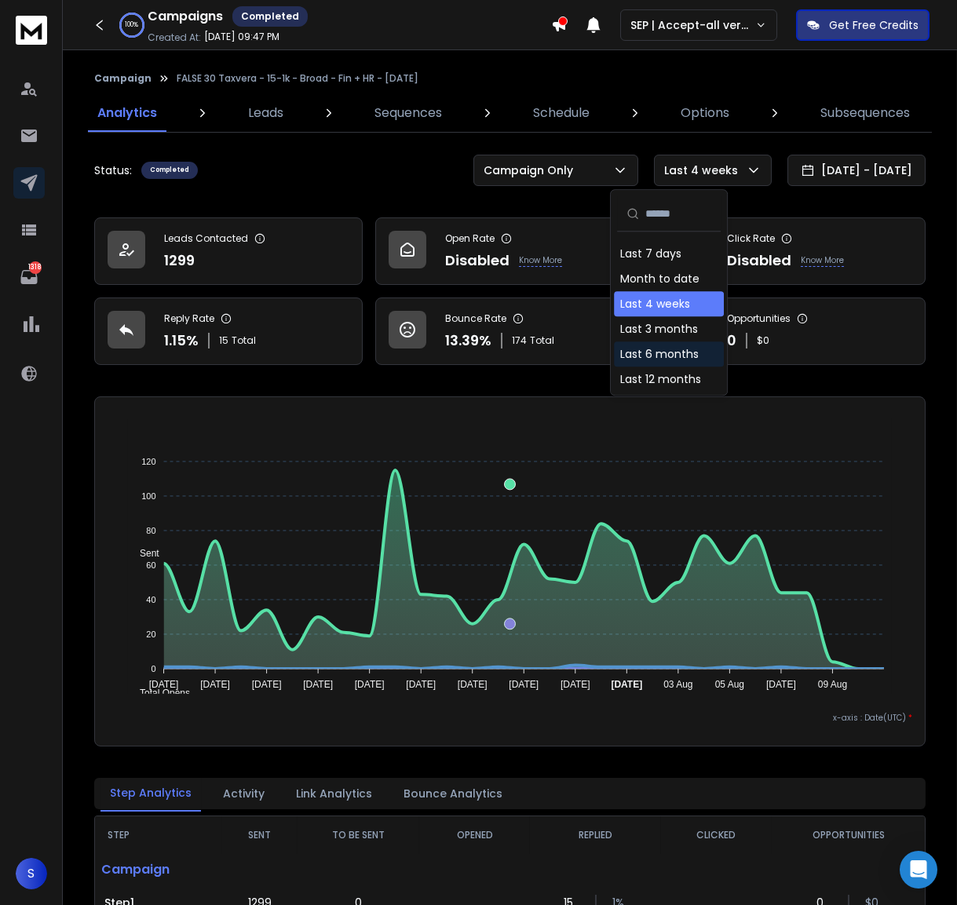
click at [645, 346] on div "Last 6 months" at bounding box center [659, 354] width 79 height 16
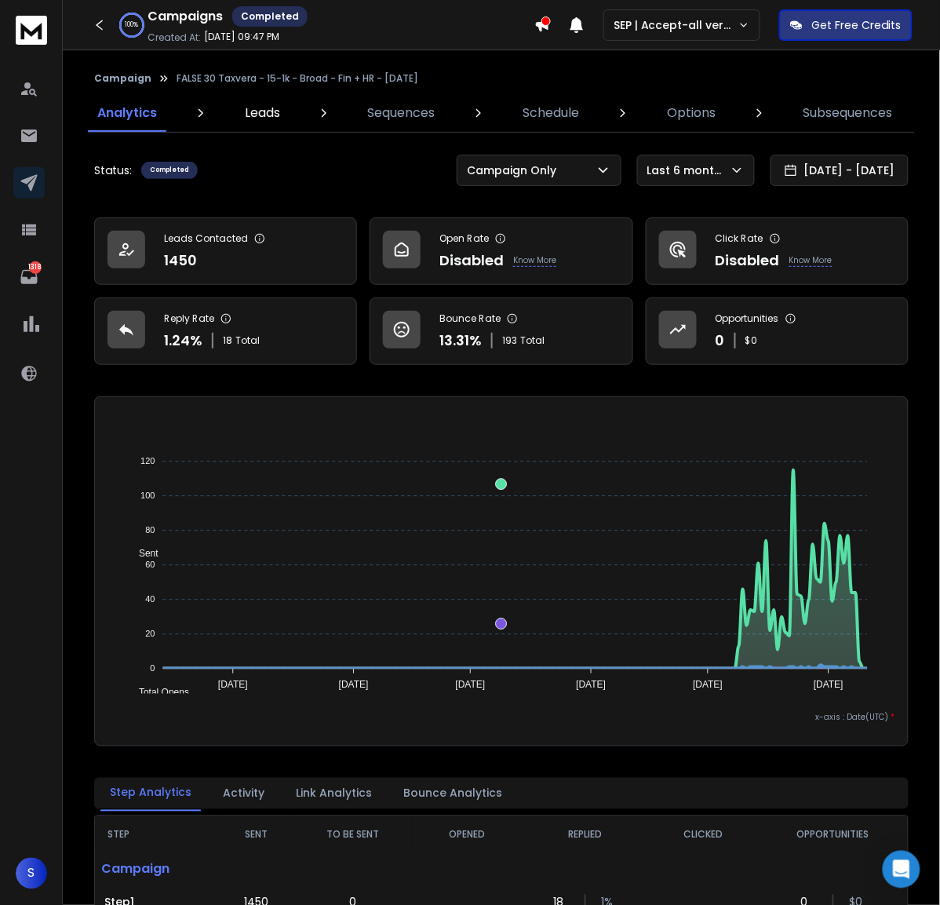
click at [270, 116] on p "Leads" at bounding box center [262, 113] width 35 height 19
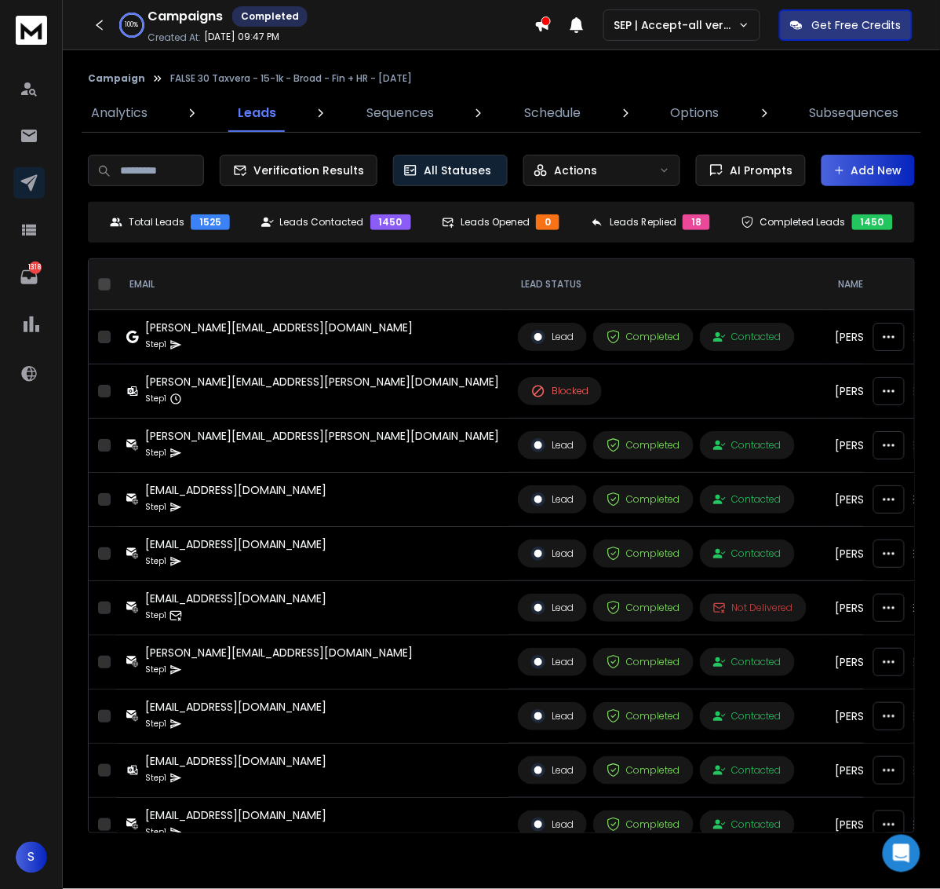
click at [485, 169] on p "All Statuses" at bounding box center [458, 170] width 68 height 16
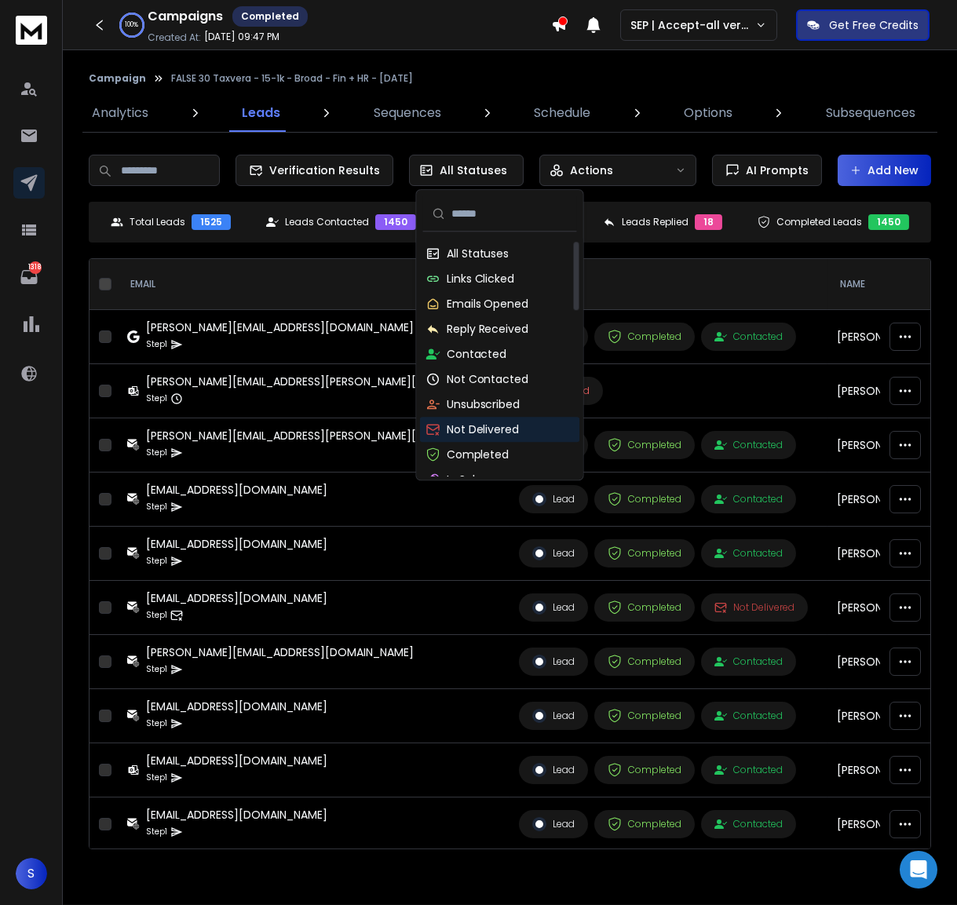
click at [466, 433] on p "Not Delivered" at bounding box center [483, 430] width 73 height 16
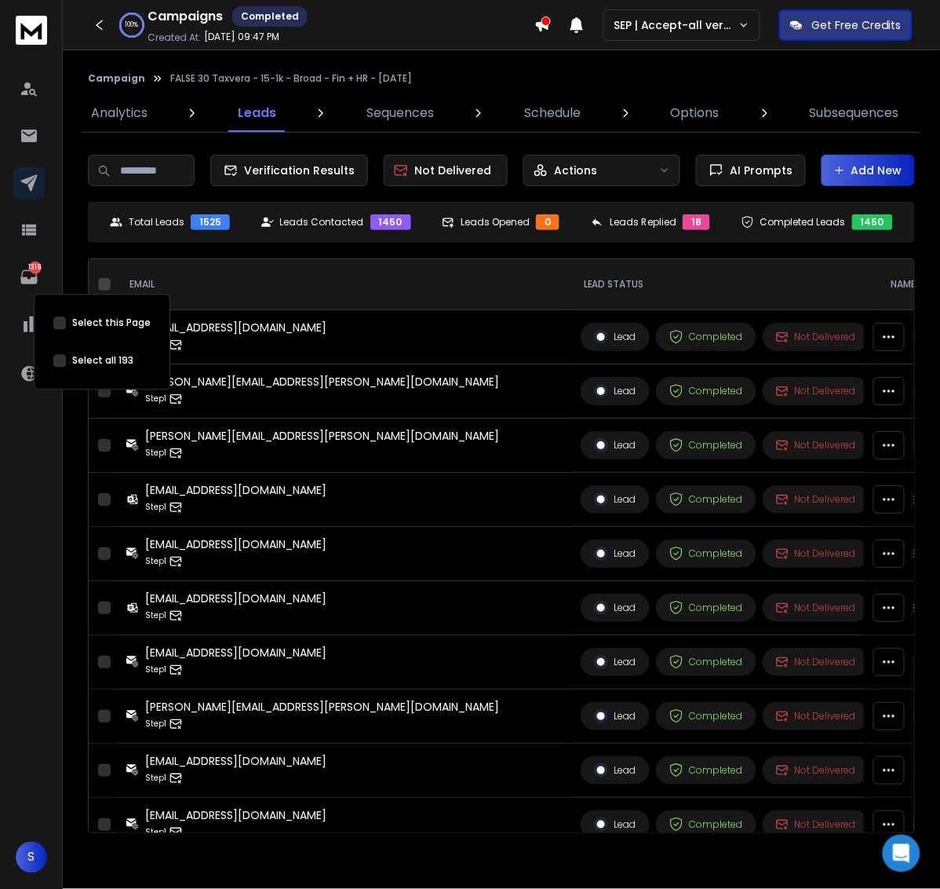
click at [57, 361] on button "Select this Page" at bounding box center [59, 361] width 13 height 13
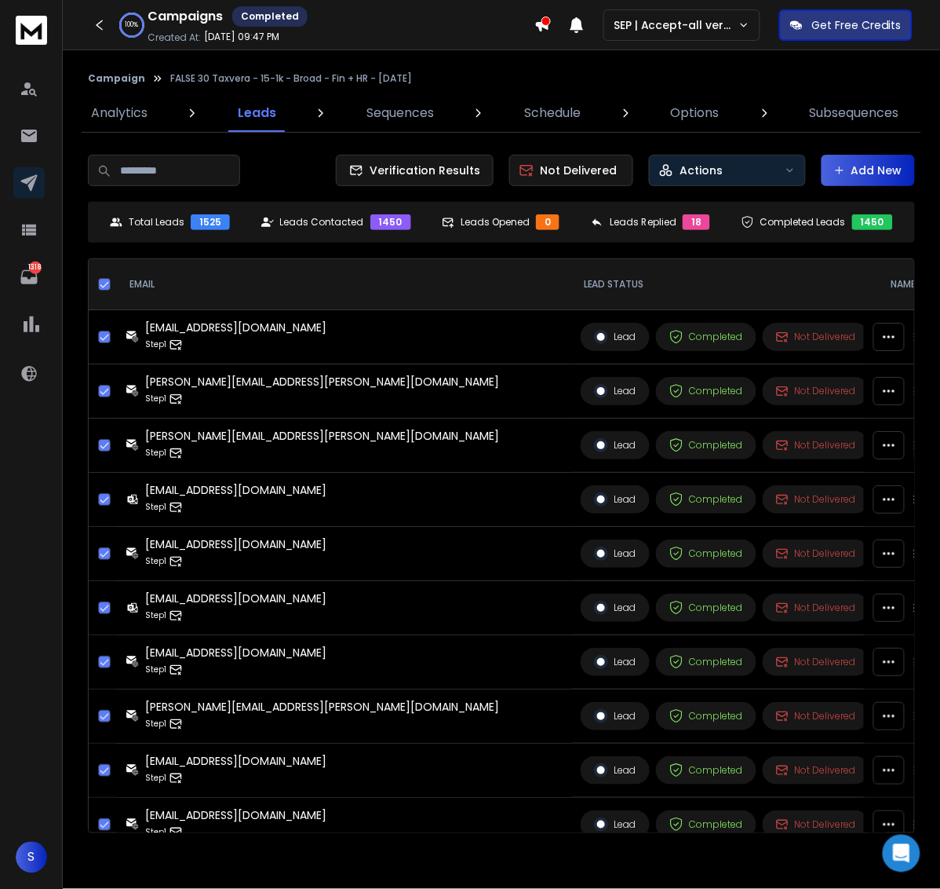
click at [765, 180] on button "Actions" at bounding box center [727, 170] width 157 height 31
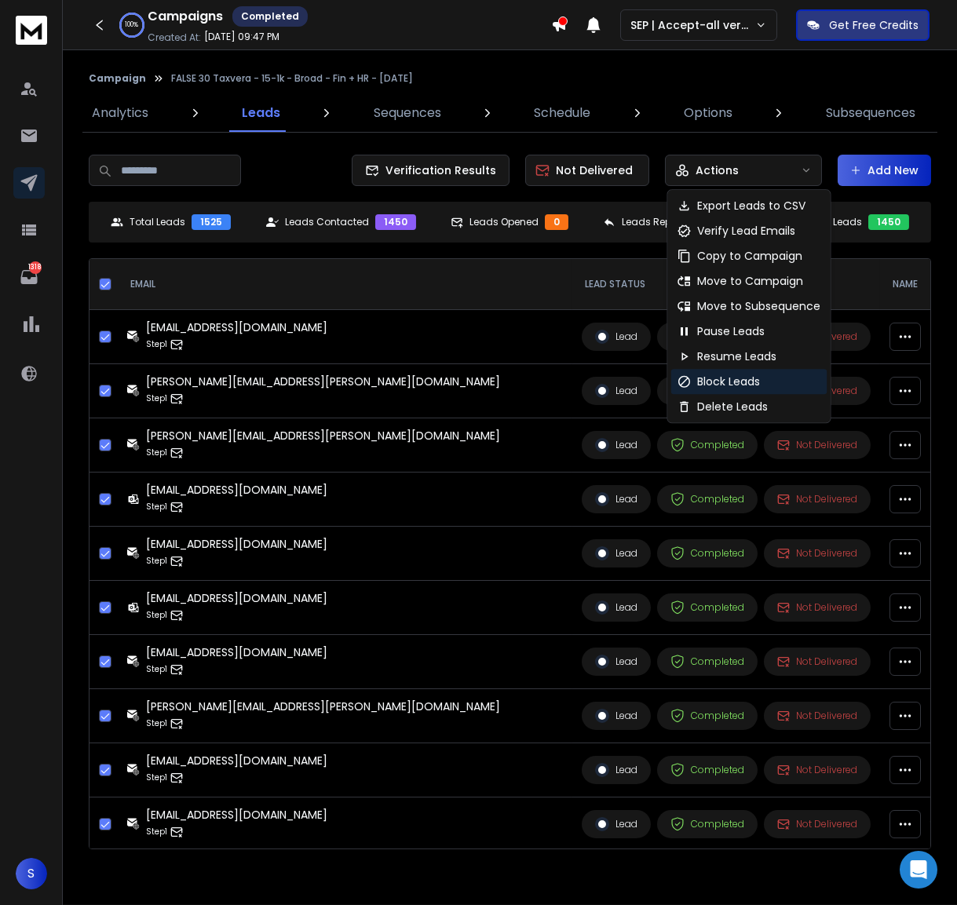
click at [723, 371] on div "Block Leads" at bounding box center [749, 381] width 156 height 25
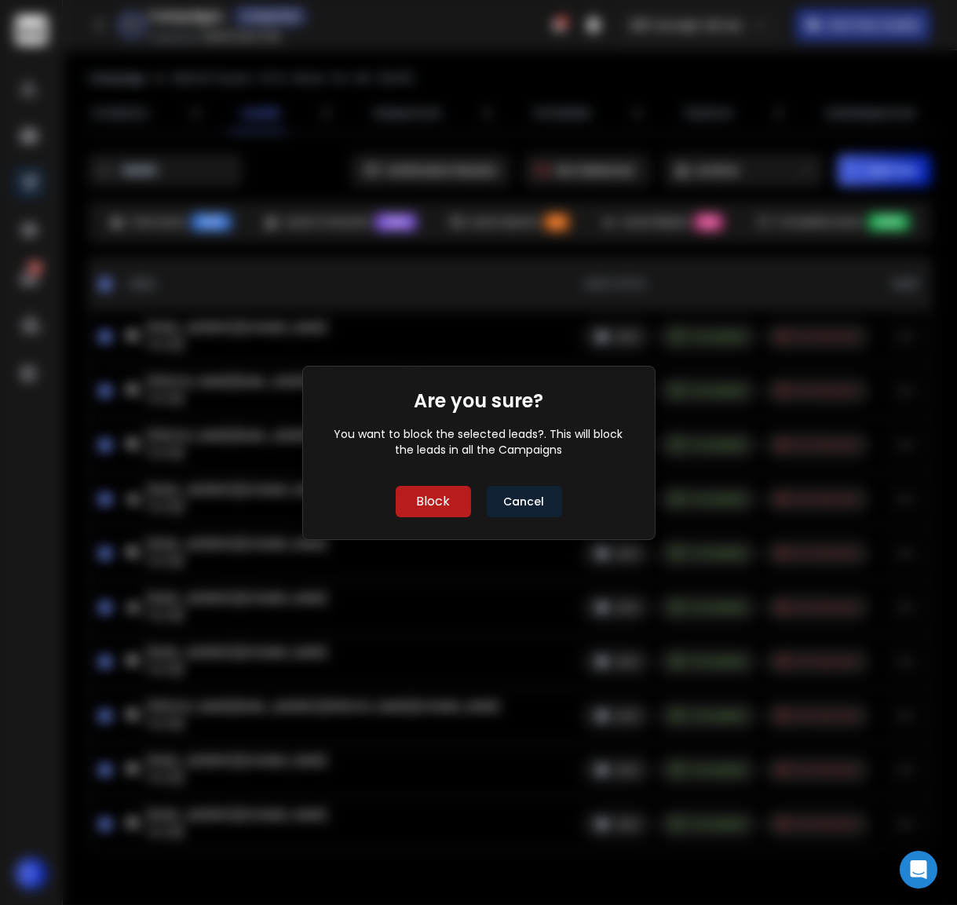
click at [440, 490] on button "Block" at bounding box center [433, 501] width 75 height 31
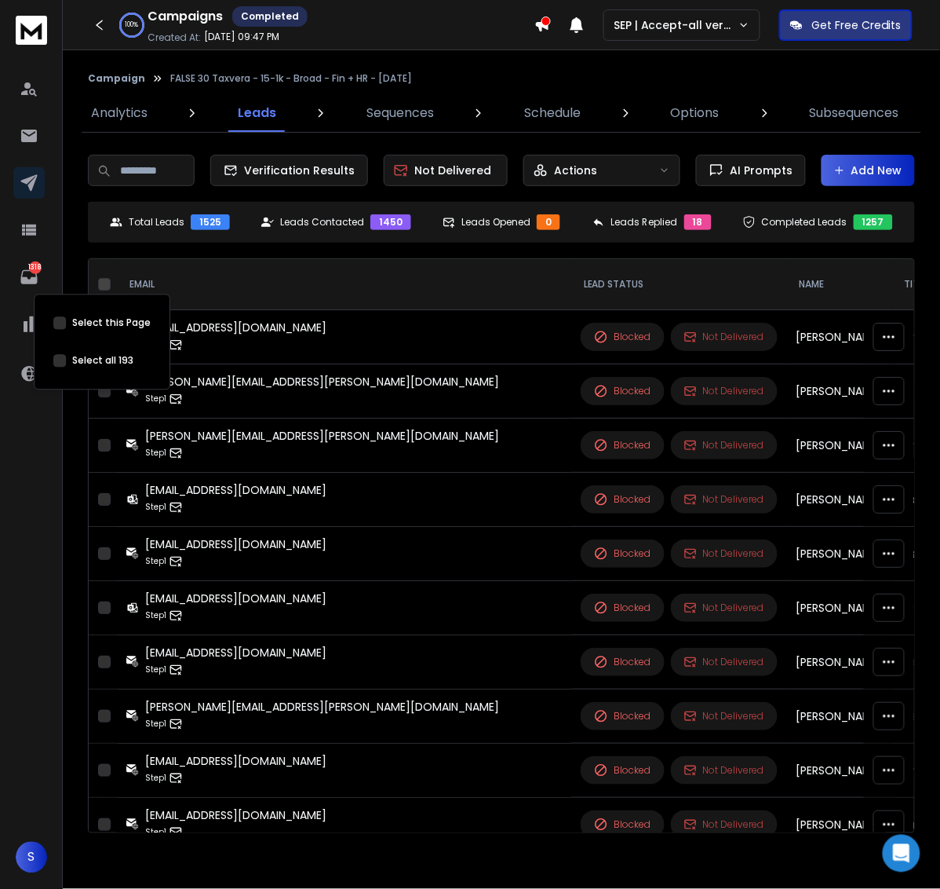
click at [63, 359] on button "Select this Page" at bounding box center [59, 361] width 13 height 13
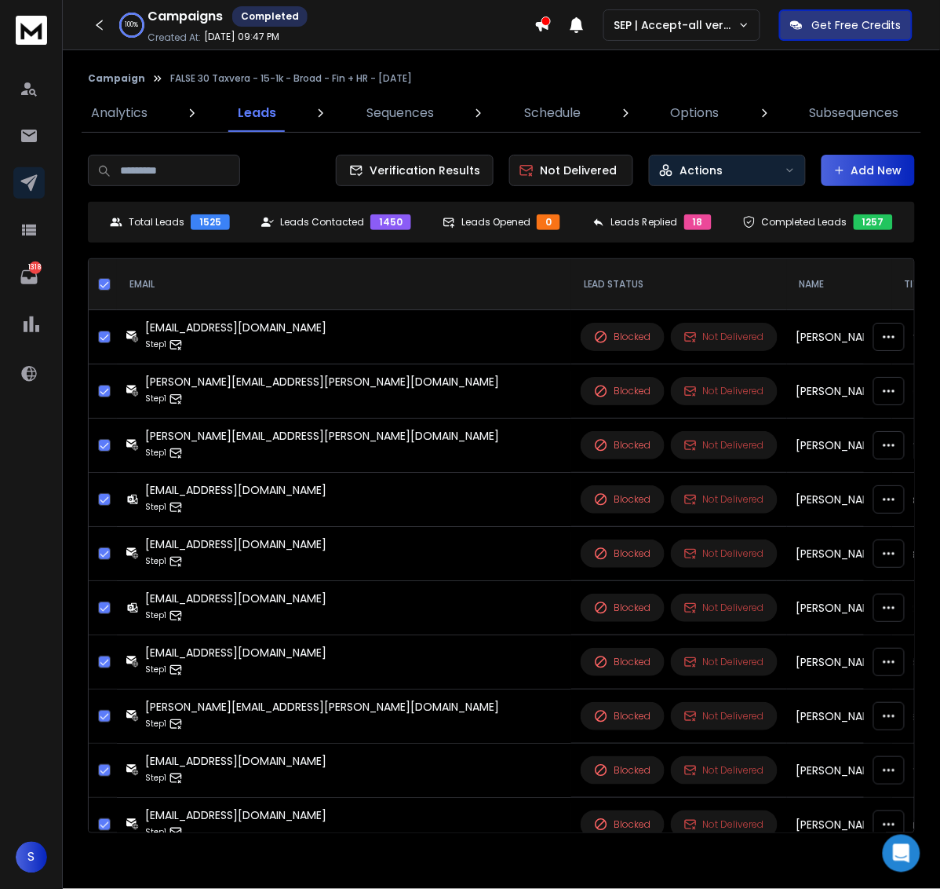
click at [778, 184] on button "Actions" at bounding box center [727, 170] width 157 height 31
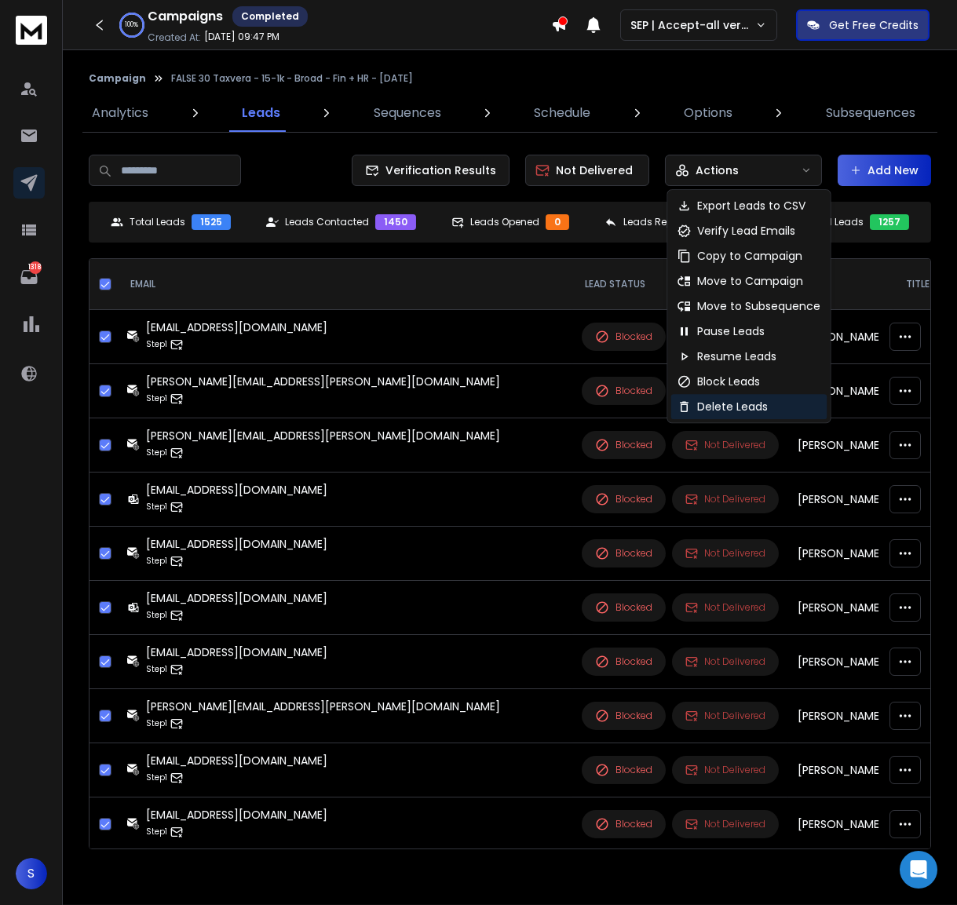
click at [741, 399] on p "Delete Leads" at bounding box center [733, 407] width 71 height 16
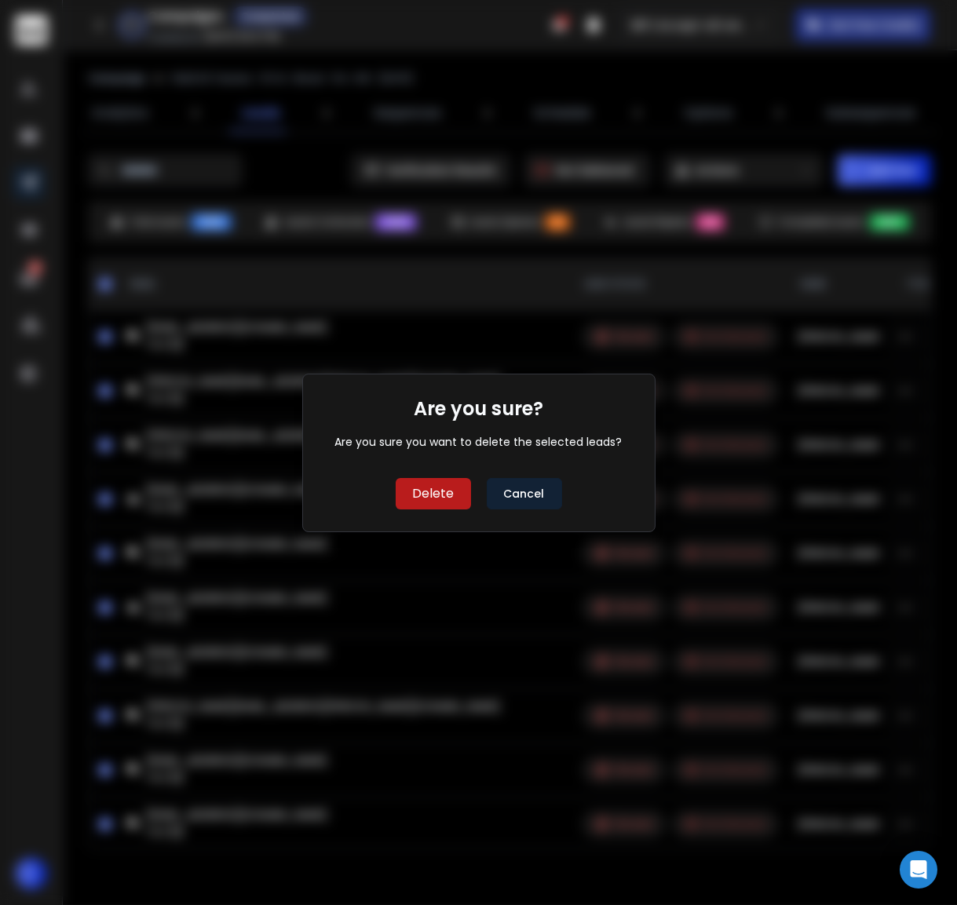
click at [413, 485] on button "Delete" at bounding box center [433, 493] width 75 height 31
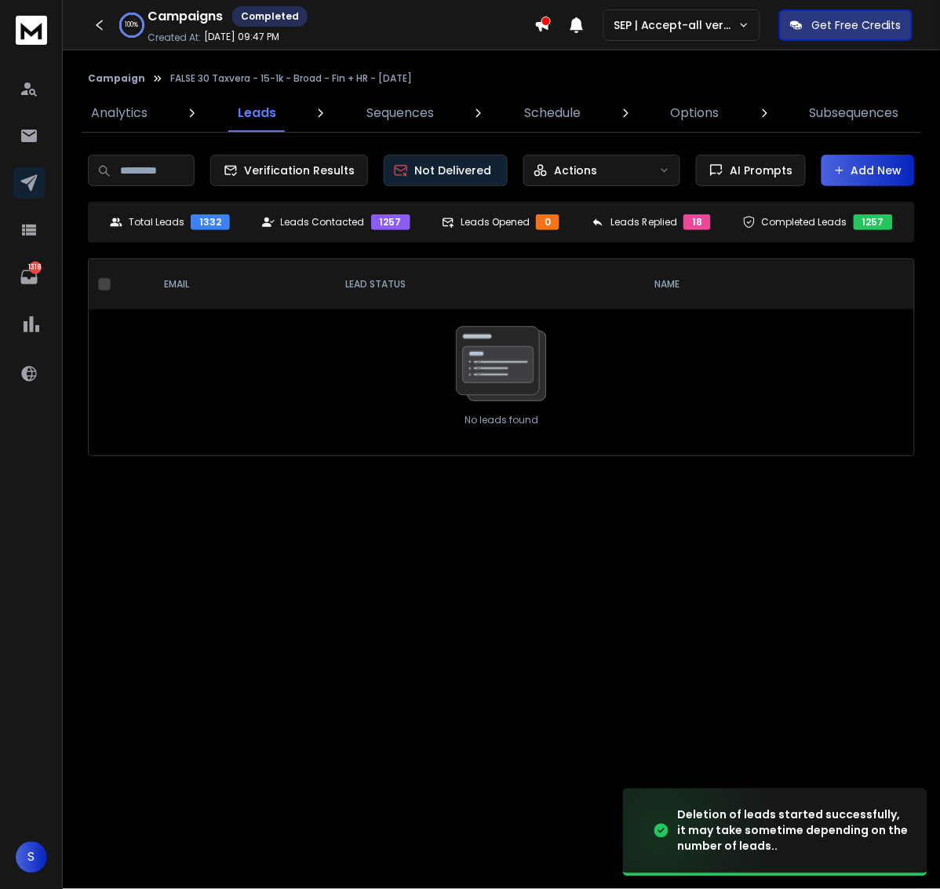
click at [440, 178] on button "Not Delivered" at bounding box center [446, 170] width 124 height 31
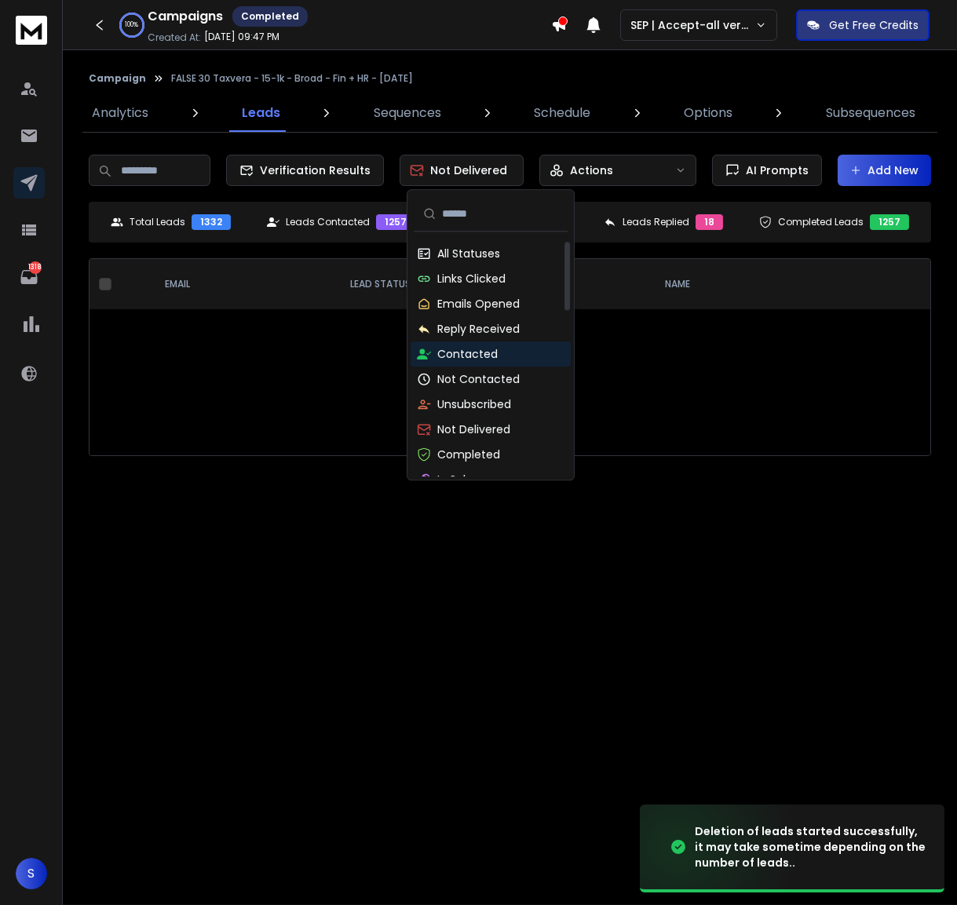
click at [459, 361] on p "Contacted" at bounding box center [467, 354] width 60 height 16
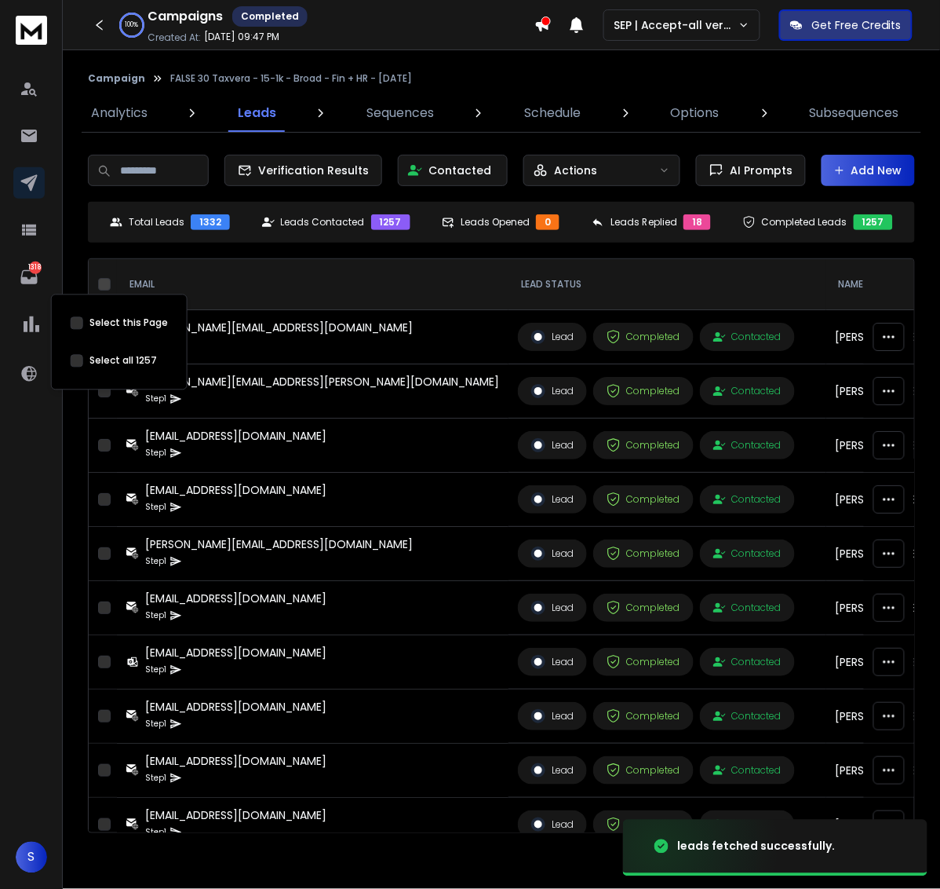
click at [71, 361] on button "Select this Page" at bounding box center [77, 361] width 13 height 13
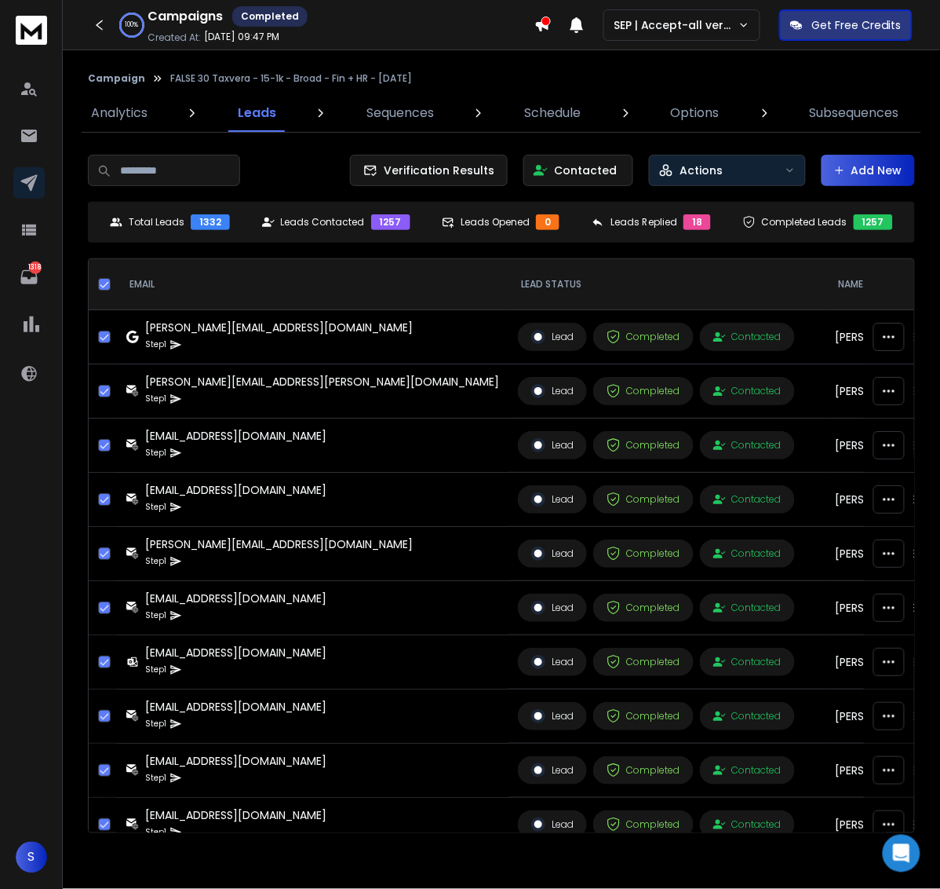
click at [736, 159] on button "Actions" at bounding box center [727, 170] width 157 height 31
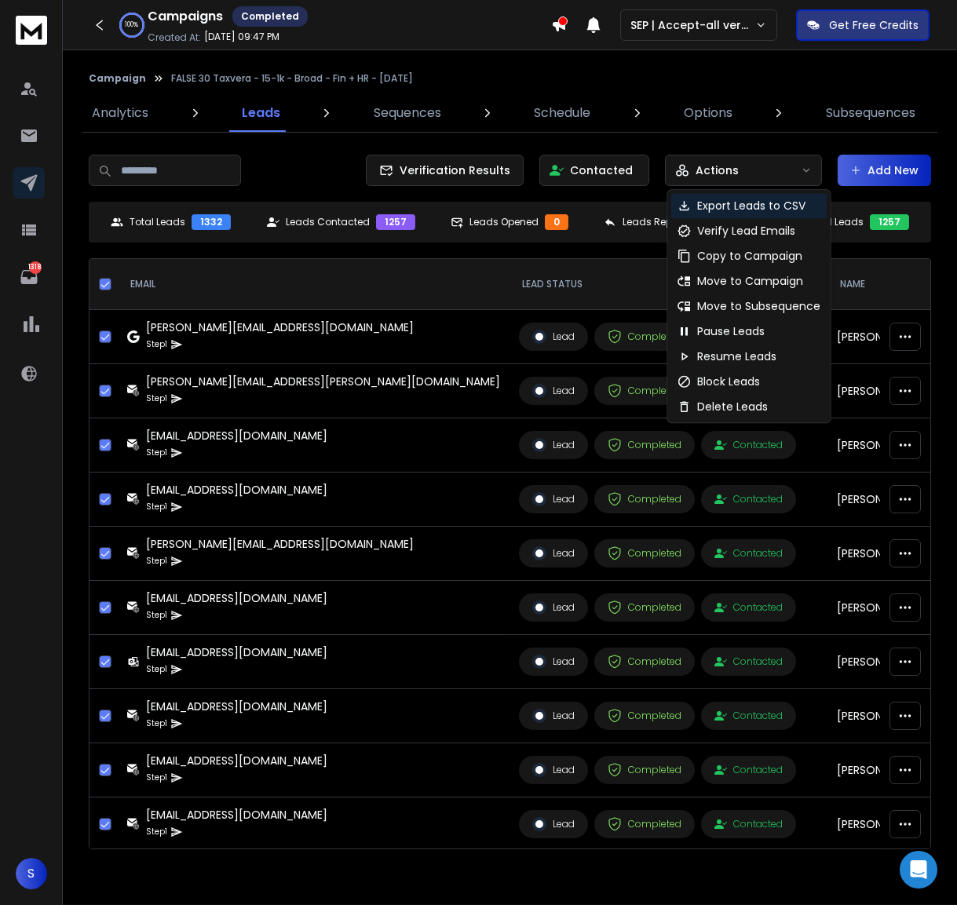
click at [744, 198] on p "Export Leads to CSV" at bounding box center [752, 206] width 108 height 16
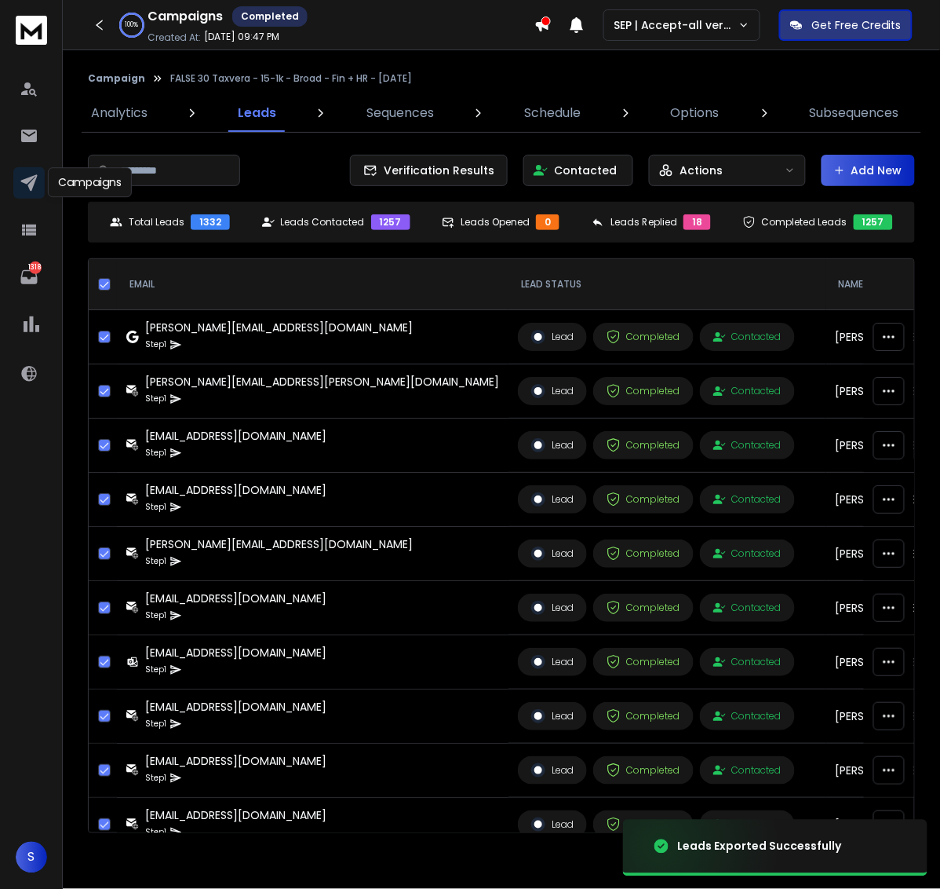
click at [31, 179] on icon at bounding box center [29, 182] width 19 height 19
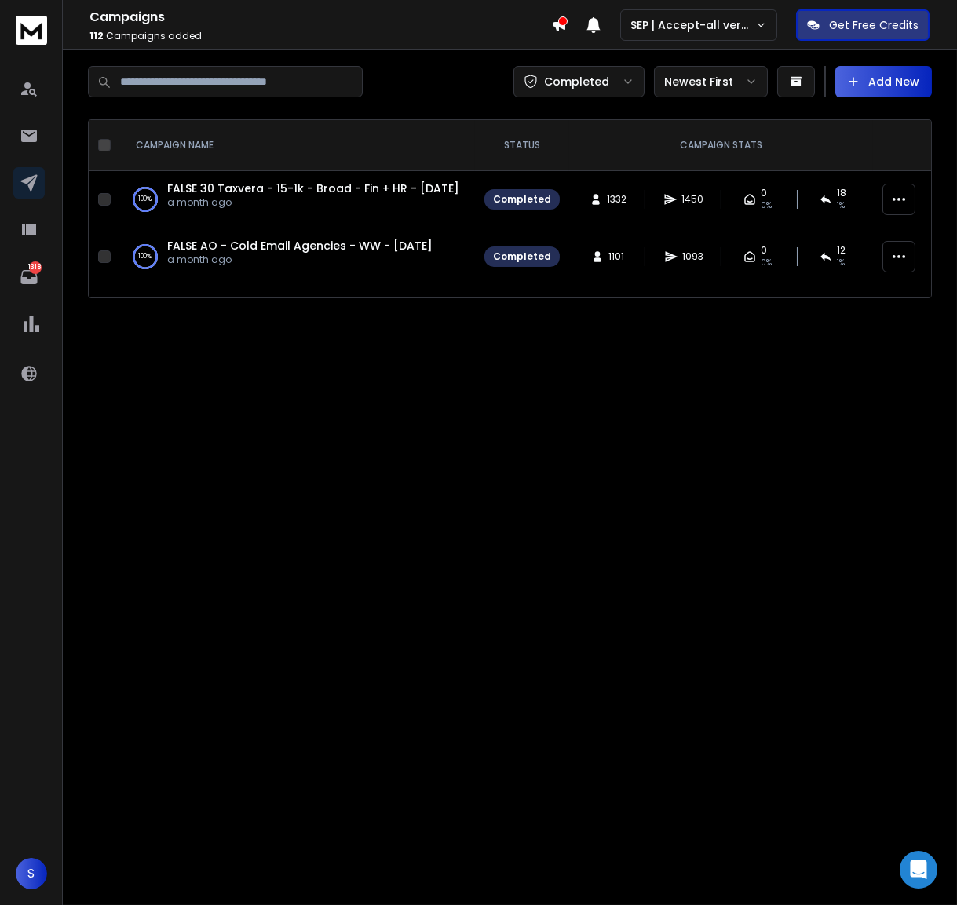
click at [905, 203] on icon "button" at bounding box center [899, 200] width 16 height 16
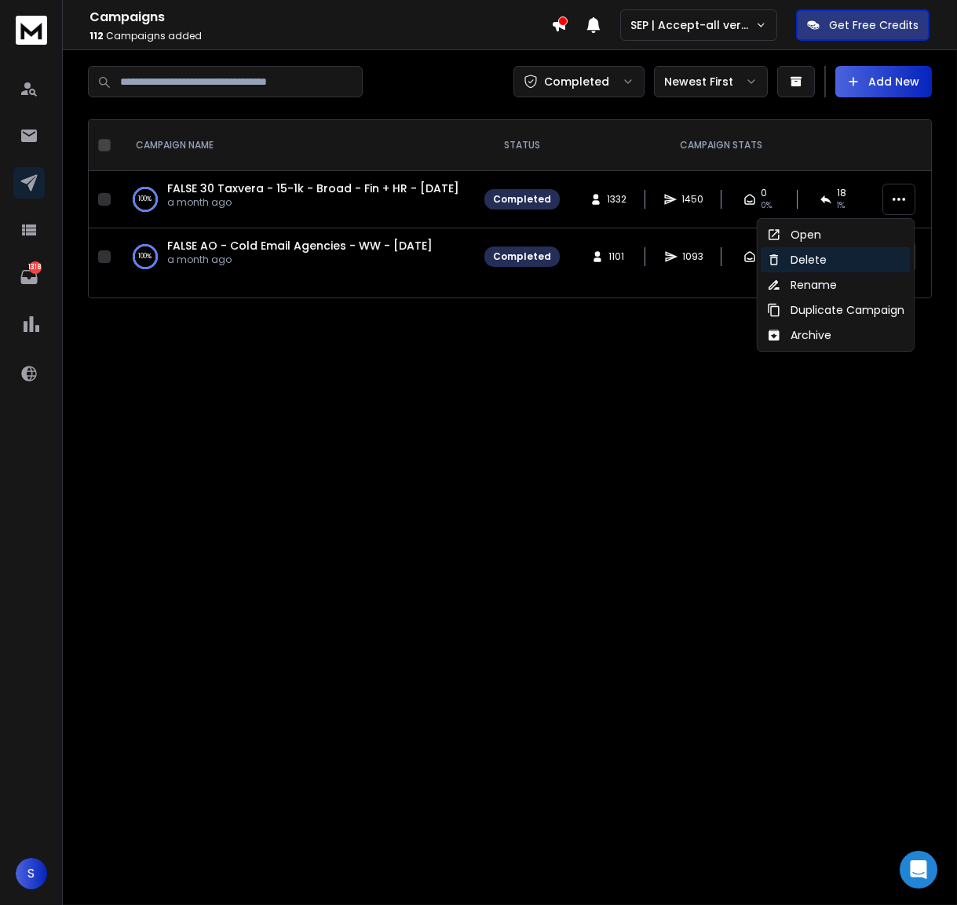
click at [855, 261] on div "Delete" at bounding box center [836, 259] width 150 height 25
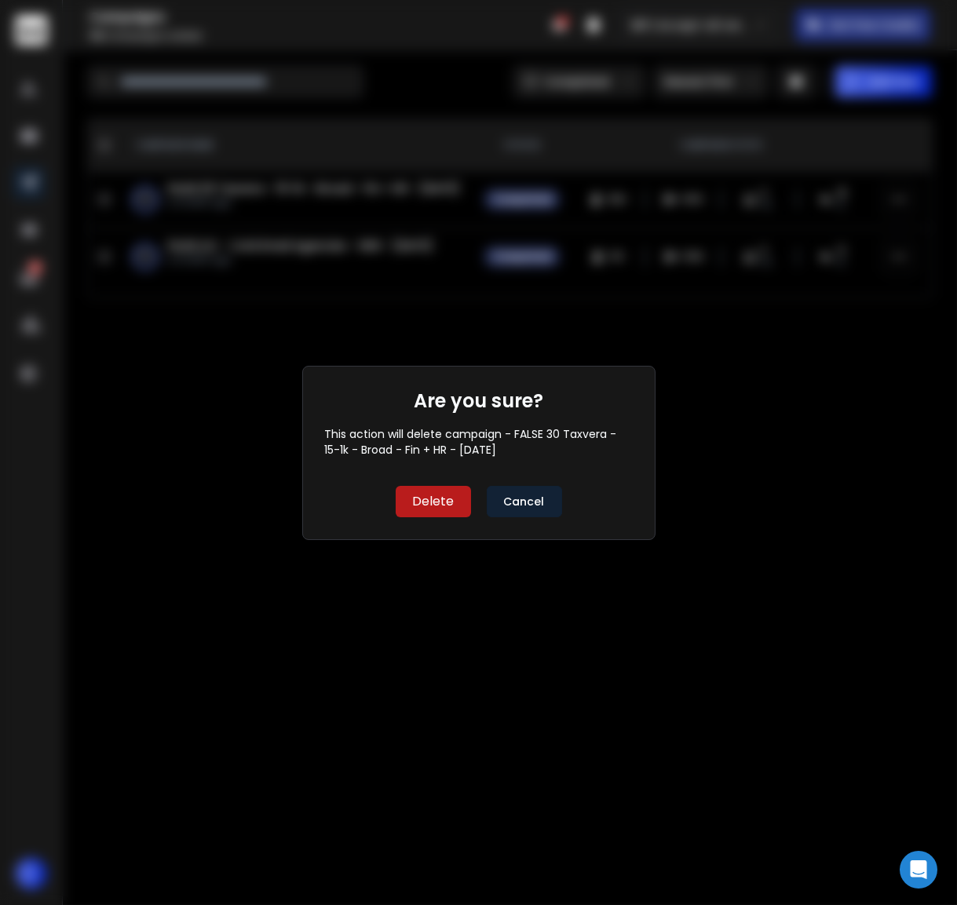
click at [437, 493] on button "Delete" at bounding box center [433, 501] width 75 height 31
